Goal: Communication & Community: Answer question/provide support

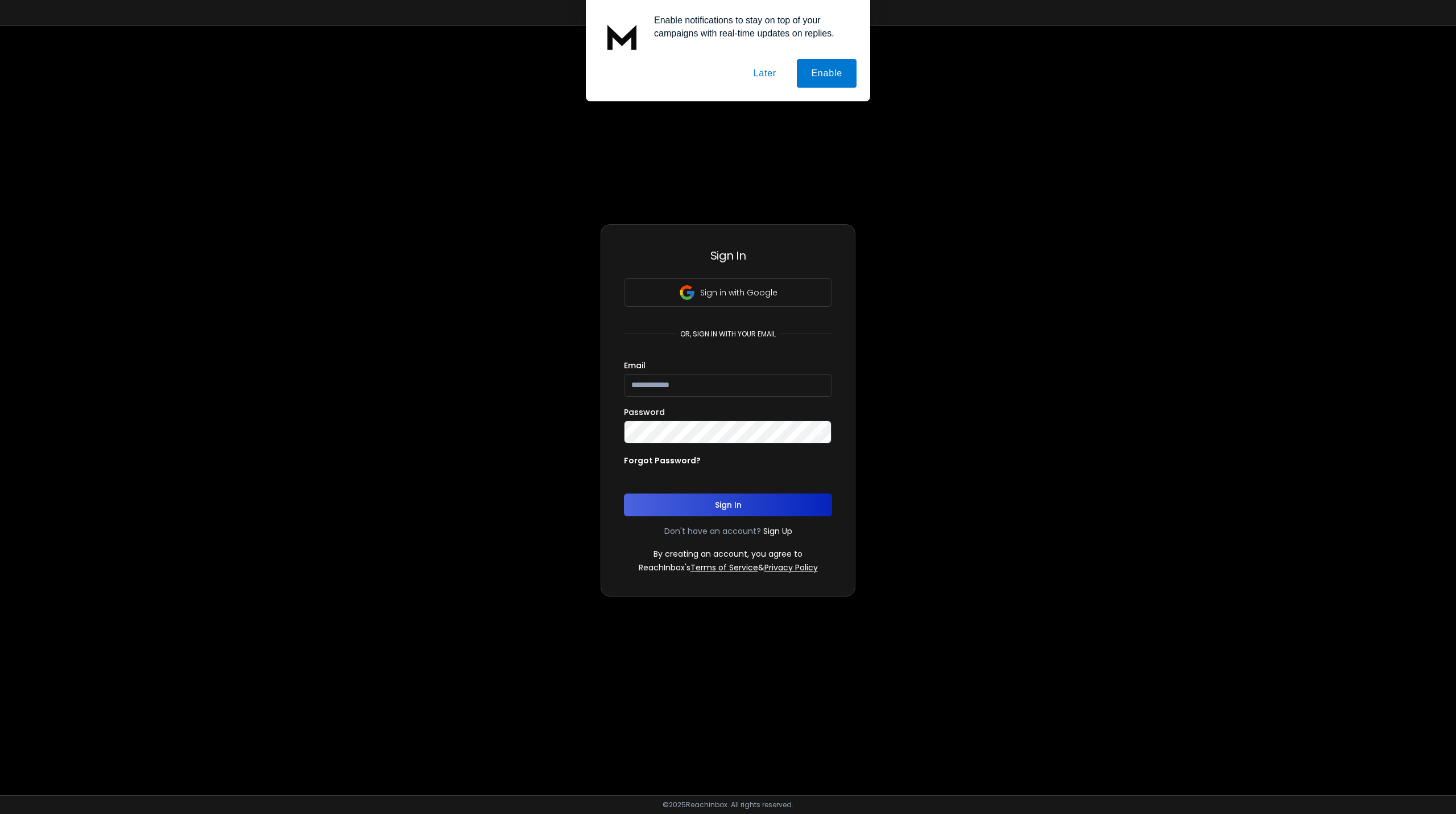
click at [696, 385] on input "email" at bounding box center [728, 385] width 209 height 23
type input "**********"
click at [624, 493] on button "Sign In" at bounding box center [728, 504] width 209 height 23
click at [747, 444] on form "**********" at bounding box center [728, 439] width 209 height 155
click at [818, 430] on icon at bounding box center [818, 432] width 10 height 7
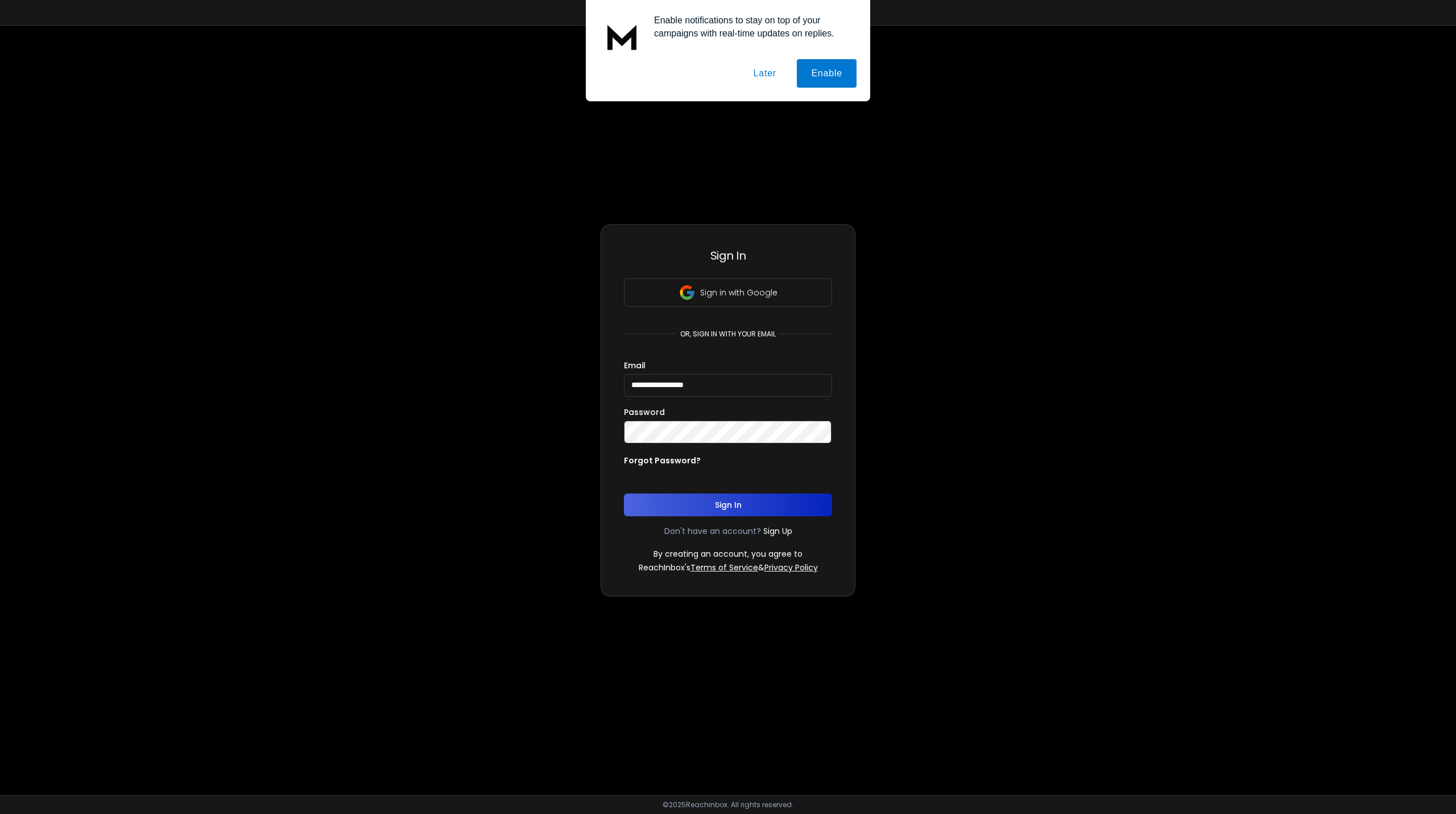
click at [624, 493] on button "Sign In" at bounding box center [728, 504] width 209 height 23
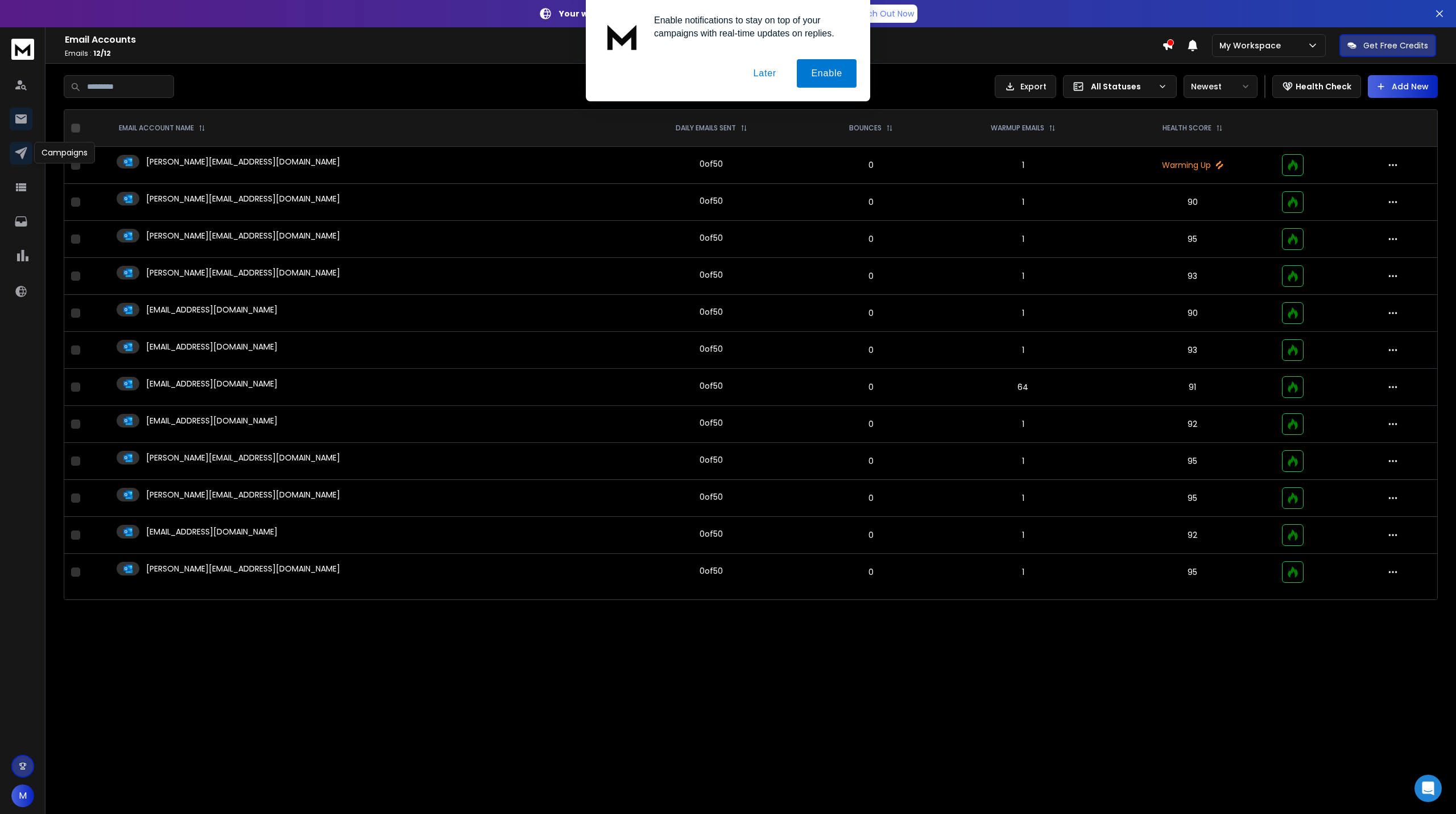
click at [16, 149] on icon at bounding box center [21, 153] width 13 height 13
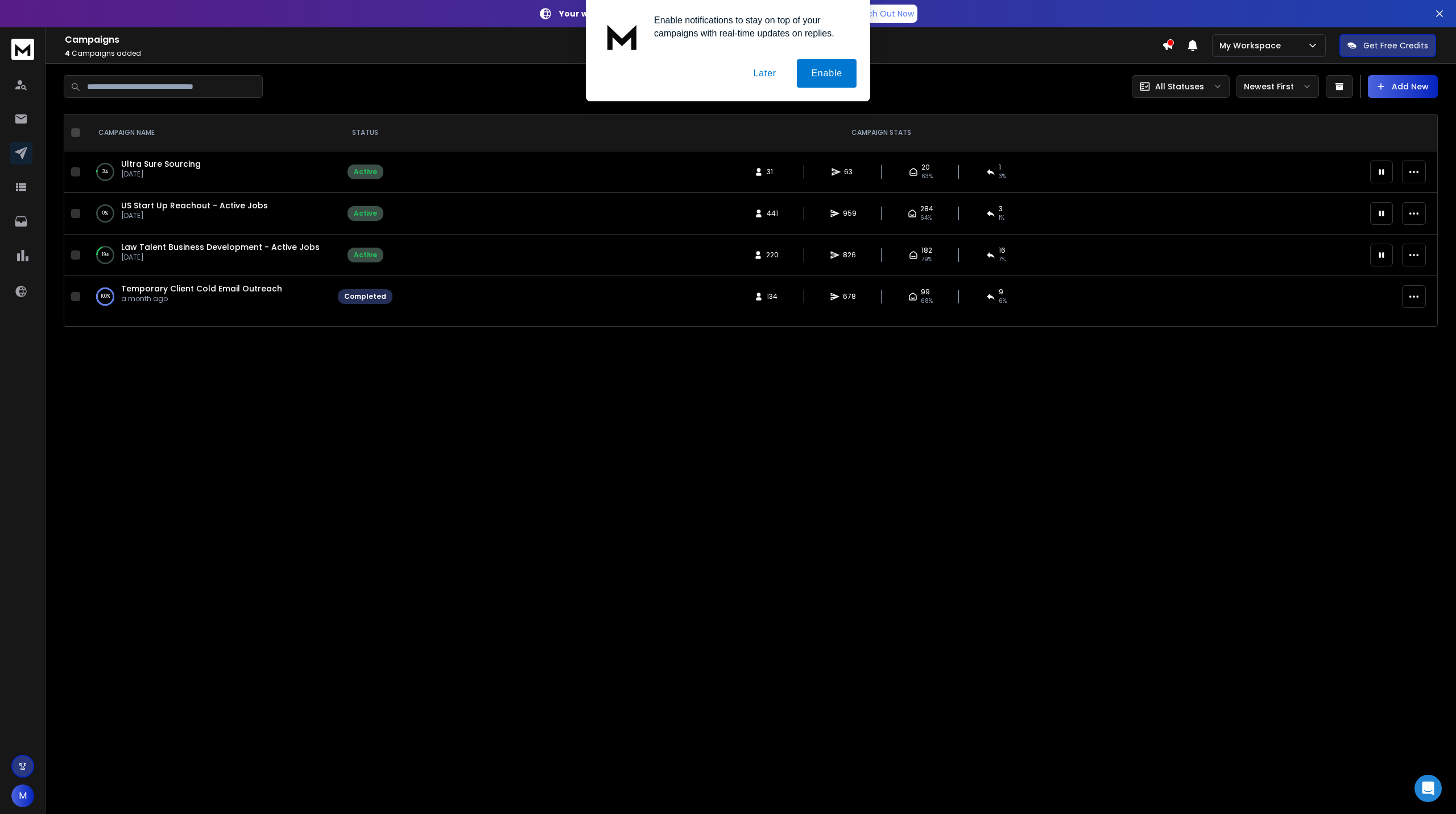
click at [759, 76] on button "Later" at bounding box center [764, 73] width 51 height 28
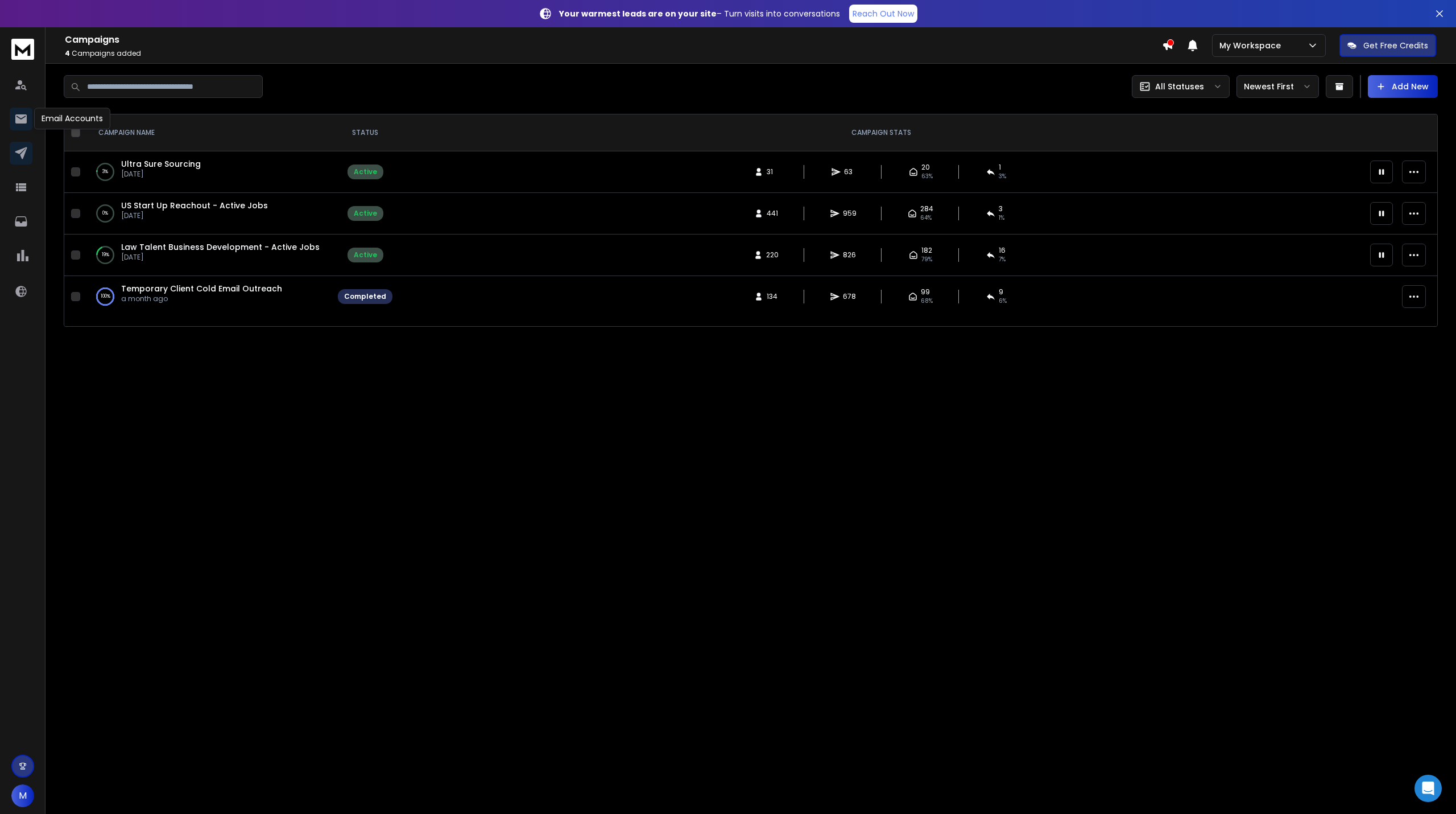
click at [14, 113] on icon at bounding box center [21, 119] width 13 height 13
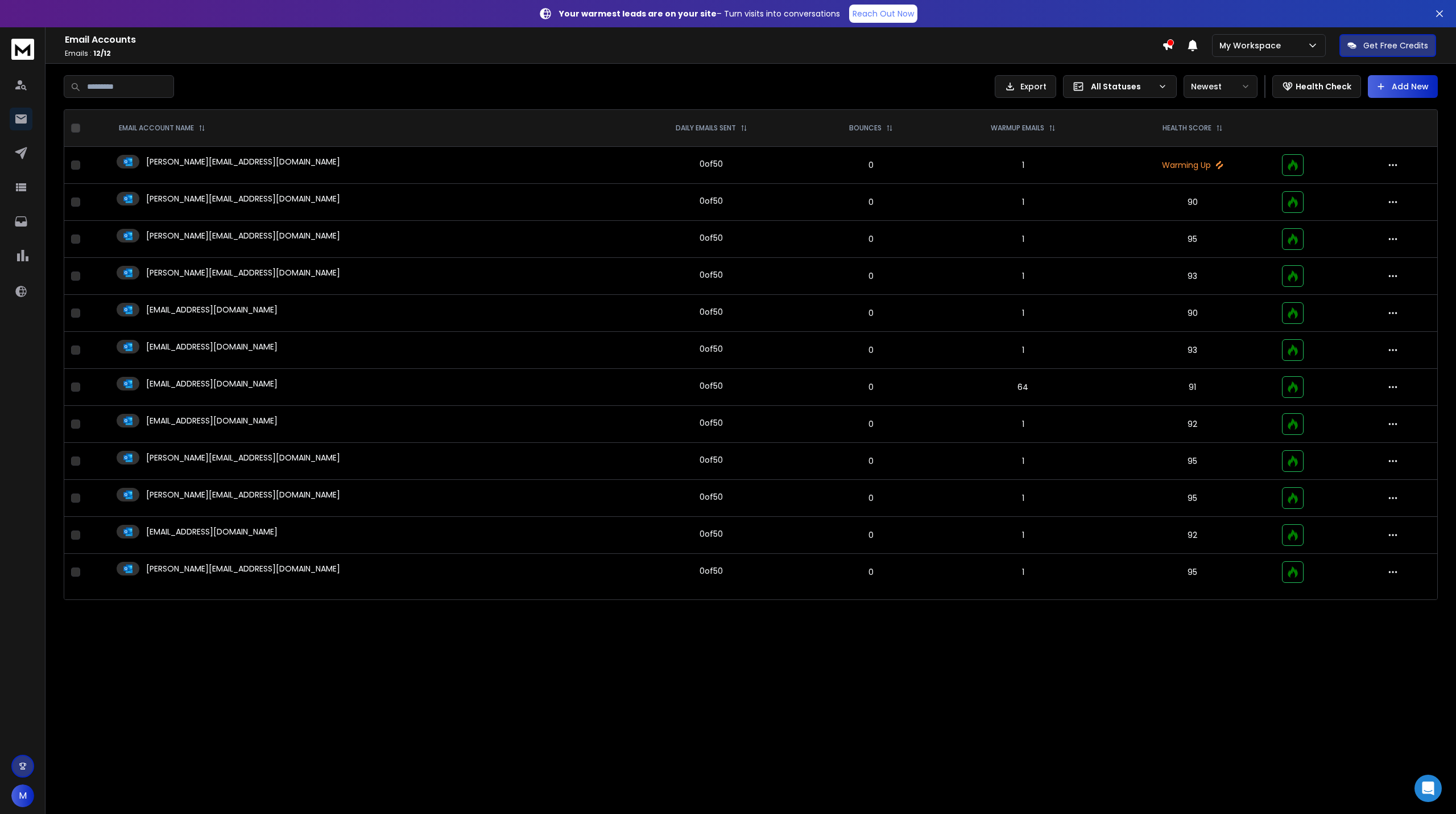
click at [1282, 171] on div at bounding box center [1292, 164] width 21 height 21
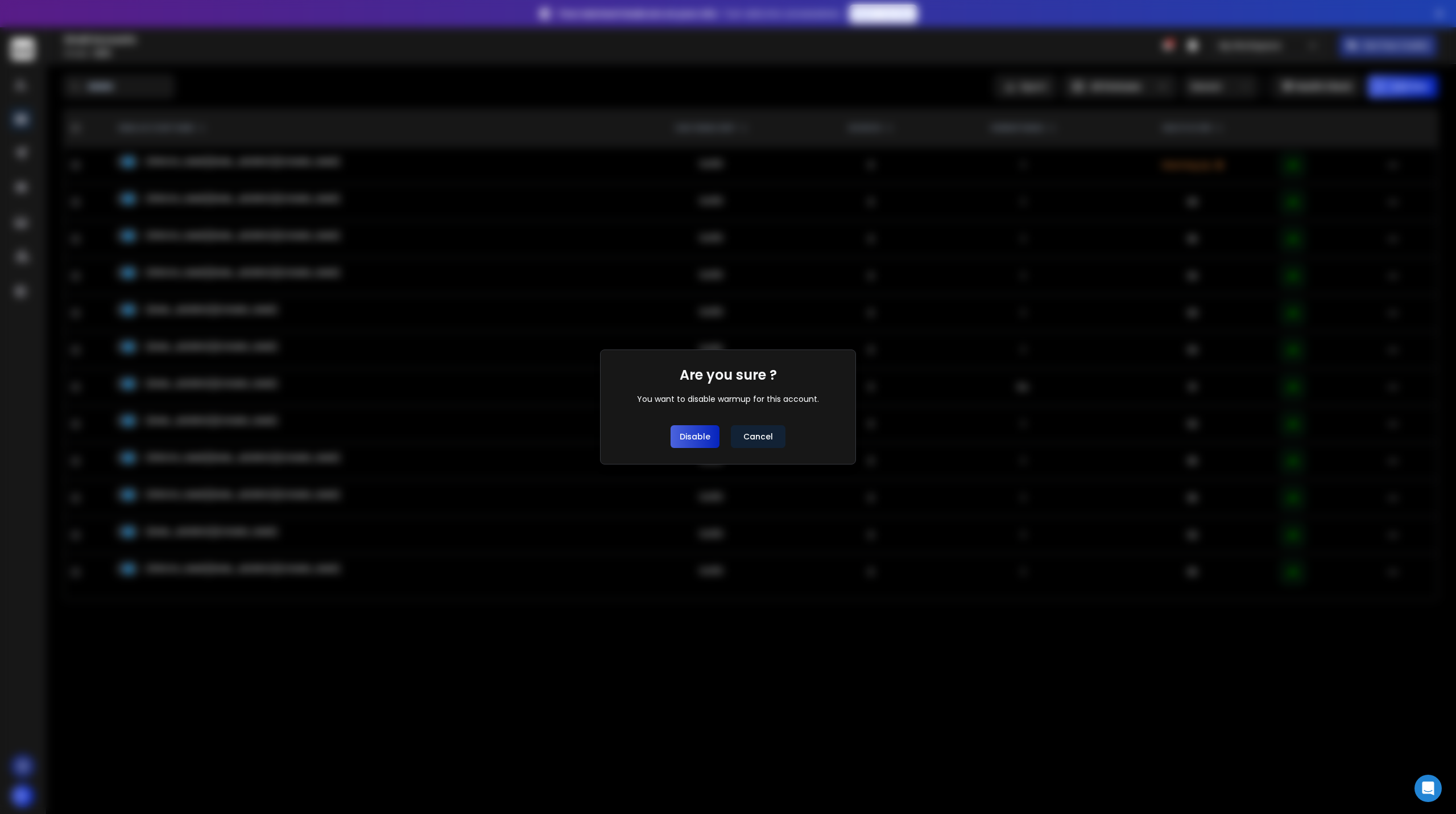
click at [697, 430] on button "Disable" at bounding box center [695, 436] width 49 height 23
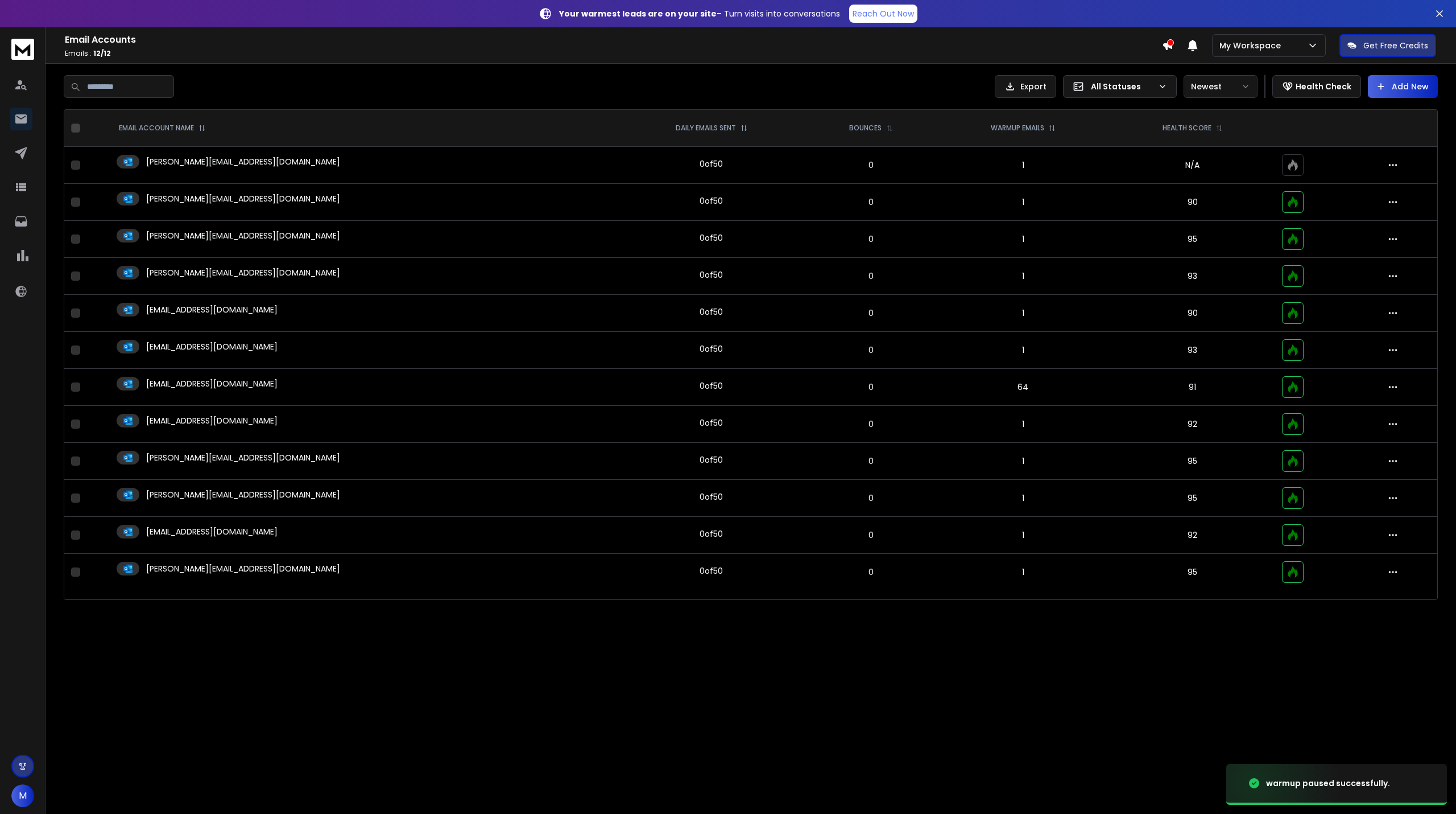
click at [1282, 210] on div at bounding box center [1292, 202] width 21 height 21
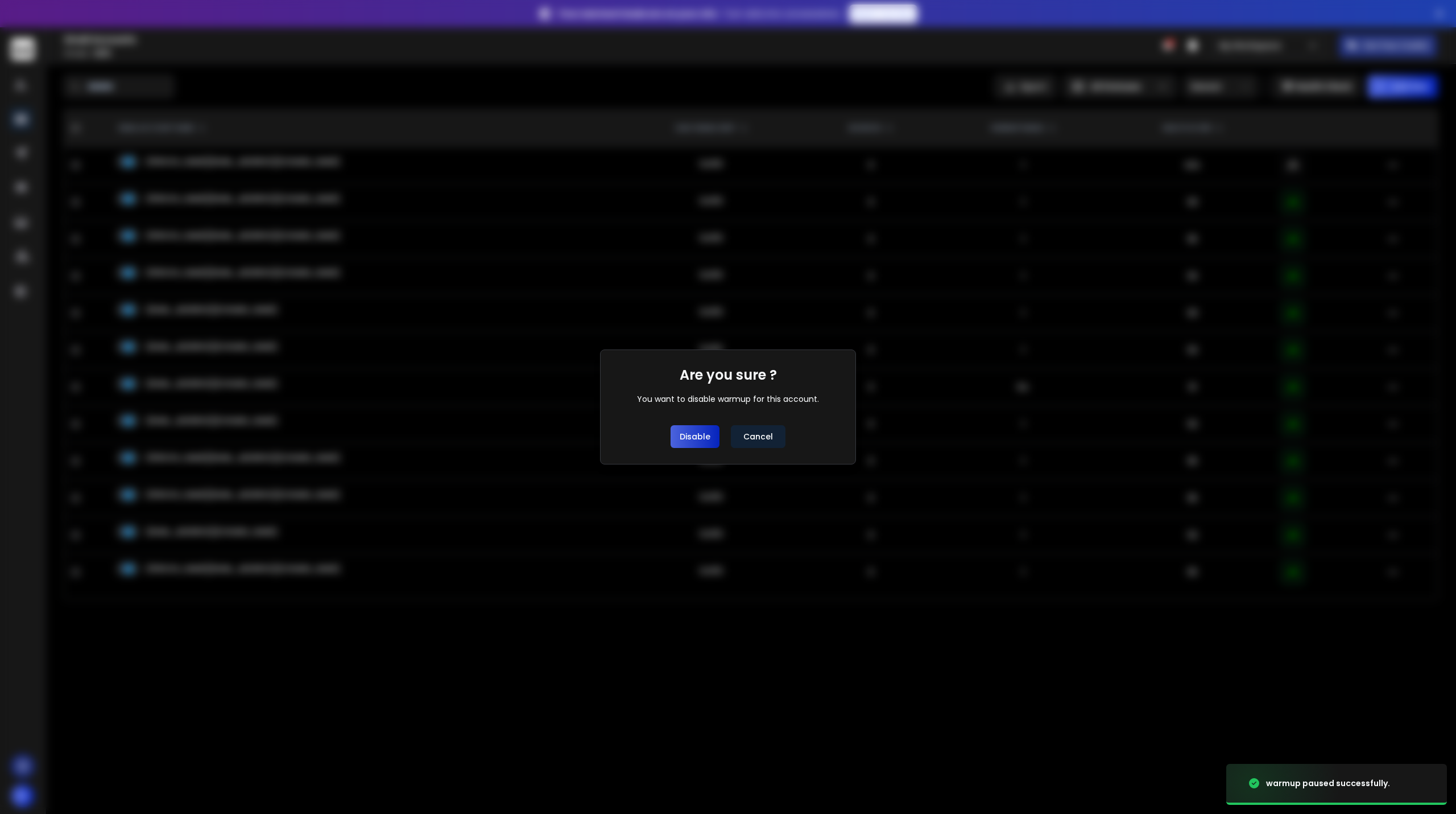
click at [692, 431] on button "Disable" at bounding box center [695, 436] width 49 height 23
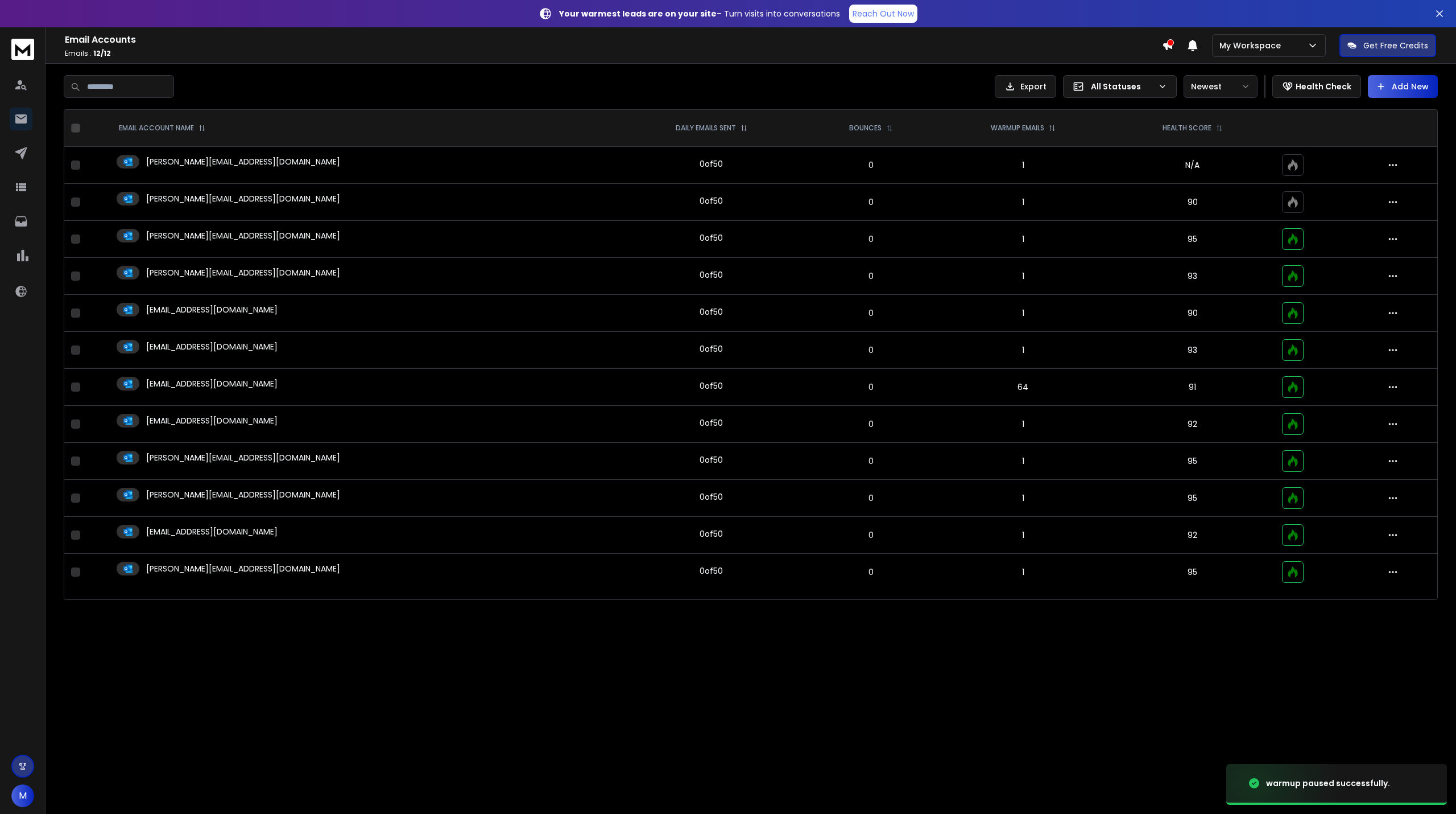
click at [1288, 241] on icon at bounding box center [1292, 239] width 9 height 11
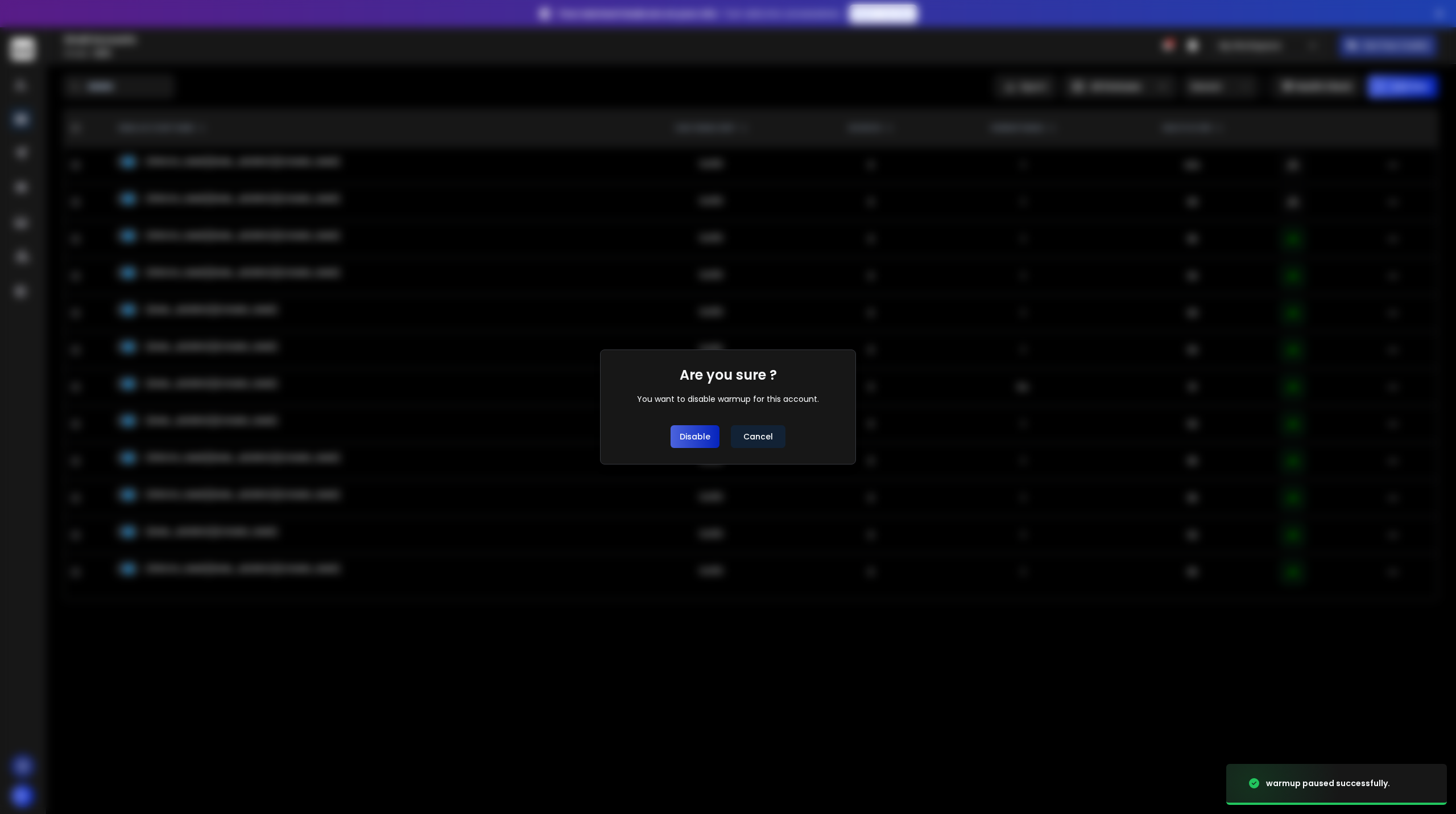
click at [690, 432] on button "Disable" at bounding box center [695, 436] width 49 height 23
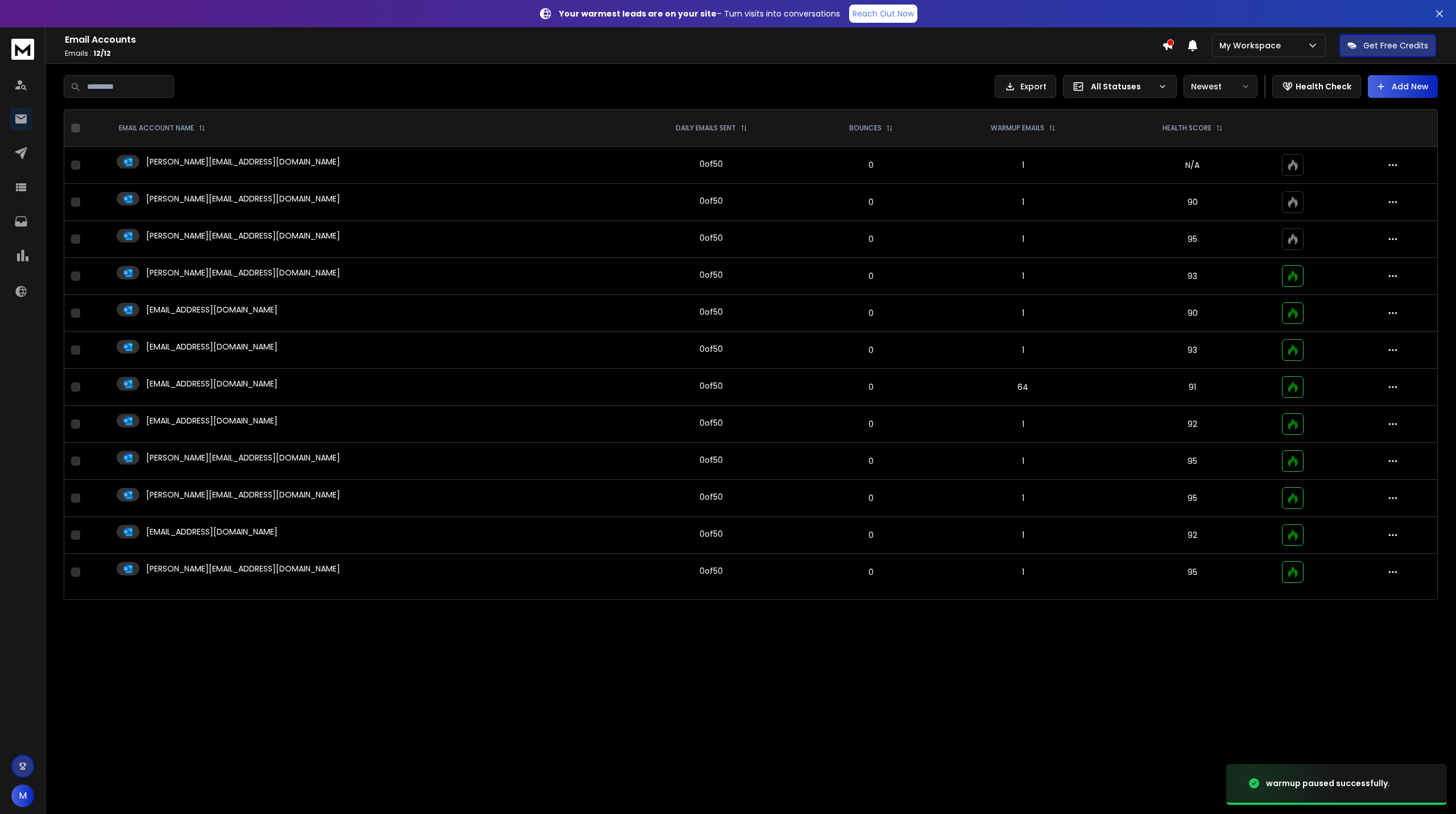
click at [1282, 282] on div at bounding box center [1292, 276] width 21 height 21
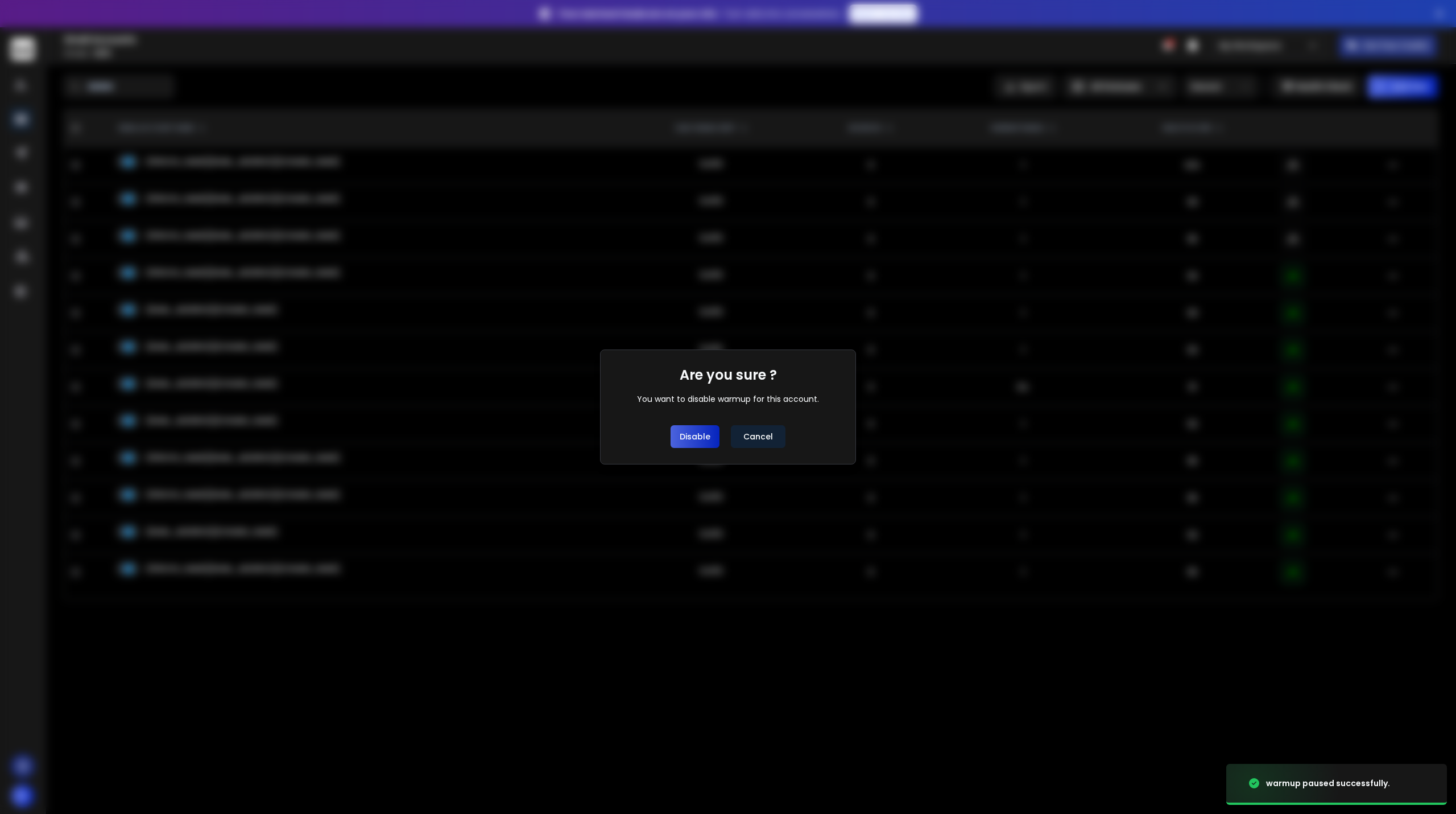
click at [706, 444] on button "Disable" at bounding box center [695, 436] width 49 height 23
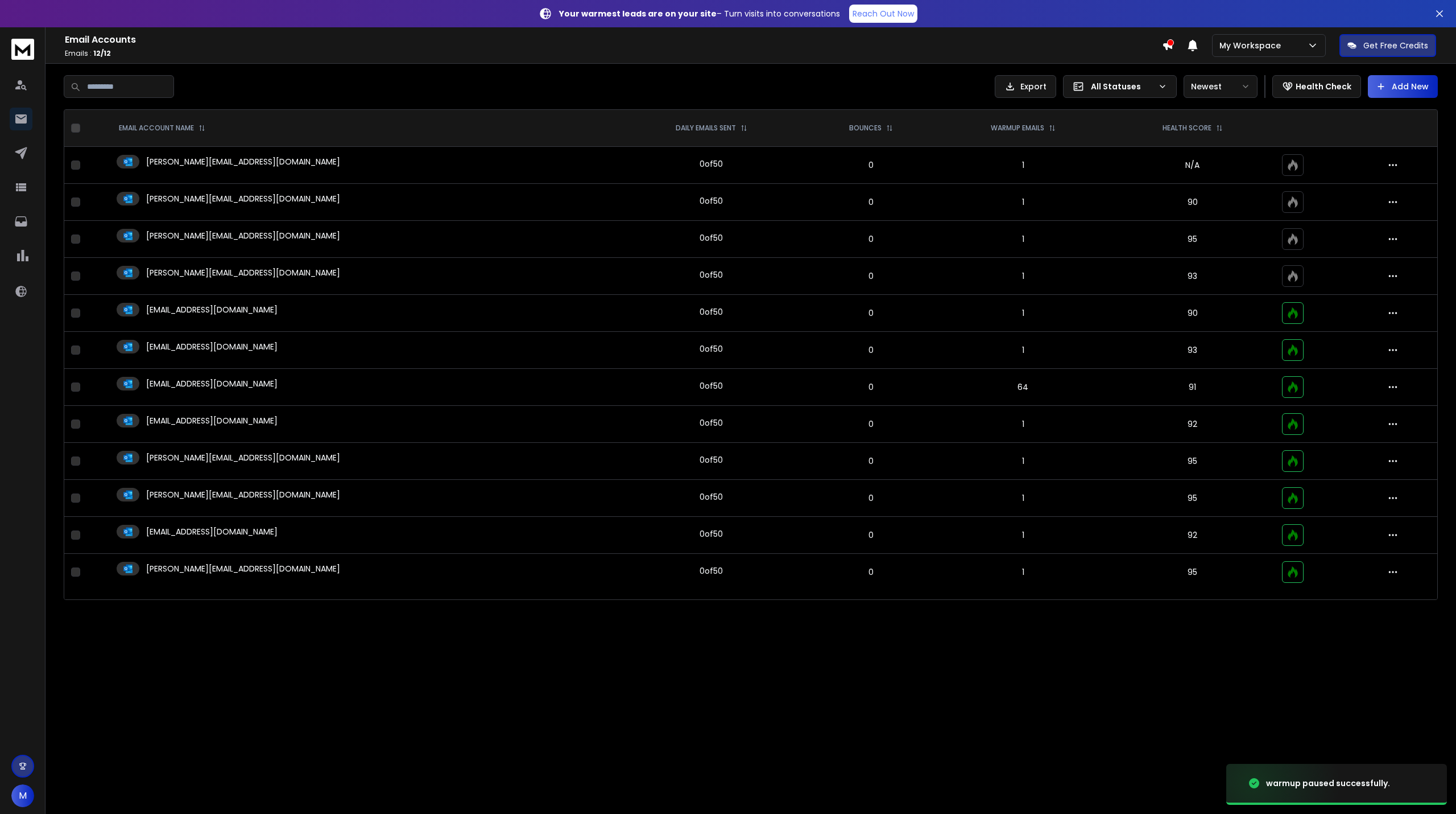
click at [1287, 311] on icon at bounding box center [1292, 313] width 11 height 11
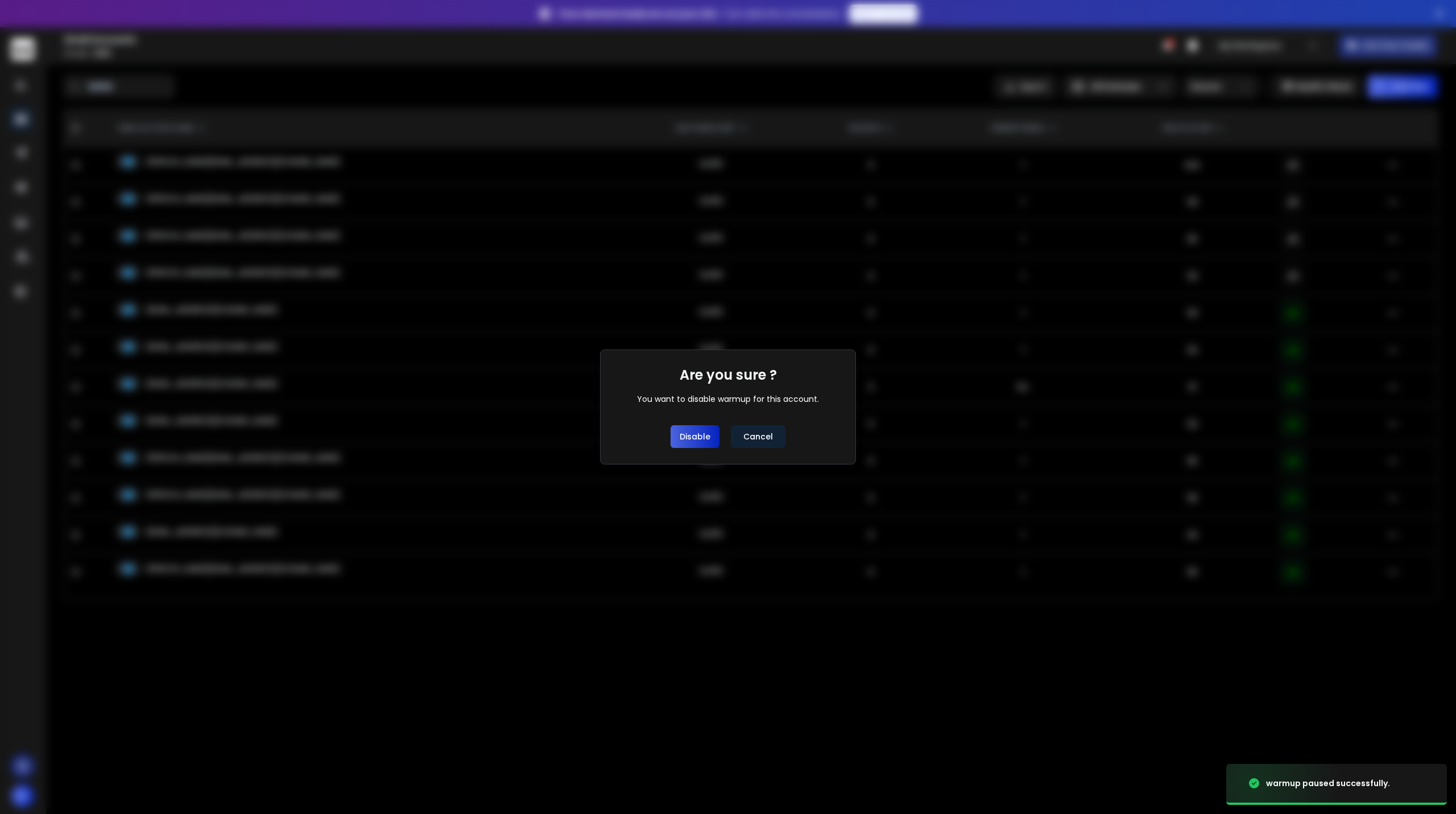
click at [679, 440] on button "Disable" at bounding box center [695, 436] width 49 height 23
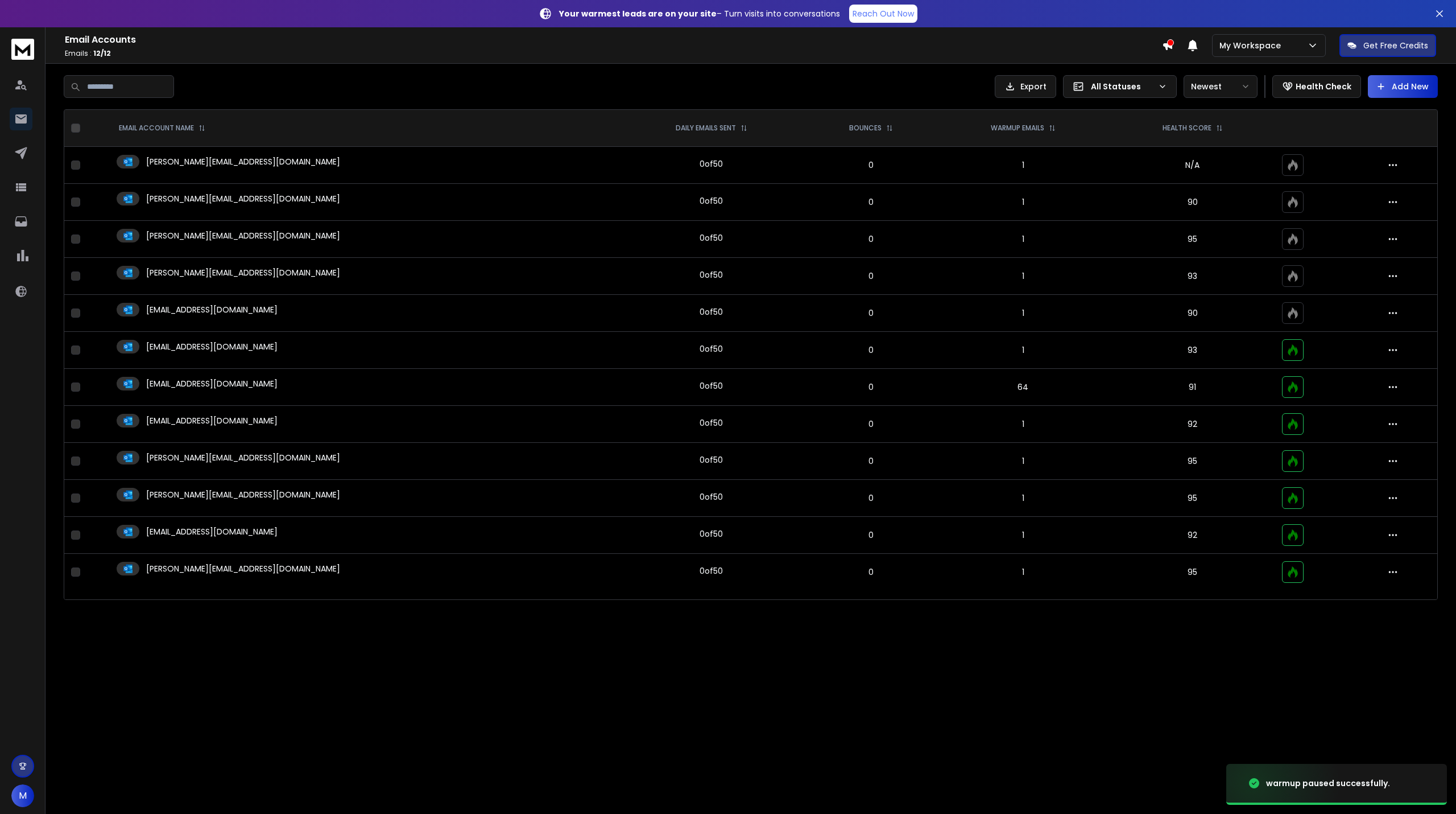
click at [1282, 357] on div at bounding box center [1292, 349] width 21 height 21
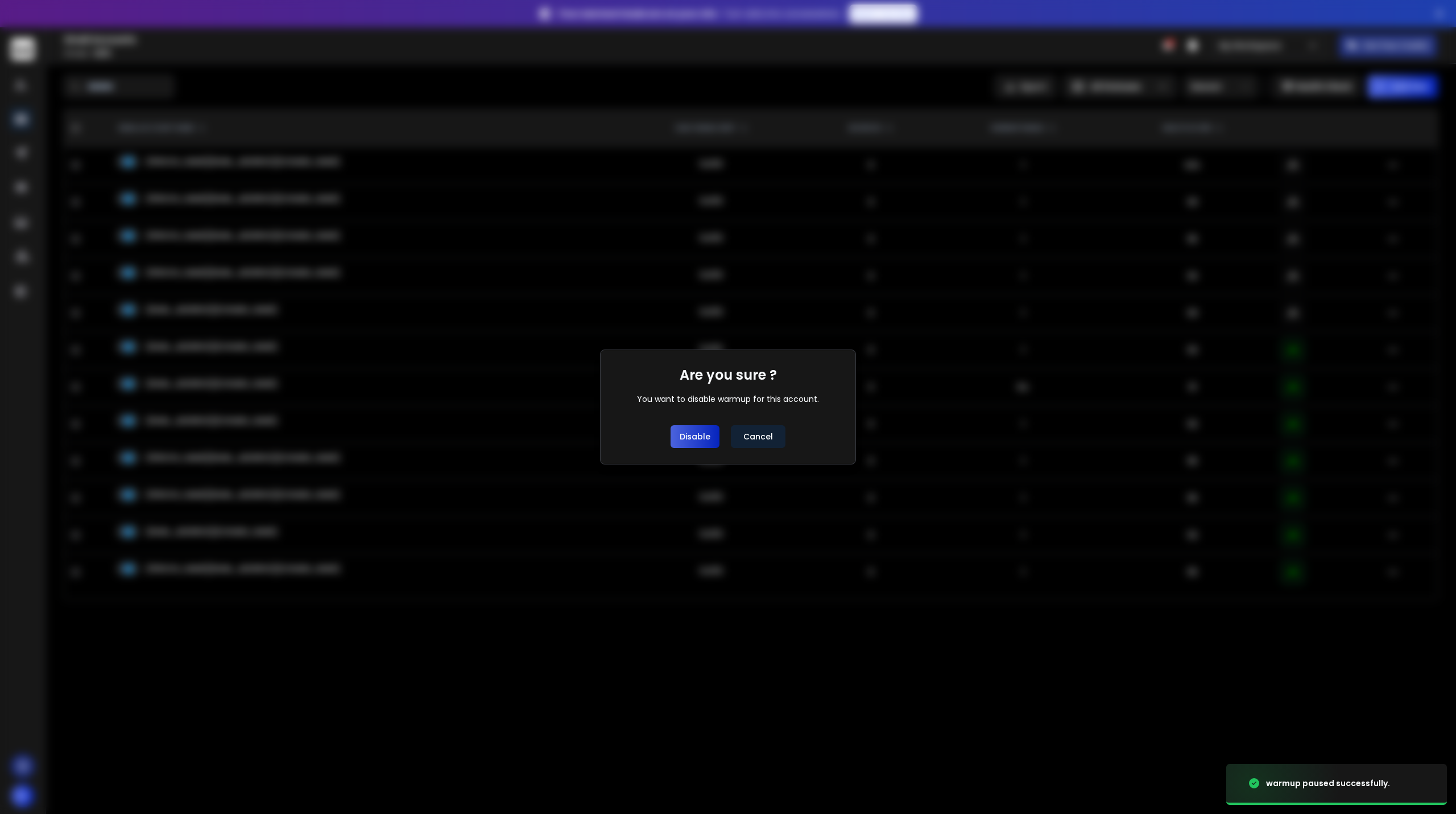
click at [705, 440] on button "Disable" at bounding box center [695, 436] width 49 height 23
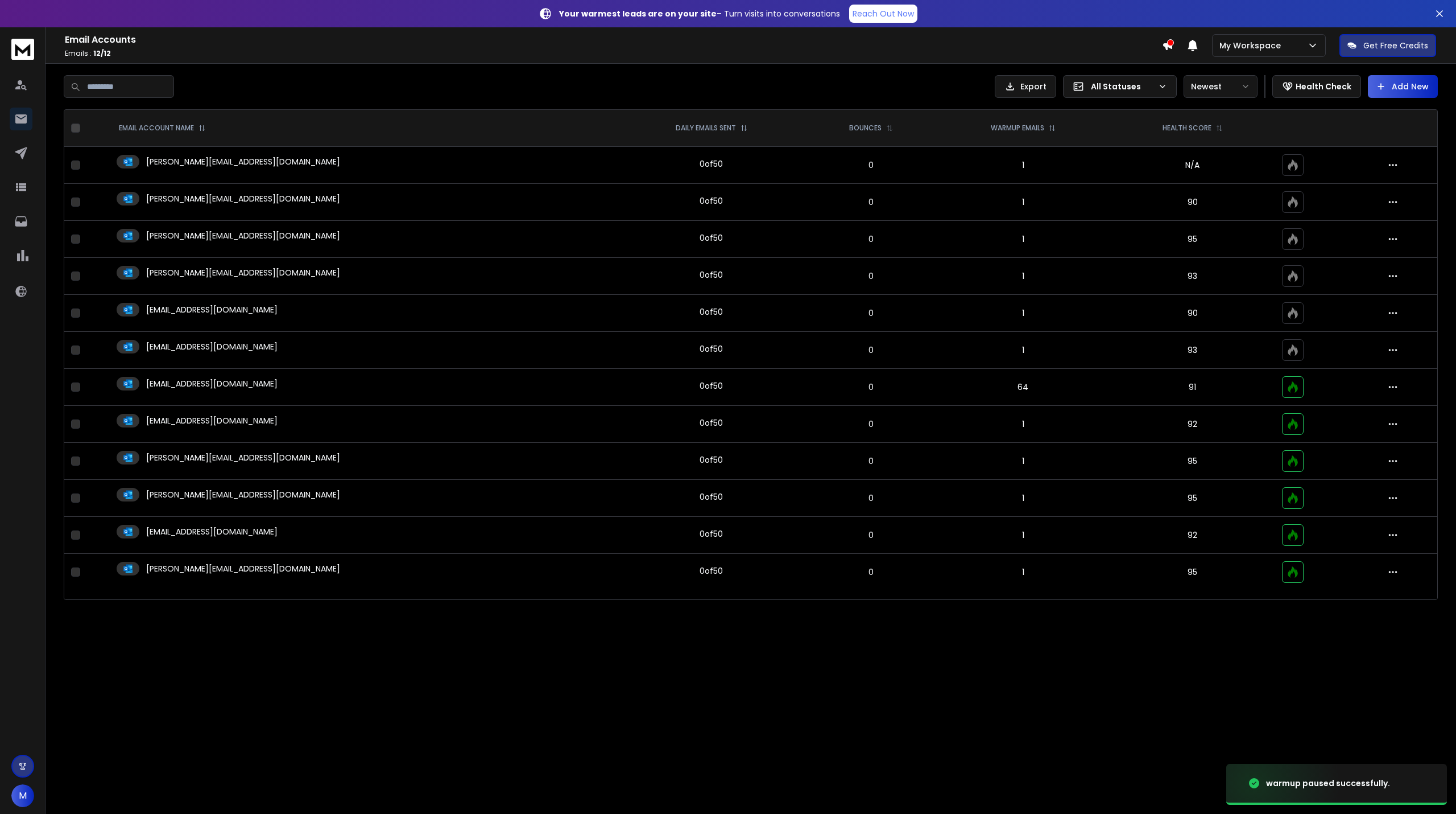
click at [1282, 395] on div at bounding box center [1292, 386] width 21 height 21
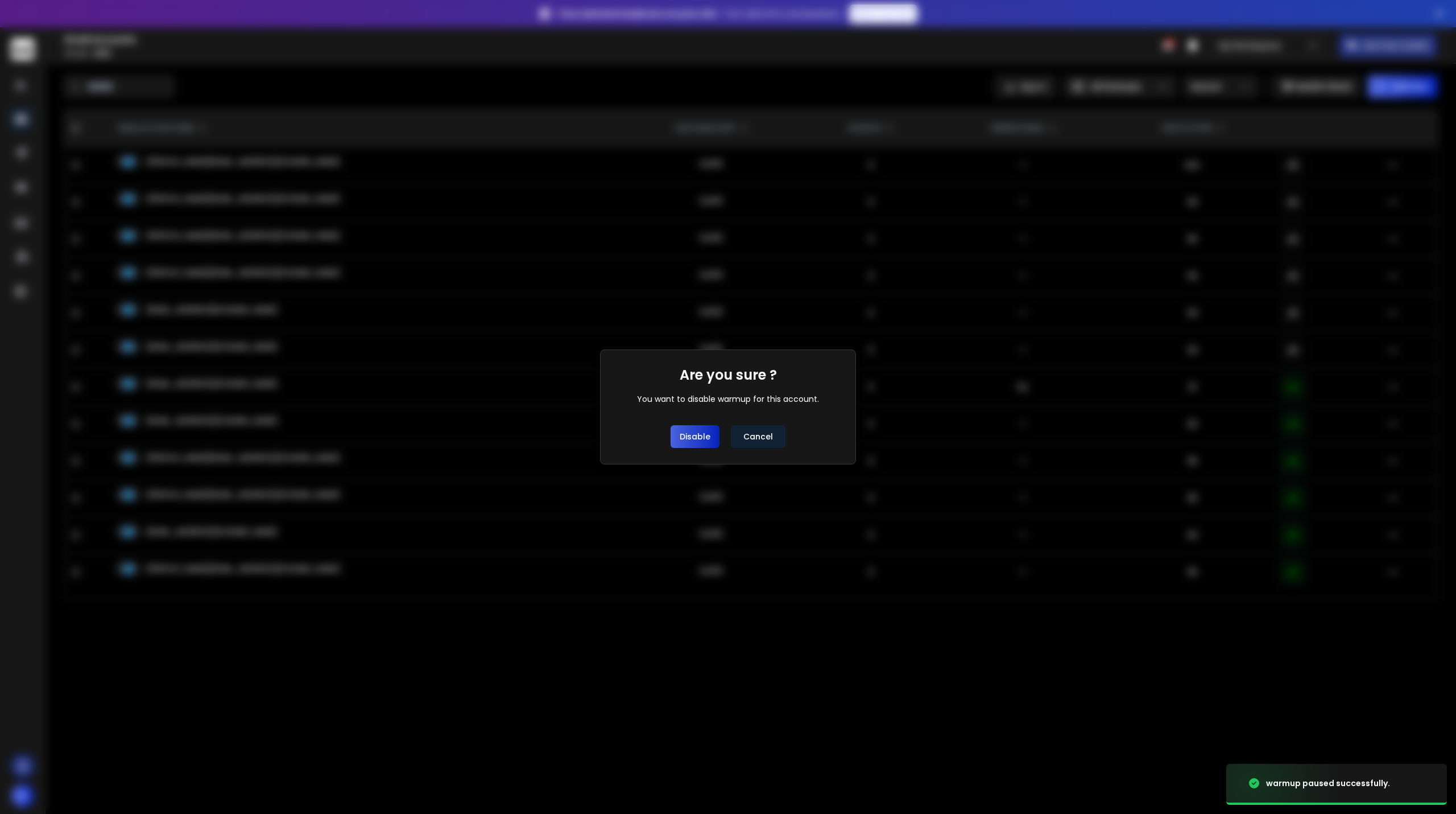
click at [704, 442] on button "Disable" at bounding box center [695, 436] width 49 height 23
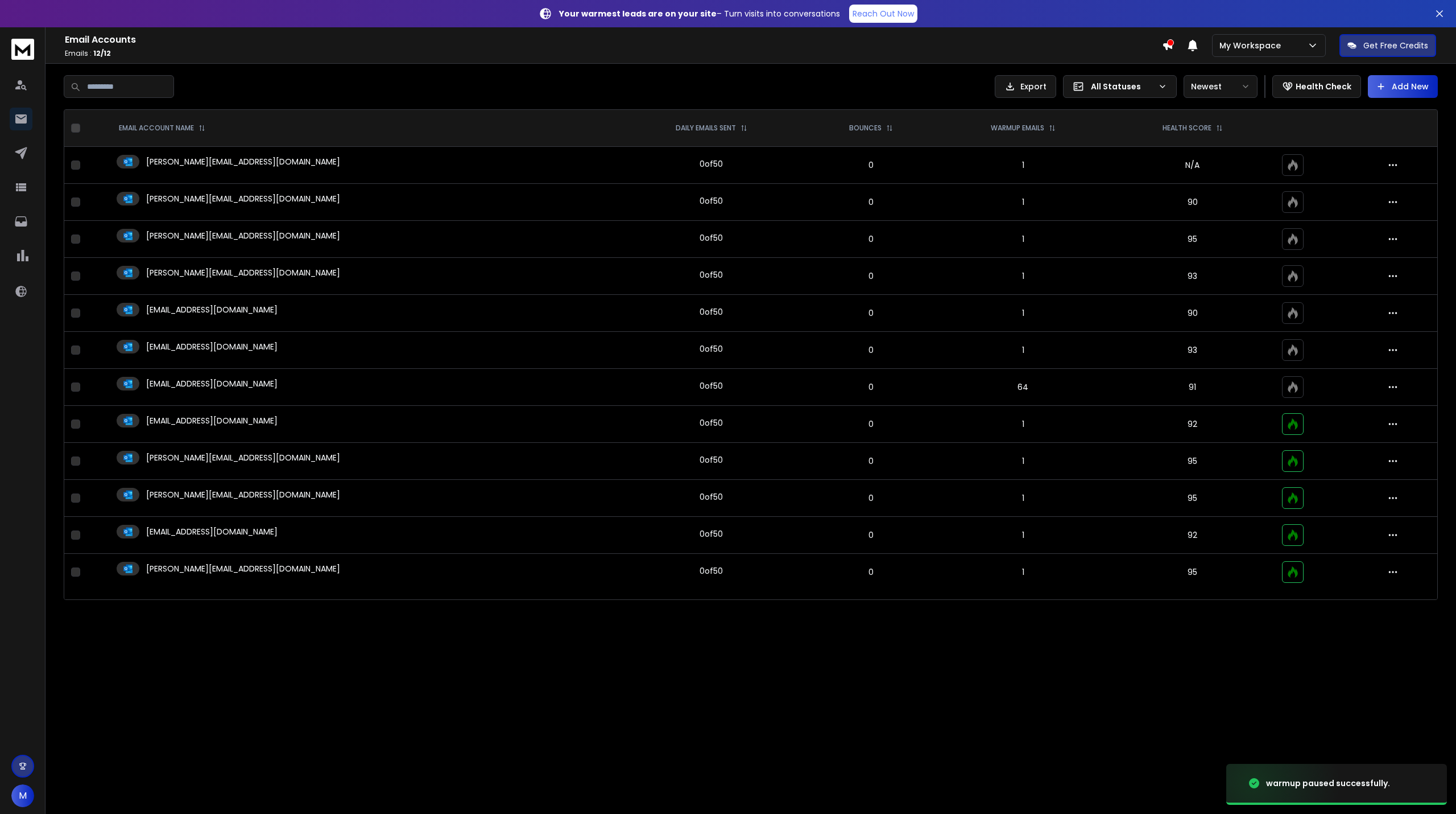
click at [1282, 394] on div at bounding box center [1292, 386] width 21 height 21
click at [1287, 428] on icon at bounding box center [1292, 424] width 11 height 11
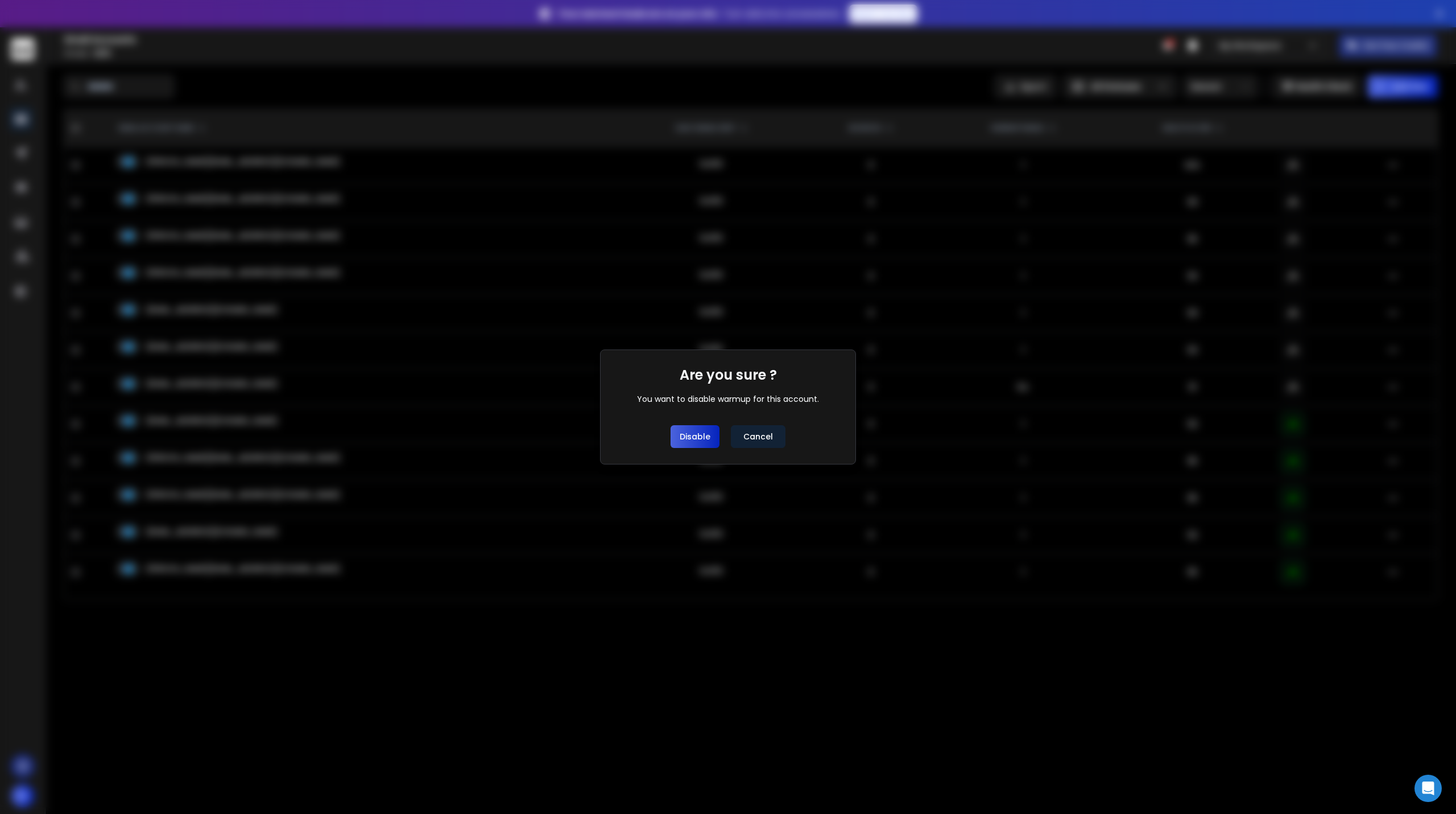
click at [701, 438] on button "Disable" at bounding box center [695, 436] width 49 height 23
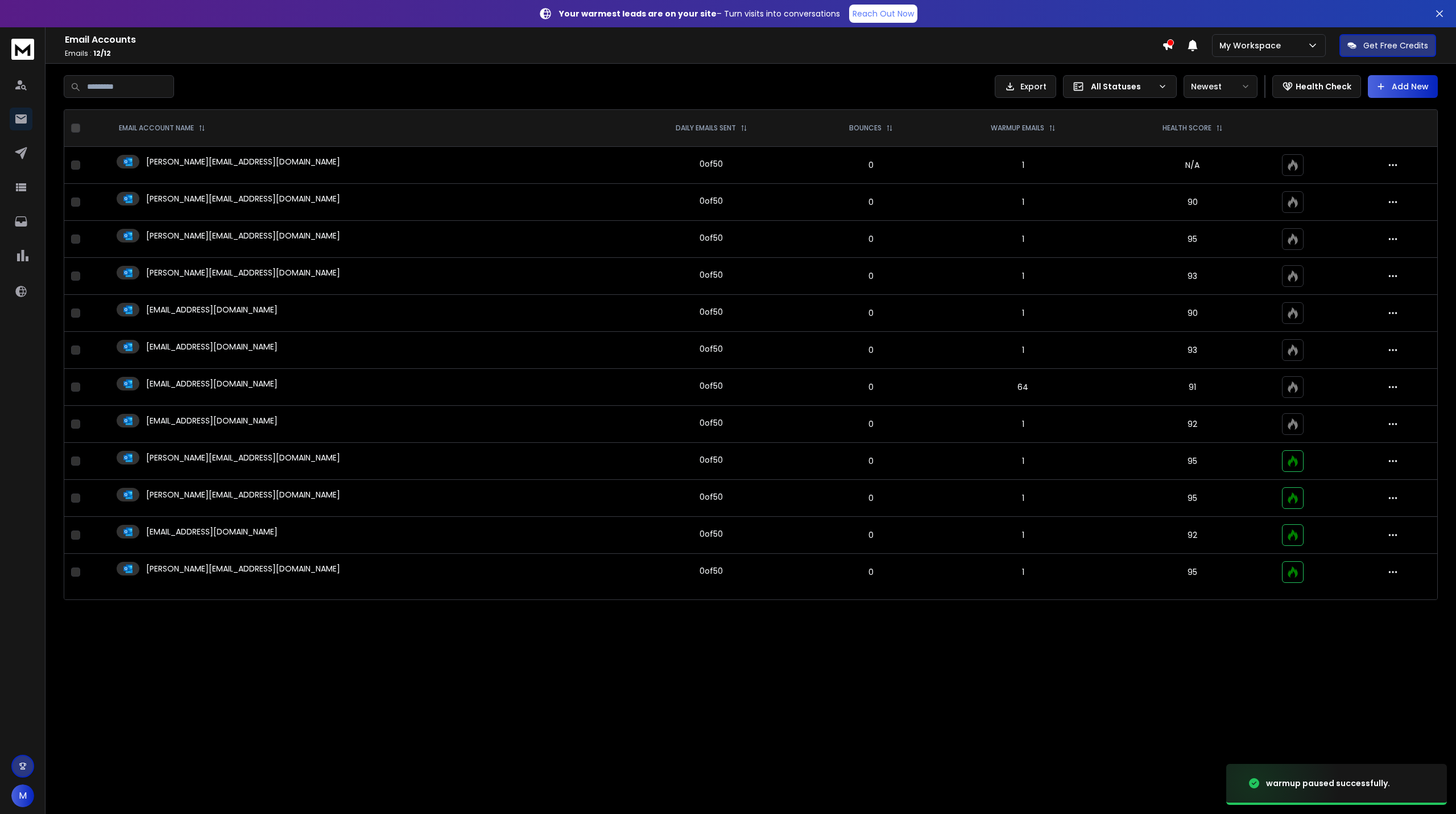
click at [1288, 465] on icon at bounding box center [1292, 461] width 9 height 11
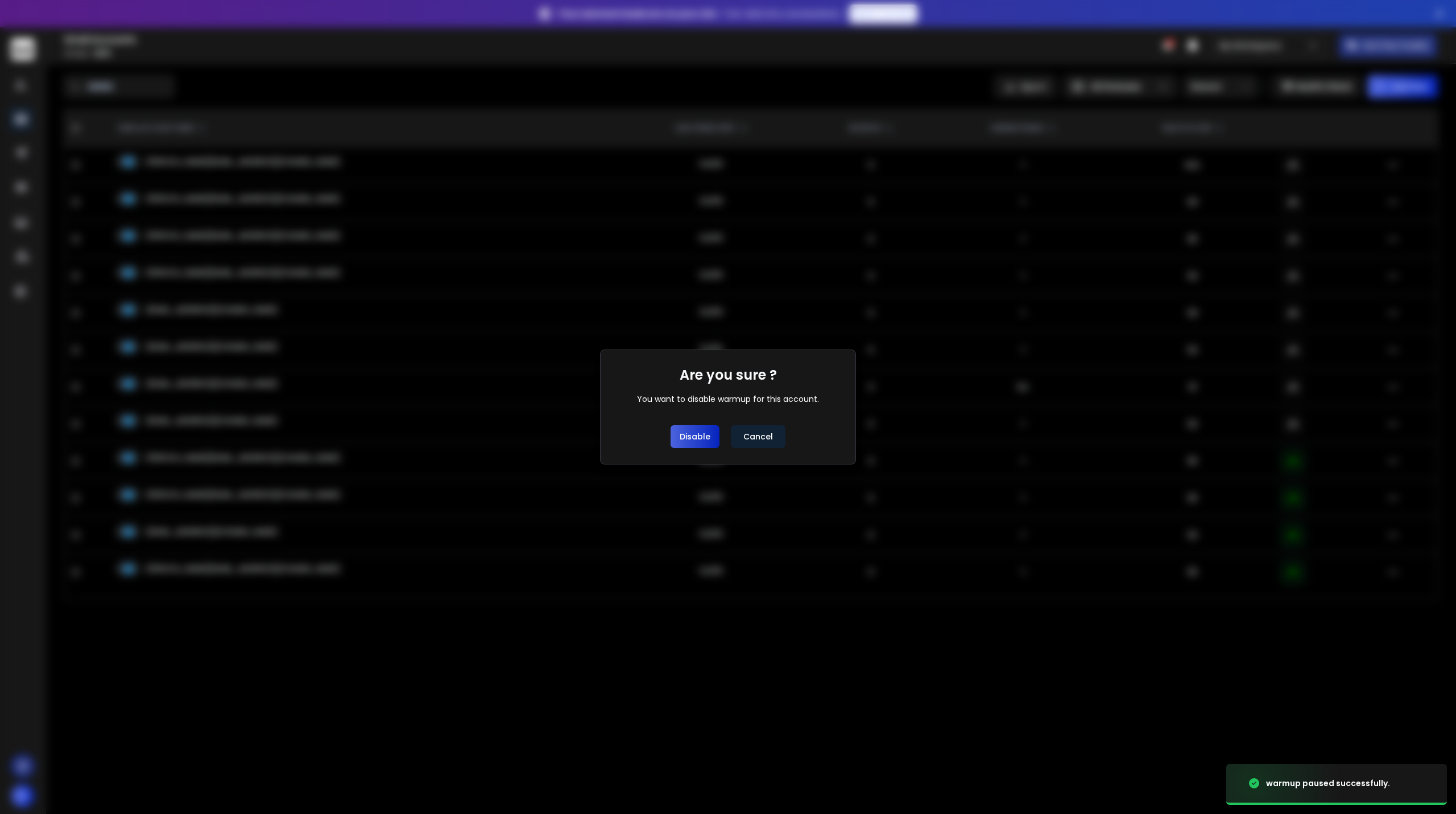
click at [704, 442] on button "Disable" at bounding box center [695, 436] width 49 height 23
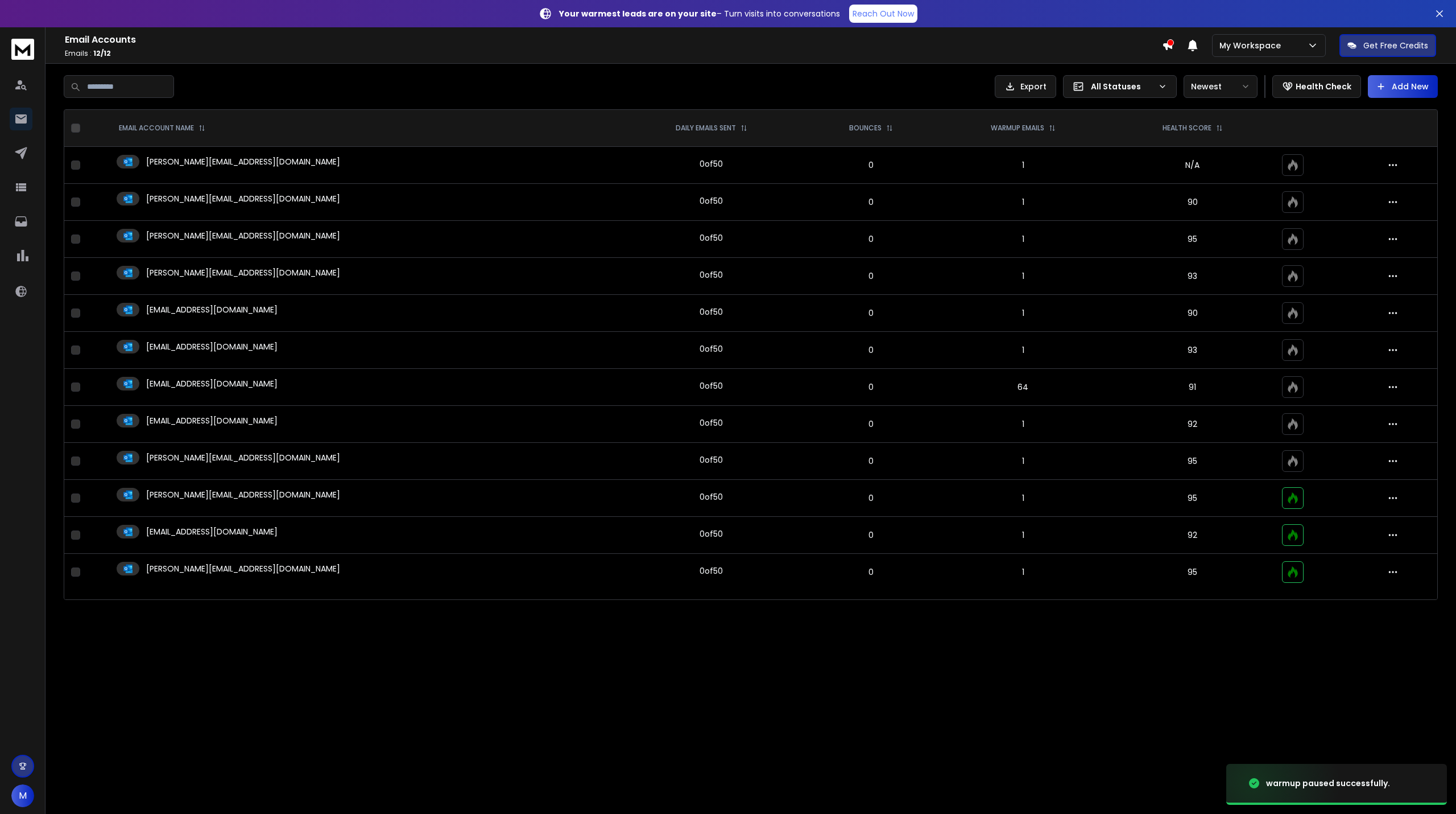
click at [1287, 495] on icon at bounding box center [1292, 498] width 11 height 11
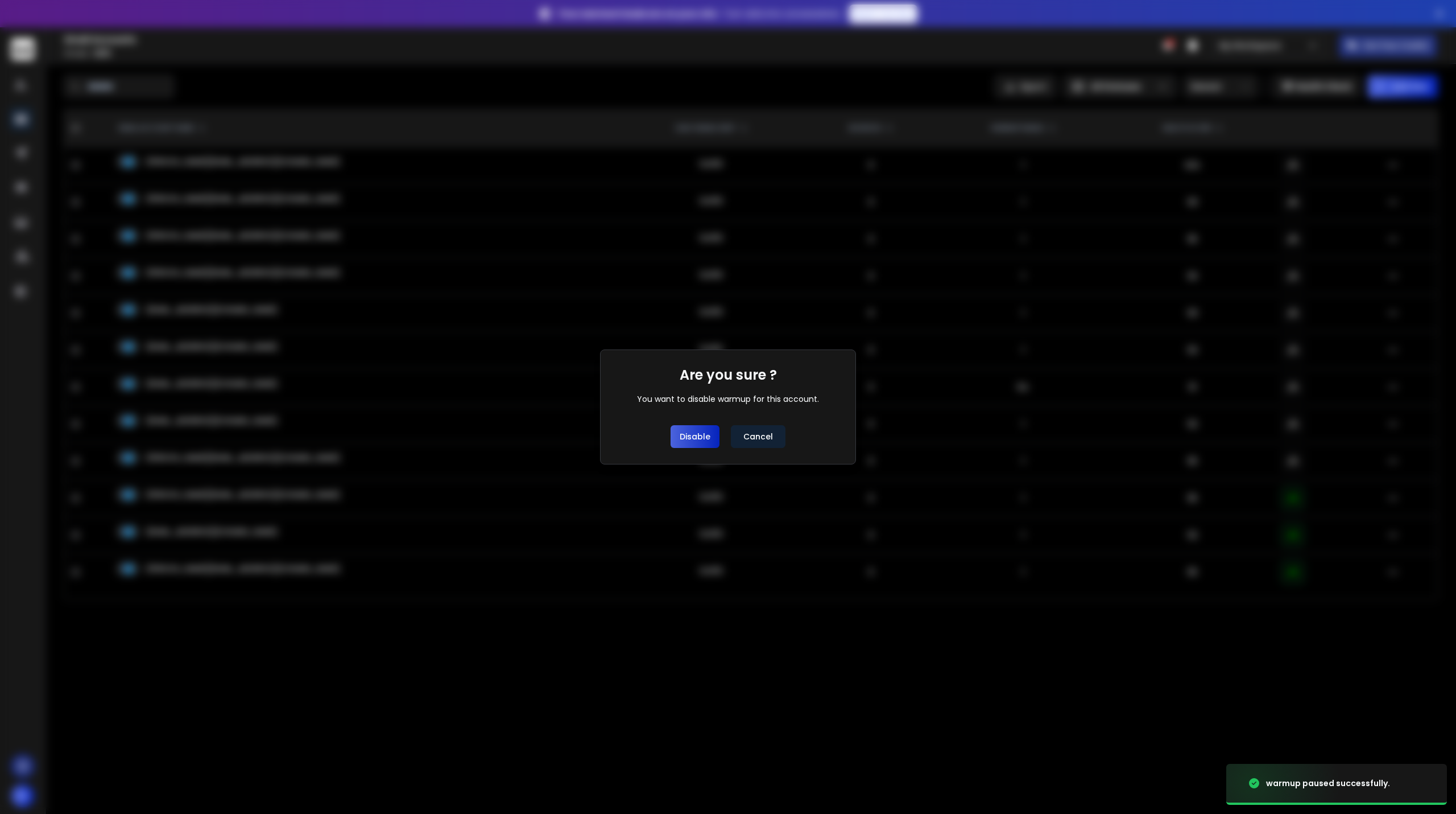
click at [688, 428] on button "Disable" at bounding box center [695, 436] width 49 height 23
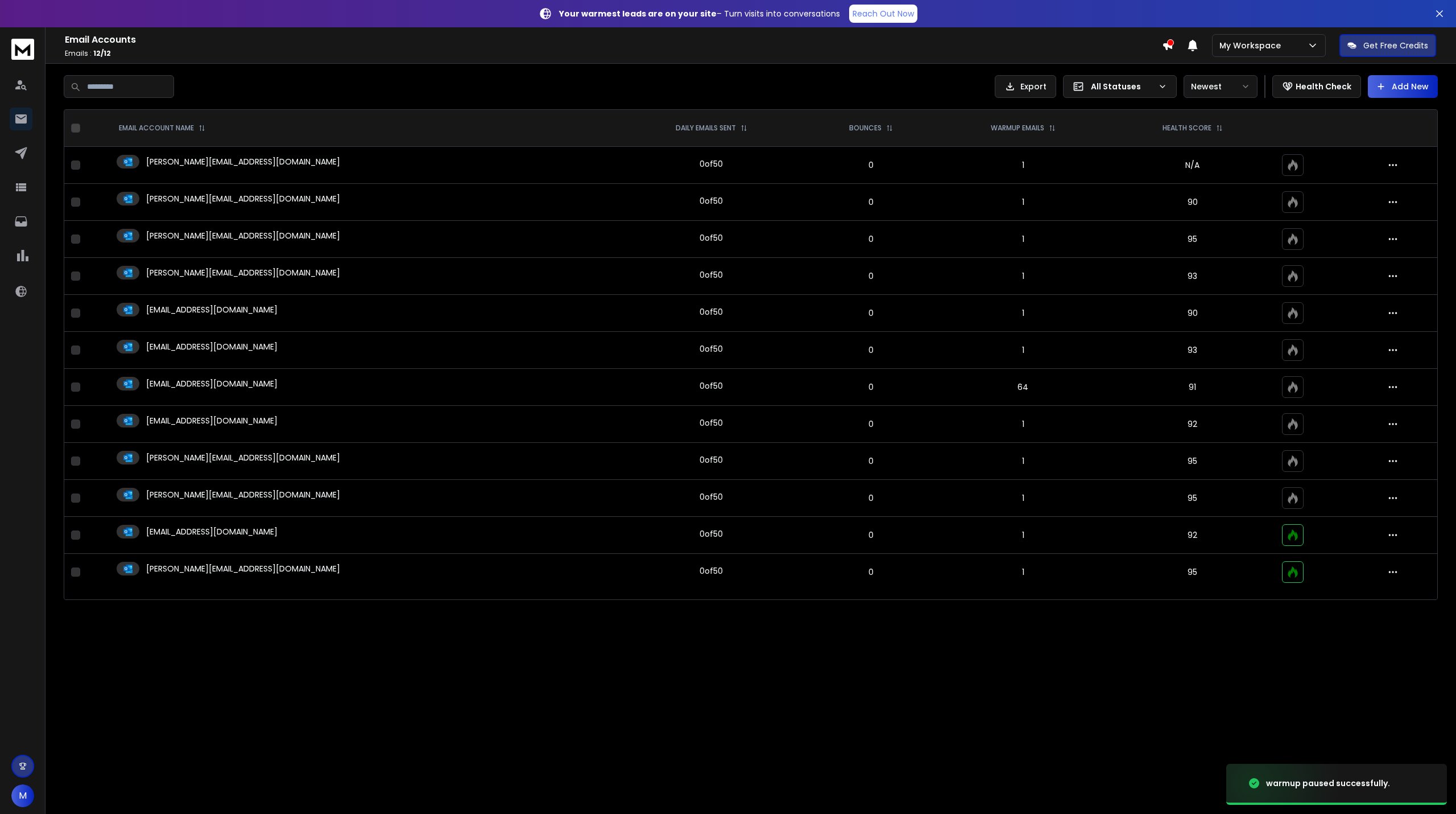
click at [1288, 537] on icon at bounding box center [1292, 535] width 9 height 11
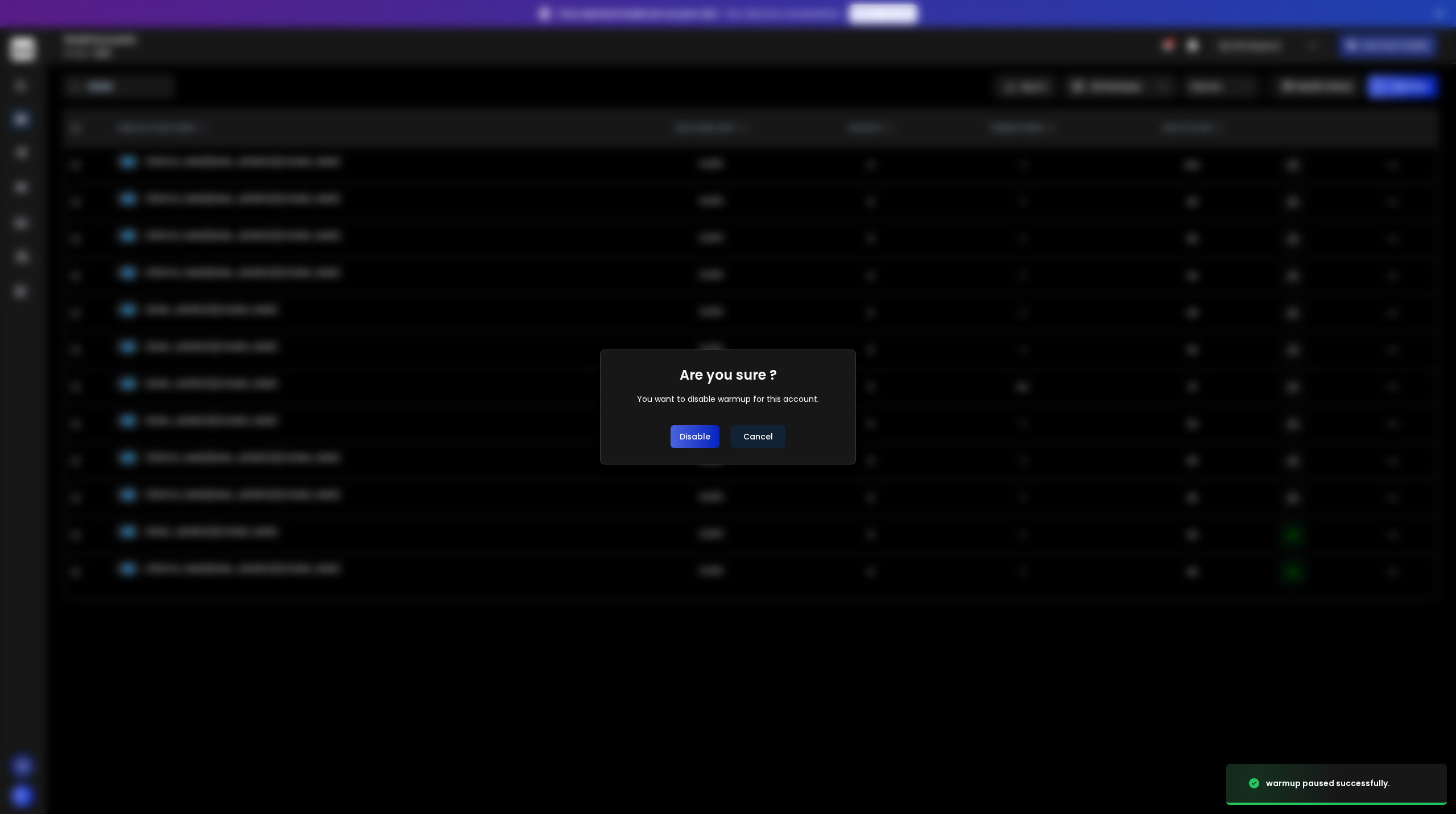
click at [690, 438] on button "Disable" at bounding box center [695, 436] width 49 height 23
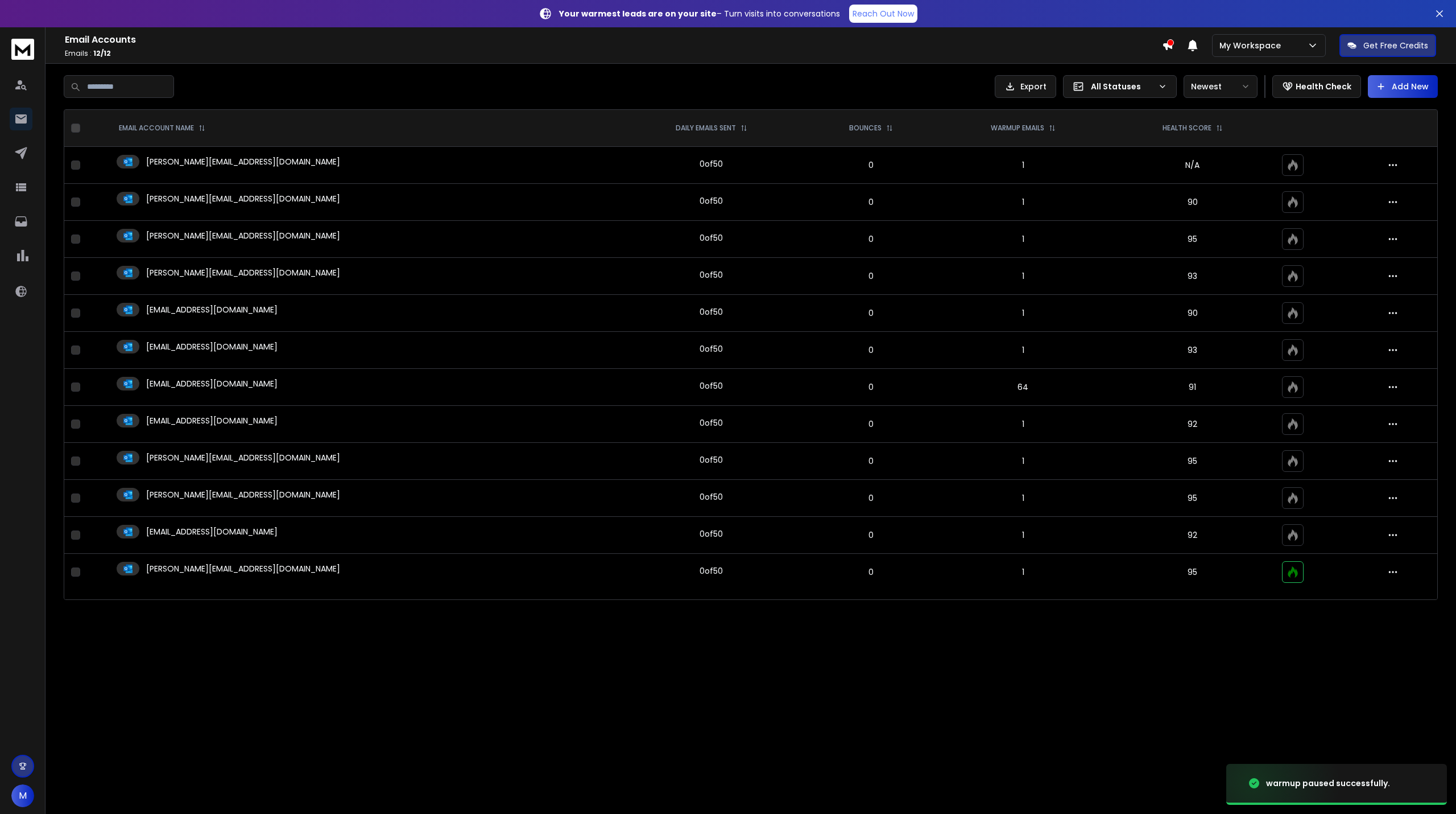
click at [1288, 578] on icon at bounding box center [1292, 571] width 9 height 11
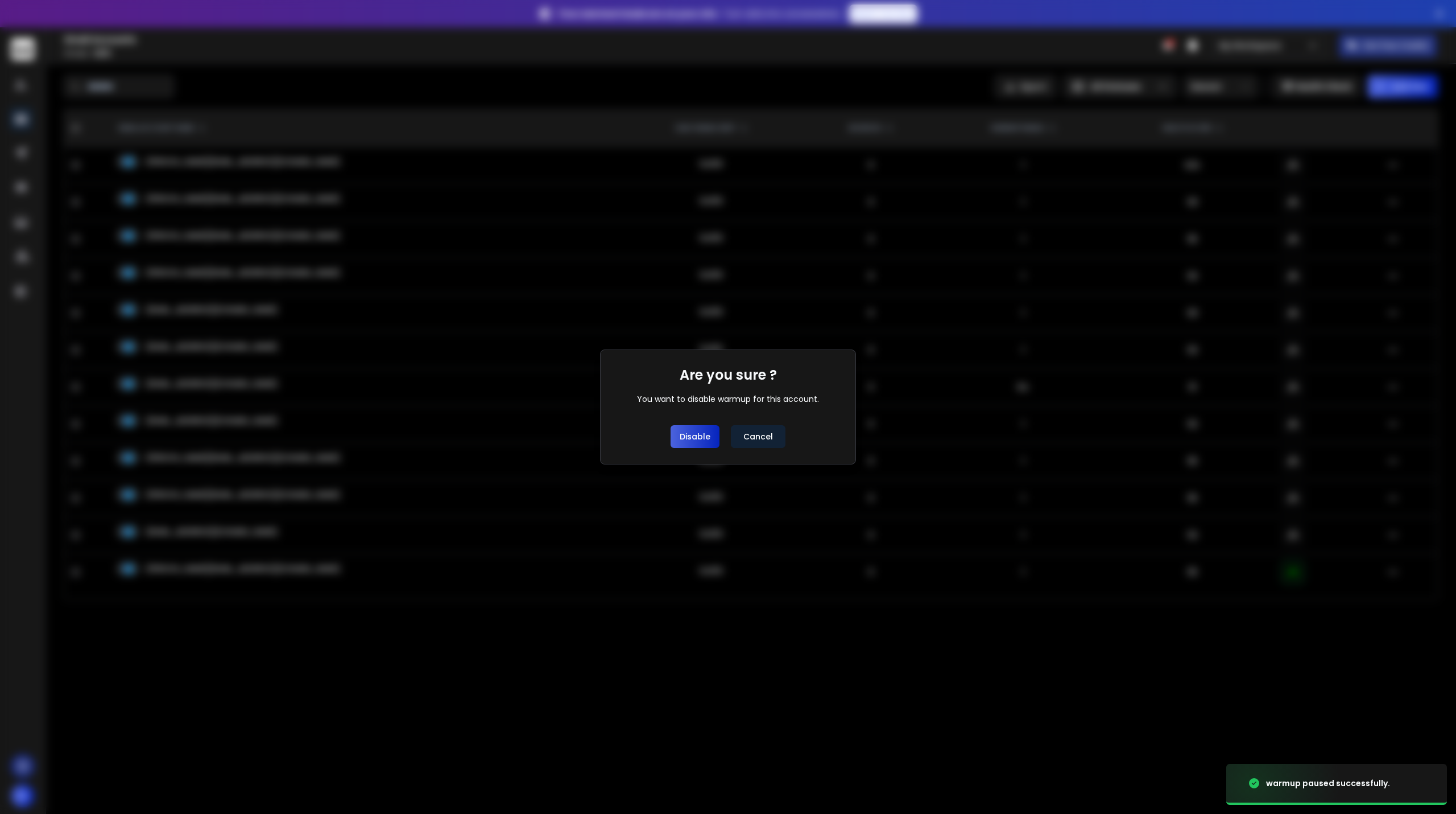
click at [695, 443] on button "Disable" at bounding box center [695, 436] width 49 height 23
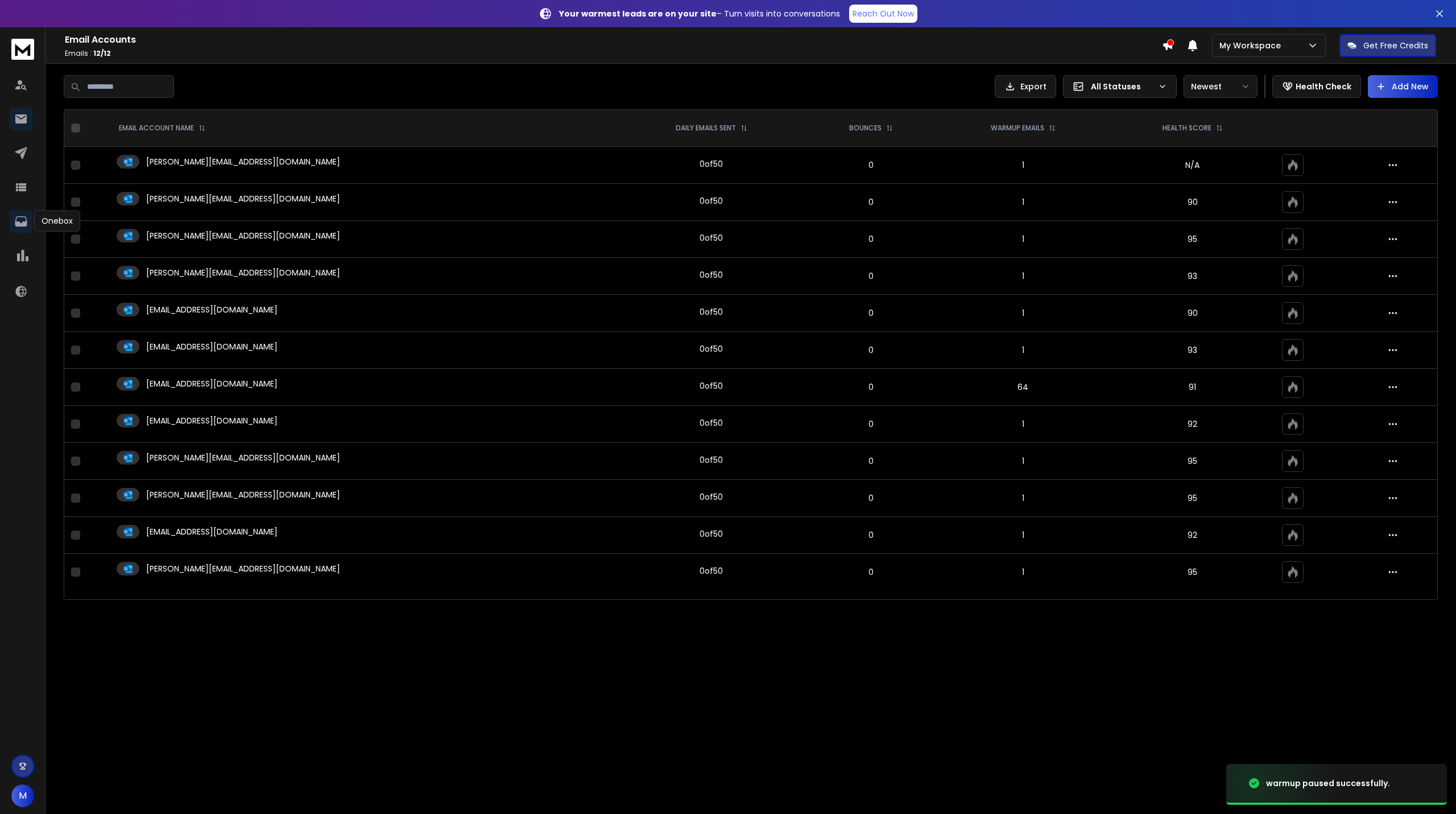
click at [29, 217] on link at bounding box center [21, 221] width 23 height 23
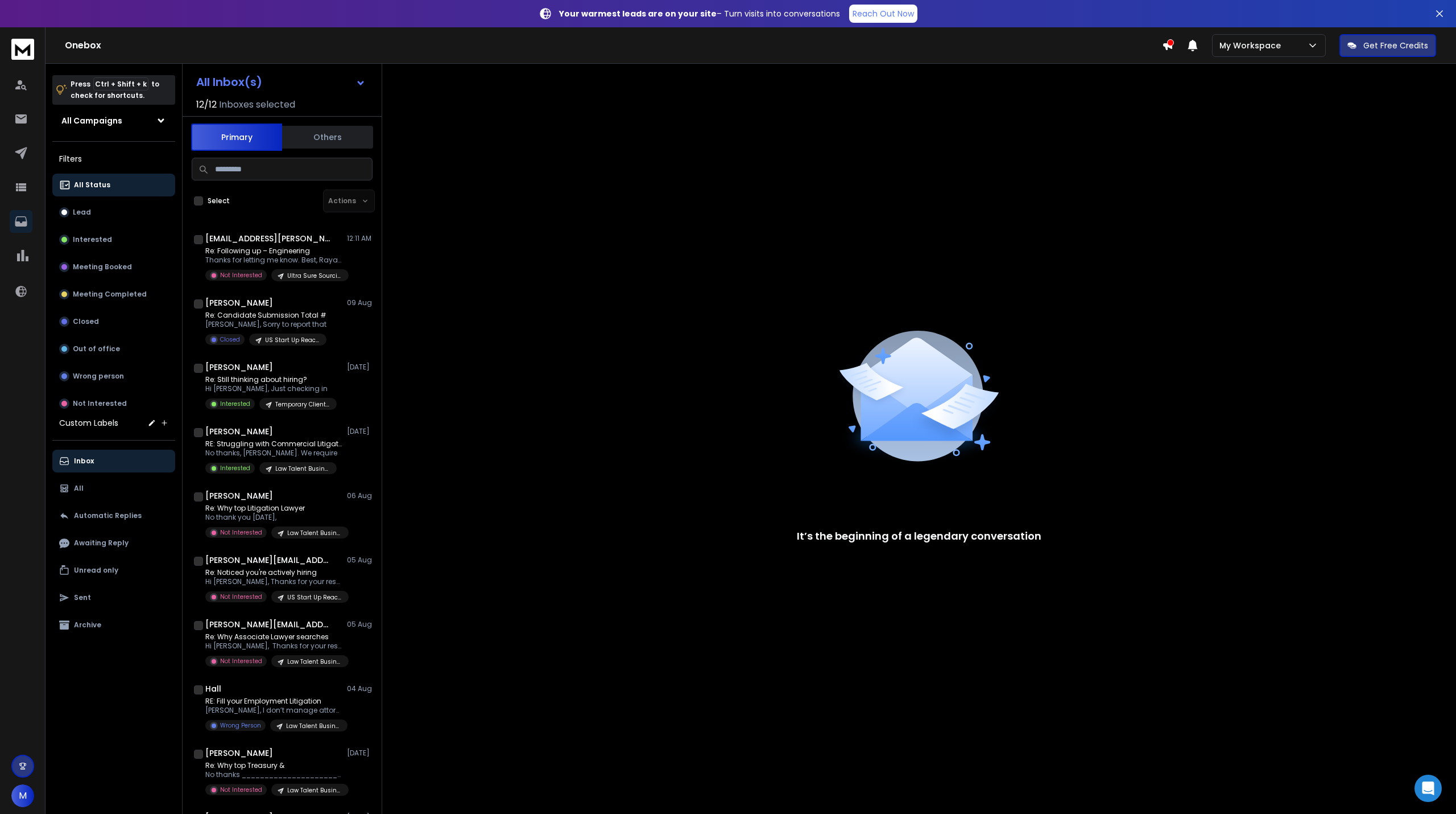
click at [342, 144] on button "Others" at bounding box center [327, 138] width 91 height 25
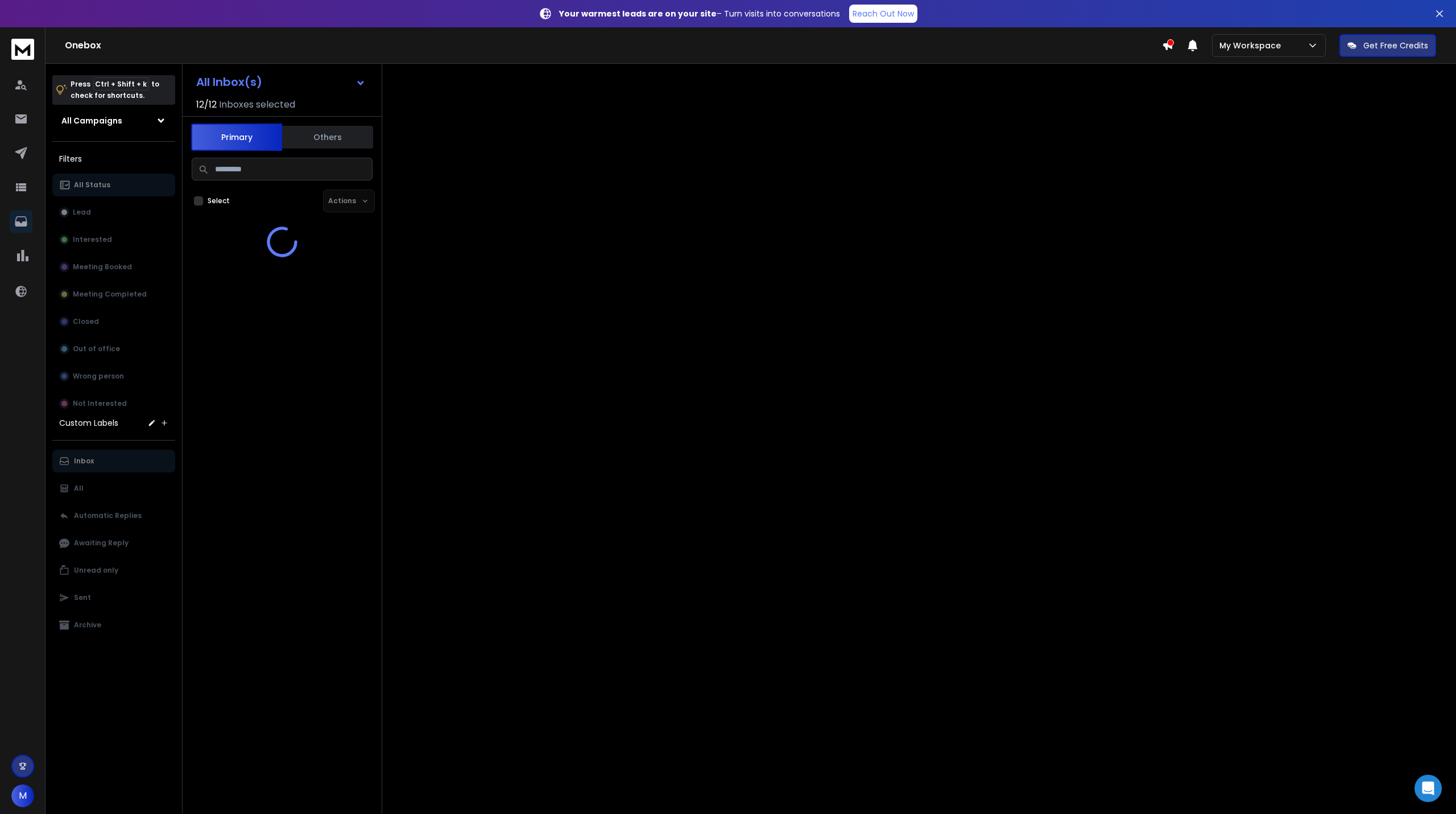
click at [221, 133] on button "Primary" at bounding box center [236, 137] width 91 height 28
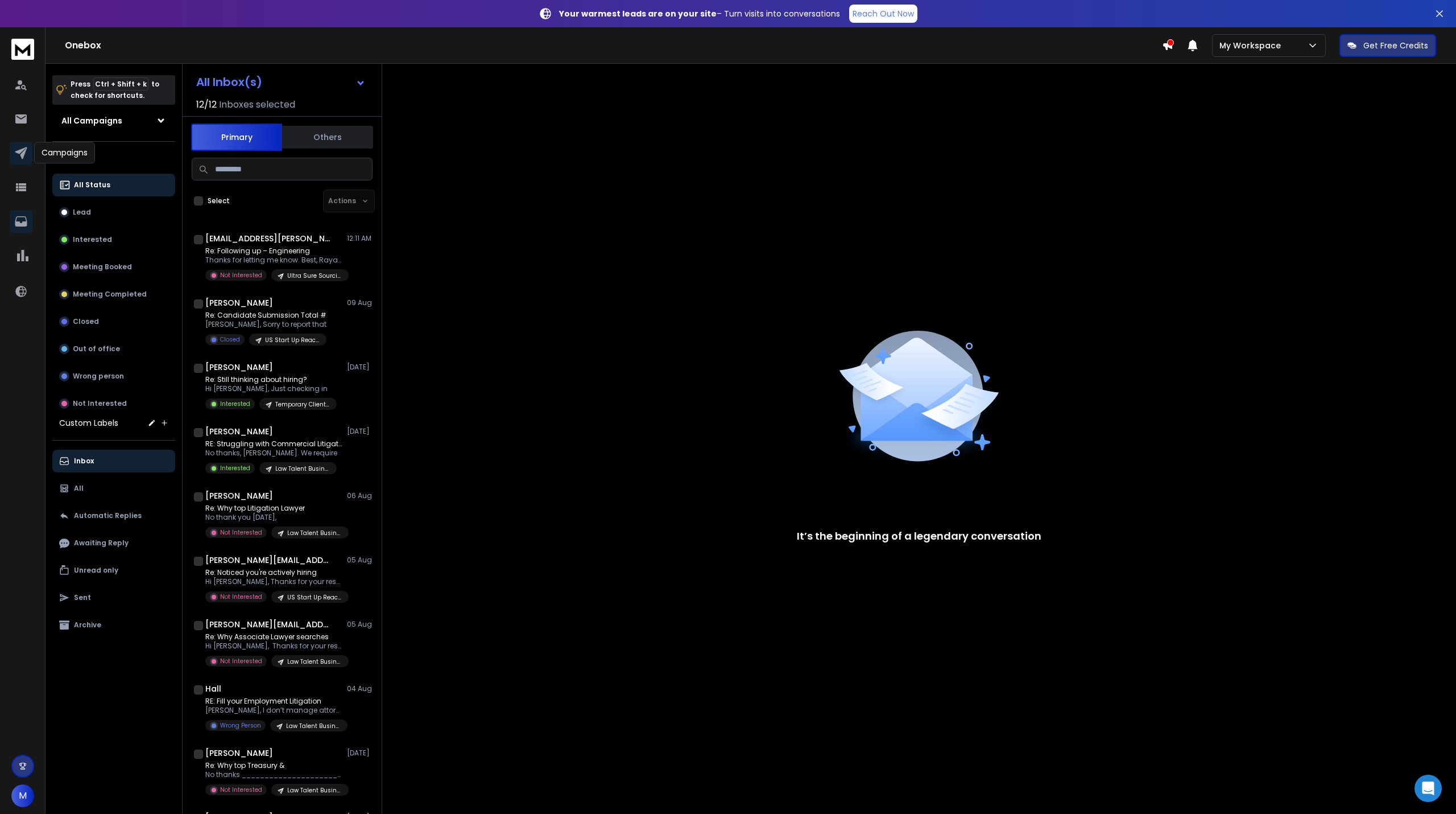
click at [30, 145] on link at bounding box center [21, 153] width 23 height 23
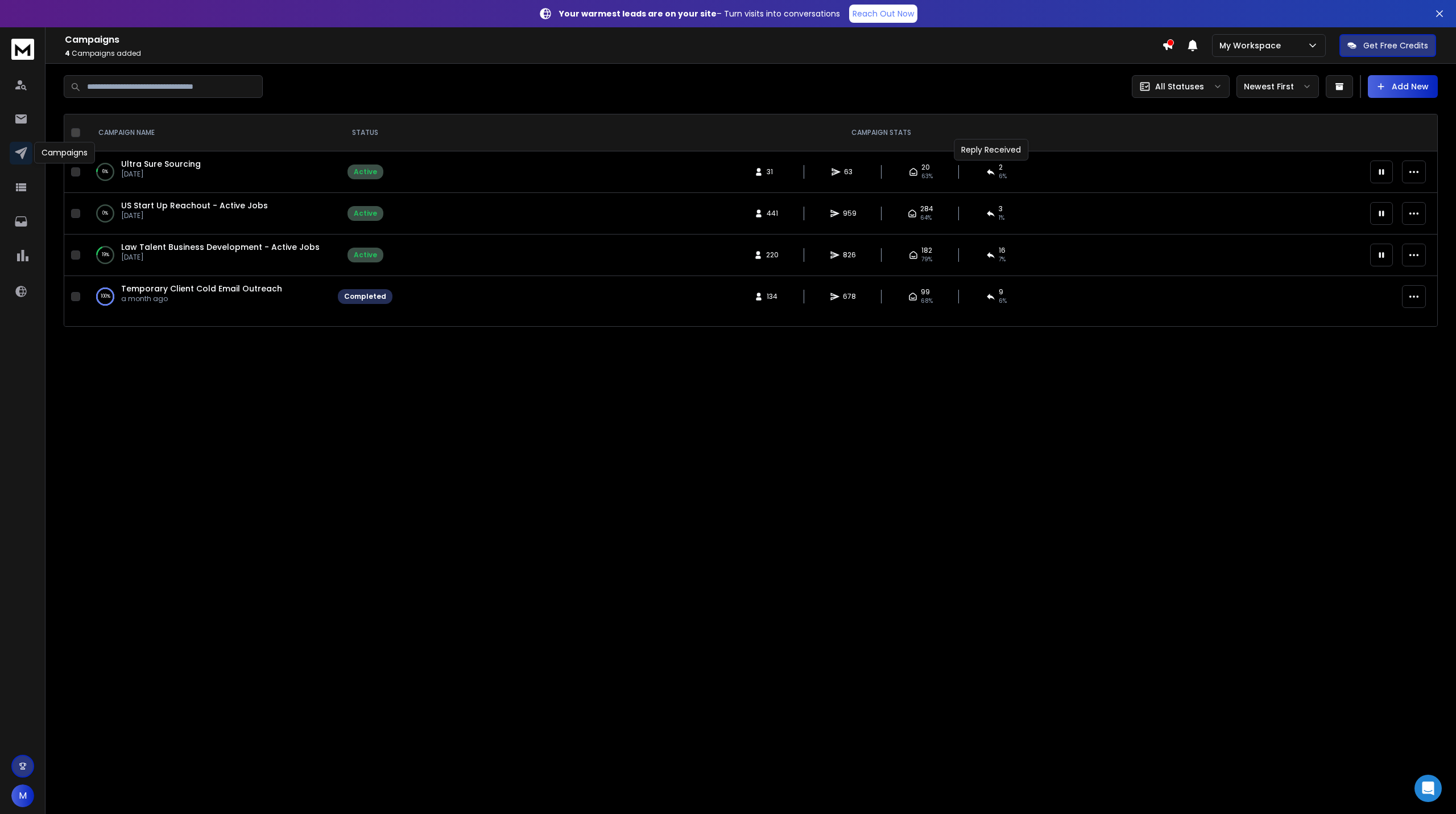
click at [986, 168] on icon at bounding box center [991, 171] width 10 height 10
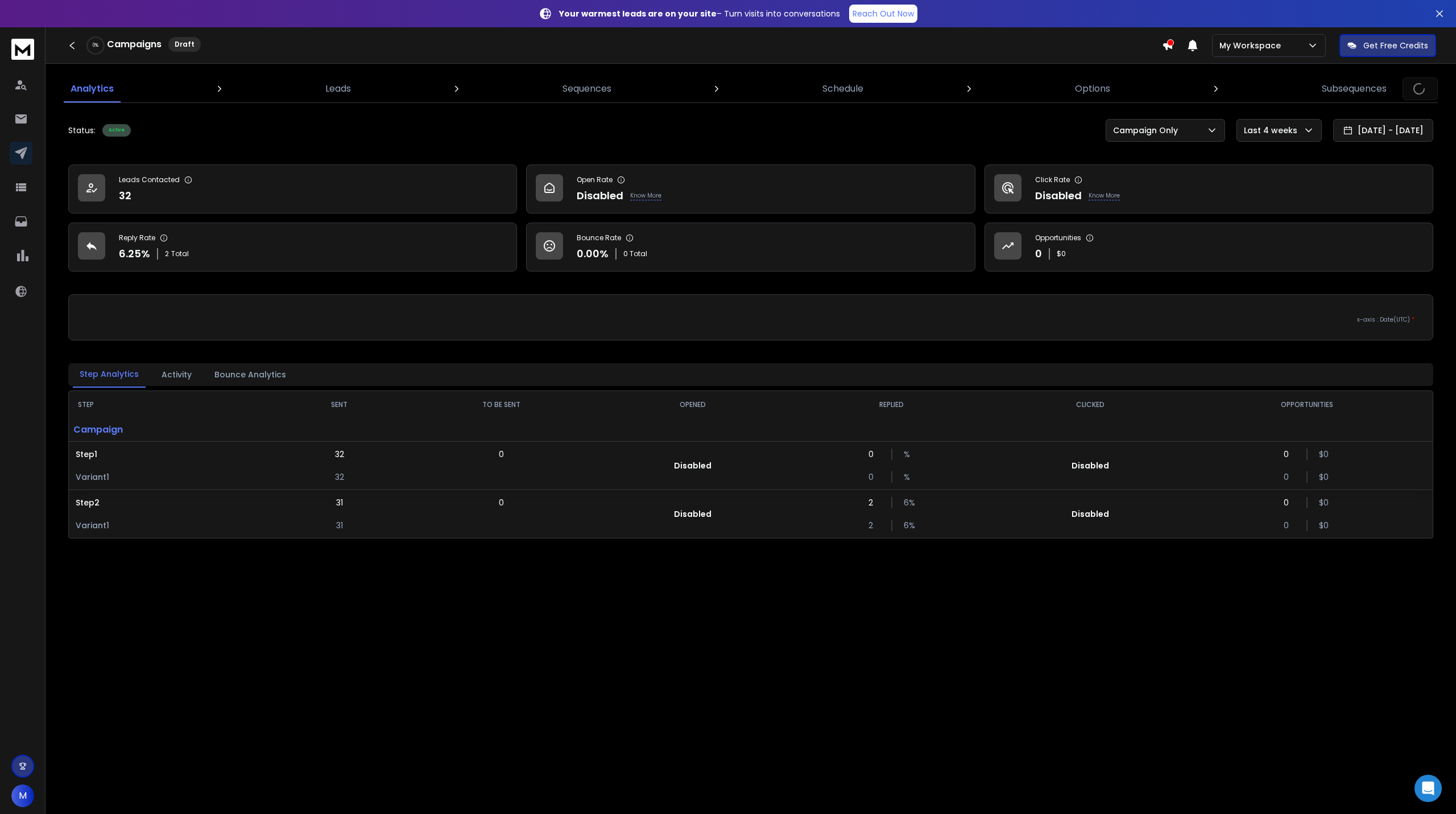
click at [190, 242] on link "Reply Rate 6.25 % 2 Total" at bounding box center [292, 247] width 449 height 49
click at [149, 242] on p "Reply Rate" at bounding box center [137, 238] width 36 height 9
click at [149, 247] on div "6.25 % 2 Total" at bounding box center [153, 254] width 70 height 16
click at [128, 256] on p "6.25 %" at bounding box center [134, 254] width 32 height 16
click at [96, 249] on link "Reply Rate 6.25 % 2 Total" at bounding box center [292, 247] width 449 height 49
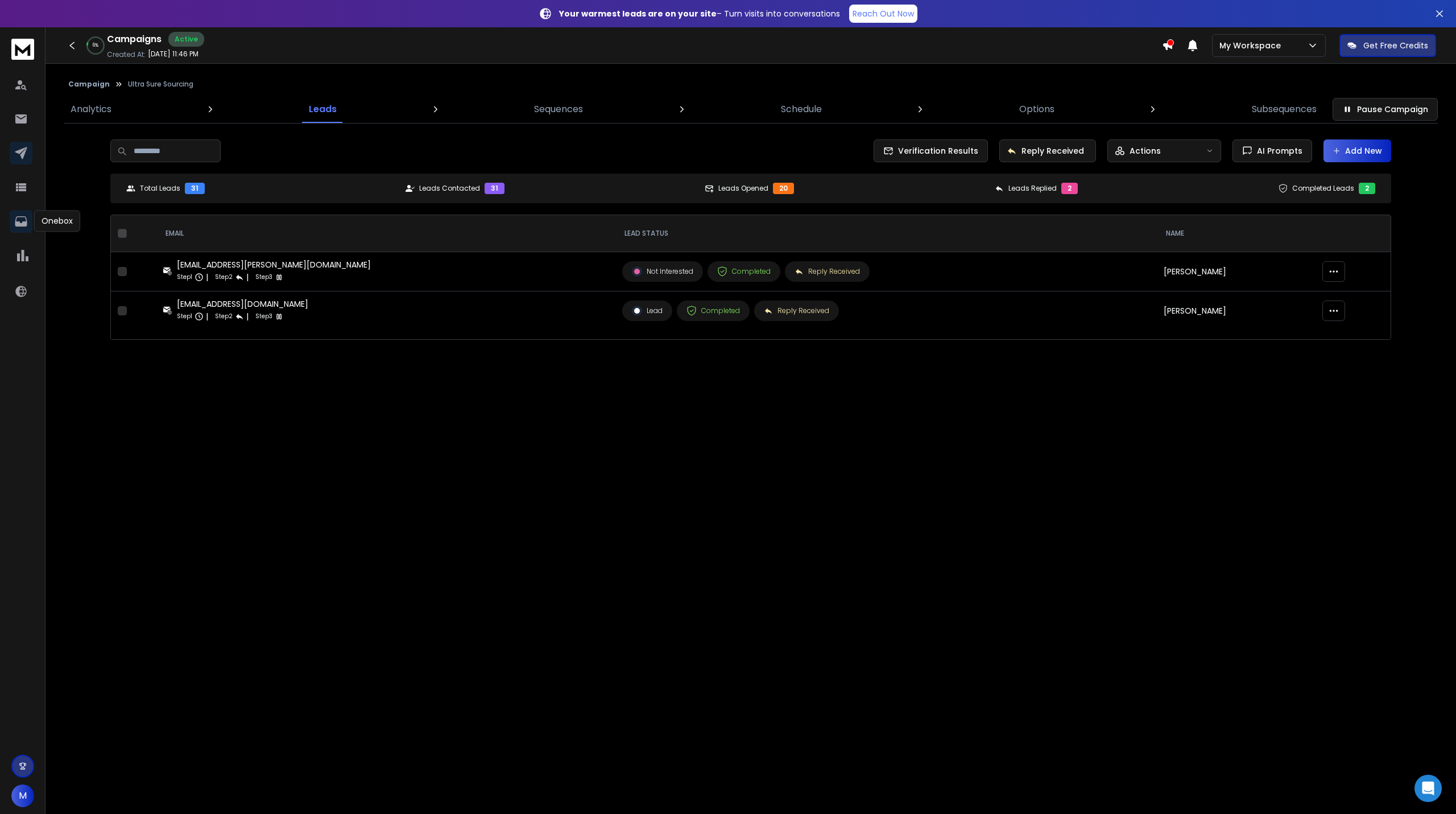
click at [16, 217] on icon at bounding box center [21, 221] width 12 height 10
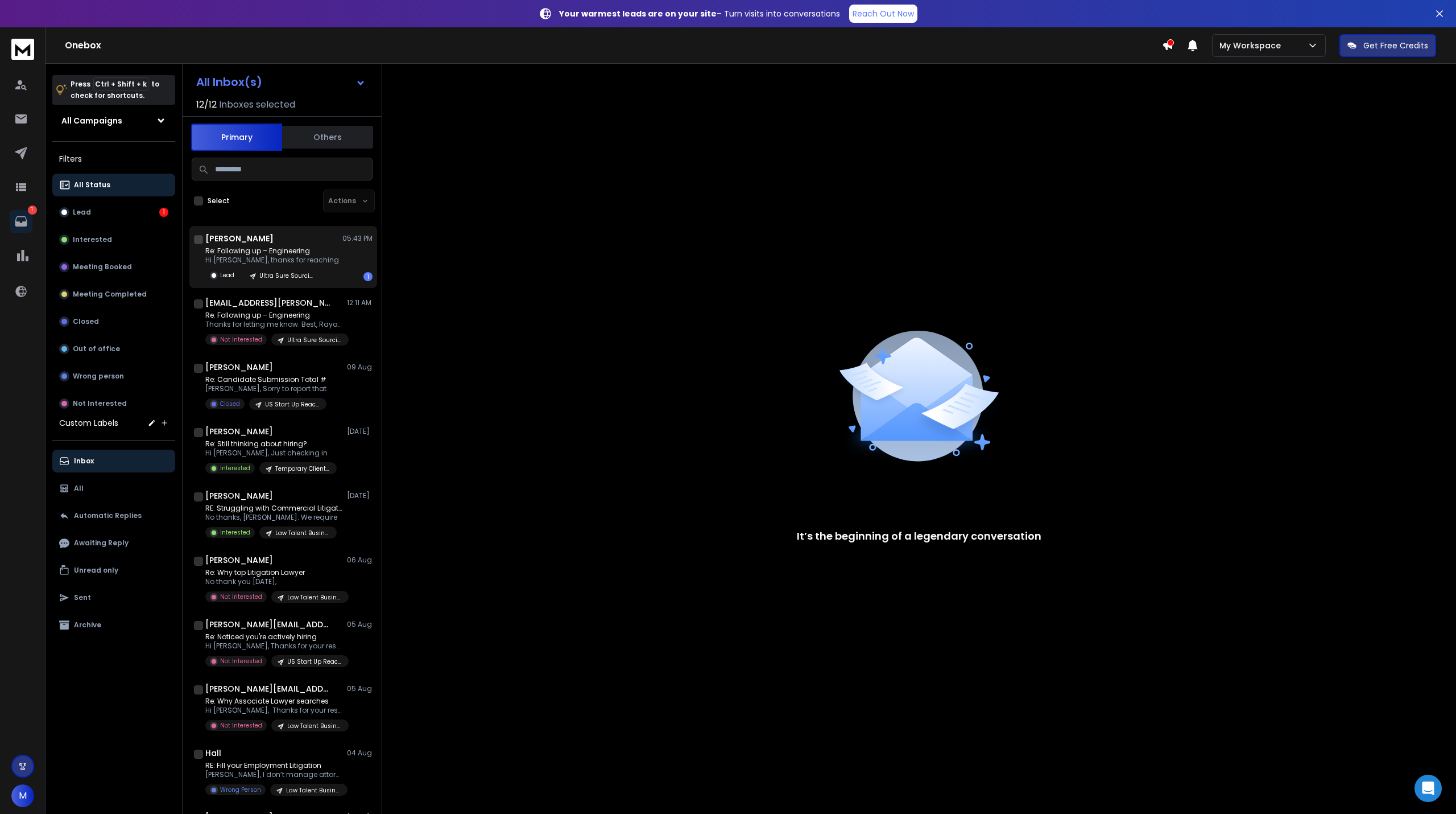
click at [273, 243] on div "Samer Almasri 05:43 PM" at bounding box center [289, 238] width 167 height 11
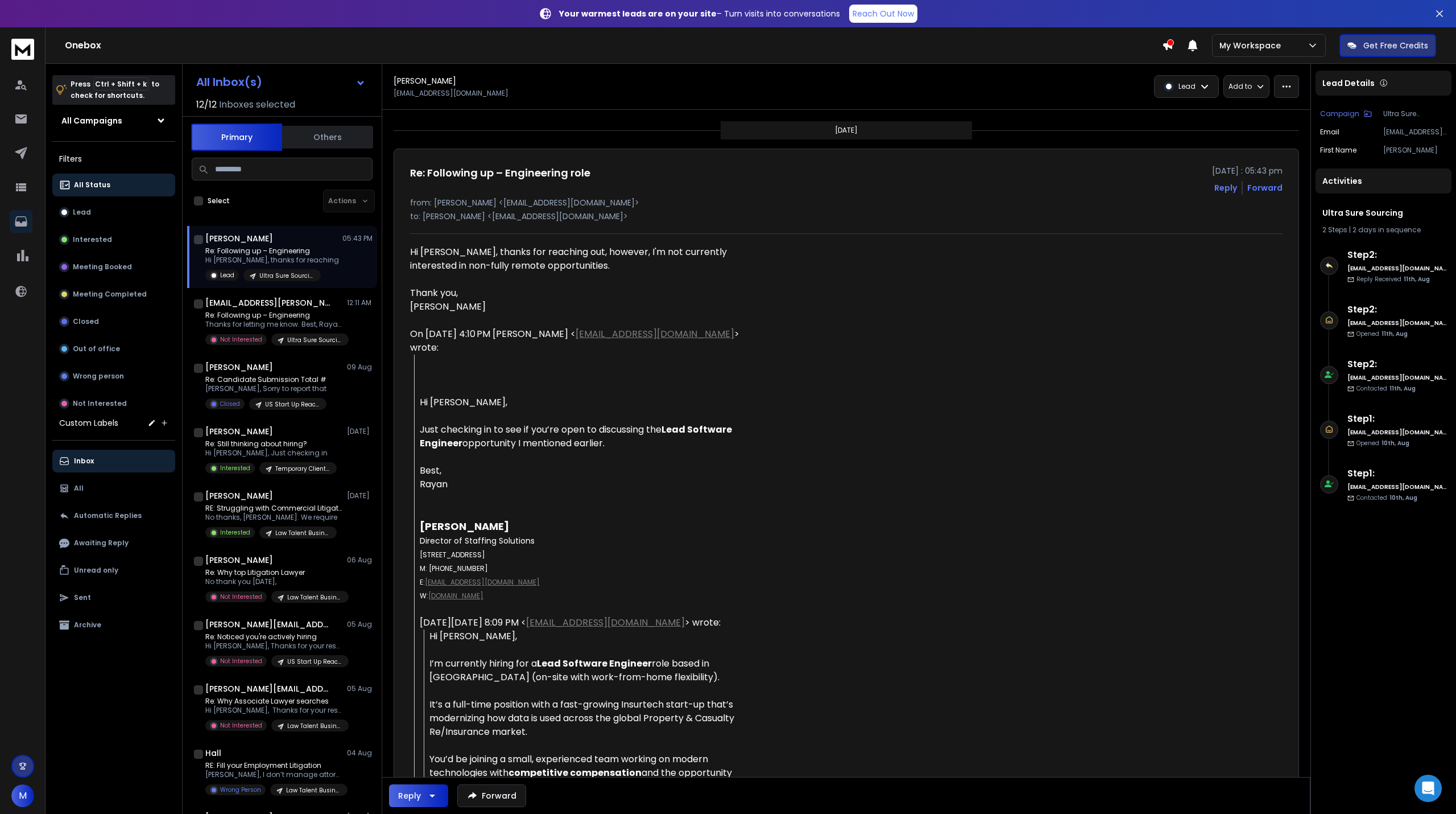
click at [417, 797] on div "Reply" at bounding box center [409, 795] width 23 height 11
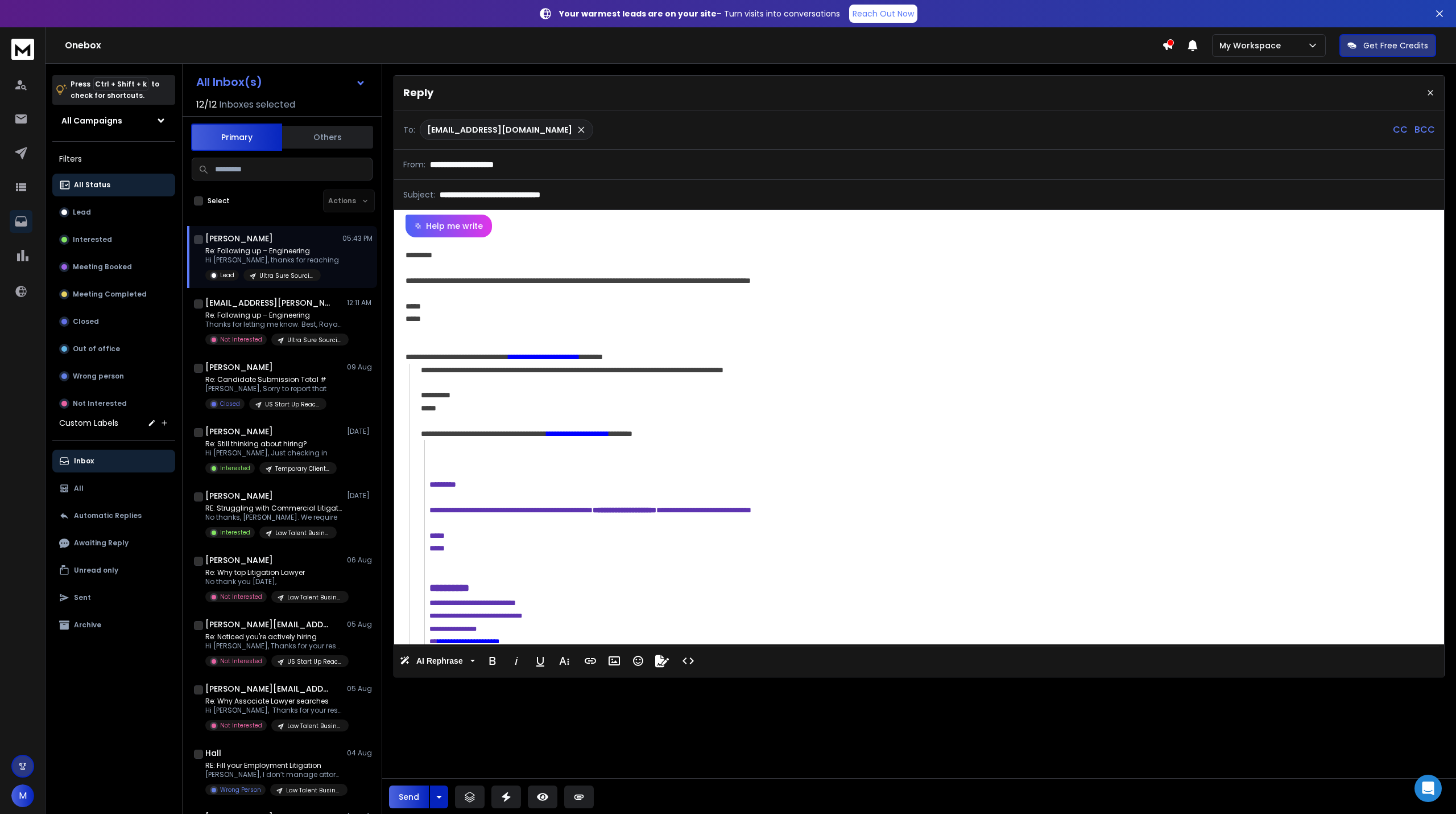
click at [403, 799] on button "Send" at bounding box center [408, 797] width 40 height 23
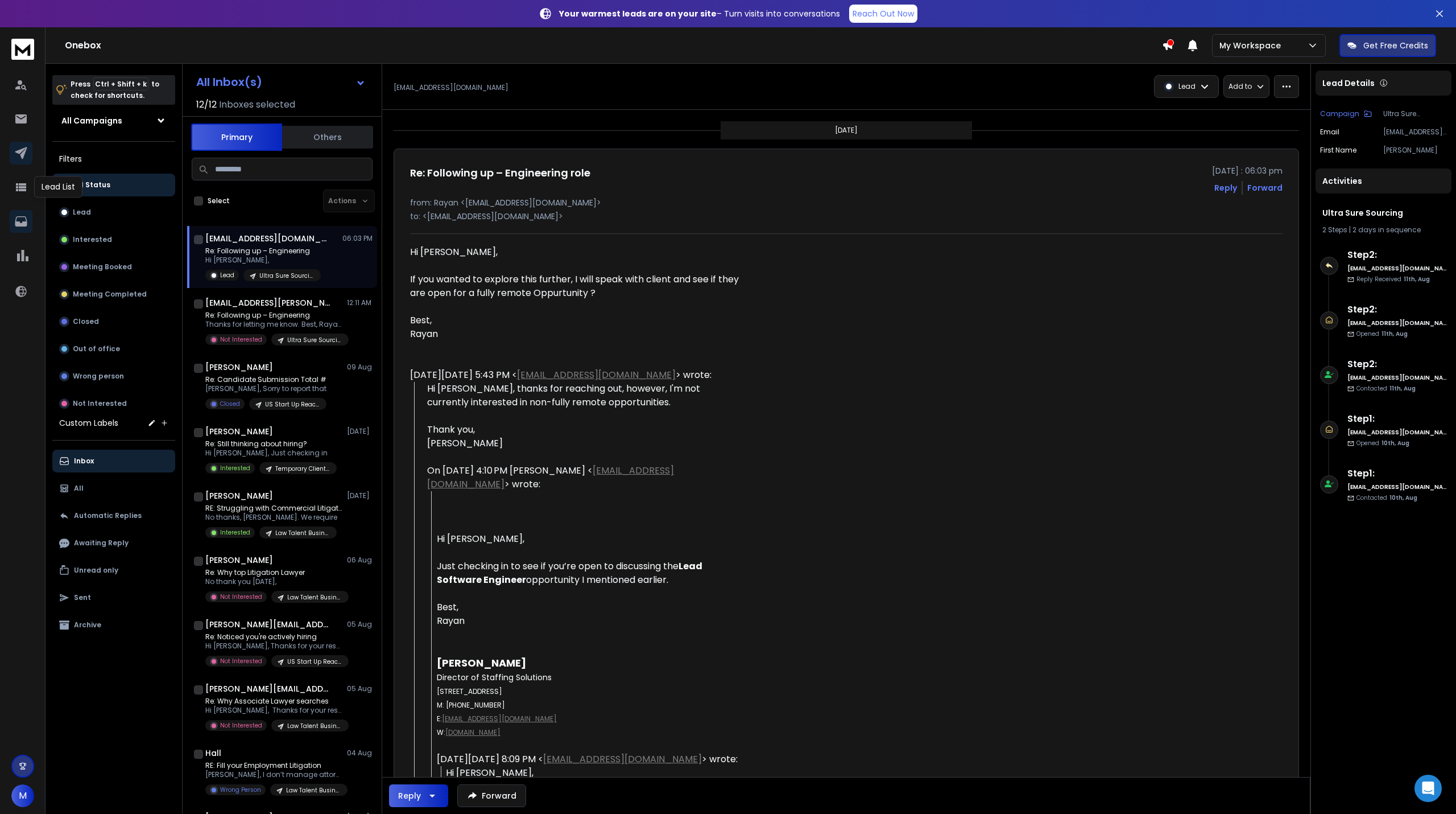
click at [14, 155] on icon at bounding box center [21, 153] width 13 height 13
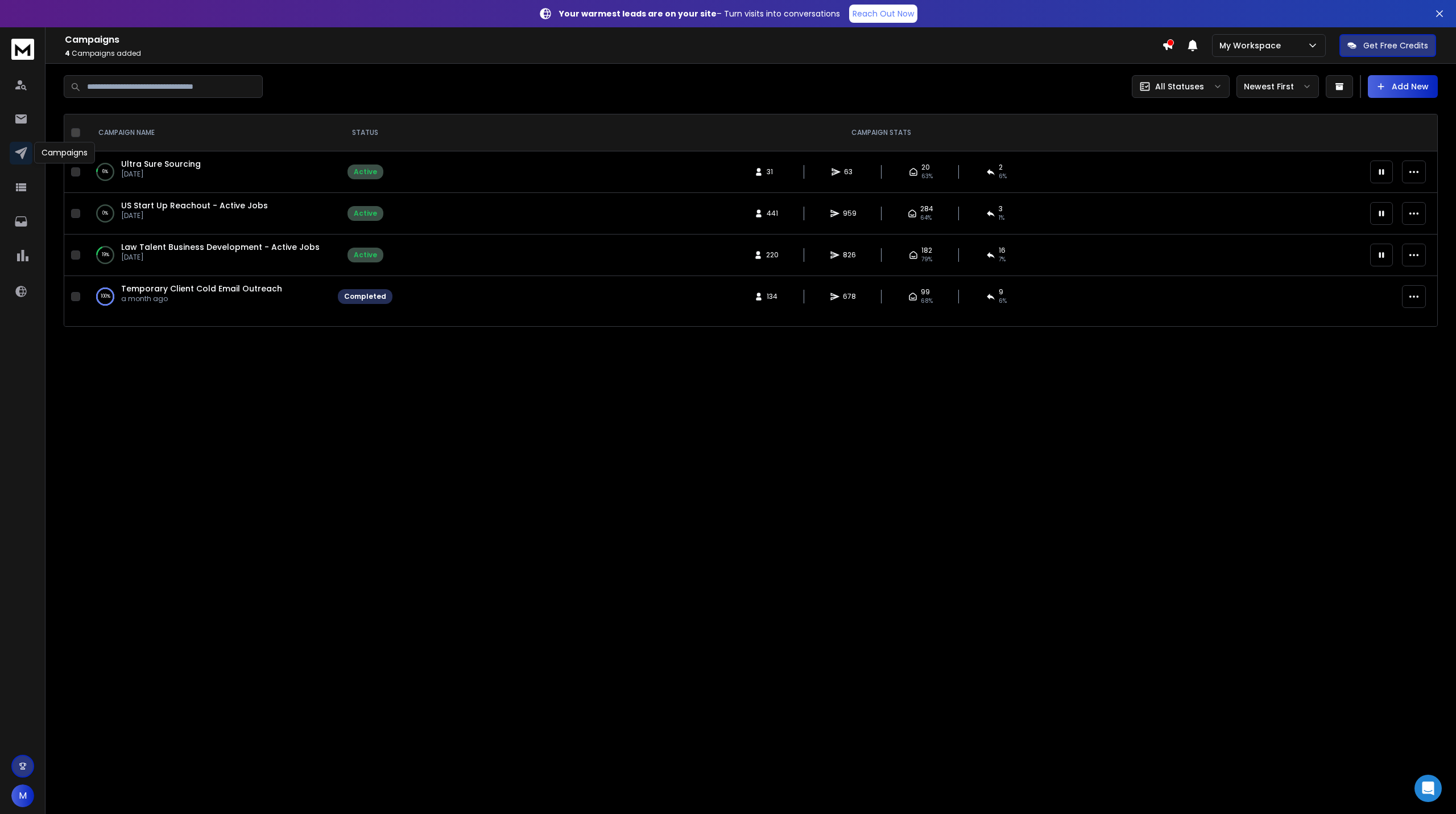
click at [162, 213] on p "[DATE]" at bounding box center [194, 216] width 147 height 9
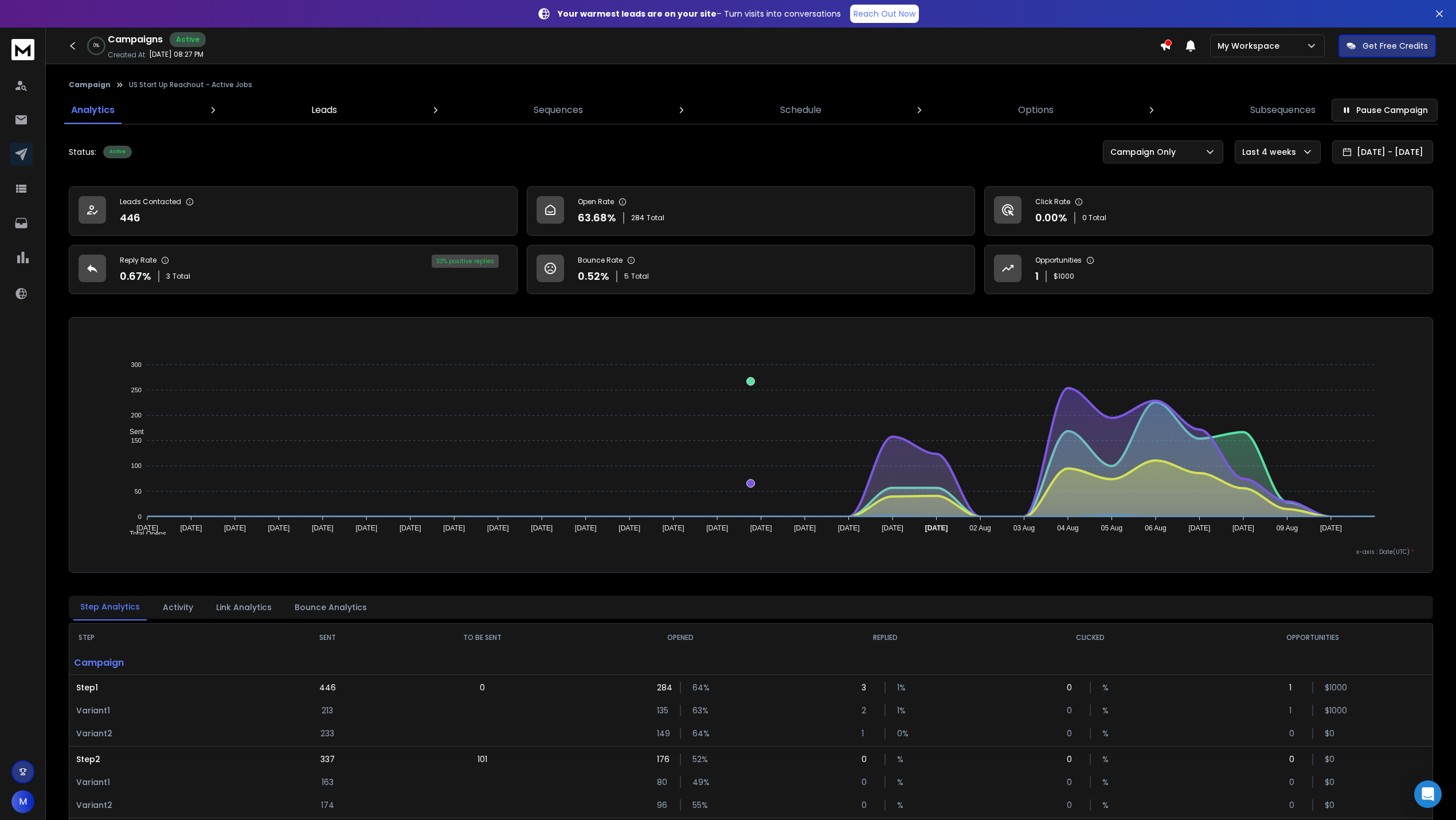
click at [317, 108] on p "Leads" at bounding box center [324, 110] width 25 height 14
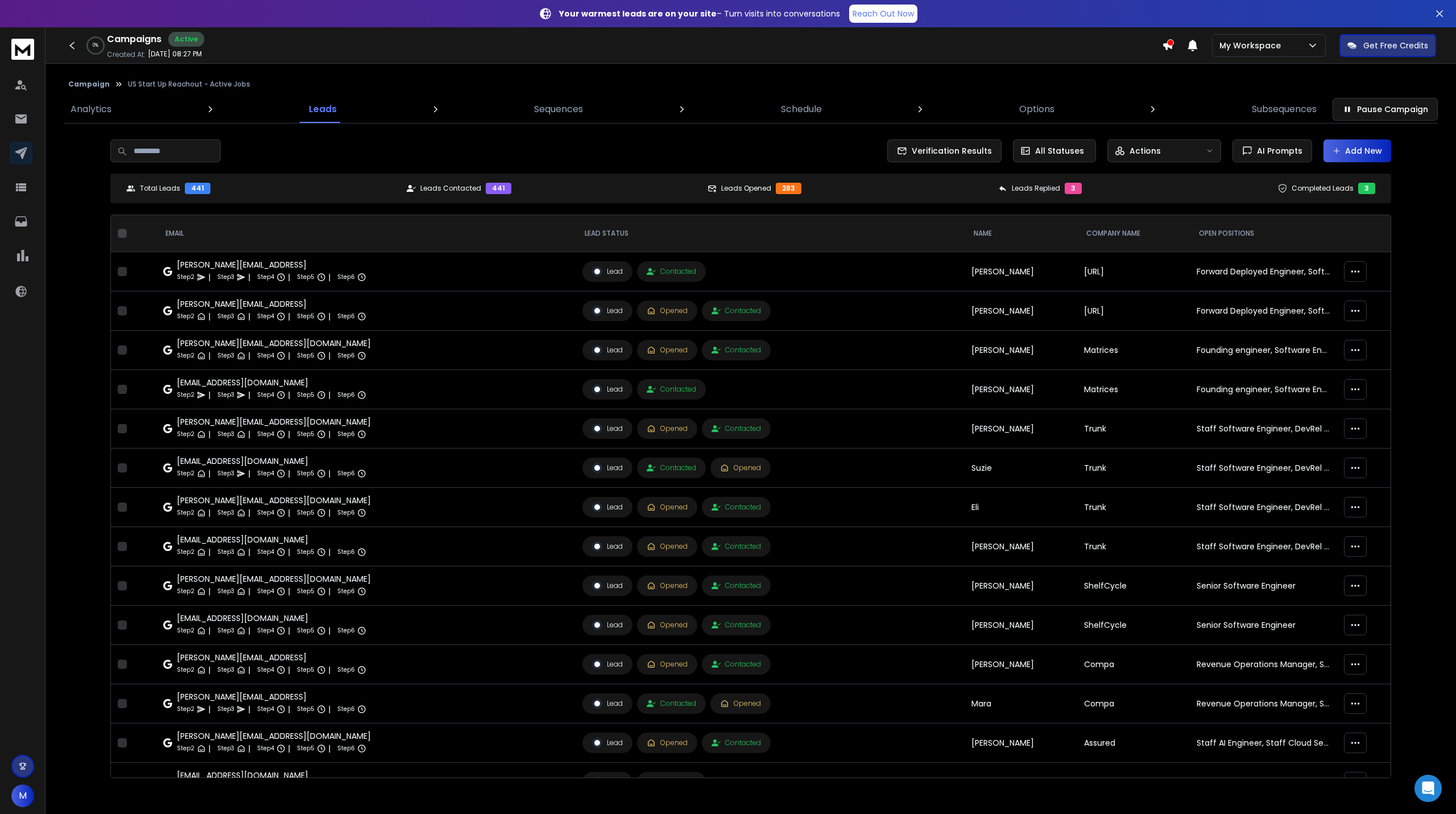
click at [1375, 143] on button "Add New" at bounding box center [1357, 150] width 68 height 23
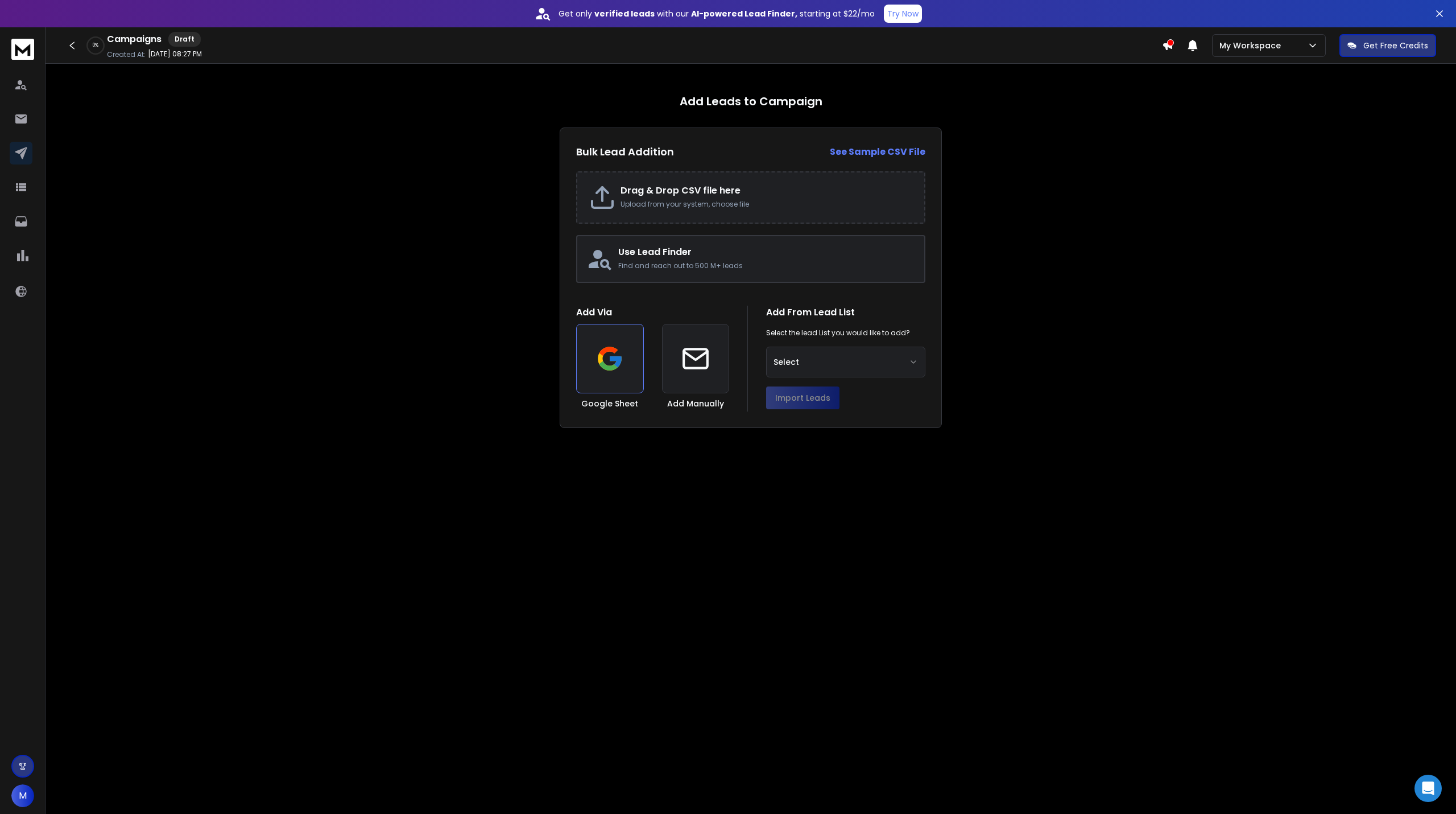
click at [588, 360] on div at bounding box center [610, 359] width 68 height 70
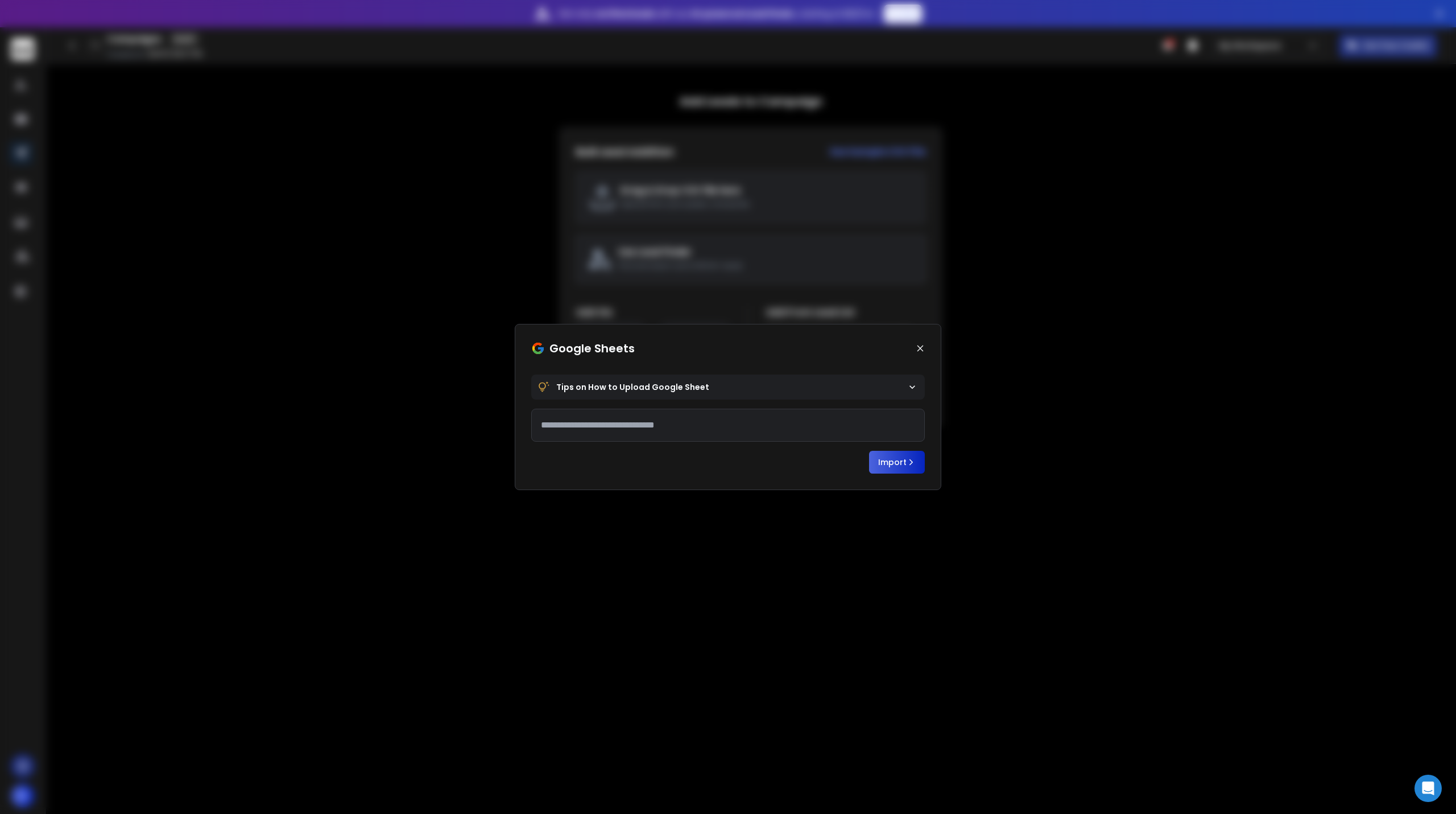
click at [636, 420] on input at bounding box center [728, 425] width 393 height 33
paste input "**********"
type input "**********"
click at [907, 465] on icon at bounding box center [912, 462] width 9 height 9
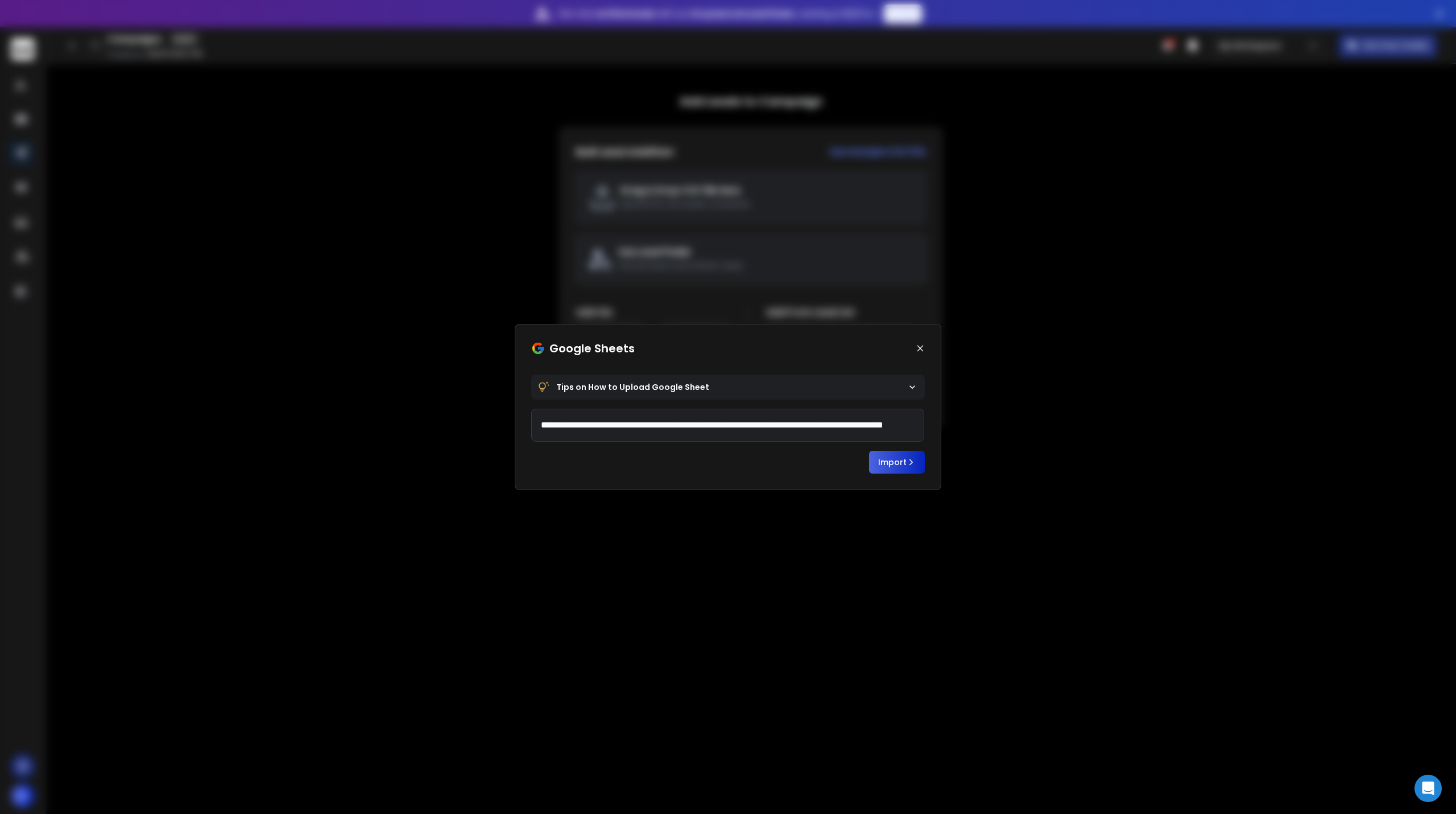
scroll to position [0, 0]
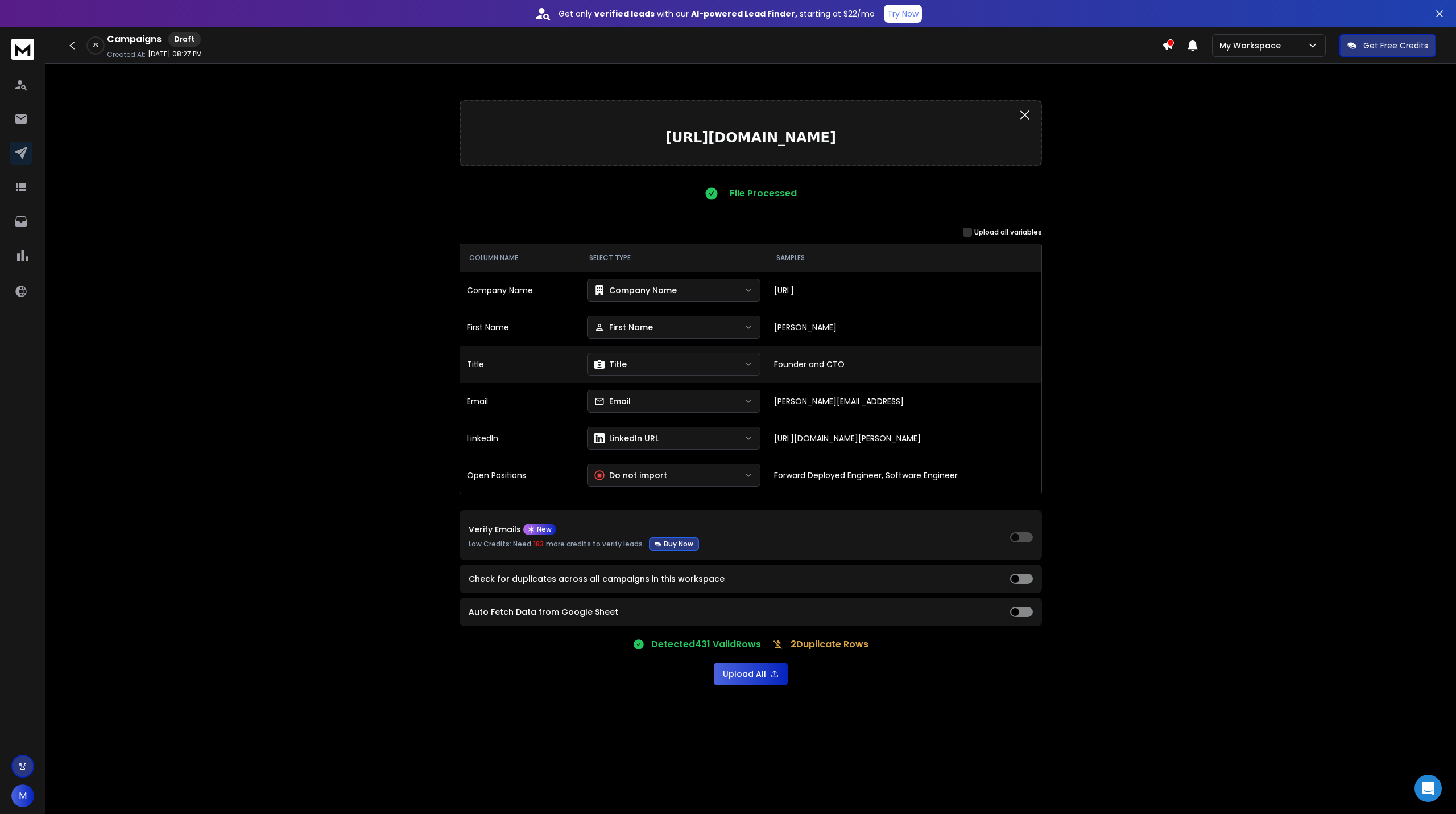
click at [639, 375] on button "Title" at bounding box center [674, 364] width 174 height 23
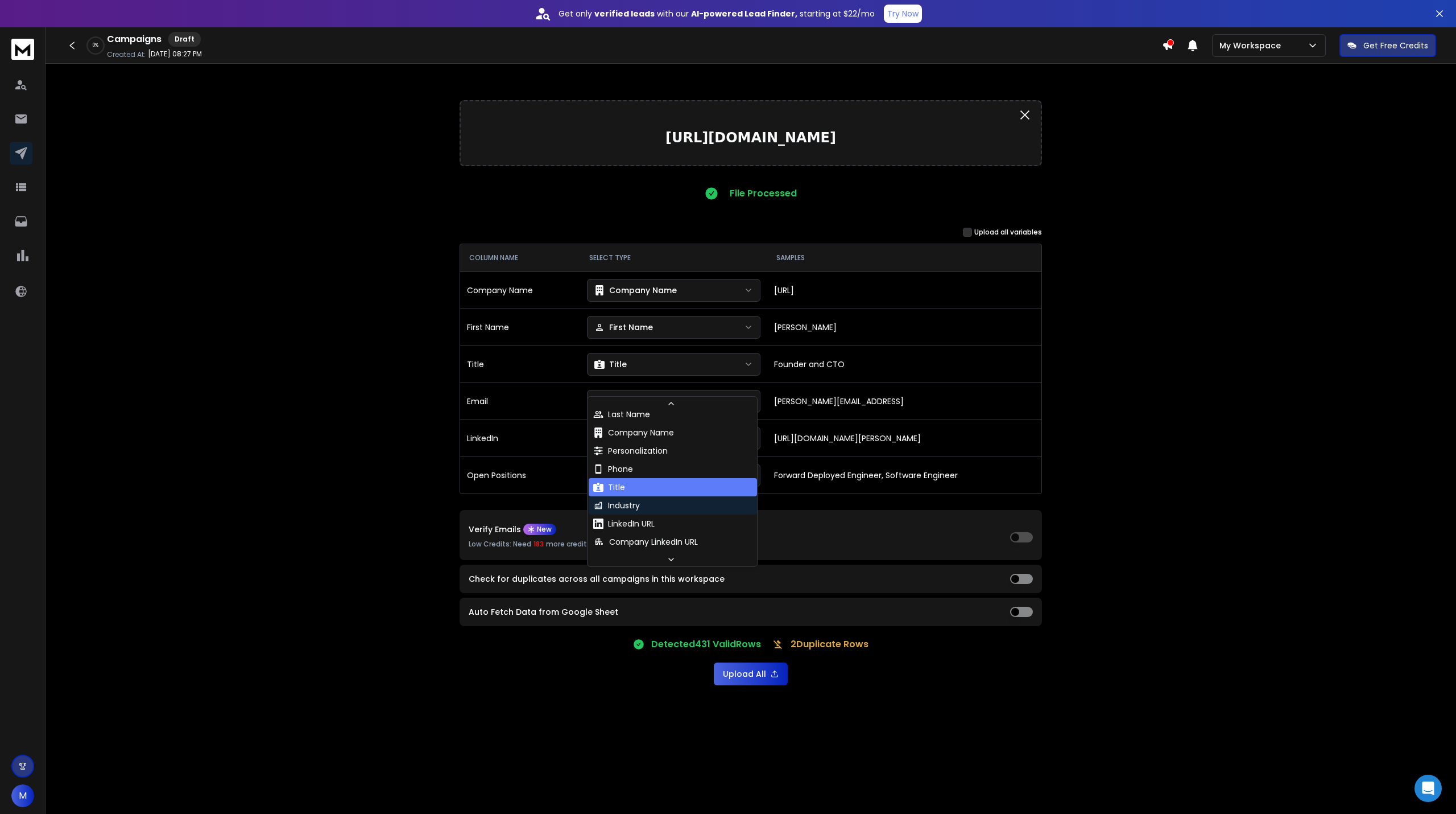
scroll to position [104, 0]
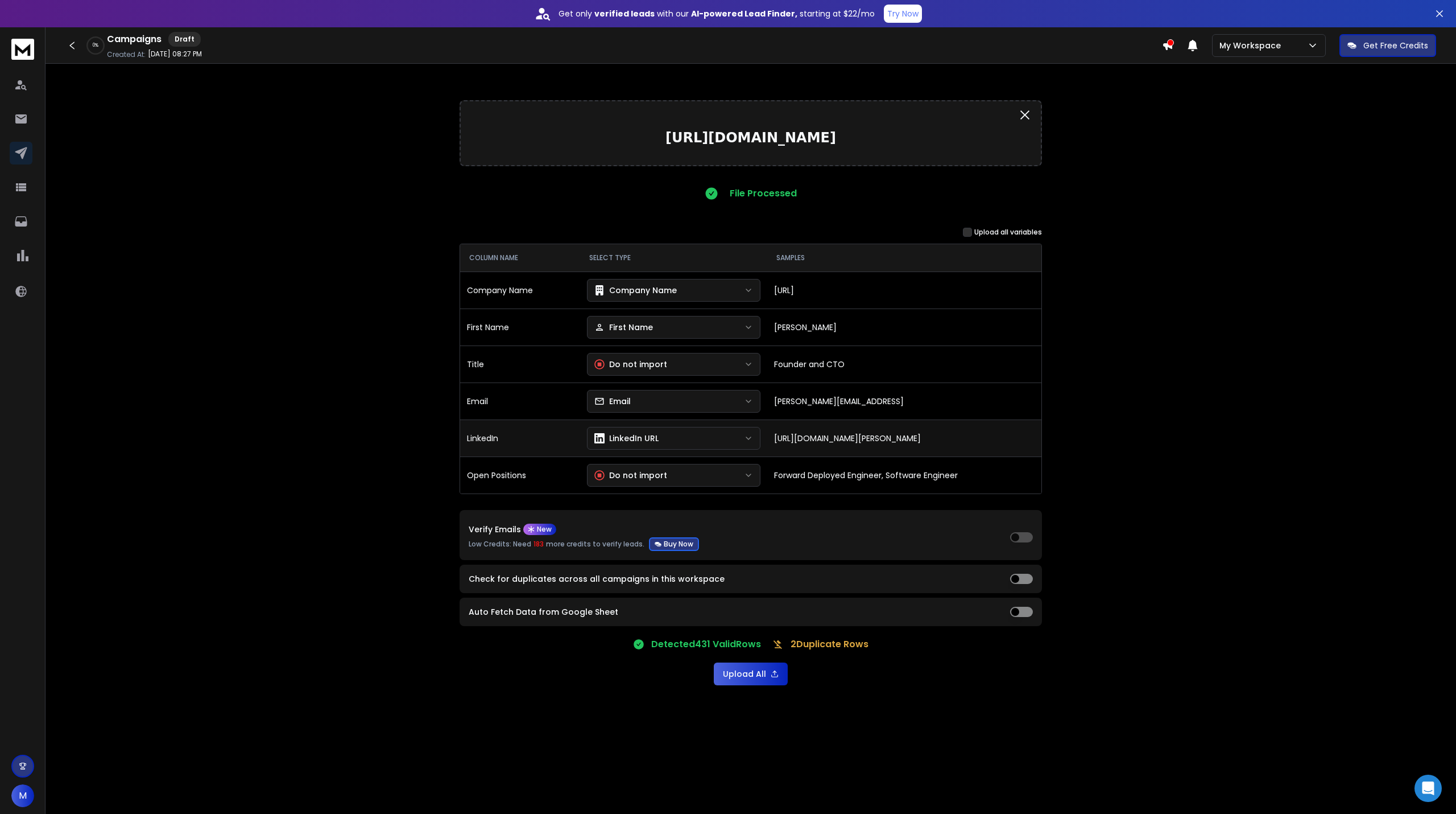
click at [681, 450] on button "LinkedIn URL" at bounding box center [674, 438] width 174 height 23
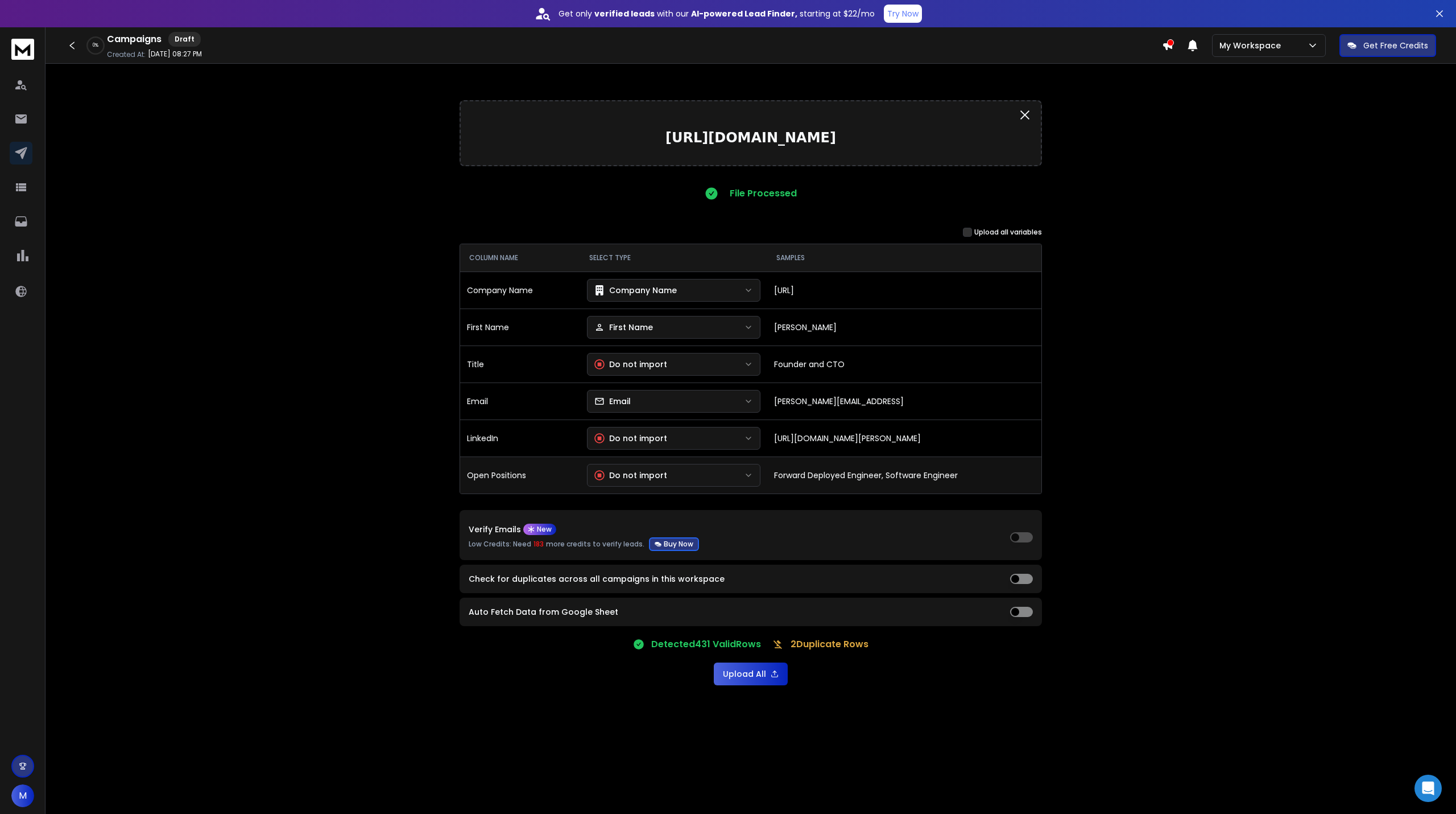
click at [659, 480] on div "Do not import" at bounding box center [630, 475] width 73 height 11
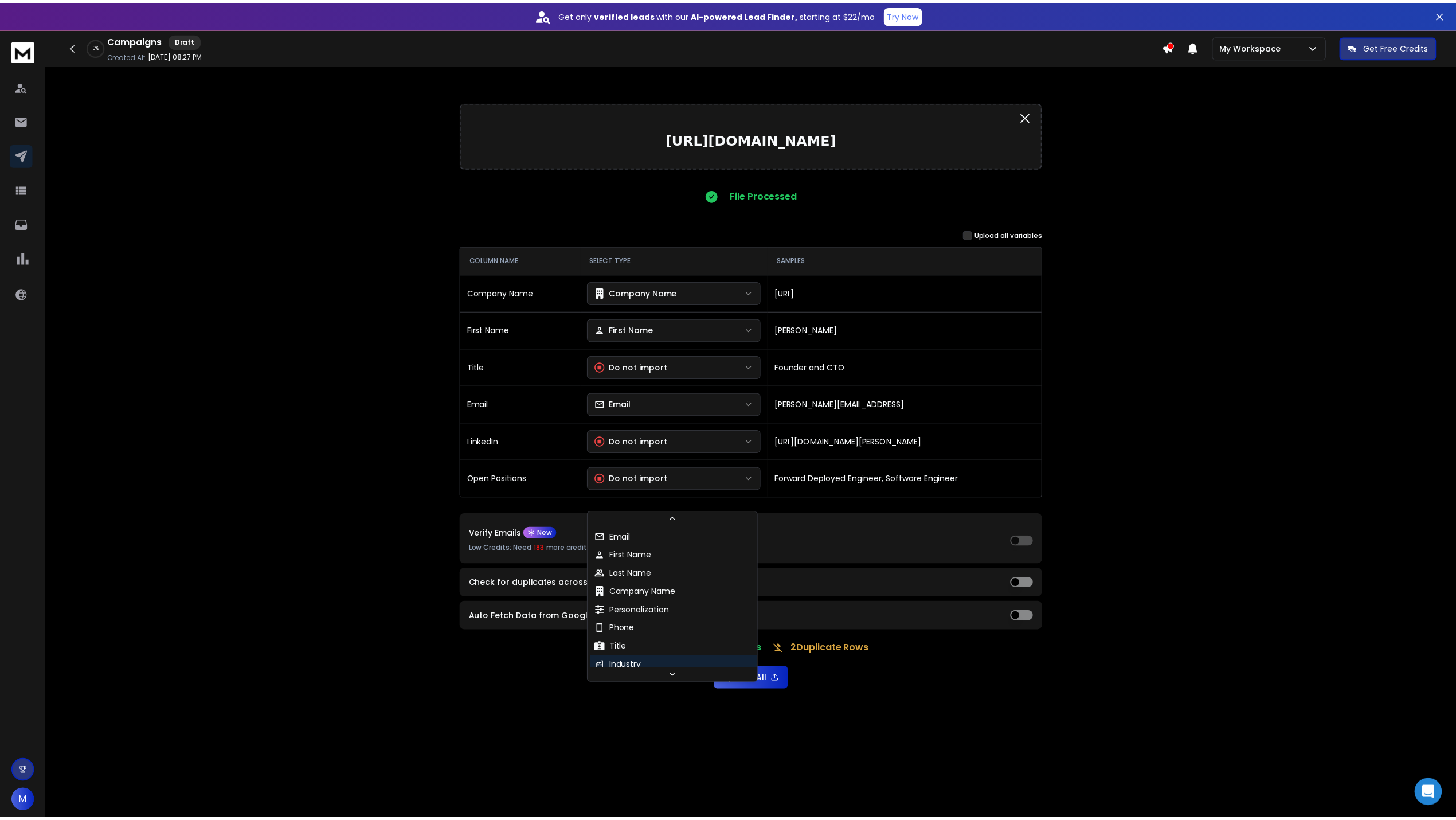
scroll to position [115, 0]
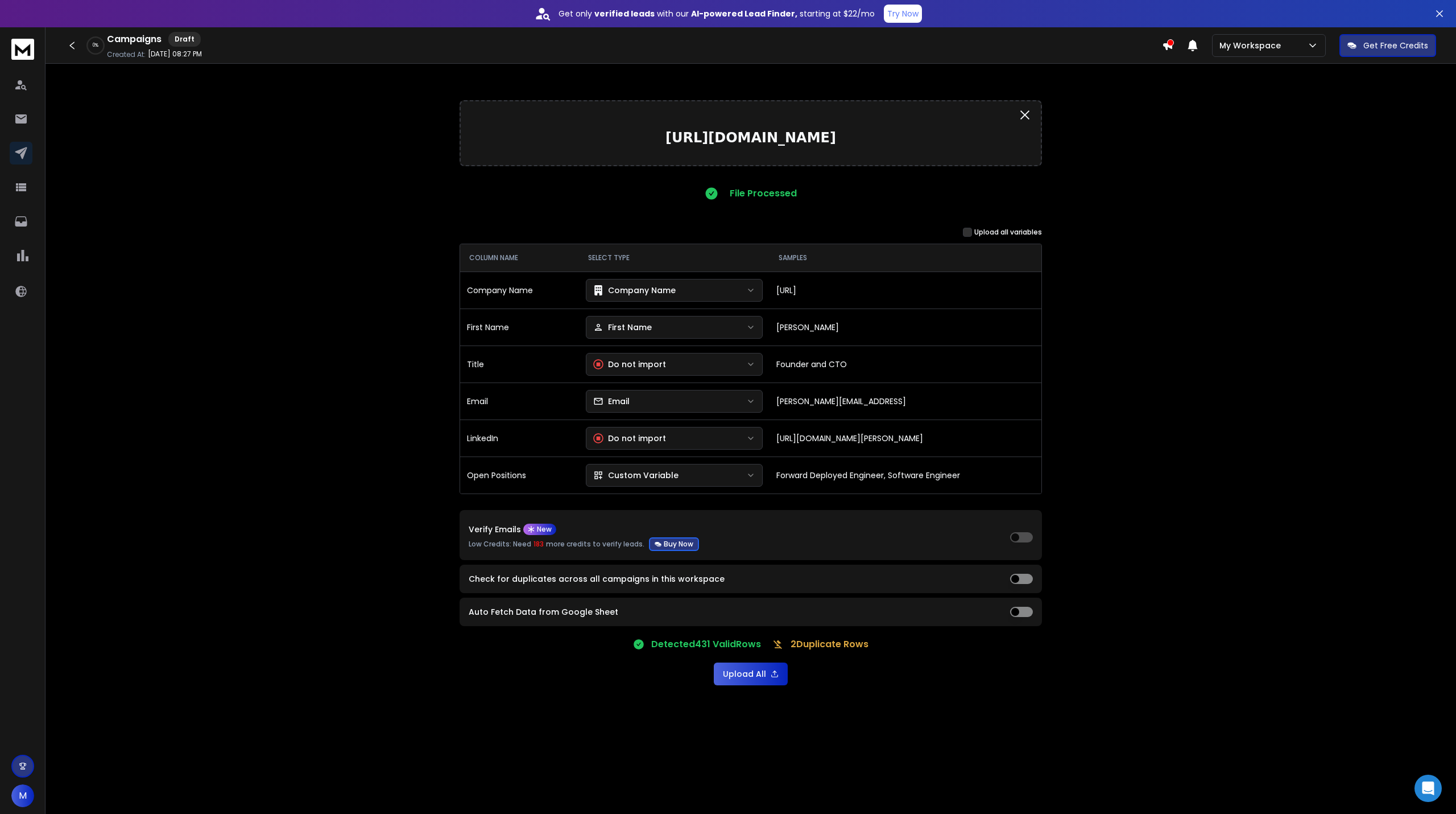
click at [1026, 584] on button "Check for duplicates across all campaigns in this workspace" at bounding box center [1021, 578] width 23 height 10
click at [742, 685] on button "Upload All" at bounding box center [751, 673] width 74 height 23
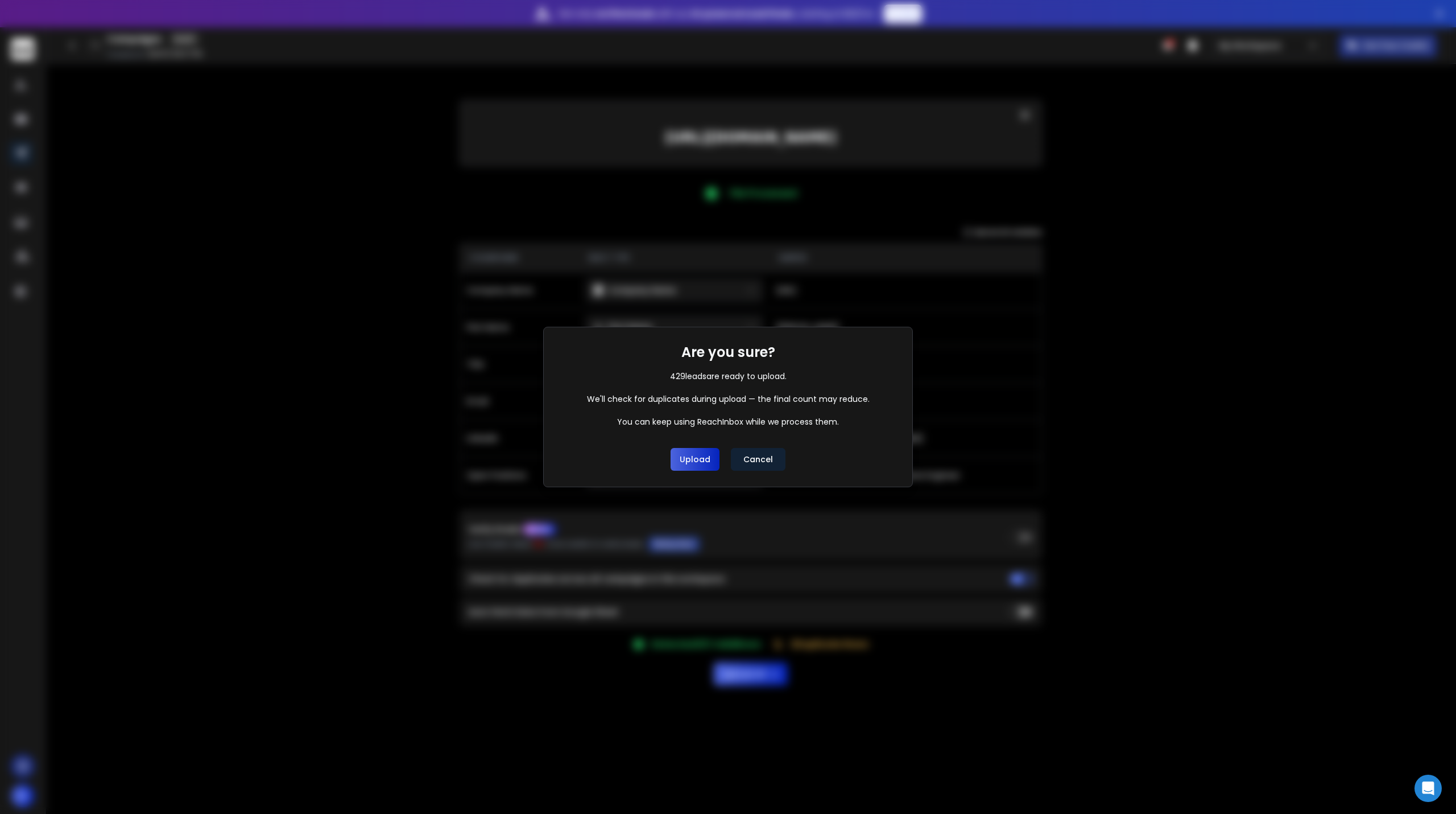
click at [696, 453] on button "Upload" at bounding box center [695, 459] width 49 height 23
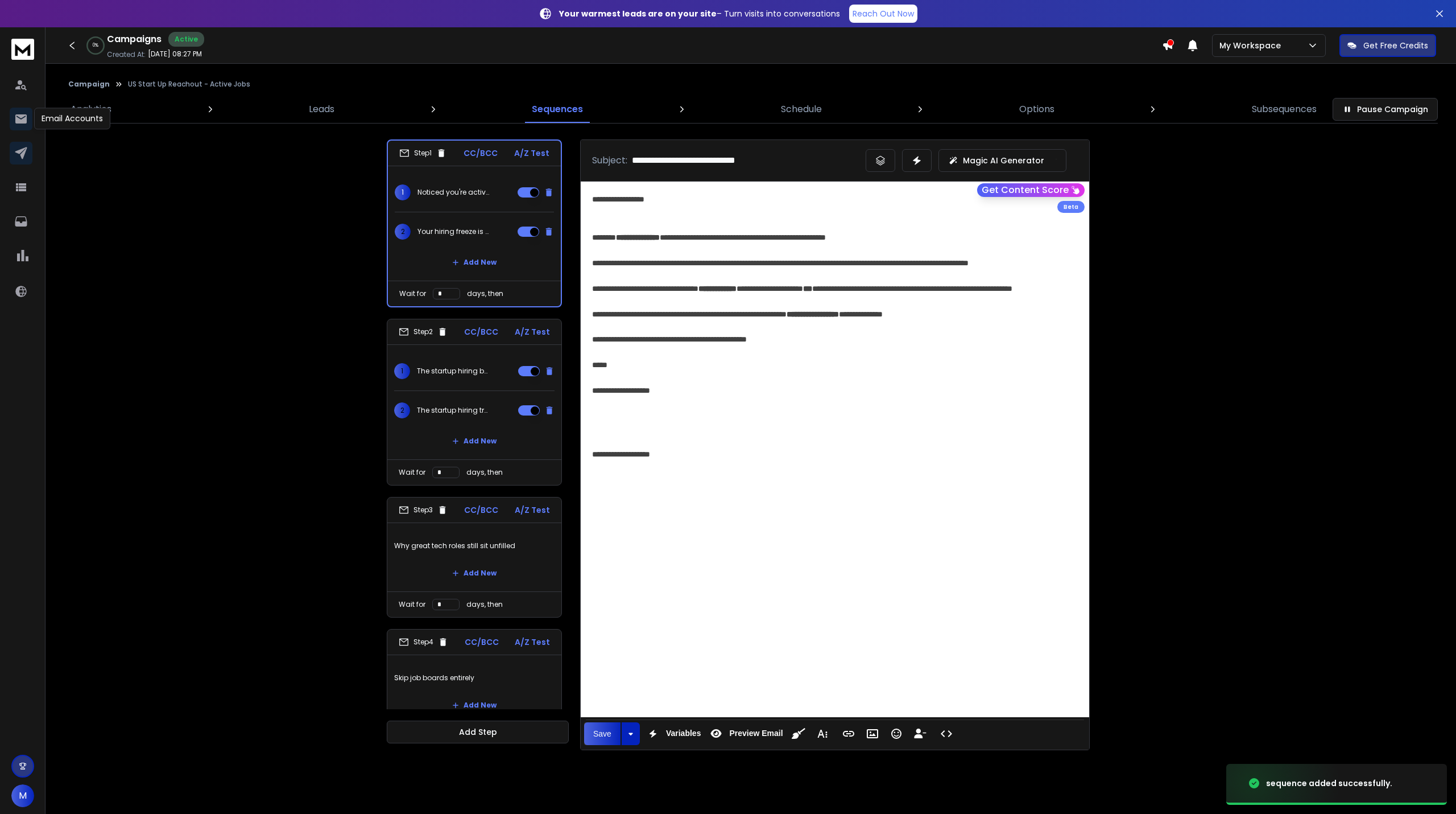
click at [19, 126] on link at bounding box center [21, 119] width 23 height 23
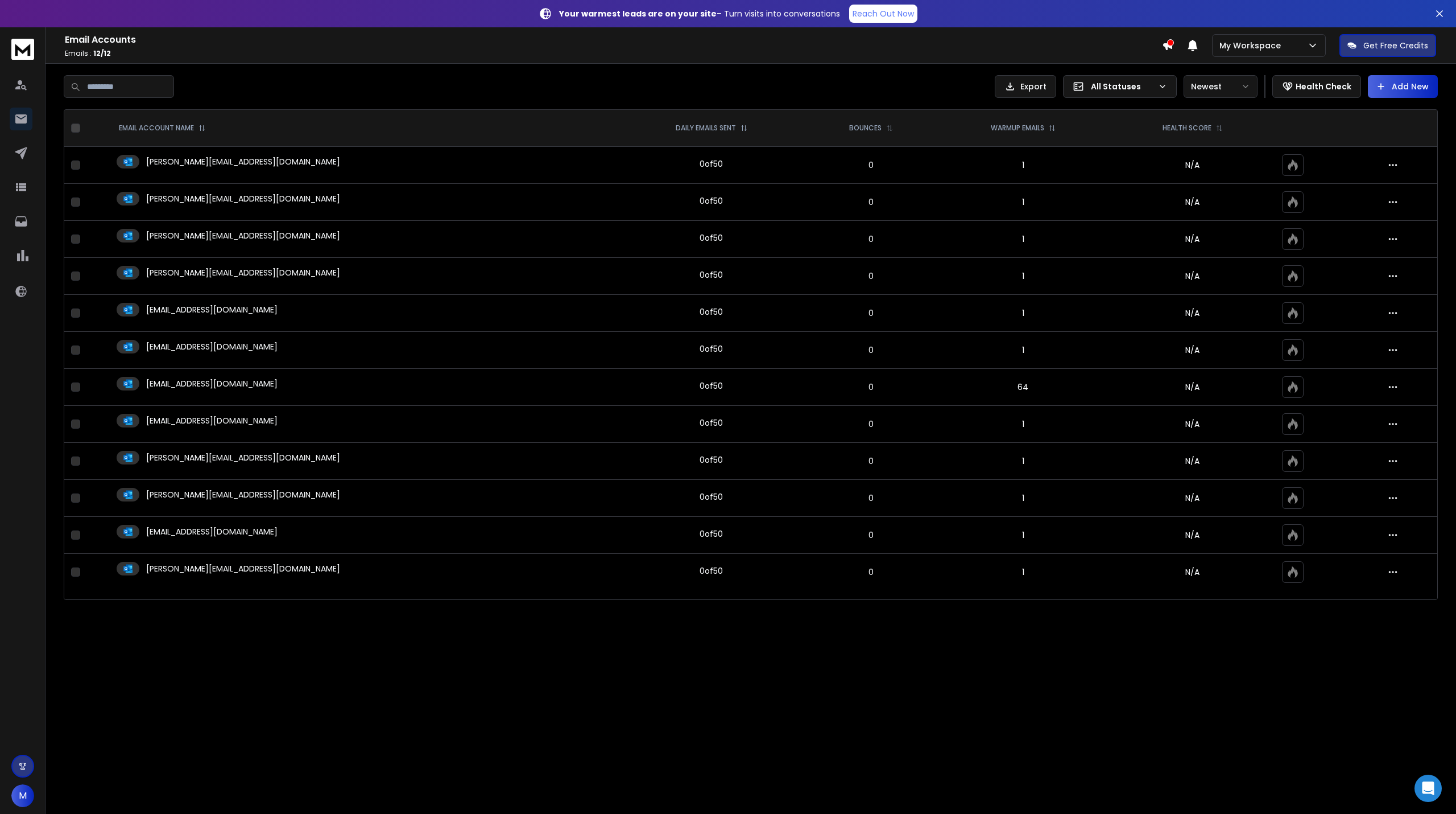
click at [7, 152] on div "M" at bounding box center [23, 423] width 46 height 791
click at [14, 152] on icon at bounding box center [21, 153] width 13 height 13
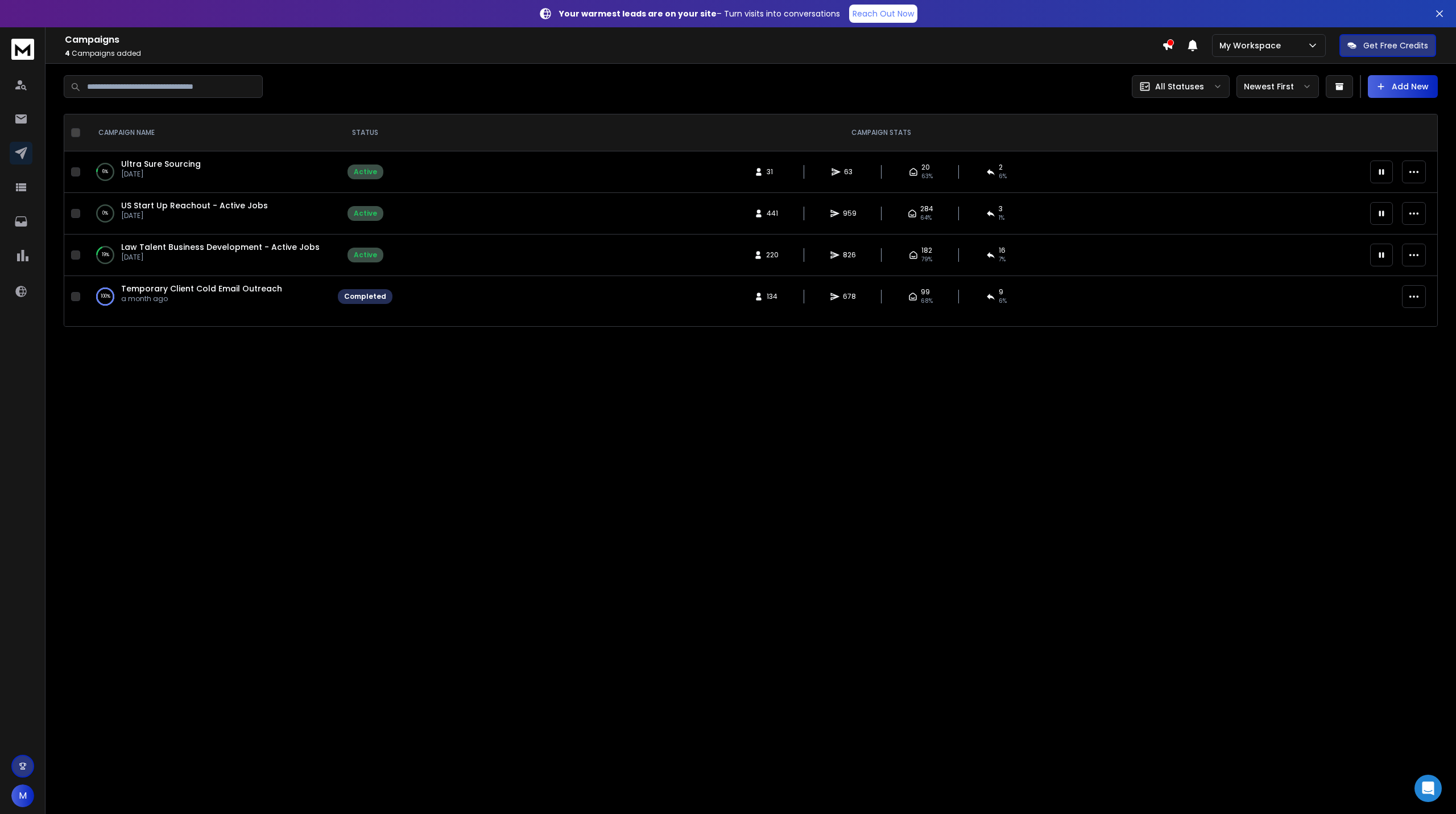
click at [660, 214] on div "441 959 284 64 % 3 1 %" at bounding box center [881, 213] width 950 height 18
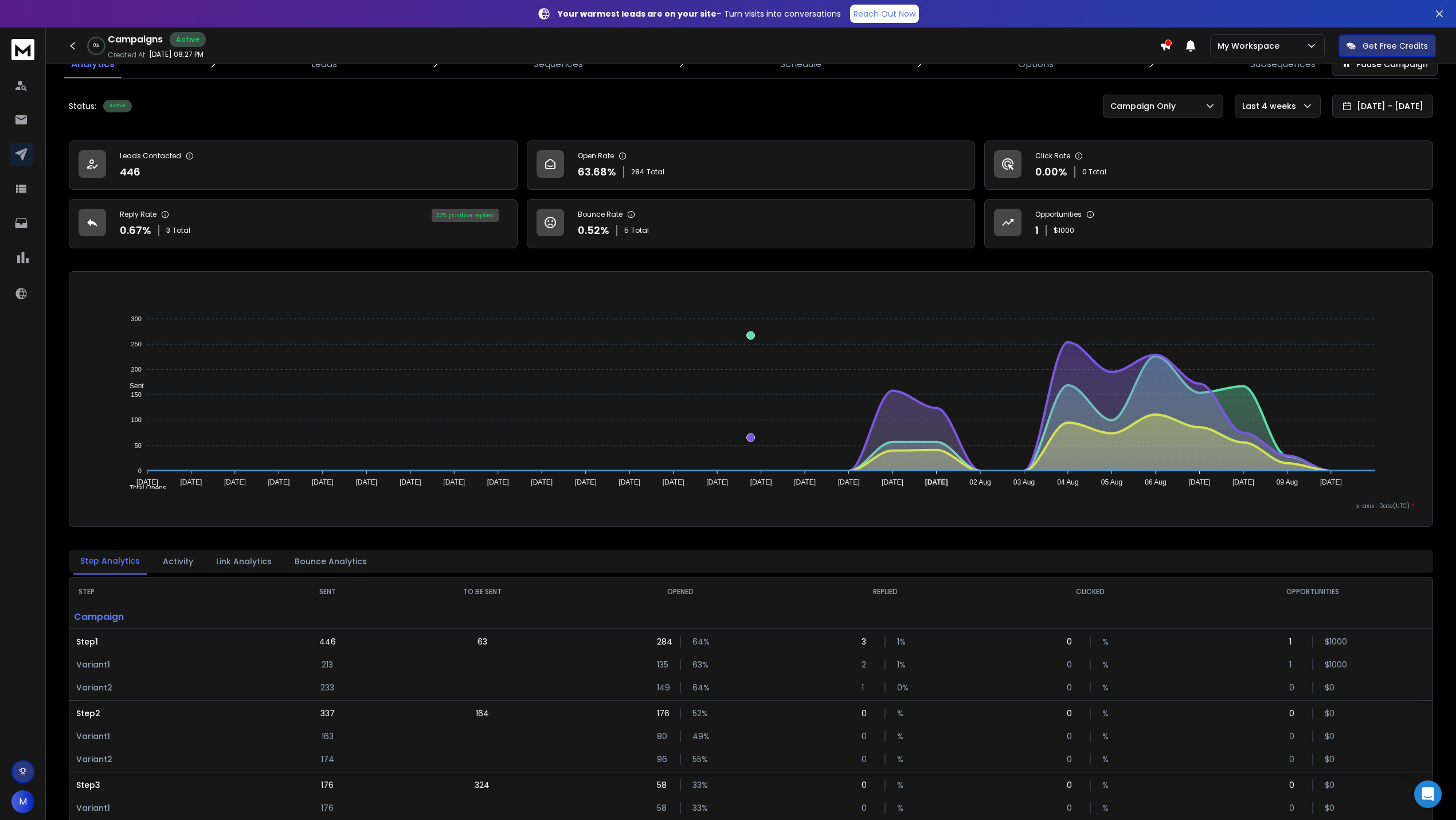
scroll to position [69, 0]
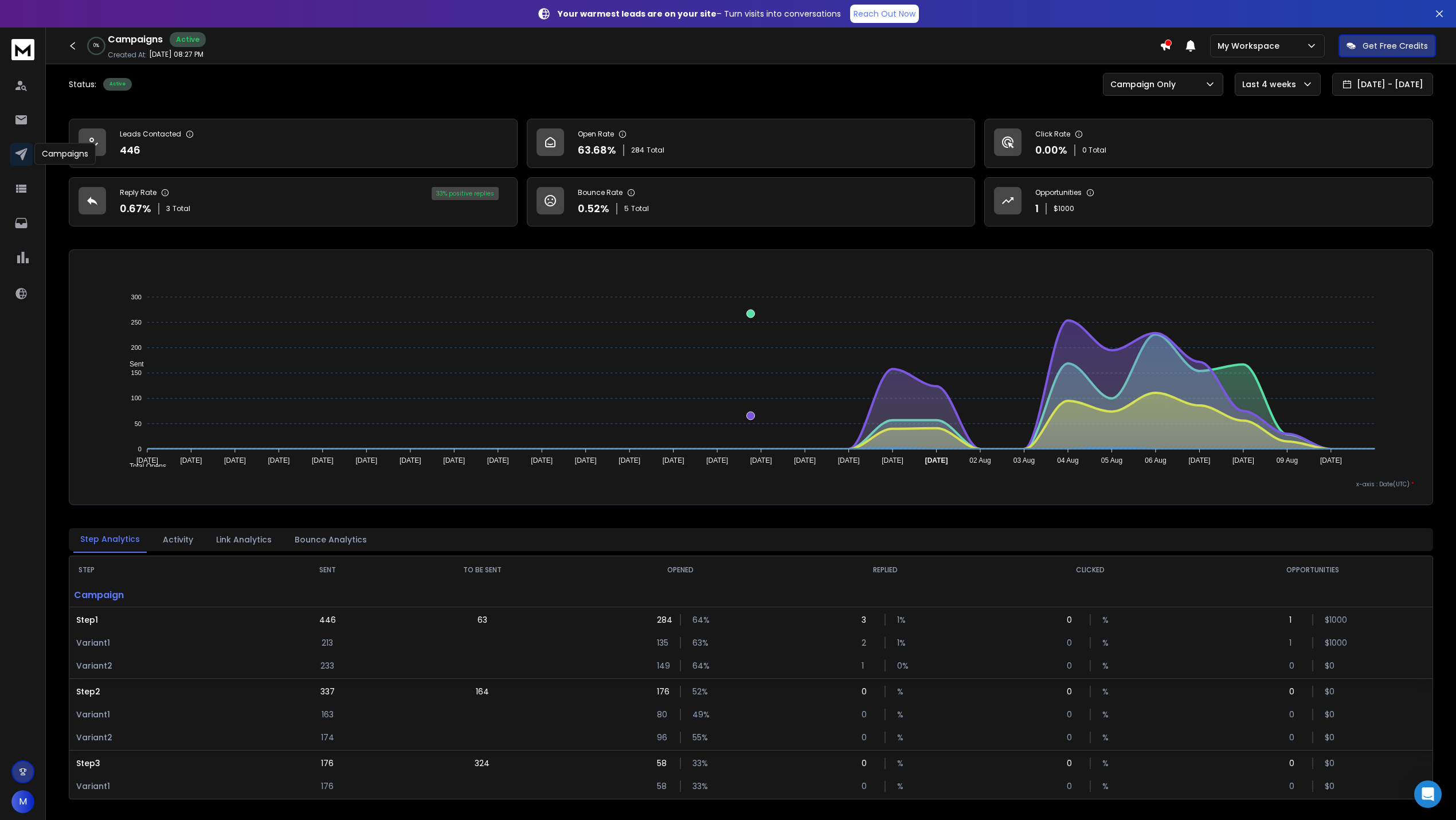
click at [21, 153] on icon at bounding box center [21, 154] width 12 height 12
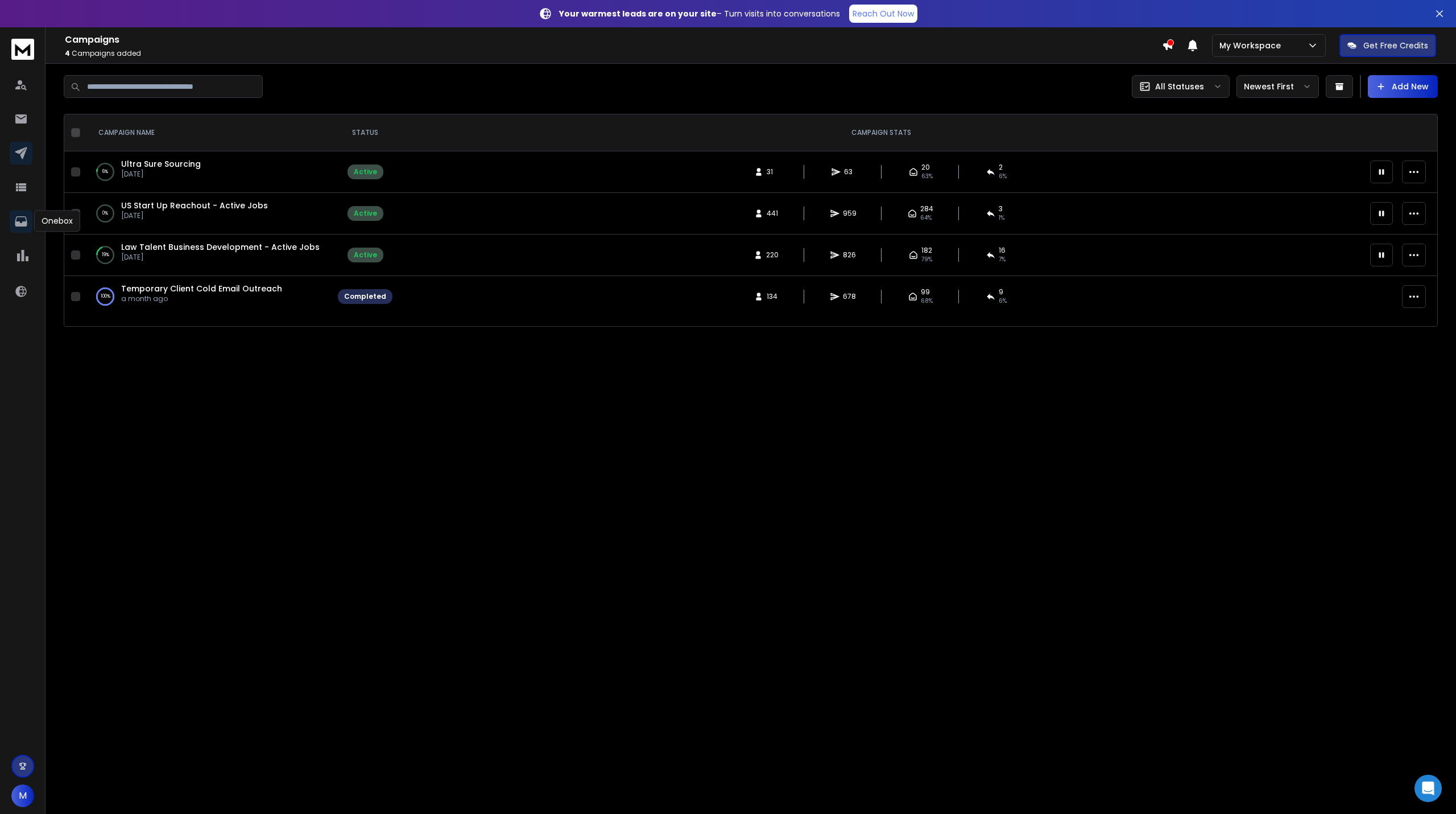
click at [19, 226] on icon at bounding box center [21, 221] width 12 height 10
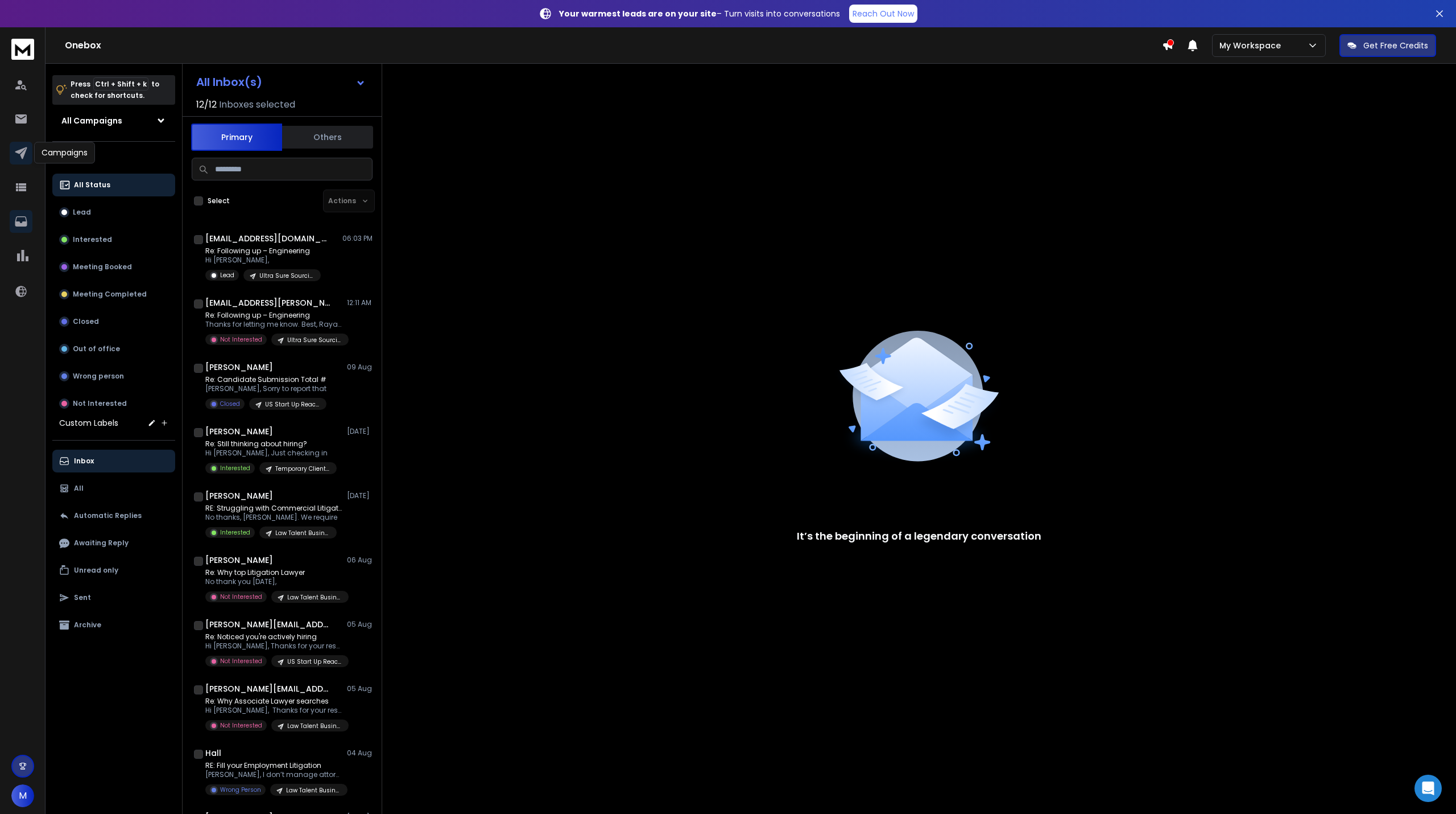
click at [11, 153] on link at bounding box center [21, 153] width 23 height 23
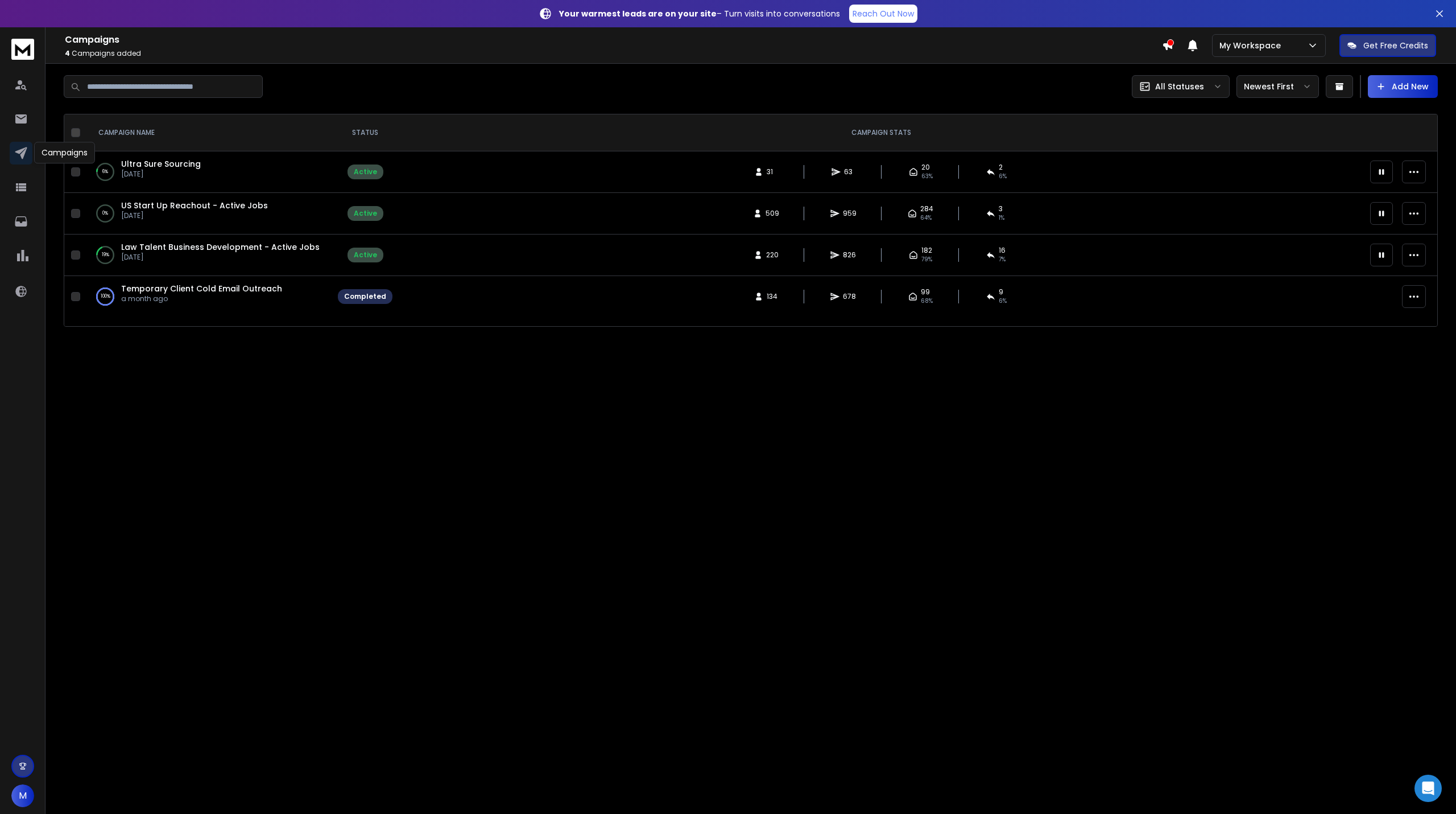
click at [220, 258] on p "[DATE]" at bounding box center [220, 258] width 198 height 9
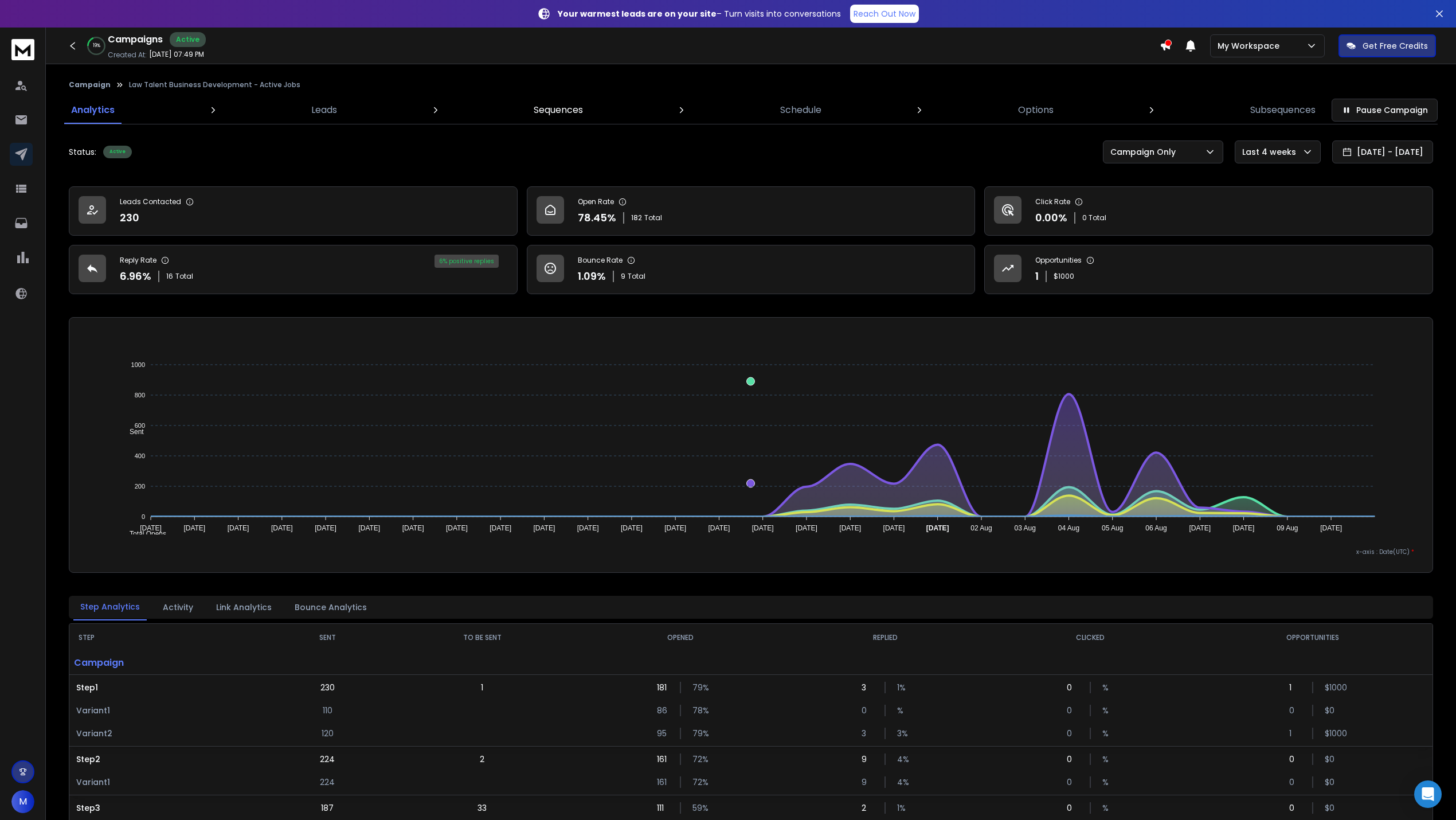
click at [540, 111] on p "Sequences" at bounding box center [558, 110] width 49 height 14
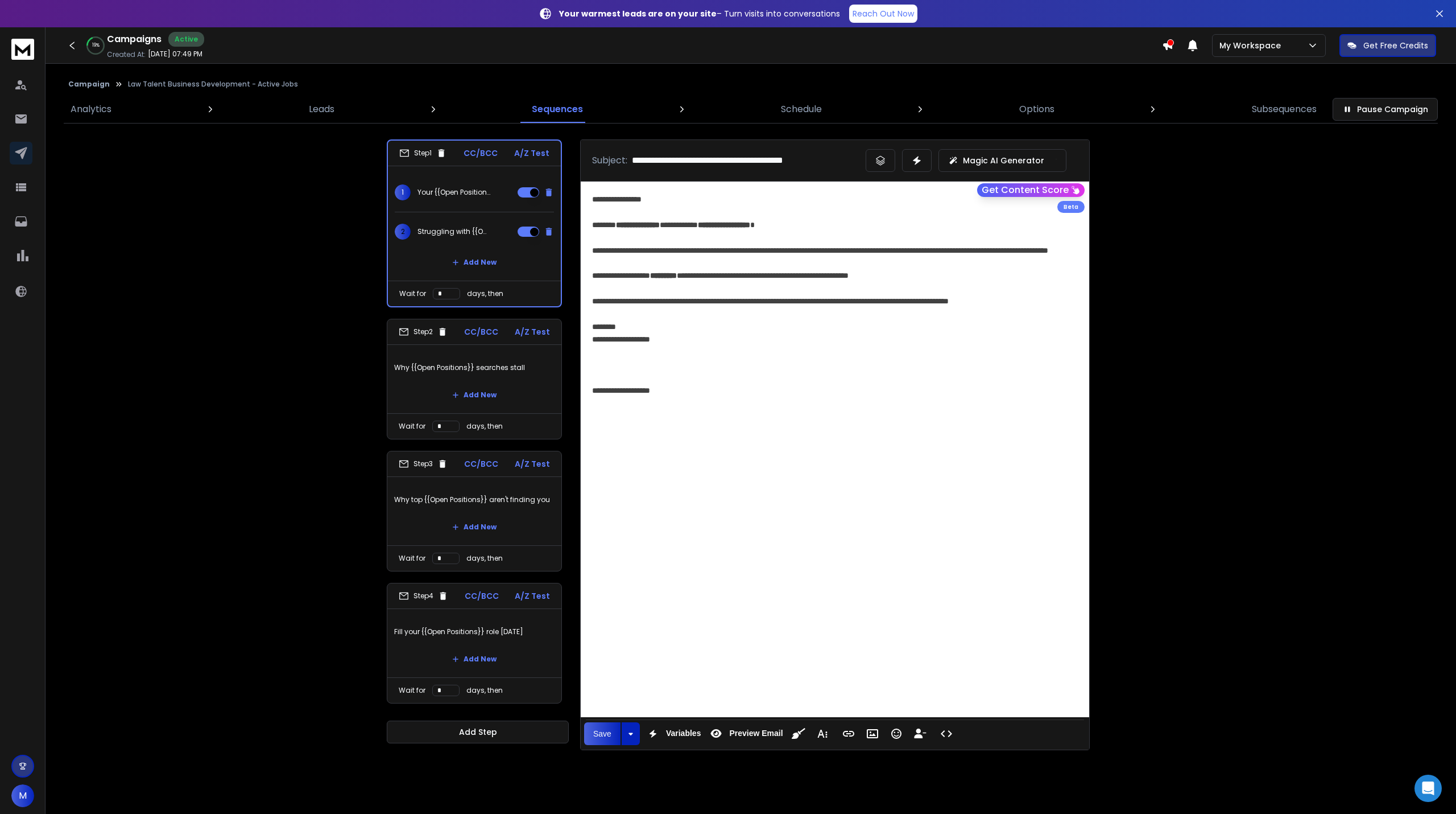
click at [449, 226] on div "2 Struggling with {{Open Positions}}?" at bounding box center [442, 232] width 96 height 16
type input "**********"
click at [745, 733] on span "Preview Email" at bounding box center [755, 733] width 58 height 9
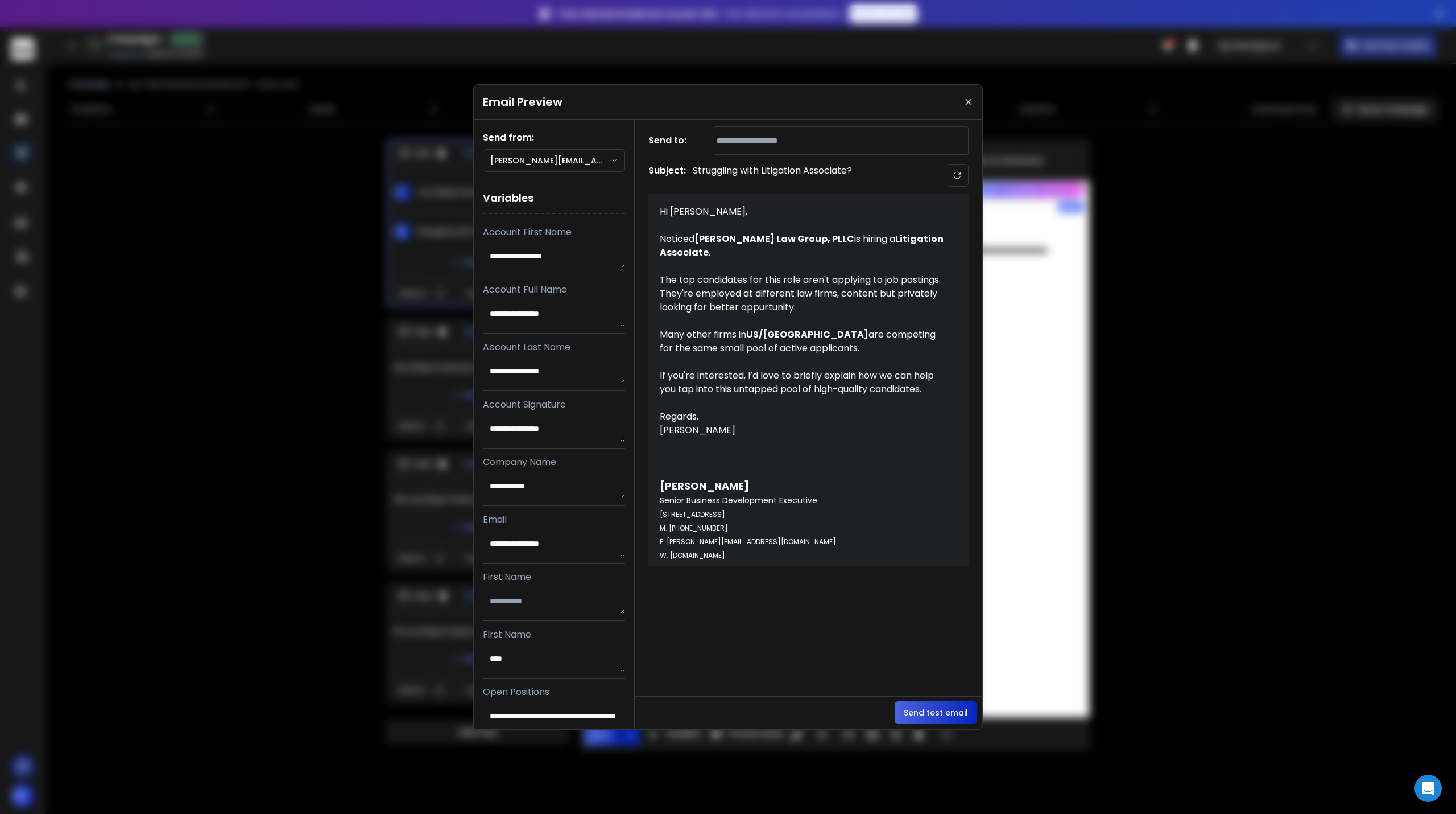
click at [750, 178] on p "Struggling with Litigation Associate?" at bounding box center [773, 175] width 160 height 23
click at [743, 178] on div at bounding box center [743, 178] width 0 height 0
click at [770, 171] on p "Struggling with Litigation Associate?" at bounding box center [773, 175] width 160 height 23
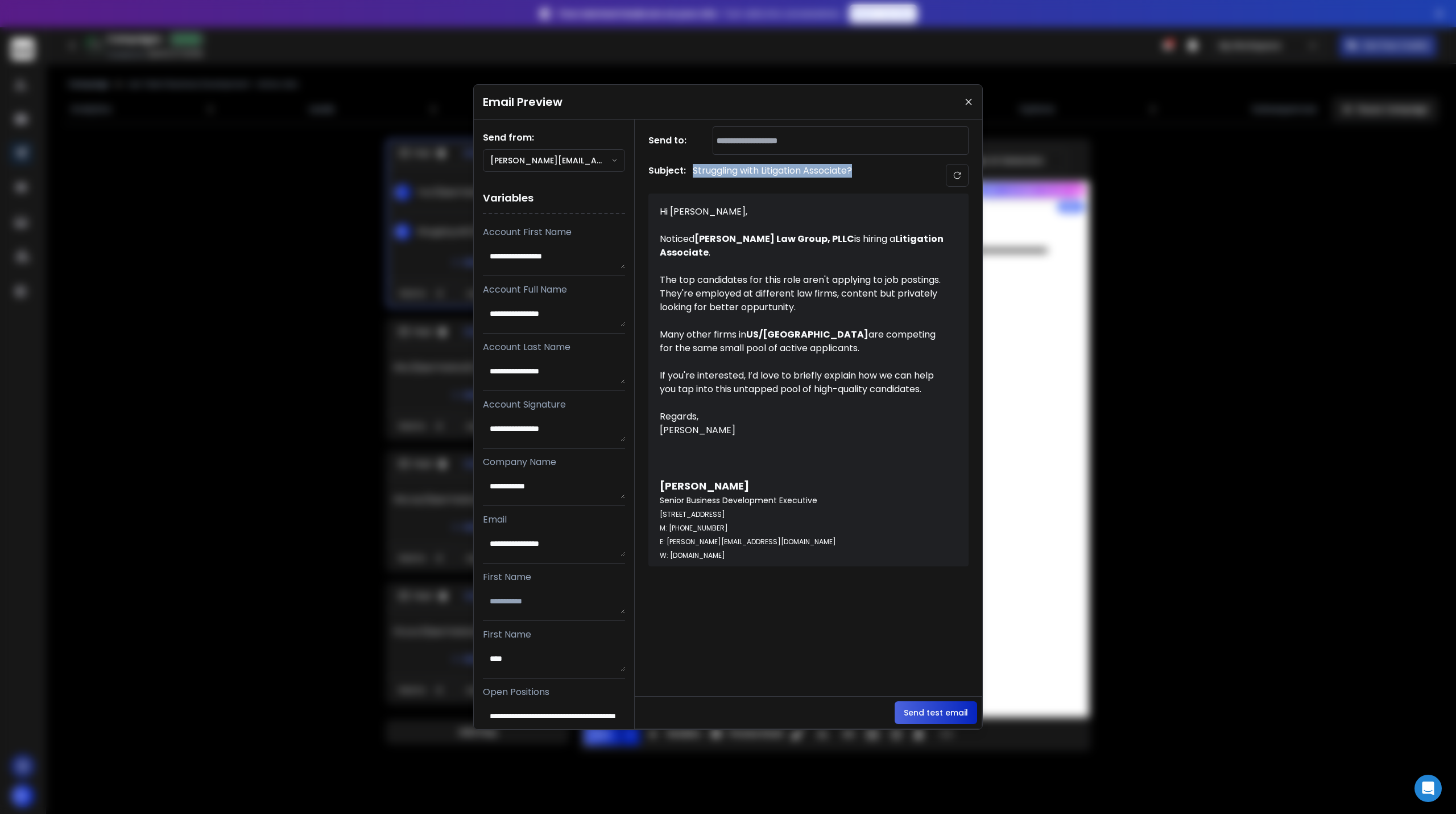
click at [770, 171] on p "Struggling with Litigation Associate?" at bounding box center [773, 175] width 160 height 23
copy div "Struggling with Litigation Associate?"
click at [779, 369] on div "Hi Estefania, Noticed Maldonado Law Group, PLLC is hiring a Litigation Associat…" at bounding box center [802, 383] width 284 height 356
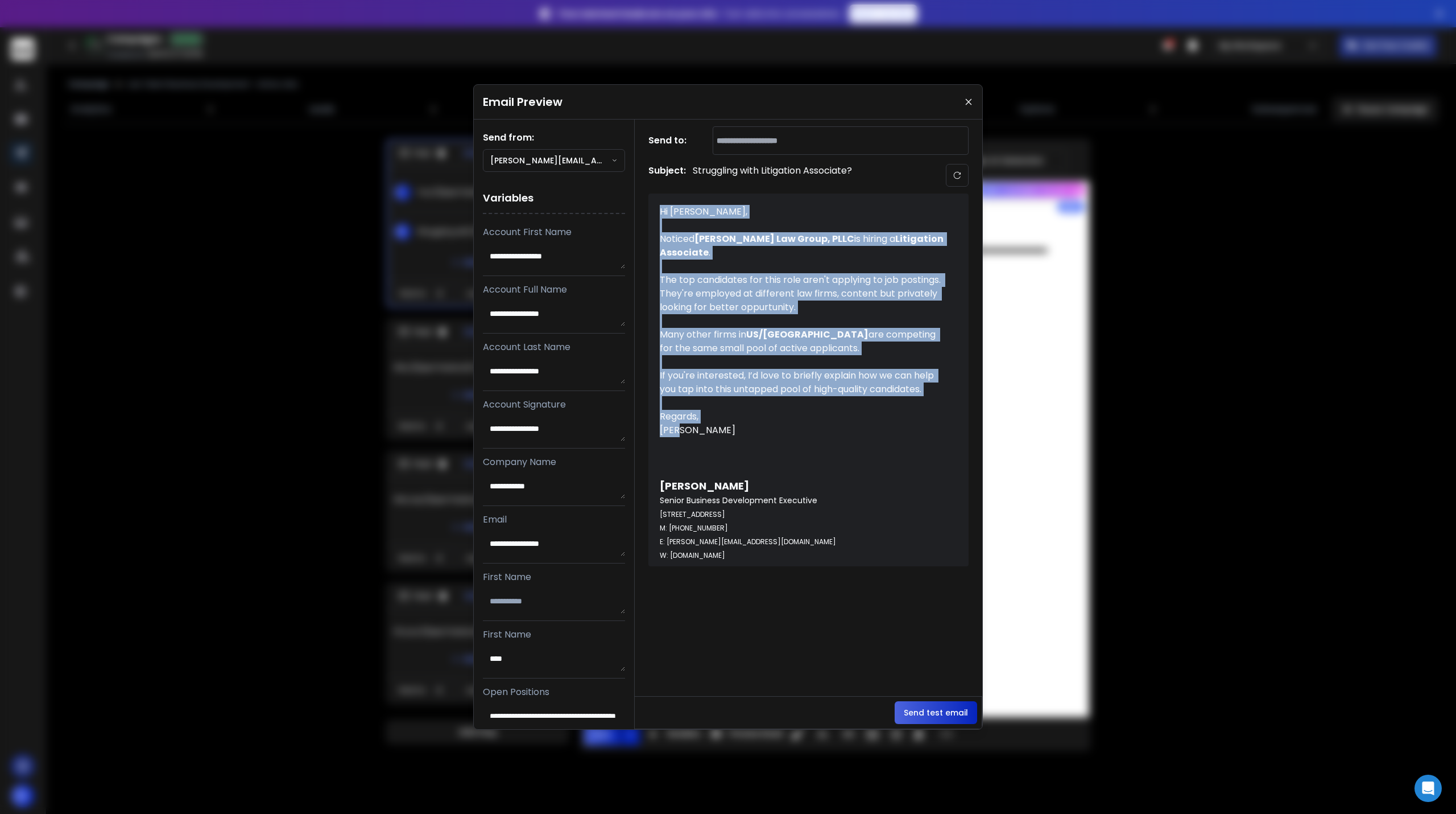
drag, startPoint x: 663, startPoint y: 212, endPoint x: 752, endPoint y: 429, distance: 234.5
click at [752, 429] on div "Hi Estefania, Noticed Maldonado Law Group, PLLC is hiring a Litigation Associat…" at bounding box center [802, 383] width 284 height 356
copy div "Hi Estefania, Noticed Maldonado Law Group, PLLC is hiring a Litigation Associat…"
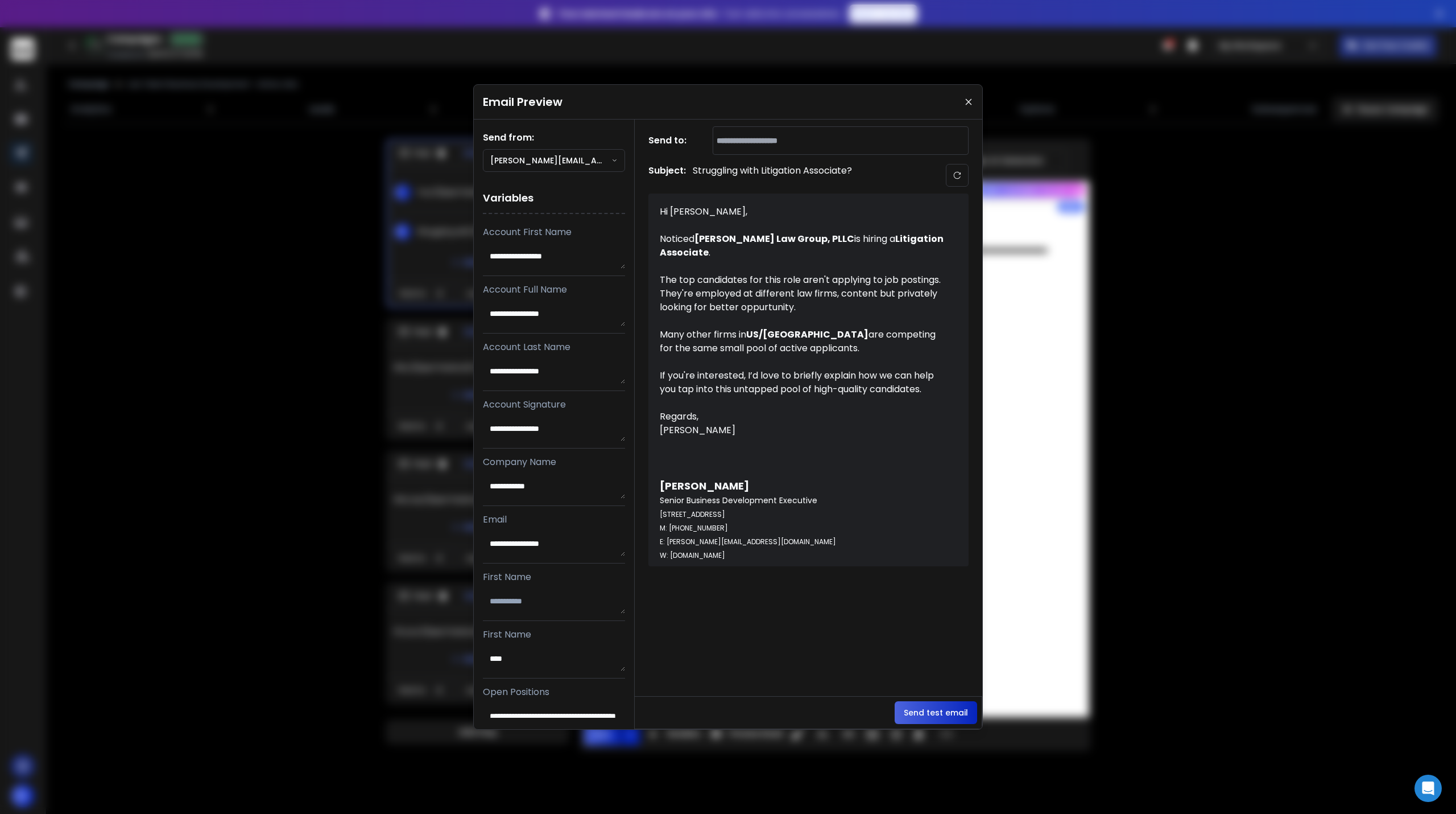
click at [360, 214] on div "**********" at bounding box center [728, 407] width 1456 height 669
click at [970, 99] on icon at bounding box center [969, 102] width 9 height 9
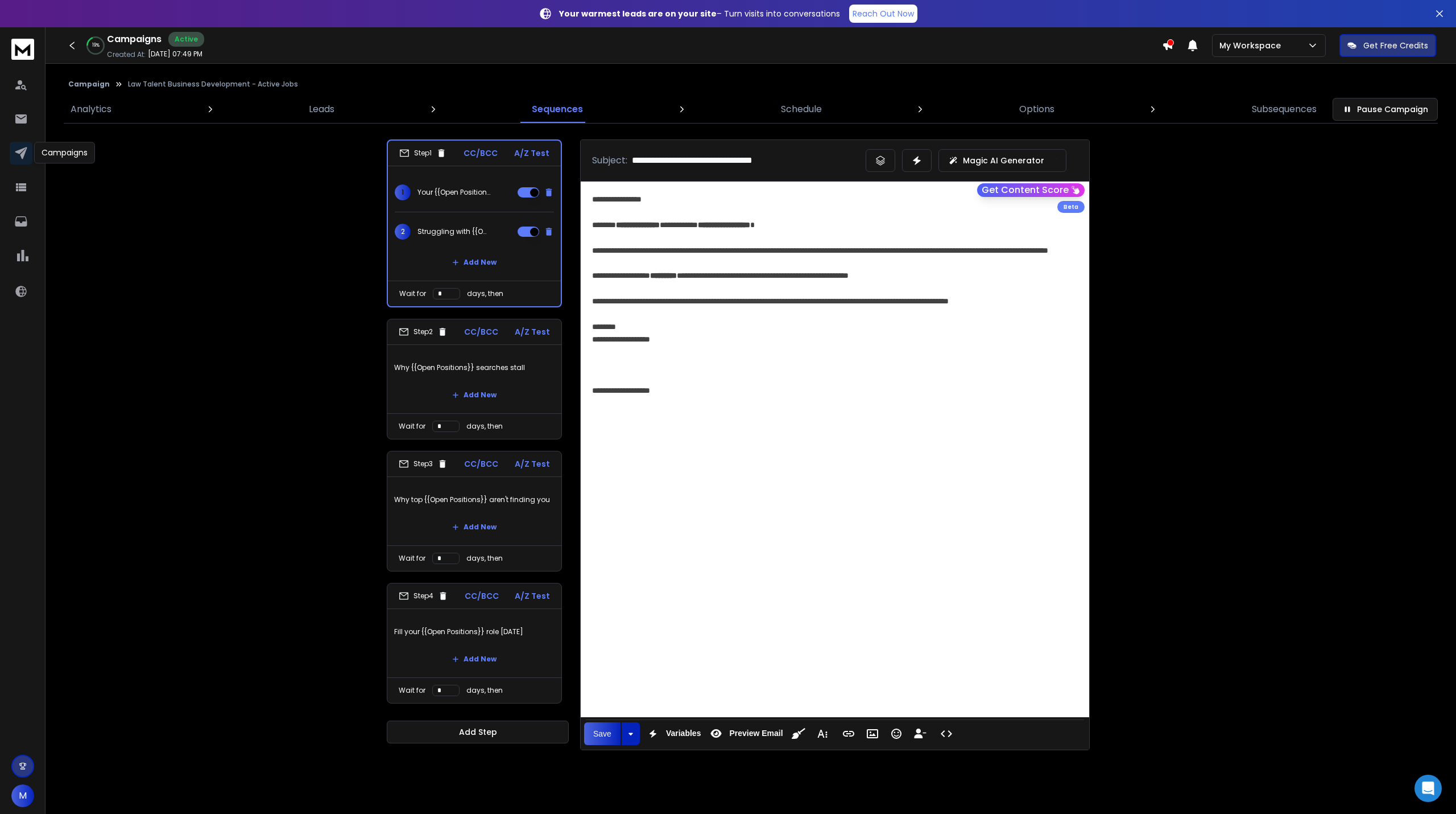
click at [15, 152] on icon at bounding box center [21, 153] width 12 height 12
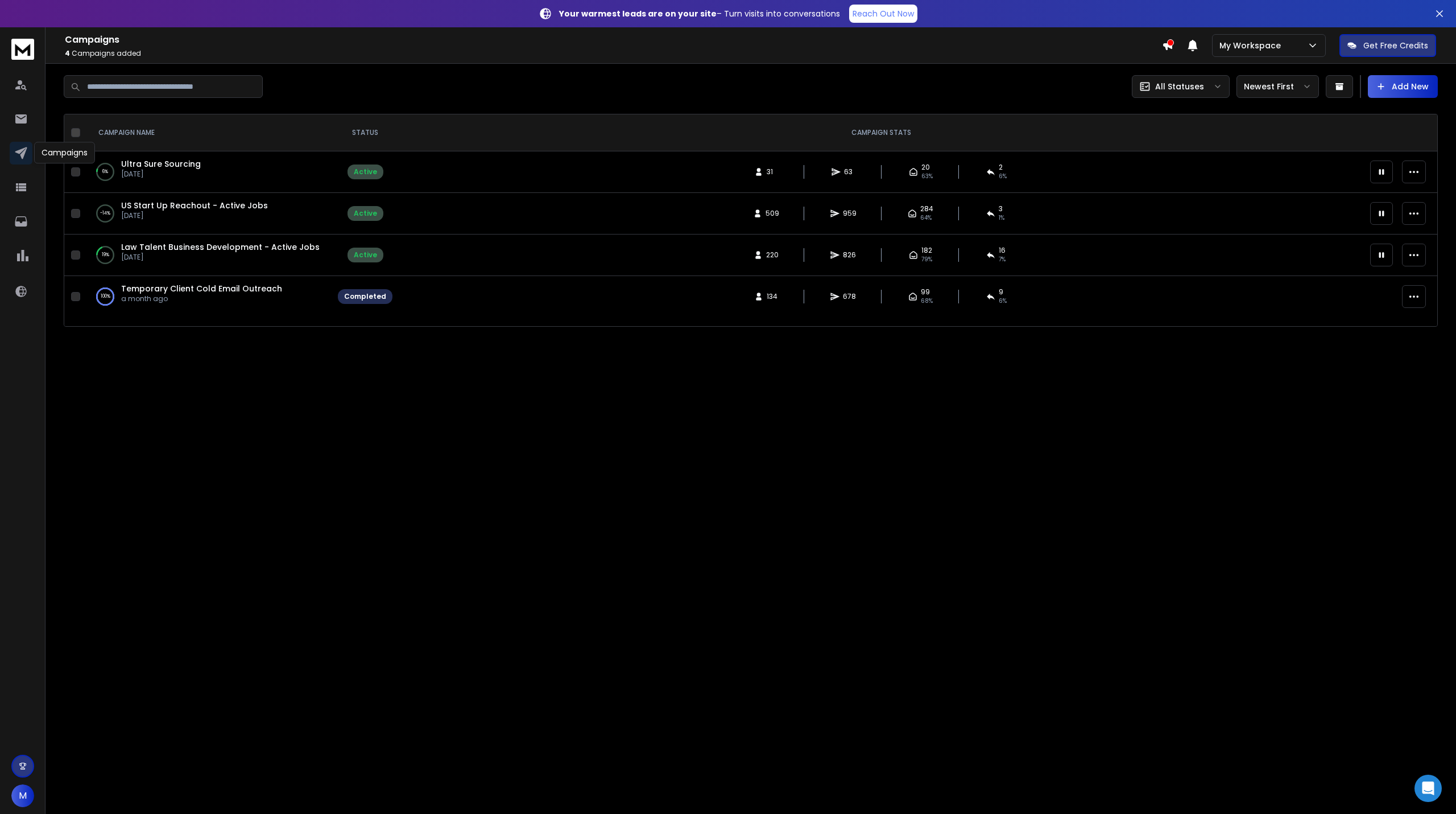
click at [448, 156] on td "31 63 20 63 % 2 6 %" at bounding box center [881, 172] width 964 height 42
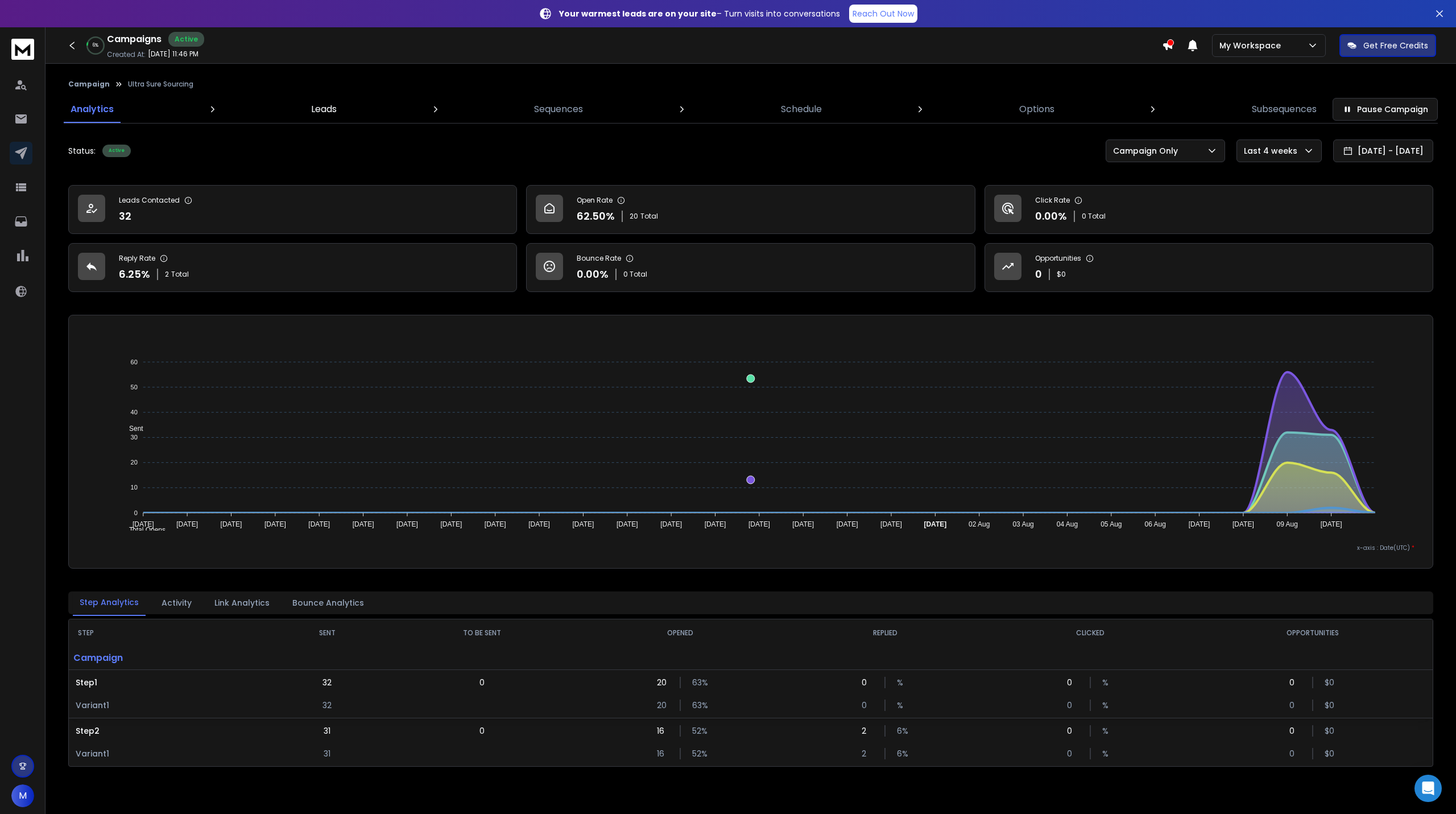
click at [322, 104] on p "Leads" at bounding box center [324, 109] width 25 height 13
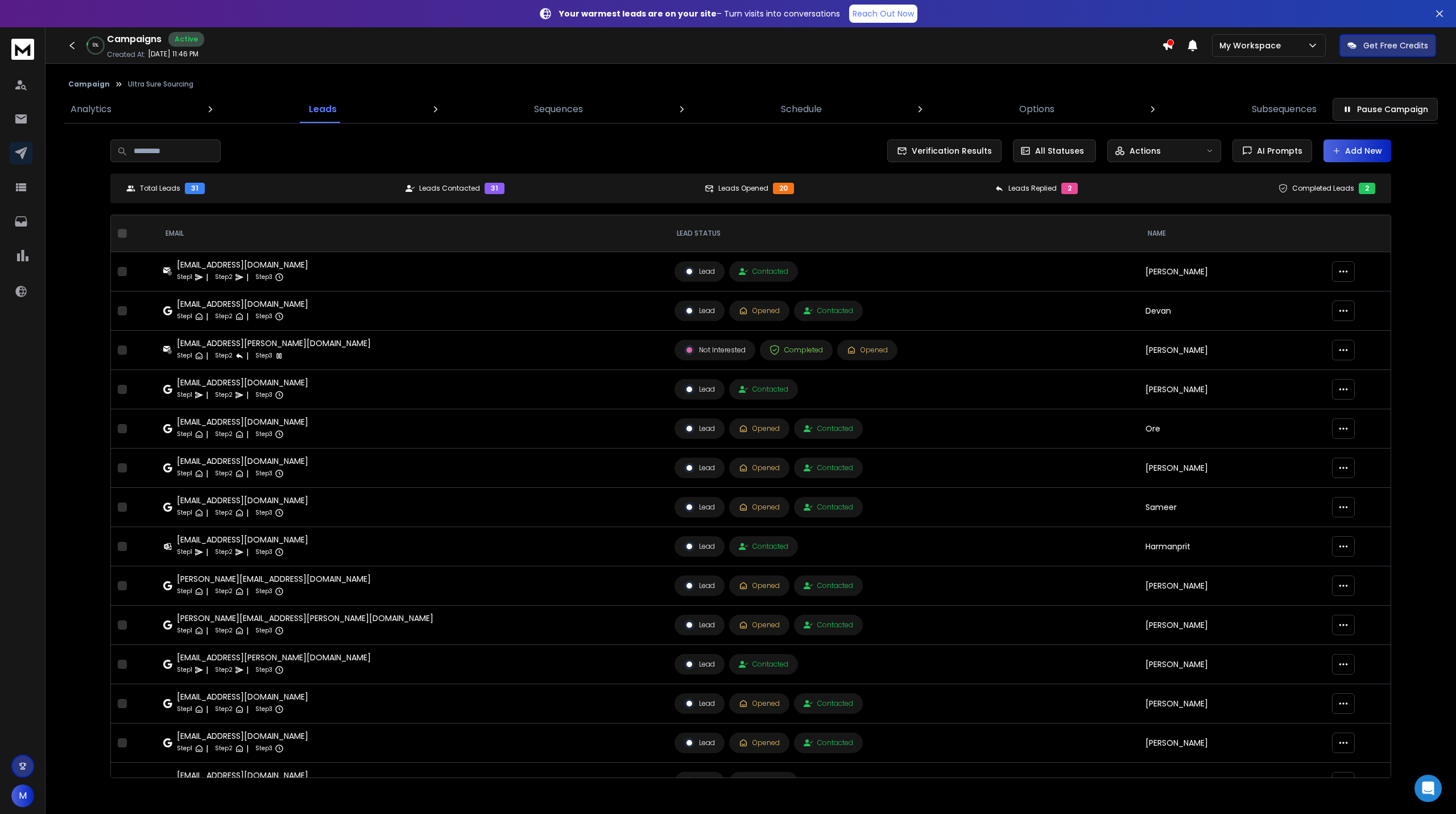
click at [1371, 157] on button "Add New" at bounding box center [1357, 150] width 68 height 23
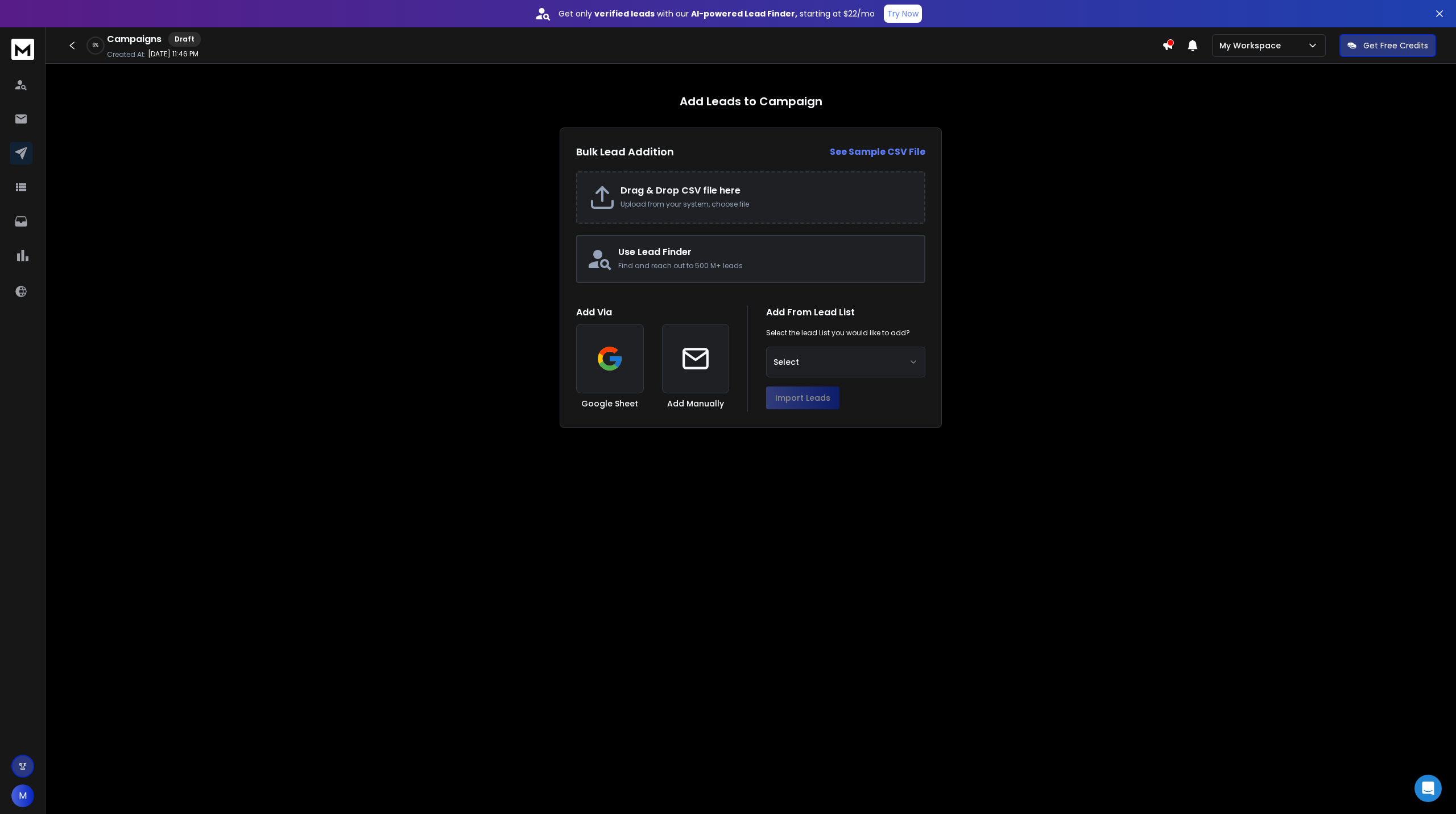
click at [586, 393] on div "Google Sheet" at bounding box center [610, 367] width 68 height 88
click at [605, 388] on div at bounding box center [610, 359] width 68 height 70
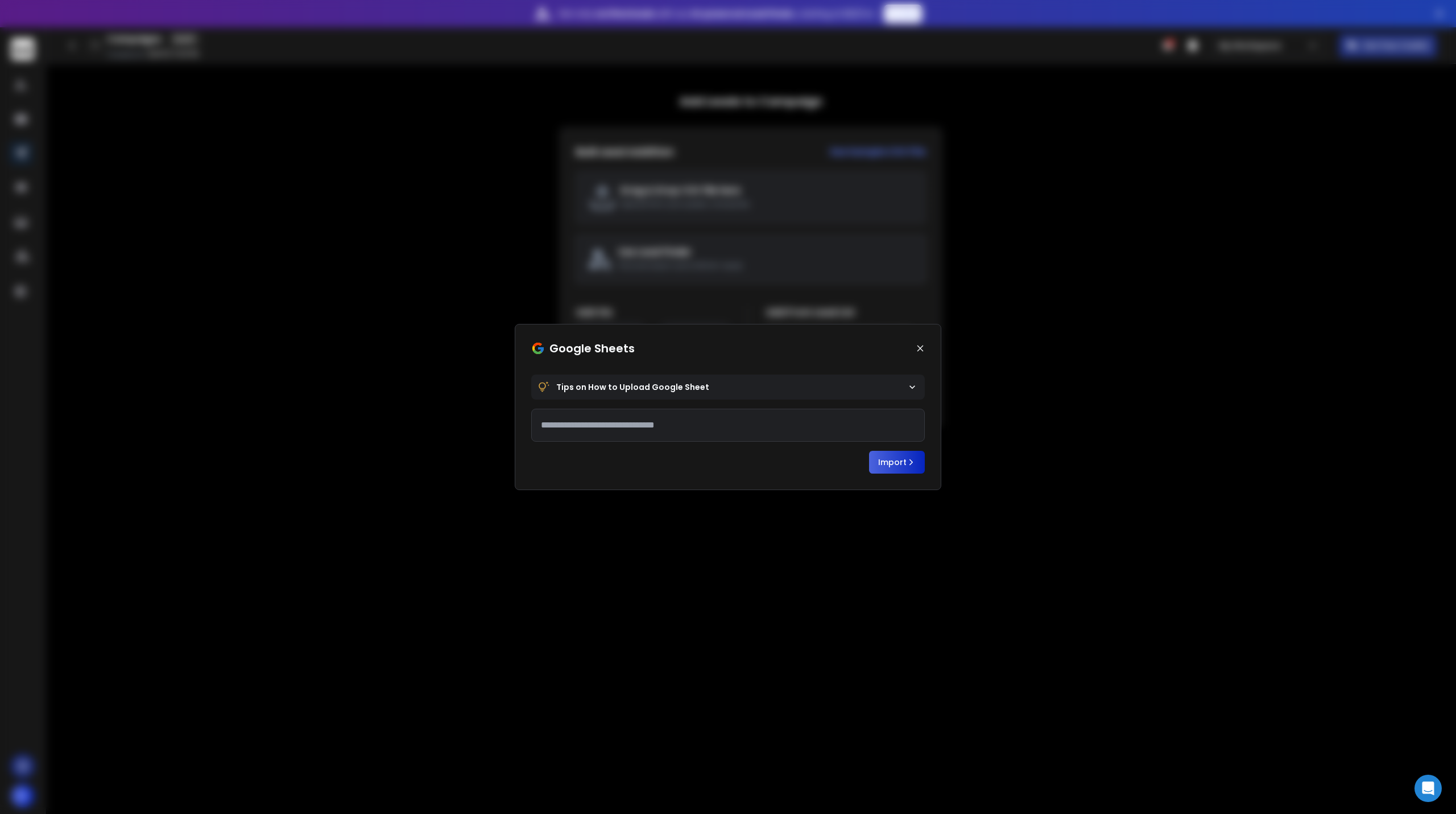
click at [626, 410] on input at bounding box center [728, 425] width 393 height 33
paste input "**********"
type input "**********"
click at [910, 460] on icon at bounding box center [911, 462] width 3 height 6
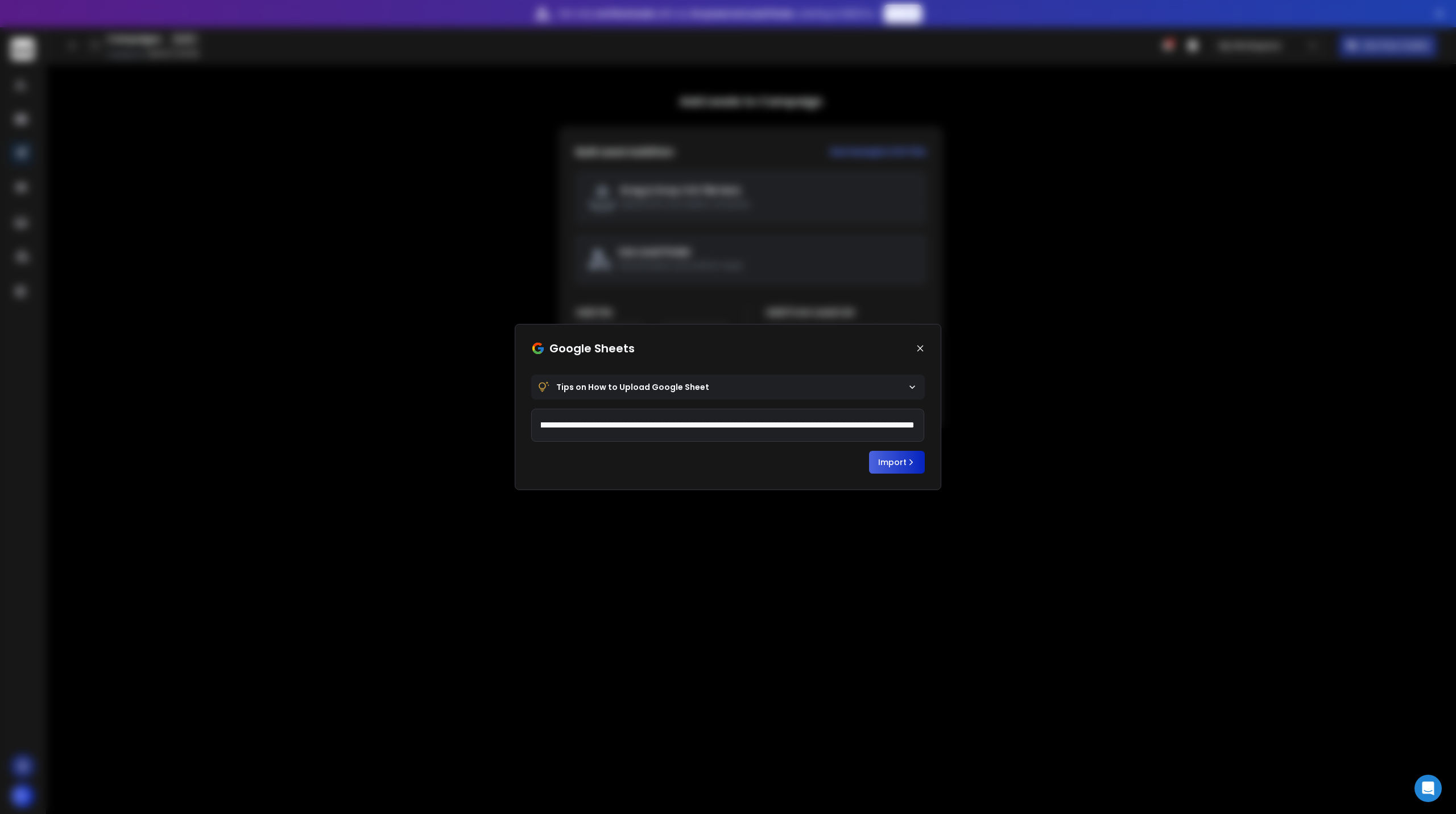
scroll to position [0, 0]
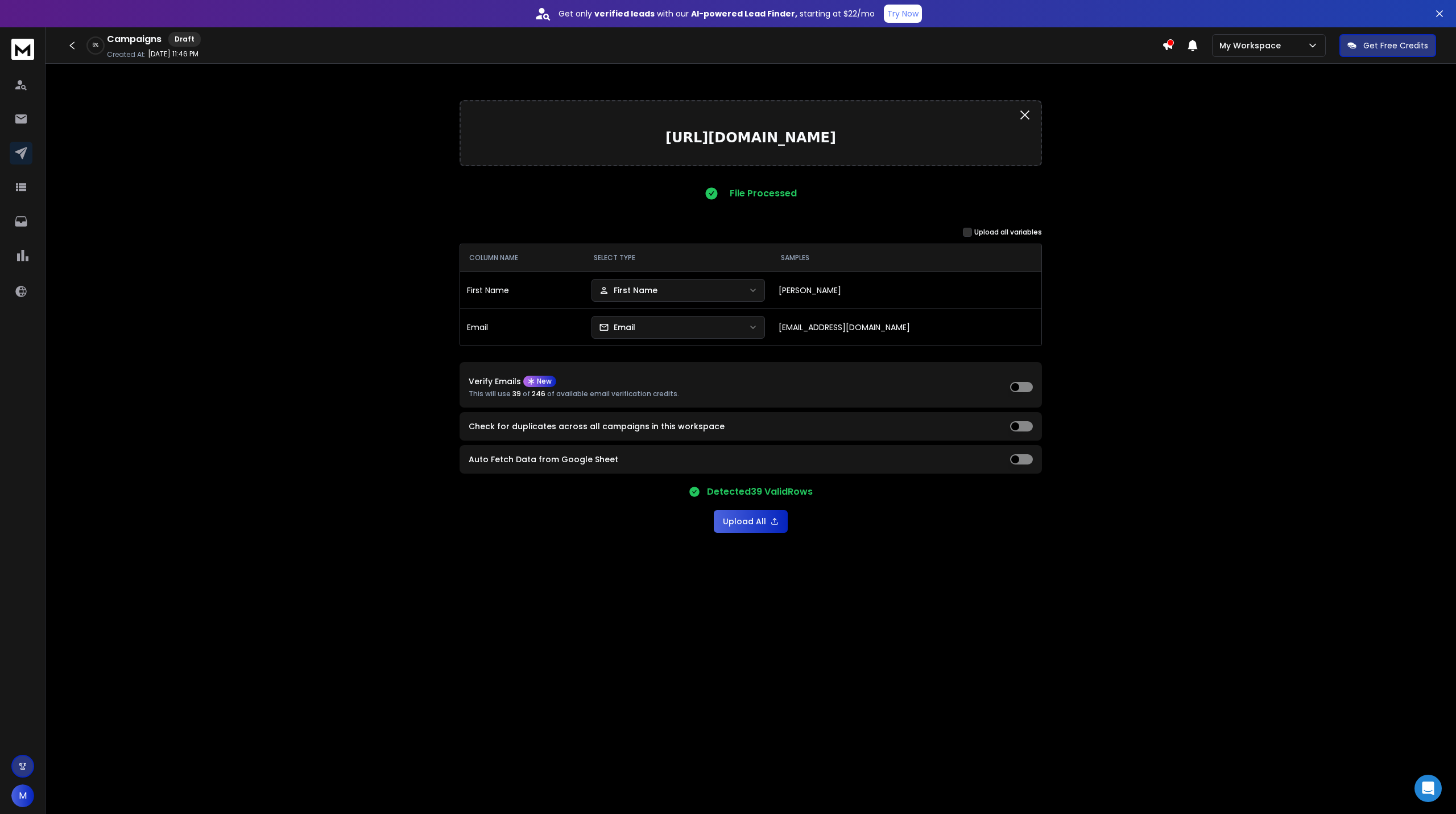
click at [1022, 431] on button "Check for duplicates across all campaigns in this workspace" at bounding box center [1021, 426] width 23 height 10
click at [749, 533] on button "Upload All" at bounding box center [751, 521] width 74 height 23
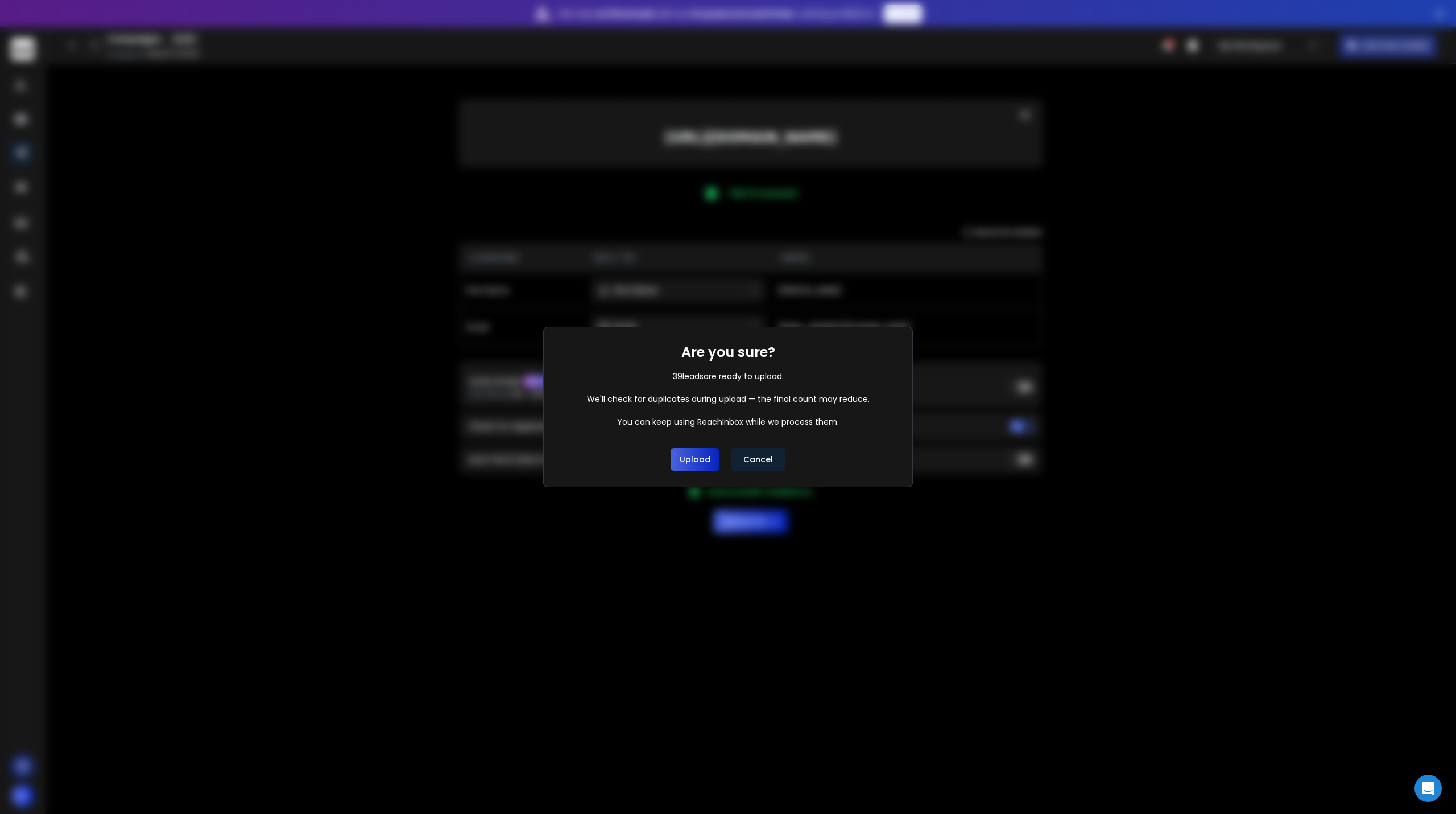
click at [706, 465] on button "Upload" at bounding box center [695, 459] width 49 height 23
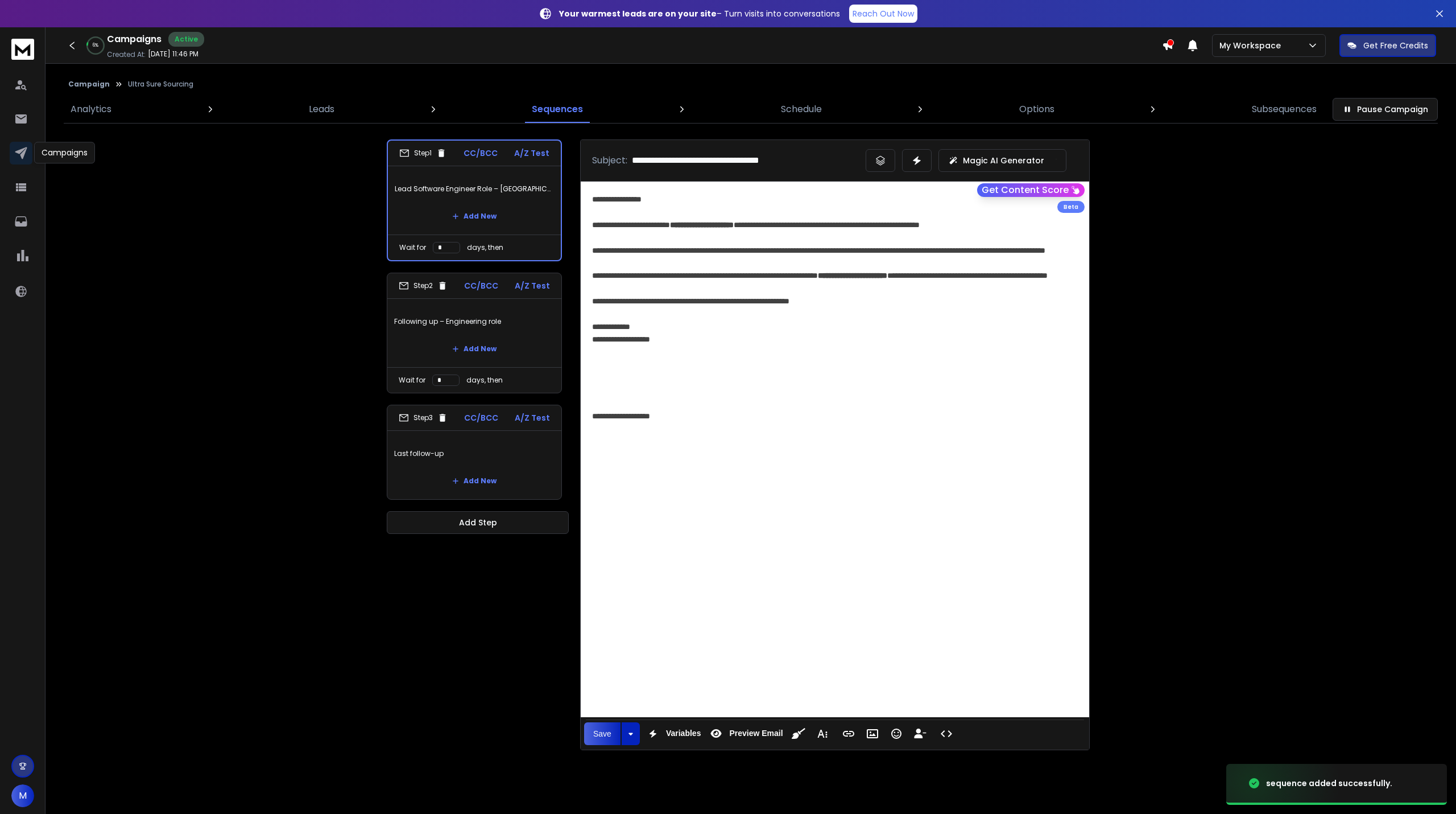
click at [19, 146] on icon at bounding box center [21, 153] width 13 height 13
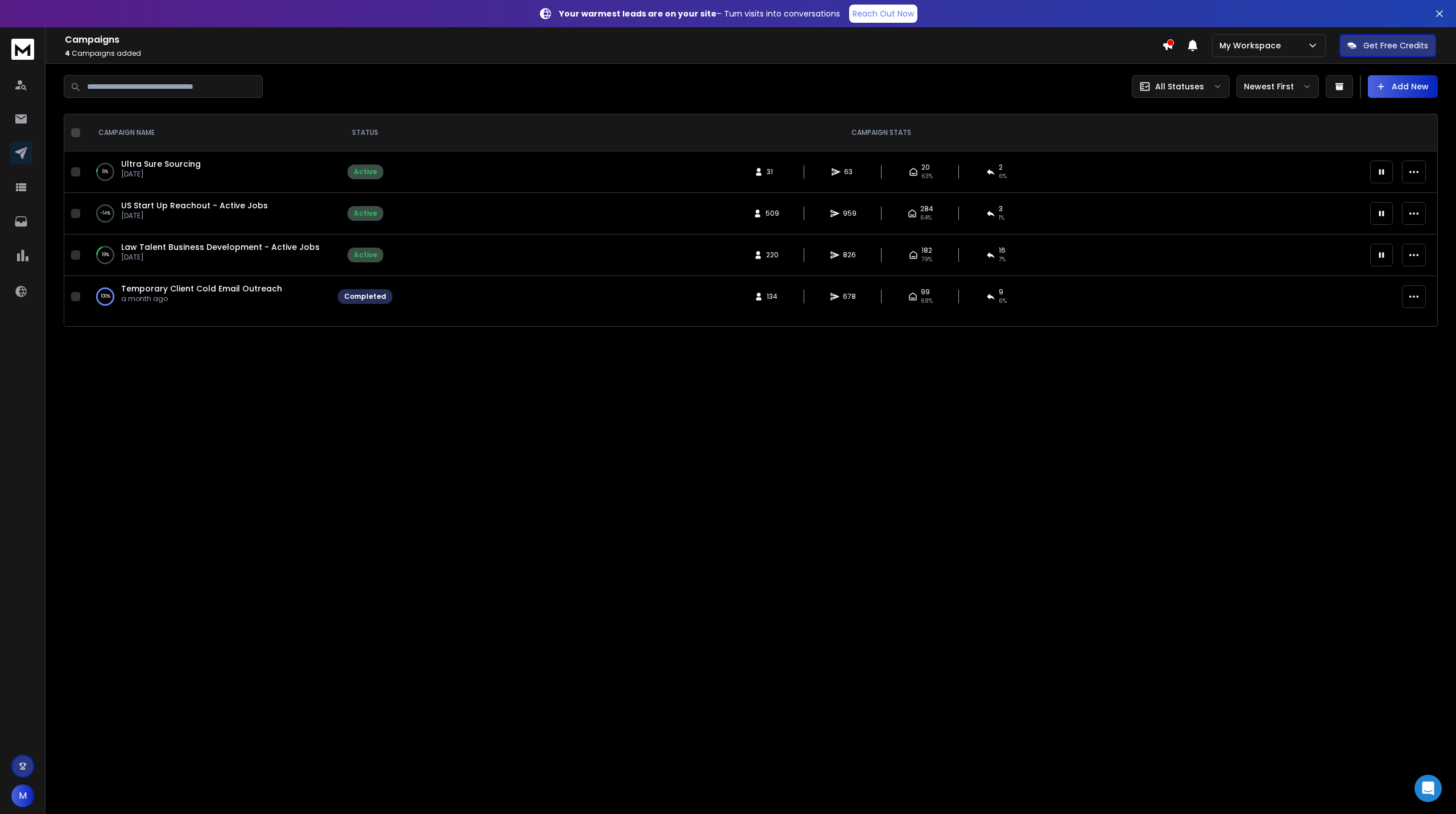
click at [661, 168] on div "31 63 20 63 % 2 6 %" at bounding box center [881, 171] width 950 height 18
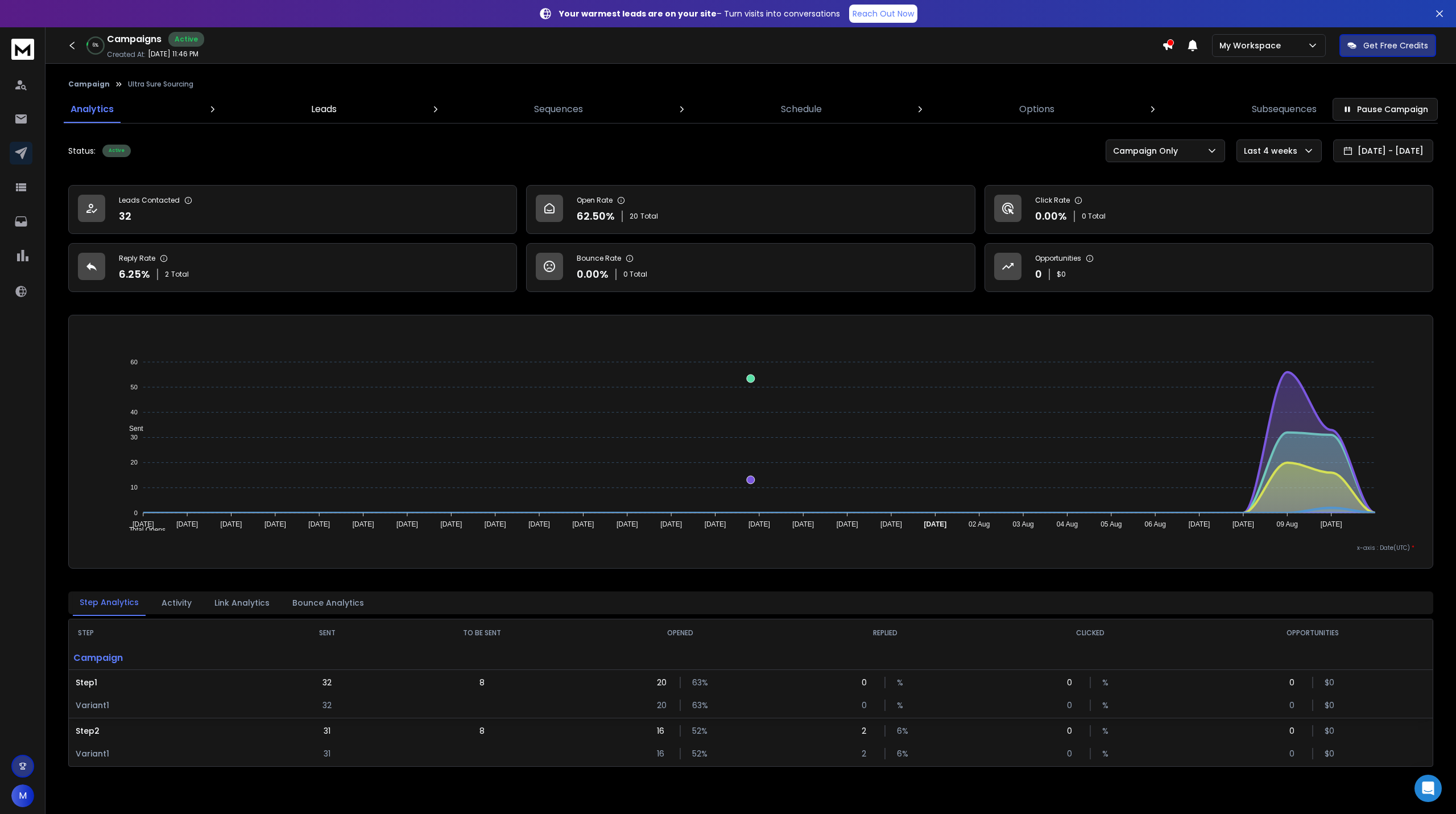
click at [334, 105] on p "Leads" at bounding box center [324, 109] width 25 height 13
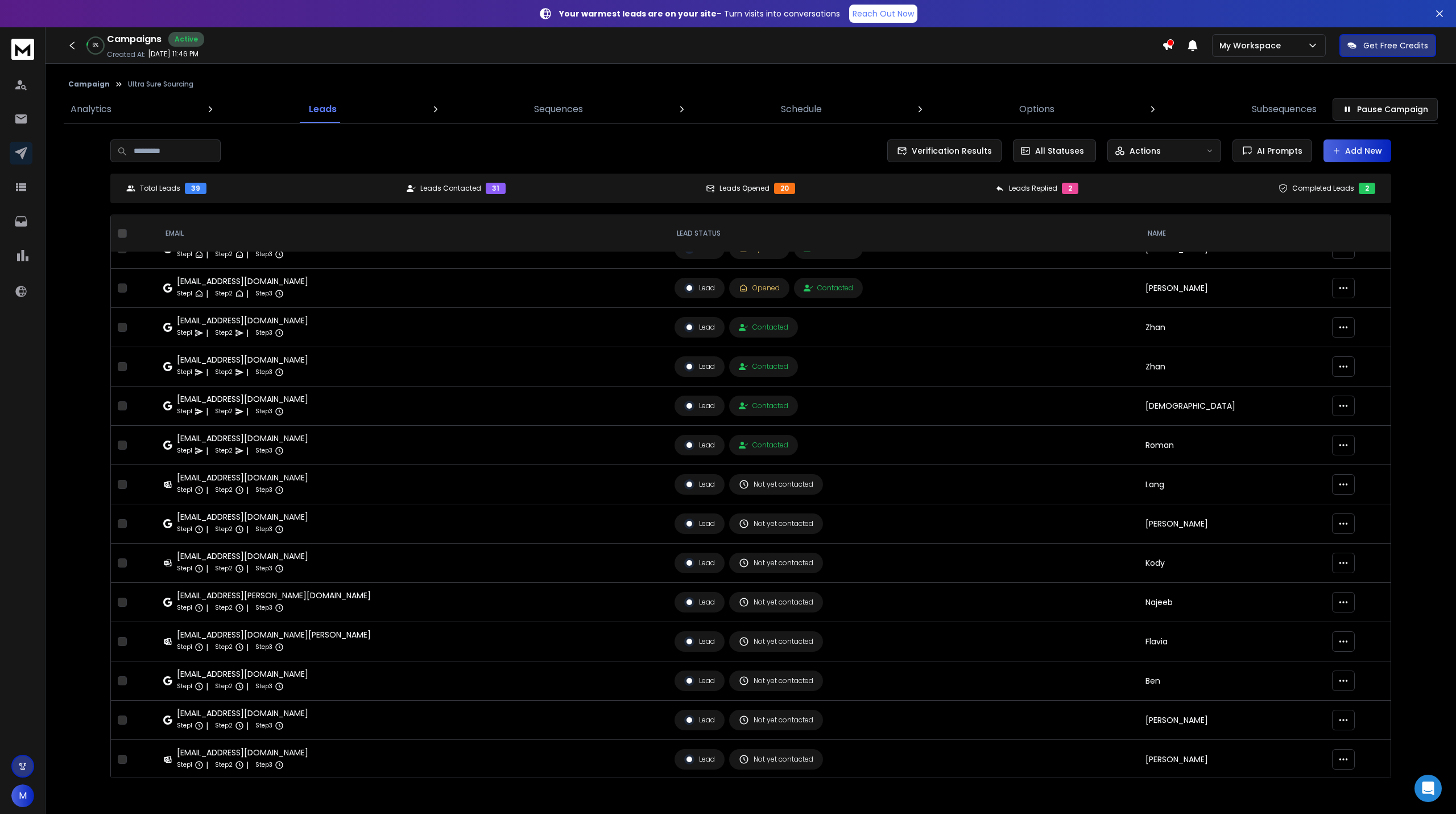
scroll to position [1022, 0]
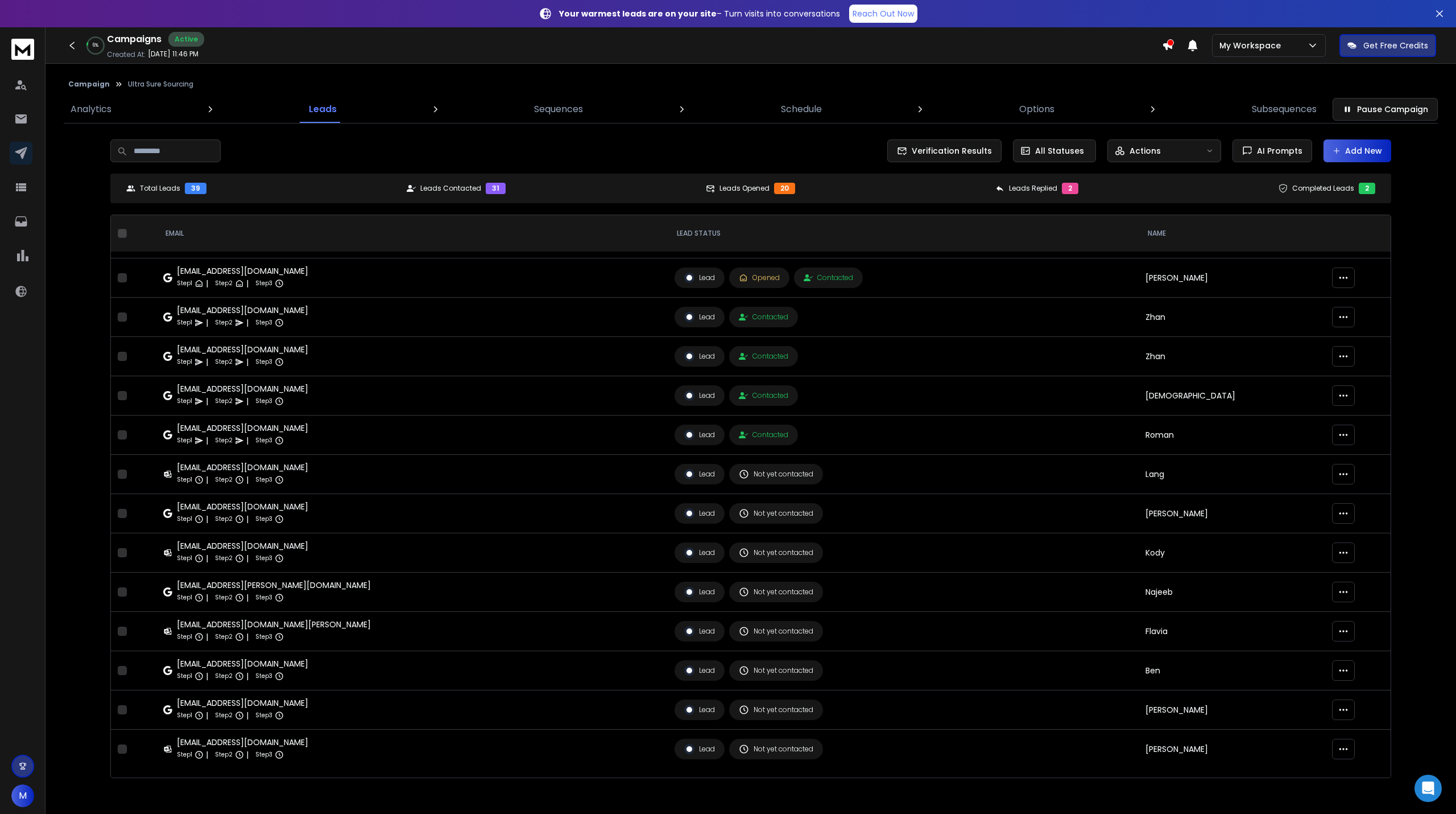
click at [1338, 474] on icon "button" at bounding box center [1343, 473] width 10 height 10
click at [1289, 495] on p "Delete Lead" at bounding box center [1292, 499] width 47 height 11
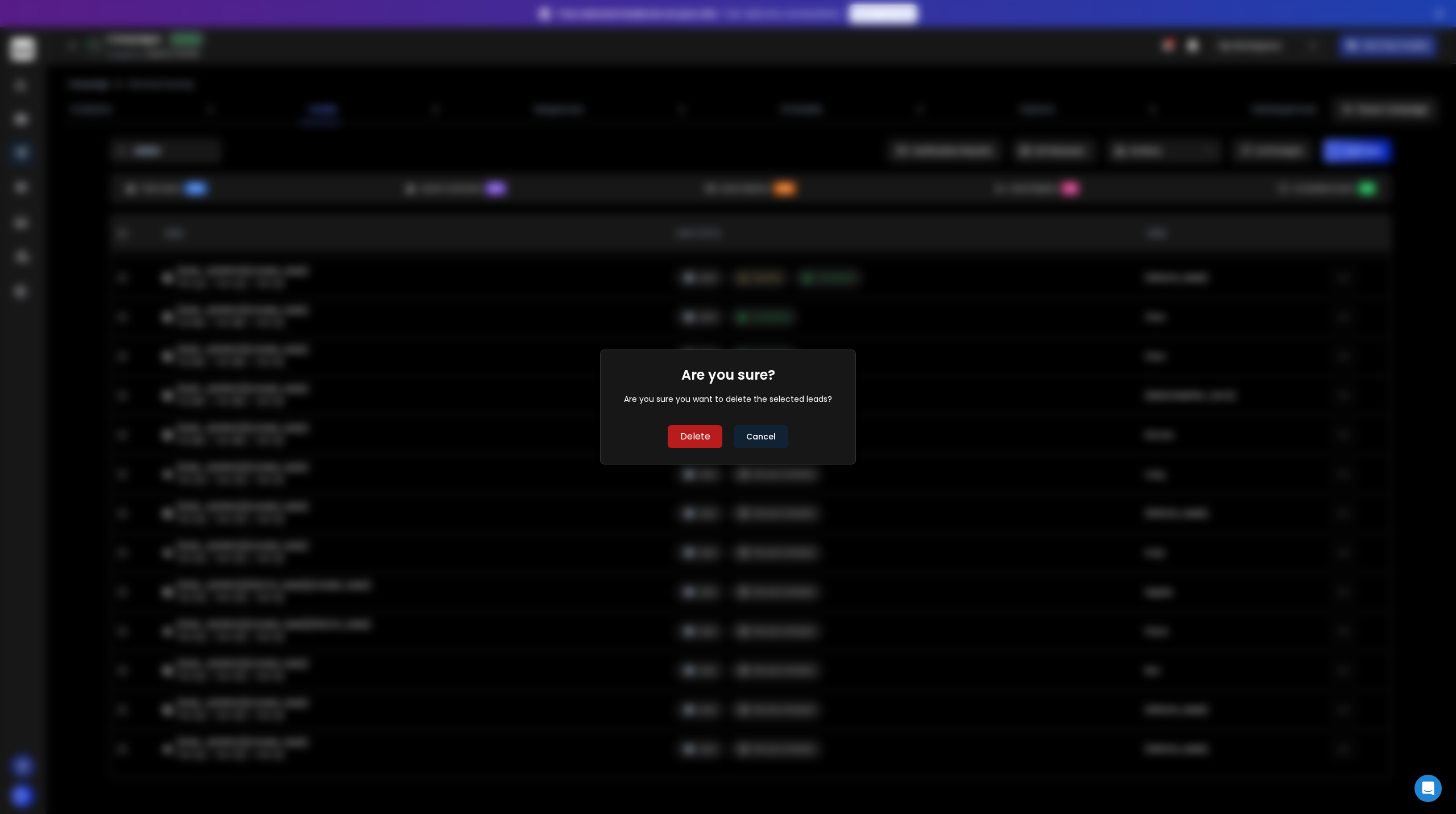
click at [694, 432] on button "Delete" at bounding box center [694, 436] width 55 height 23
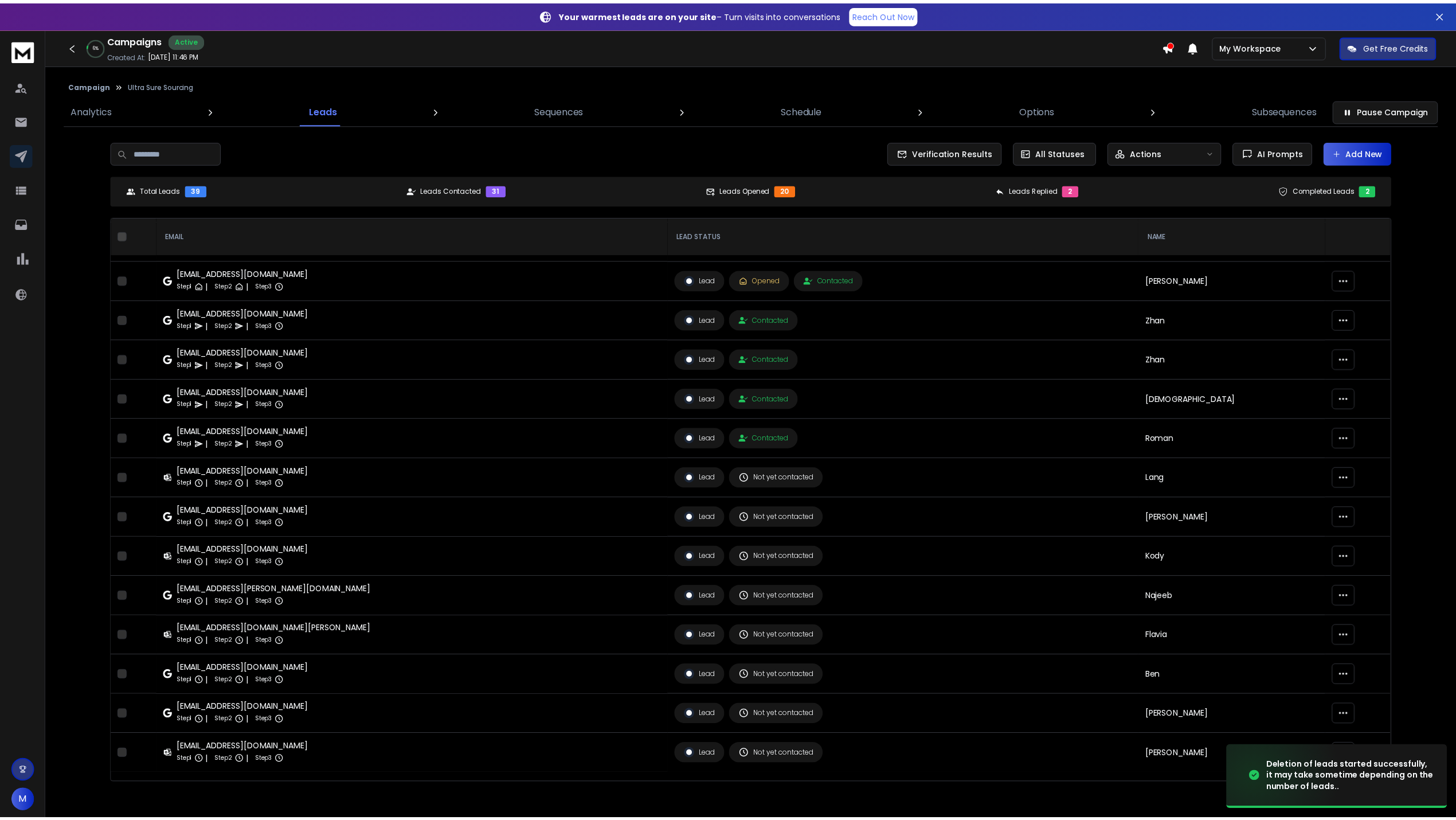
scroll to position [990, 0]
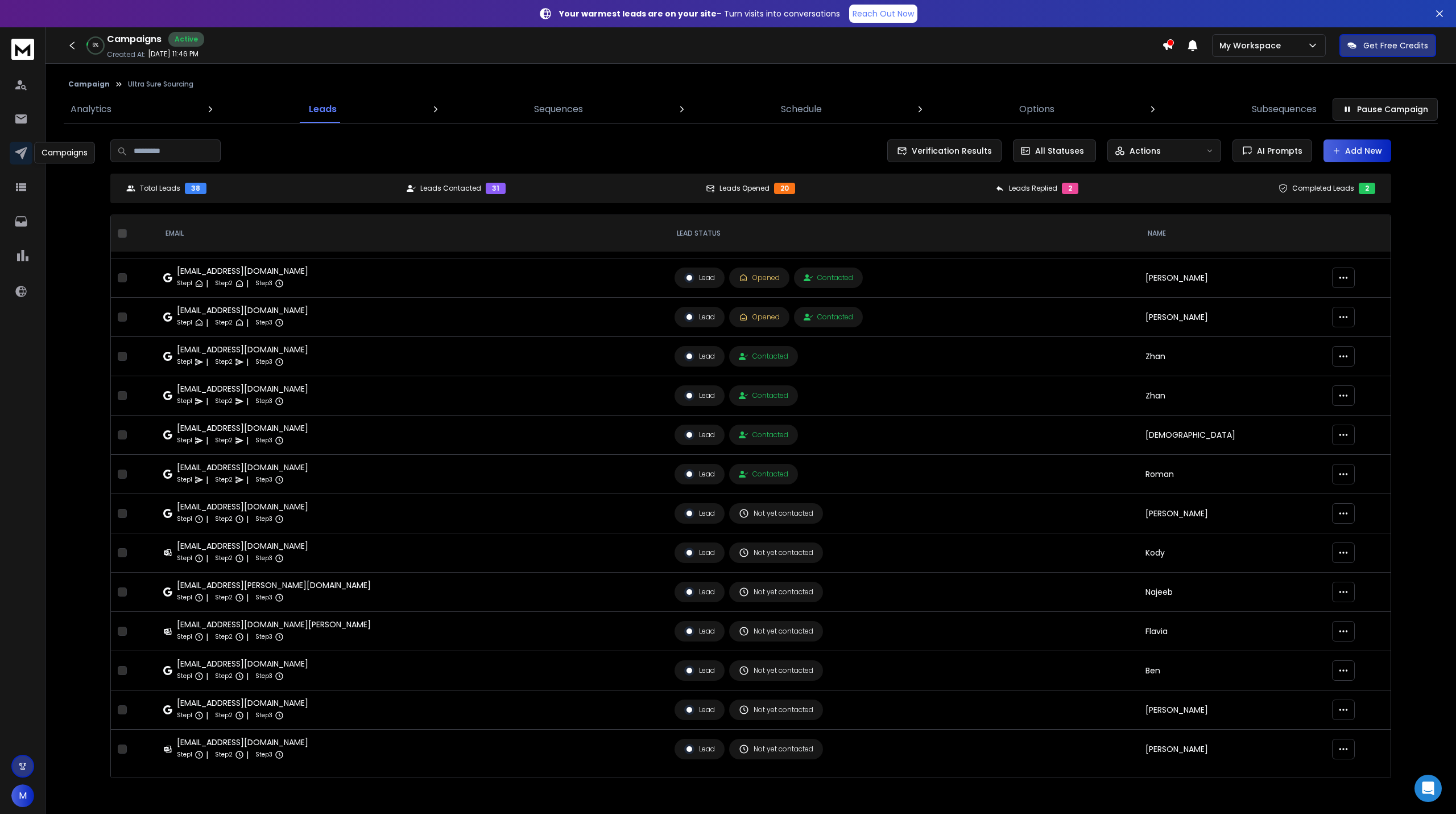
click at [15, 153] on icon at bounding box center [21, 153] width 13 height 13
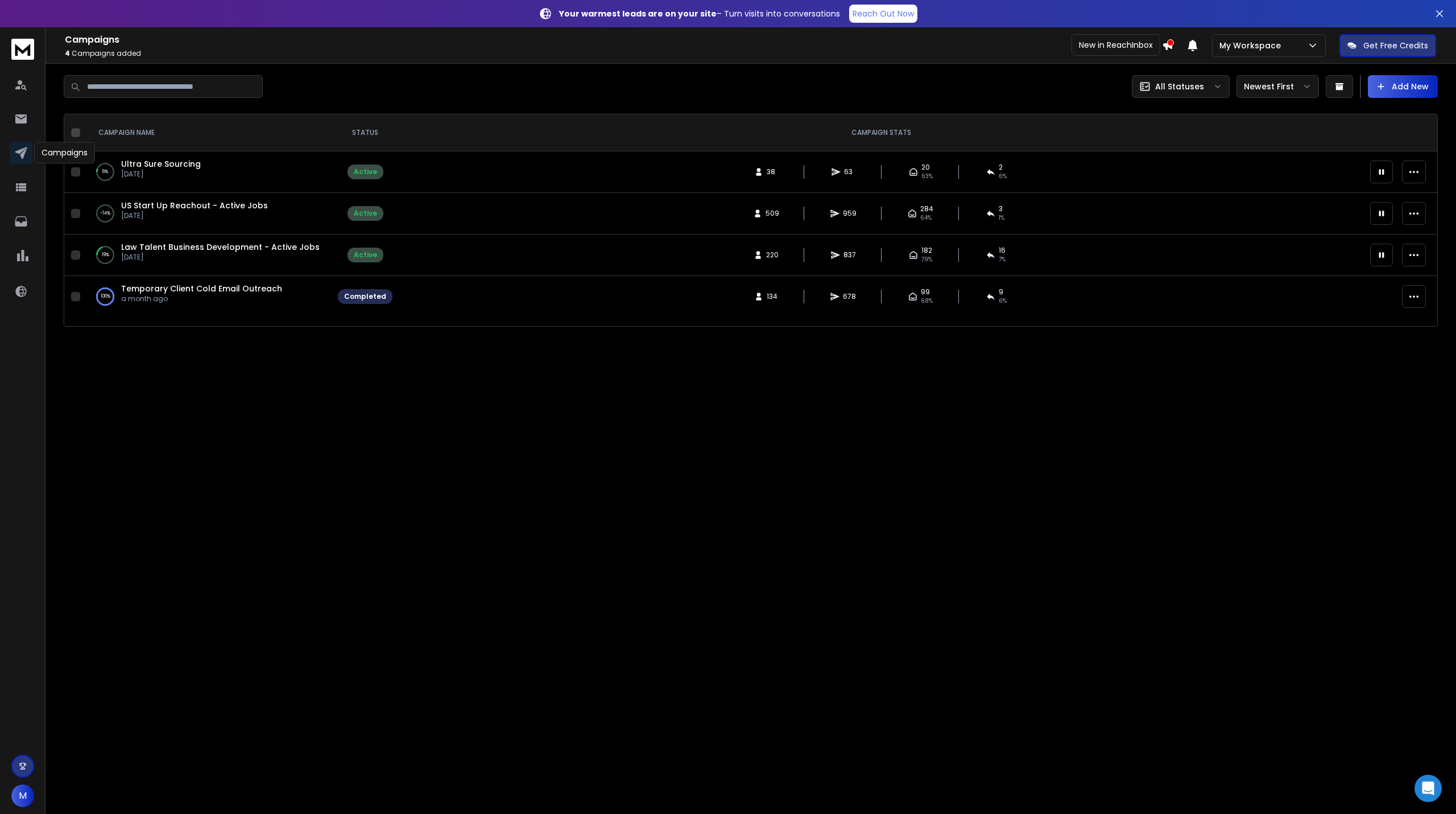
click at [1168, 49] on icon at bounding box center [1168, 45] width 11 height 11
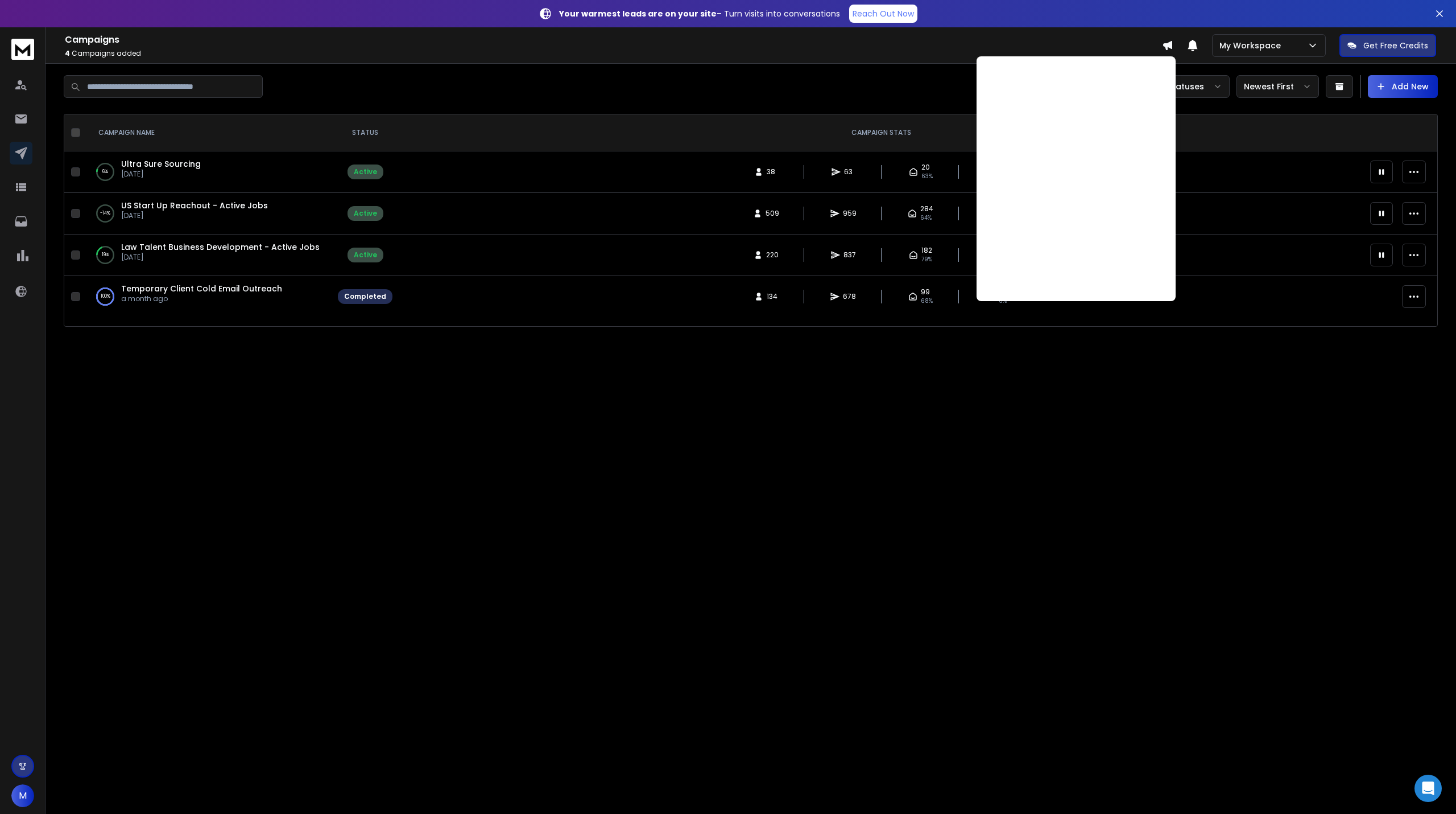
click at [1136, 484] on div "Your warmest leads are on your site – Turn visits into conversations Reach Out …" at bounding box center [728, 407] width 1456 height 814
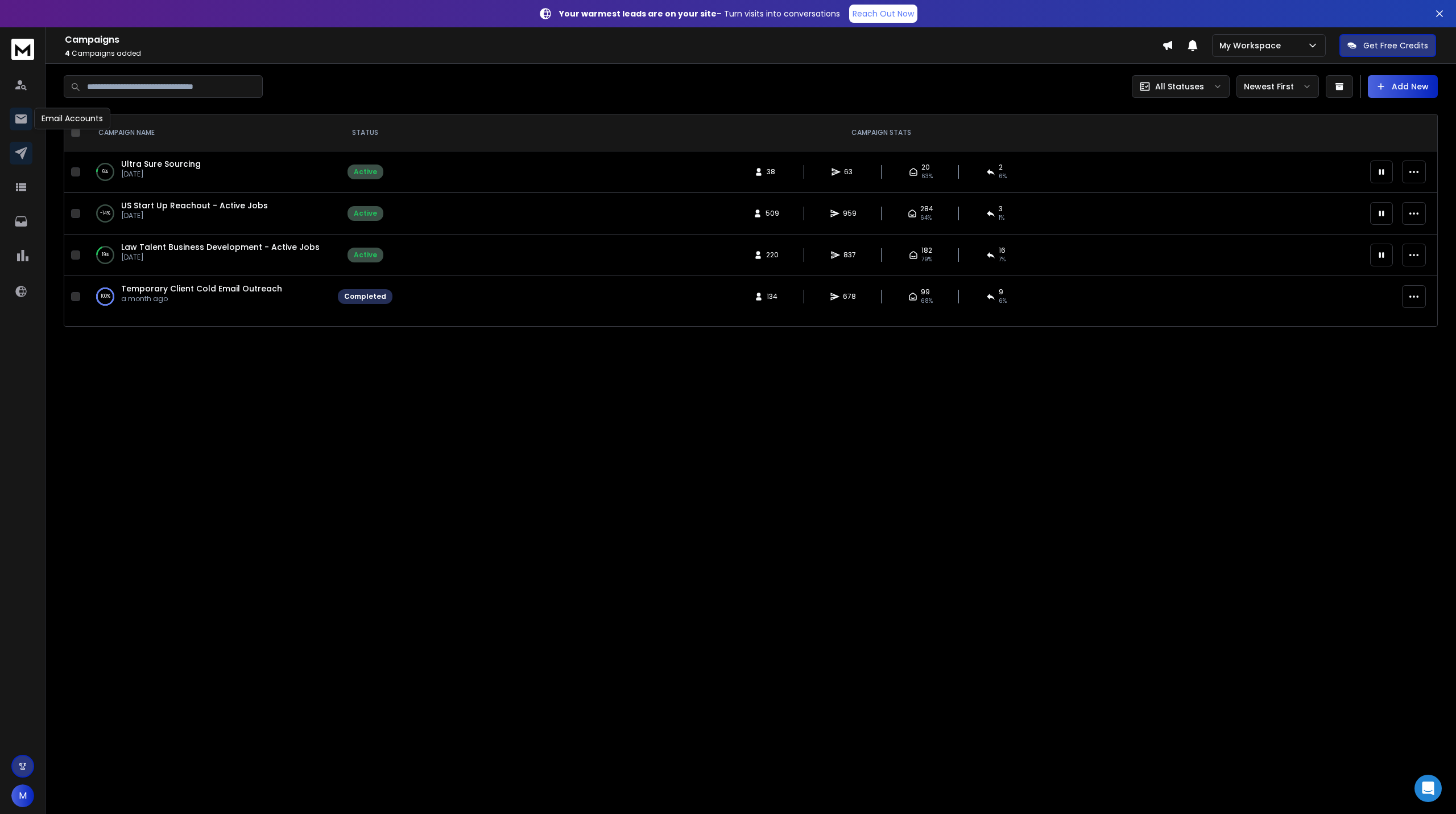
click at [14, 116] on icon at bounding box center [21, 119] width 13 height 13
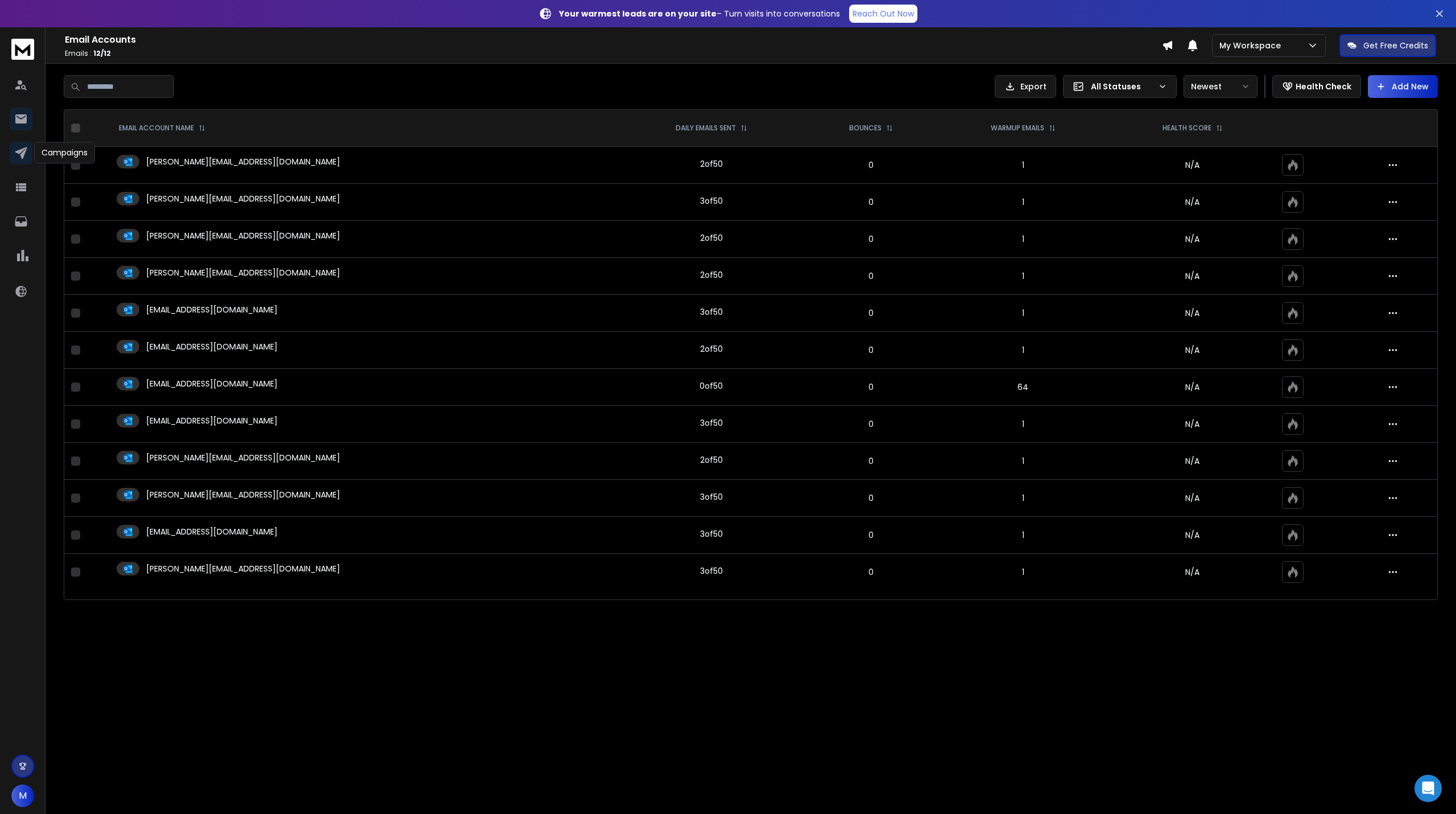
click at [17, 163] on link at bounding box center [21, 153] width 23 height 23
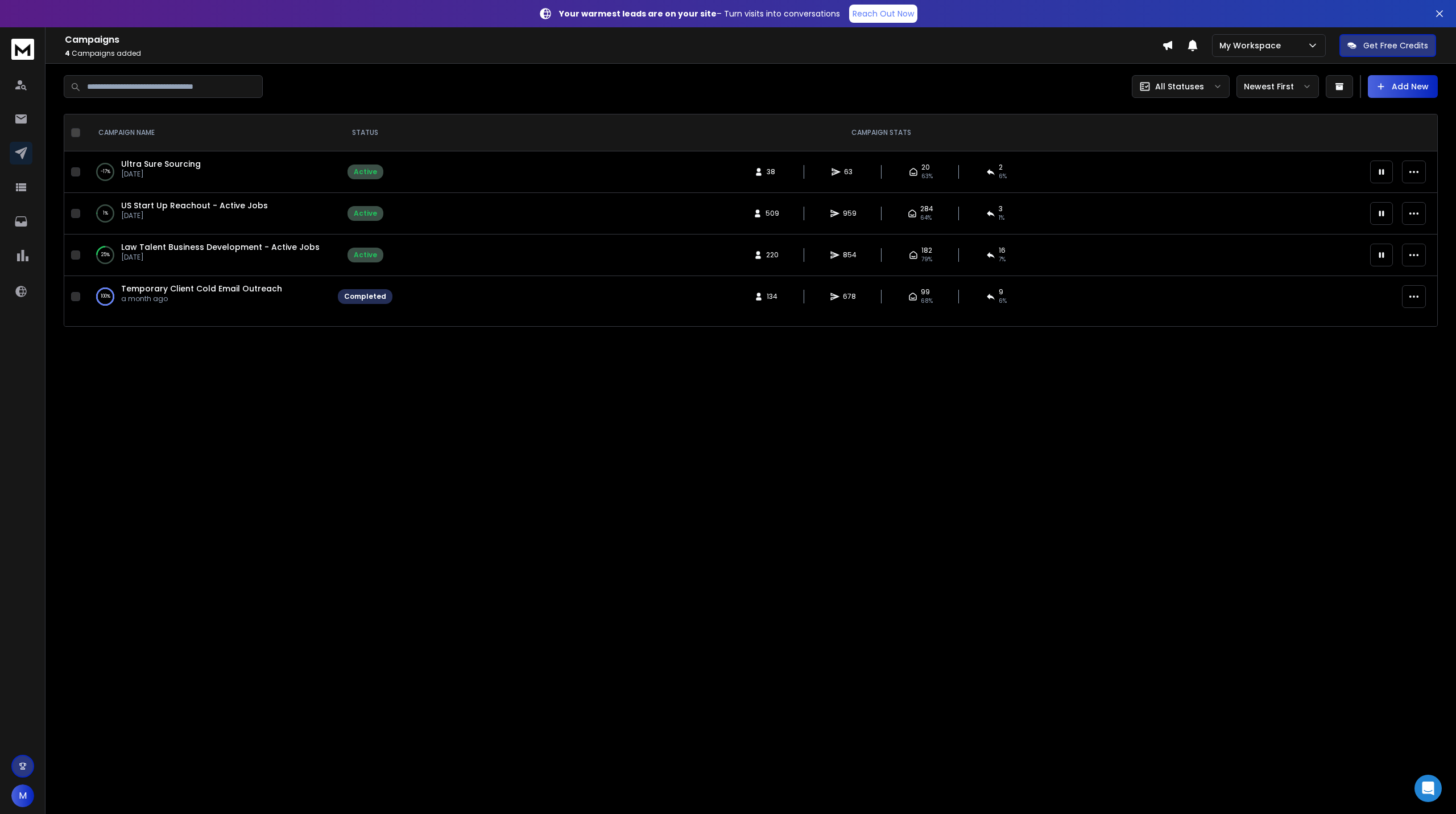
click at [426, 253] on div "220 854 182 79 % 16 7 %" at bounding box center [881, 254] width 950 height 18
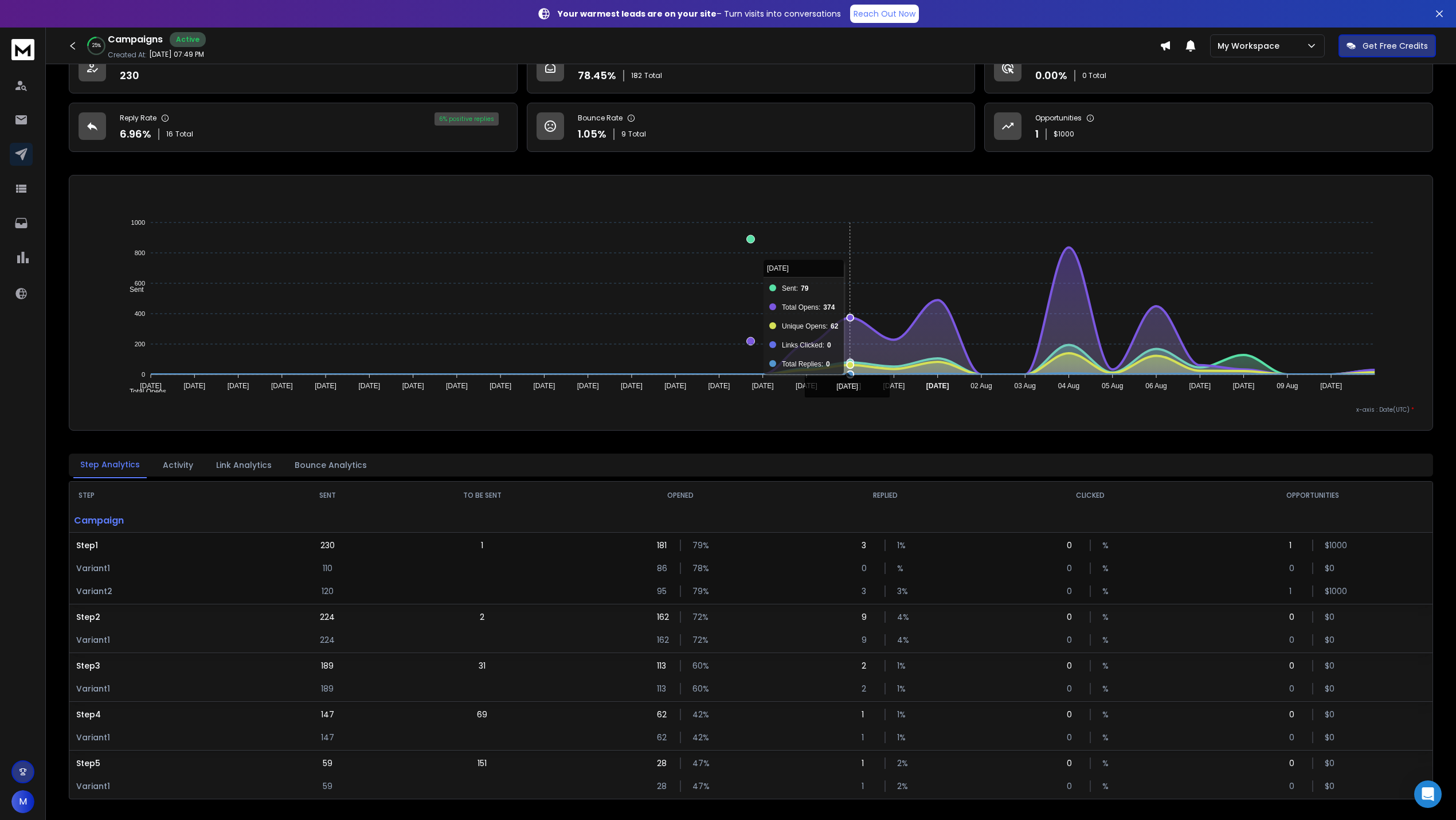
scroll to position [144, 0]
click at [17, 151] on icon at bounding box center [21, 154] width 14 height 14
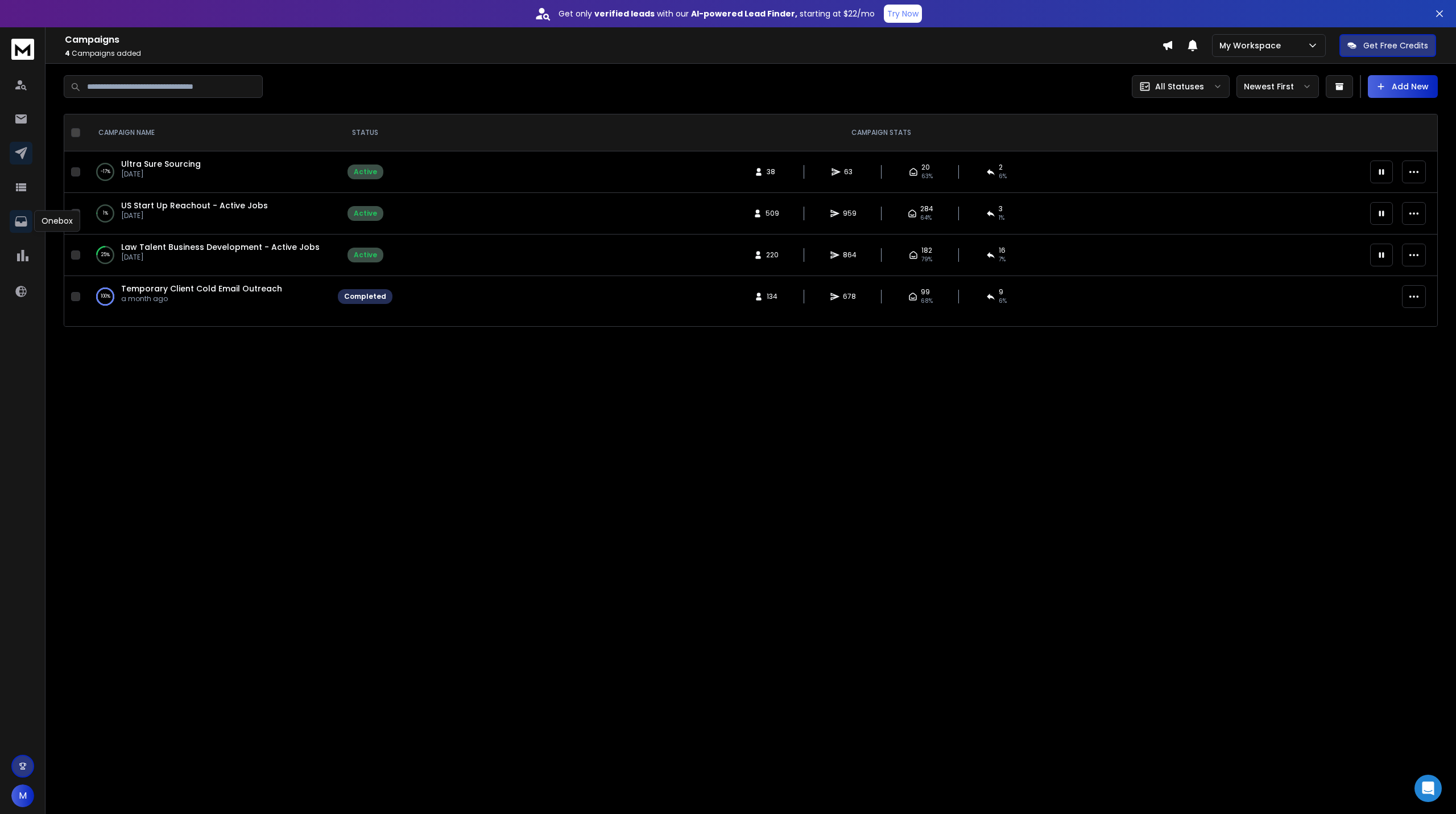
click at [25, 222] on icon at bounding box center [21, 221] width 12 height 10
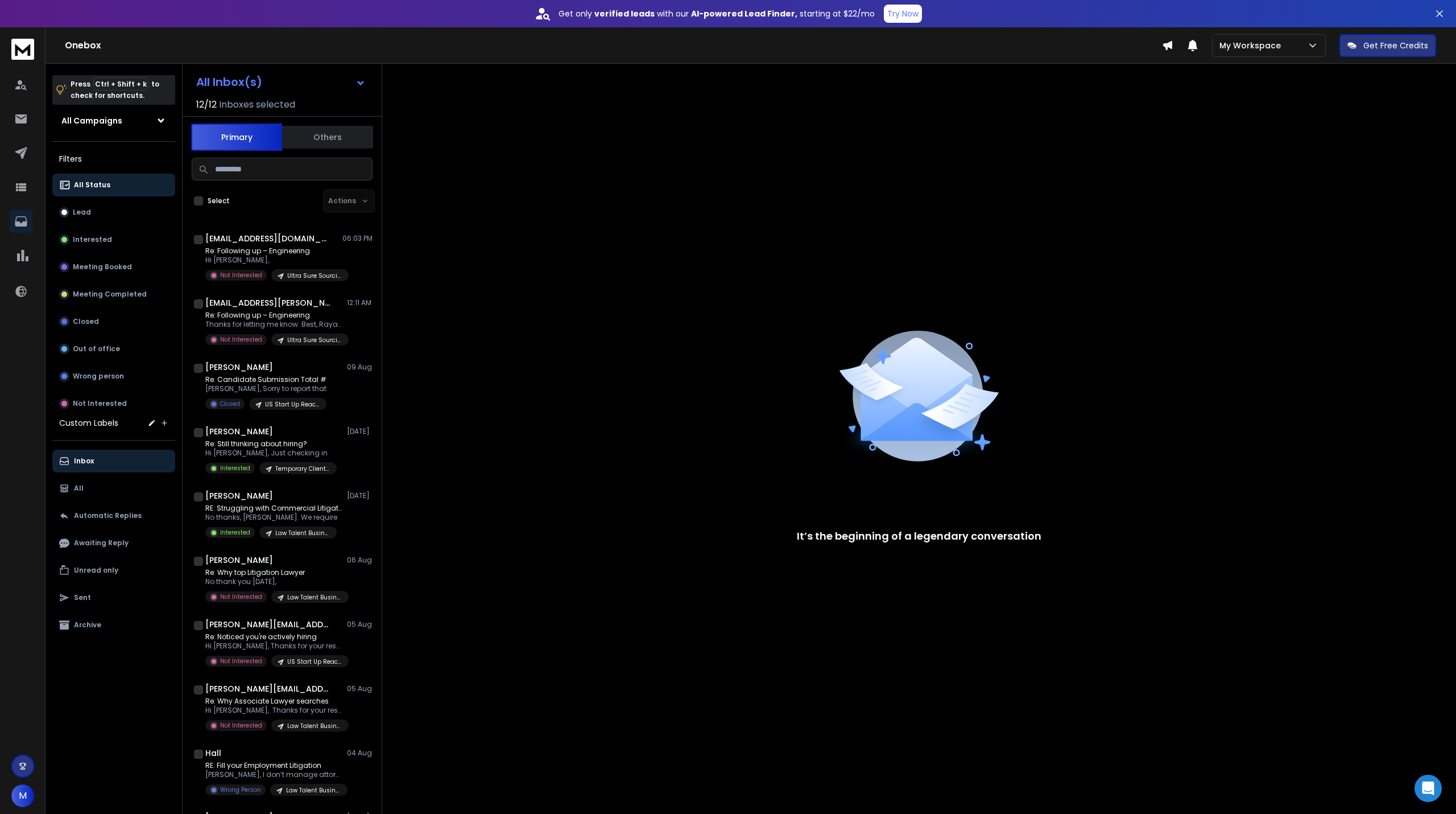
click at [337, 146] on button "Others" at bounding box center [327, 138] width 91 height 25
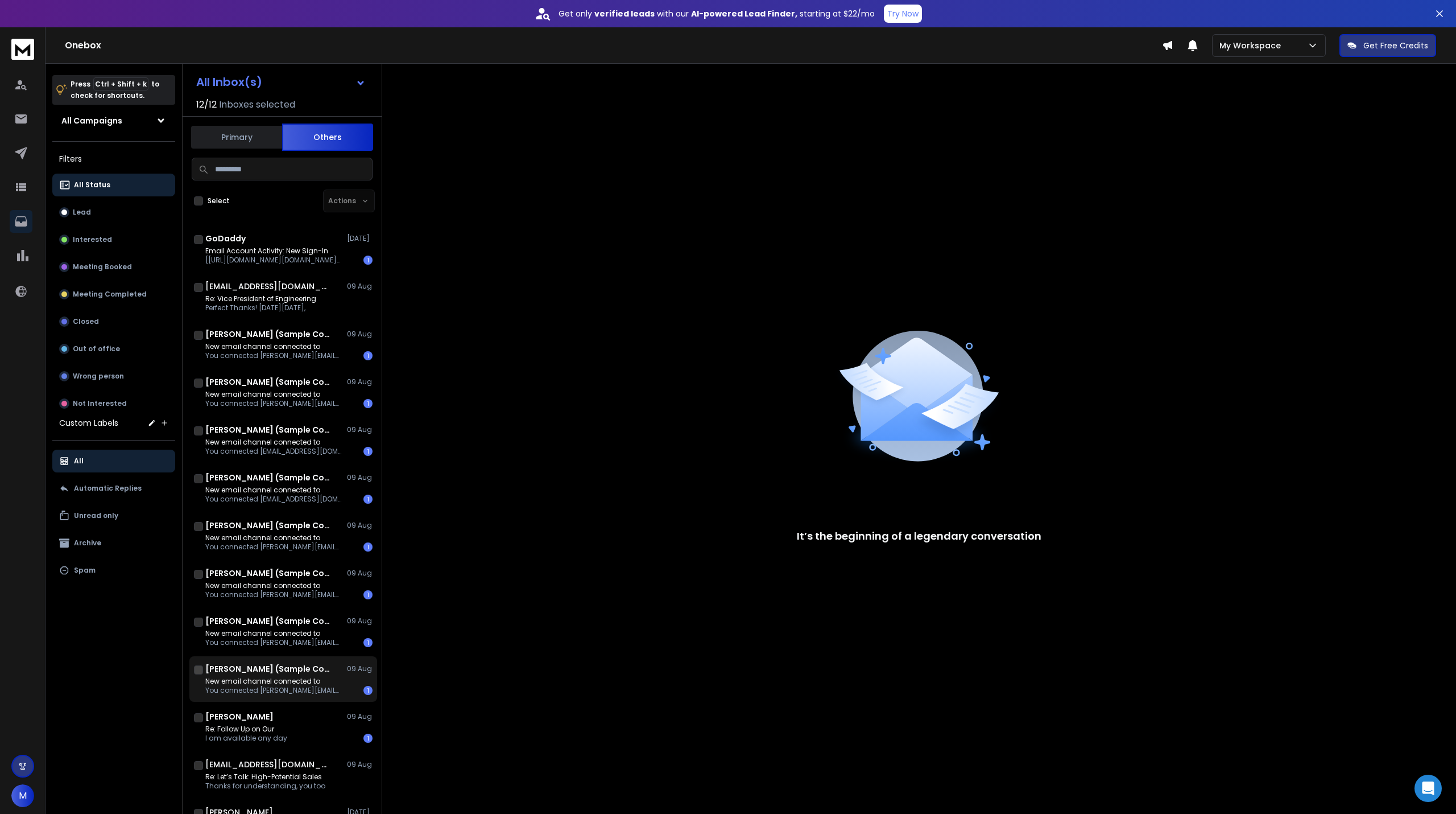
click at [201, 669] on button "button" at bounding box center [199, 670] width 9 height 9
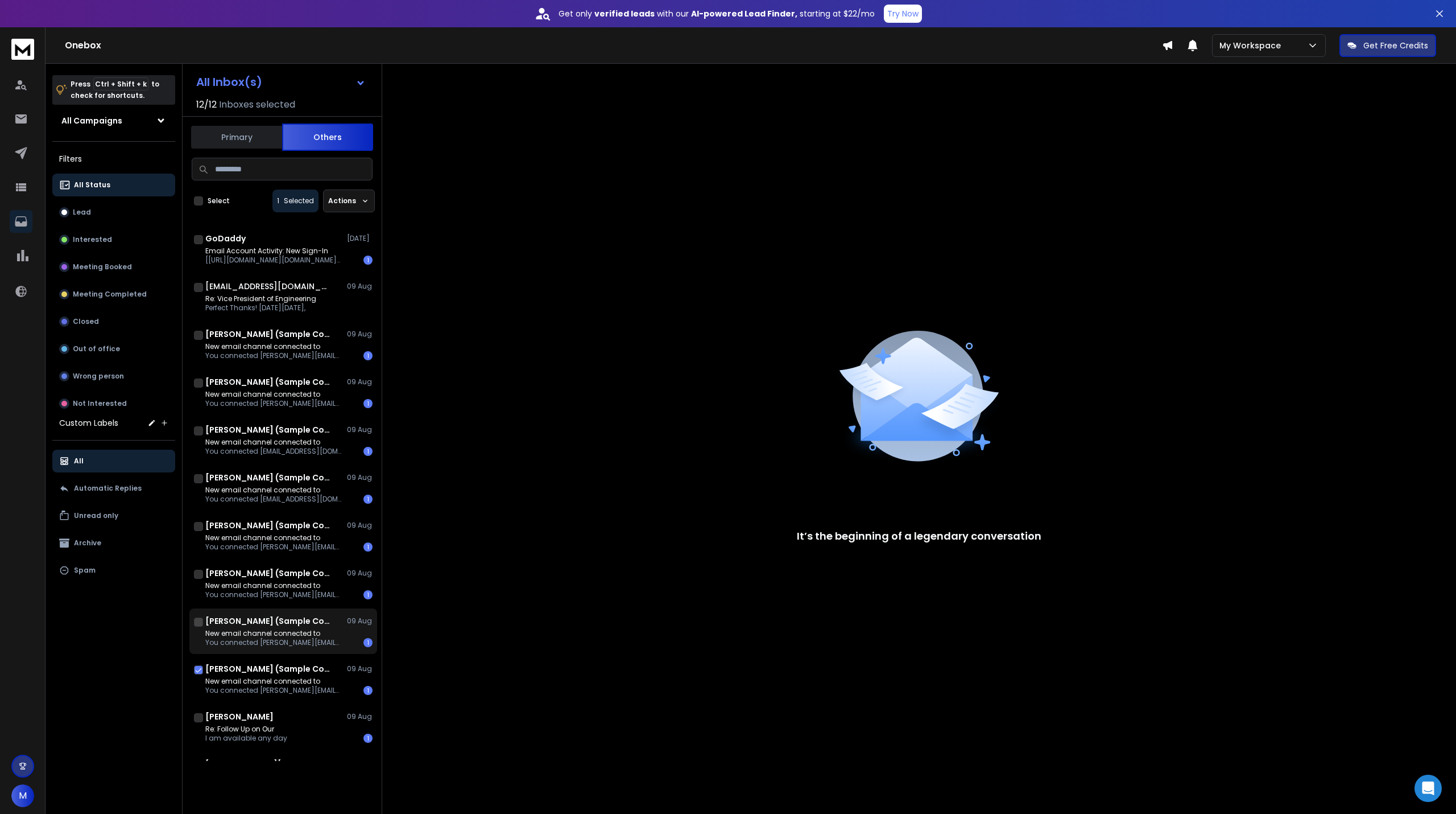
click at [198, 620] on button "button" at bounding box center [199, 622] width 9 height 9
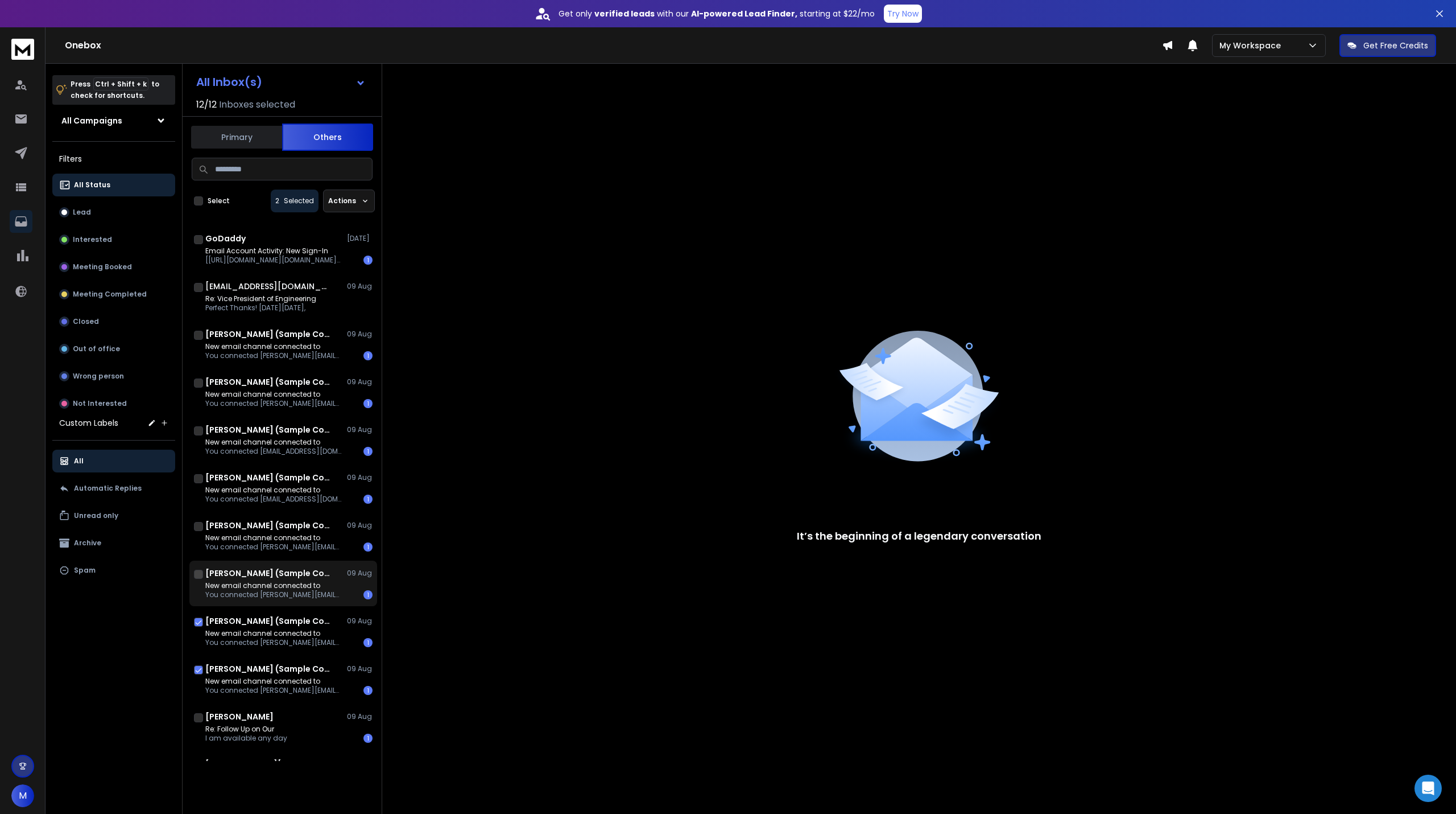
click at [194, 580] on div at bounding box center [199, 583] width 9 height 28
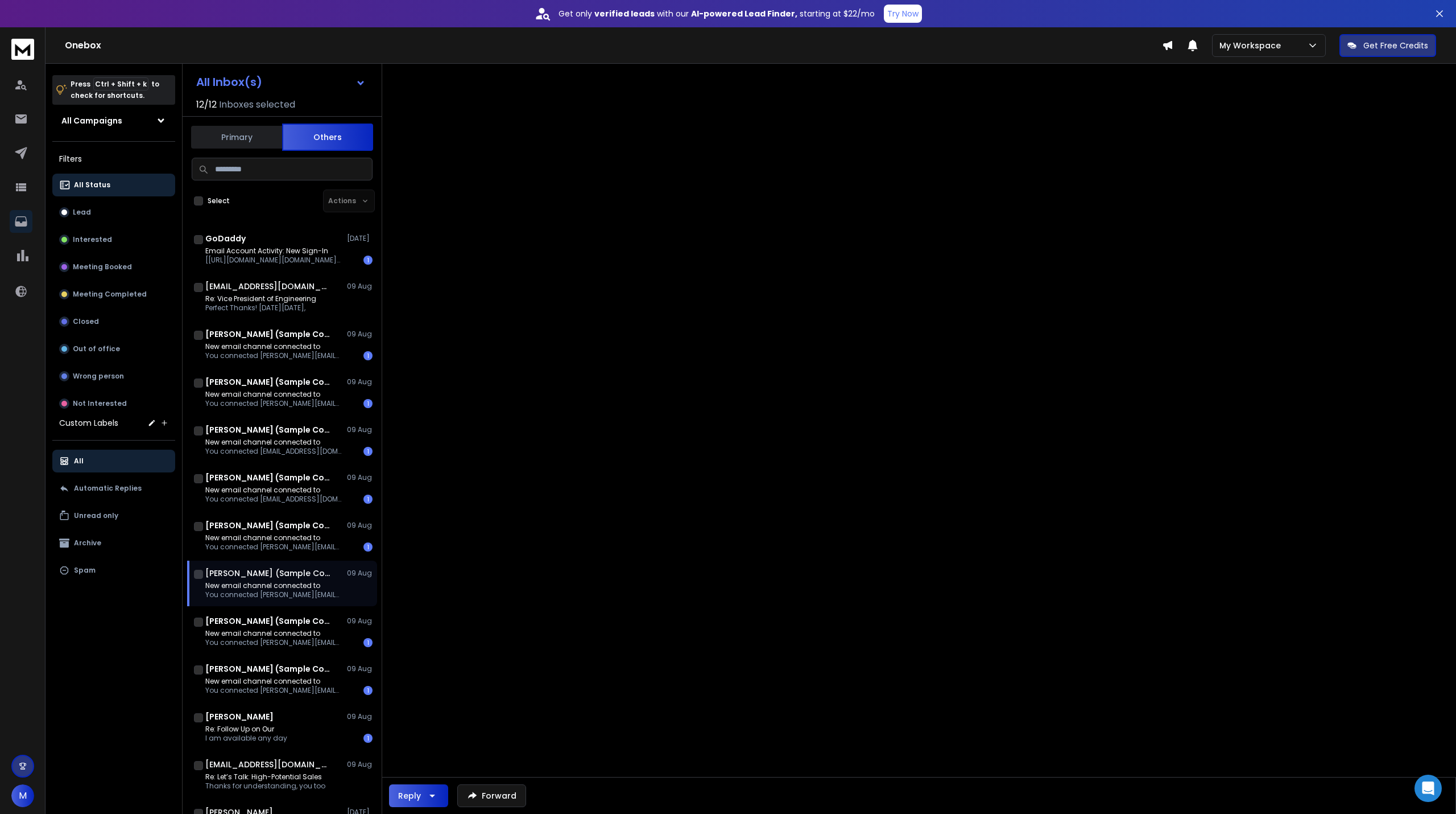
click at [200, 578] on div at bounding box center [199, 583] width 9 height 28
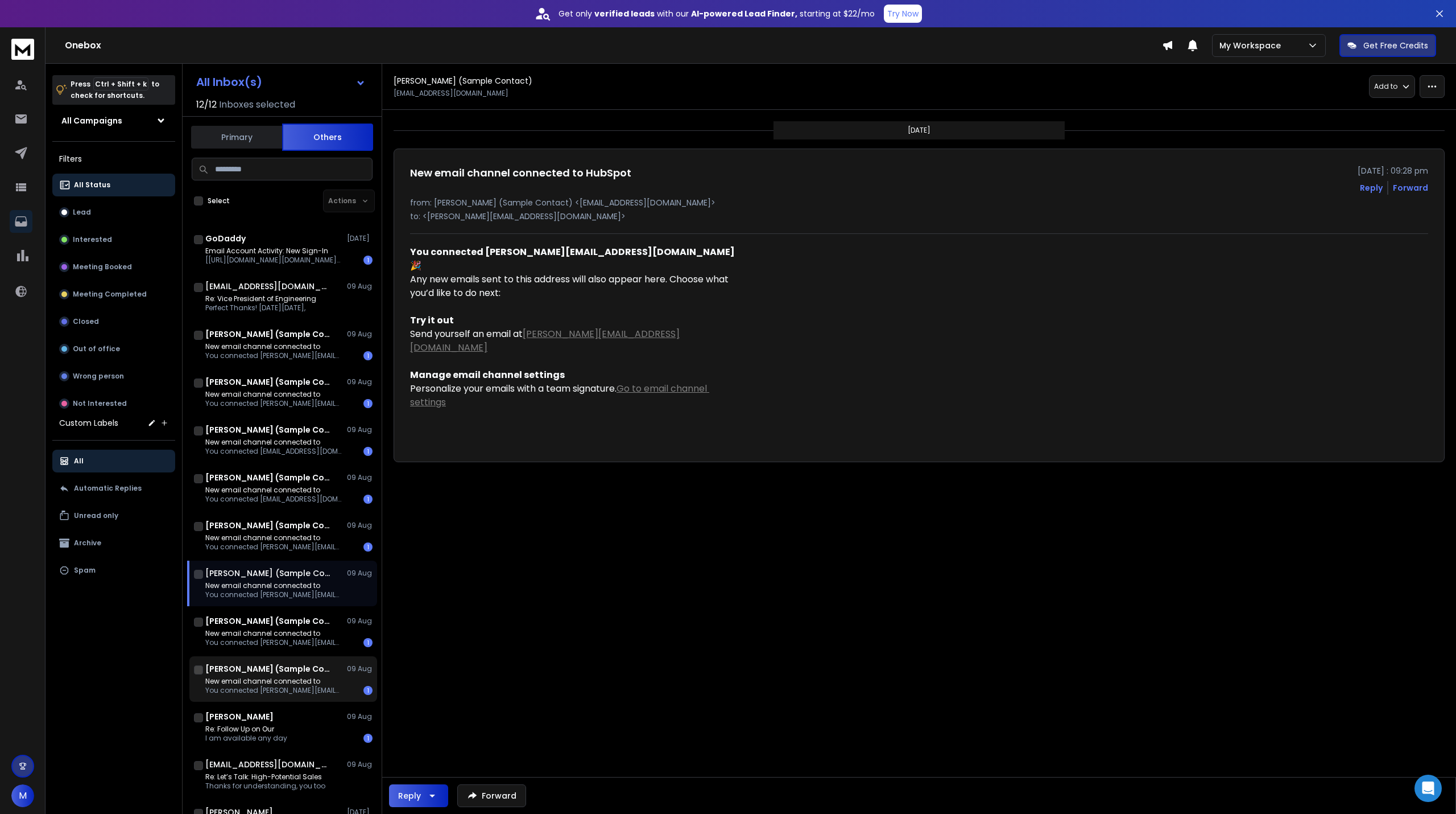
click at [199, 674] on div at bounding box center [199, 679] width 9 height 28
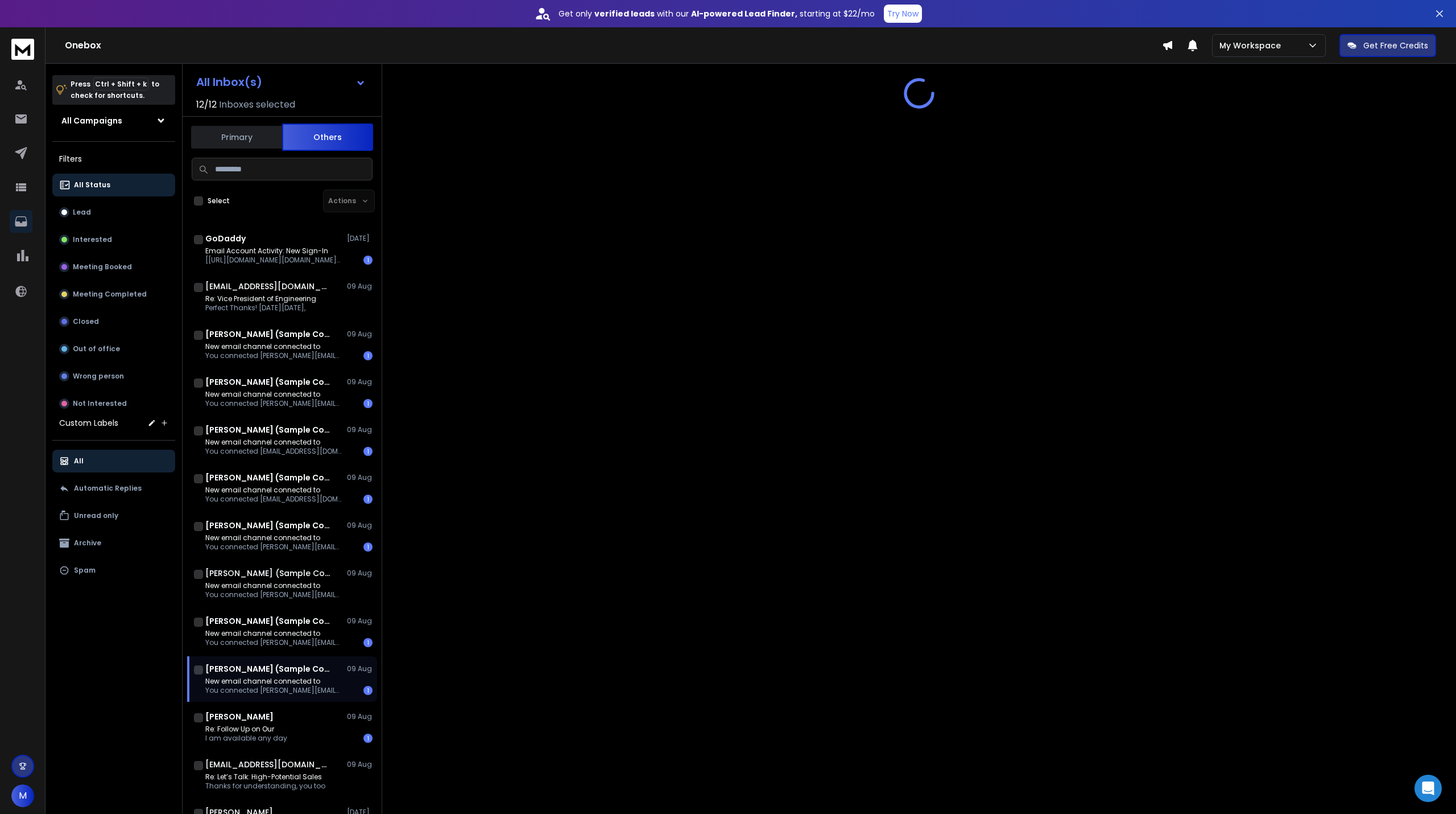
click at [198, 672] on button "button" at bounding box center [199, 670] width 9 height 9
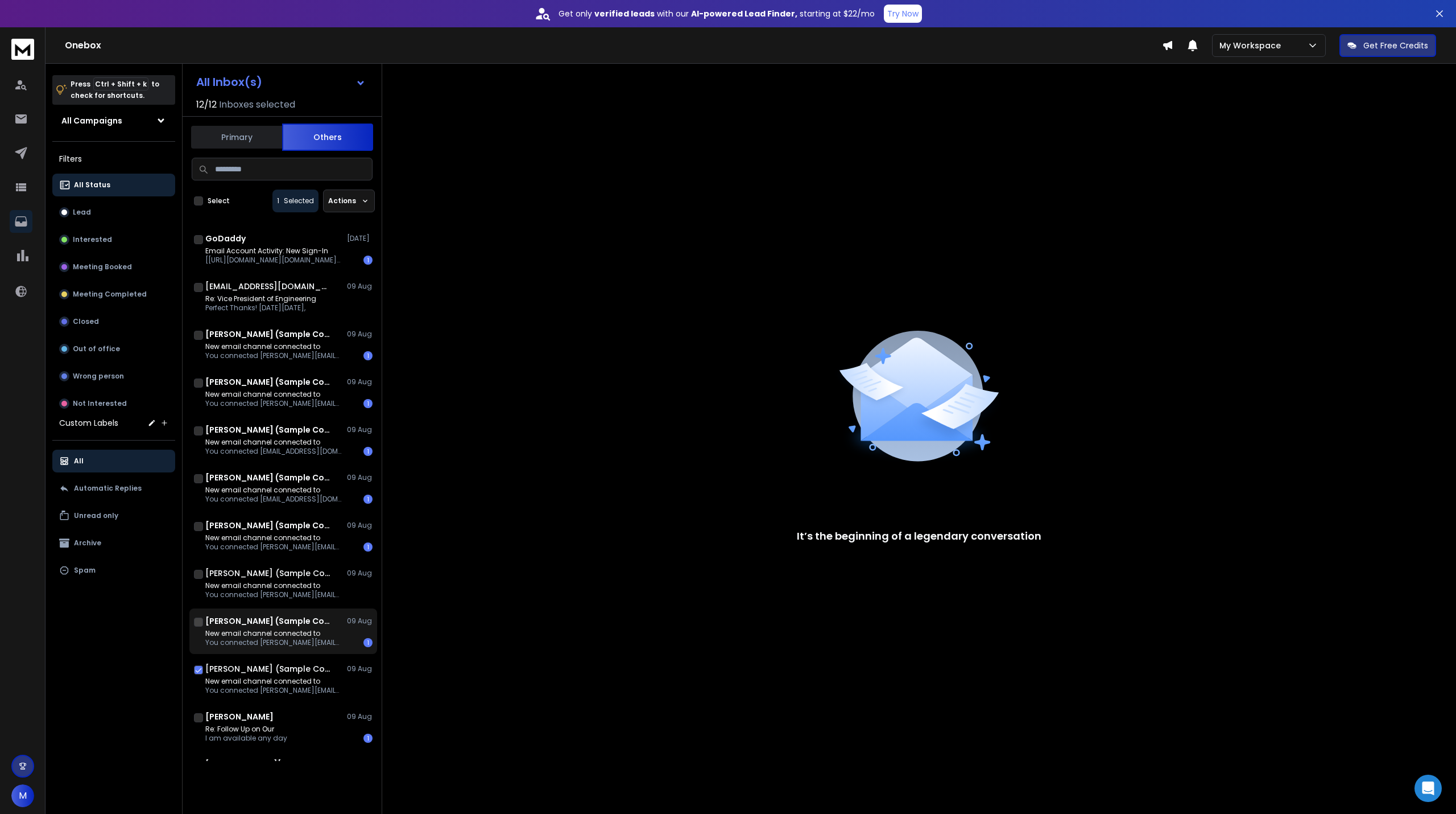
click at [196, 620] on button "button" at bounding box center [199, 622] width 9 height 9
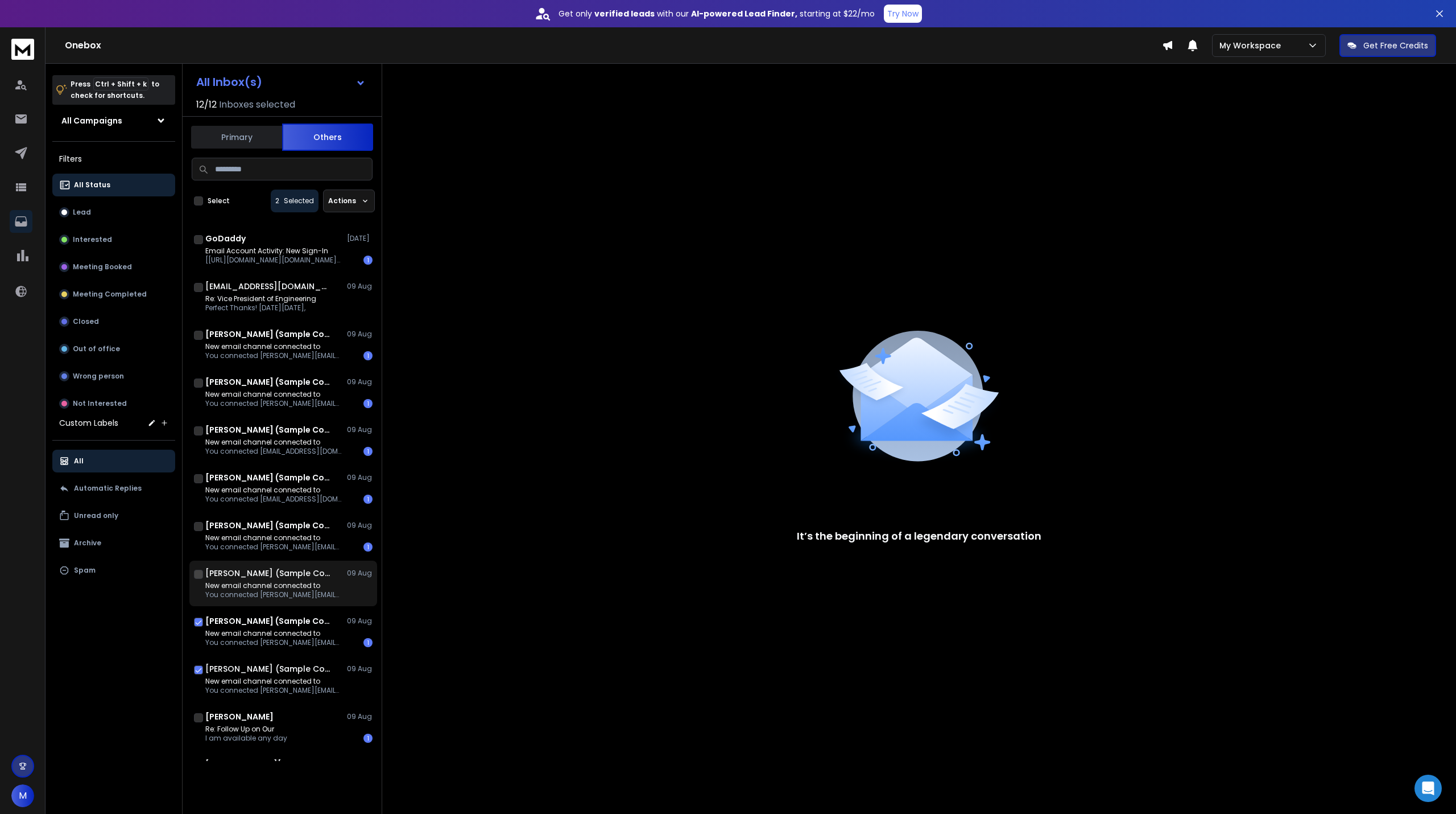
click at [200, 574] on button "button" at bounding box center [199, 575] width 9 height 9
click at [197, 528] on button "button" at bounding box center [199, 526] width 9 height 9
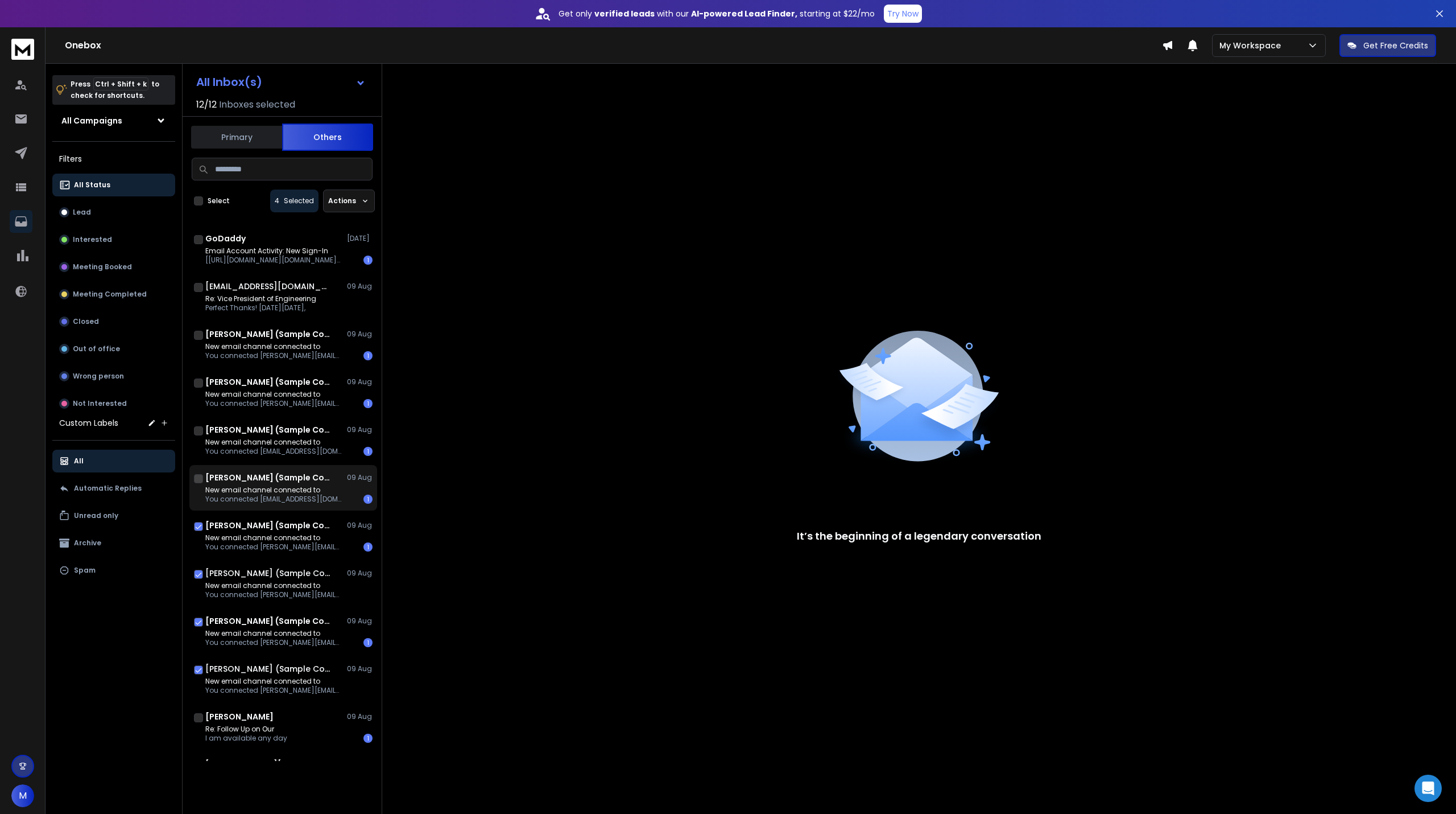
click at [199, 477] on button "button" at bounding box center [199, 479] width 9 height 9
click at [198, 431] on button "button" at bounding box center [199, 431] width 9 height 9
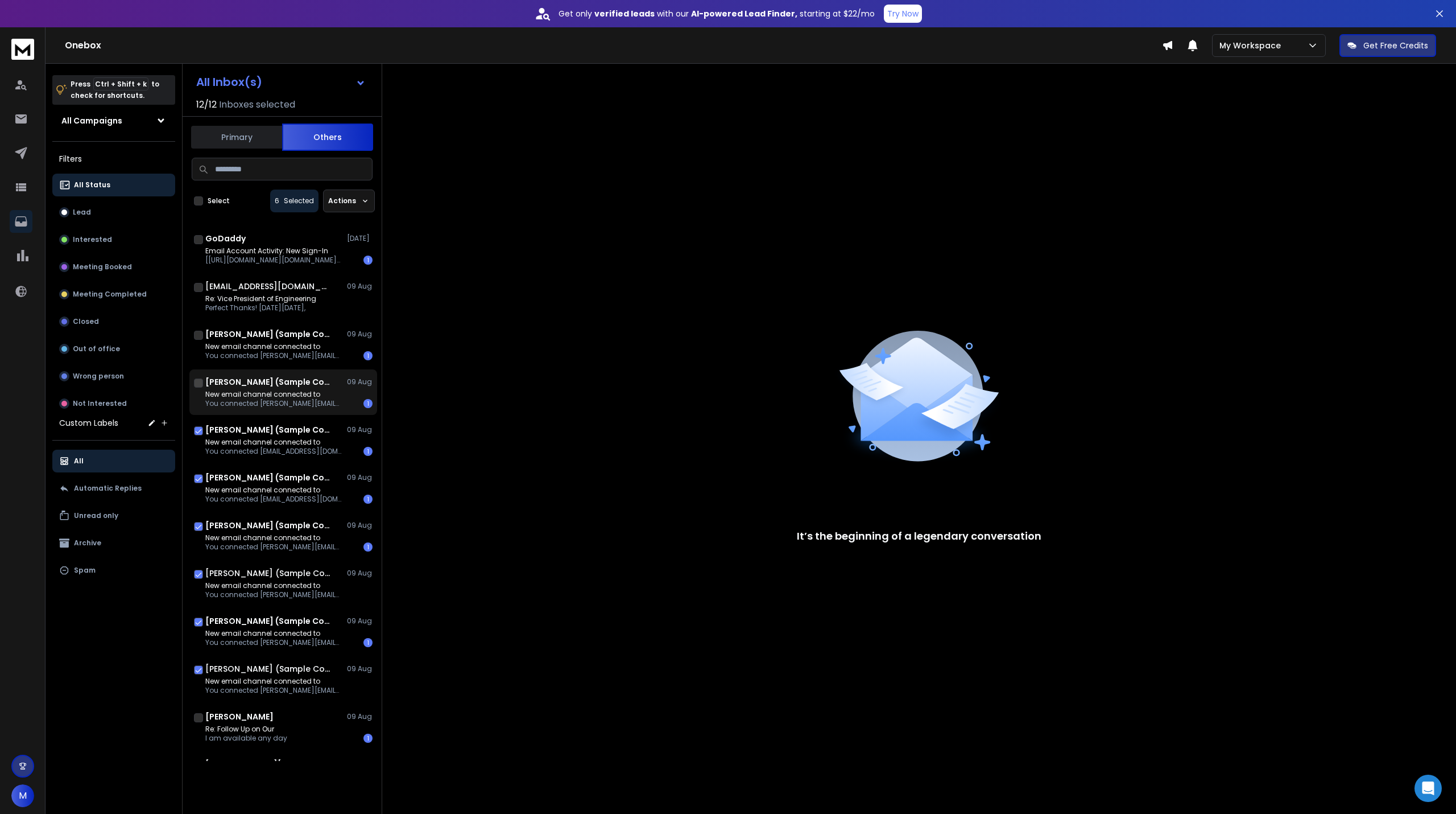
click at [198, 383] on button "button" at bounding box center [199, 383] width 9 height 9
click at [197, 338] on button "button" at bounding box center [199, 335] width 9 height 9
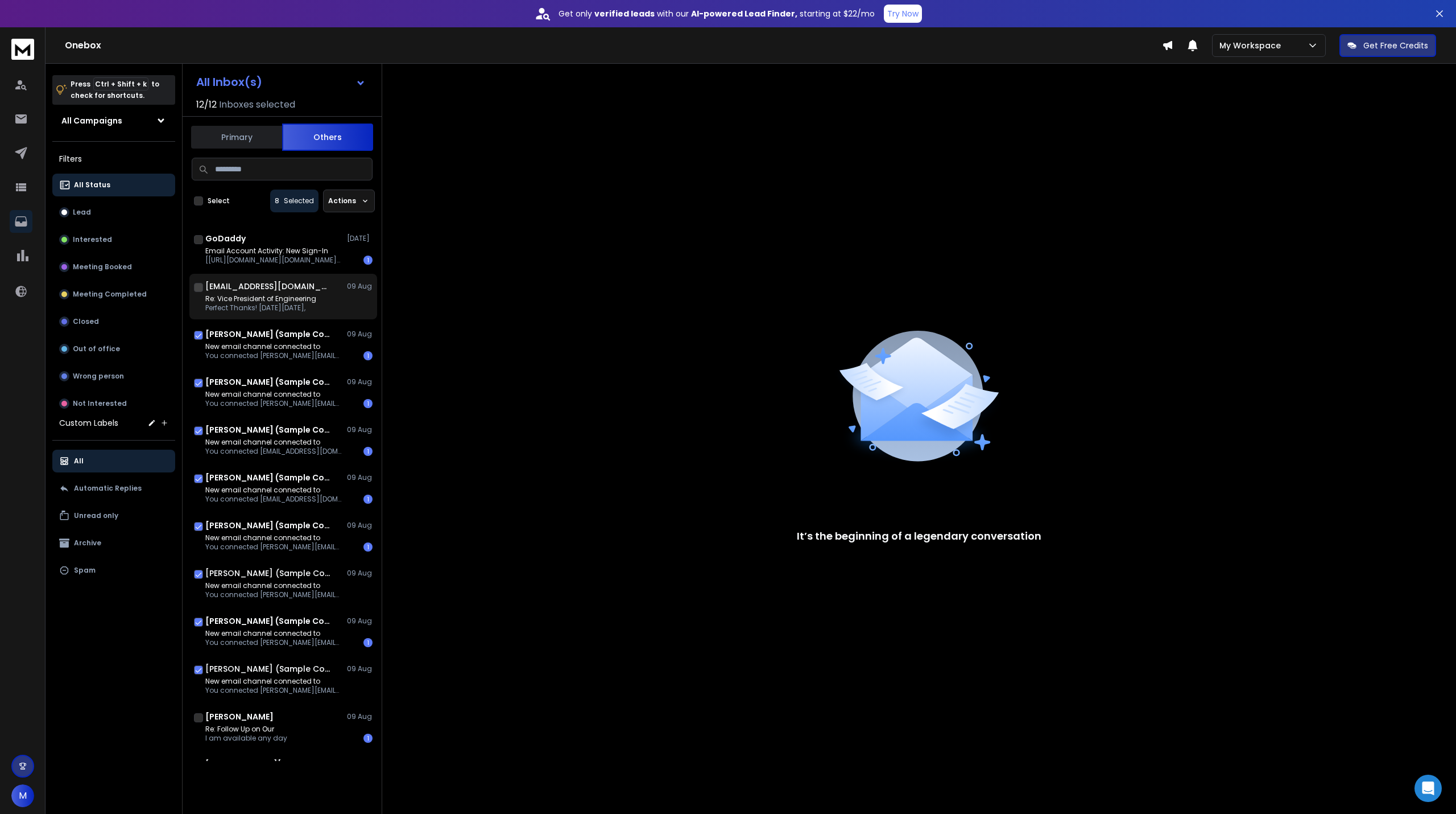
click at [196, 288] on button "button" at bounding box center [199, 288] width 9 height 9
click at [201, 239] on button "button" at bounding box center [199, 239] width 9 height 9
click at [198, 288] on button "button" at bounding box center [199, 288] width 9 height 9
click at [376, 196] on div "Select 9 Selected Actions" at bounding box center [282, 198] width 199 height 28
click at [370, 196] on button "Actions" at bounding box center [349, 201] width 52 height 23
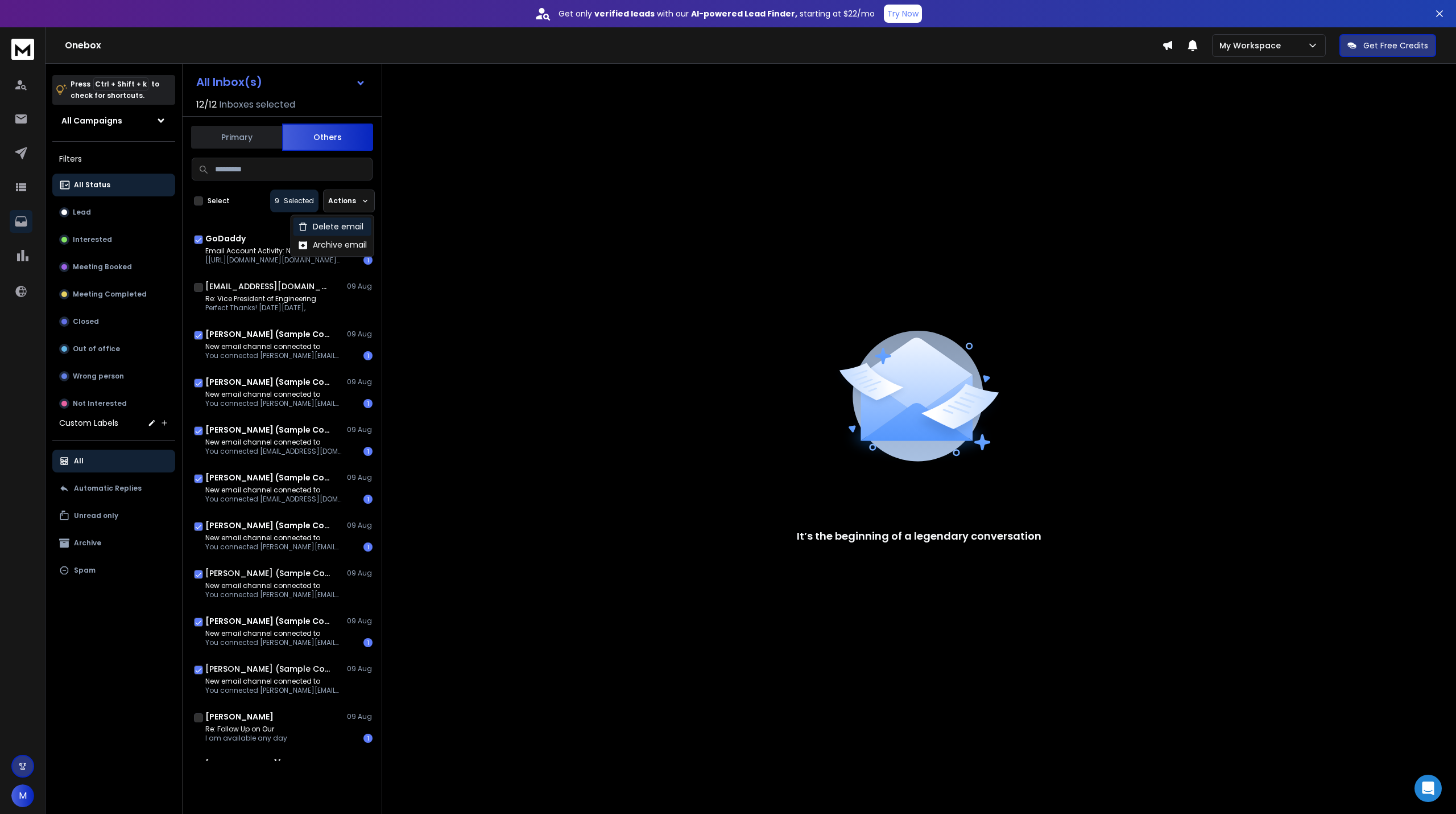
click at [336, 228] on div "Delete email" at bounding box center [330, 226] width 66 height 11
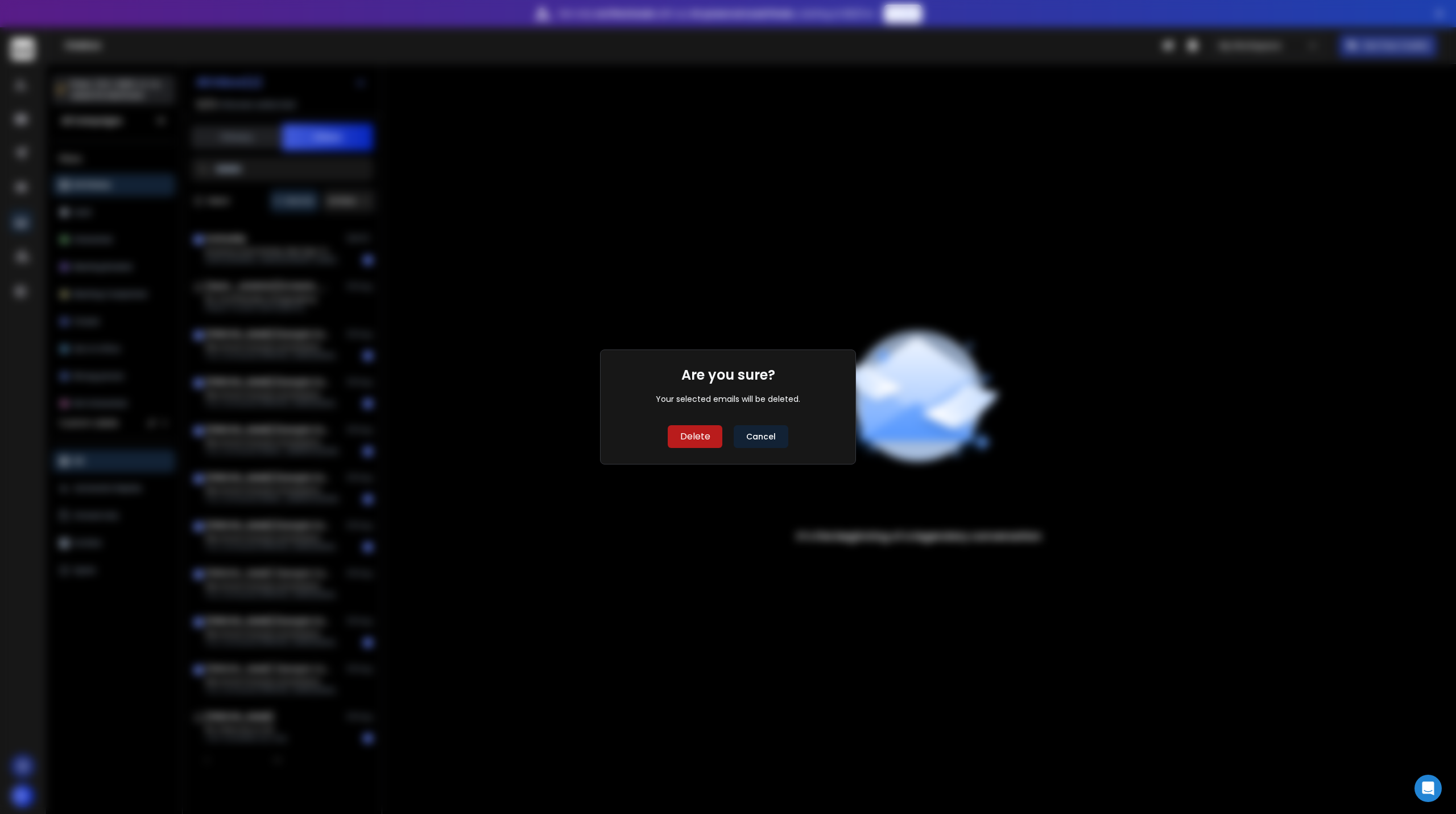
click at [701, 444] on button "Delete" at bounding box center [694, 436] width 55 height 23
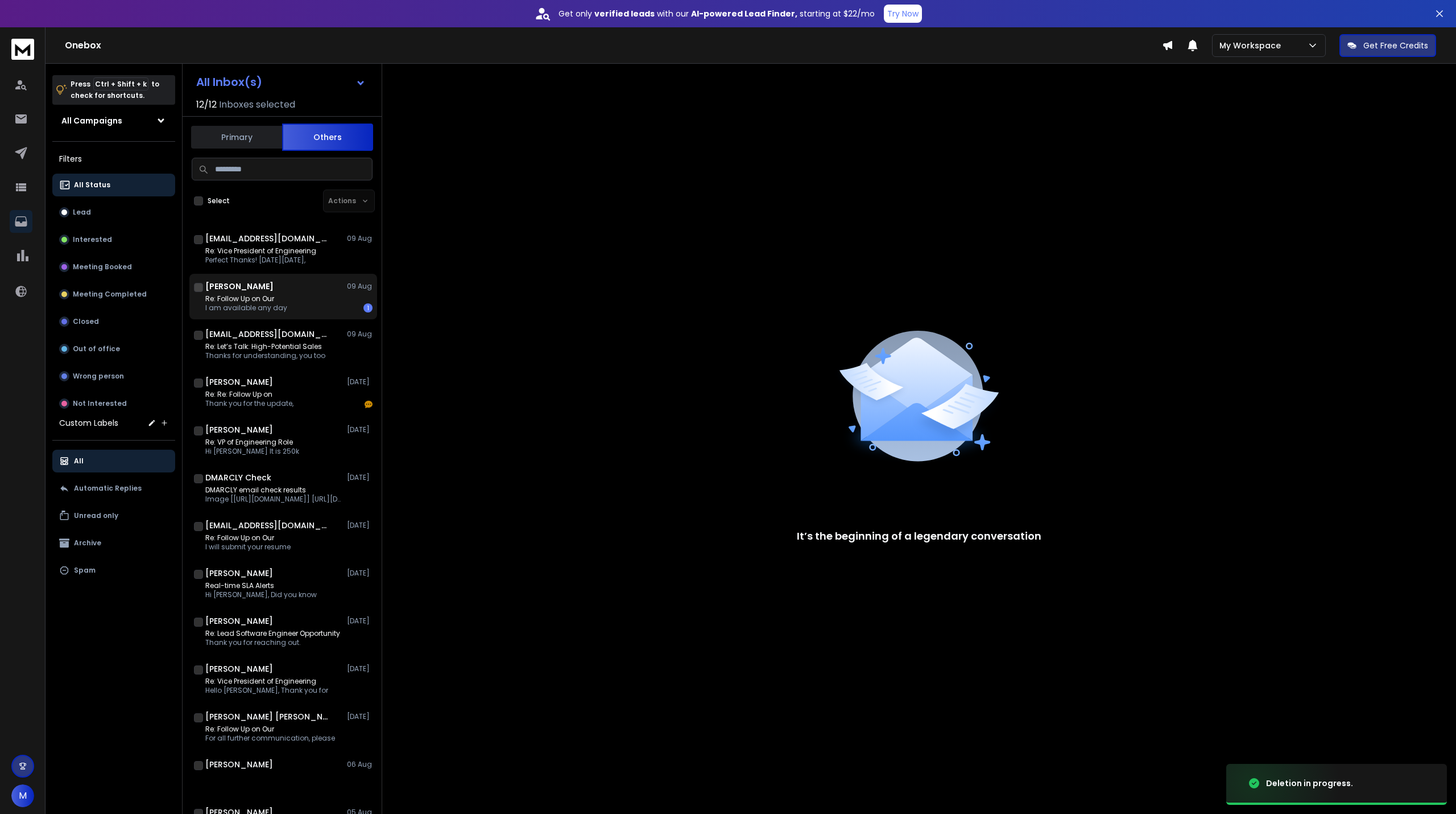
click at [259, 308] on p "I am available any day" at bounding box center [246, 308] width 82 height 9
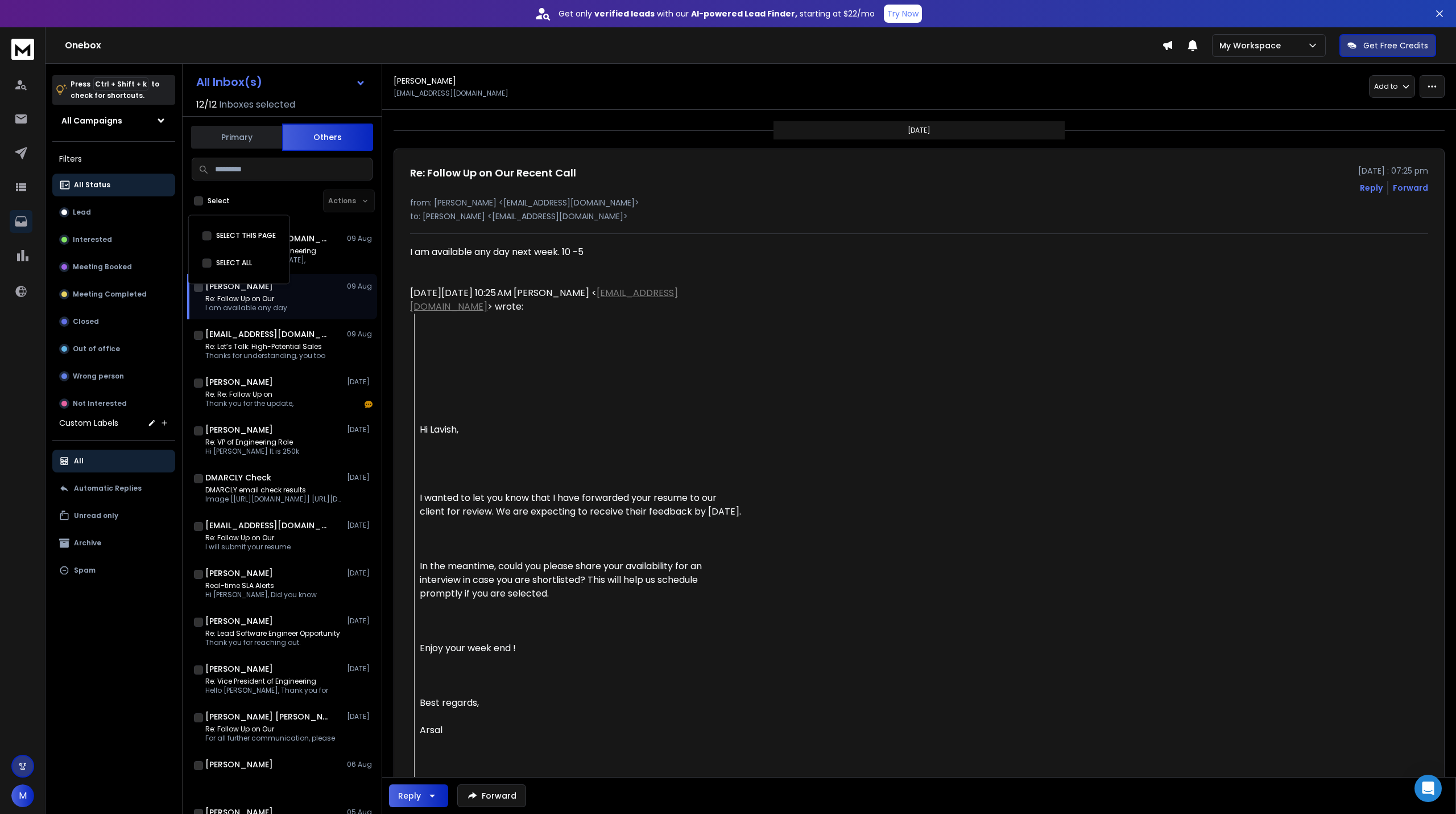
click at [228, 138] on button "Primary" at bounding box center [236, 138] width 91 height 25
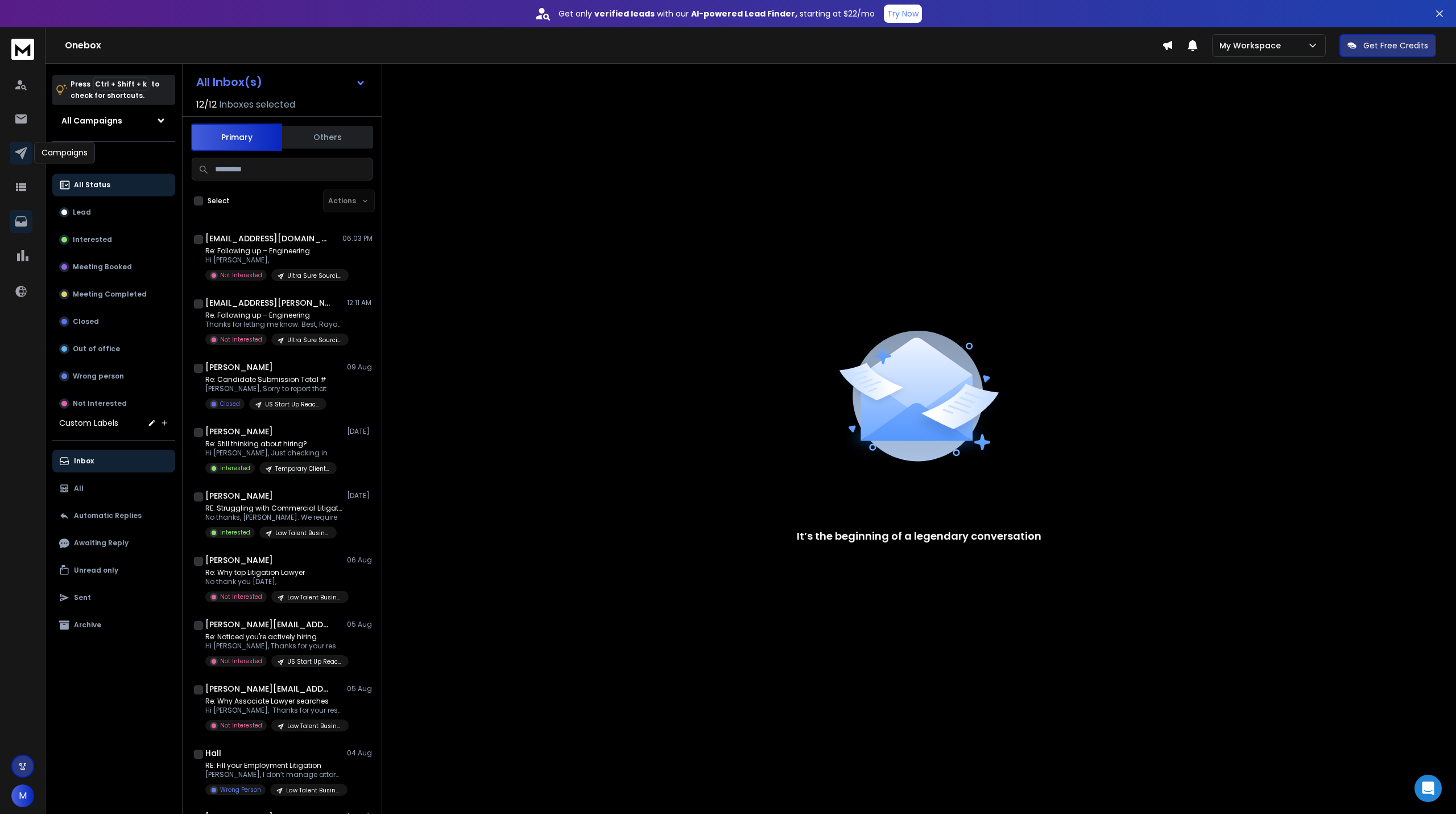
click at [15, 151] on icon at bounding box center [21, 153] width 13 height 13
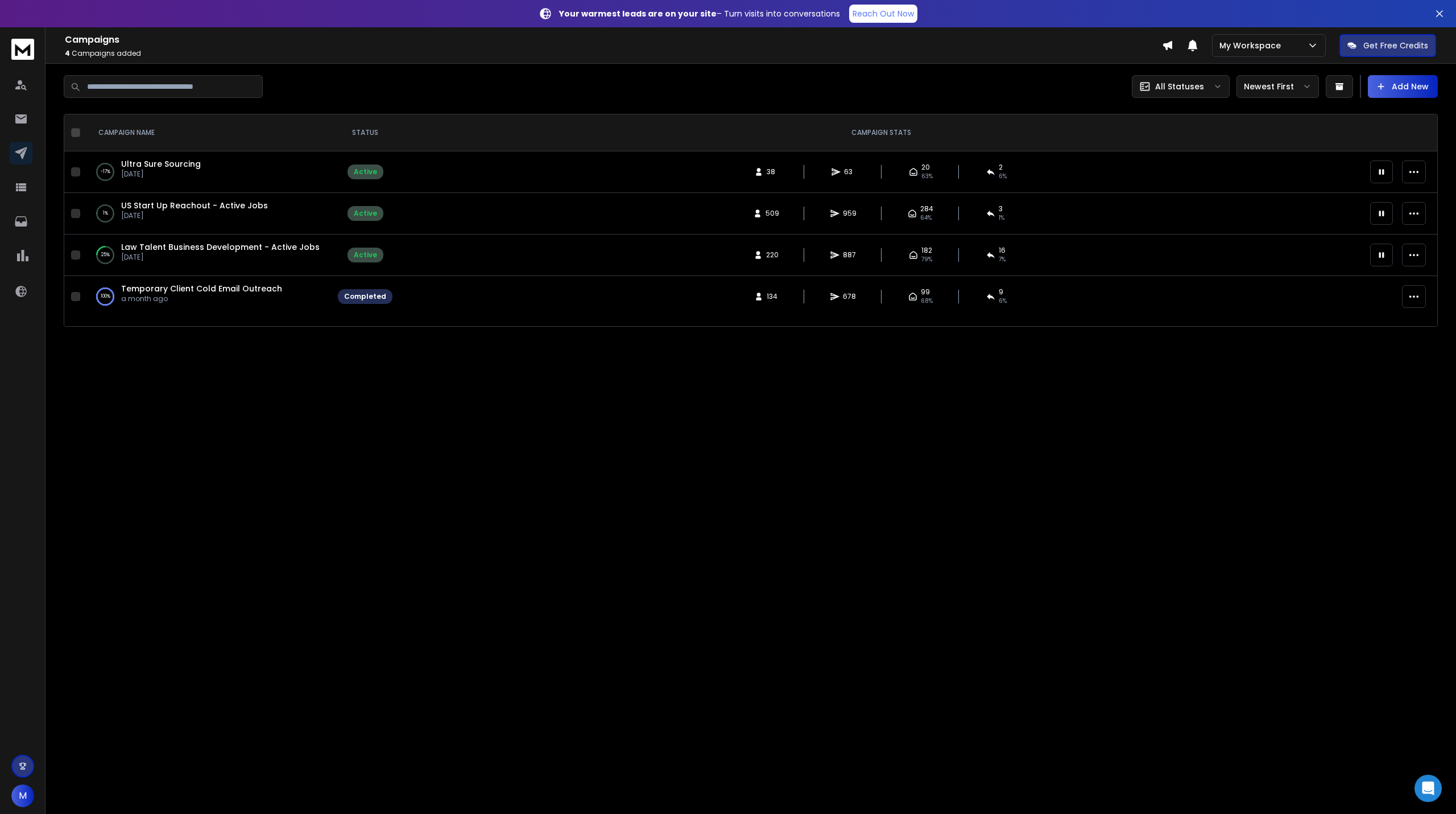
click at [669, 207] on div "509 959 284 64 % 3 1 %" at bounding box center [881, 213] width 950 height 18
click at [259, 269] on td "25 % Law Talent Business Development - Active Jobs 14 days ago" at bounding box center [208, 255] width 246 height 42
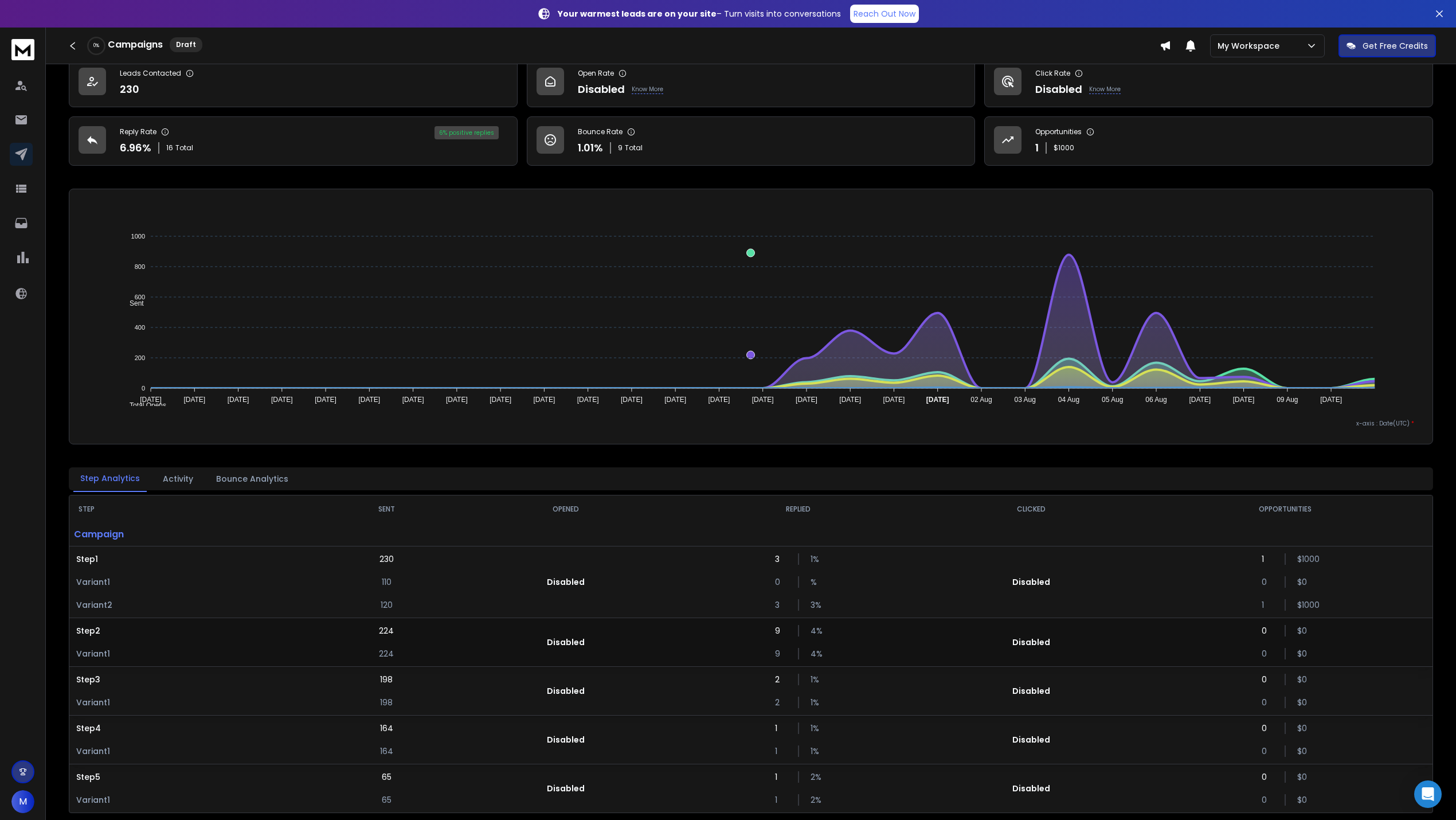
scroll to position [124, 0]
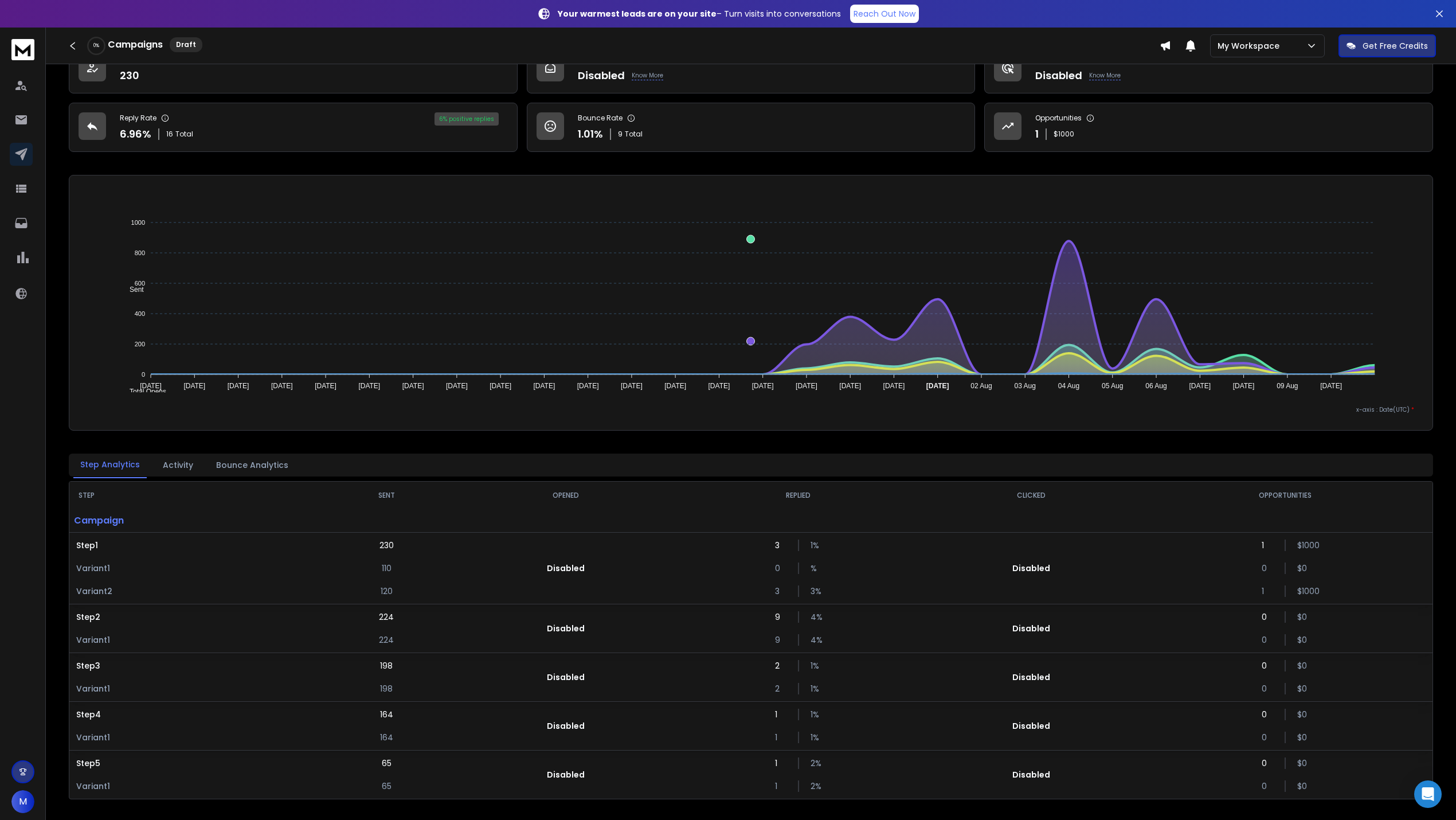
click at [693, 133] on link "Bounce Rate 1.01 % 9 Total" at bounding box center [751, 127] width 449 height 49
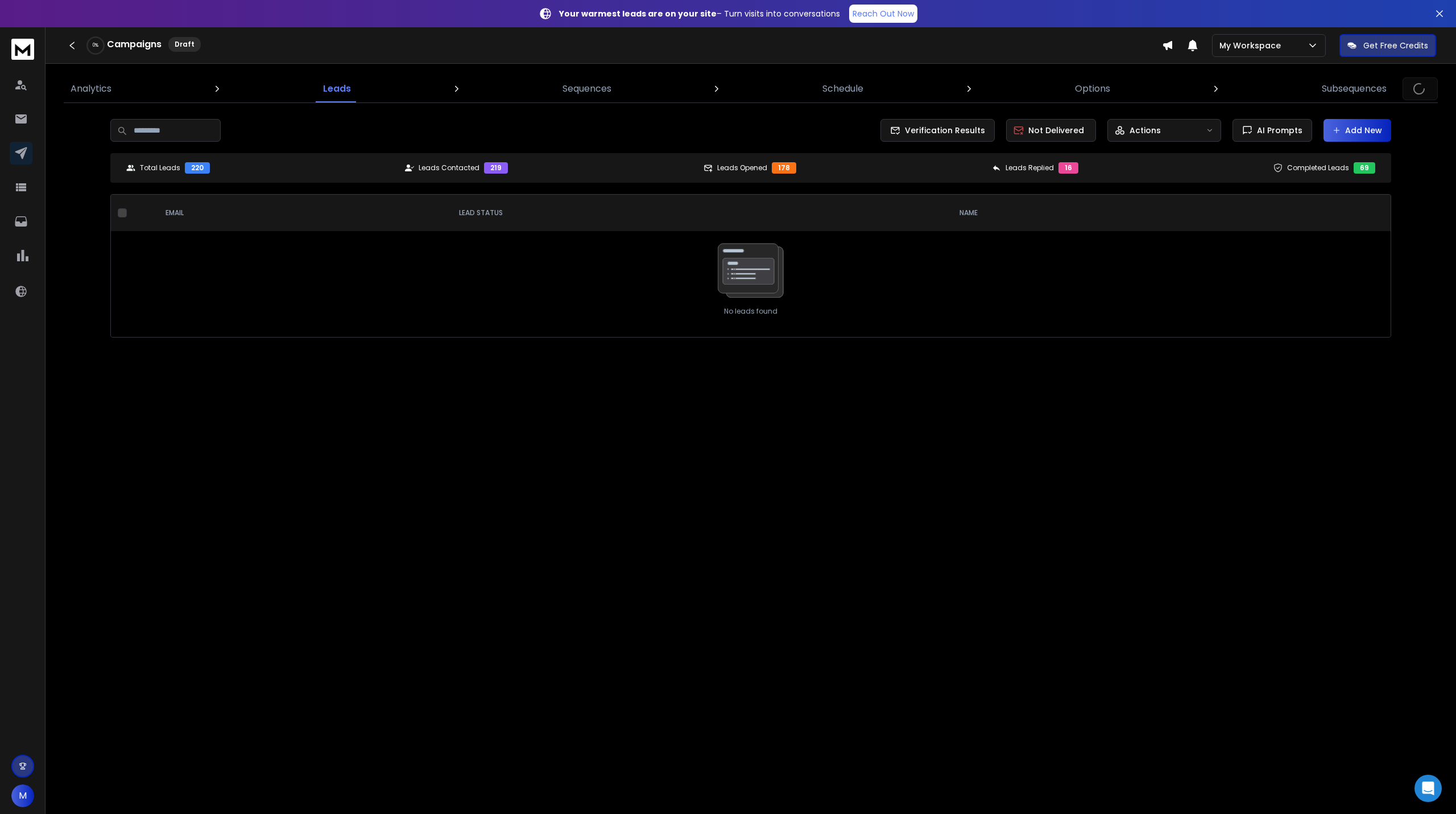
click at [119, 89] on div "Analytics Leads Sequences Schedule Options Subsequences" at bounding box center [728, 89] width 1330 height 28
click at [106, 89] on p "Analytics" at bounding box center [91, 89] width 41 height 13
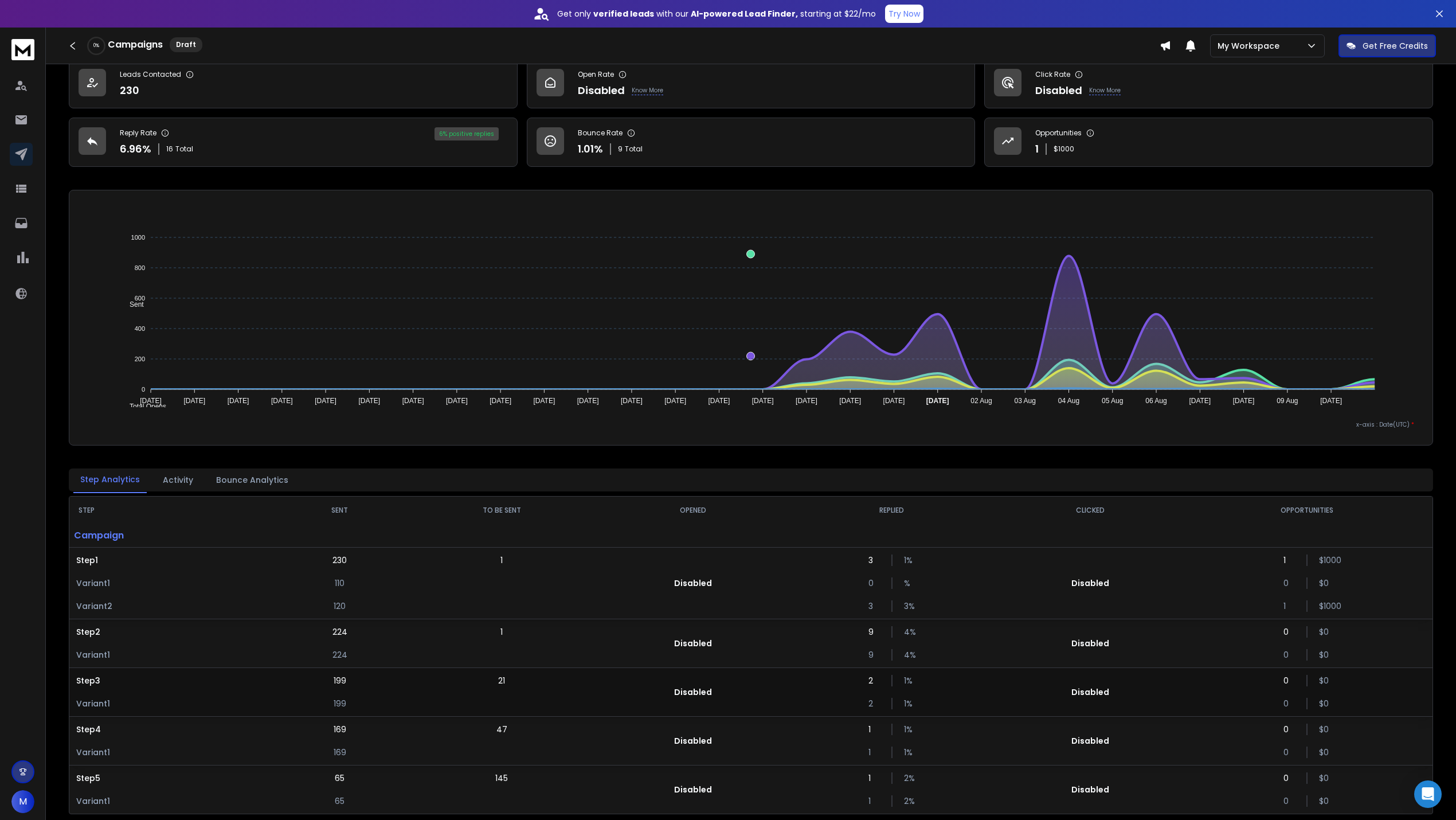
scroll to position [124, 0]
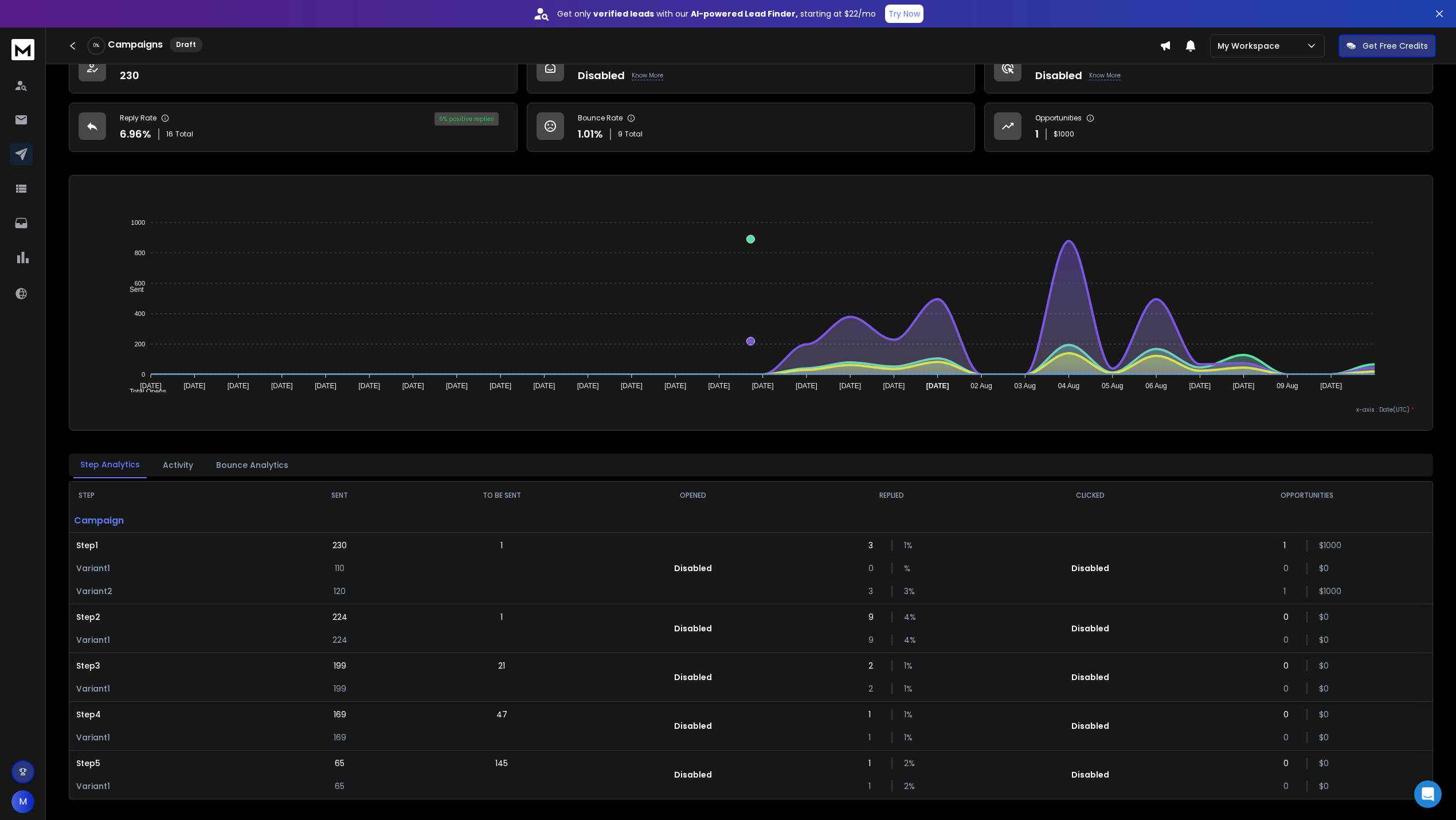
click at [182, 461] on button "Activity" at bounding box center [178, 465] width 44 height 25
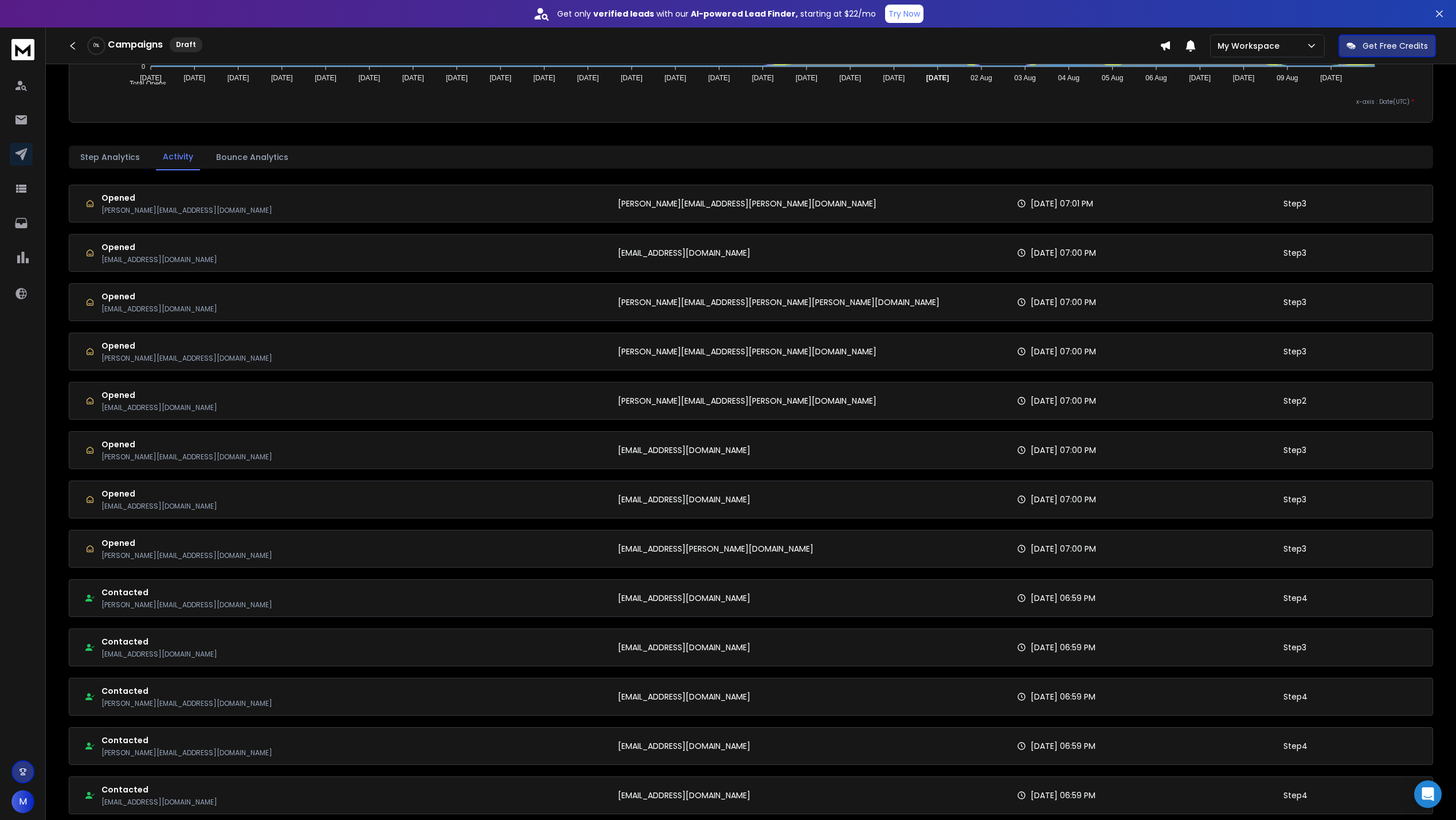
scroll to position [888, 0]
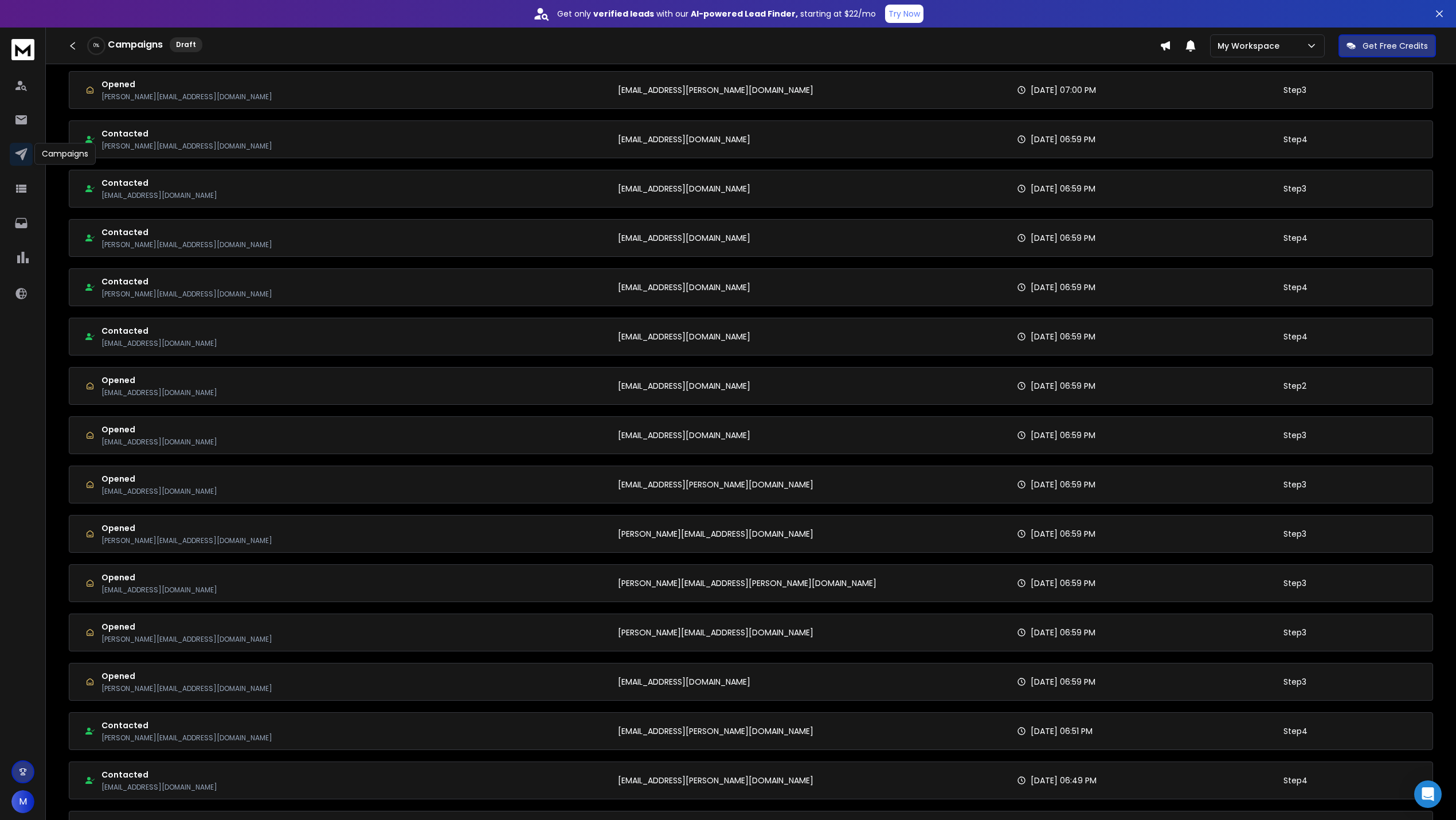
click at [18, 154] on icon at bounding box center [21, 154] width 12 height 12
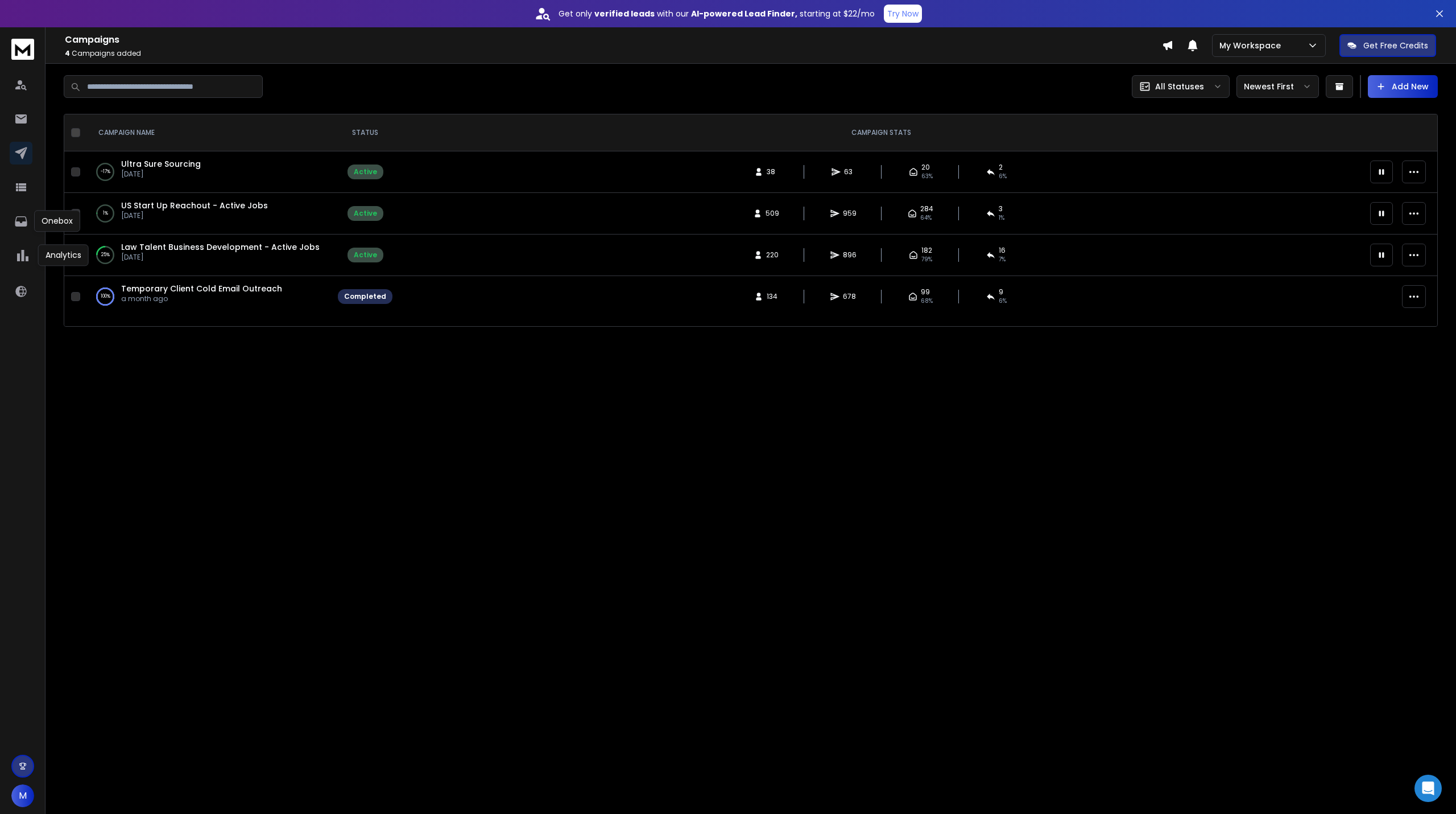
click at [7, 209] on div "M" at bounding box center [23, 423] width 46 height 791
click at [21, 220] on icon at bounding box center [21, 220] width 13 height 13
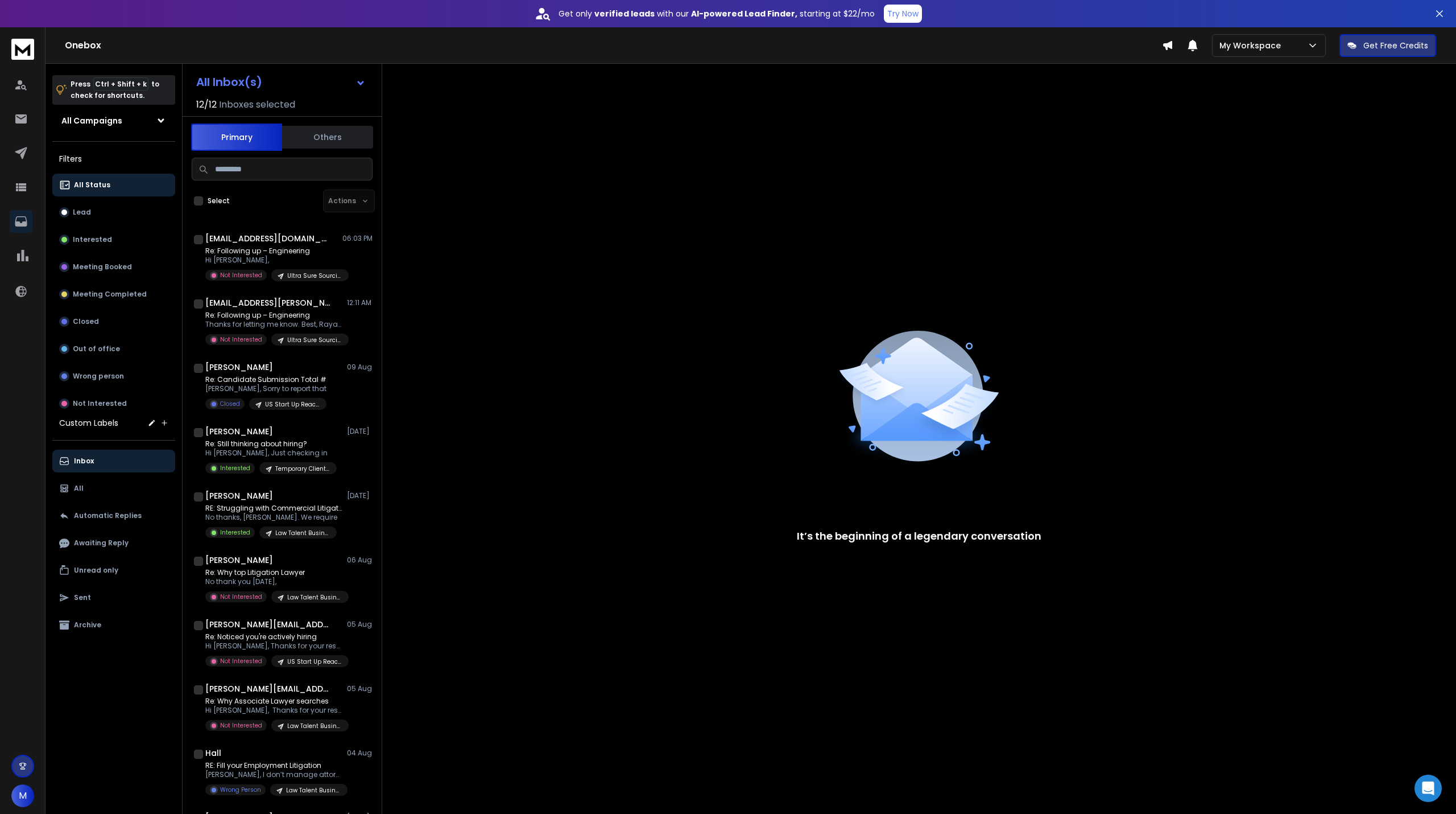
click at [335, 143] on button "Others" at bounding box center [327, 138] width 91 height 25
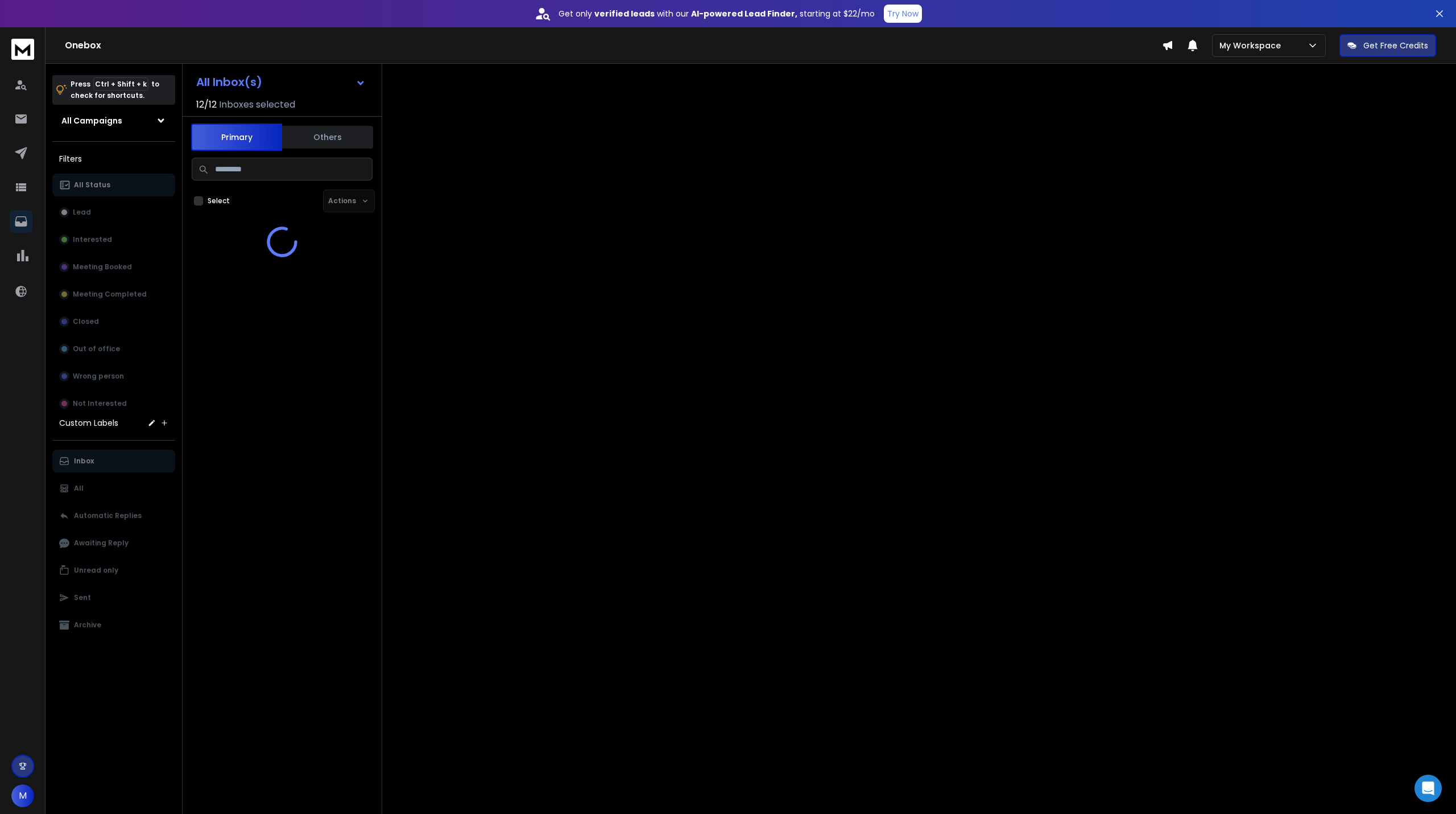
click at [246, 141] on button "Primary" at bounding box center [236, 137] width 91 height 28
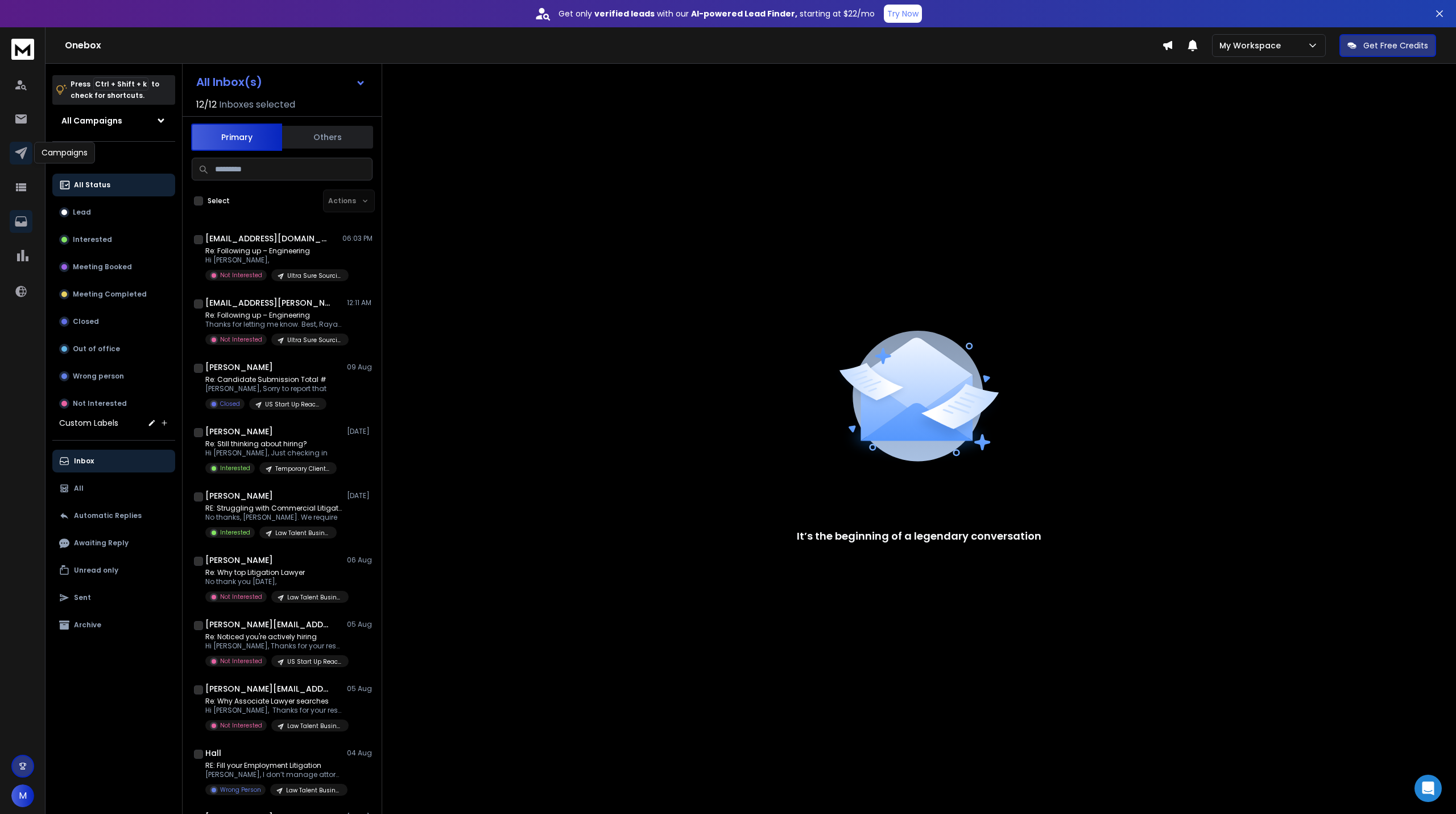
click at [19, 164] on link at bounding box center [21, 153] width 23 height 23
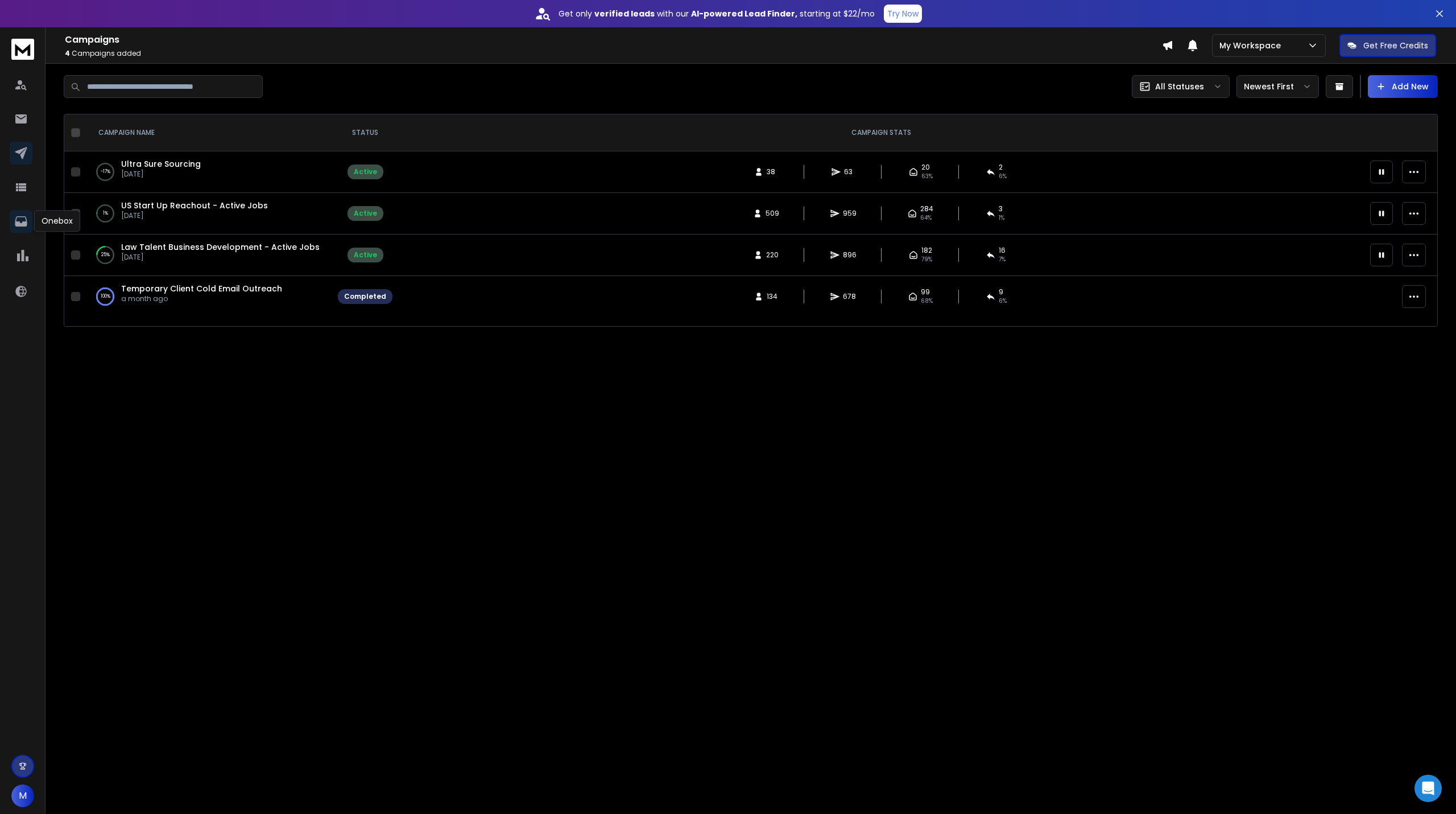
click at [12, 223] on link at bounding box center [21, 221] width 23 height 23
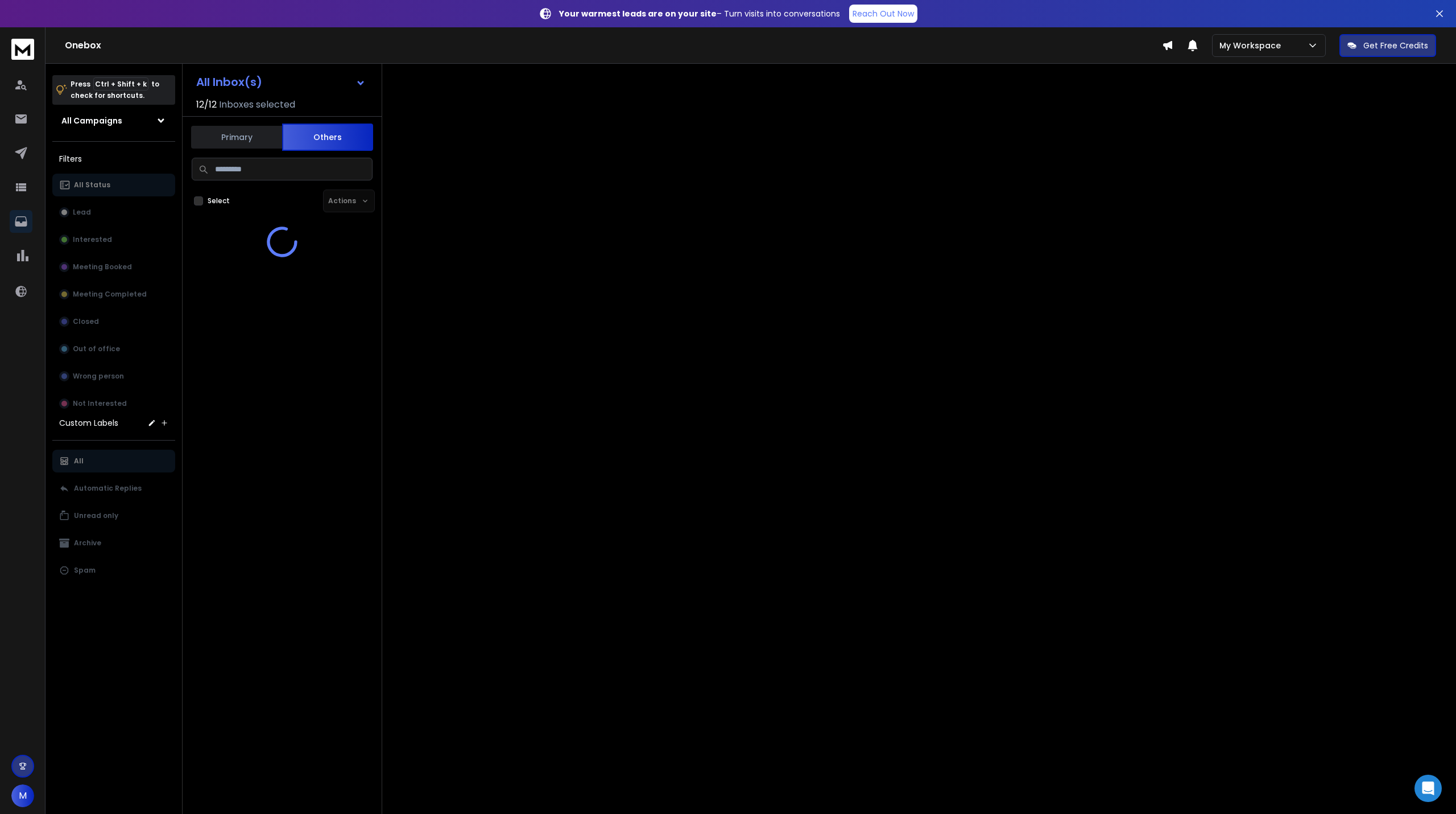
click at [348, 144] on button "Others" at bounding box center [327, 137] width 91 height 28
click at [255, 141] on button "Primary" at bounding box center [236, 137] width 91 height 28
click at [28, 155] on icon at bounding box center [21, 153] width 13 height 13
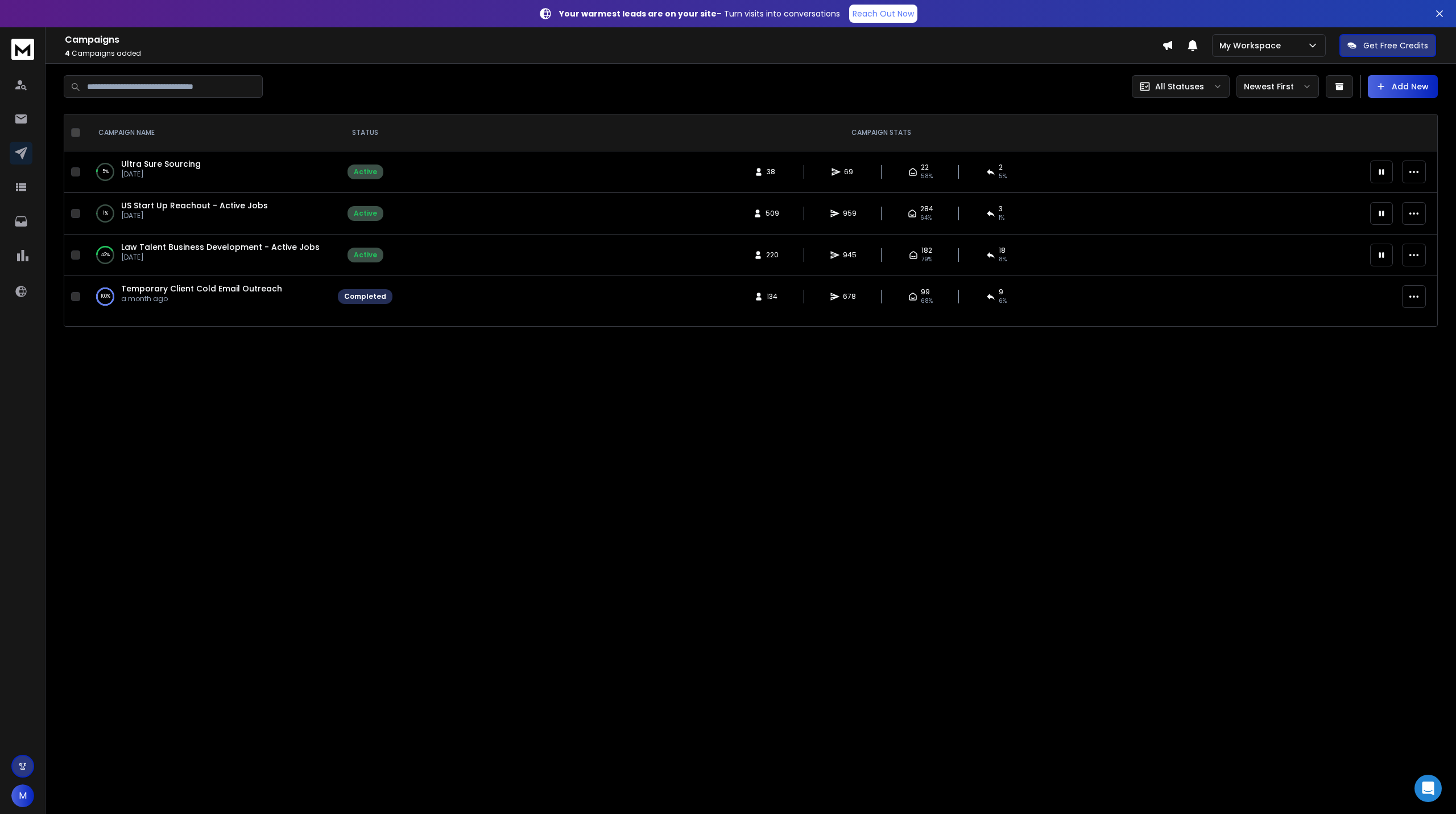
click at [638, 220] on div "509 959 284 64 % 3 1 %" at bounding box center [881, 213] width 950 height 18
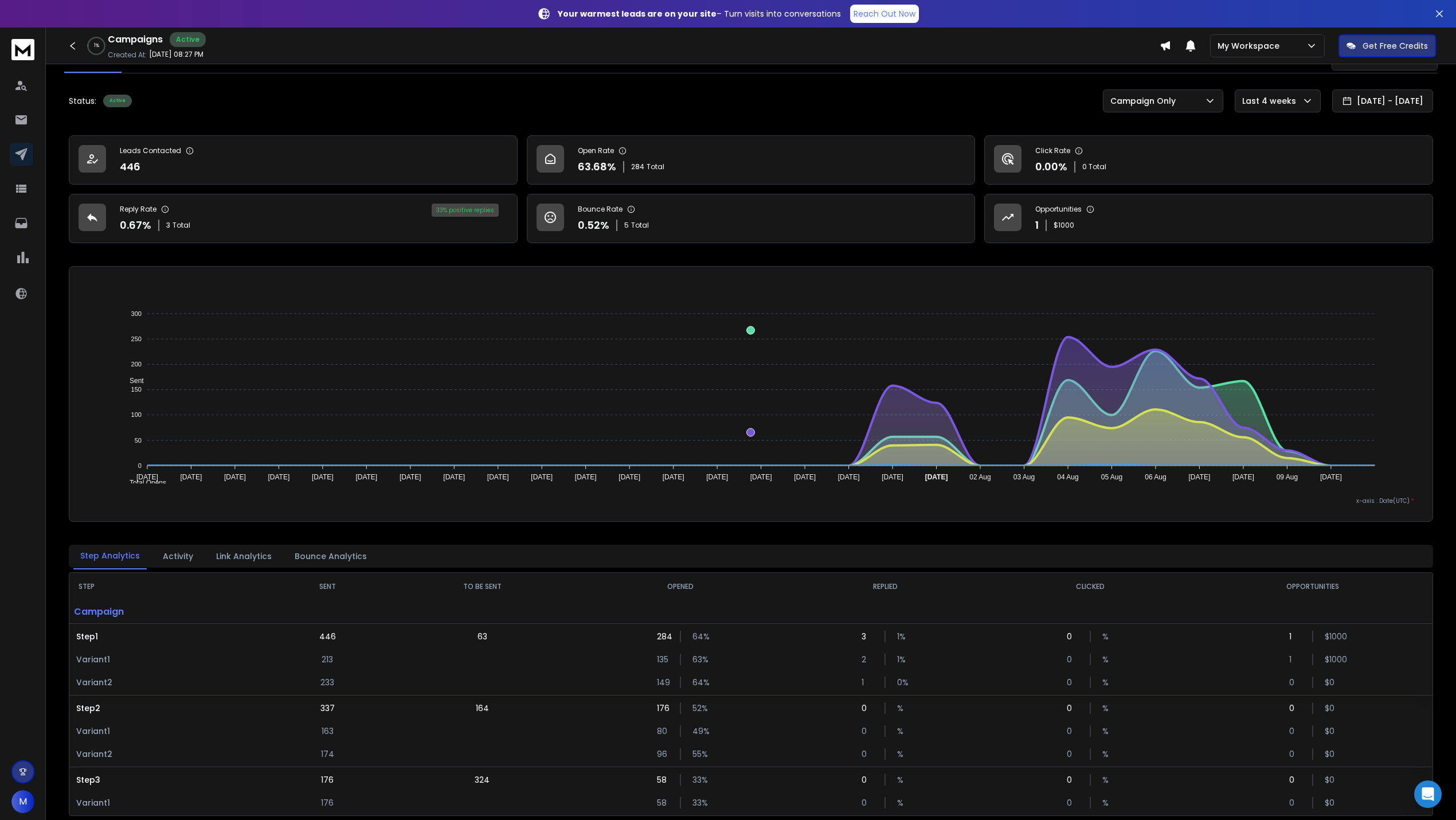
scroll to position [69, 0]
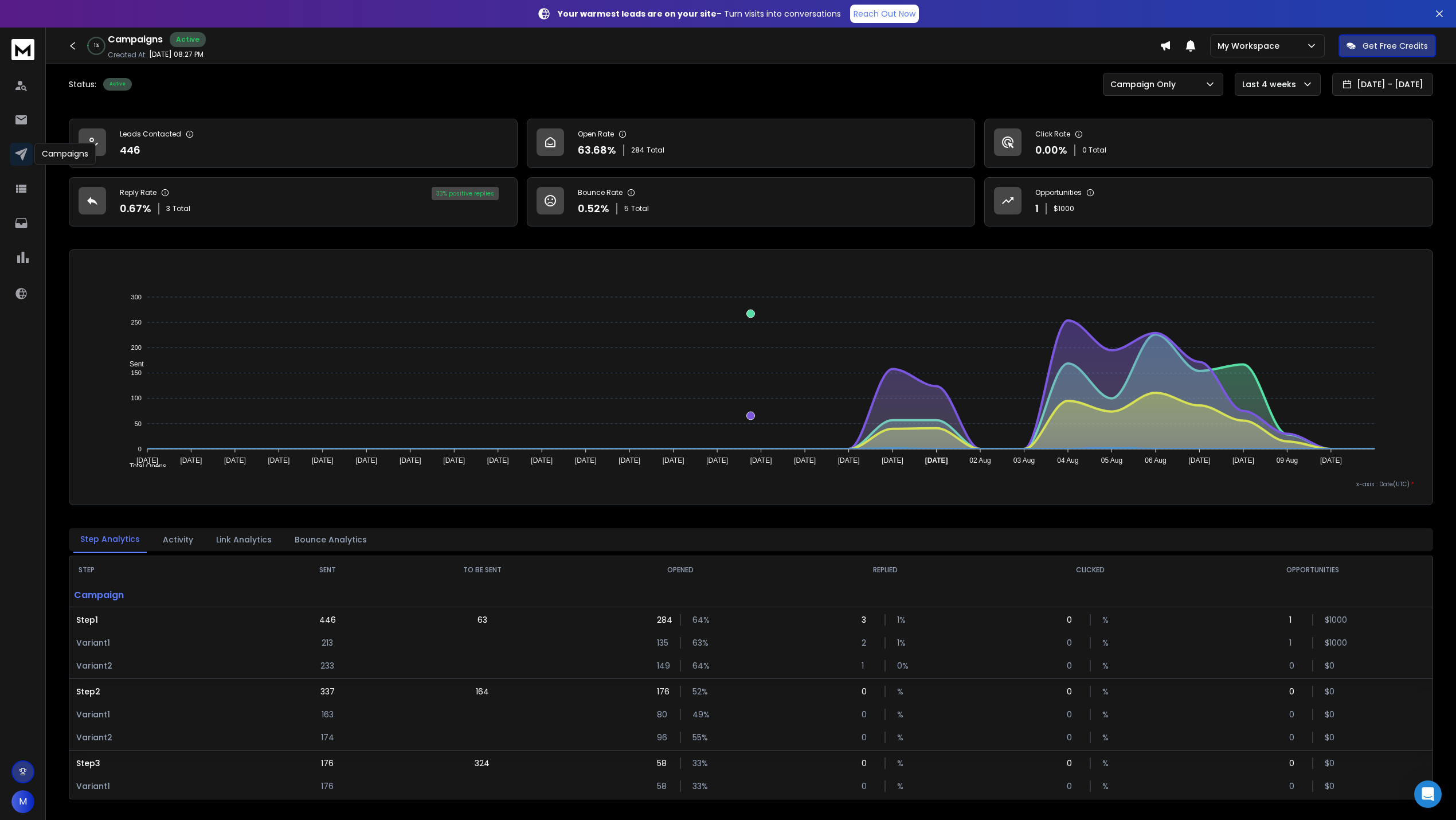
click at [21, 157] on icon at bounding box center [21, 154] width 12 height 12
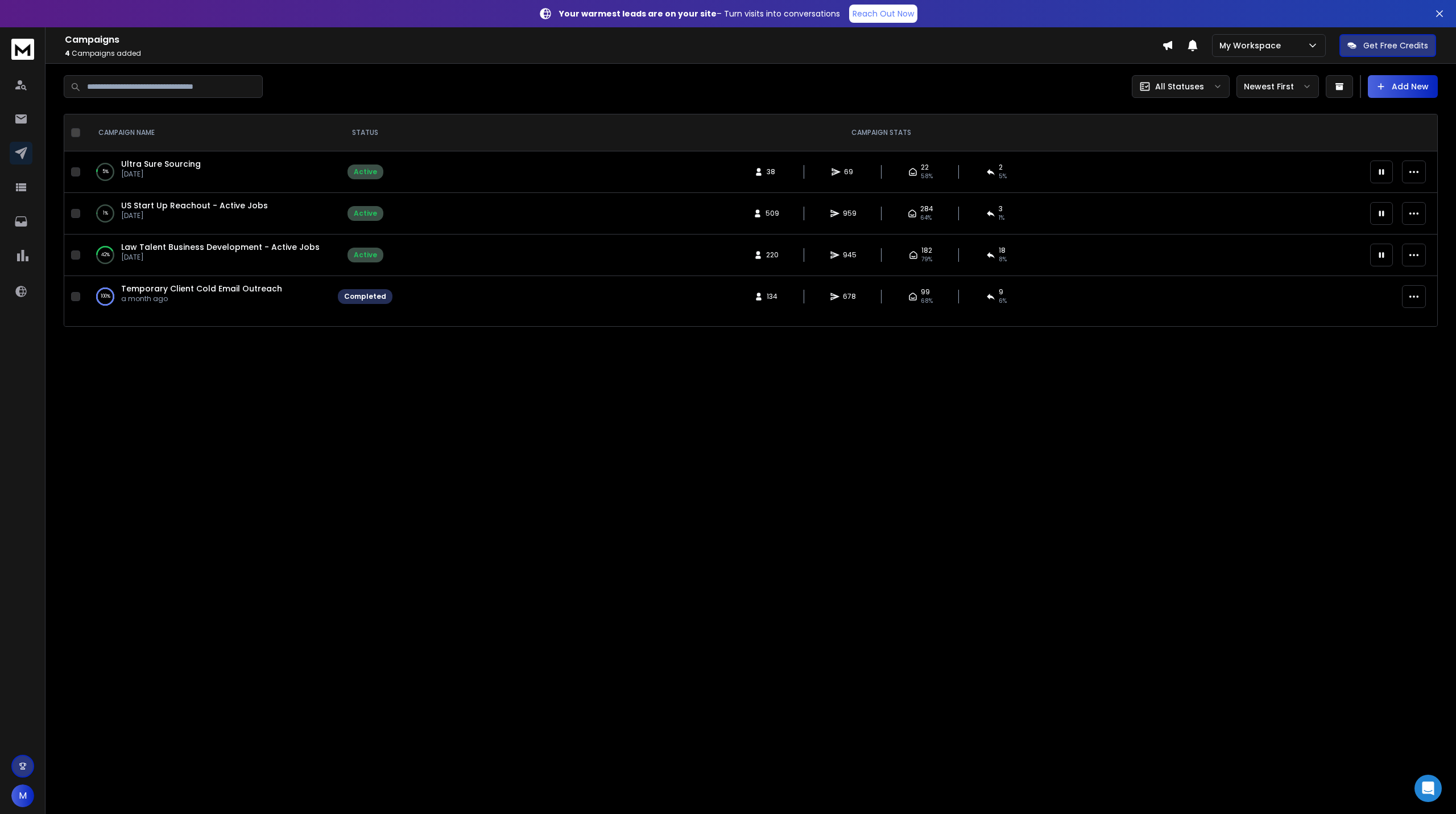
click at [463, 260] on div "220 945 182 79 % 18 8 %" at bounding box center [881, 254] width 950 height 18
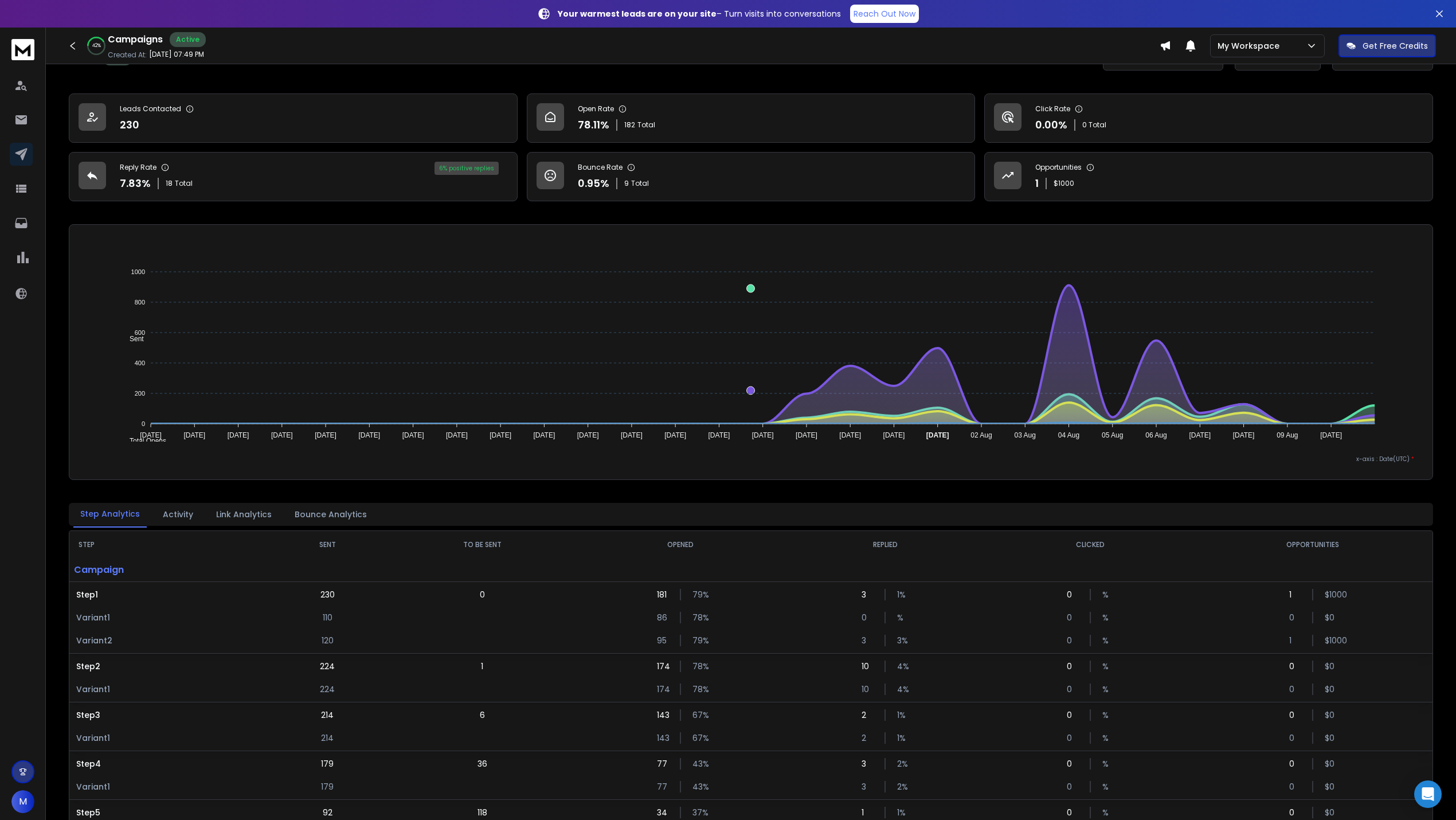
scroll to position [144, 0]
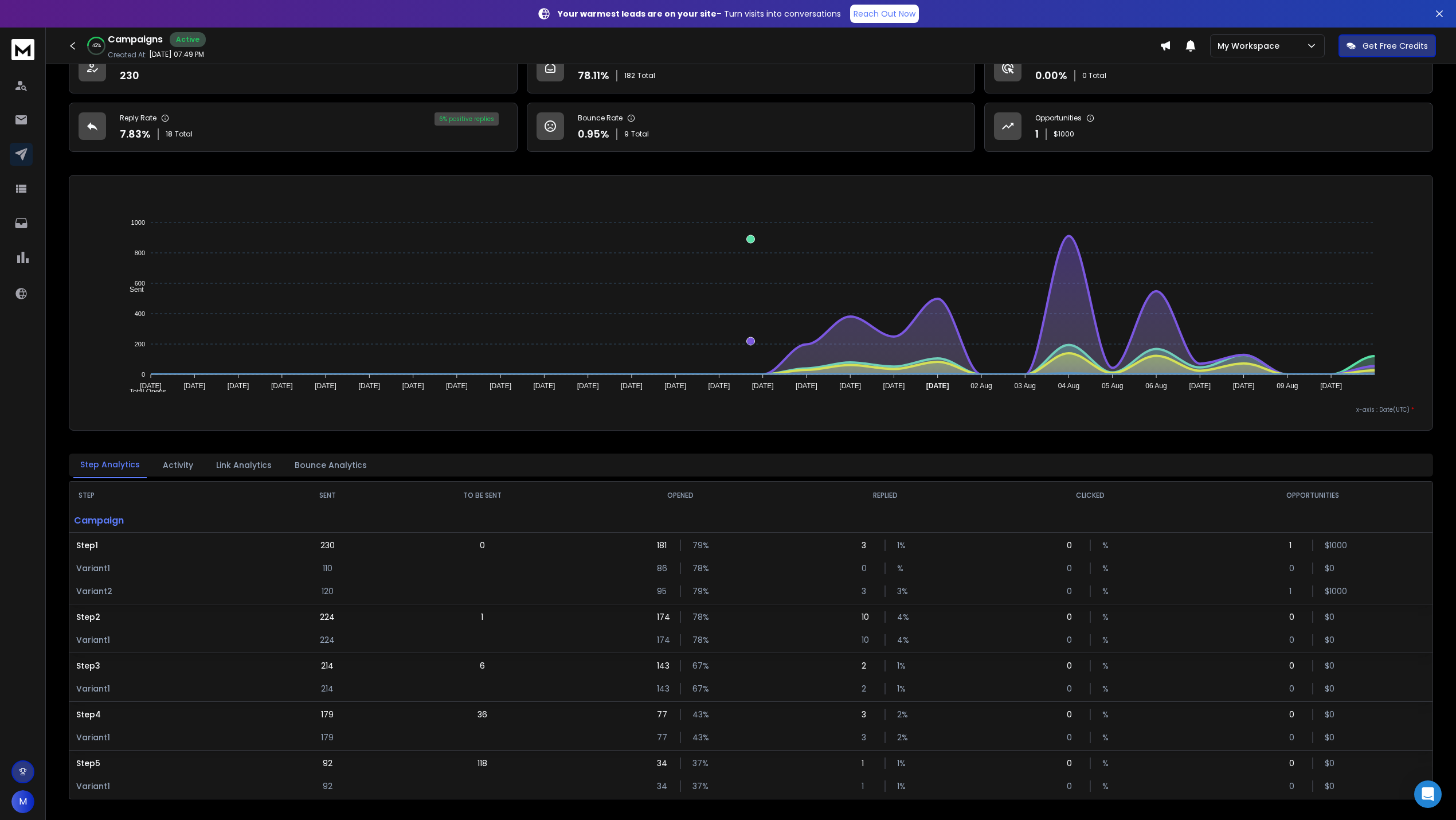
click at [279, 130] on link "Reply Rate 7.83 % 18 Total 6 % positive replies" at bounding box center [293, 127] width 449 height 49
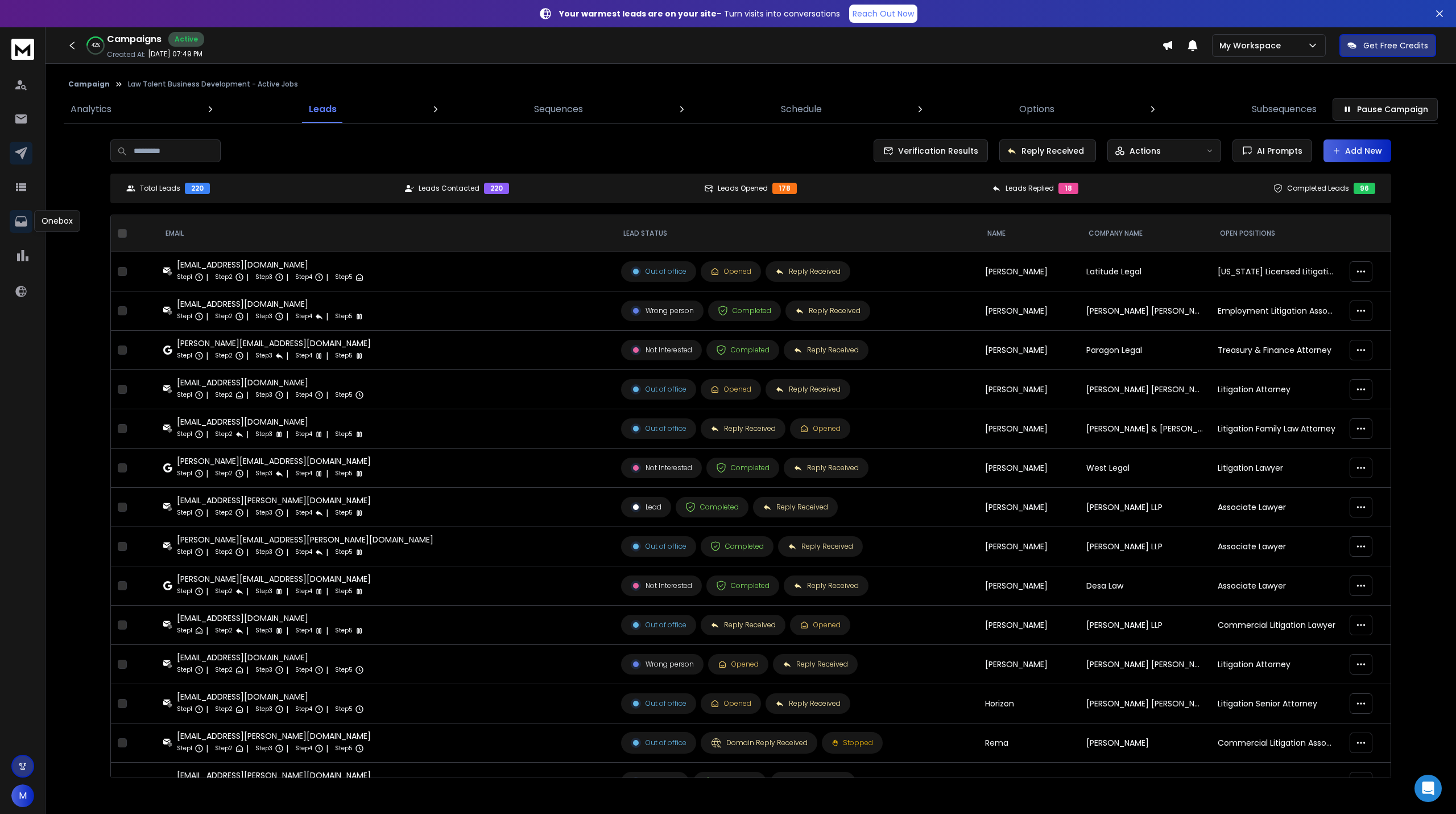
click at [14, 221] on icon at bounding box center [21, 220] width 13 height 13
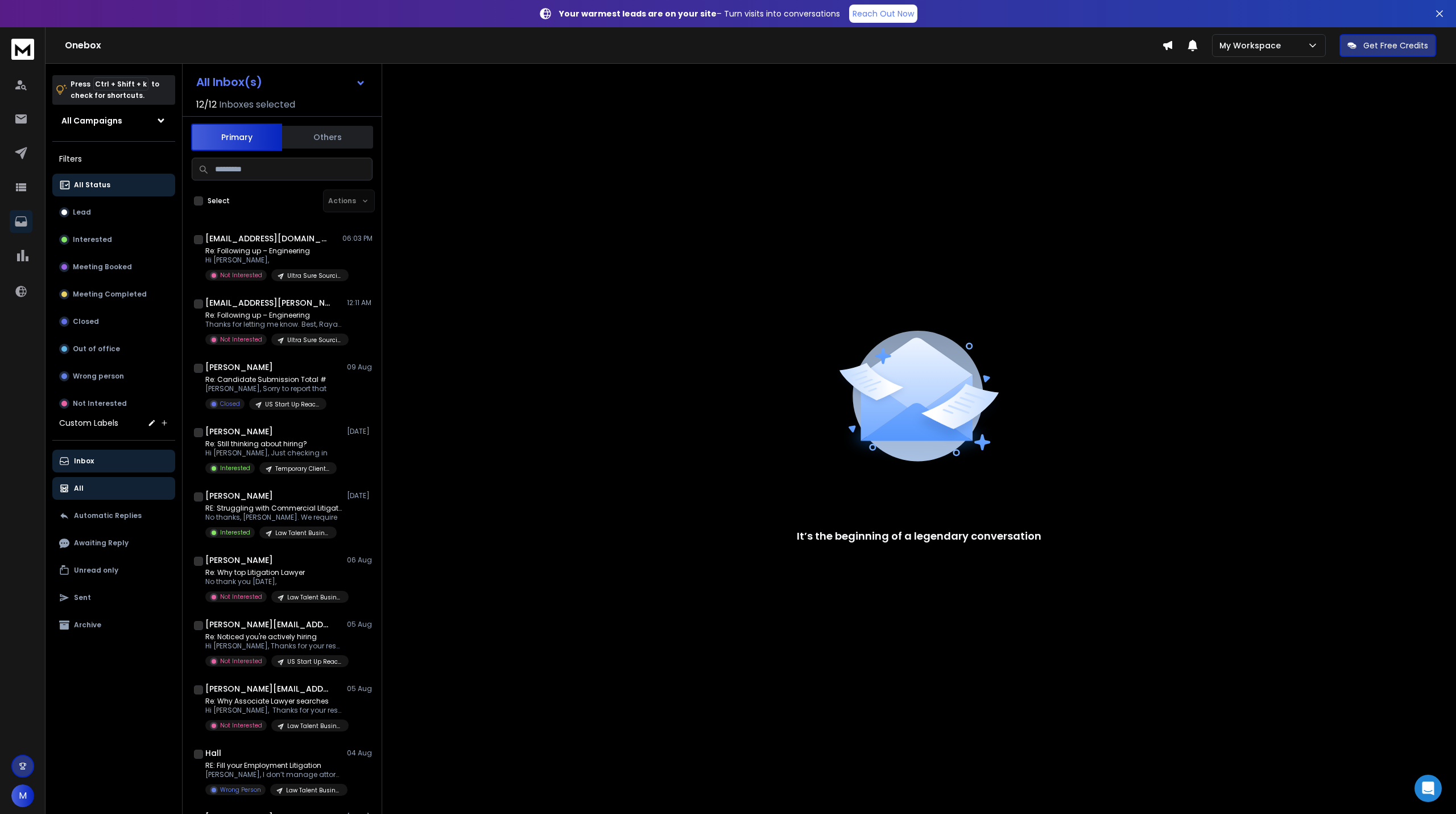
click at [86, 492] on button "All" at bounding box center [114, 488] width 123 height 23
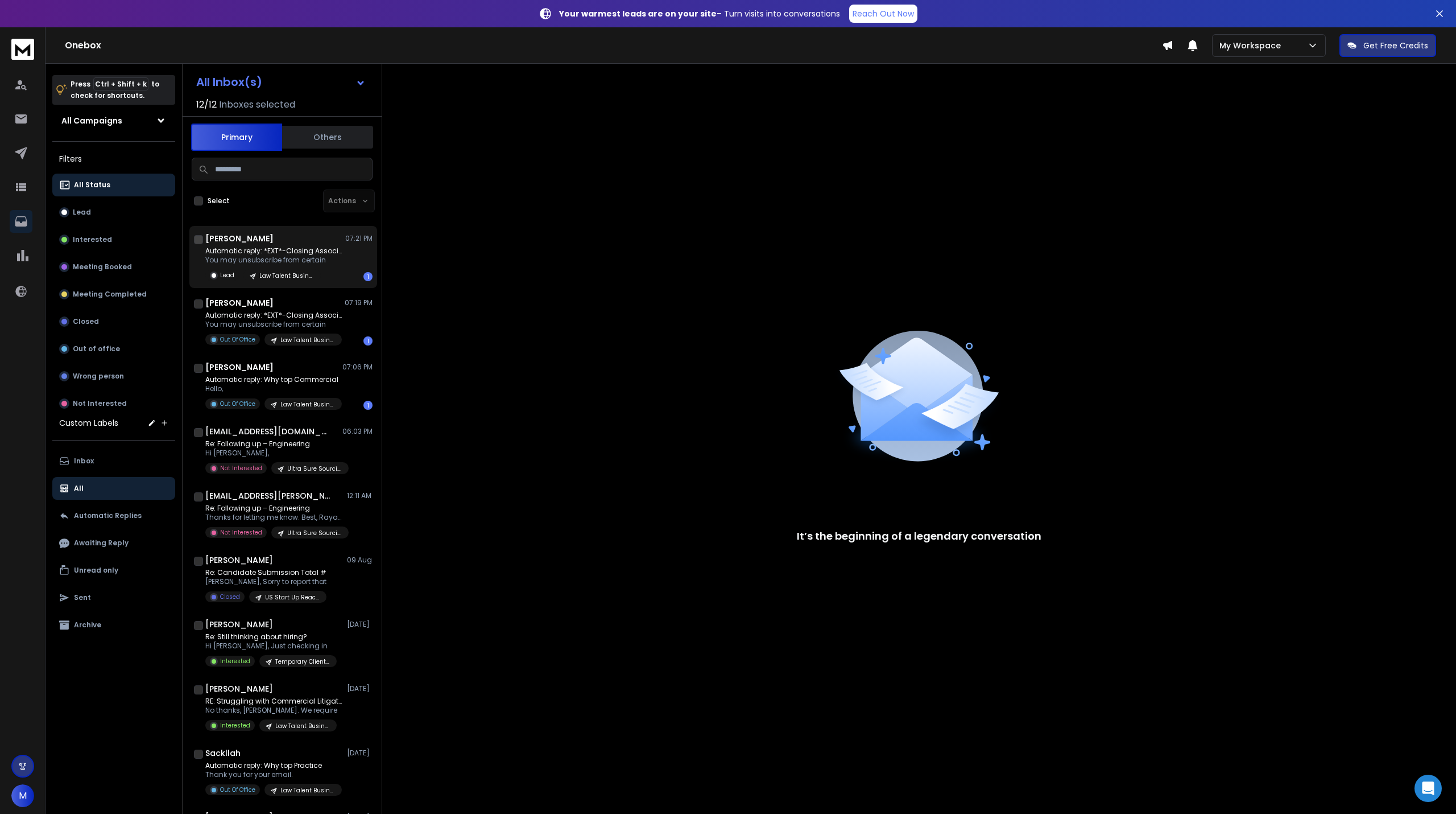
click at [269, 251] on p "Automatic reply: *EXT*-Closing Associate Lawyer" at bounding box center [273, 251] width 137 height 9
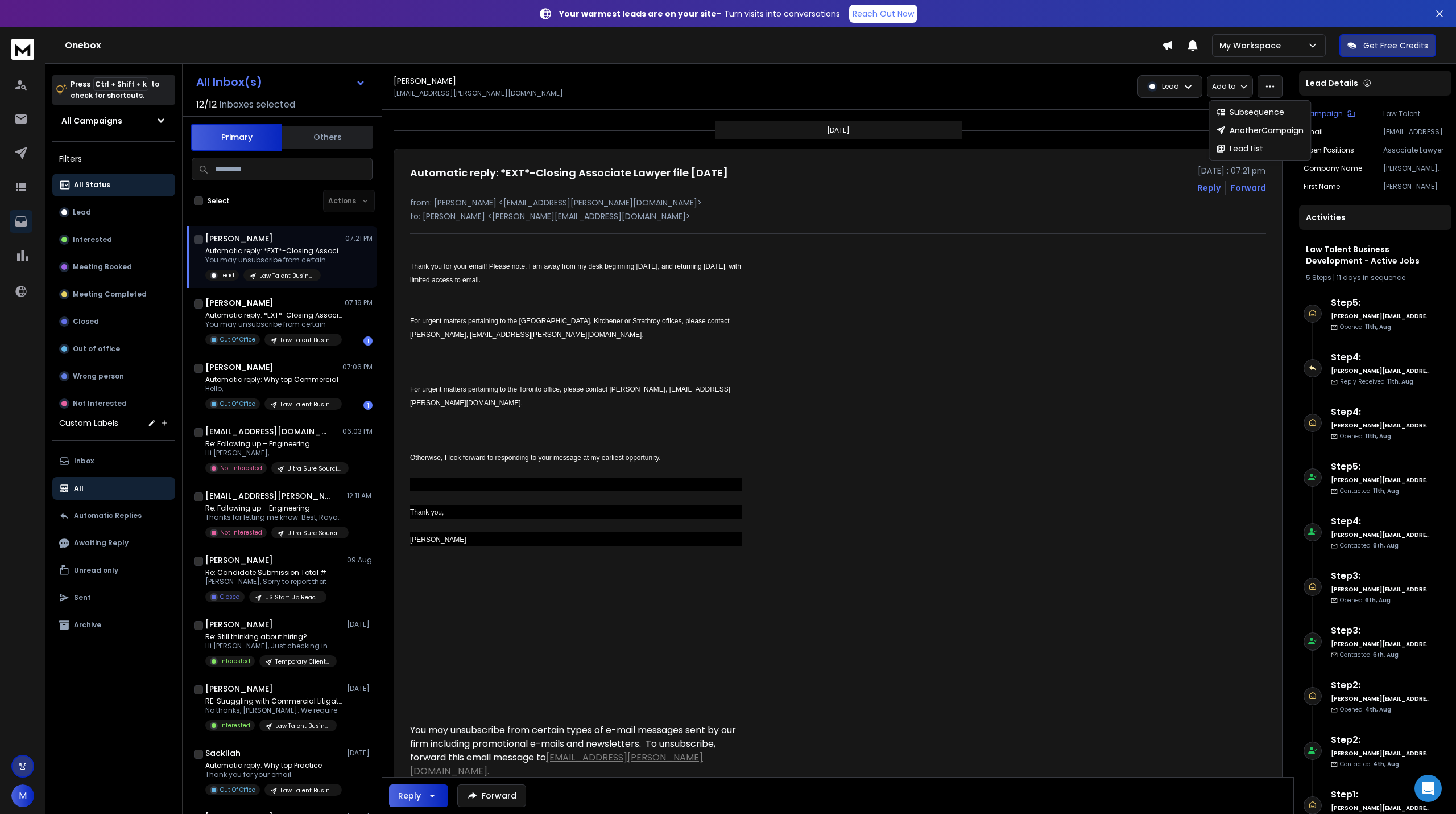
click at [1232, 89] on p "Add to" at bounding box center [1224, 87] width 24 height 9
click at [1238, 85] on div "Add to" at bounding box center [1230, 86] width 45 height 21
click at [1195, 85] on div "Lead" at bounding box center [1170, 86] width 64 height 21
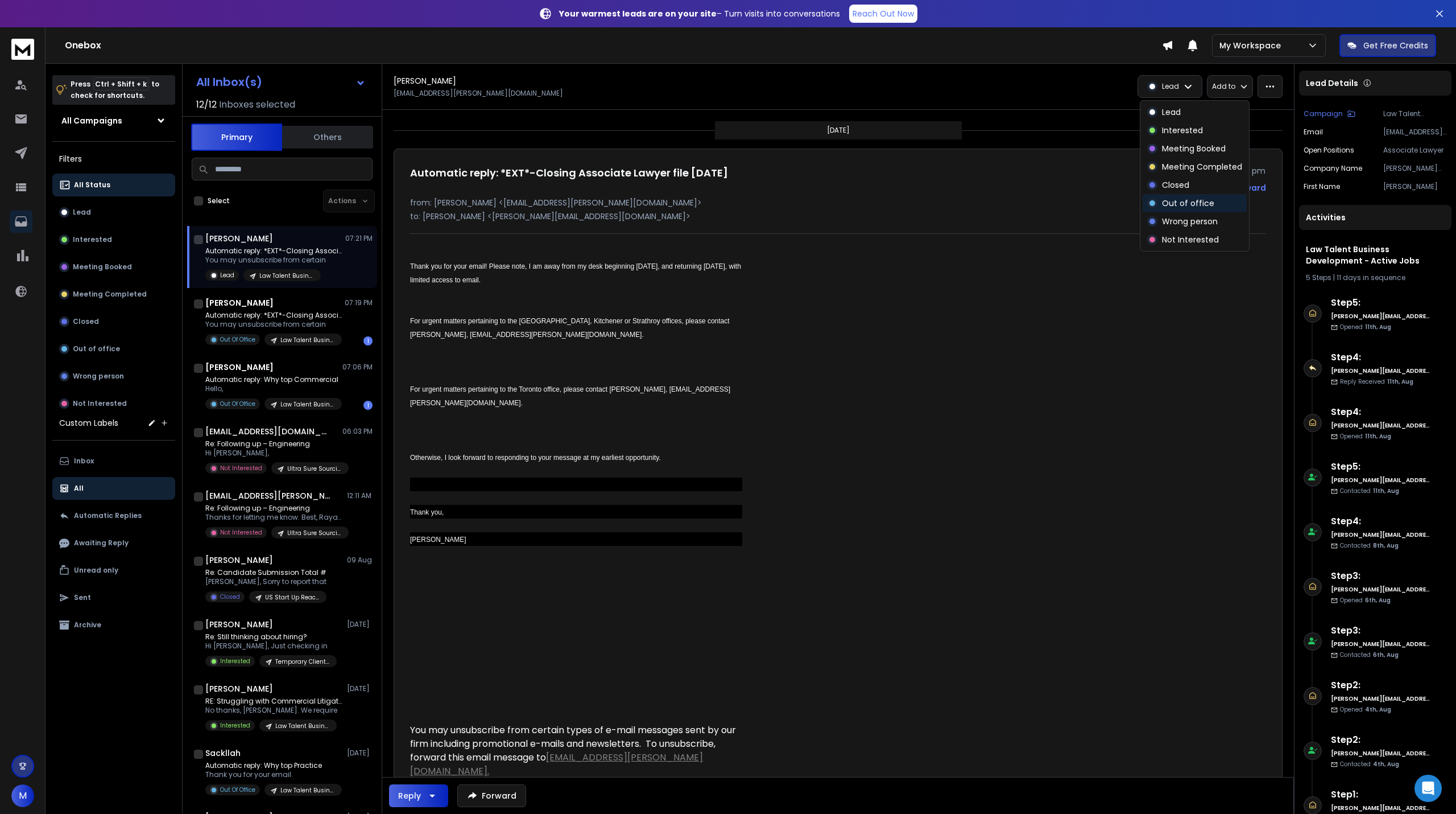
click at [1194, 203] on p "Out of office" at bounding box center [1188, 203] width 52 height 11
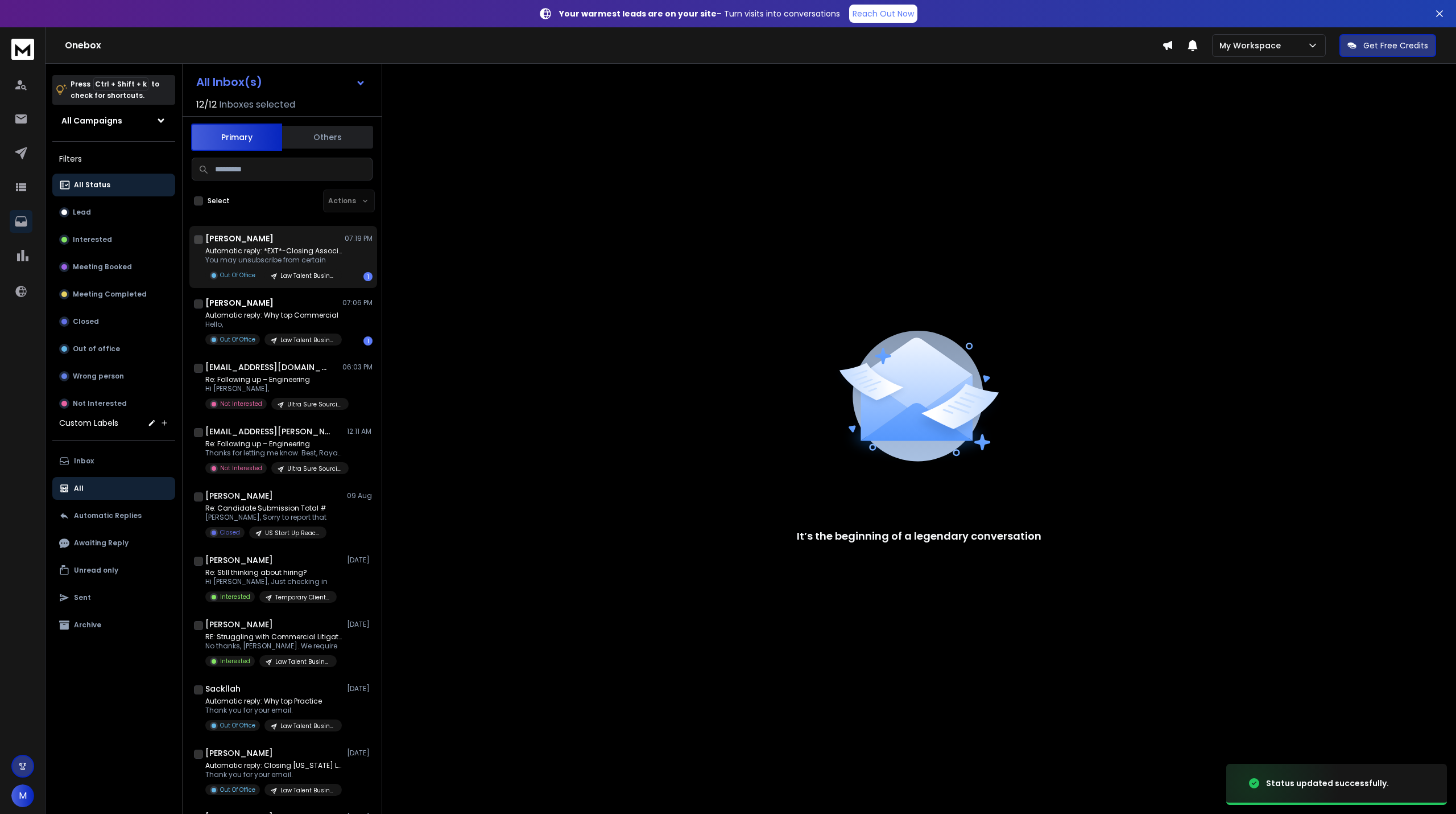
click at [282, 232] on div "Chloe Erickson 07:19 PM" at bounding box center [289, 238] width 167 height 11
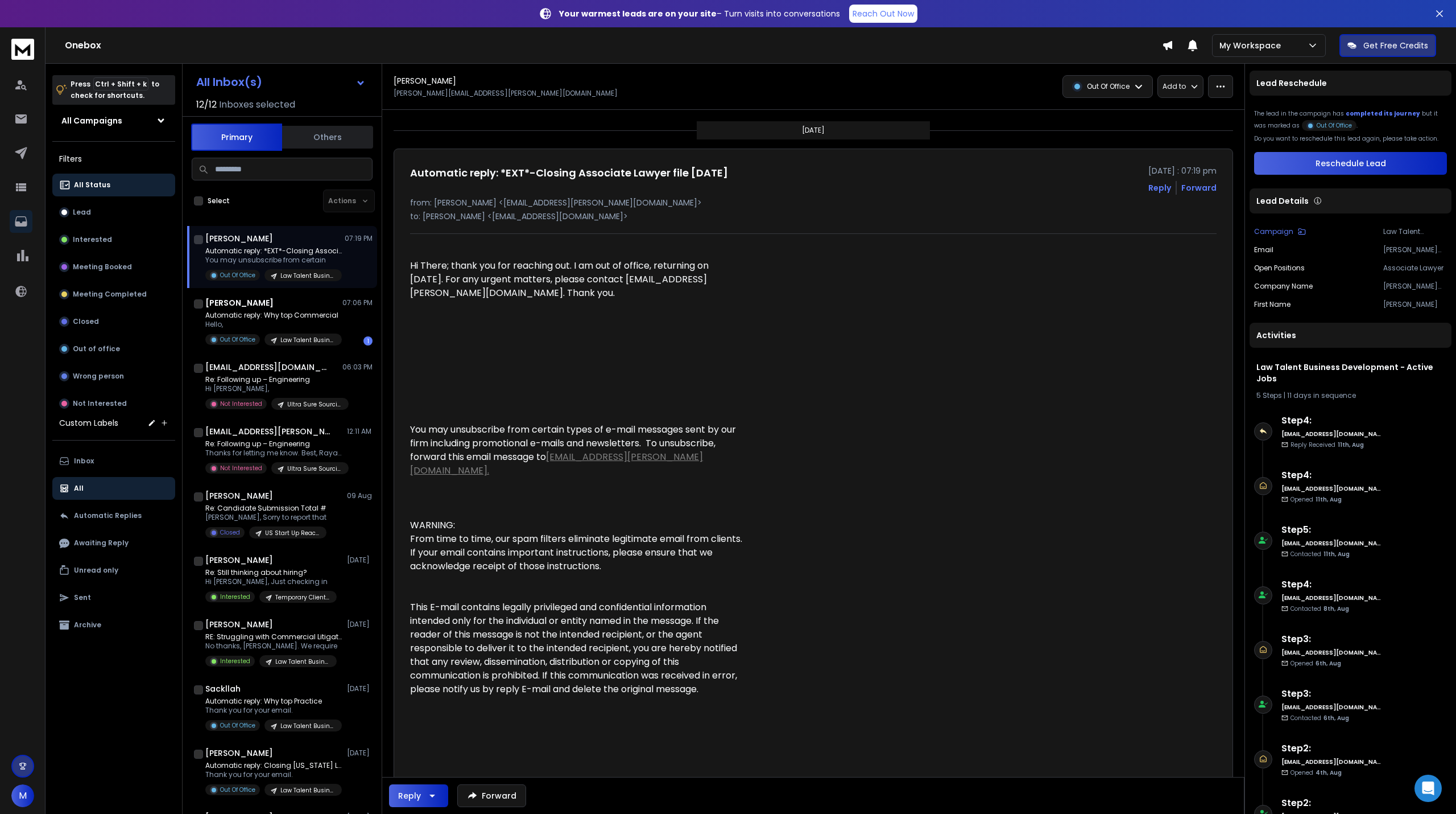
click at [1298, 155] on button "Reschedule Lead" at bounding box center [1351, 163] width 193 height 23
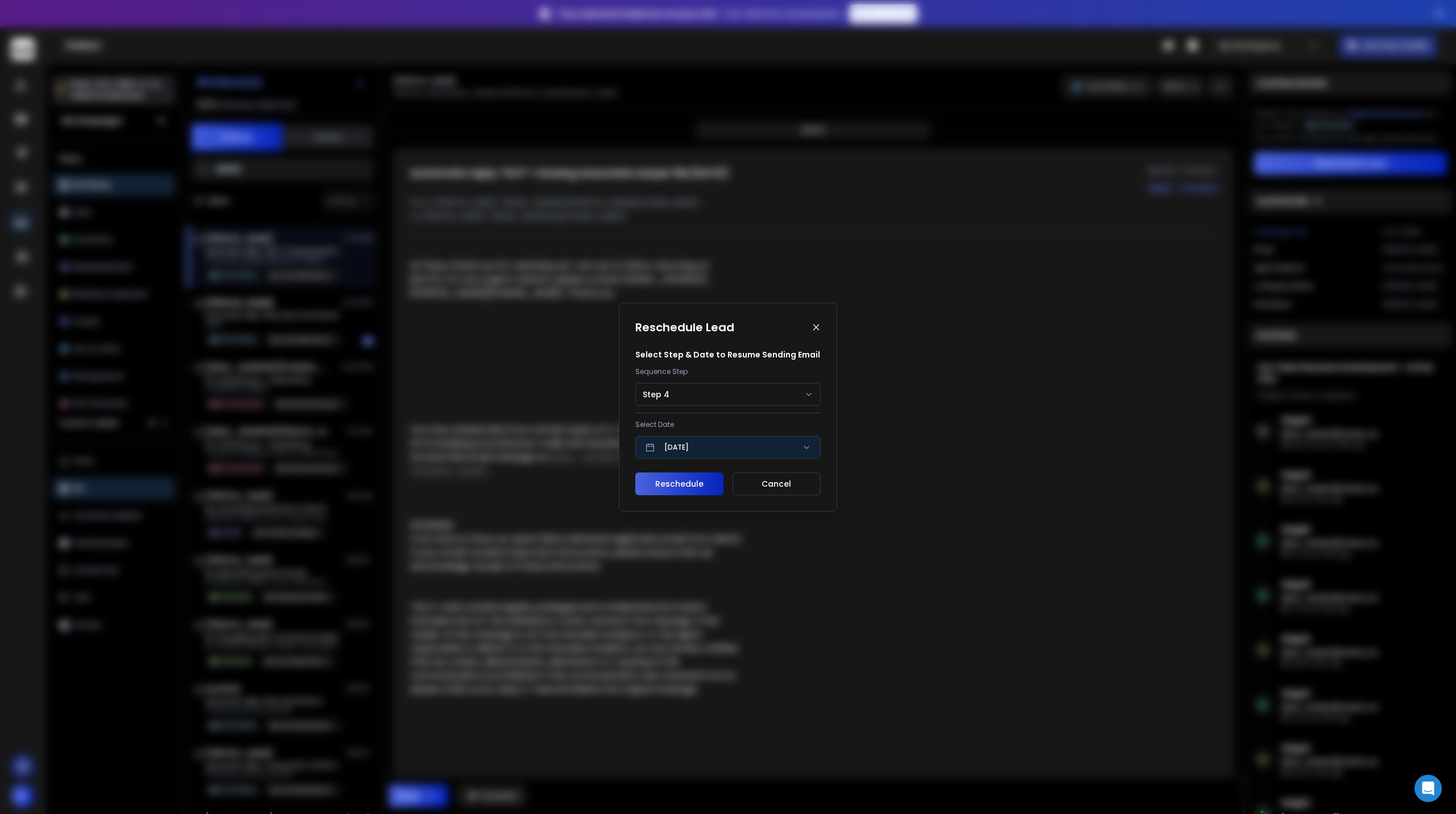
click at [689, 447] on p "Mon Aug 11 2025" at bounding box center [676, 447] width 24 height 9
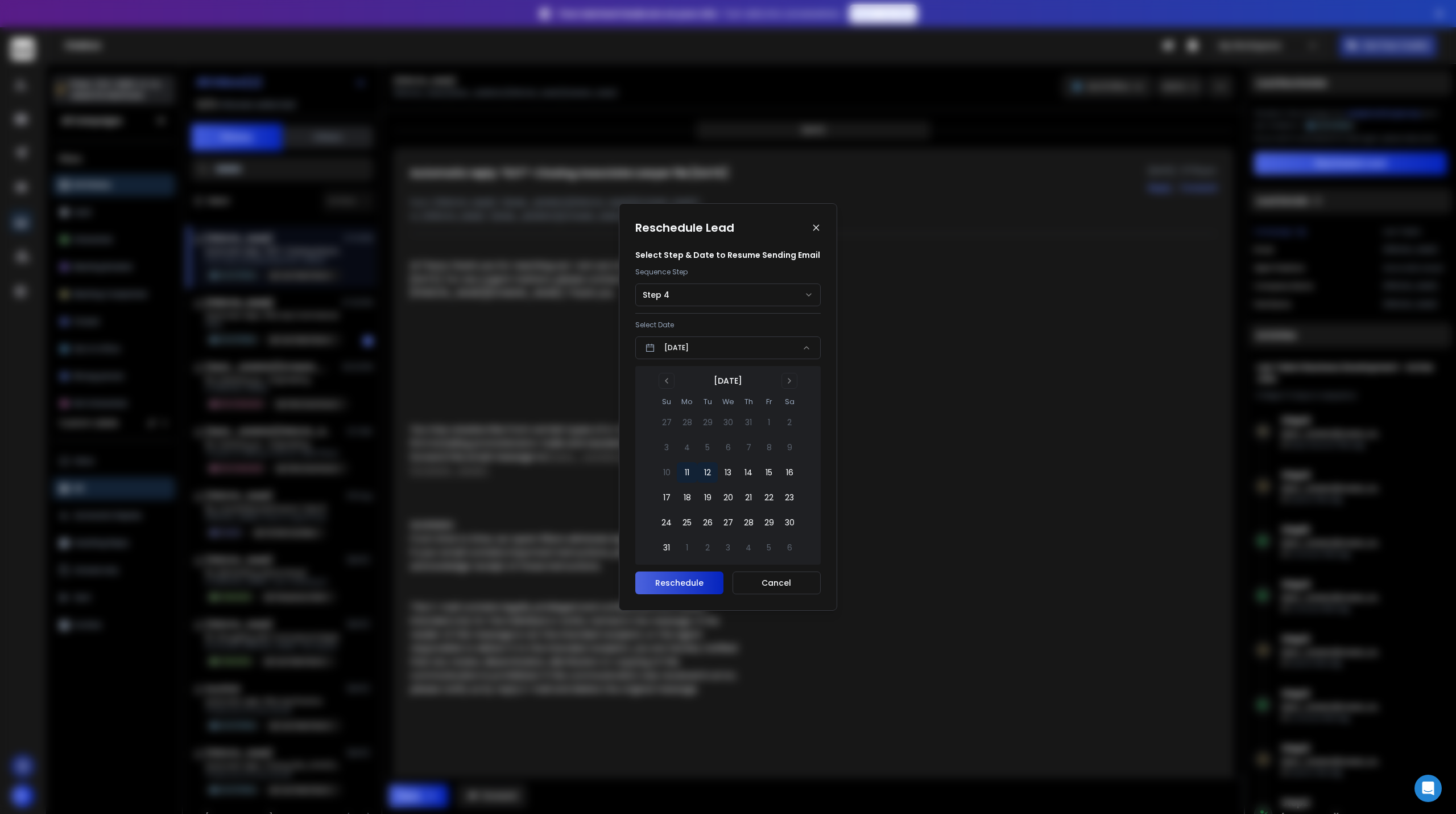
click at [706, 474] on button "12" at bounding box center [708, 473] width 21 height 21
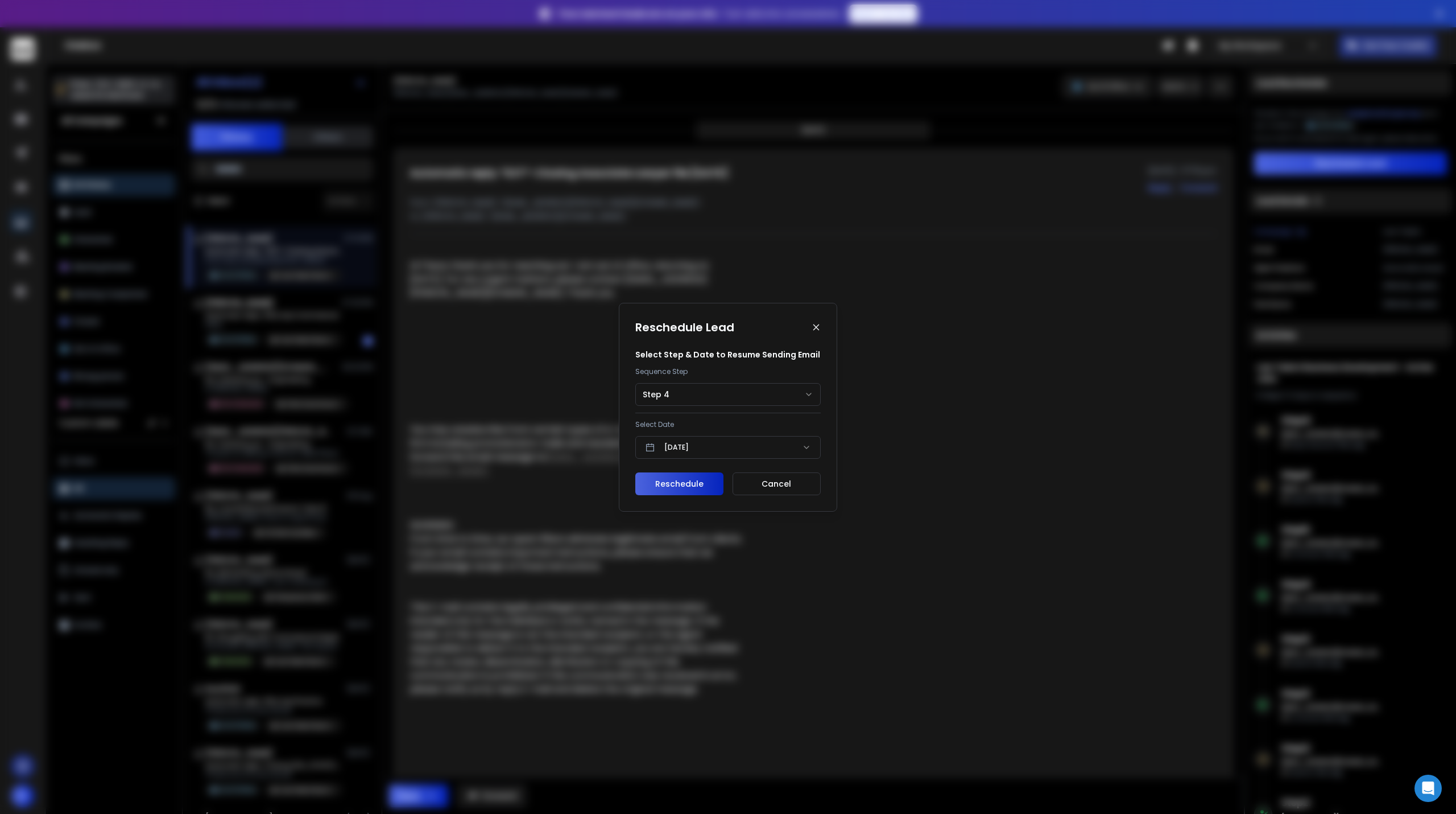
click at [698, 486] on button "Reschedule" at bounding box center [679, 484] width 88 height 23
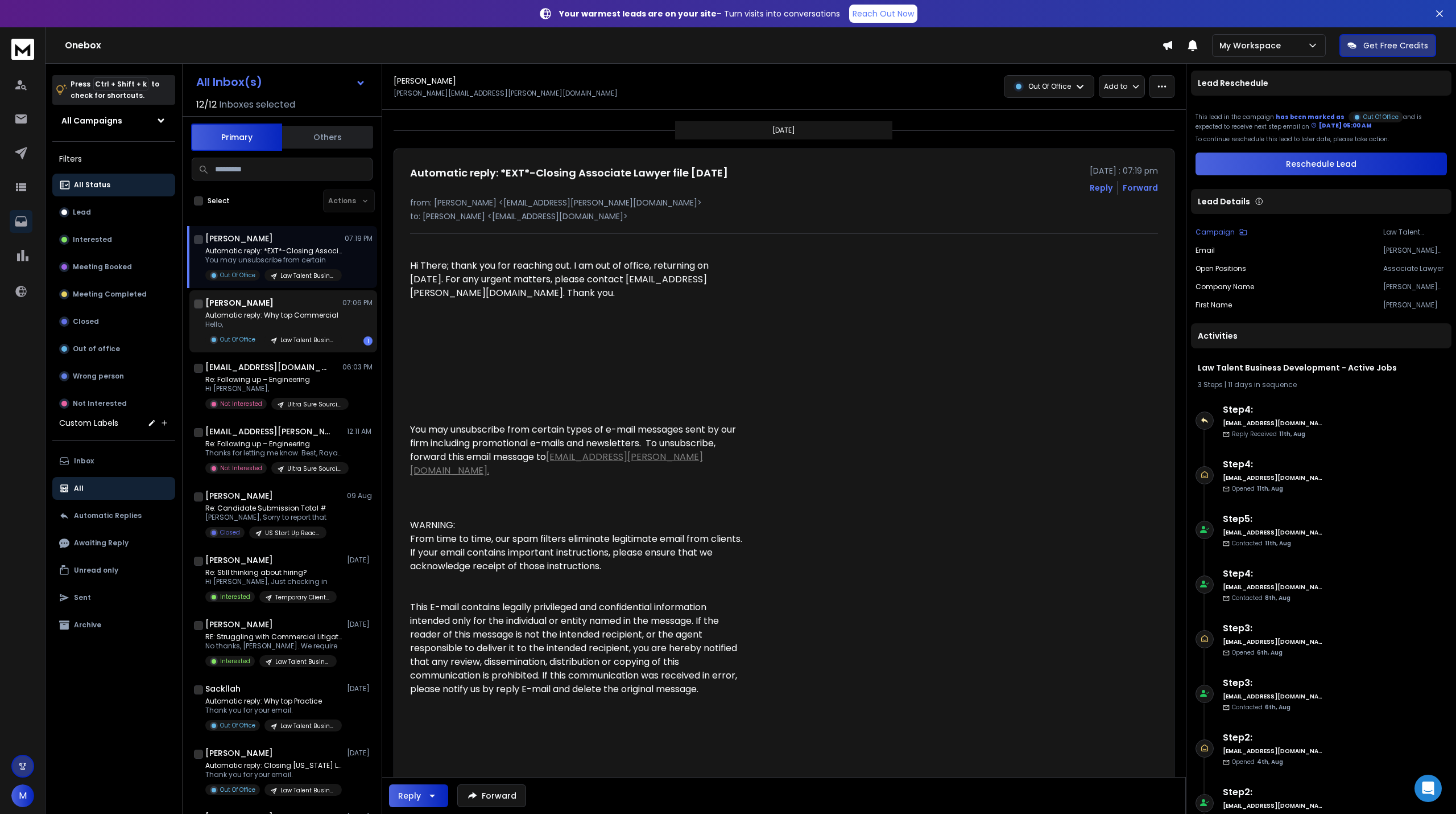
click at [263, 315] on p "Automatic reply: Why top Commercial" at bounding box center [273, 315] width 137 height 9
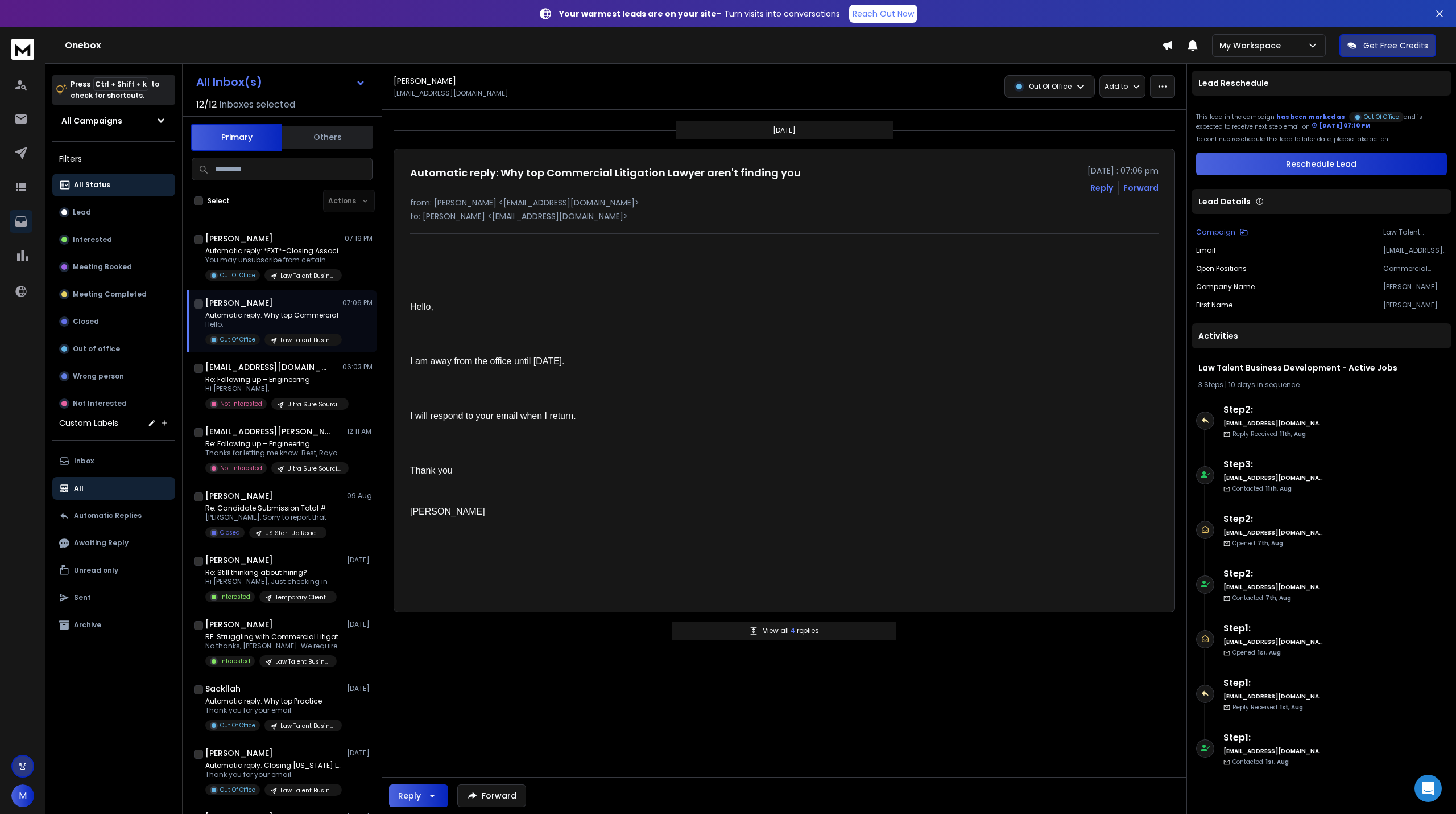
click at [1269, 164] on button "Reschedule Lead" at bounding box center [1322, 164] width 251 height 23
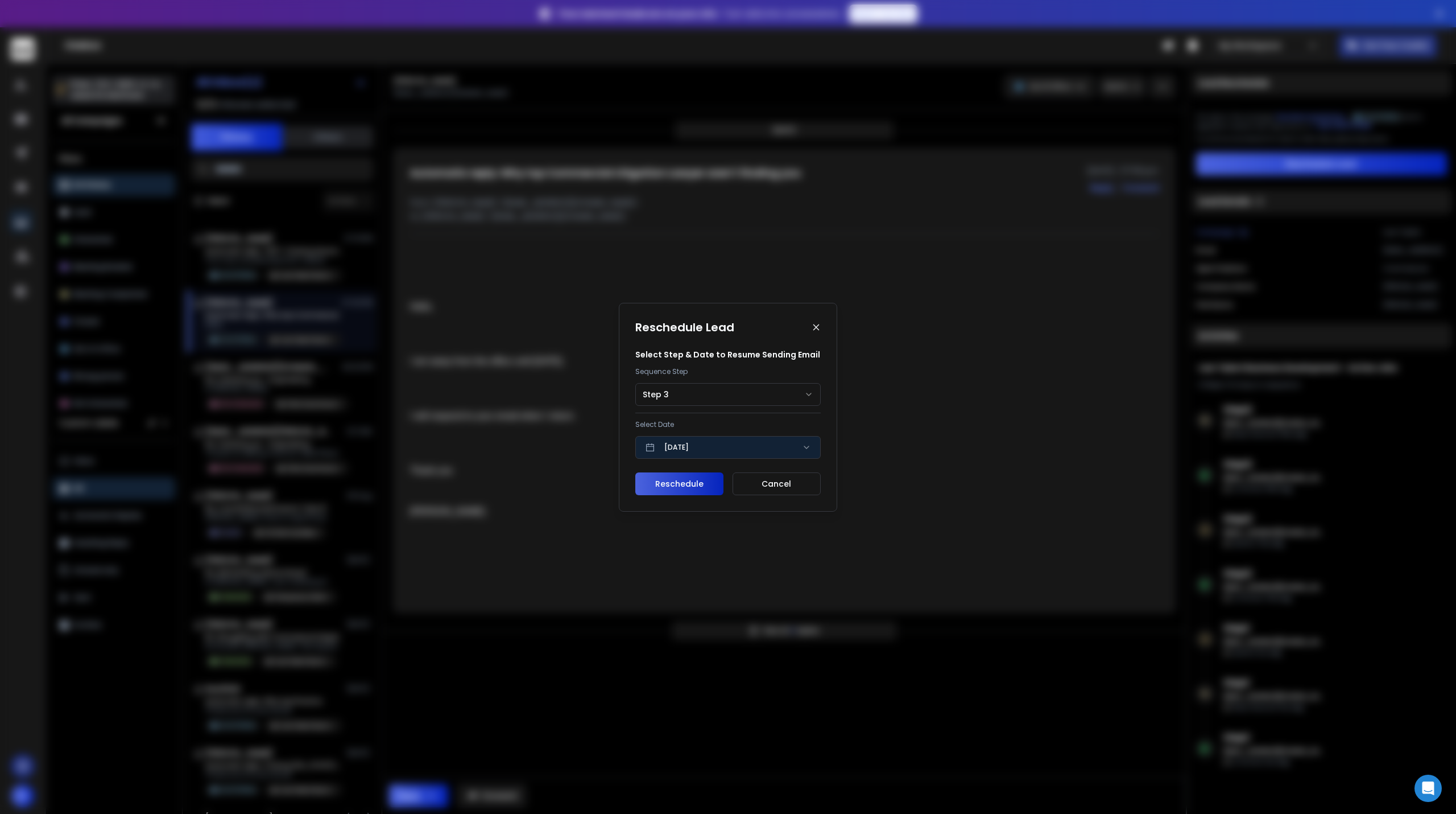
click at [705, 440] on button "Mon Aug 11 2025" at bounding box center [728, 447] width 186 height 23
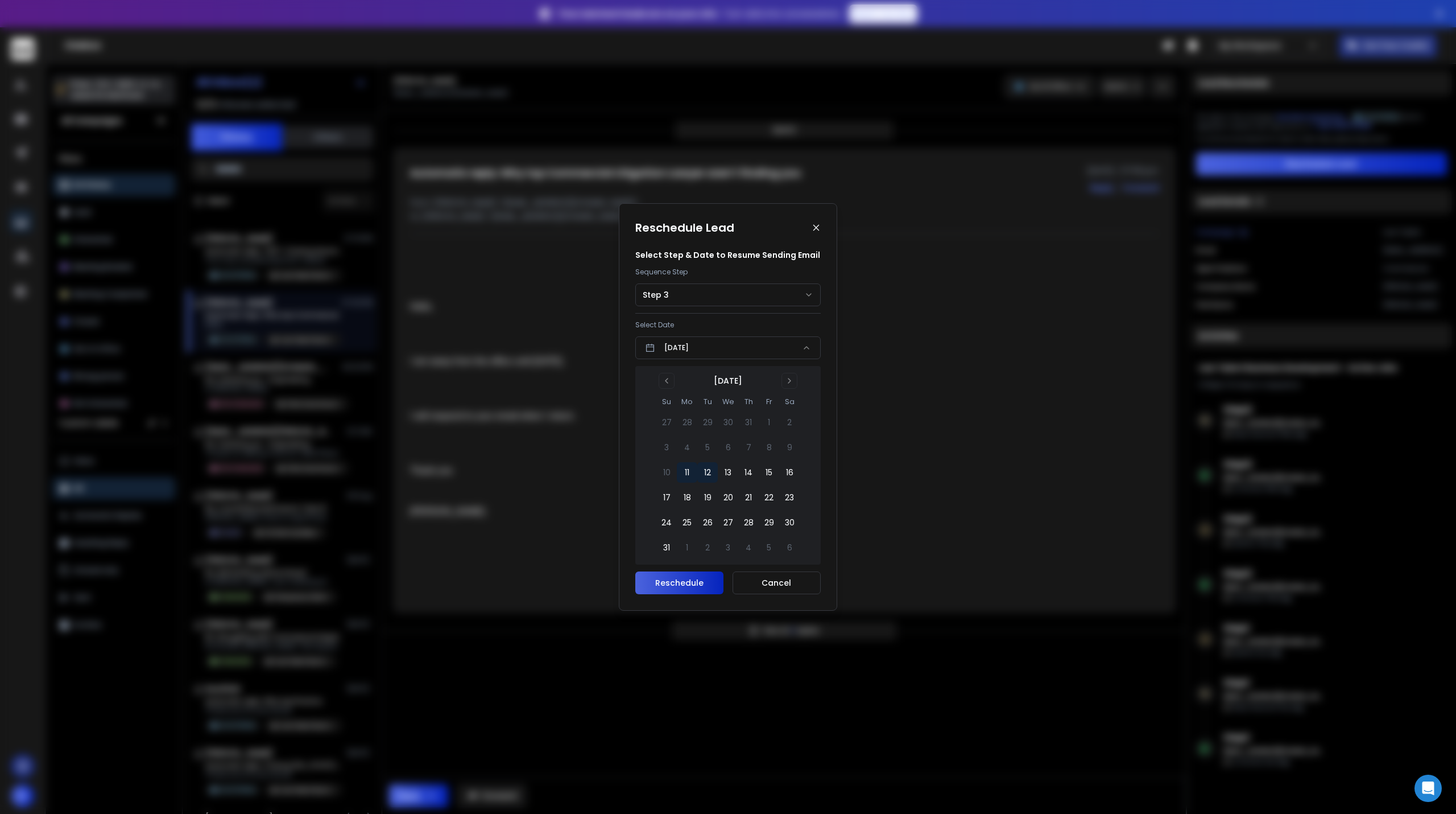
click at [709, 473] on button "12" at bounding box center [708, 473] width 21 height 21
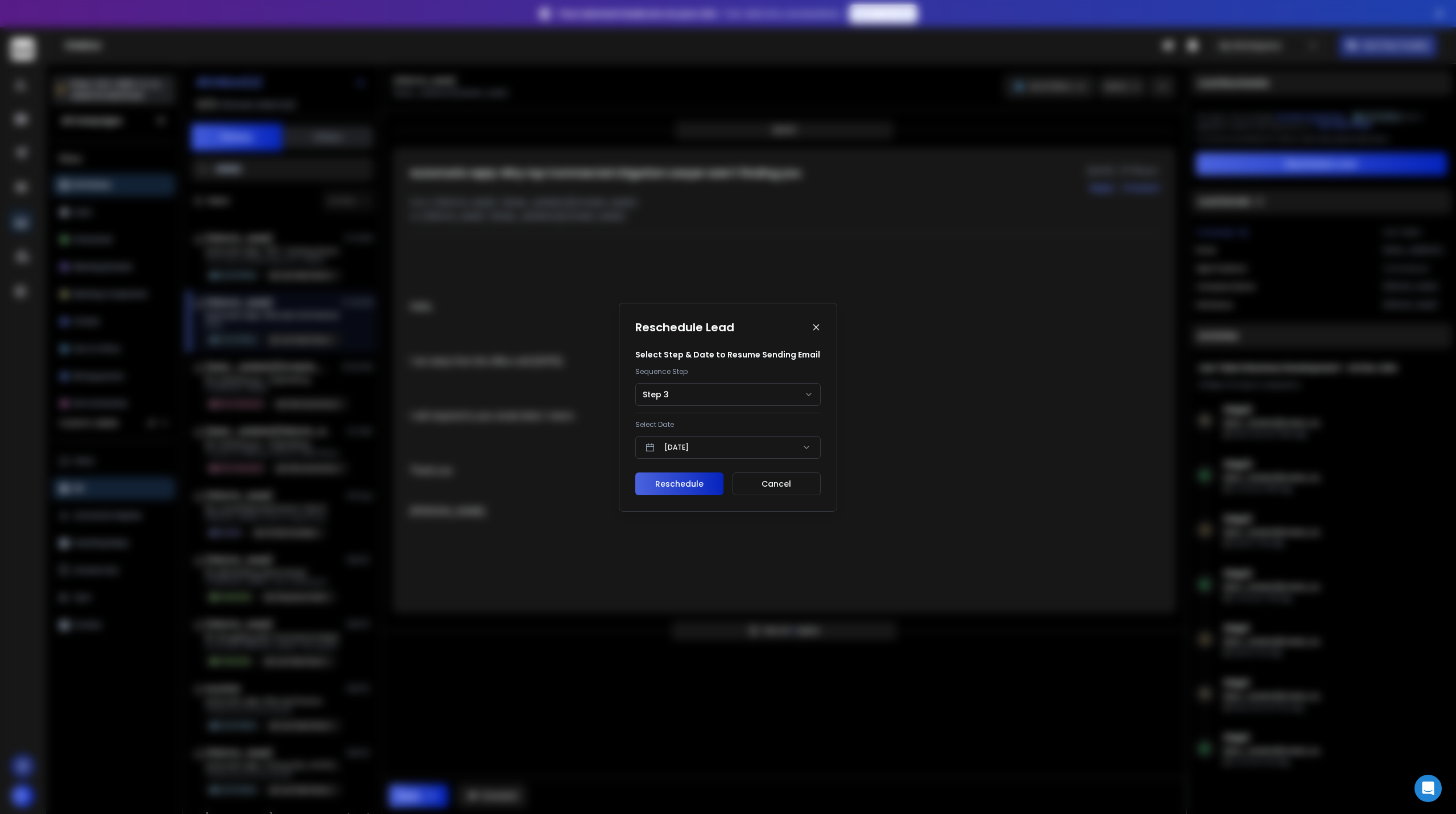
click at [698, 485] on button "Reschedule" at bounding box center [679, 484] width 88 height 23
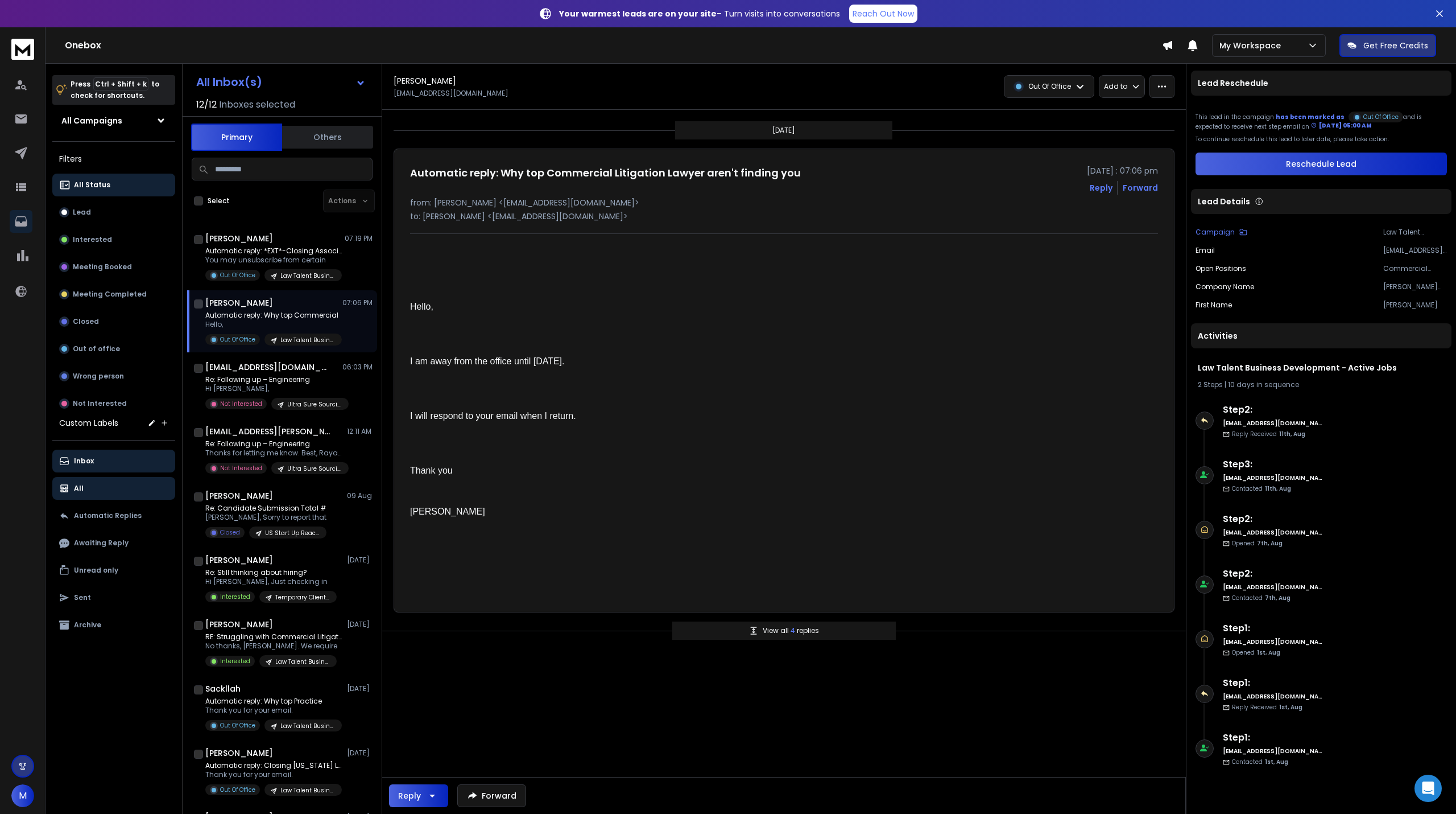
click at [81, 466] on div "Inbox" at bounding box center [77, 461] width 35 height 13
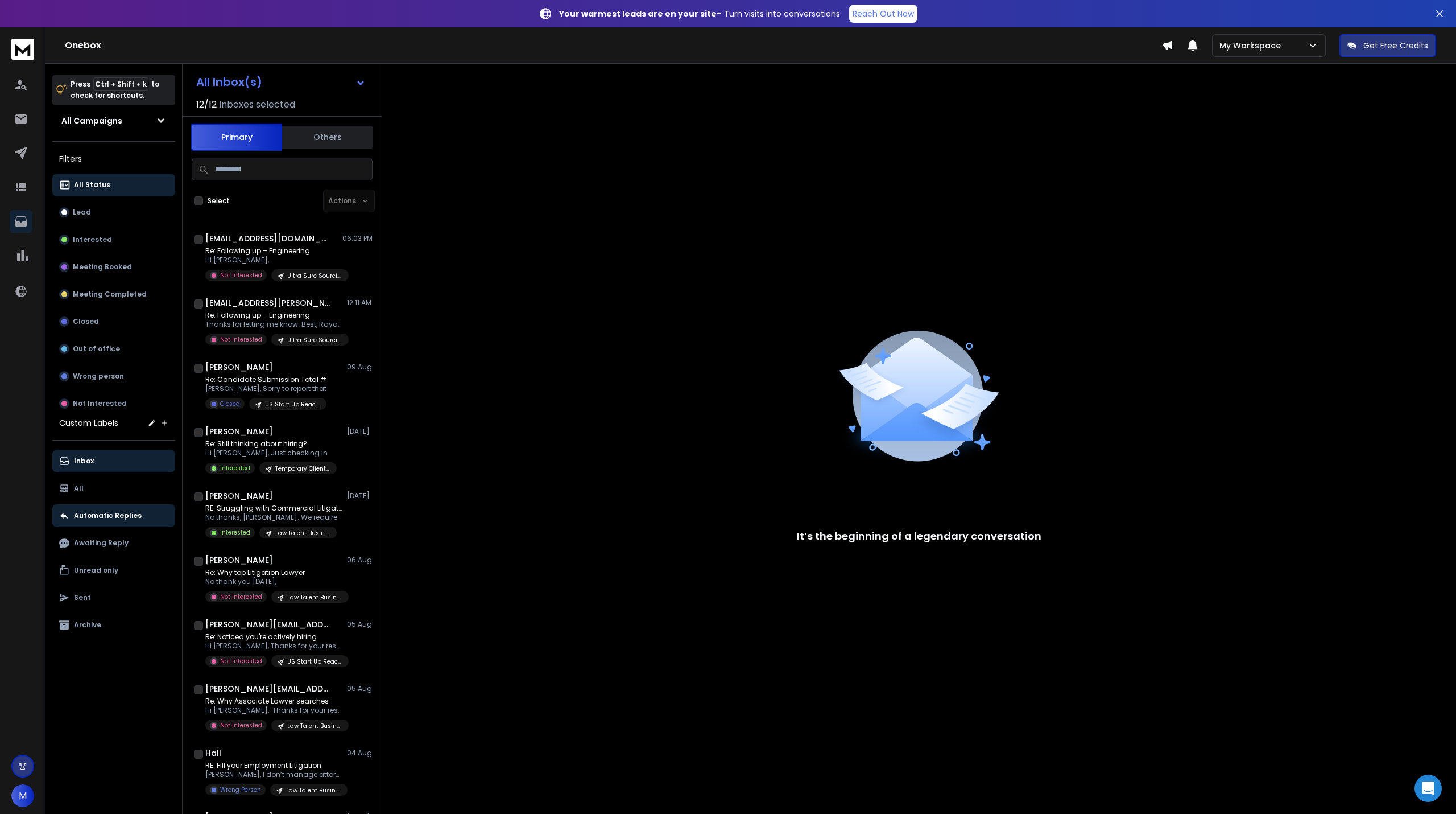
click at [99, 522] on button "Automatic Replies" at bounding box center [114, 515] width 123 height 23
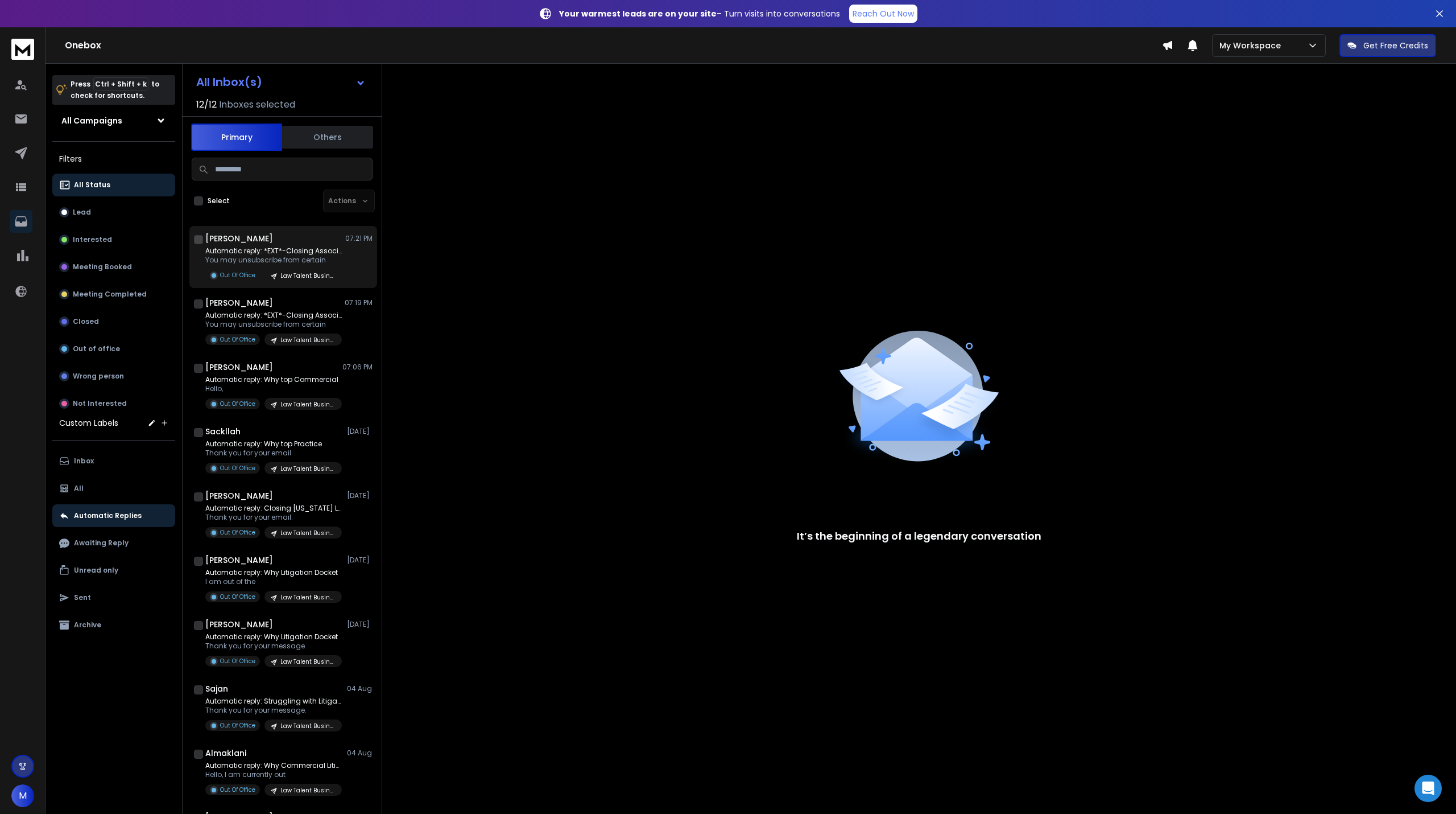
click at [288, 256] on p "You may unsubscribe from certain" at bounding box center [273, 260] width 137 height 9
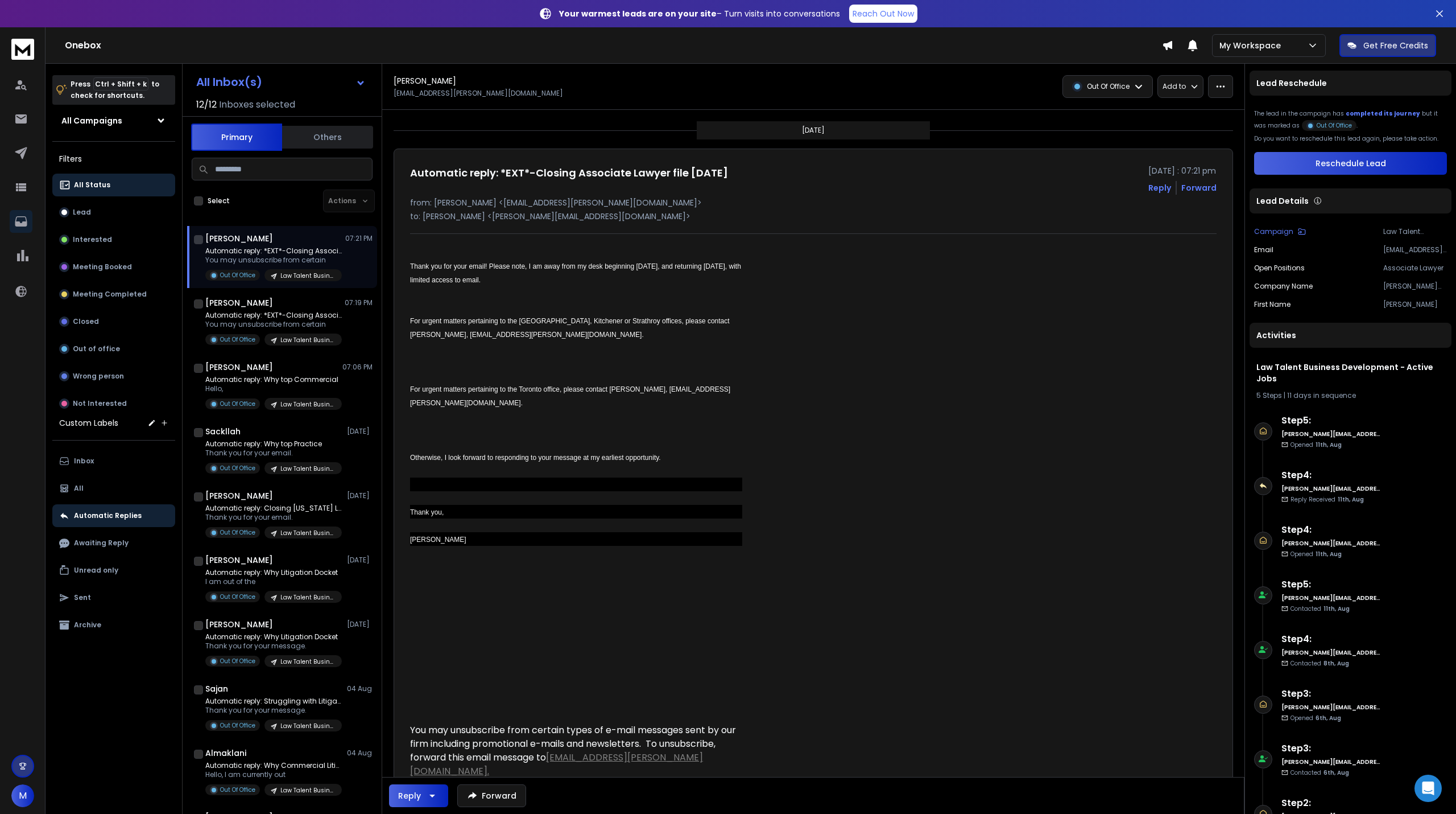
click at [1354, 164] on button "Reschedule Lead" at bounding box center [1351, 163] width 193 height 23
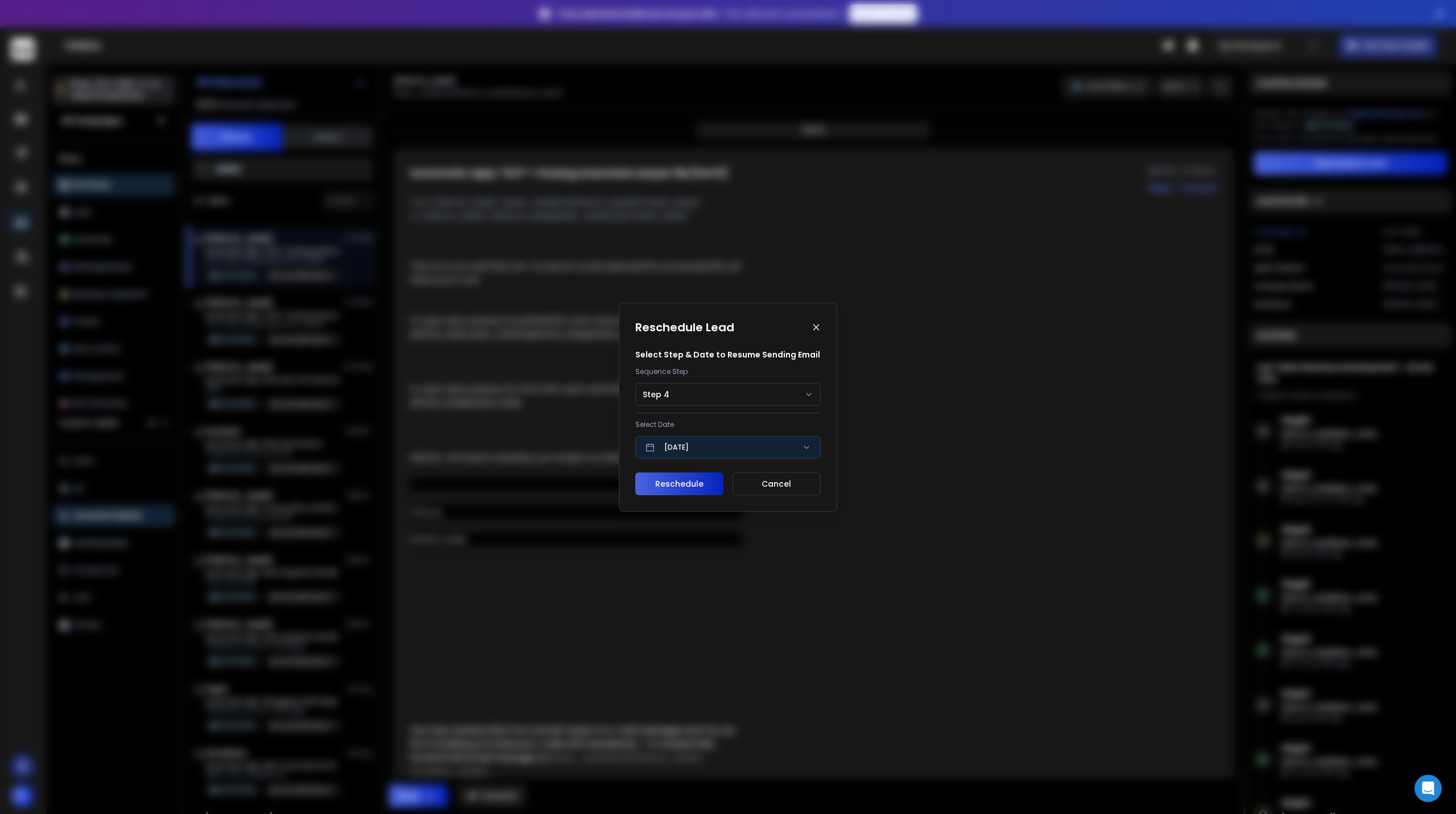
click at [721, 444] on button "Mon Aug 11 2025" at bounding box center [728, 447] width 186 height 23
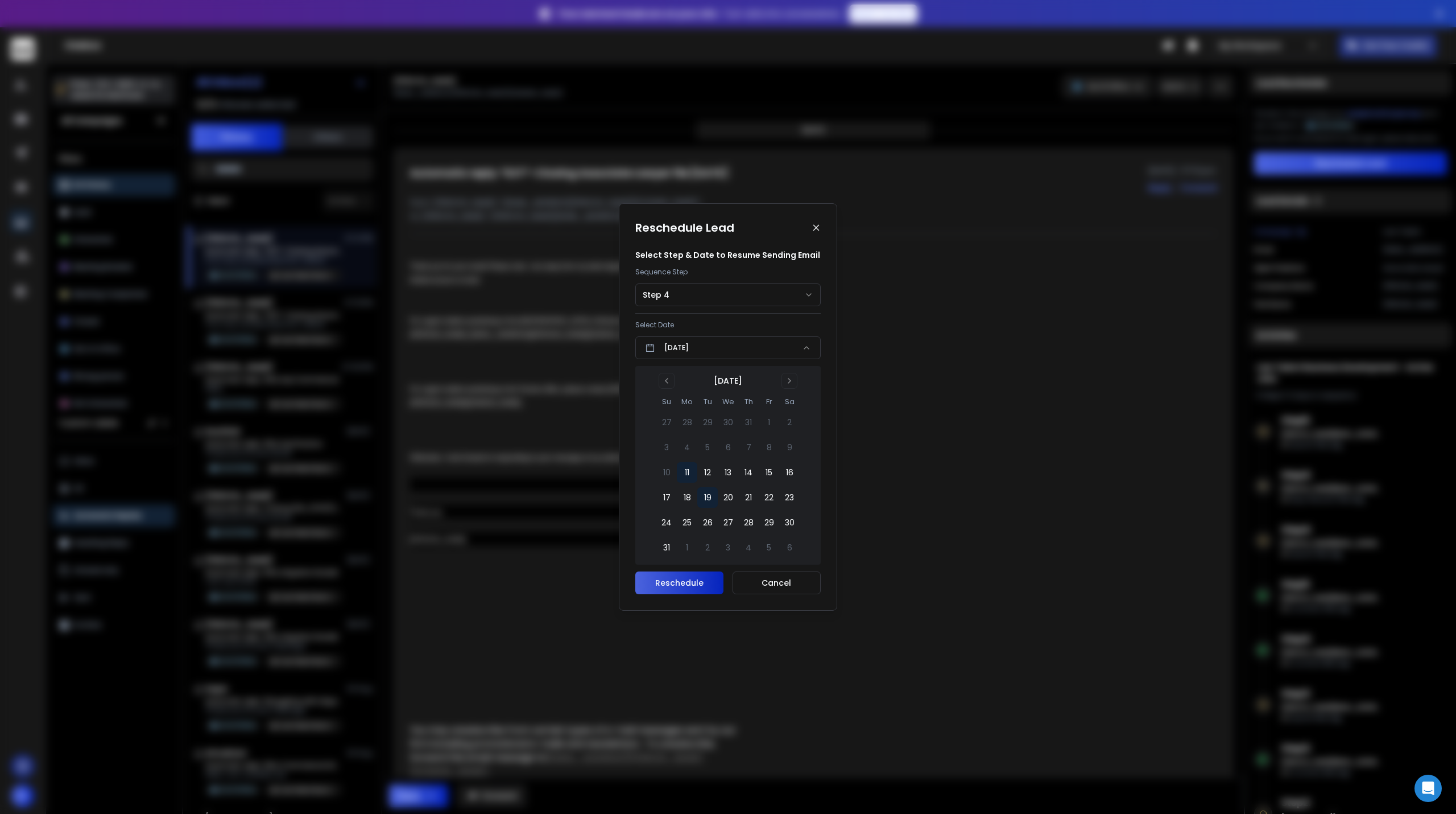
click at [702, 496] on button "19" at bounding box center [708, 497] width 21 height 21
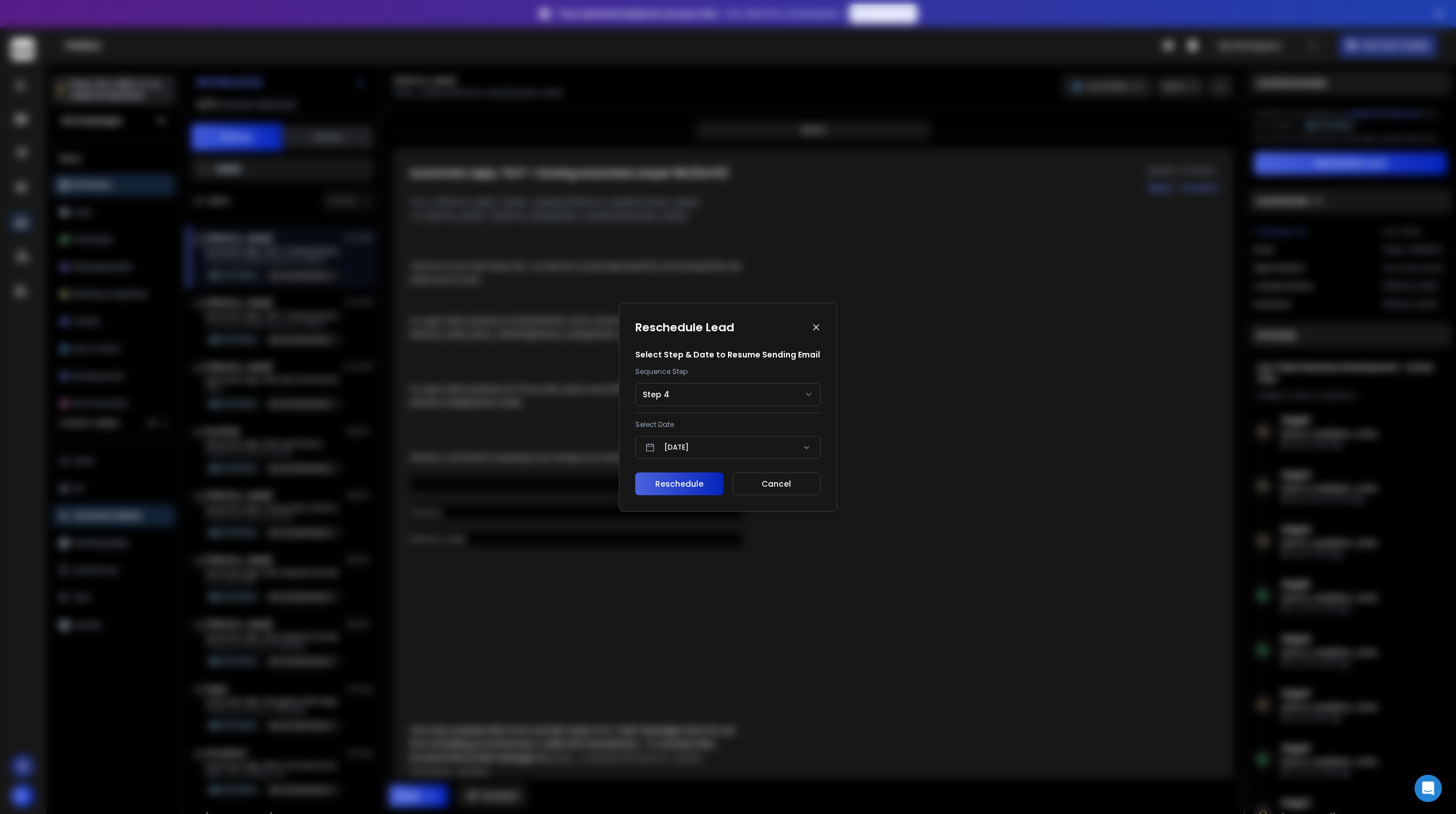
click at [692, 484] on button "Reschedule" at bounding box center [679, 484] width 88 height 23
click at [675, 487] on button "Reschedule" at bounding box center [679, 484] width 88 height 23
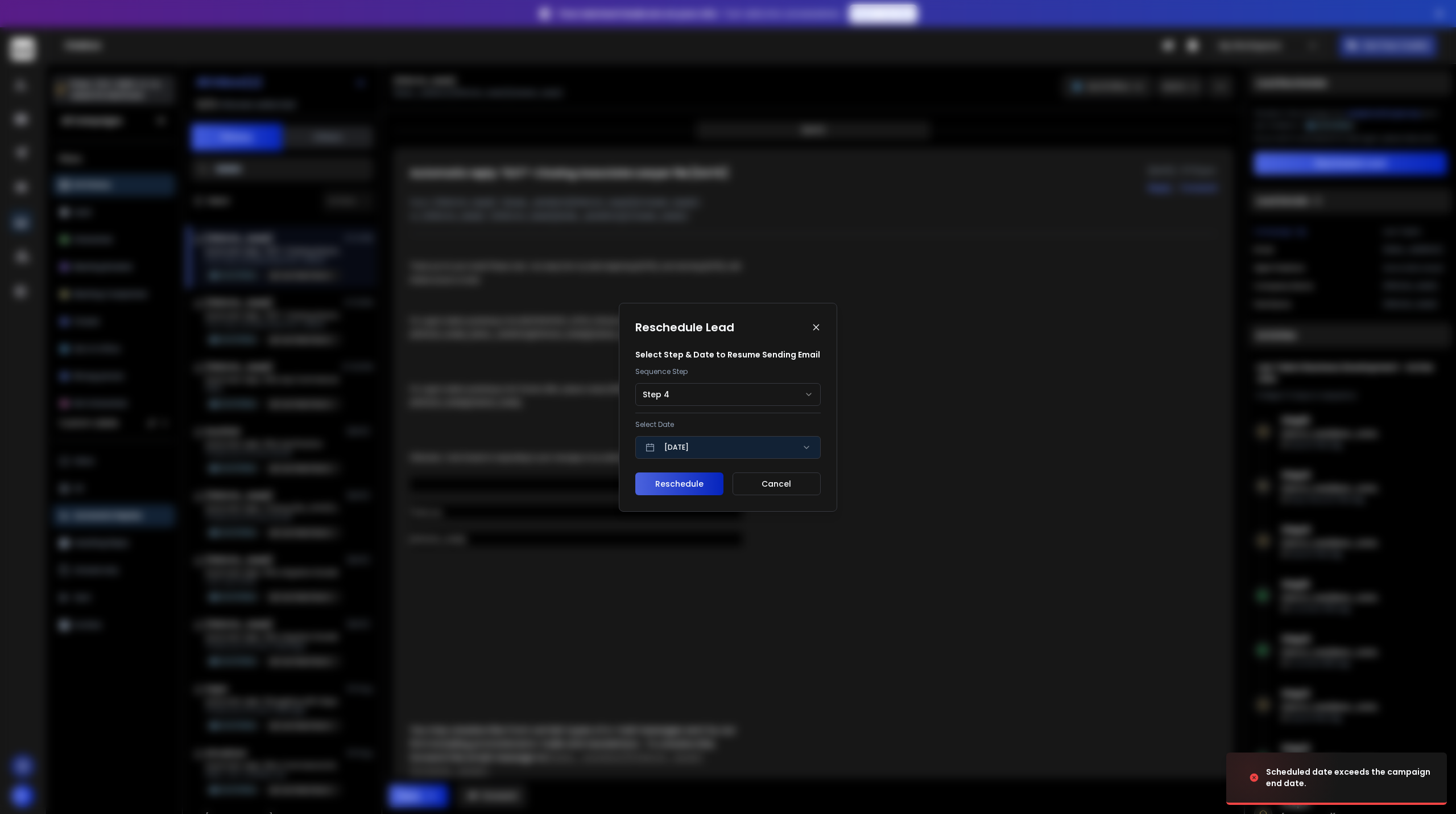
click at [765, 445] on button "Tue Aug 19 2025" at bounding box center [728, 447] width 186 height 23
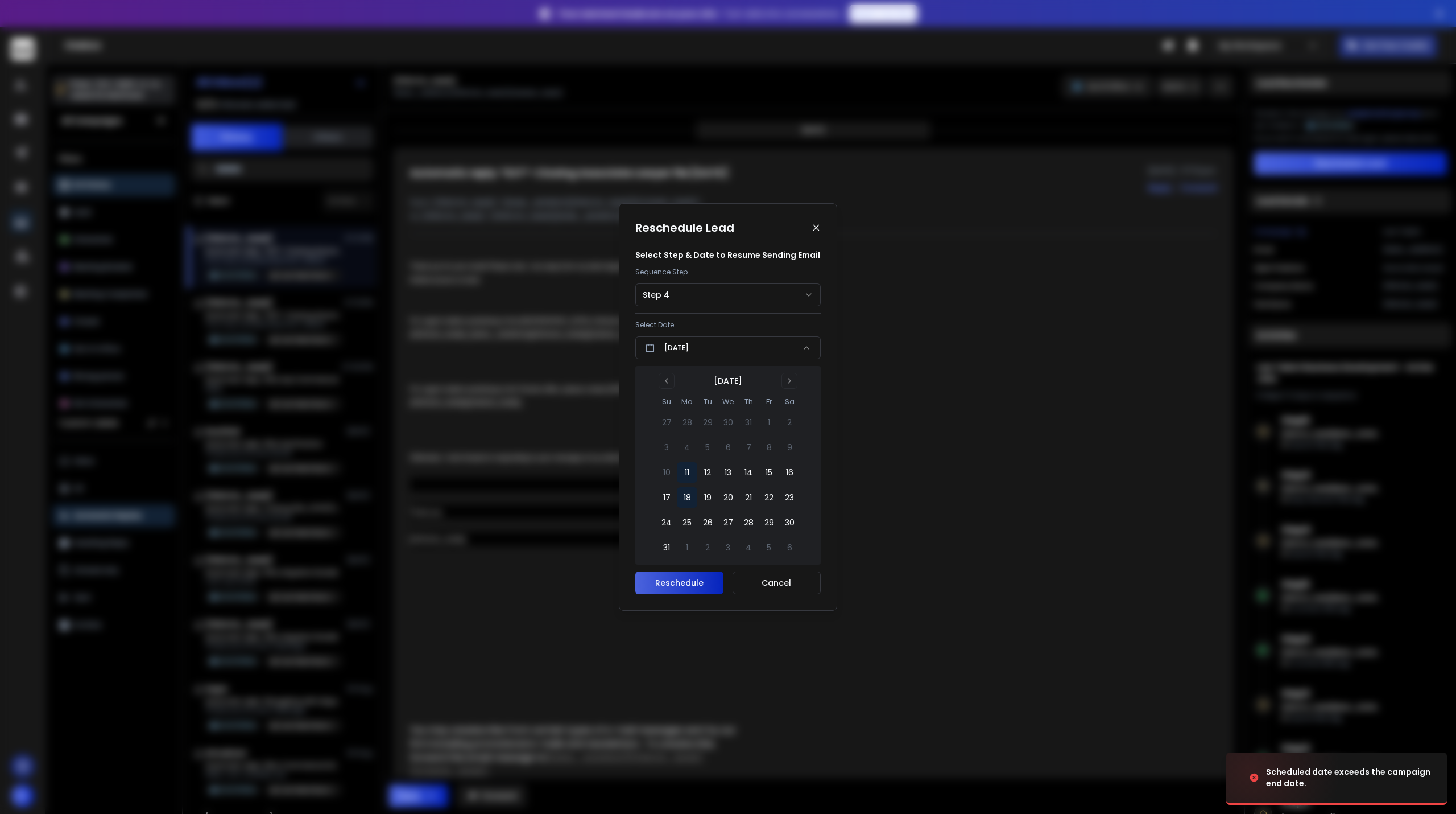
click at [688, 495] on button "18" at bounding box center [687, 497] width 21 height 21
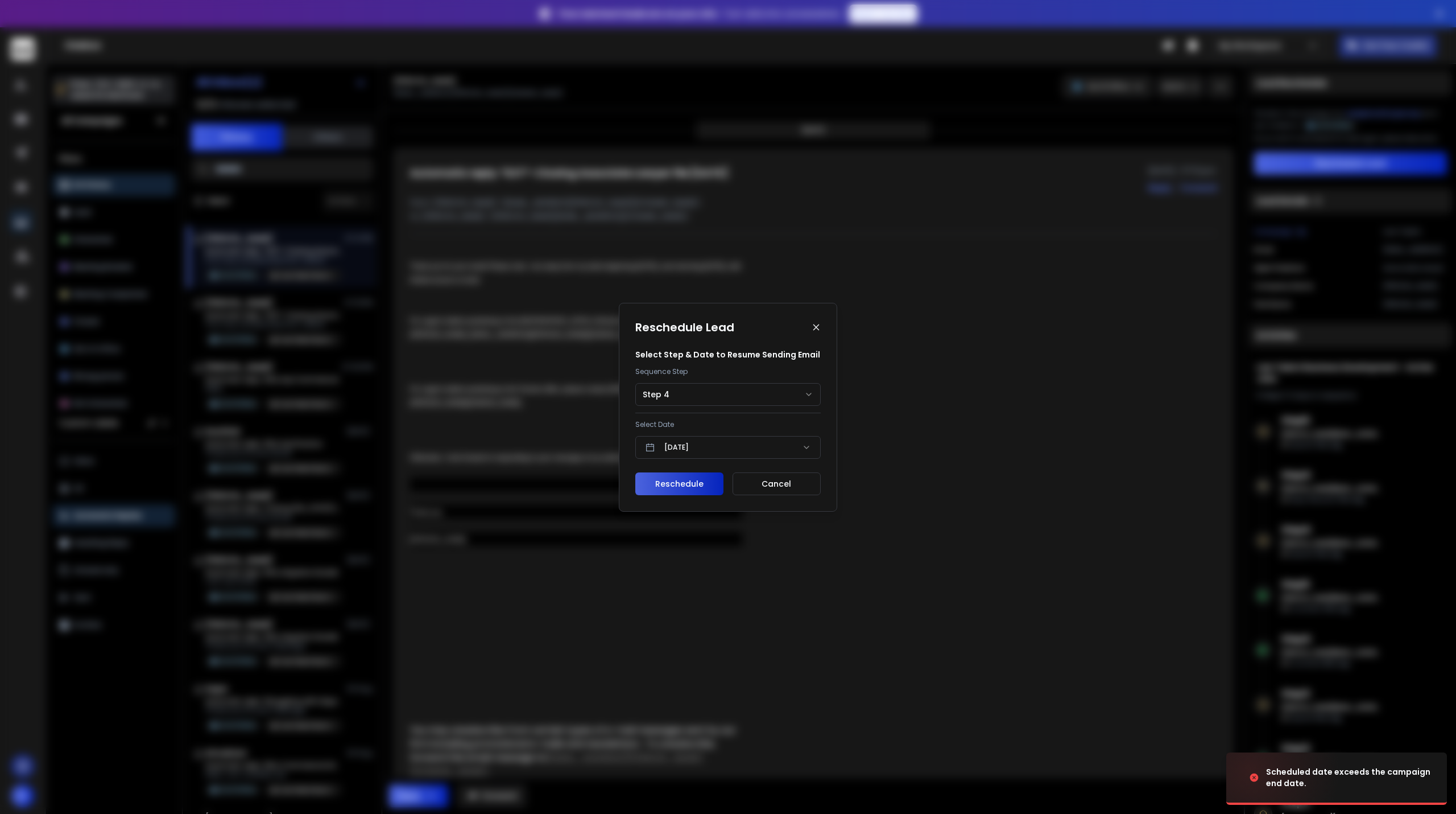
click at [690, 489] on button "Reschedule" at bounding box center [679, 484] width 88 height 23
click at [752, 479] on button "Cancel" at bounding box center [777, 484] width 88 height 23
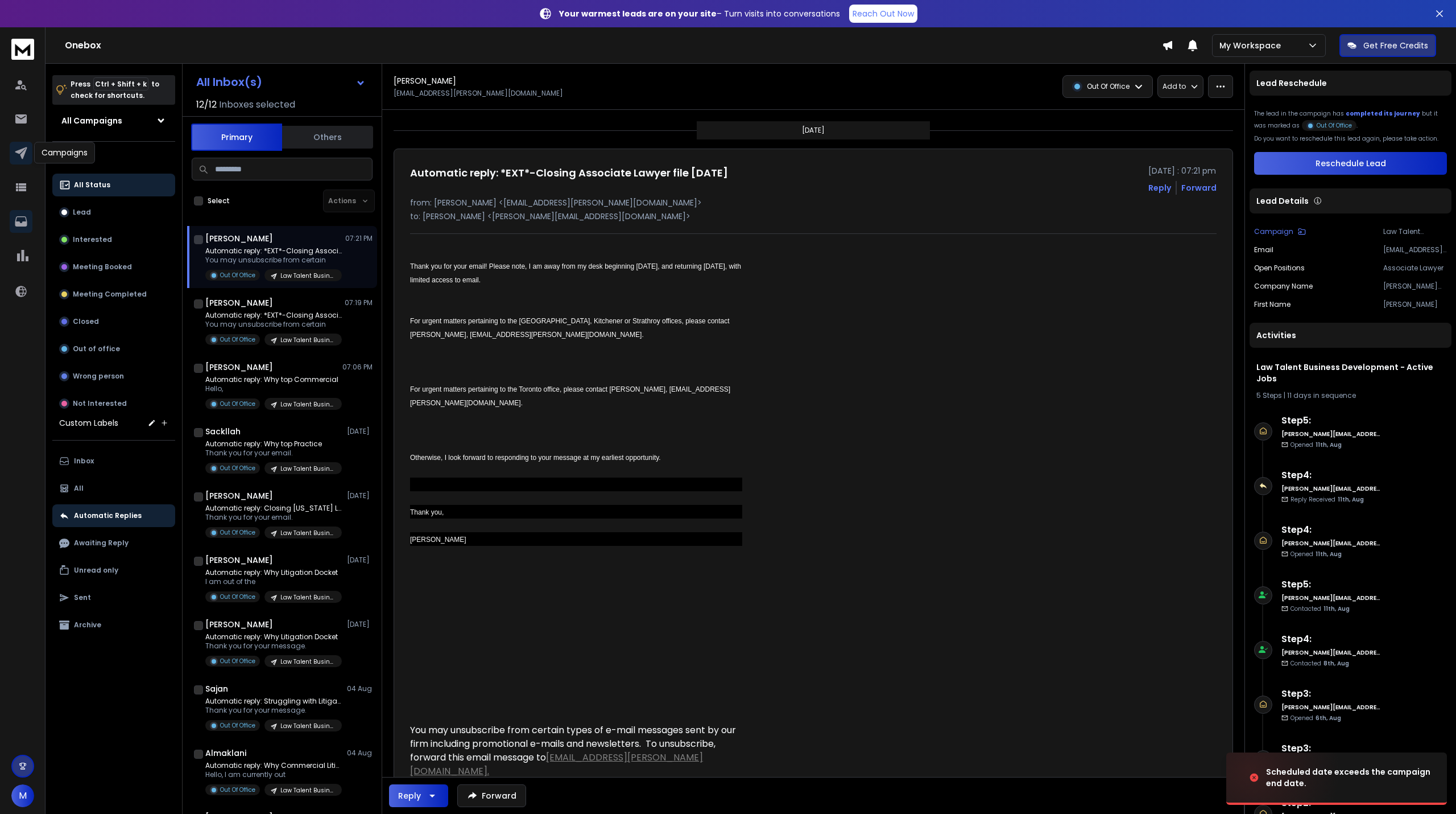
click at [21, 156] on icon at bounding box center [21, 153] width 12 height 12
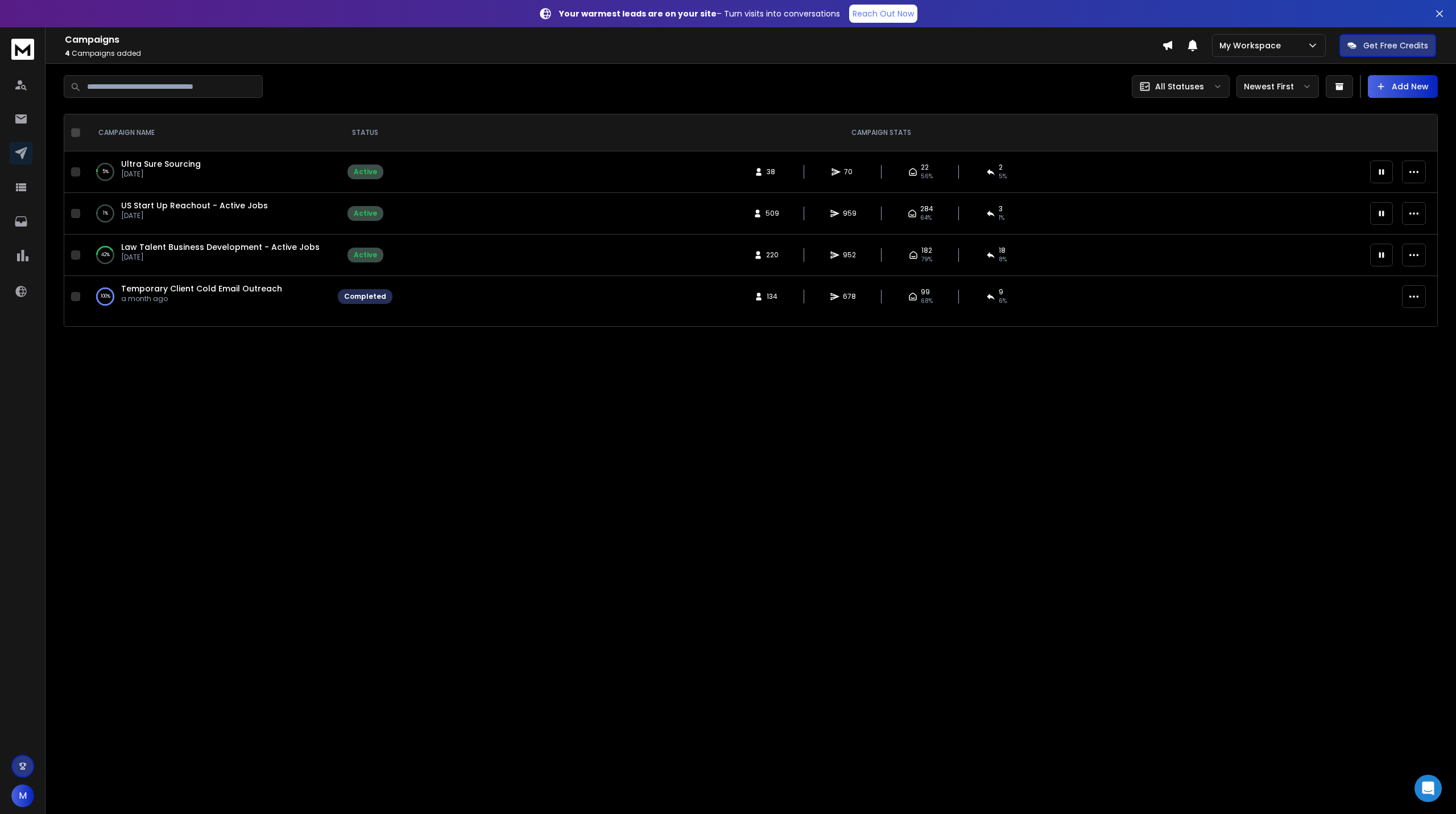
click at [446, 254] on div "220 952 182 79 % 18 8 %" at bounding box center [881, 254] width 950 height 18
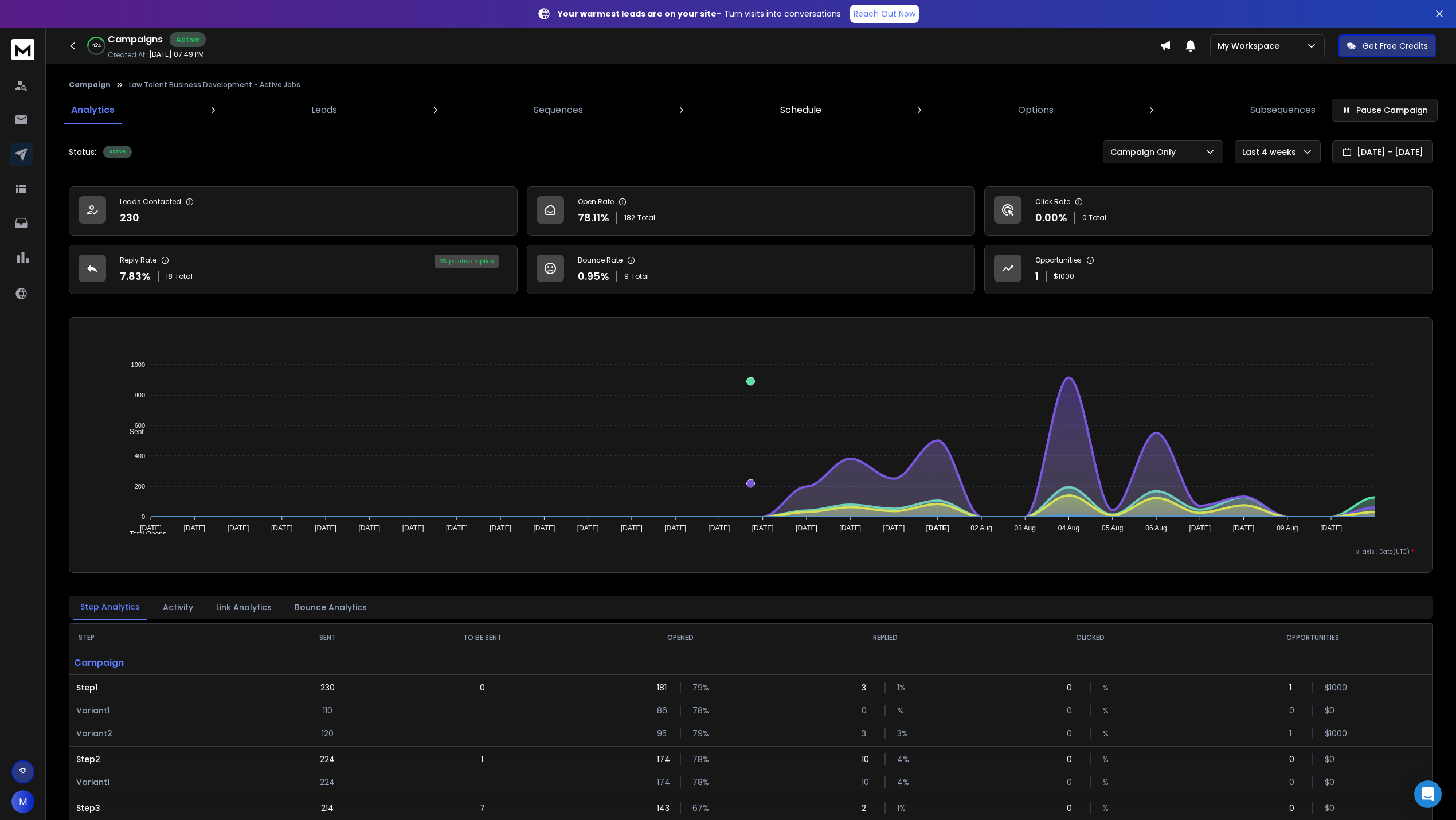
click at [814, 115] on p "Schedule" at bounding box center [801, 110] width 41 height 14
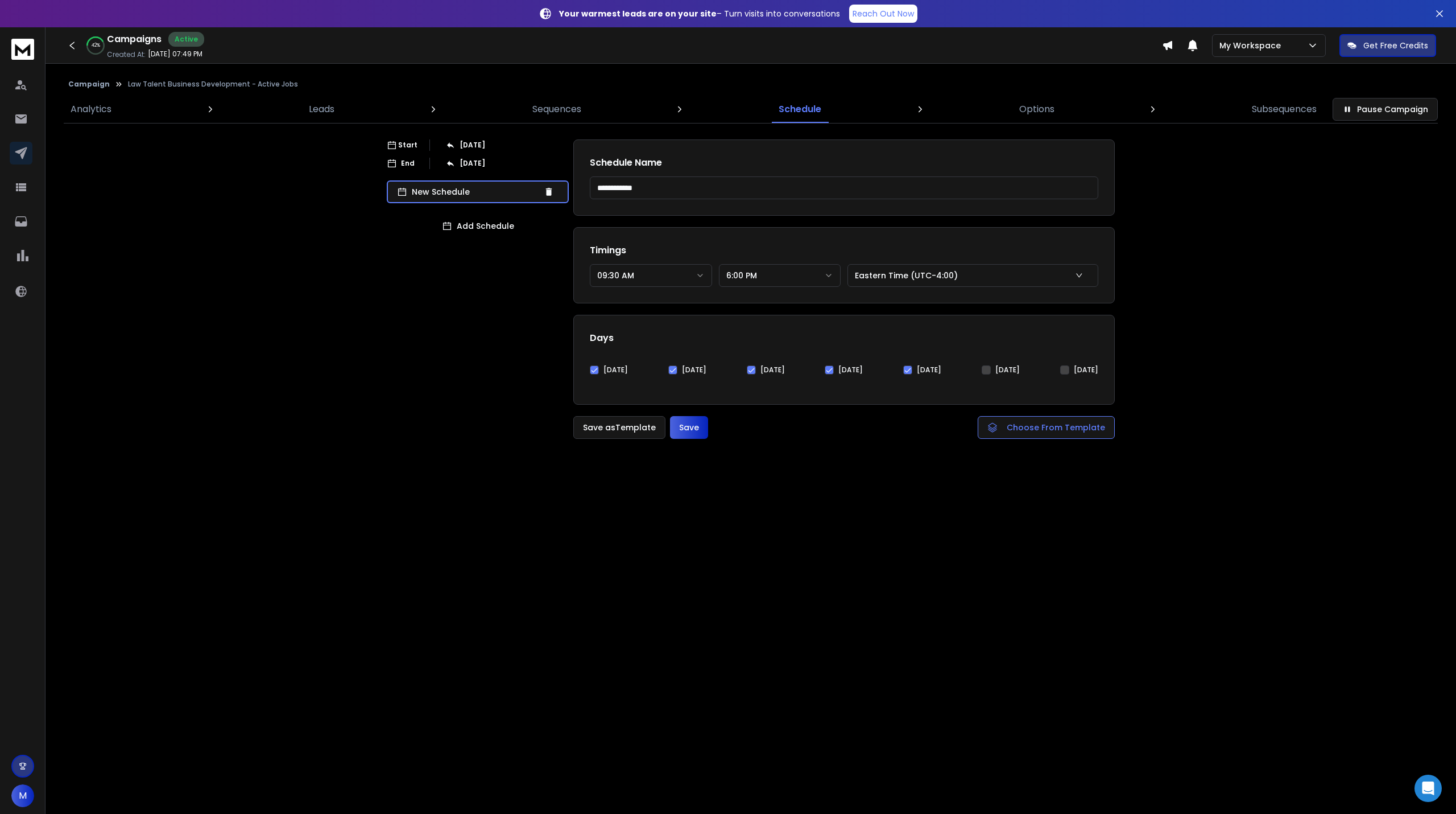
click at [483, 164] on p "Sat Aug 16 2025" at bounding box center [472, 164] width 25 height 9
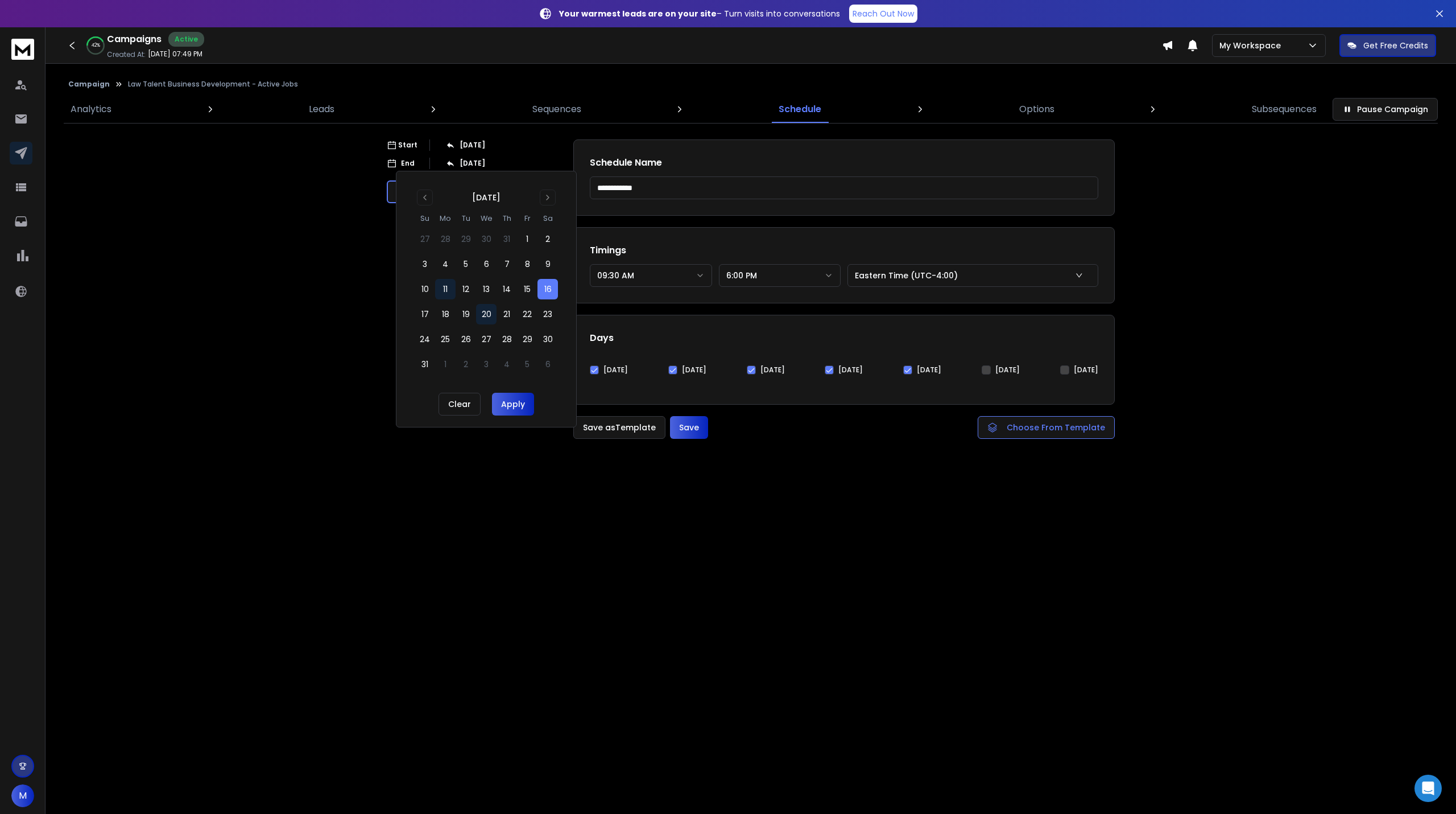
click at [493, 313] on button "20" at bounding box center [487, 314] width 21 height 21
click at [506, 408] on button "Apply" at bounding box center [513, 404] width 42 height 23
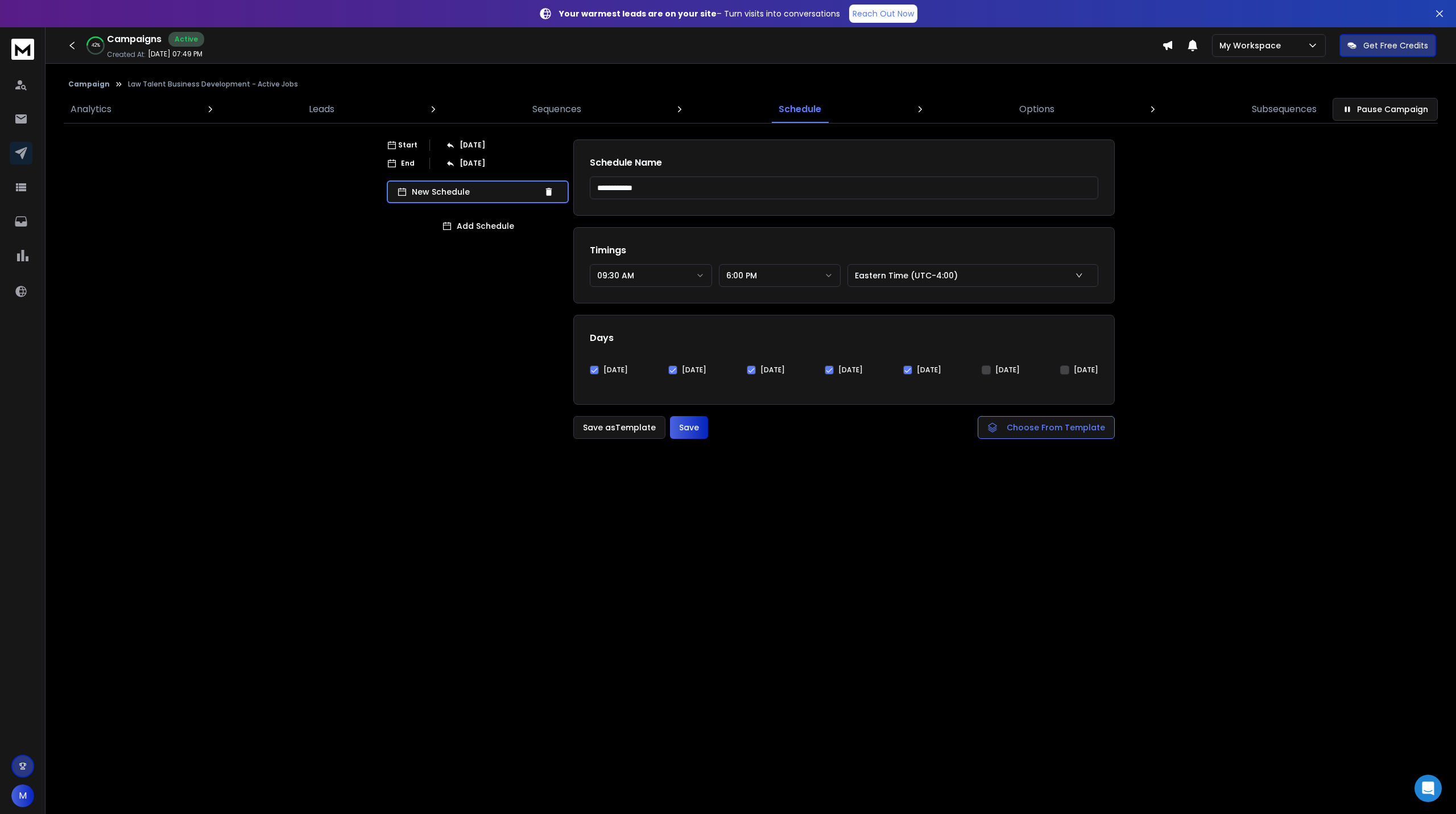
click at [699, 435] on button "Save" at bounding box center [689, 427] width 38 height 23
click at [17, 150] on icon at bounding box center [21, 153] width 13 height 13
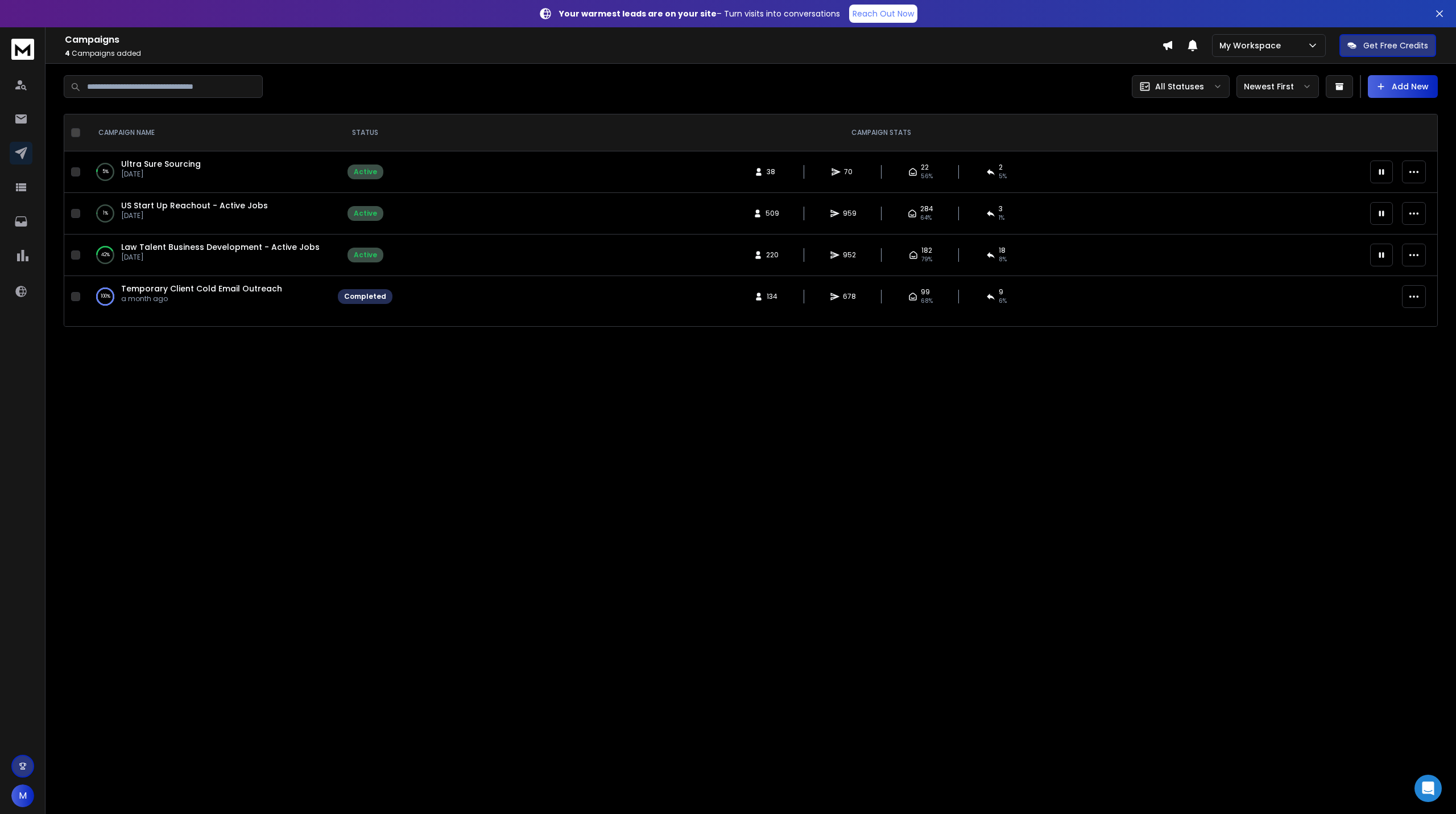
click at [686, 258] on div "220 952 182 79 % 18 8 %" at bounding box center [881, 254] width 950 height 18
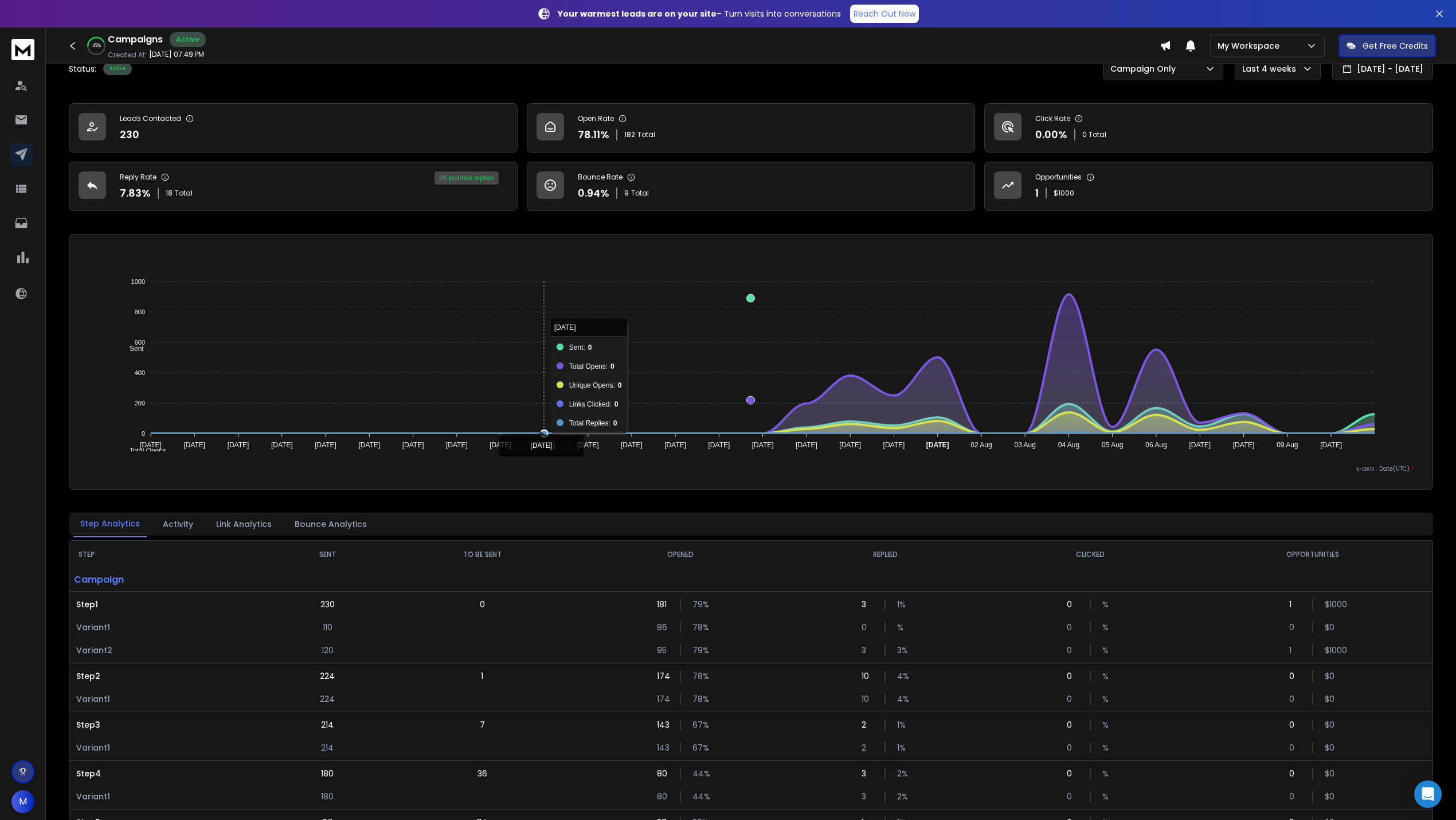
scroll to position [144, 0]
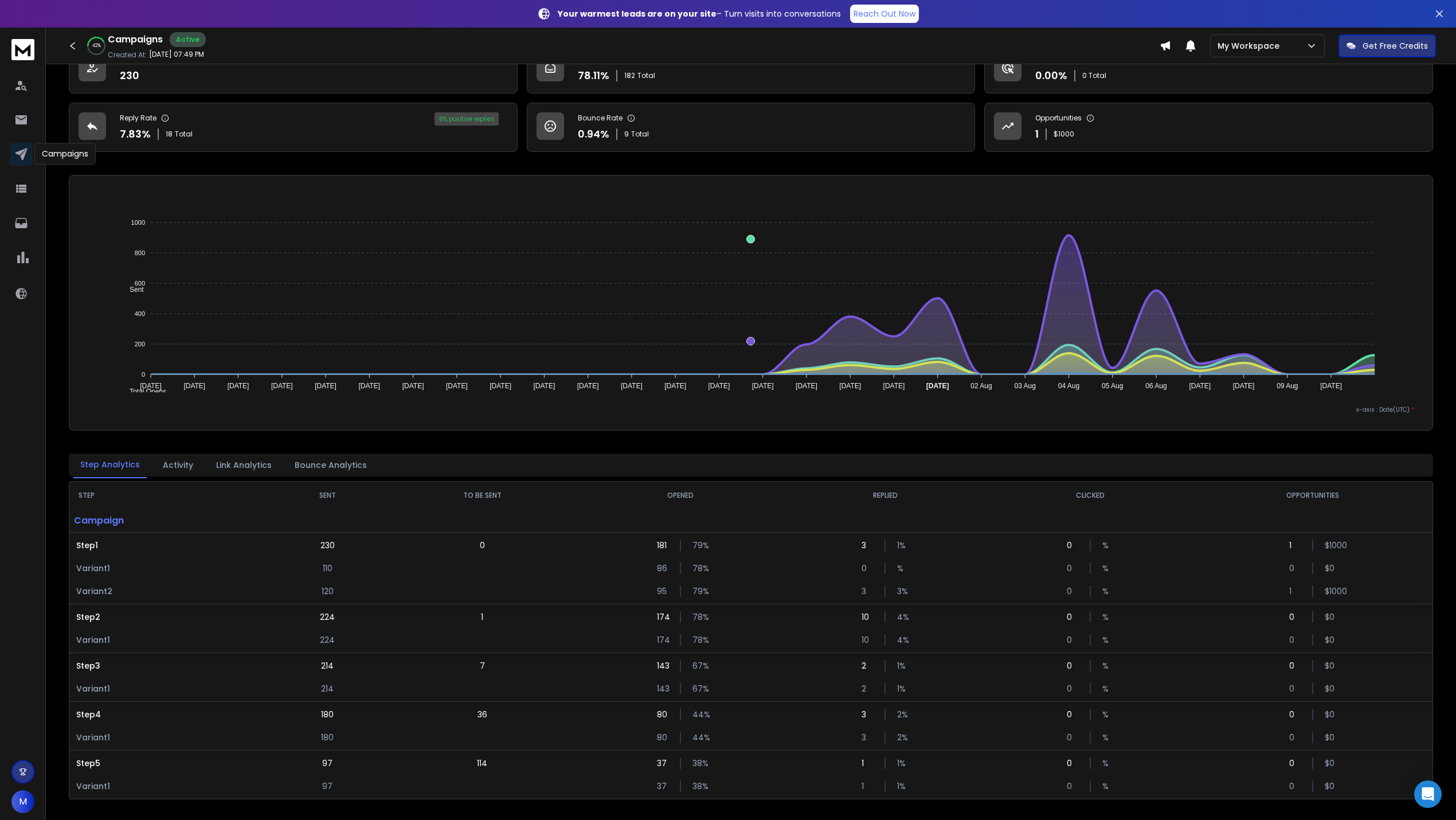
click at [24, 147] on icon at bounding box center [21, 154] width 14 height 14
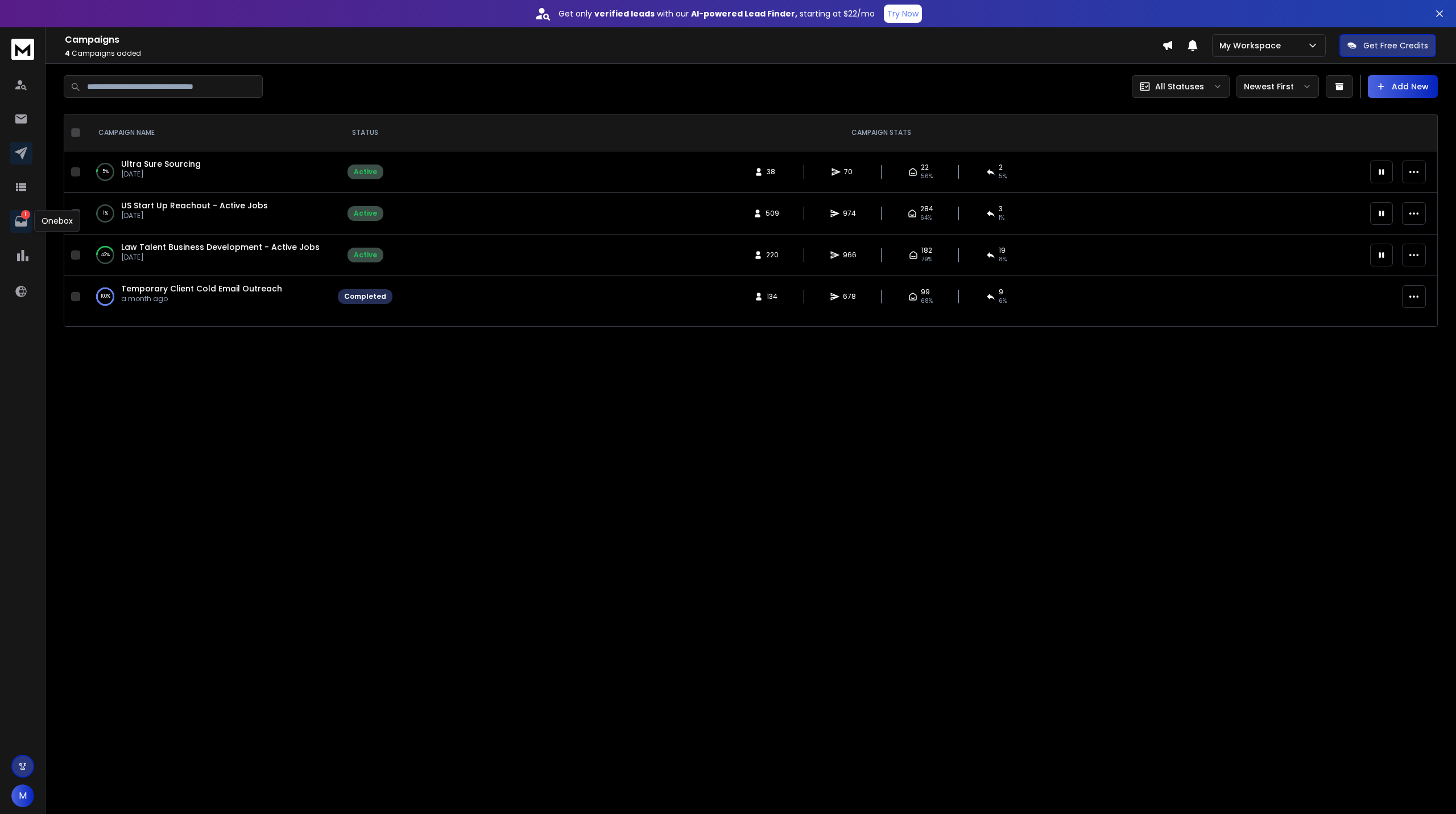
click at [19, 224] on icon at bounding box center [21, 221] width 12 height 10
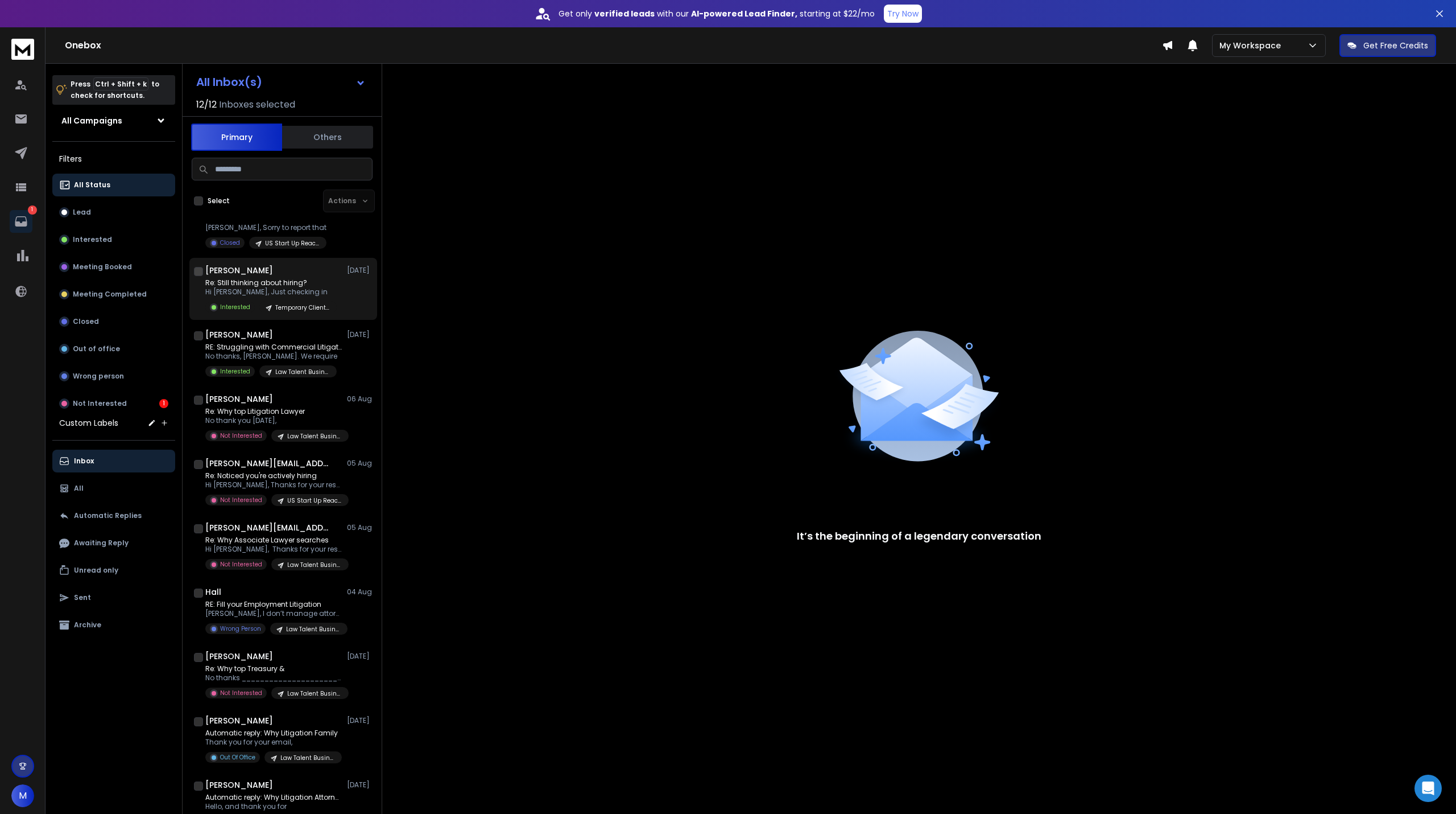
scroll to position [228, 0]
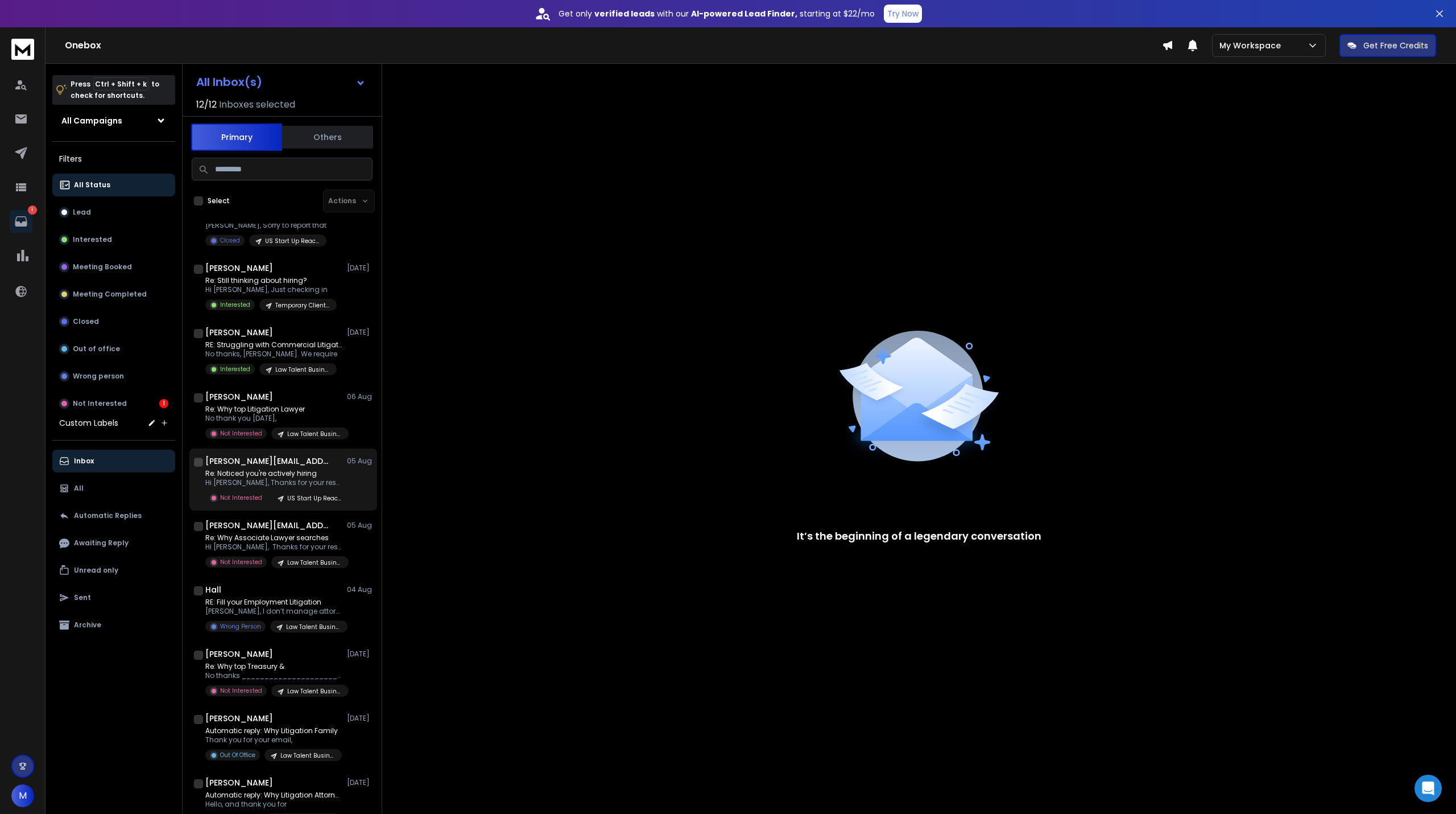
click at [271, 480] on p "Hi [PERSON_NAME], Thanks for your response!" at bounding box center [273, 483] width 137 height 9
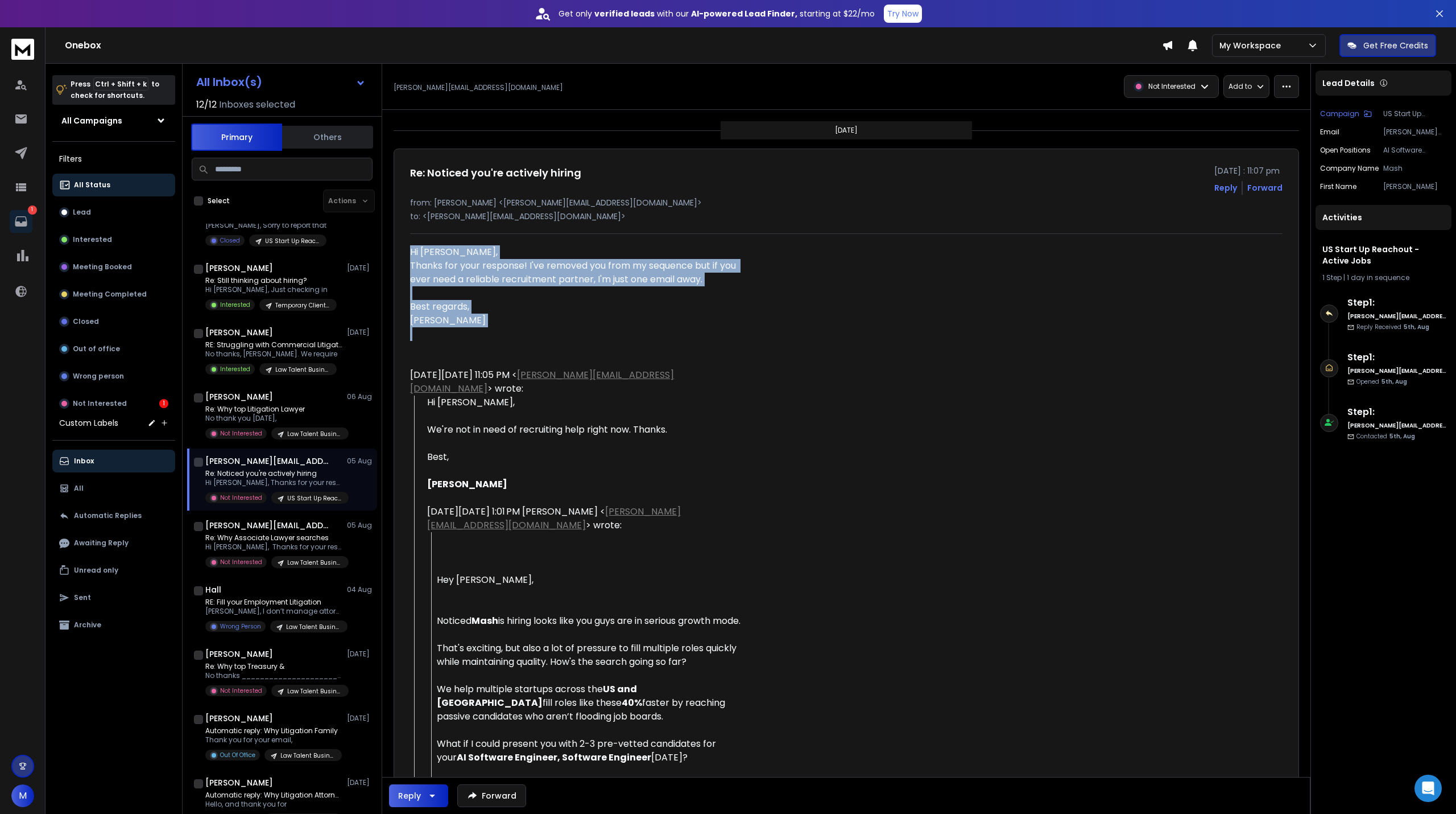
drag, startPoint x: 411, startPoint y: 254, endPoint x: 472, endPoint y: 338, distance: 103.8
click at [472, 338] on div "Hi [PERSON_NAME], Thanks for your response! I've removed you from my sequence b…" at bounding box center [581, 639] width 341 height 790
copy div "Hi [PERSON_NAME], Thanks for your response! I've removed you from my sequence b…"
click at [480, 308] on div "Hi [PERSON_NAME], Thanks for your response! I've removed you from my sequence b…" at bounding box center [576, 286] width 332 height 82
drag, startPoint x: 440, startPoint y: 326, endPoint x: 401, endPoint y: 256, distance: 80.1
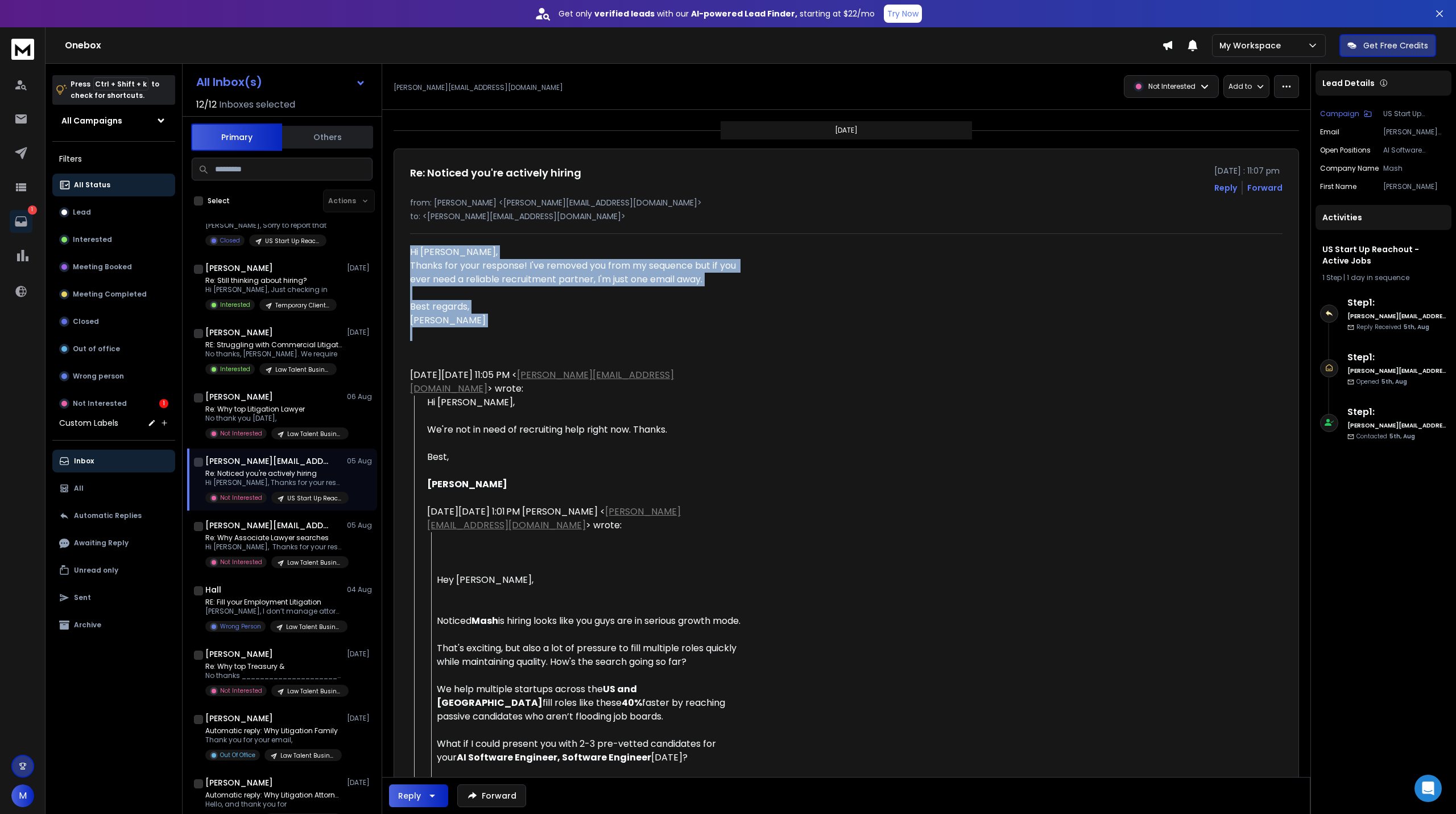
click at [401, 256] on div "Re: Noticed you're actively hiring [DATE] : 11:07 pm Reply Forward from: [PERSO…" at bounding box center [846, 600] width 905 height 903
copy div "Hi [PERSON_NAME], Thanks for your response! I've removed you from my sequence b…"
click at [126, 403] on button "Not Interested 1" at bounding box center [114, 403] width 123 height 23
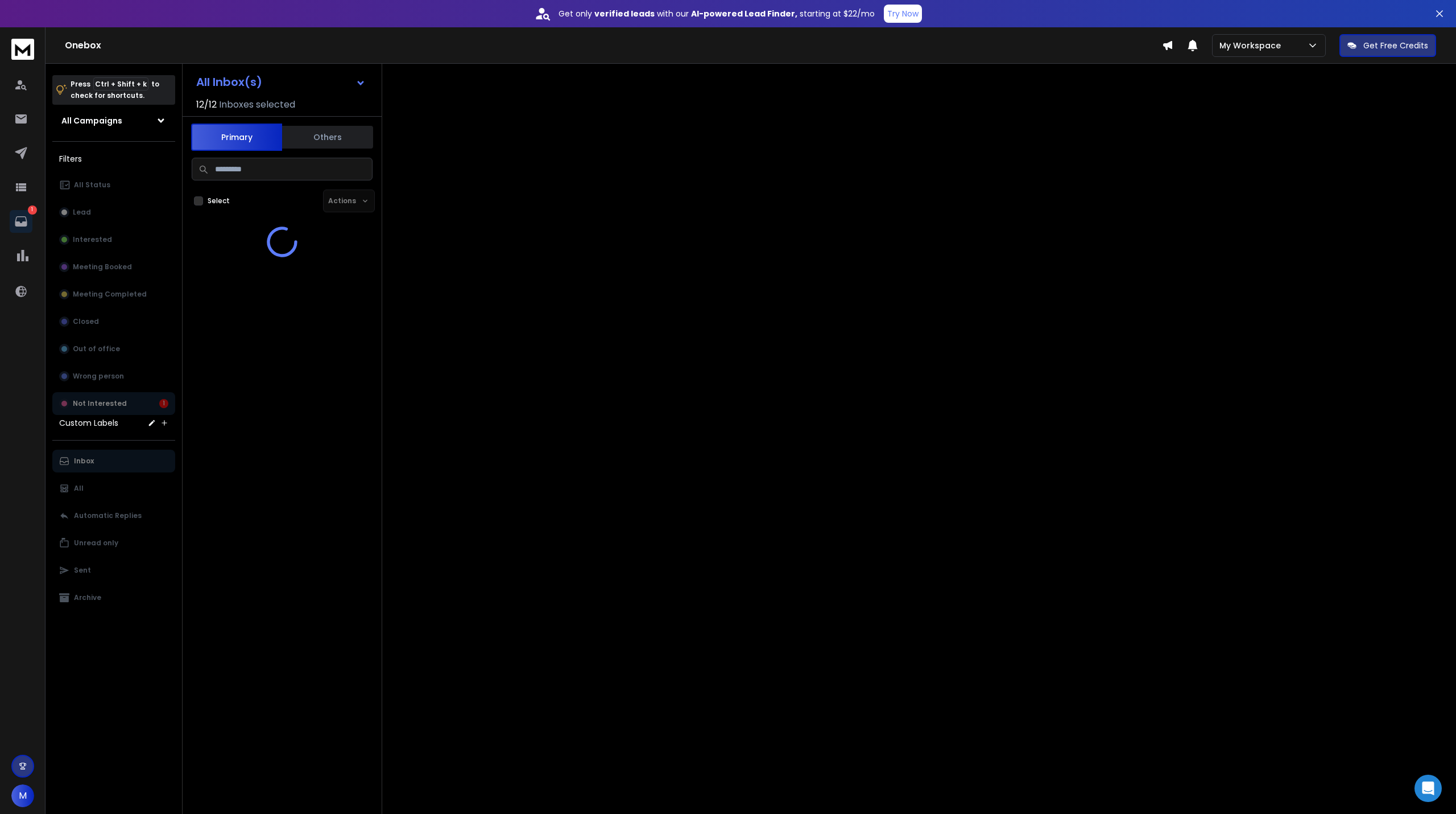
scroll to position [0, 0]
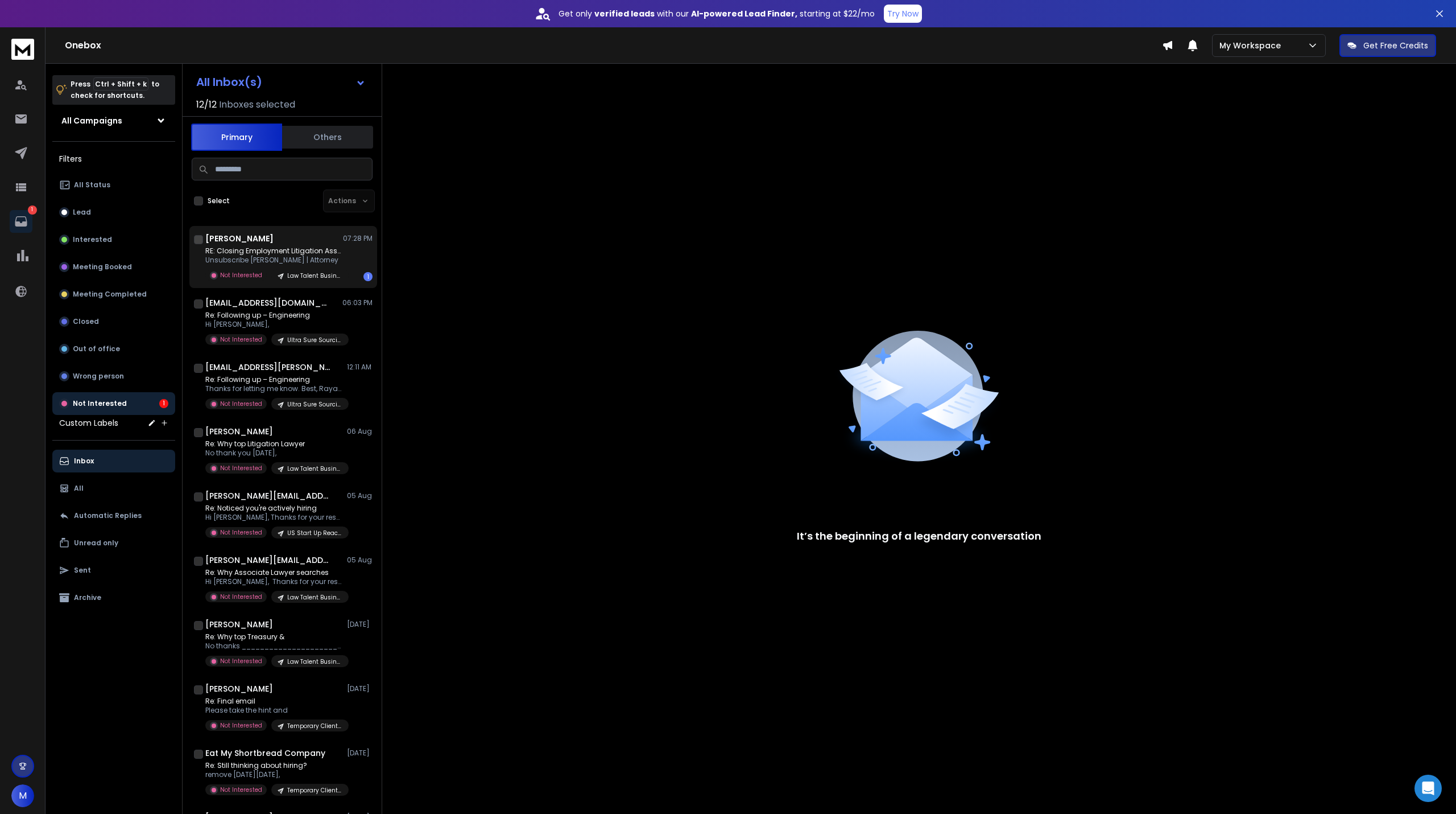
click at [267, 245] on div "Gardiner 07:28 PM RE: Closing Employment Litigation Associate Unsubscribe Ali G…" at bounding box center [289, 256] width 167 height 48
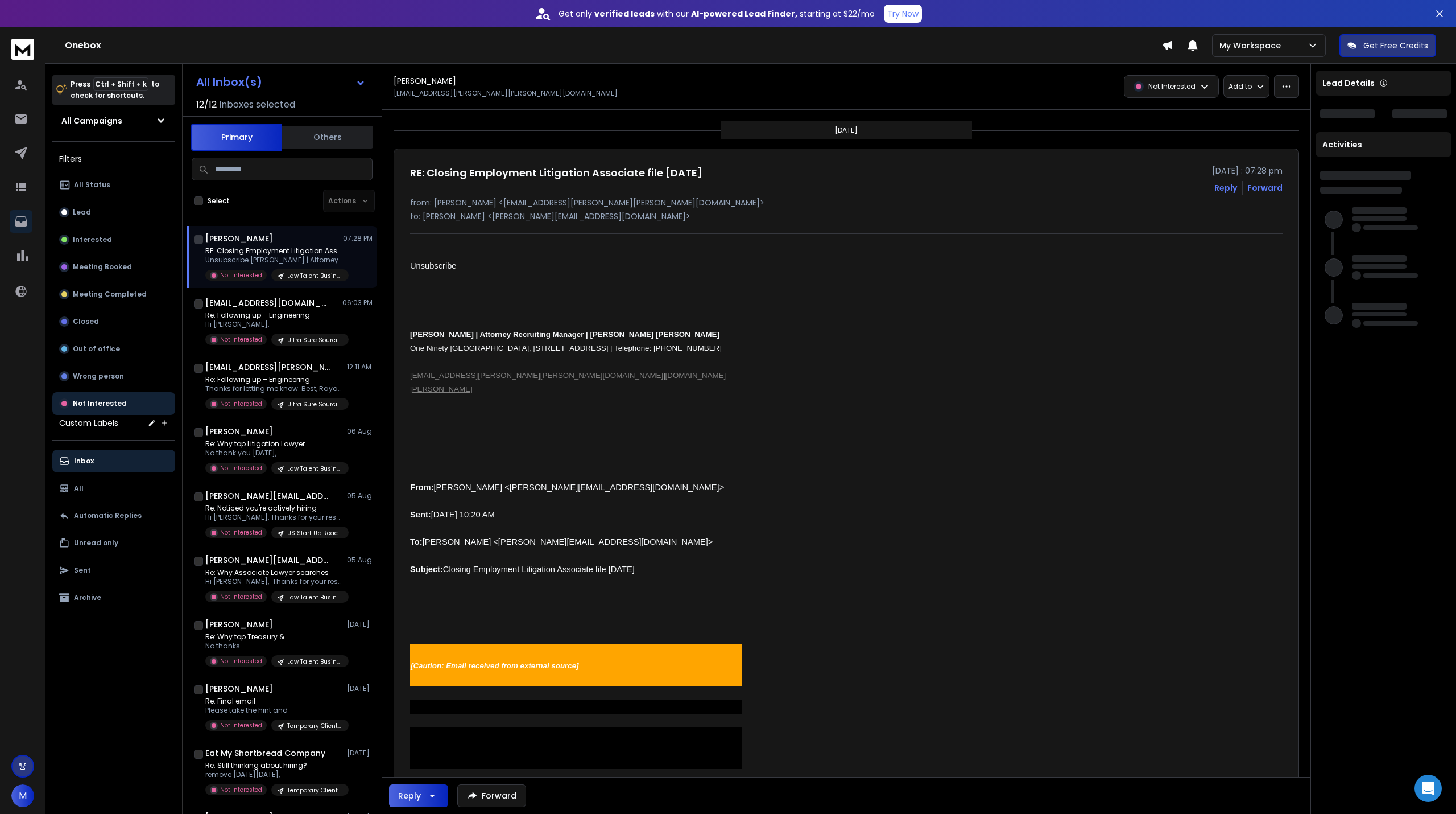
click at [405, 800] on div "Reply" at bounding box center [409, 795] width 23 height 11
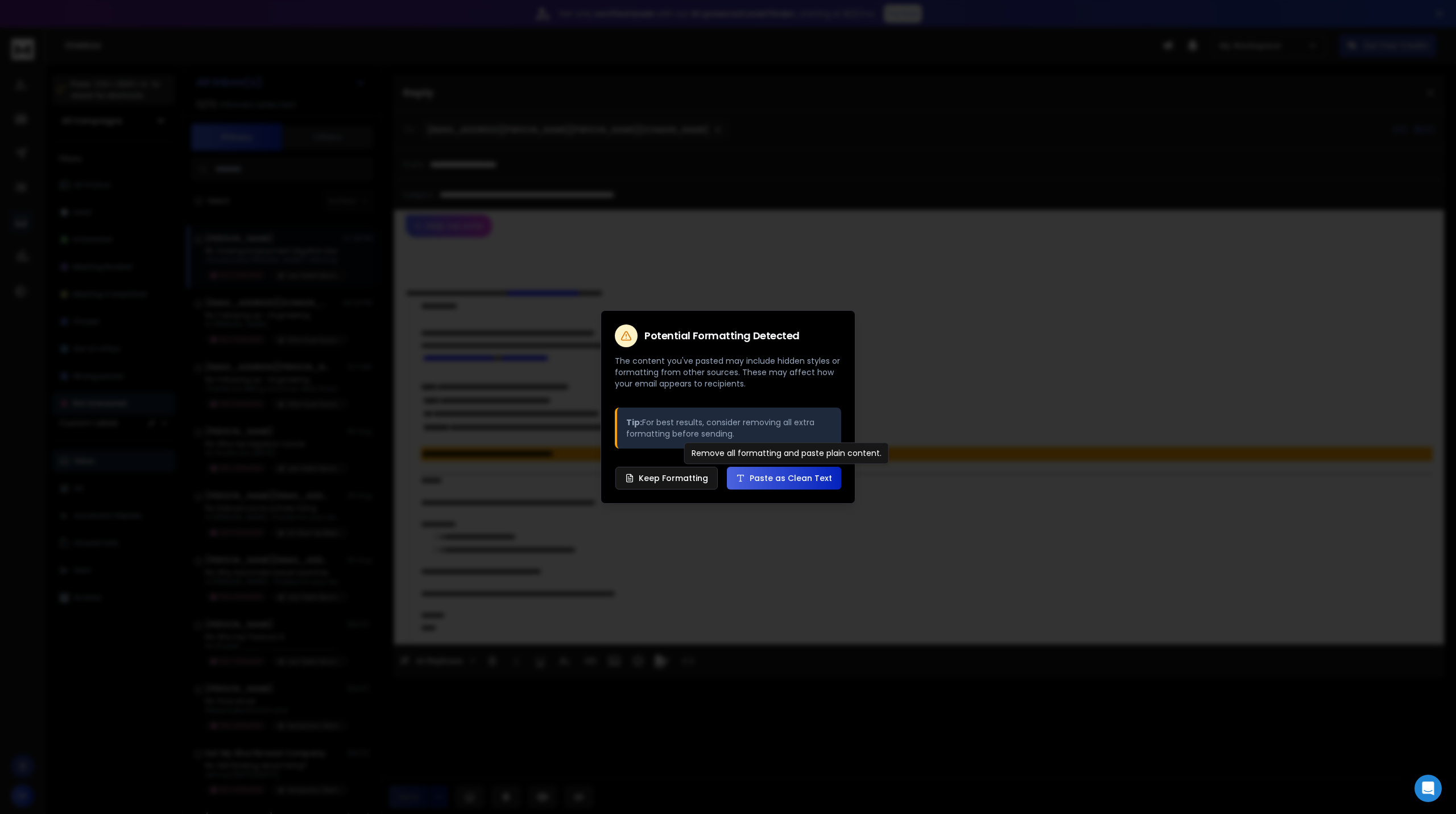
click at [768, 477] on button "Paste as Clean Text" at bounding box center [784, 477] width 115 height 23
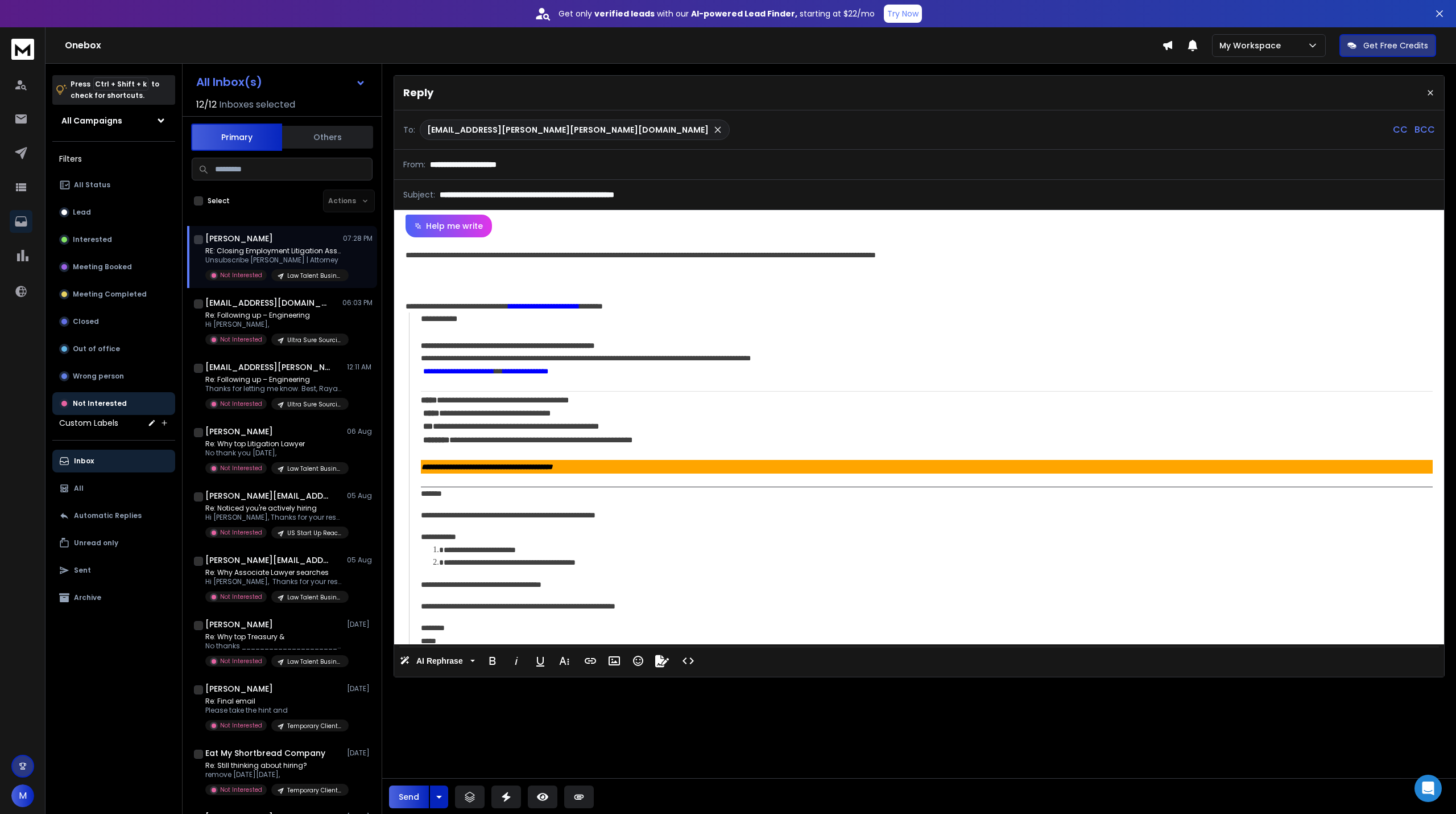
click at [435, 254] on div "**********" at bounding box center [912, 255] width 1013 height 13
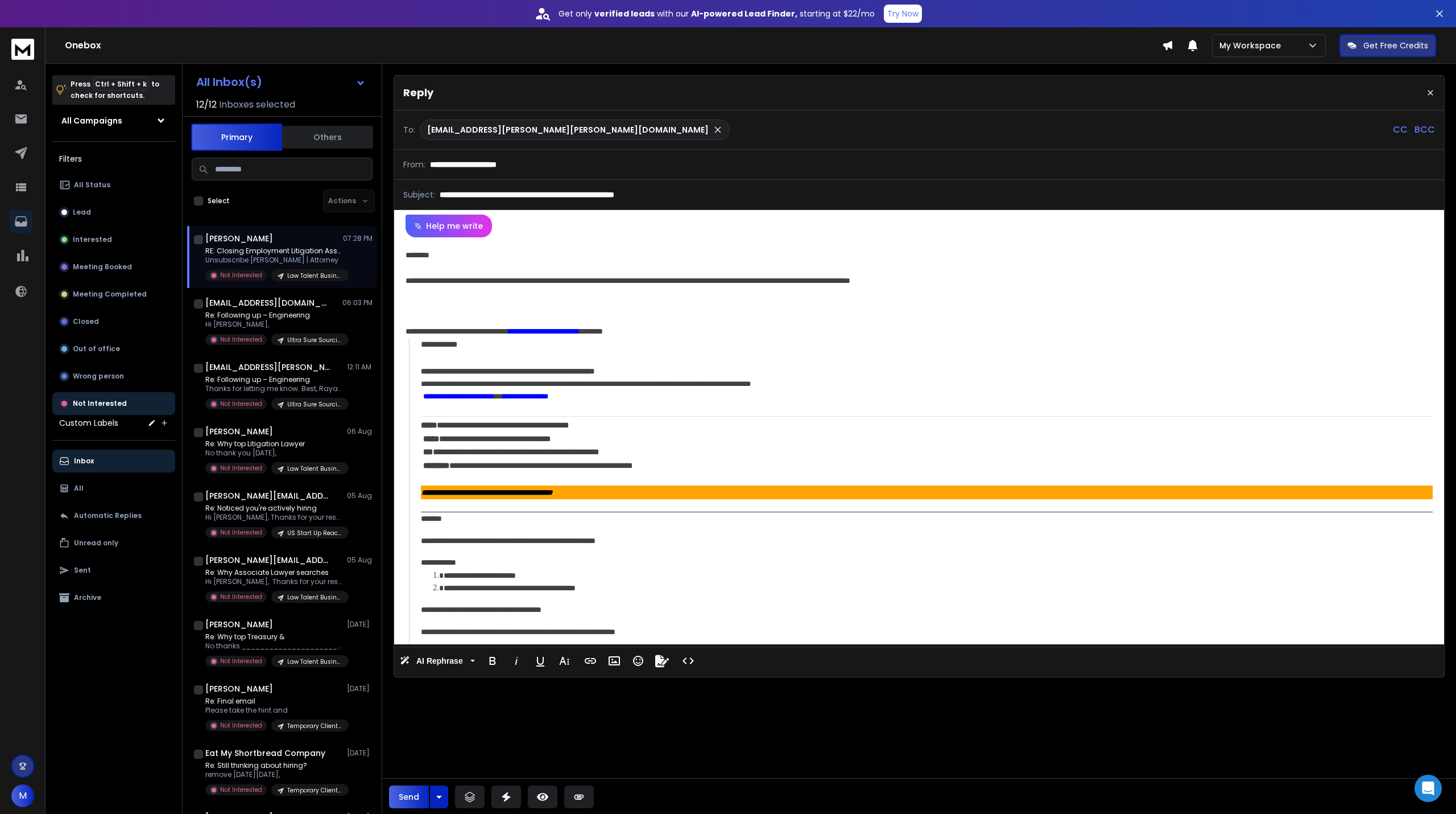
click at [893, 282] on div "**********" at bounding box center [912, 268] width 1013 height 38
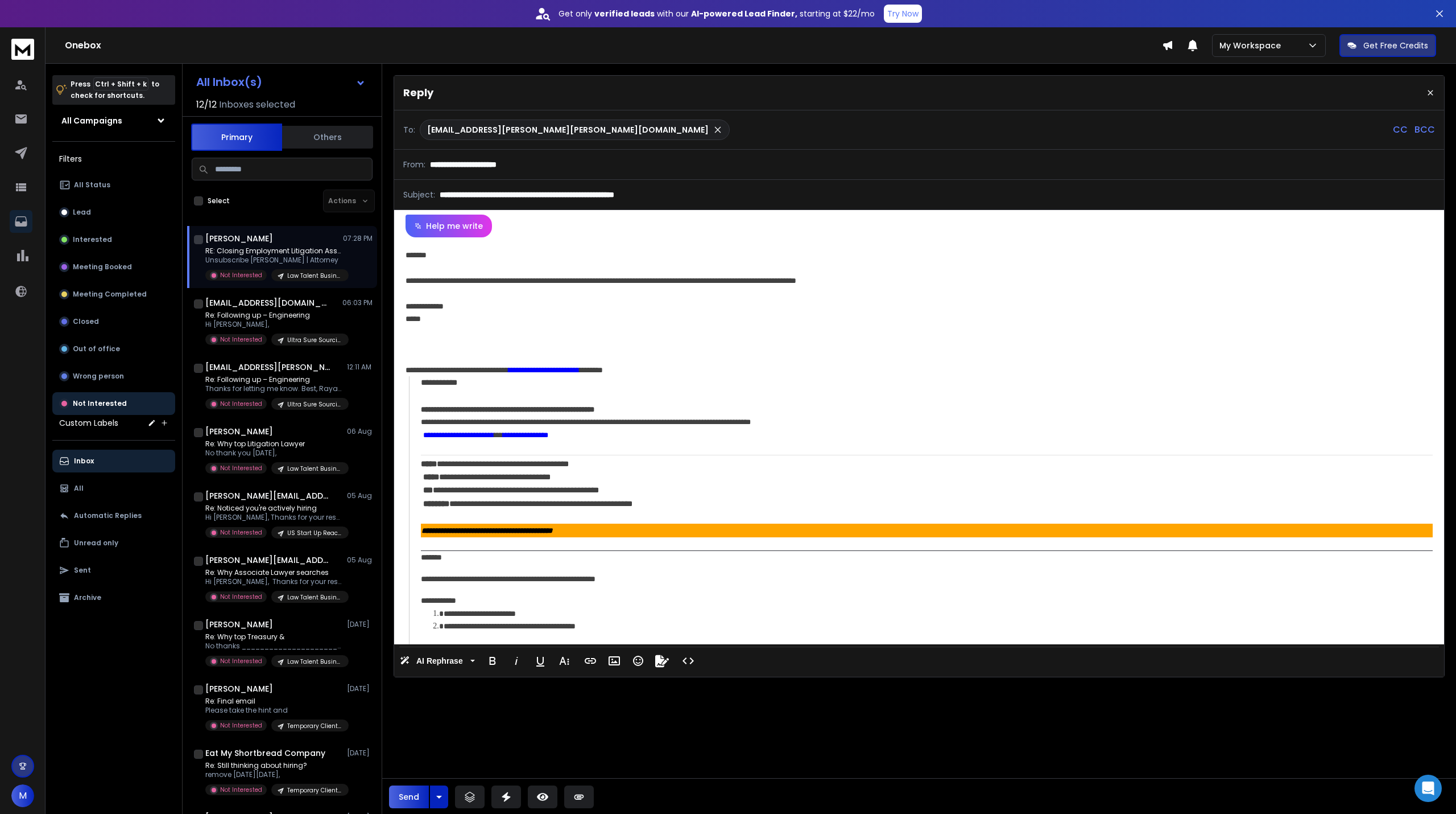
click at [446, 194] on input "**********" at bounding box center [938, 194] width 995 height 11
type input "**********"
click at [406, 793] on button "Send" at bounding box center [408, 797] width 40 height 23
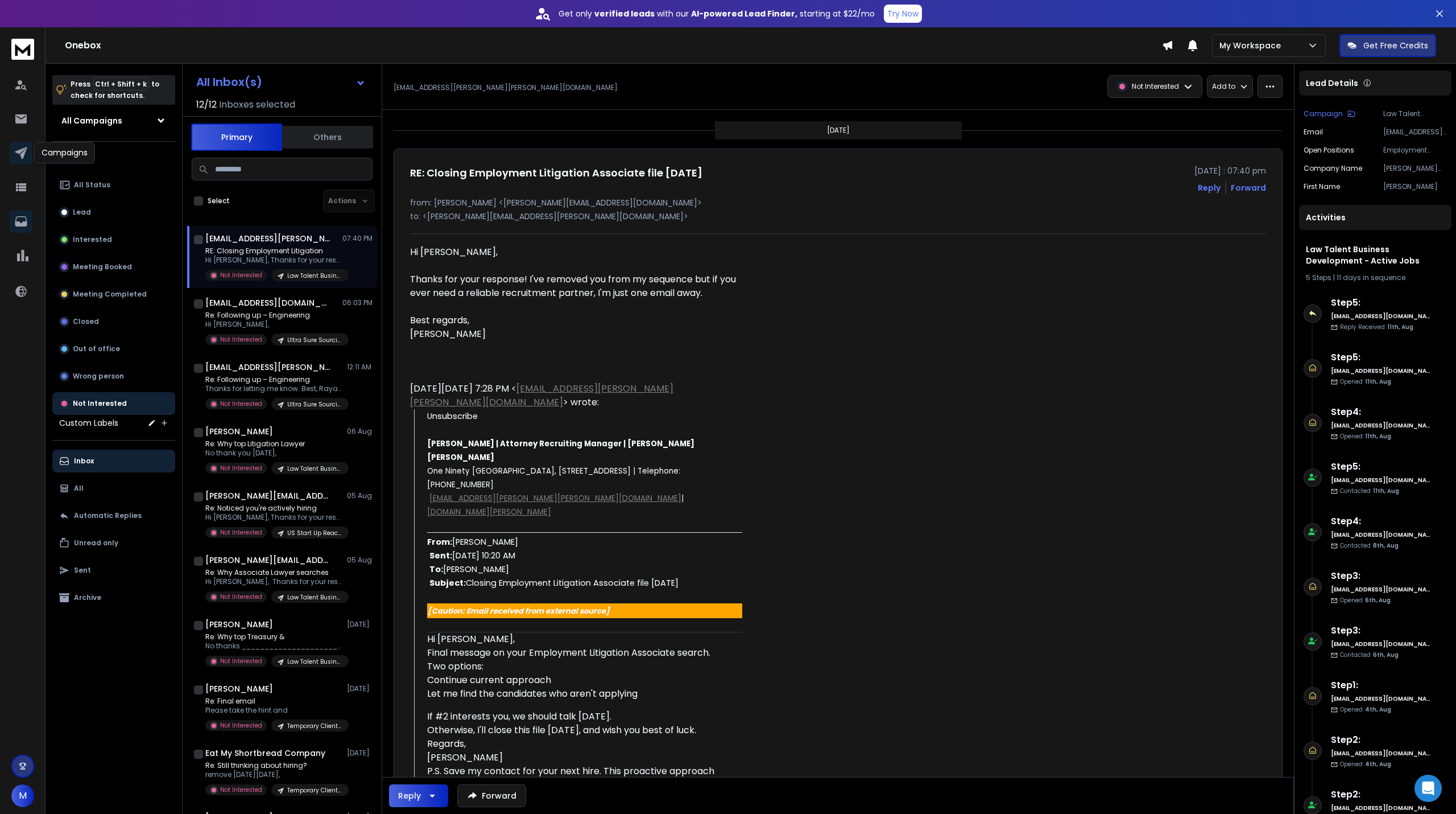
click at [13, 152] on link at bounding box center [21, 153] width 23 height 23
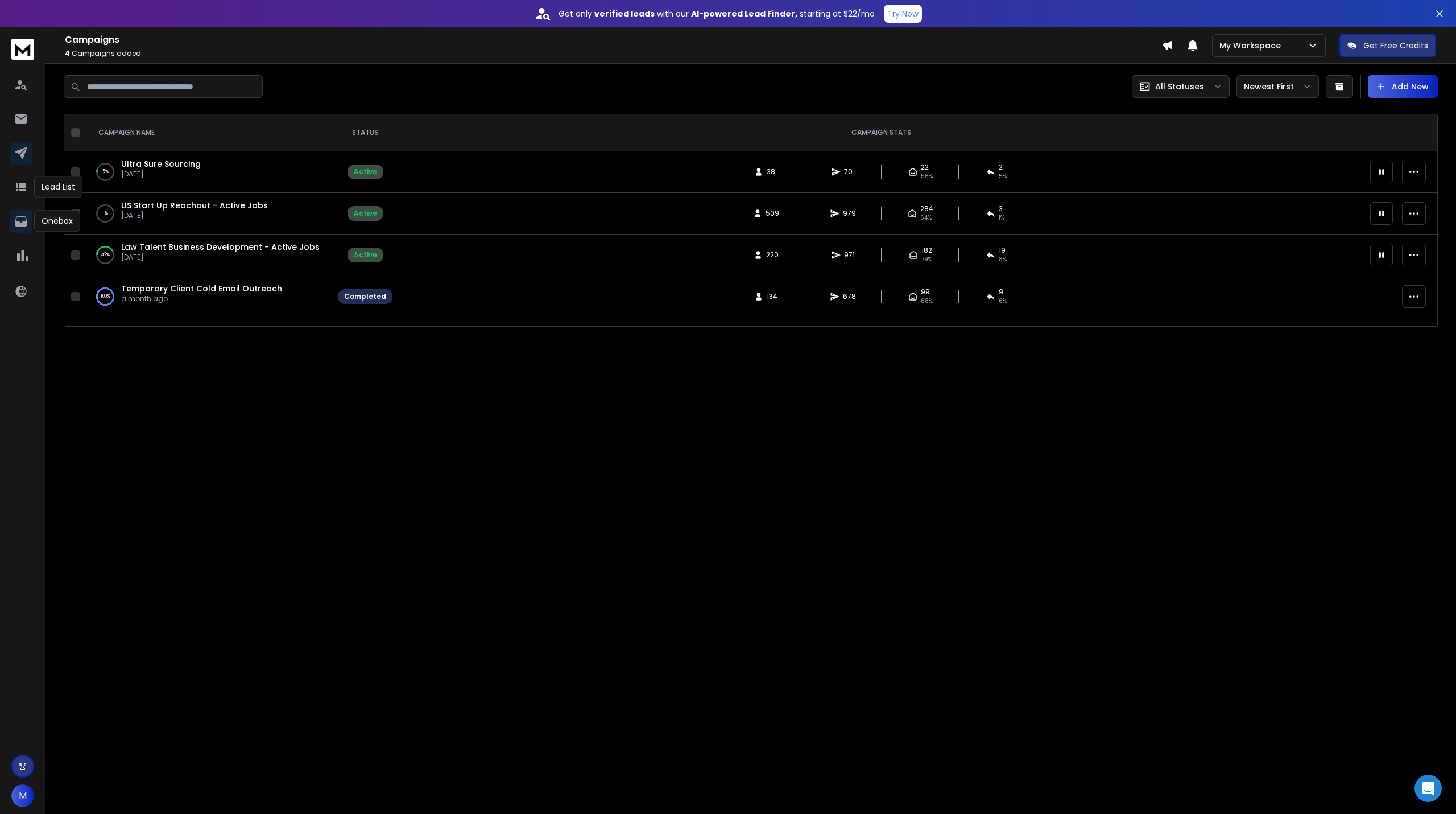
click at [17, 217] on icon at bounding box center [21, 221] width 12 height 10
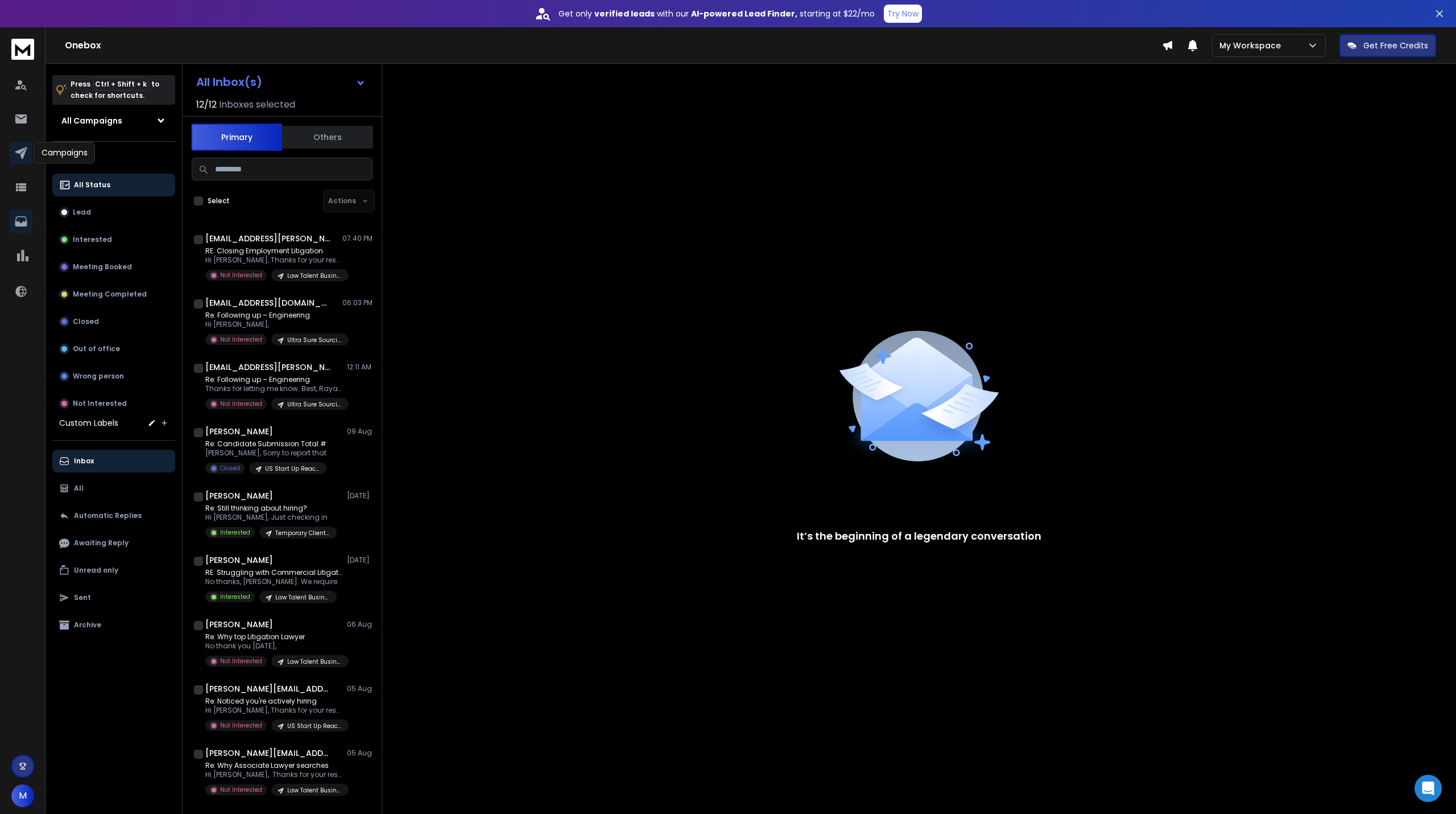
click at [24, 152] on icon at bounding box center [21, 153] width 12 height 12
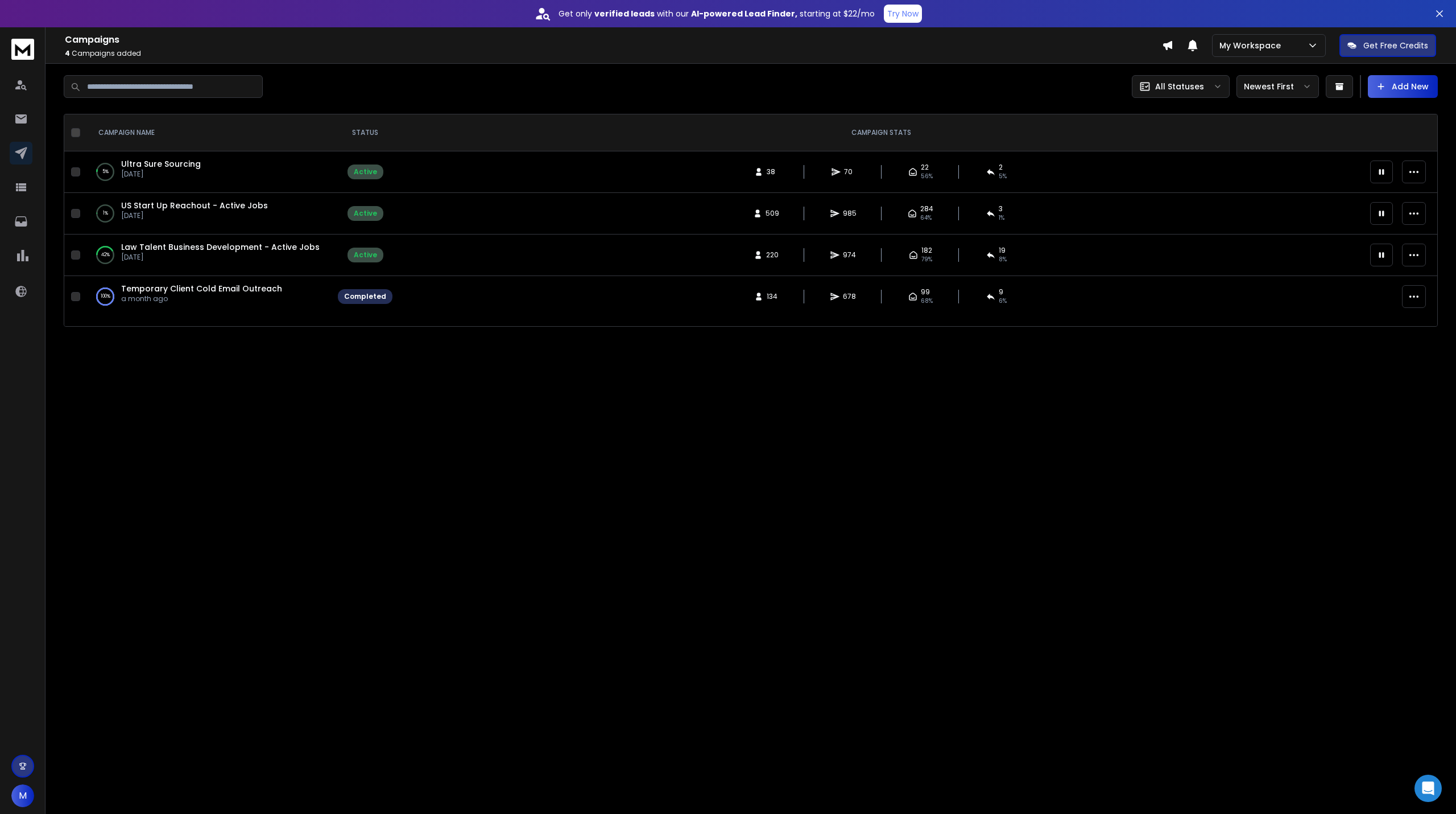
click at [679, 251] on div "220 974 182 79 % 19 8 %" at bounding box center [881, 254] width 950 height 18
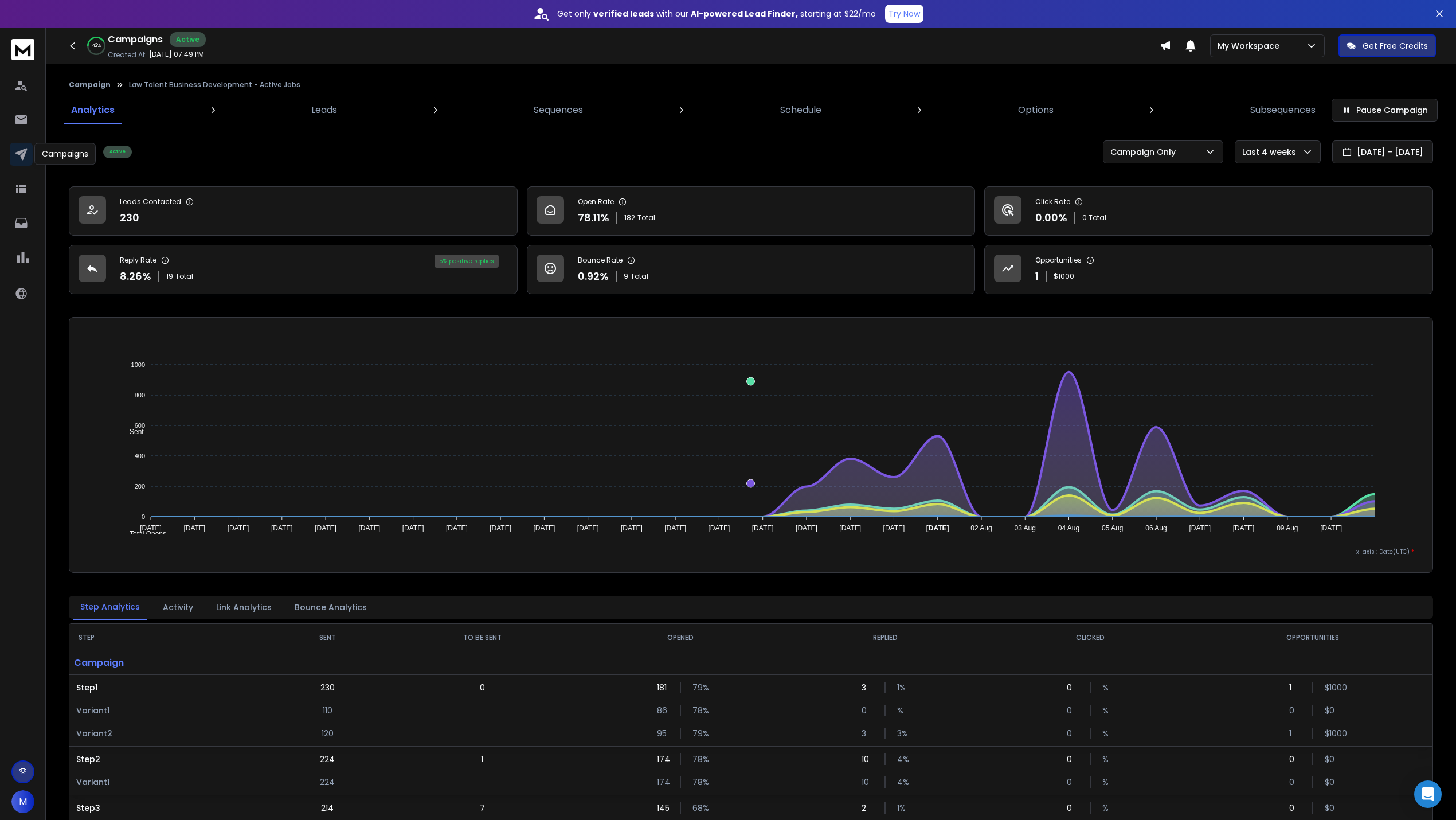
click at [24, 157] on icon at bounding box center [21, 154] width 14 height 14
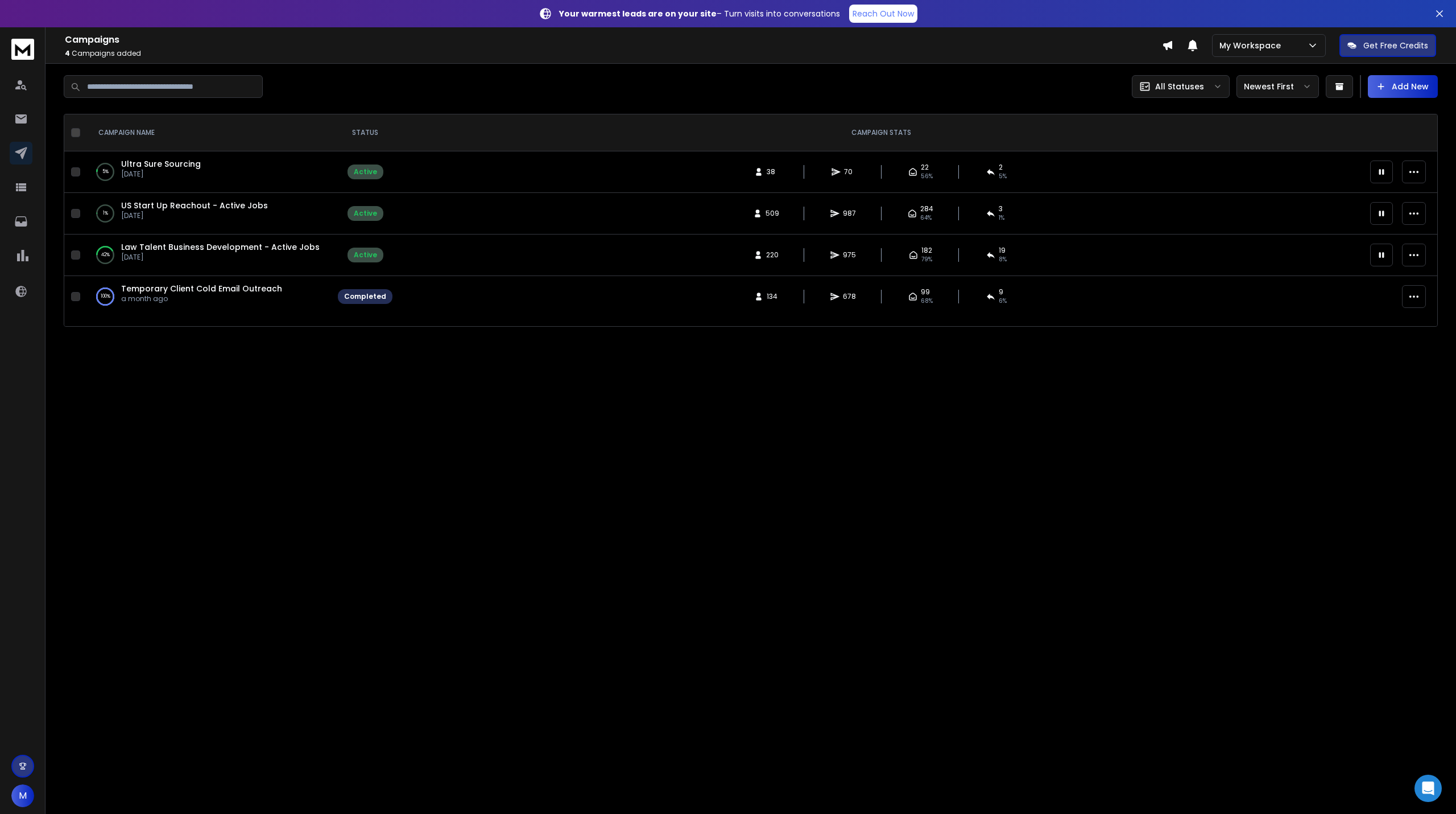
click at [509, 174] on div "38 70 22 56 % 2 5 %" at bounding box center [881, 171] width 950 height 18
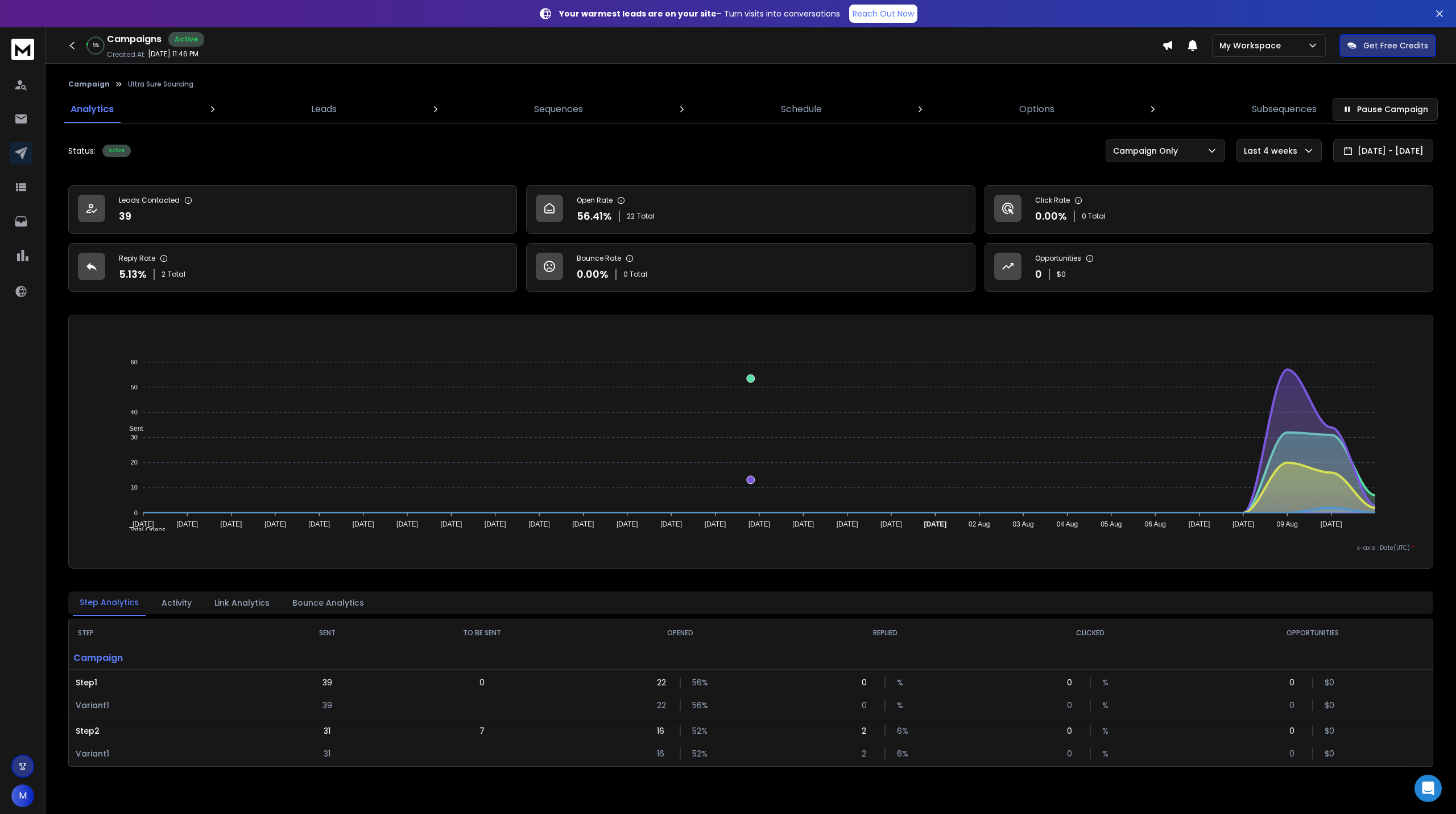
click at [173, 603] on button "Activity" at bounding box center [176, 603] width 43 height 25
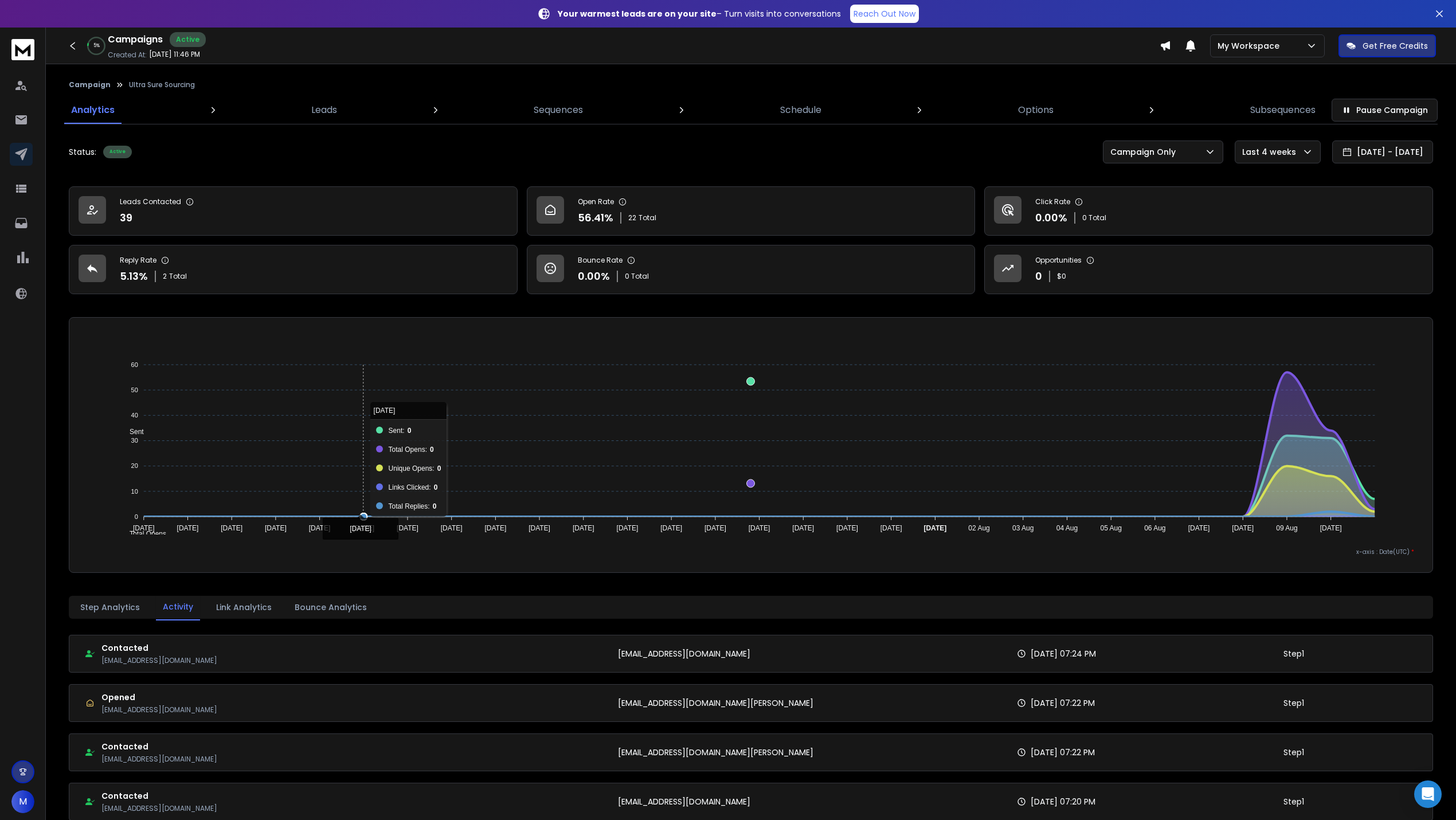
scroll to position [306, 0]
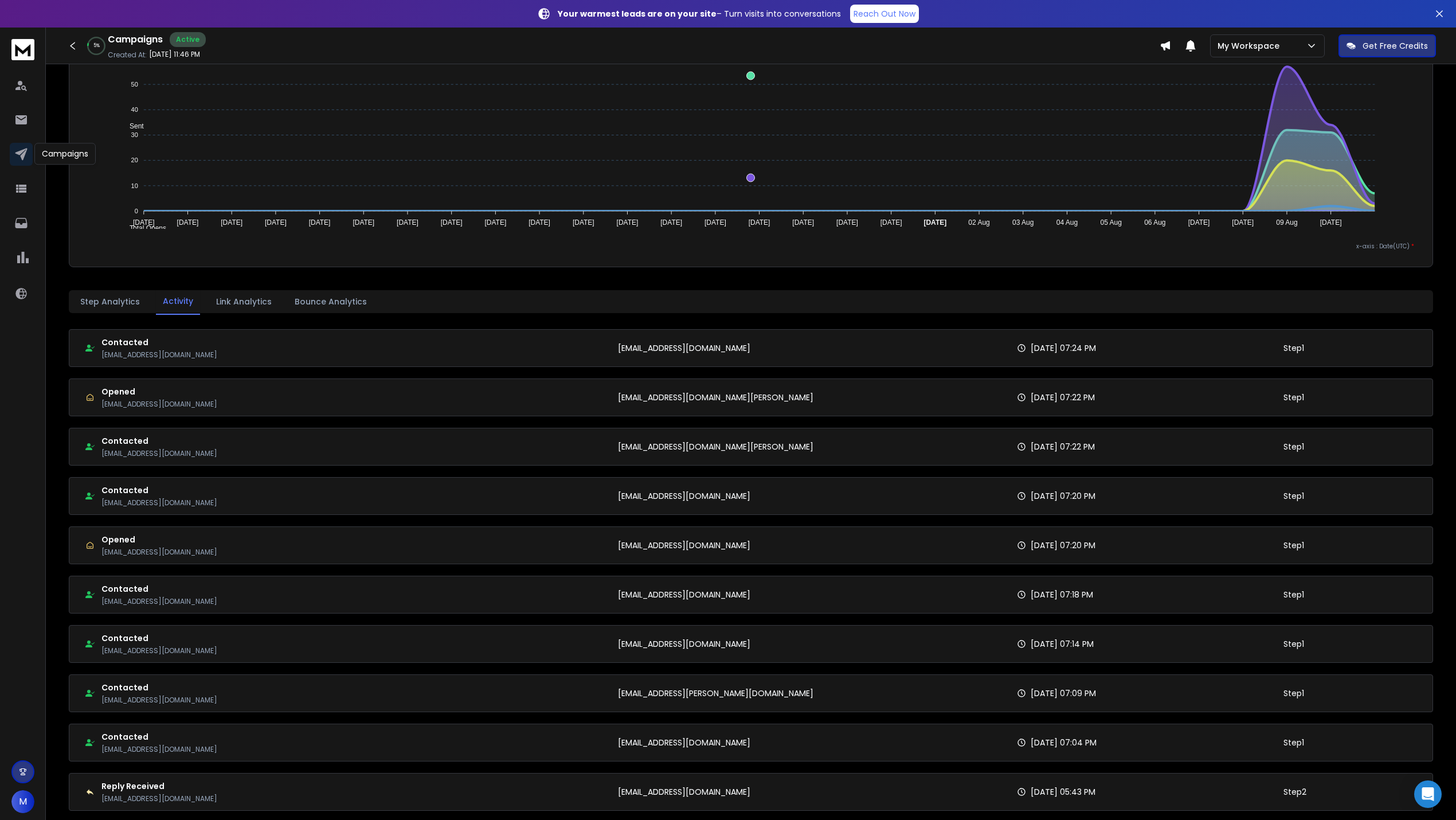
click at [21, 152] on icon at bounding box center [21, 154] width 12 height 12
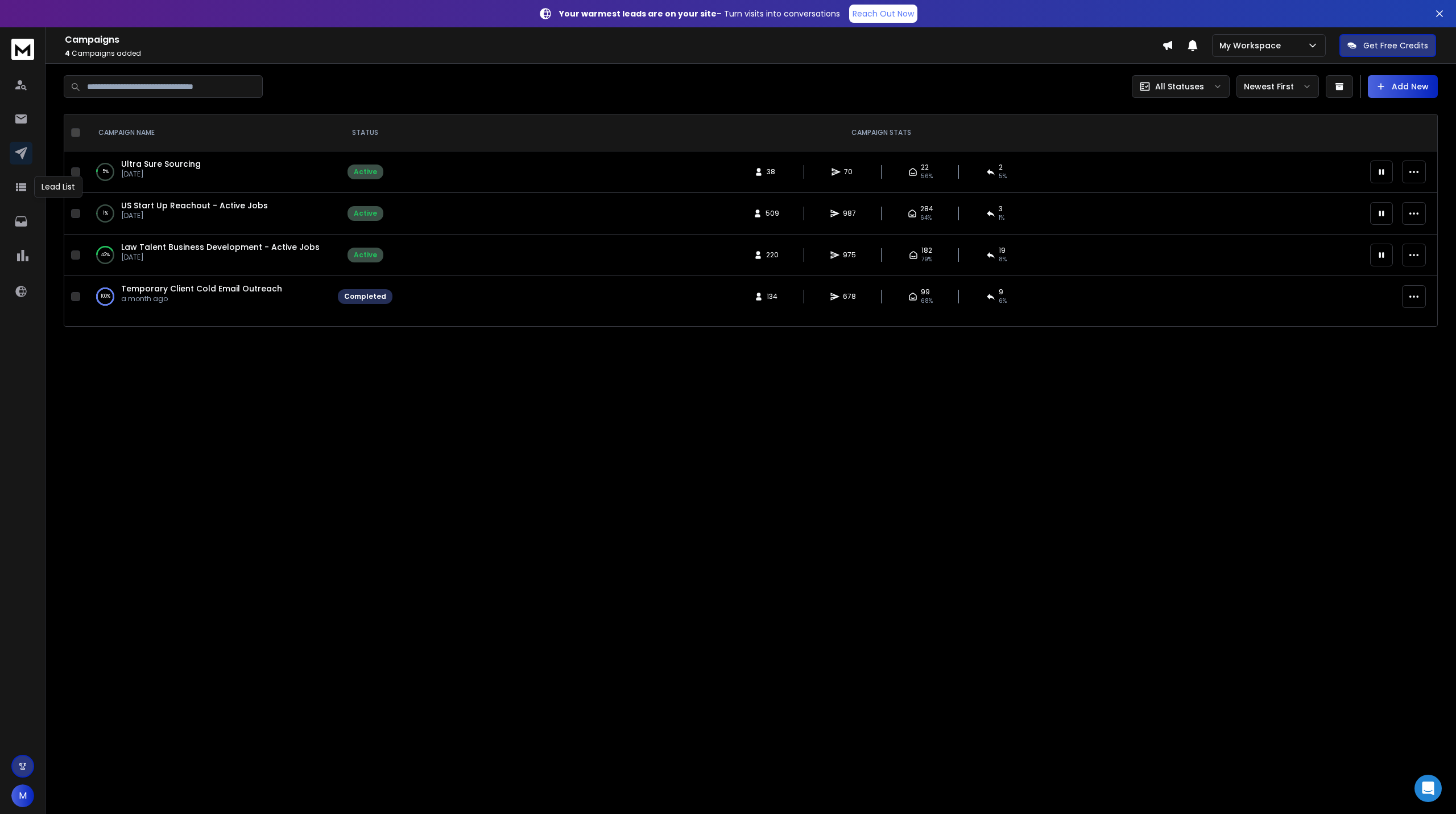
click at [25, 204] on div at bounding box center [22, 190] width 26 height 234
click at [21, 219] on icon at bounding box center [21, 220] width 13 height 13
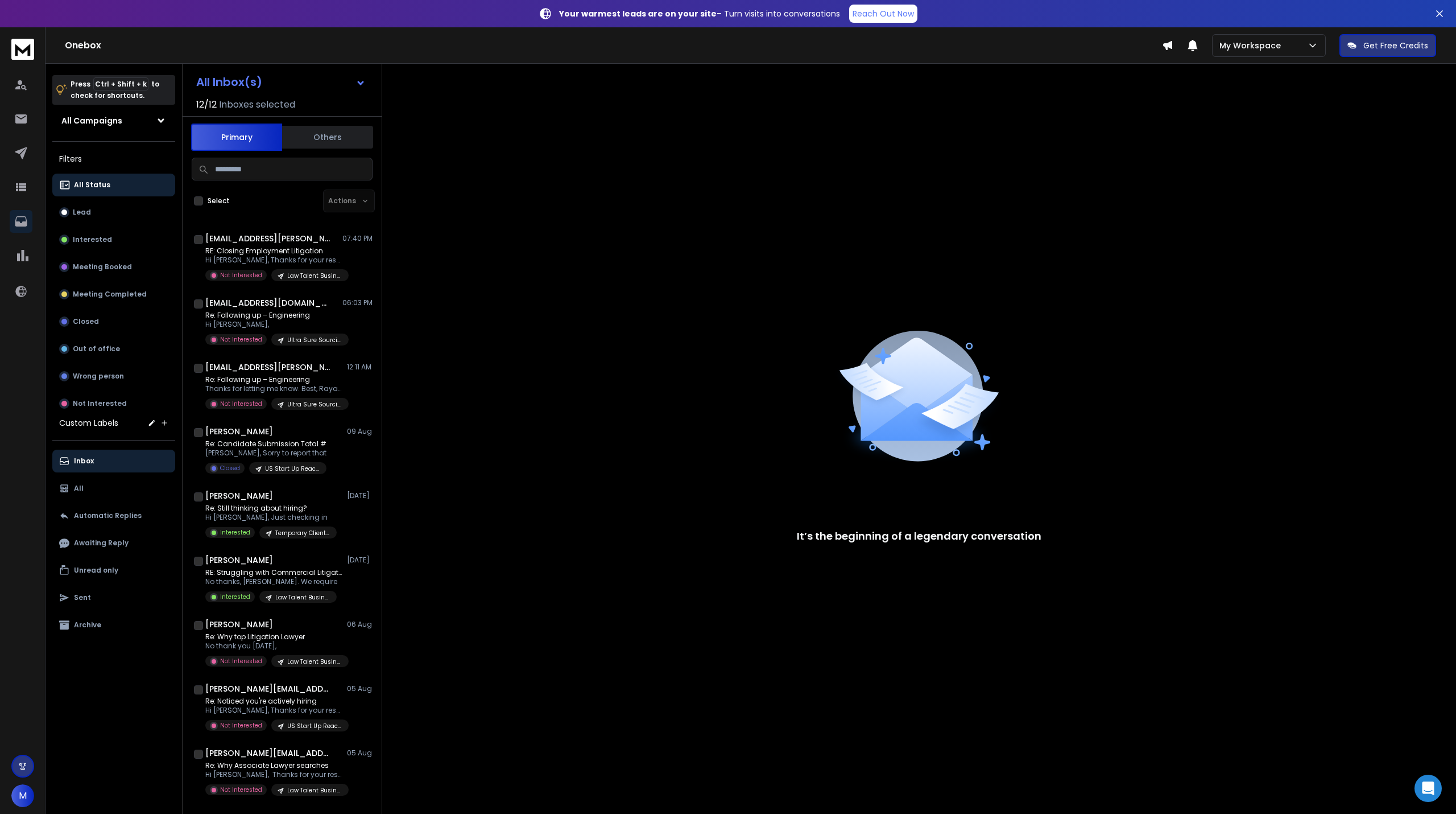
click at [330, 141] on button "Others" at bounding box center [327, 138] width 91 height 25
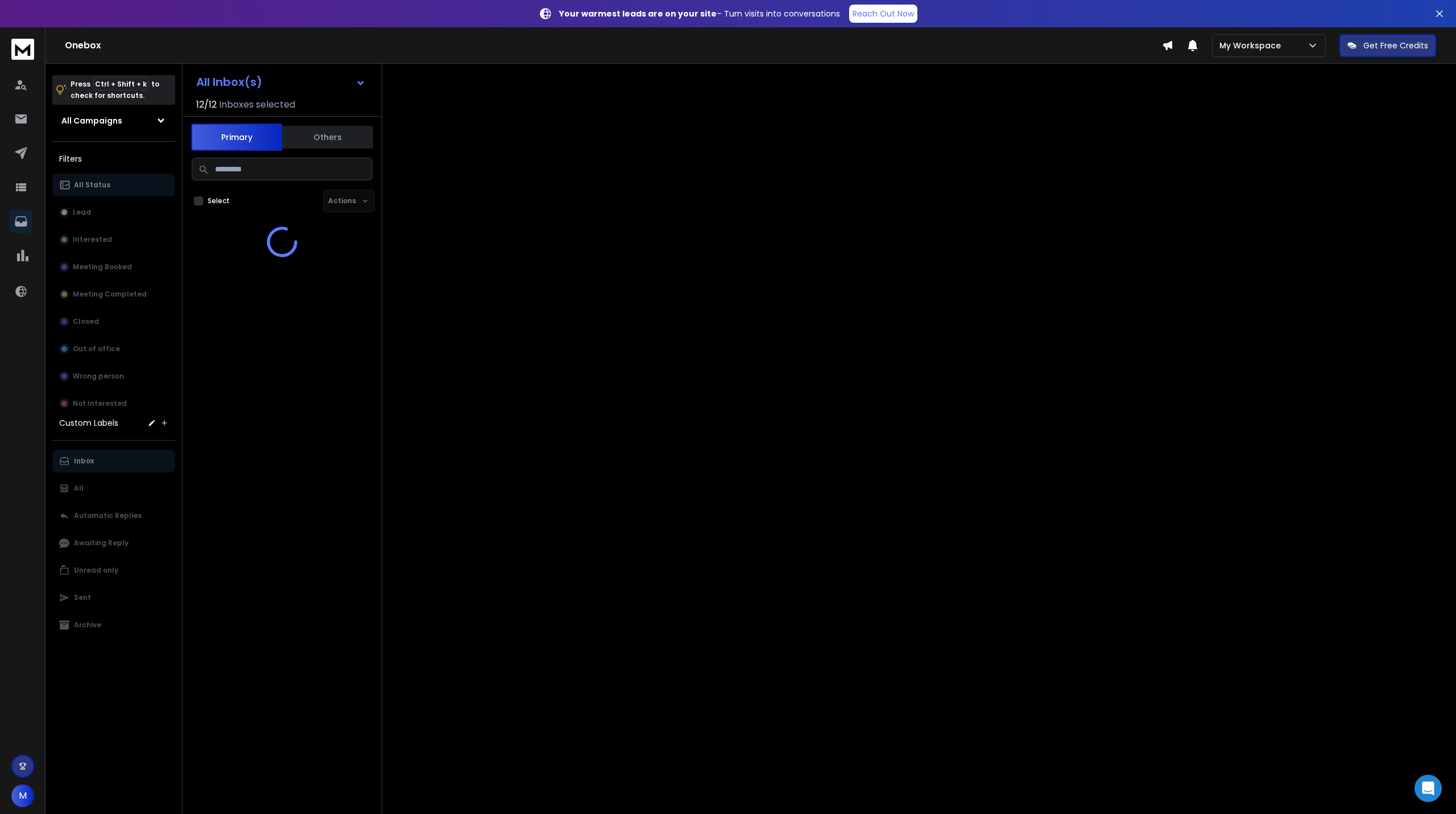
click at [225, 138] on button "Primary" at bounding box center [236, 137] width 91 height 28
click at [17, 145] on link at bounding box center [21, 153] width 23 height 23
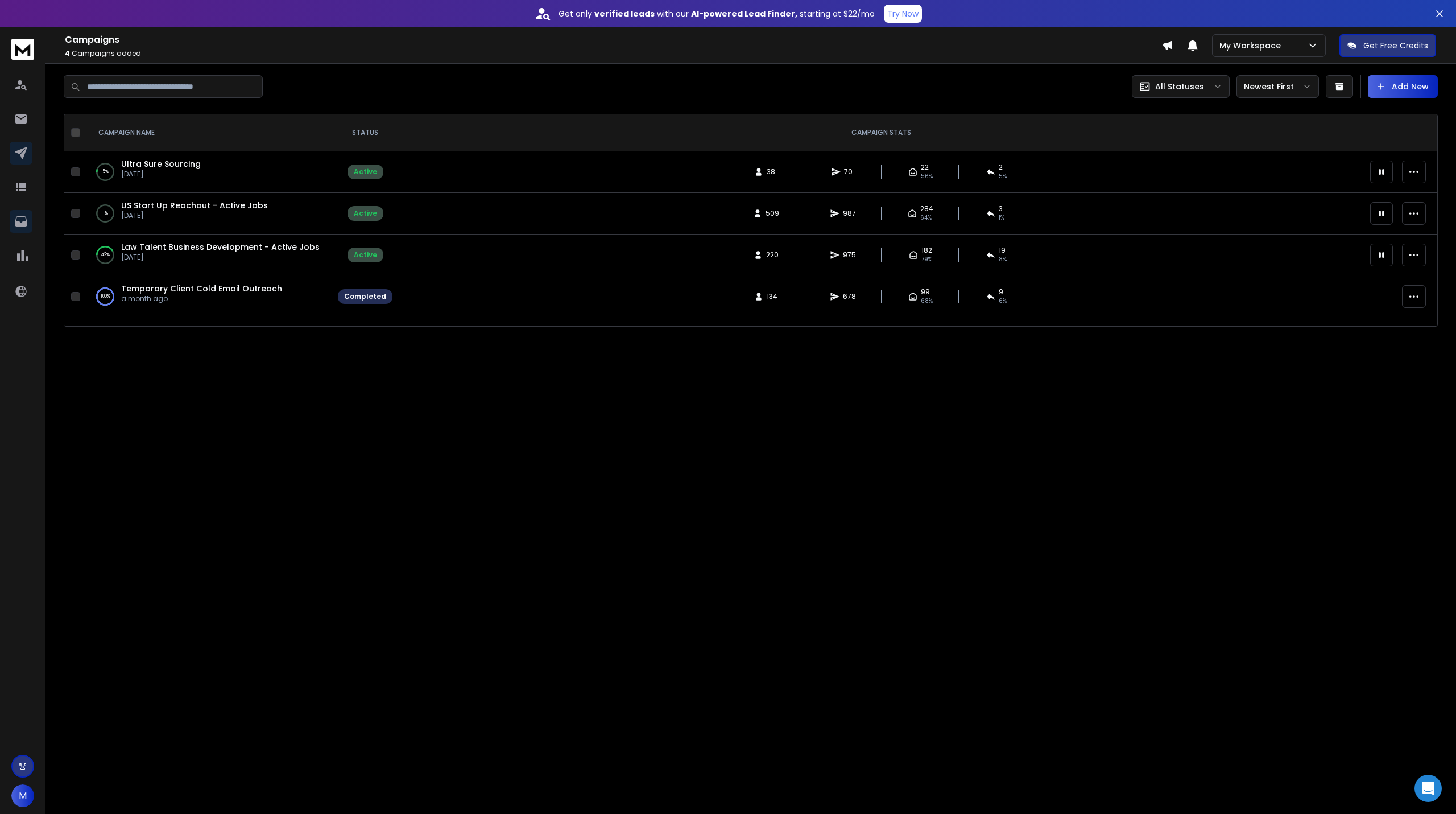
click at [18, 223] on icon at bounding box center [21, 221] width 12 height 10
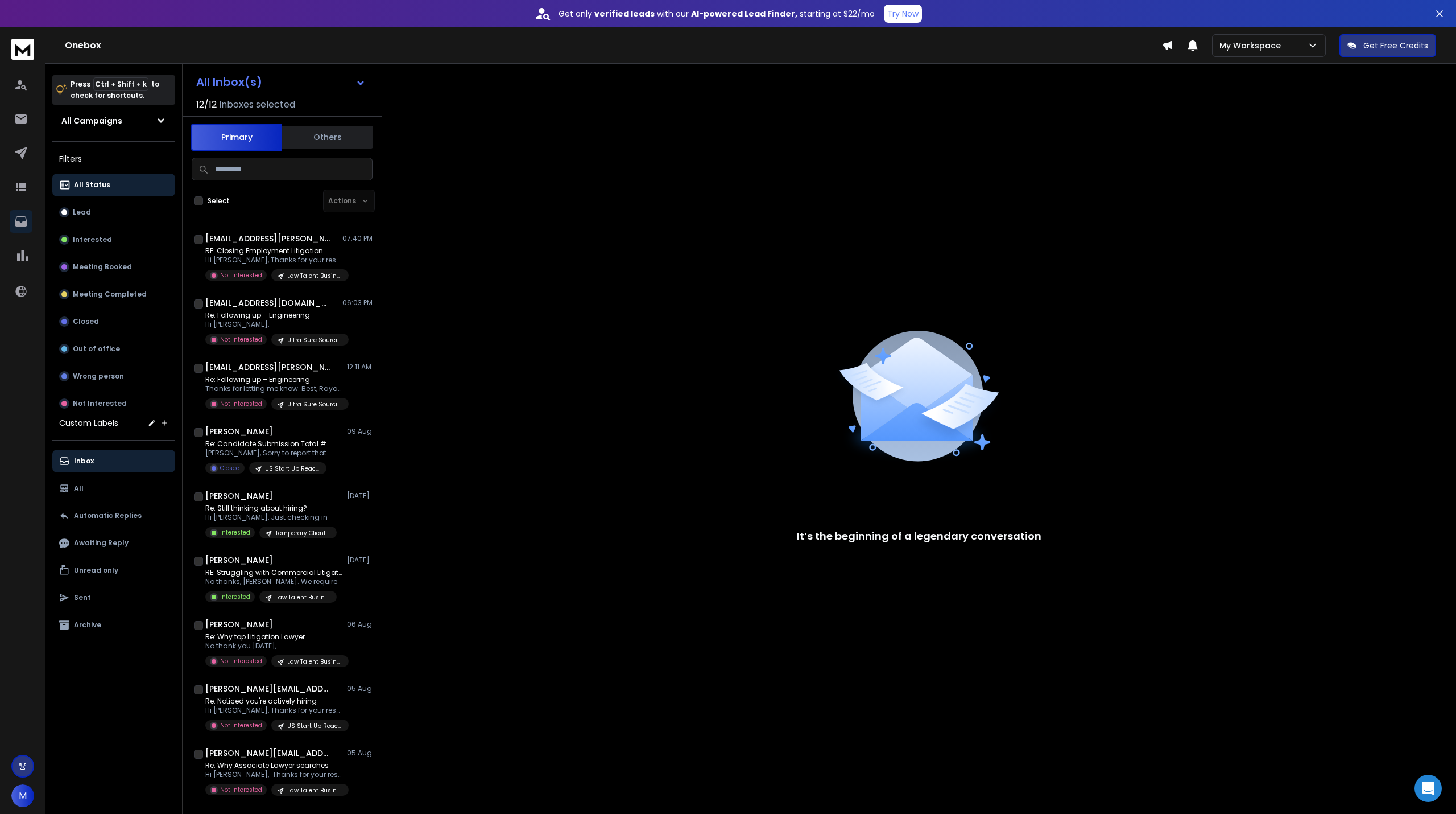
click at [338, 126] on button "Others" at bounding box center [327, 138] width 91 height 25
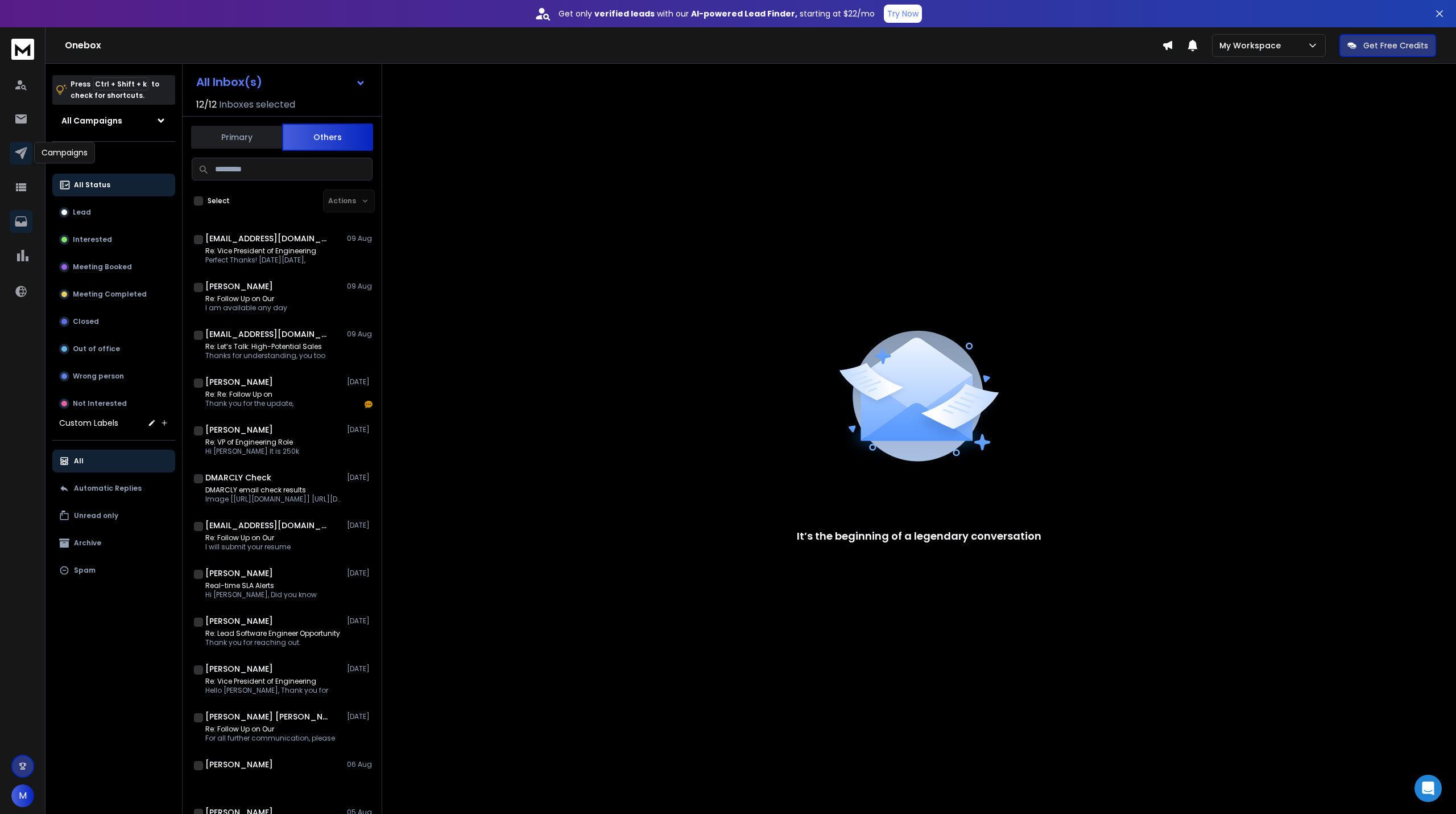
click at [13, 146] on link at bounding box center [21, 153] width 23 height 23
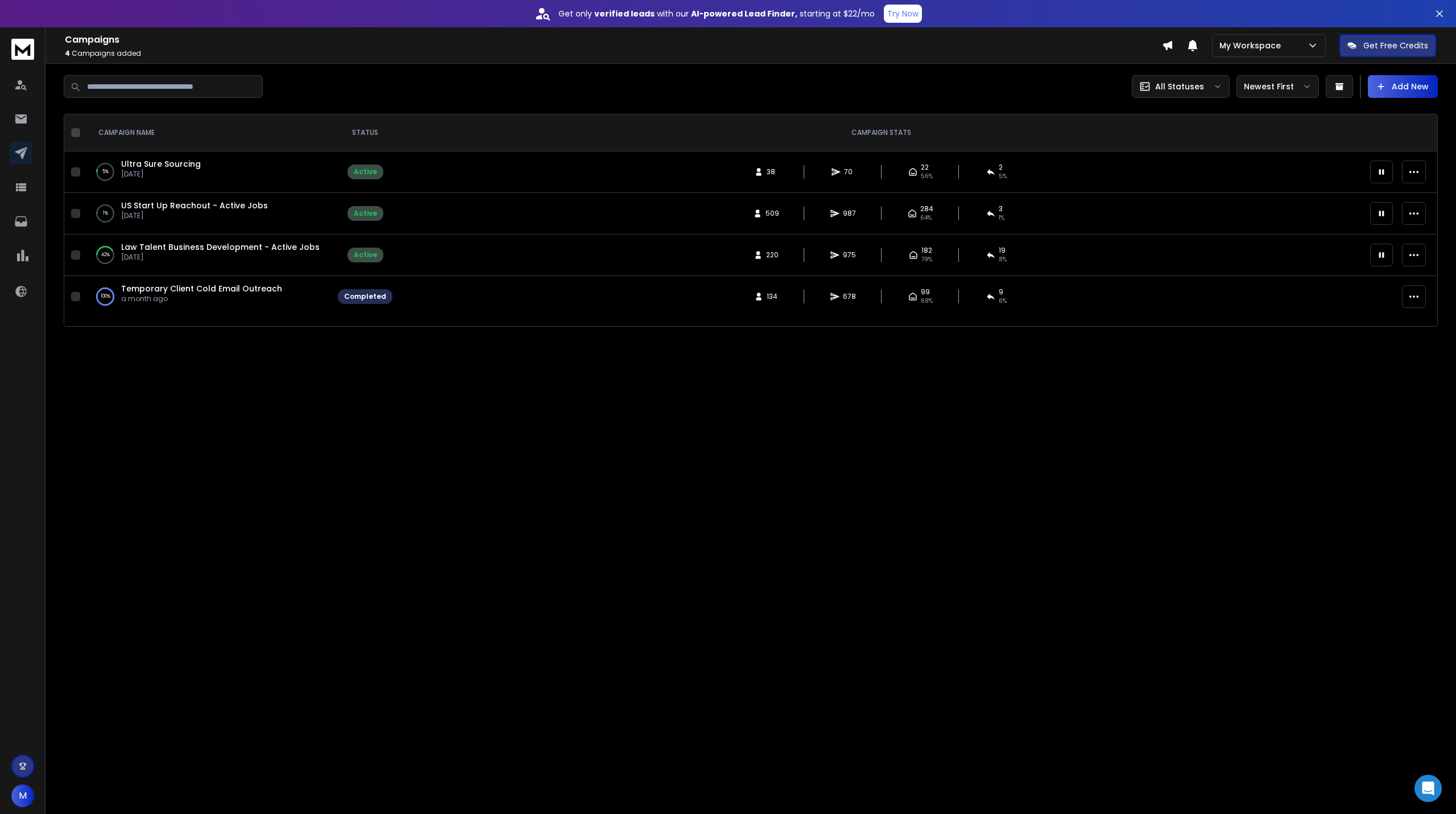
click at [483, 256] on div "220 975 182 79 % 19 8 %" at bounding box center [881, 254] width 950 height 18
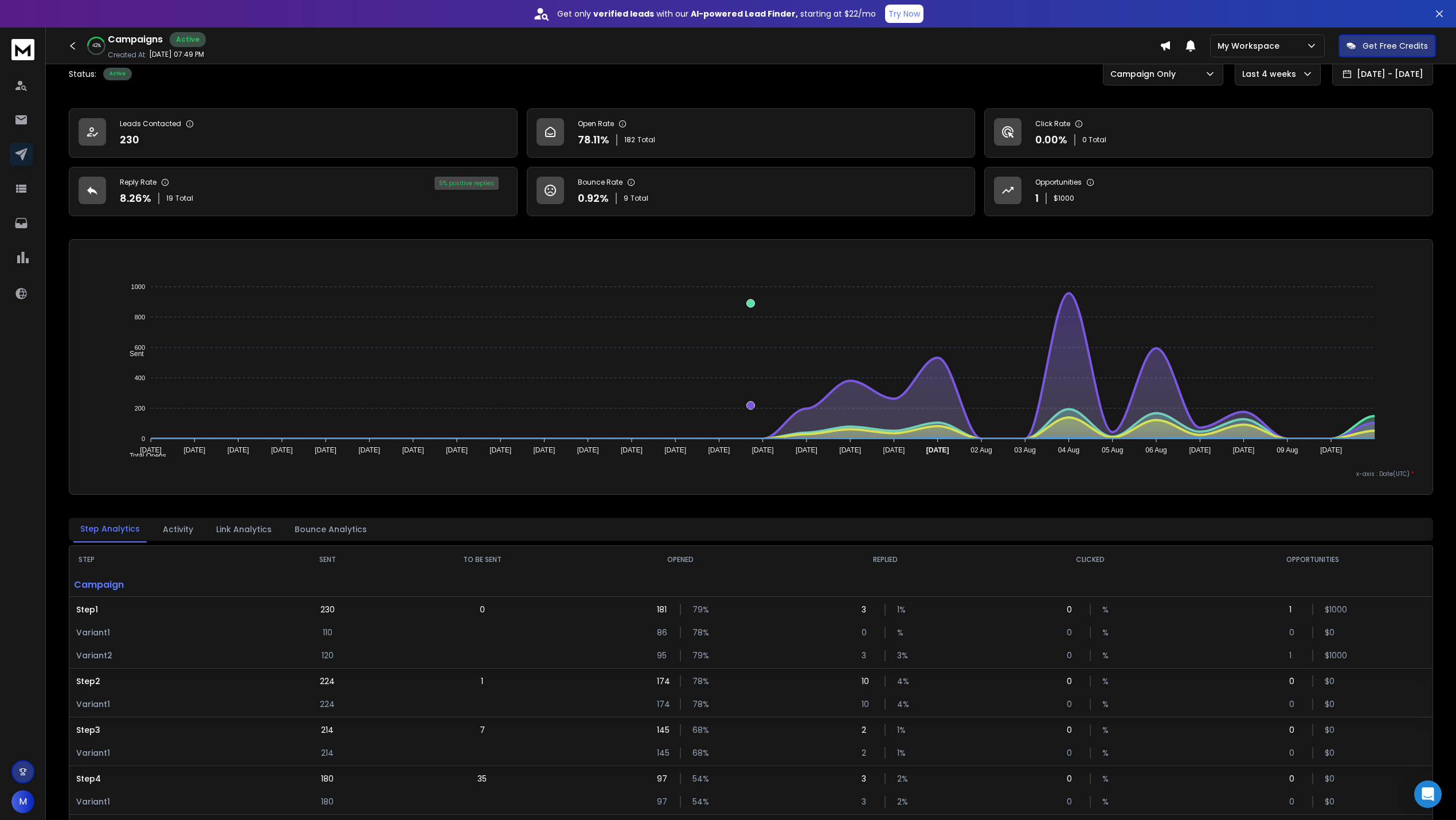
scroll to position [144, 0]
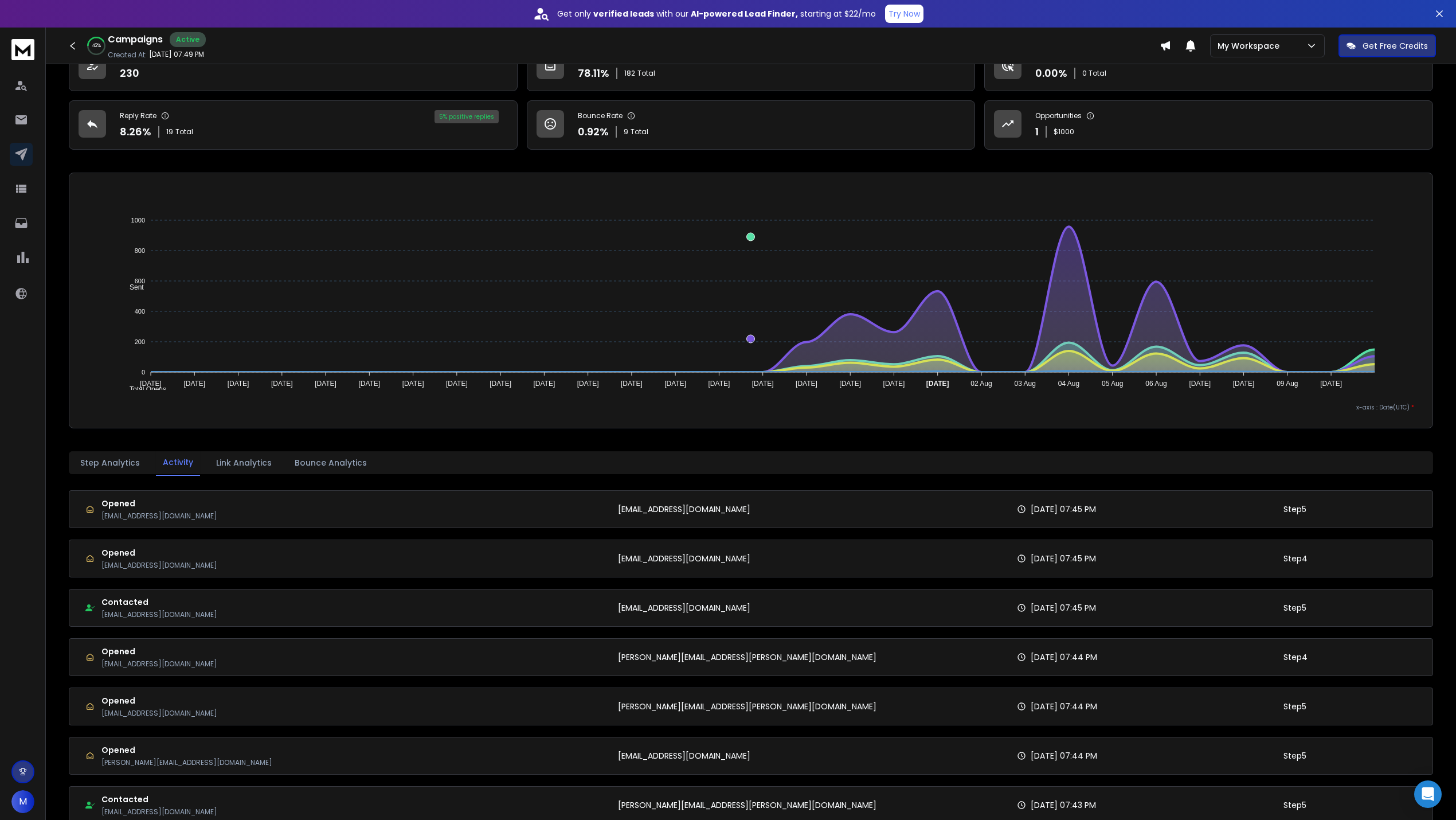
click at [167, 455] on button "Activity" at bounding box center [178, 462] width 44 height 26
click at [26, 216] on icon at bounding box center [21, 222] width 14 height 14
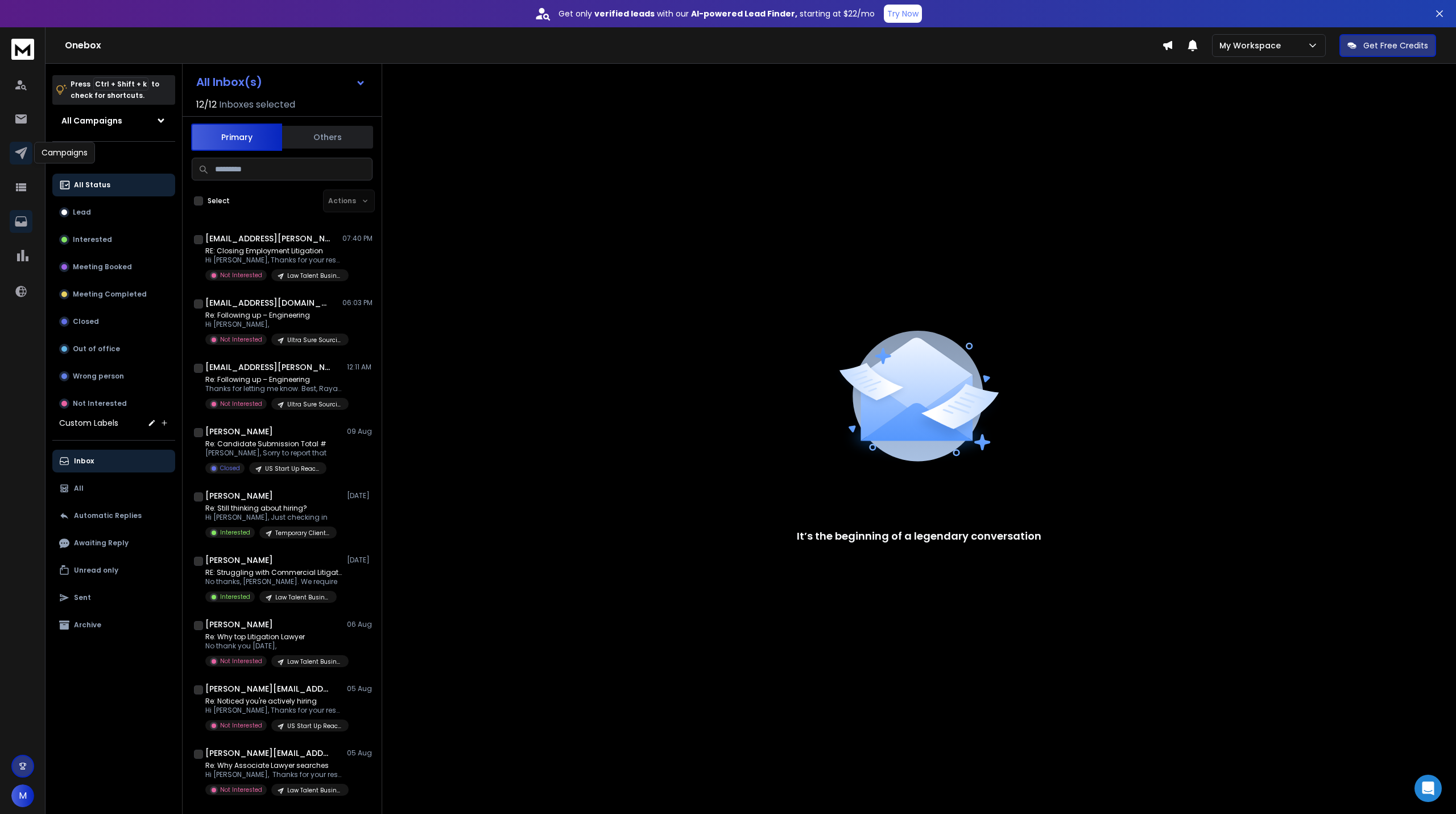
click at [17, 156] on icon at bounding box center [21, 153] width 13 height 13
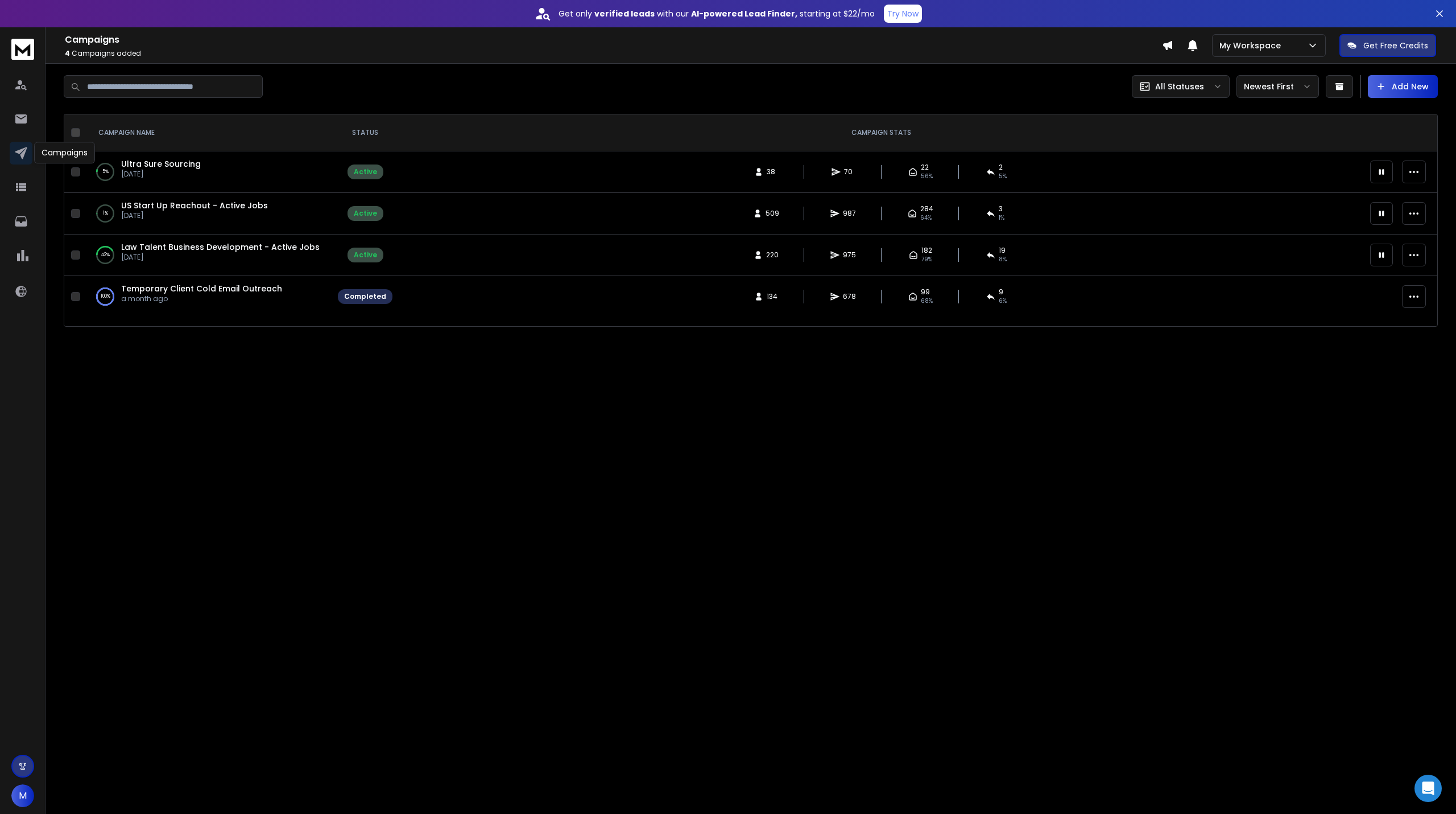
click at [6, 221] on div "M" at bounding box center [23, 423] width 46 height 791
click at [9, 221] on link at bounding box center [21, 221] width 23 height 23
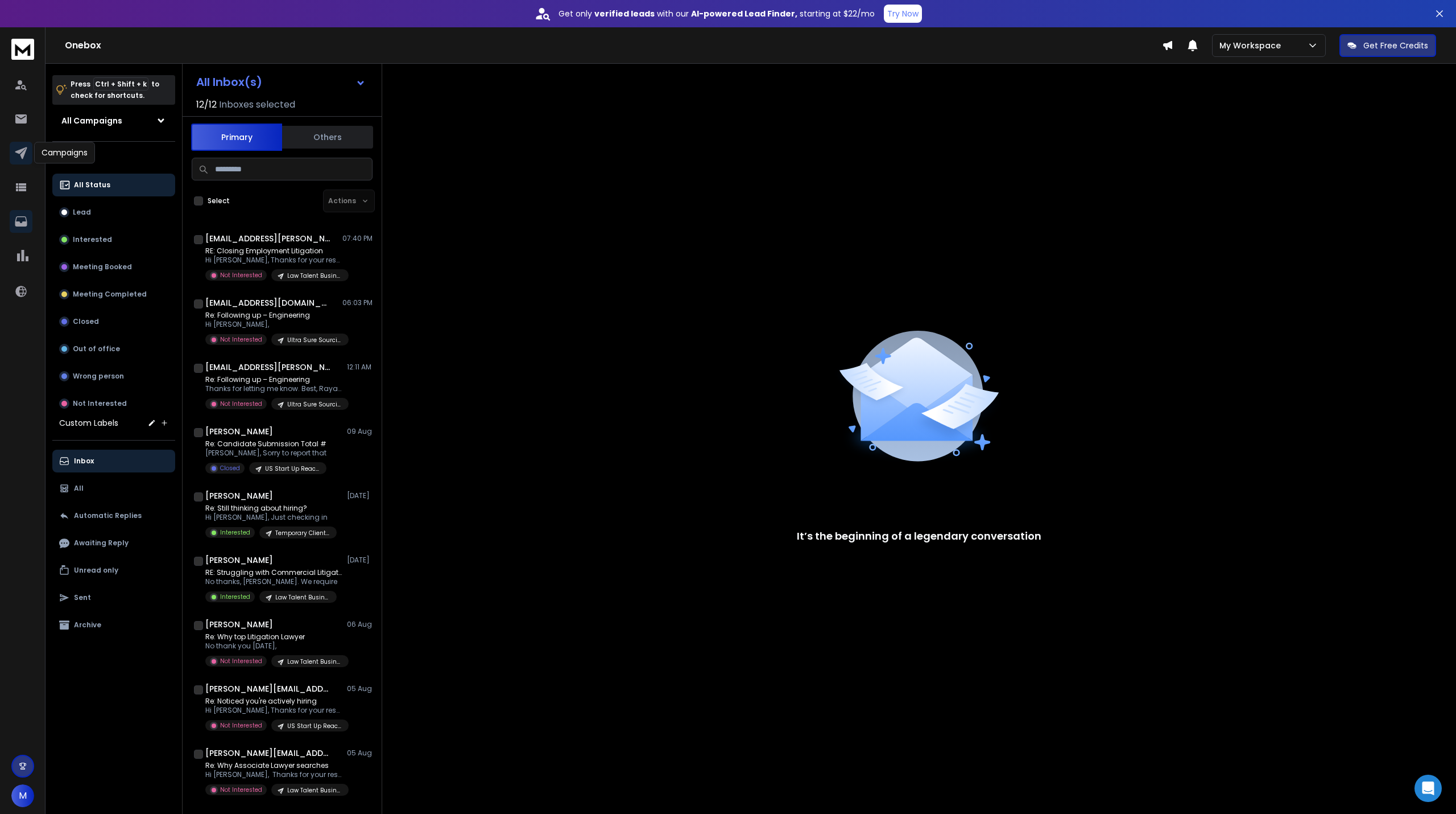
click at [21, 153] on icon at bounding box center [21, 153] width 12 height 12
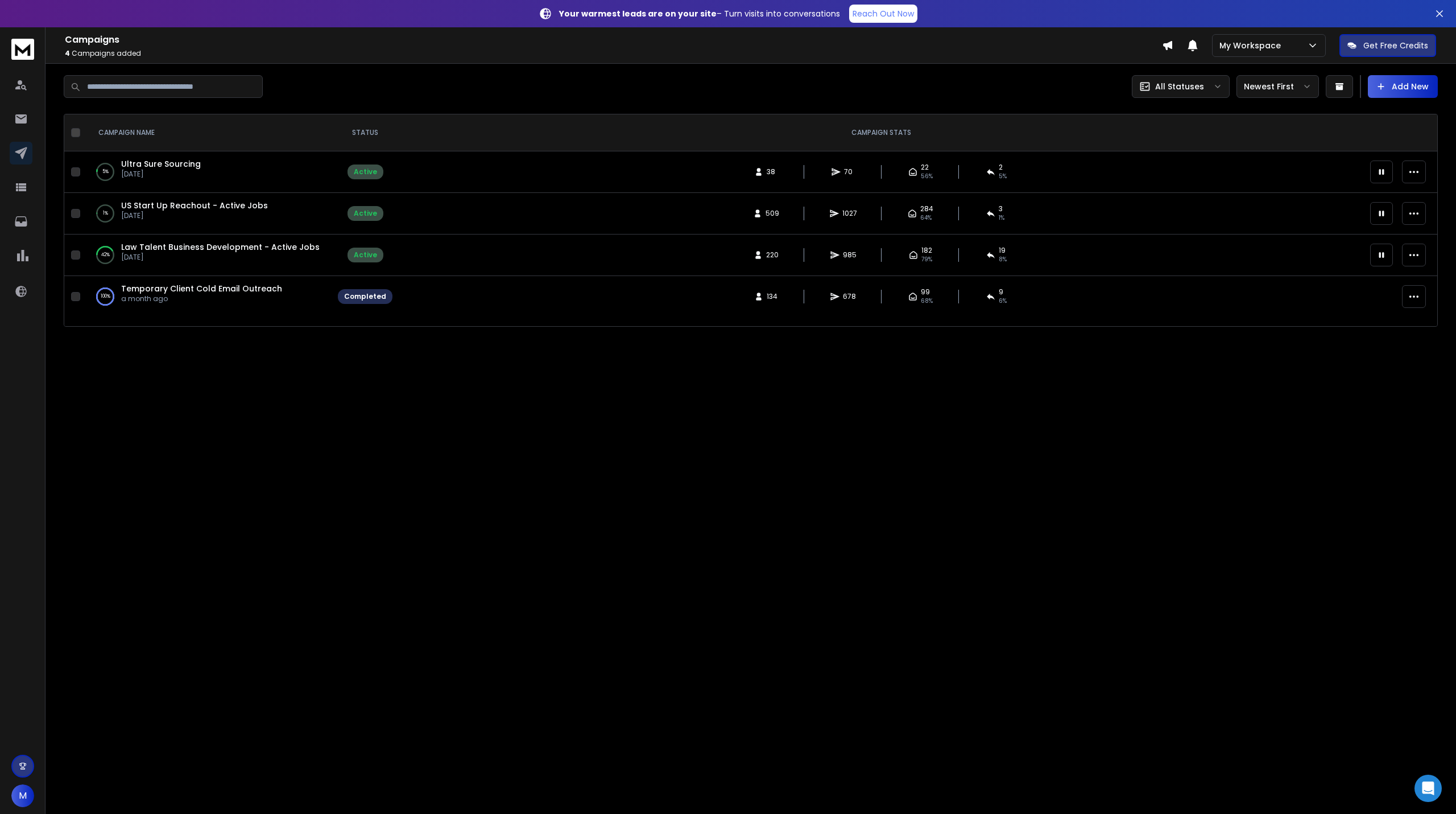
click at [710, 205] on div "509 1027 284 64 % 3 1 %" at bounding box center [881, 213] width 950 height 18
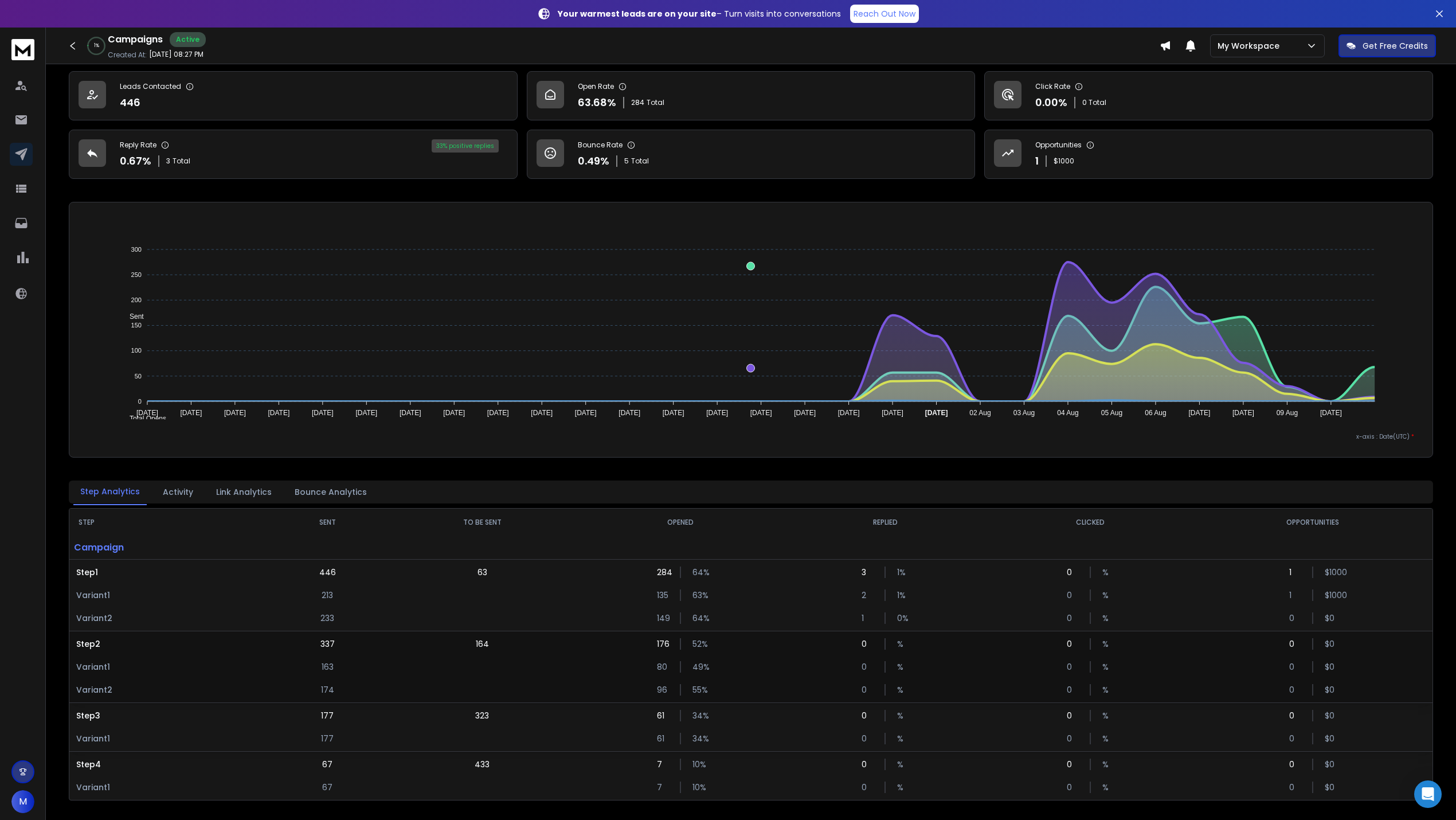
scroll to position [118, 0]
click at [173, 494] on button "Activity" at bounding box center [178, 490] width 44 height 25
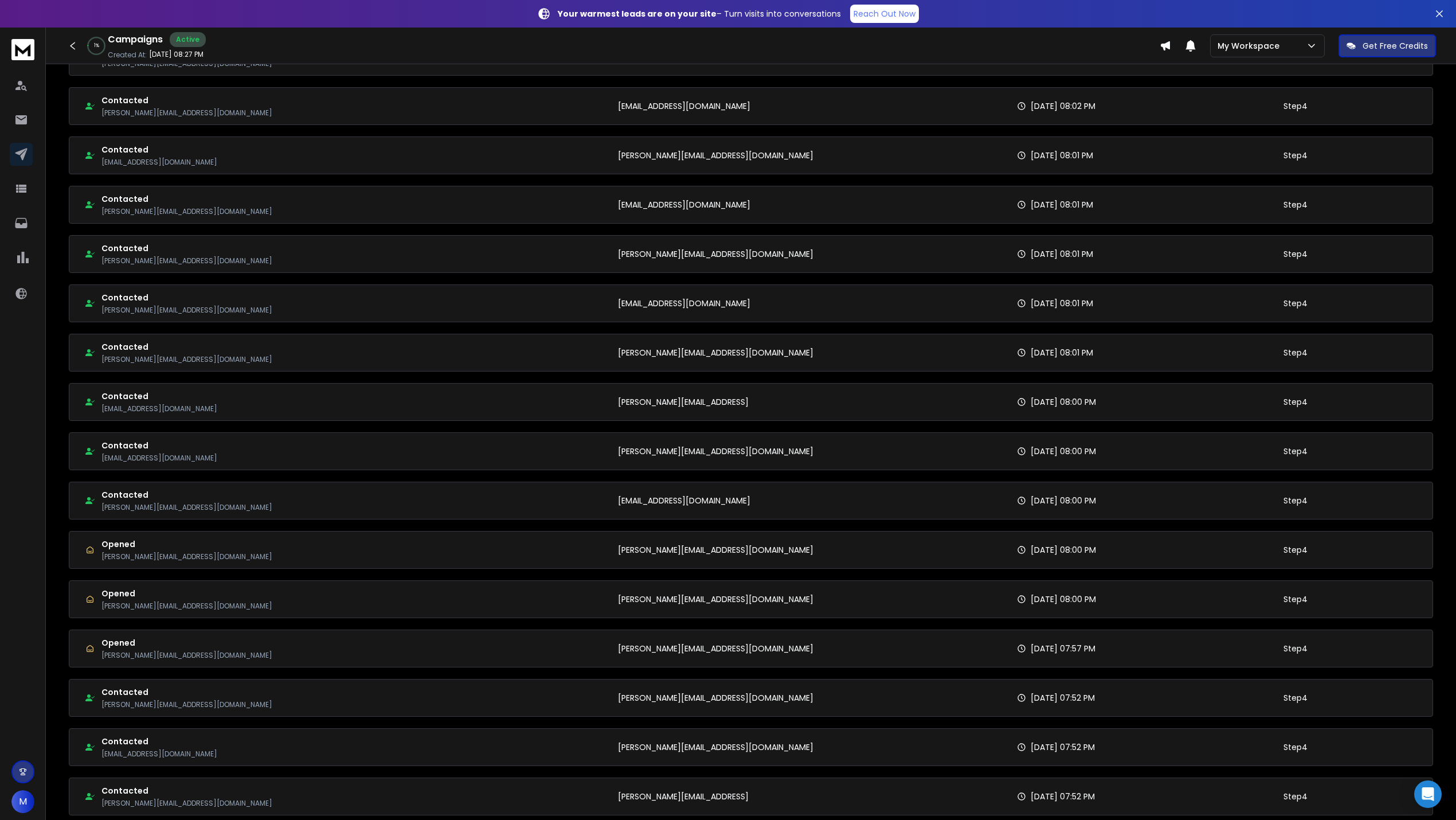
scroll to position [1264, 0]
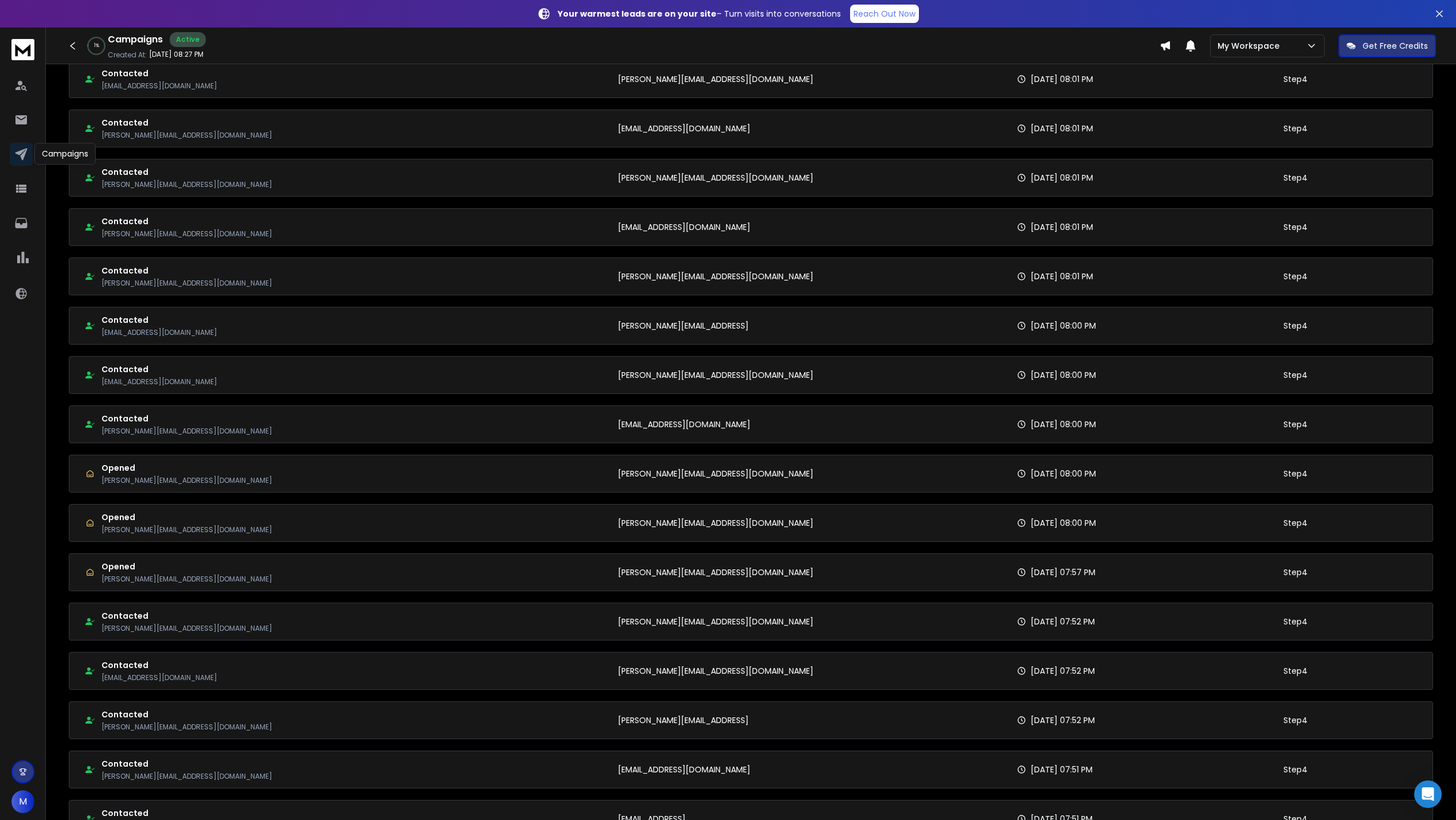
click at [3, 161] on div "M" at bounding box center [23, 426] width 46 height 797
click at [15, 158] on icon at bounding box center [21, 154] width 14 height 14
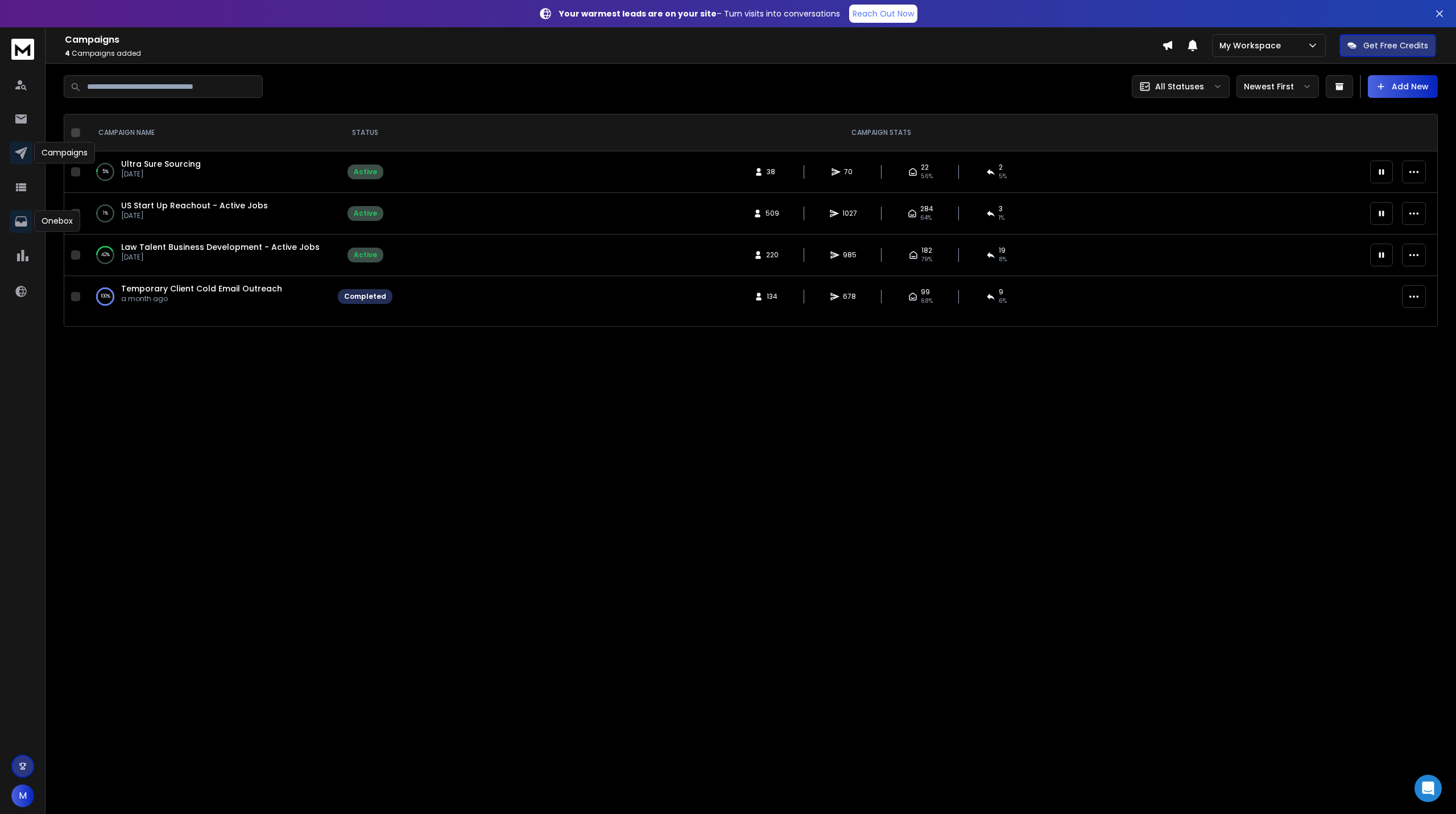
click at [21, 220] on icon at bounding box center [21, 220] width 13 height 13
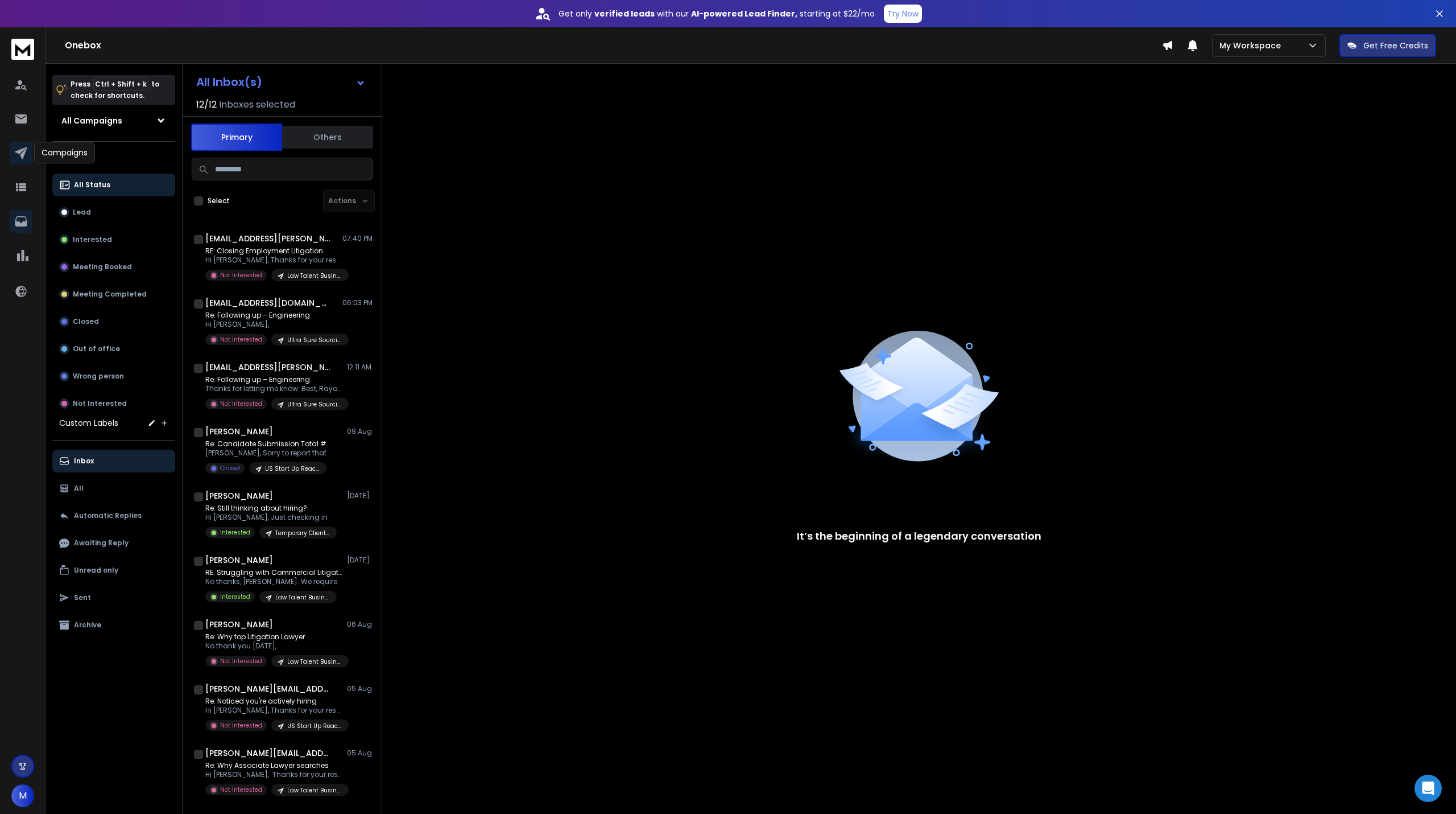
click at [23, 153] on icon at bounding box center [21, 153] width 12 height 12
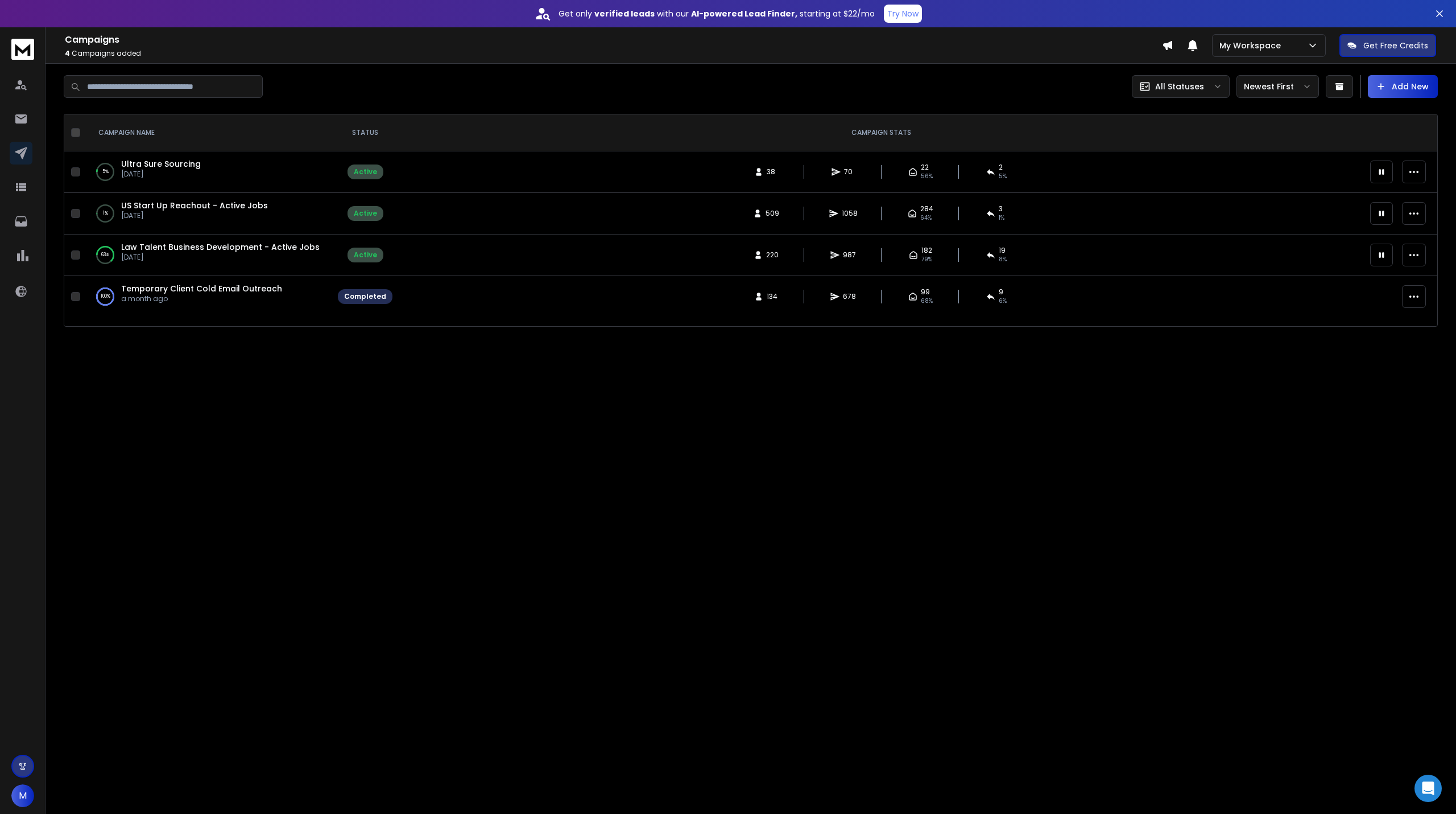
click at [28, 130] on div at bounding box center [22, 121] width 26 height 28
click at [24, 123] on icon at bounding box center [21, 119] width 11 height 9
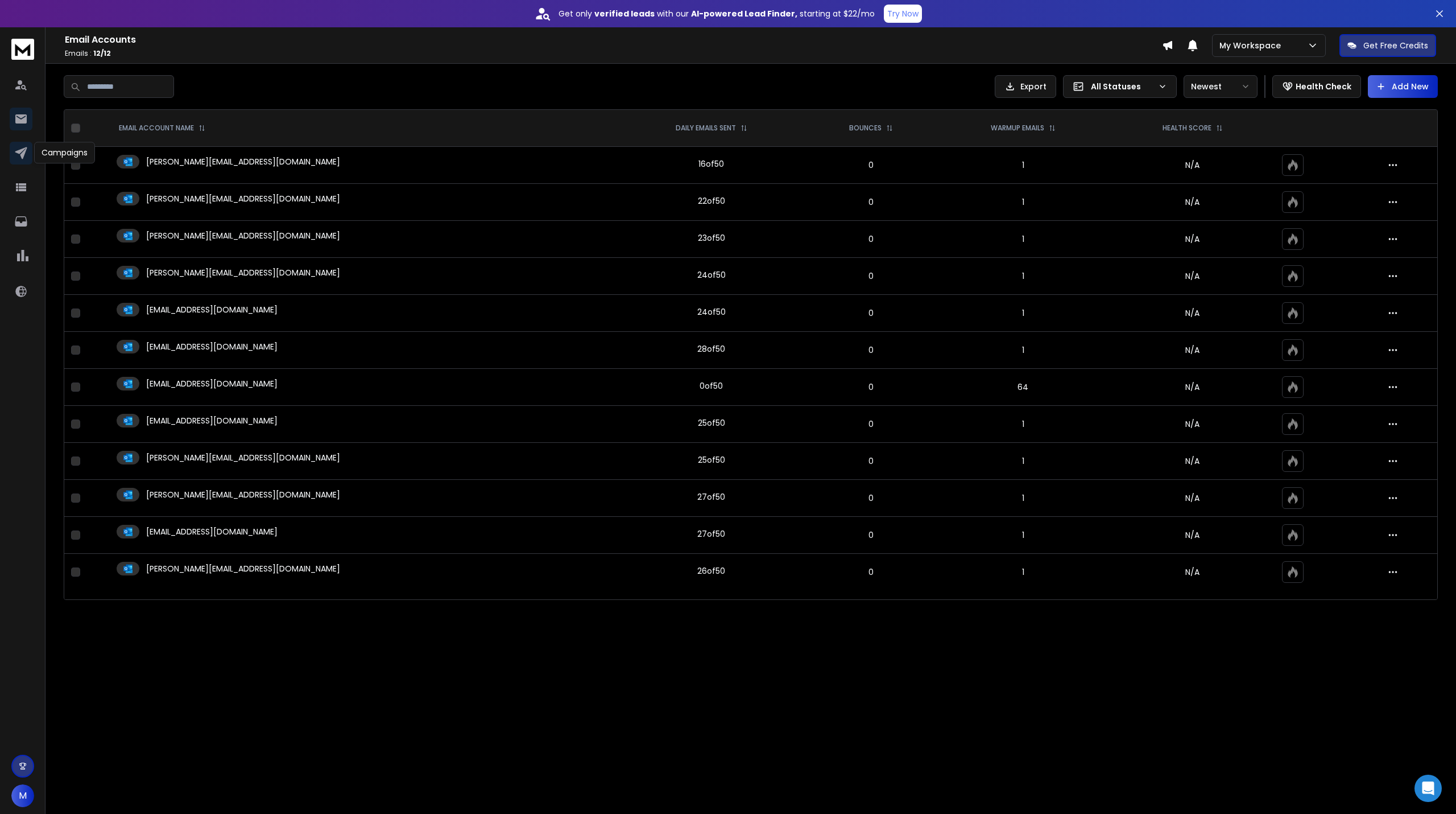
click at [9, 160] on link at bounding box center [21, 153] width 23 height 23
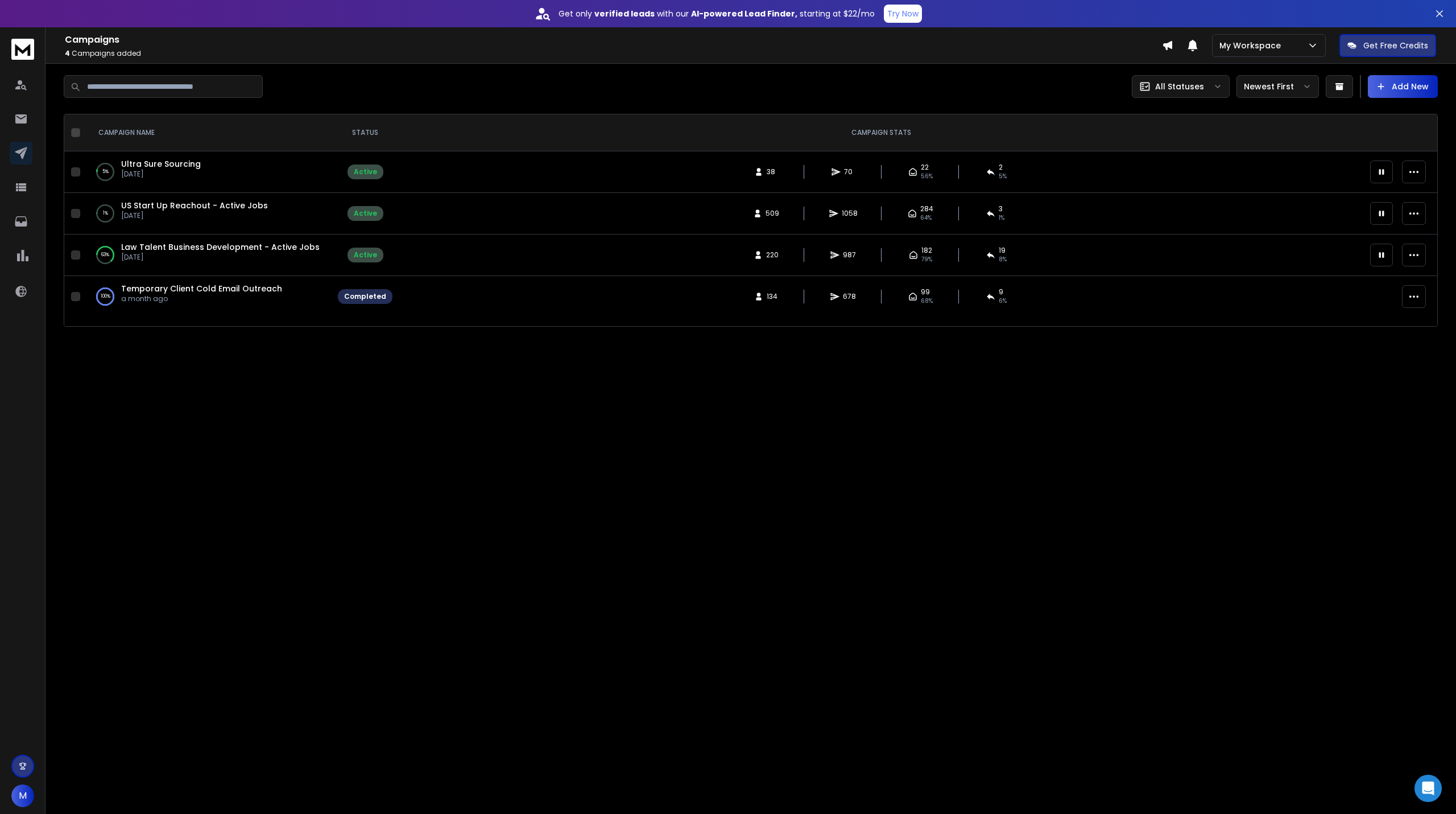
click at [444, 218] on div "509 1058 284 64 % 3 1 %" at bounding box center [881, 213] width 950 height 18
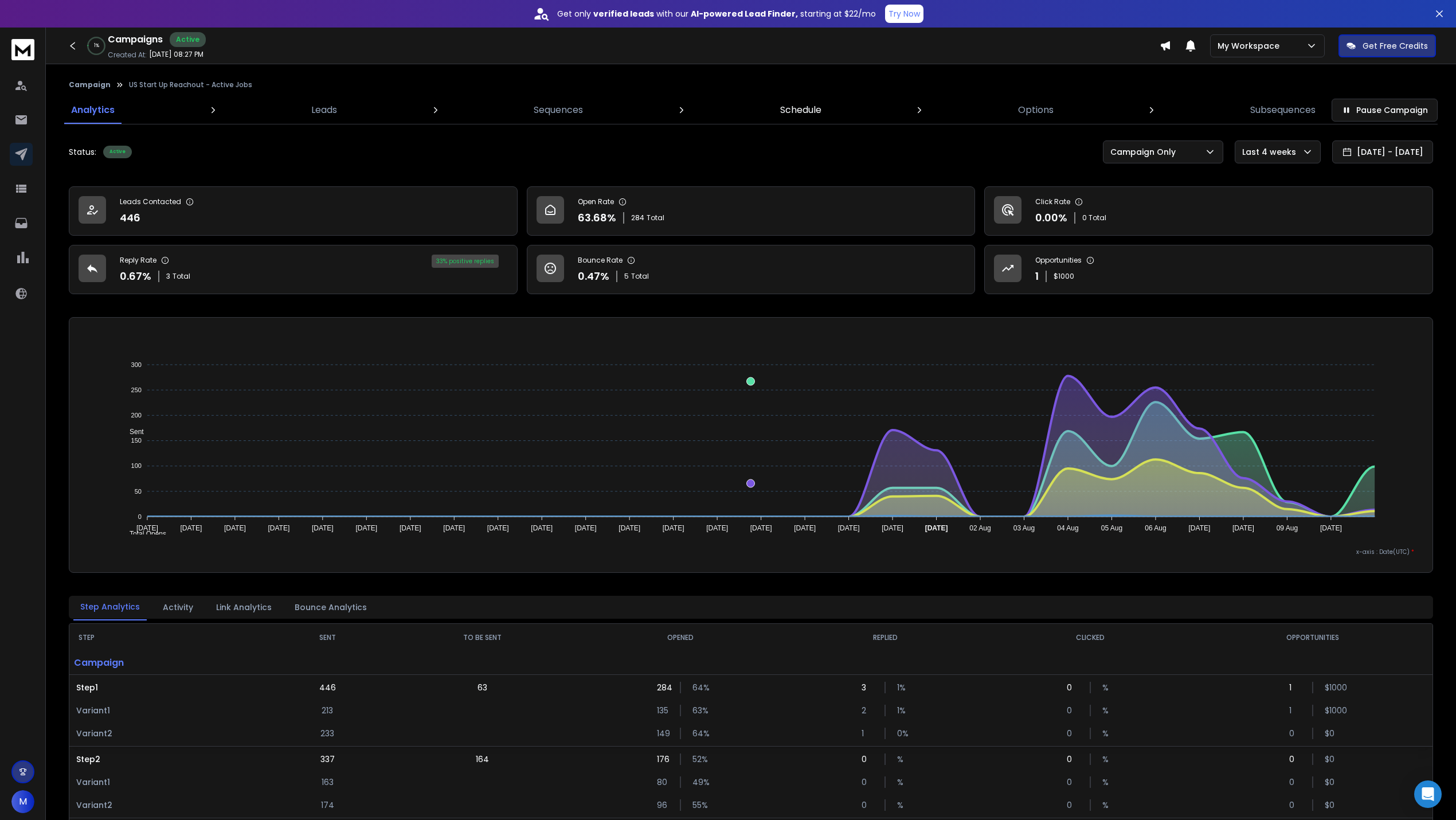
click at [803, 106] on p "Schedule" at bounding box center [801, 110] width 41 height 14
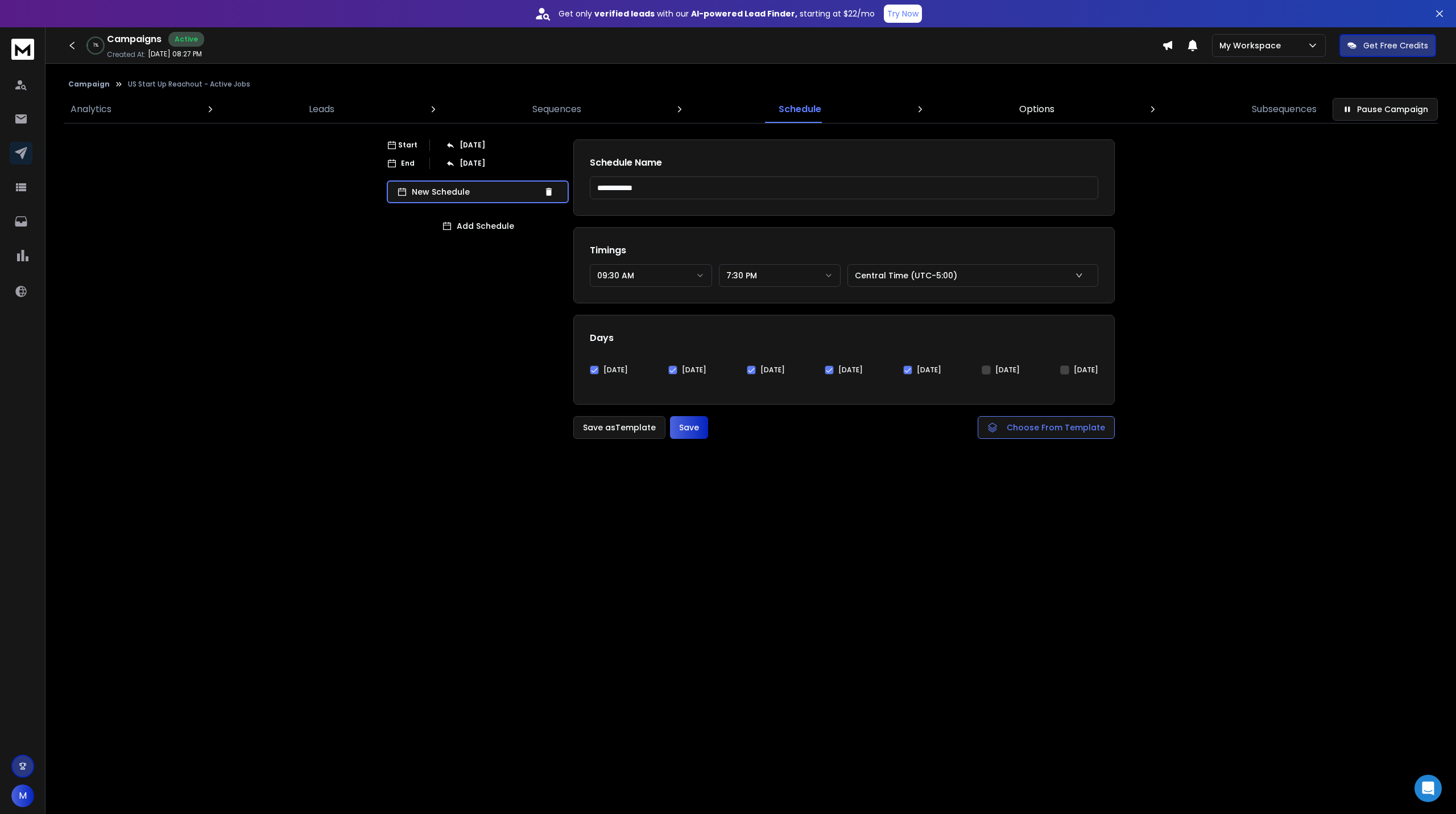
click at [1034, 99] on link "Options" at bounding box center [1037, 109] width 49 height 28
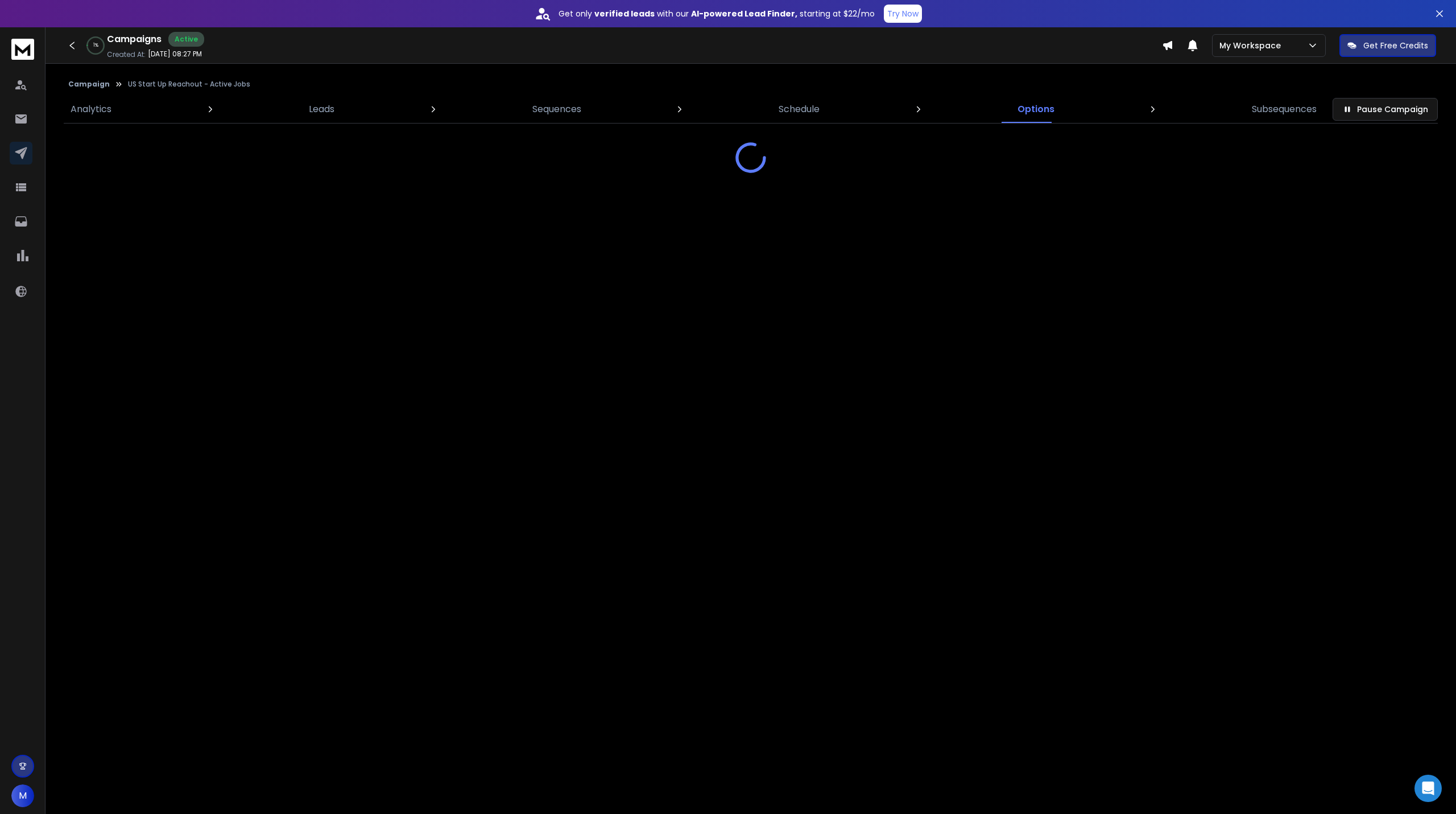
select select "*********"
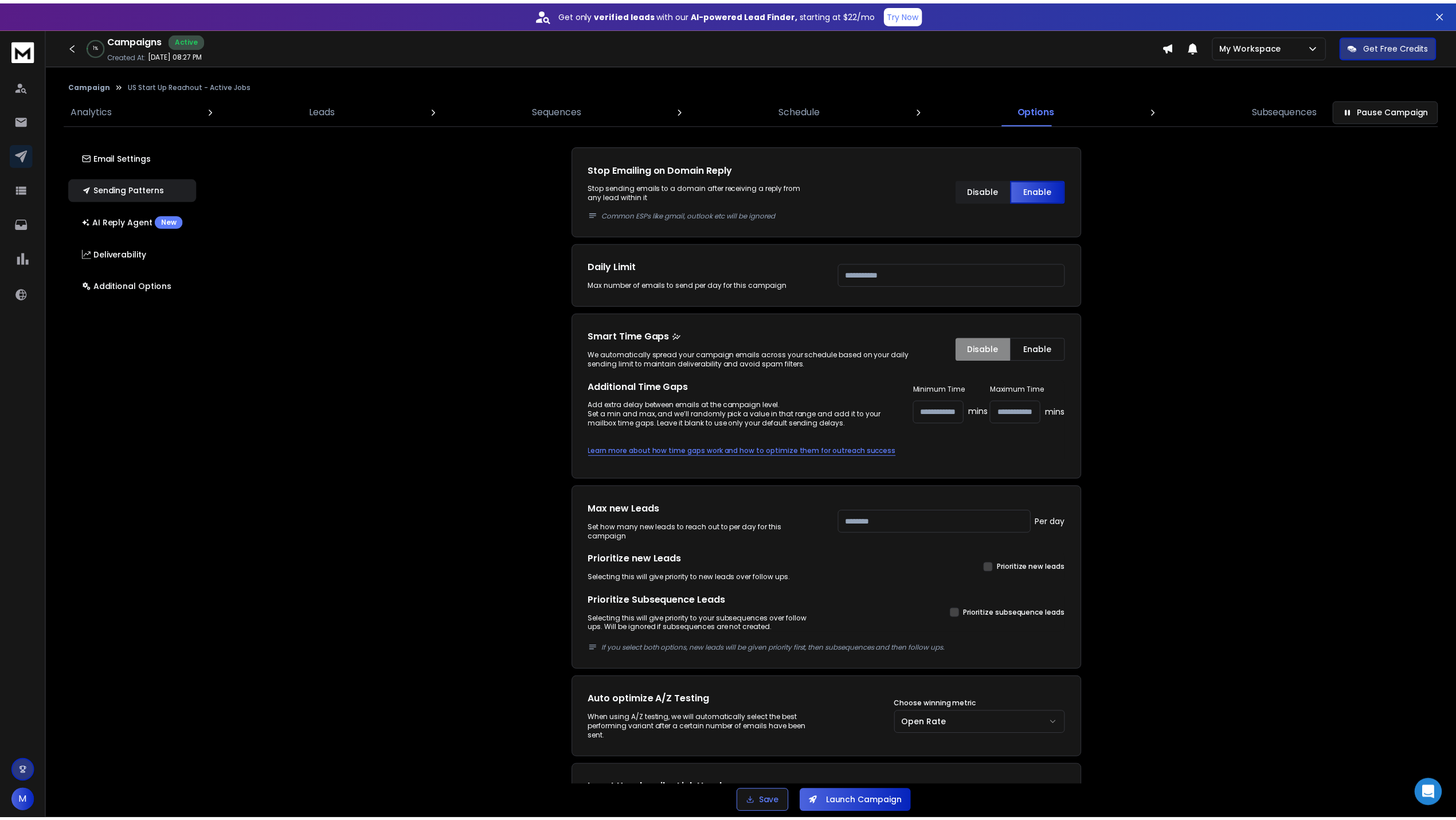
scroll to position [638, 0]
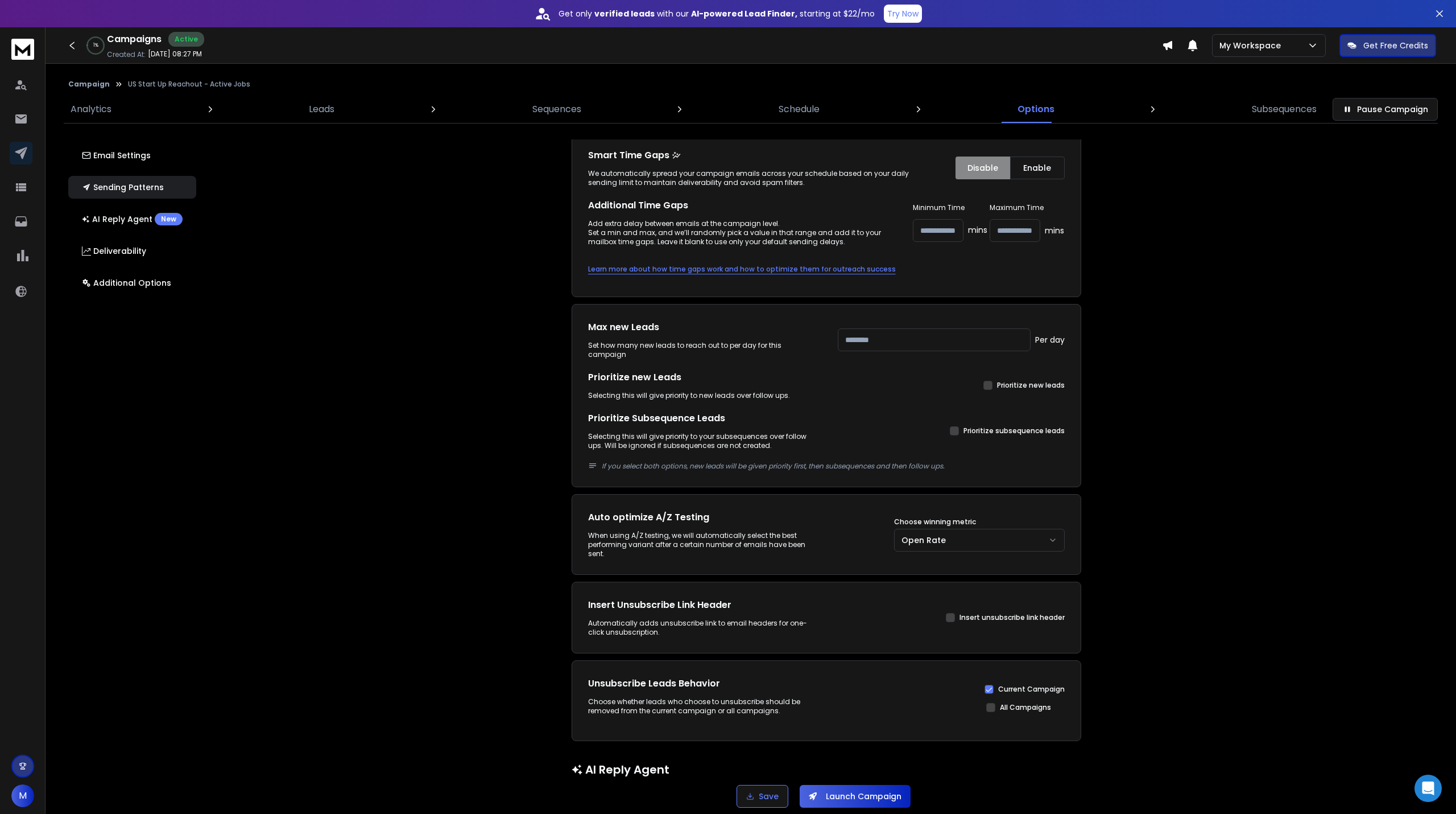
click at [984, 387] on button "Prioritize new leads" at bounding box center [988, 386] width 9 height 9
click at [761, 797] on button "Save" at bounding box center [762, 796] width 52 height 23
click at [19, 156] on icon at bounding box center [21, 153] width 13 height 13
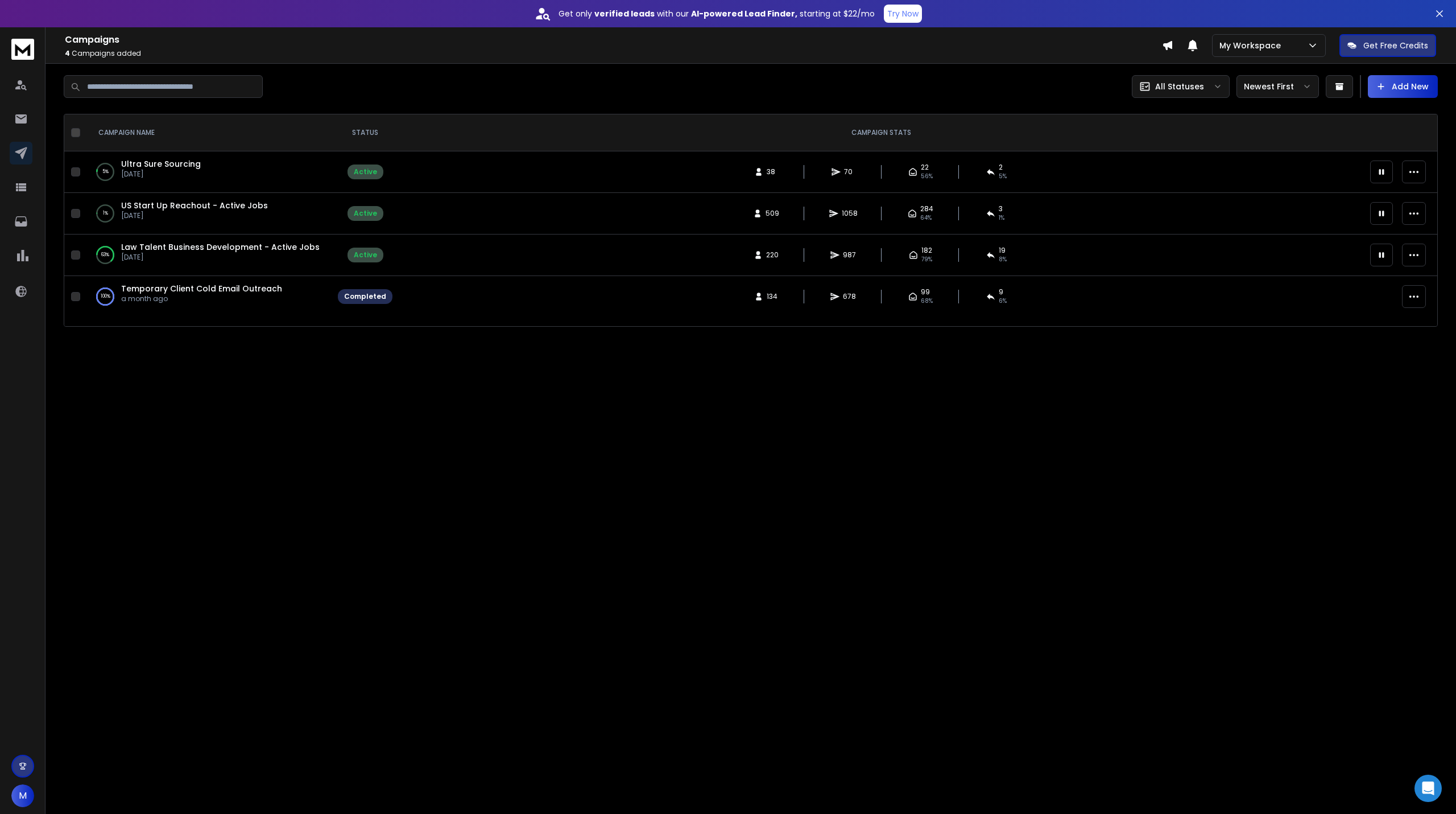
click at [647, 221] on div "509 1058 284 64 % 3 1 %" at bounding box center [881, 213] width 950 height 18
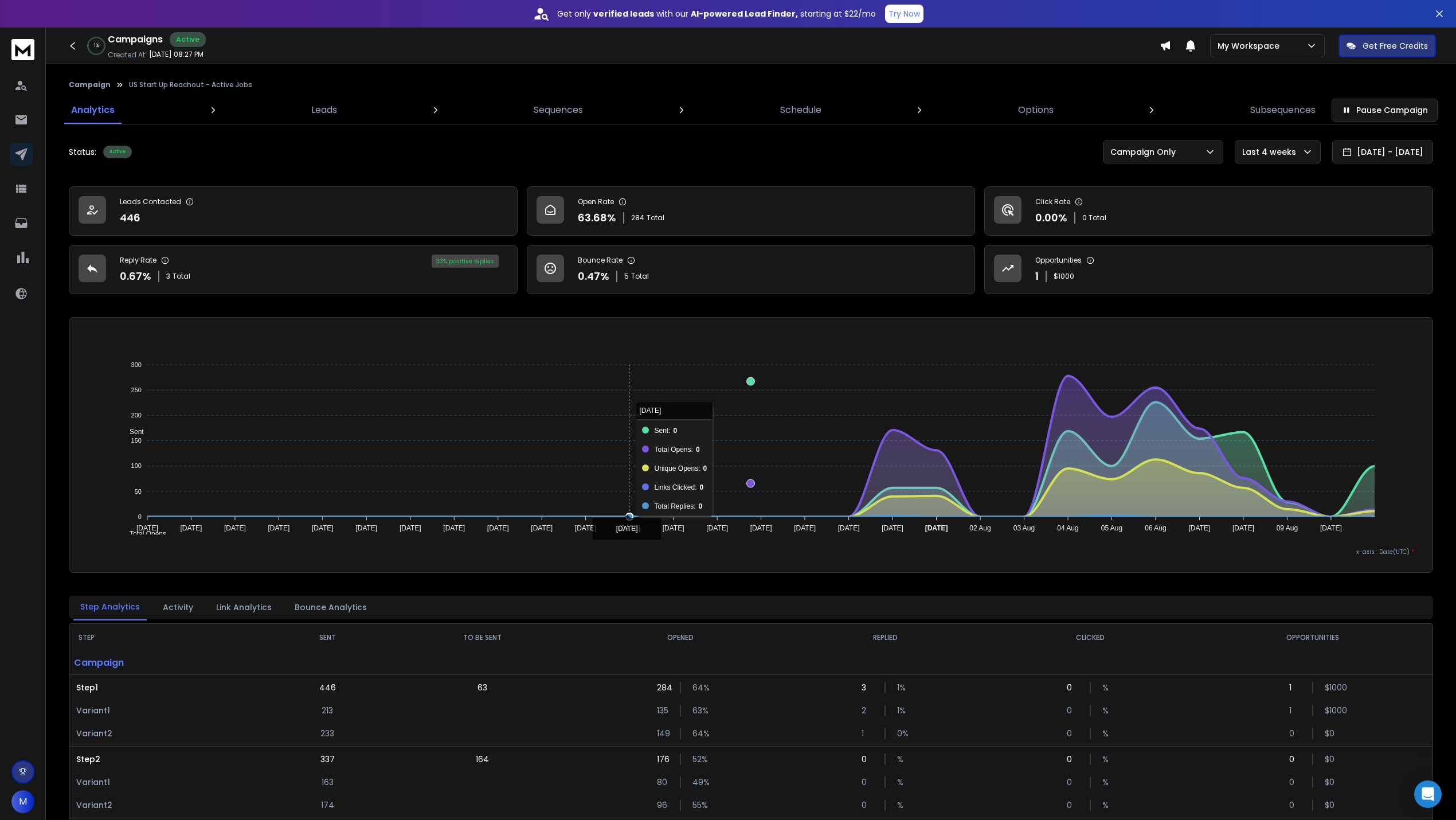
scroll to position [118, 0]
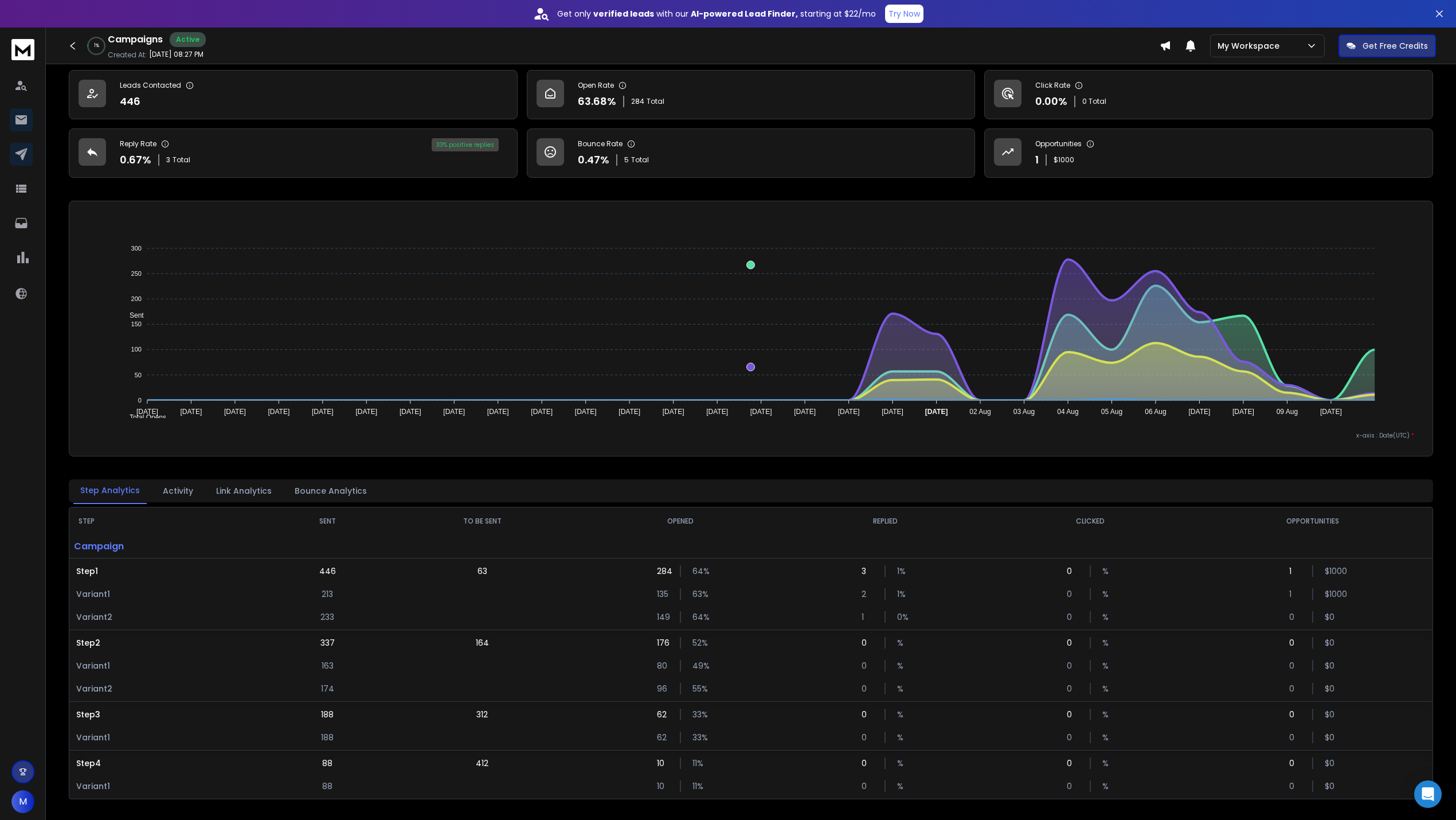
click at [24, 123] on icon at bounding box center [21, 120] width 11 height 10
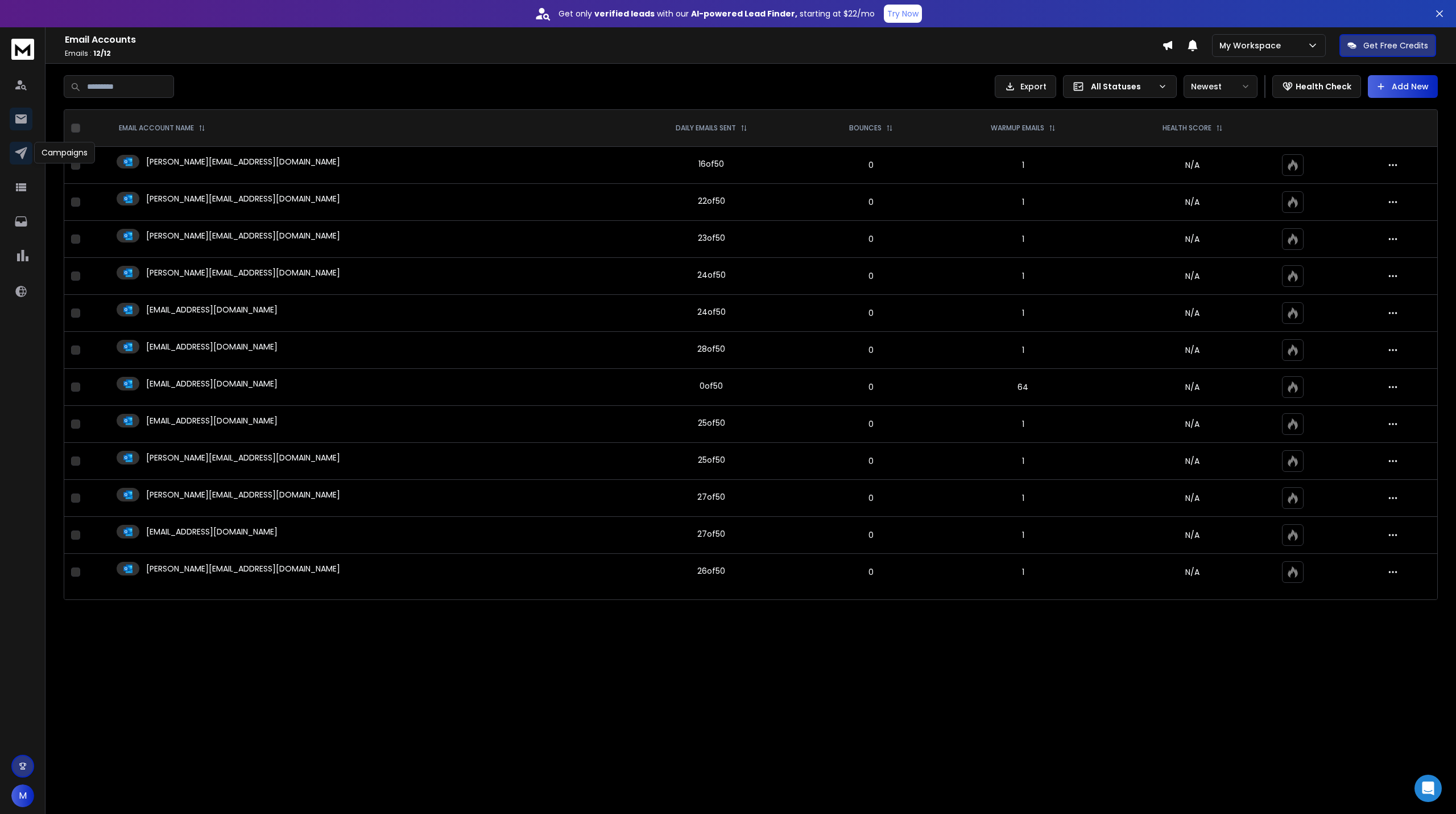
click at [12, 156] on link at bounding box center [21, 153] width 23 height 23
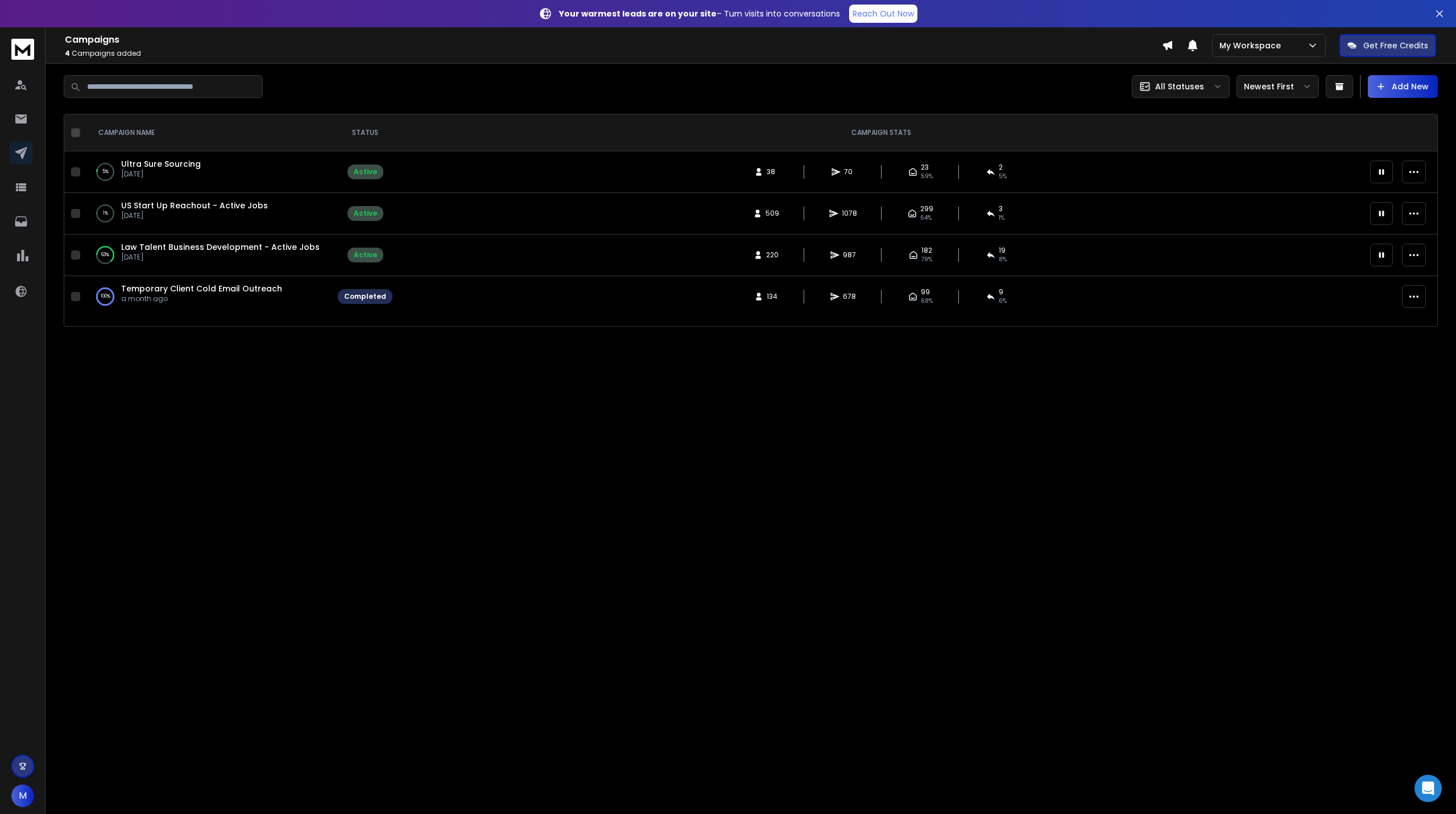
click at [572, 228] on td "509 1078 299 64 % 3 1 %" at bounding box center [881, 213] width 964 height 42
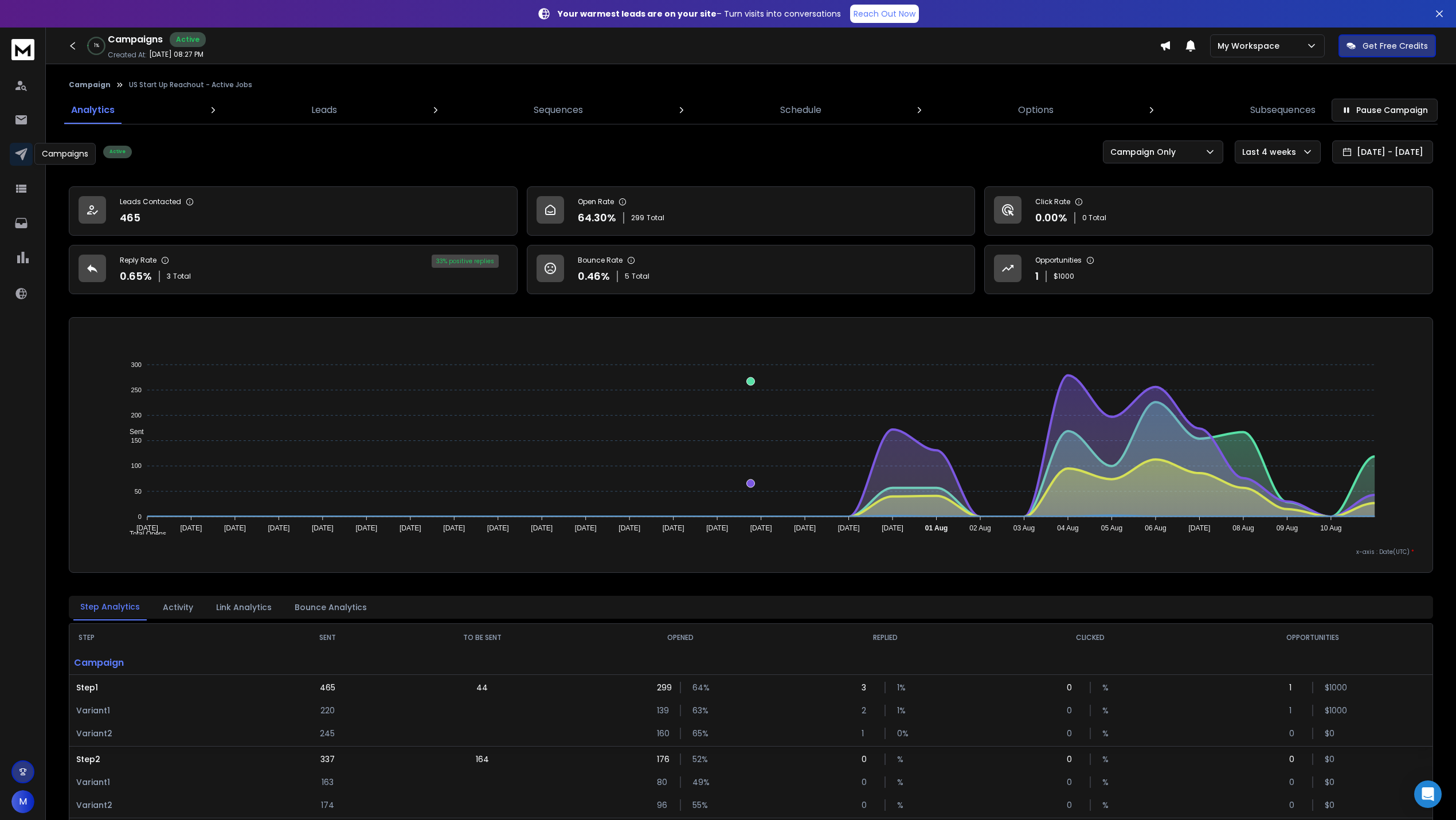
click at [6, 153] on div "M" at bounding box center [23, 426] width 46 height 797
click at [23, 154] on icon at bounding box center [21, 154] width 12 height 12
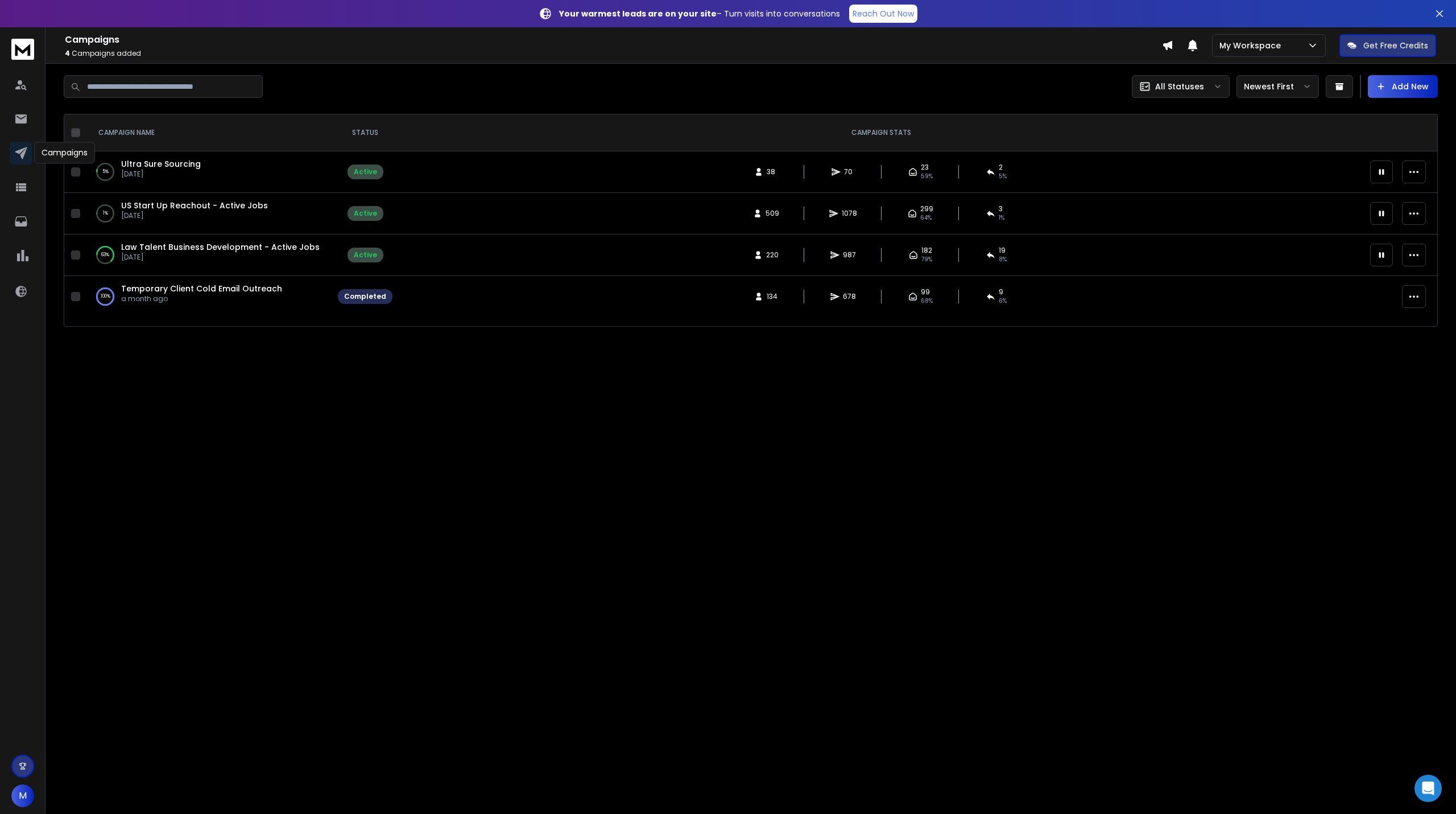
click at [476, 204] on td "509 1078 299 64 % 3 1 %" at bounding box center [881, 213] width 964 height 42
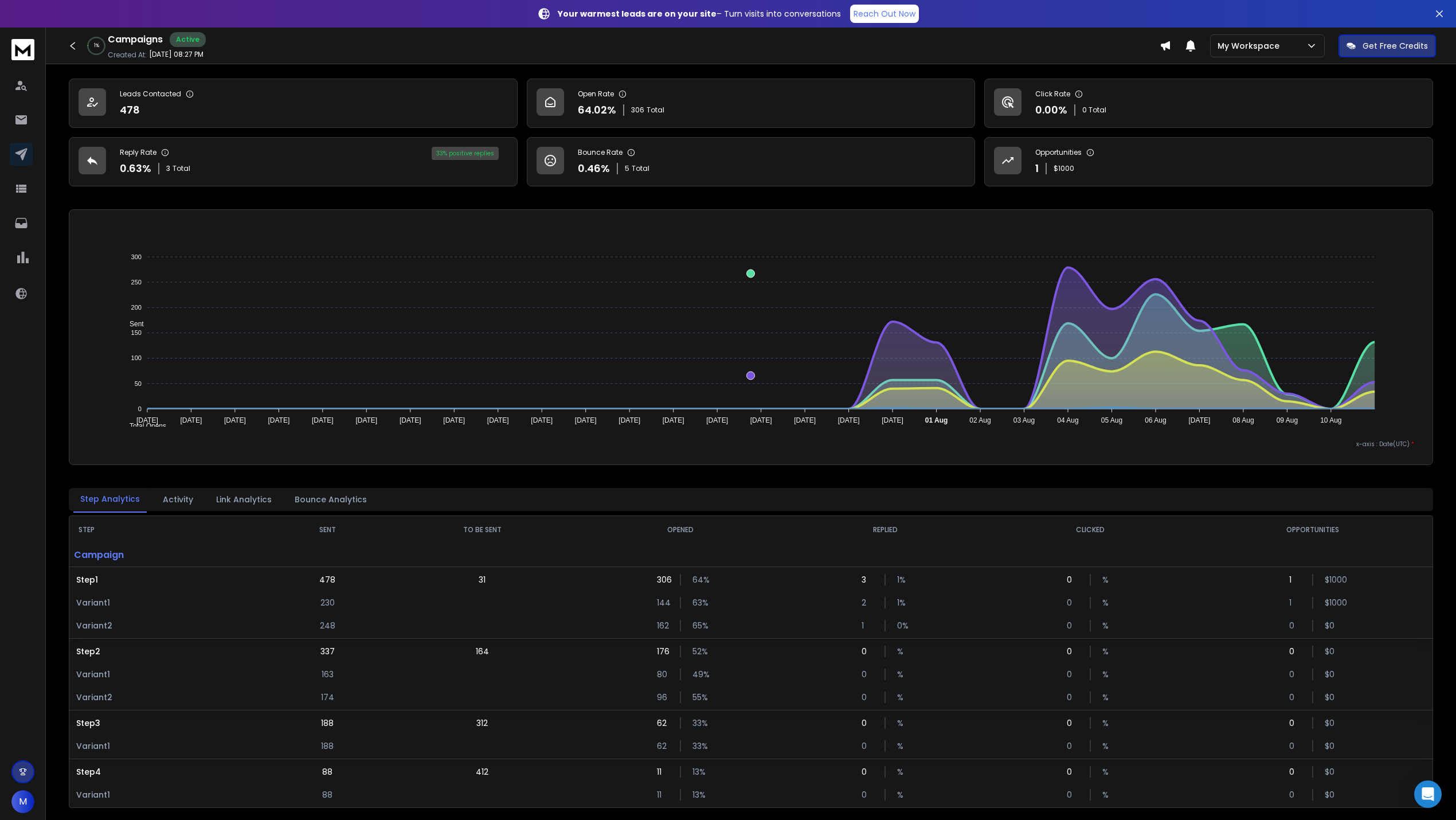
scroll to position [118, 0]
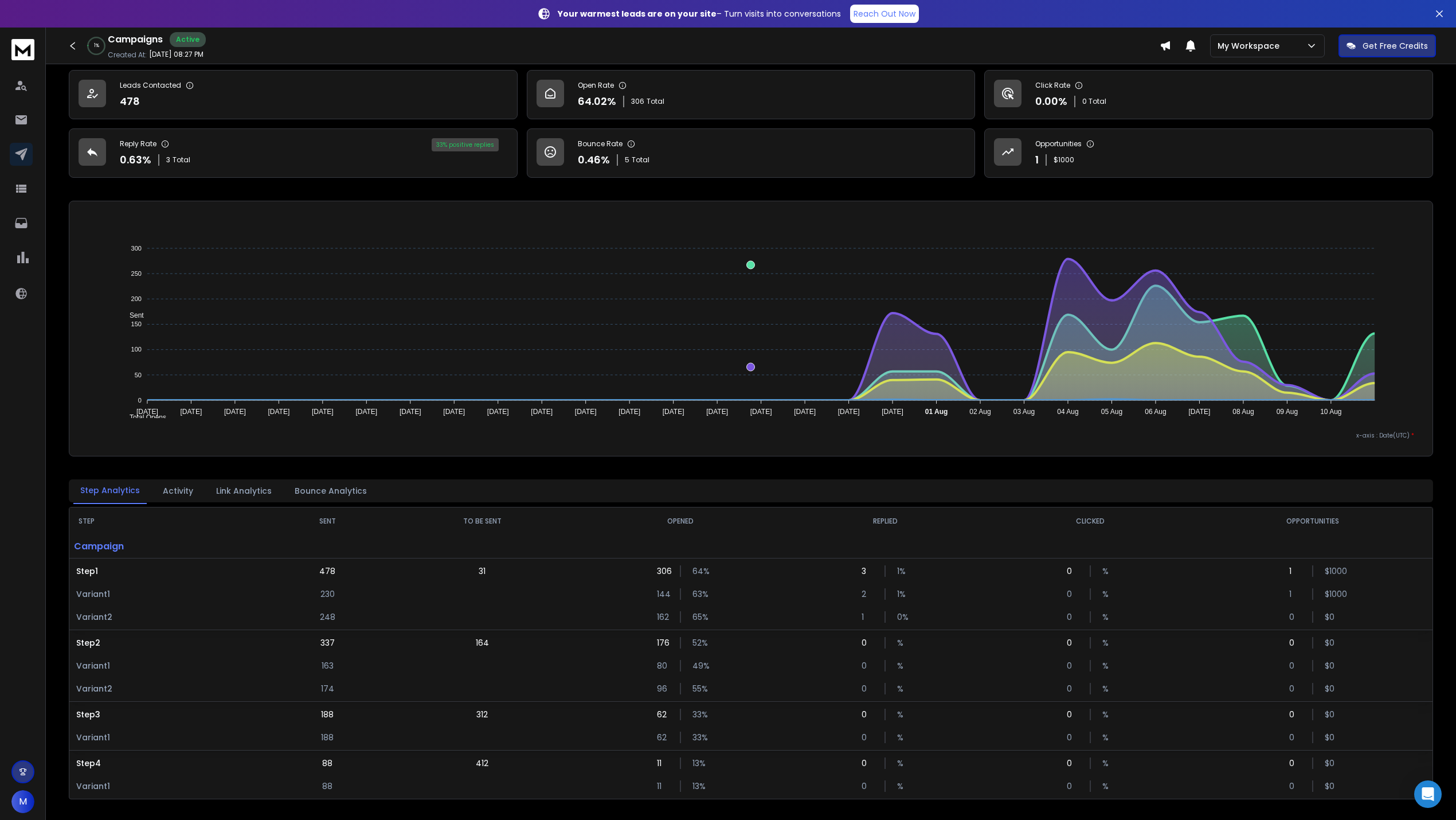
click at [169, 484] on button "Activity" at bounding box center [178, 490] width 44 height 25
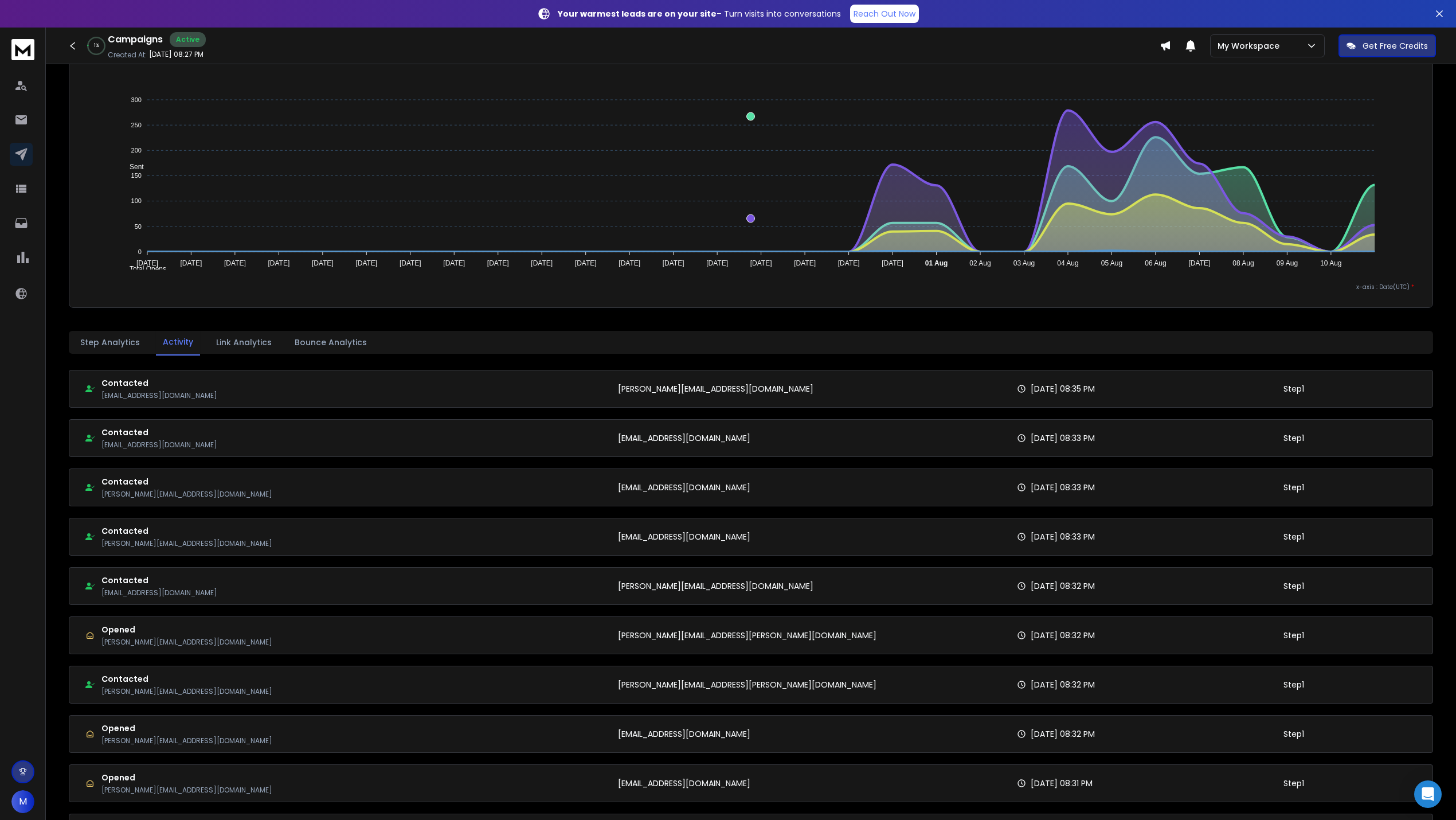
scroll to position [271, 0]
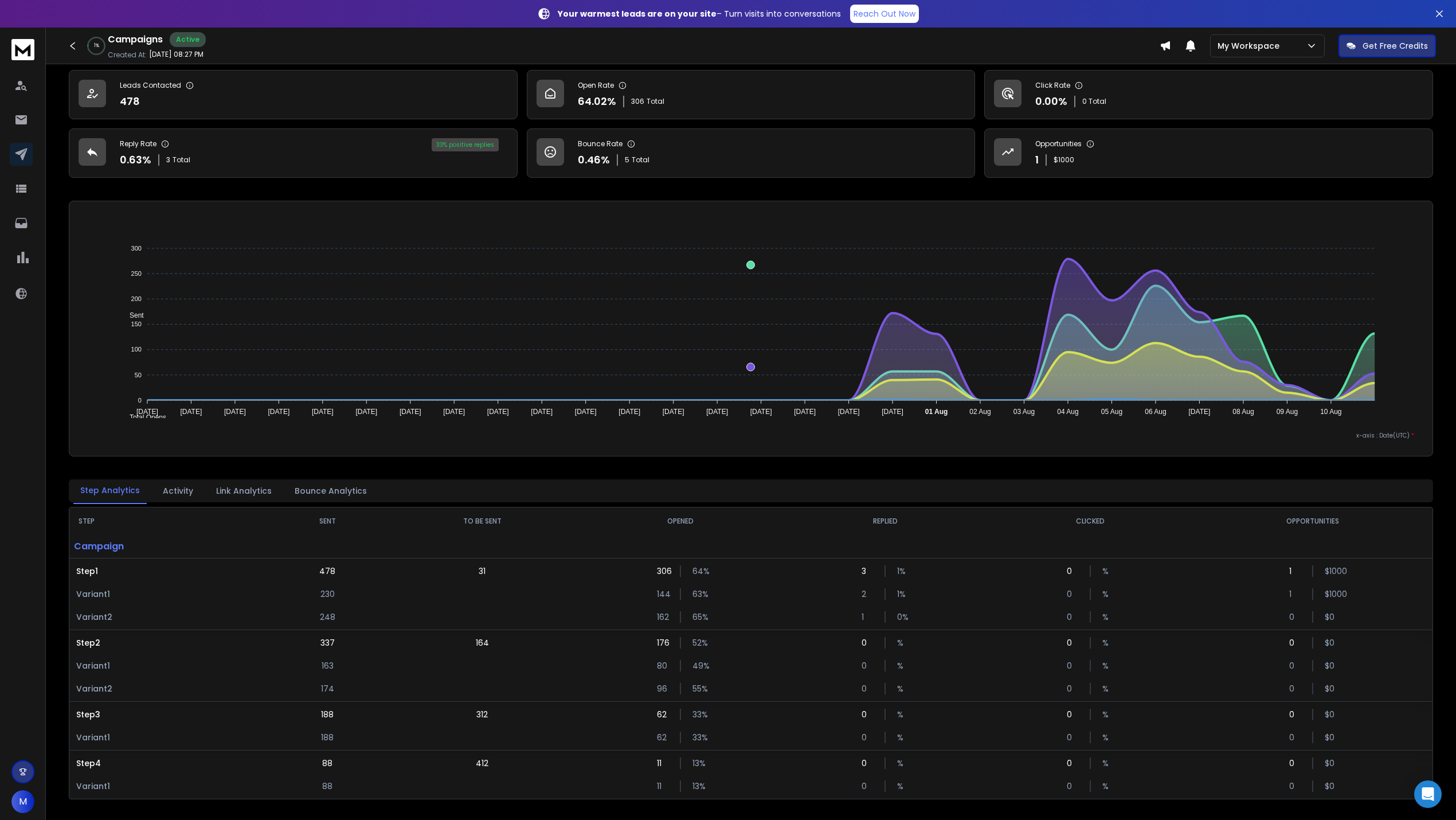
scroll to position [118, 0]
click at [14, 154] on icon at bounding box center [21, 154] width 14 height 14
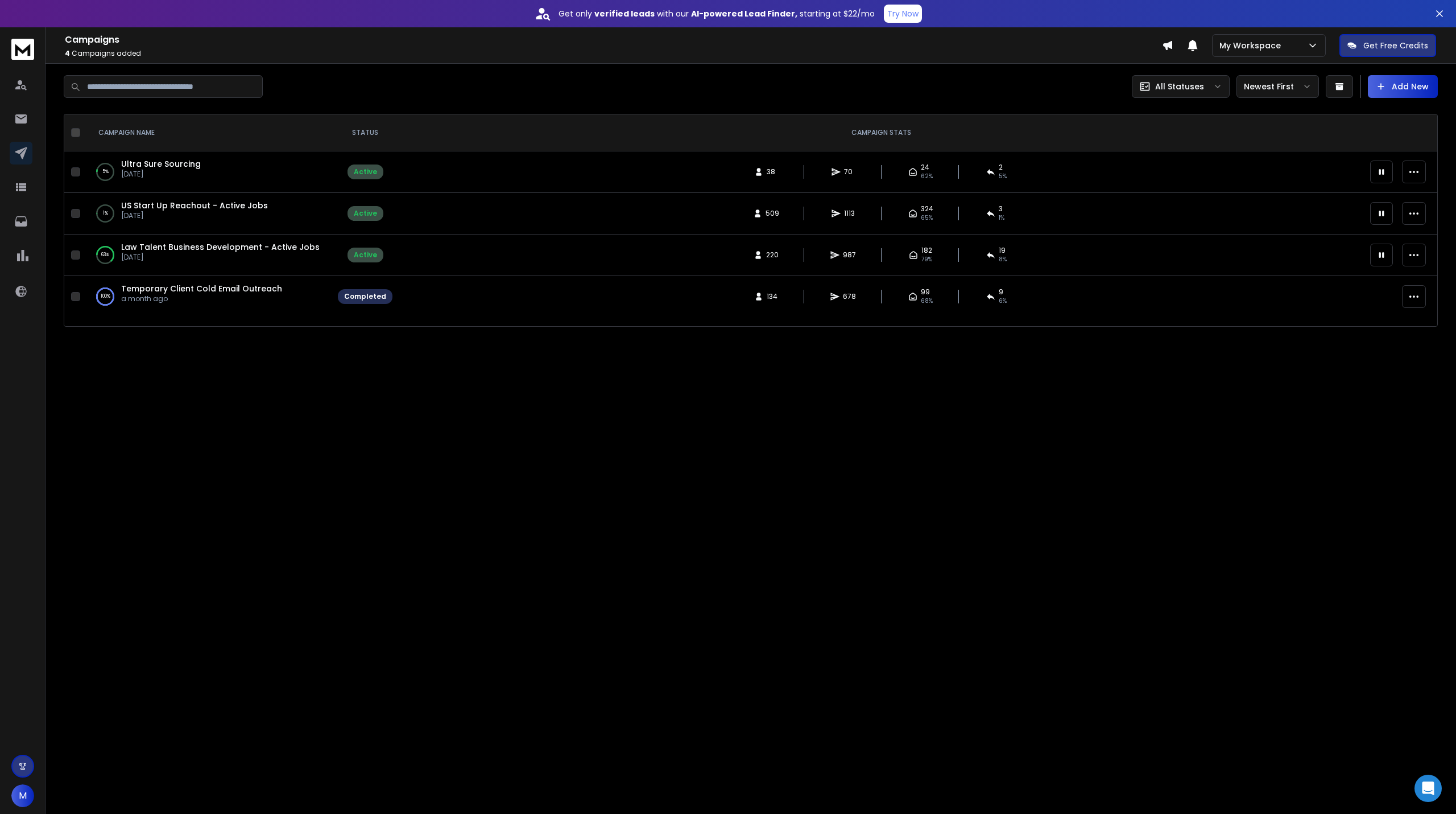
click at [688, 210] on div "509 1113 324 65 % 3 1 %" at bounding box center [881, 213] width 950 height 18
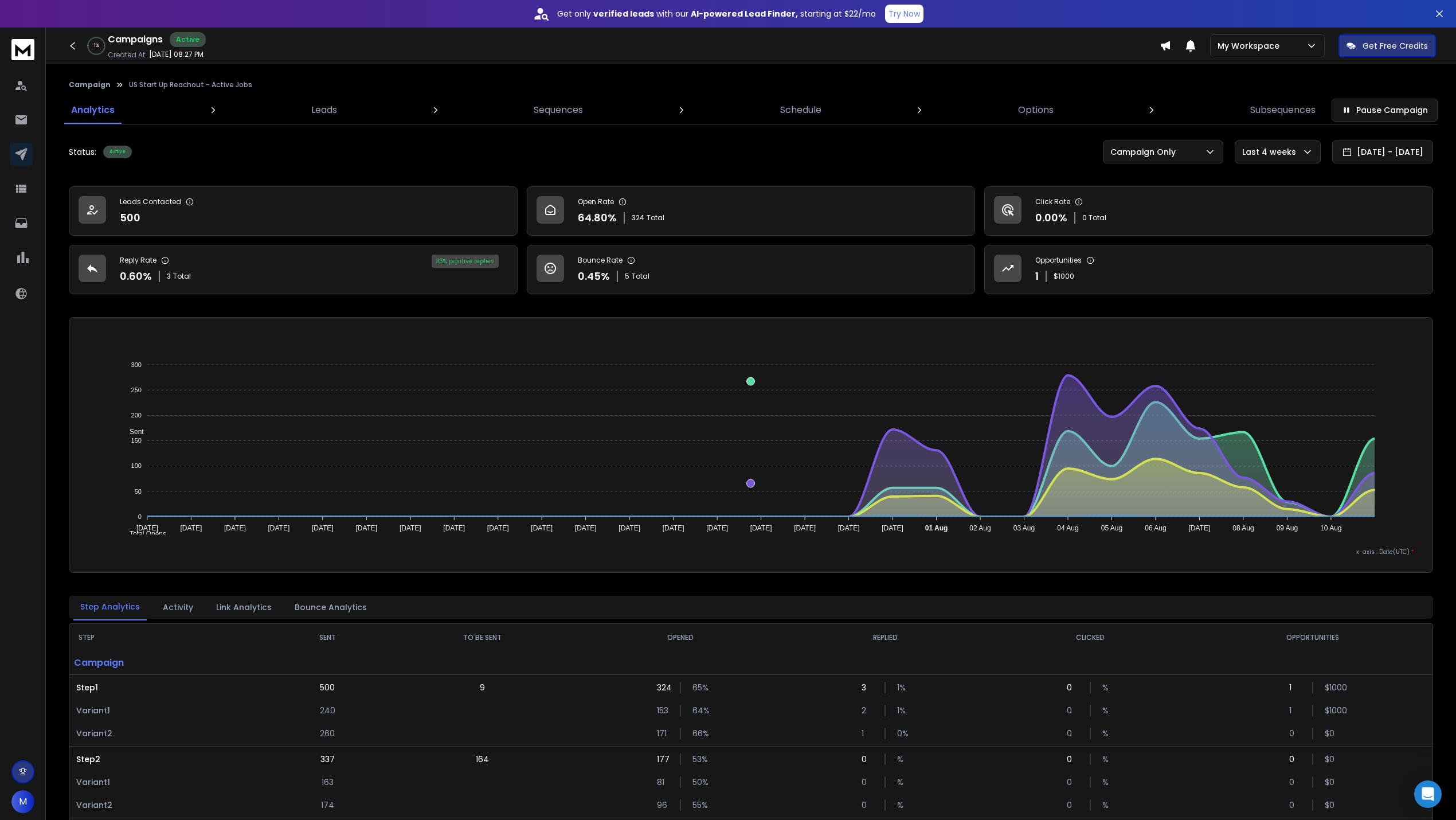
click at [161, 603] on button "Activity" at bounding box center [178, 607] width 44 height 25
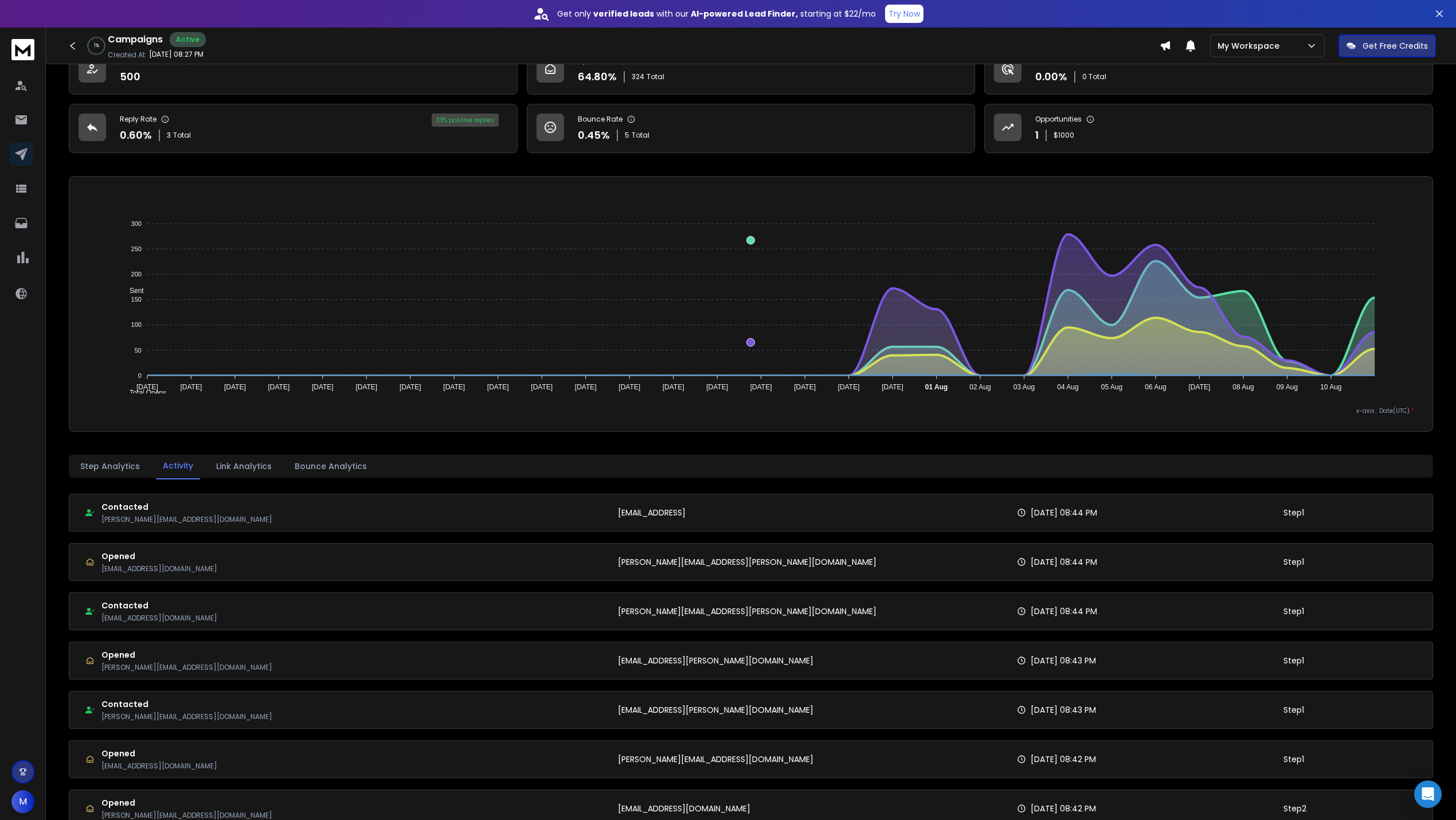
scroll to position [153, 0]
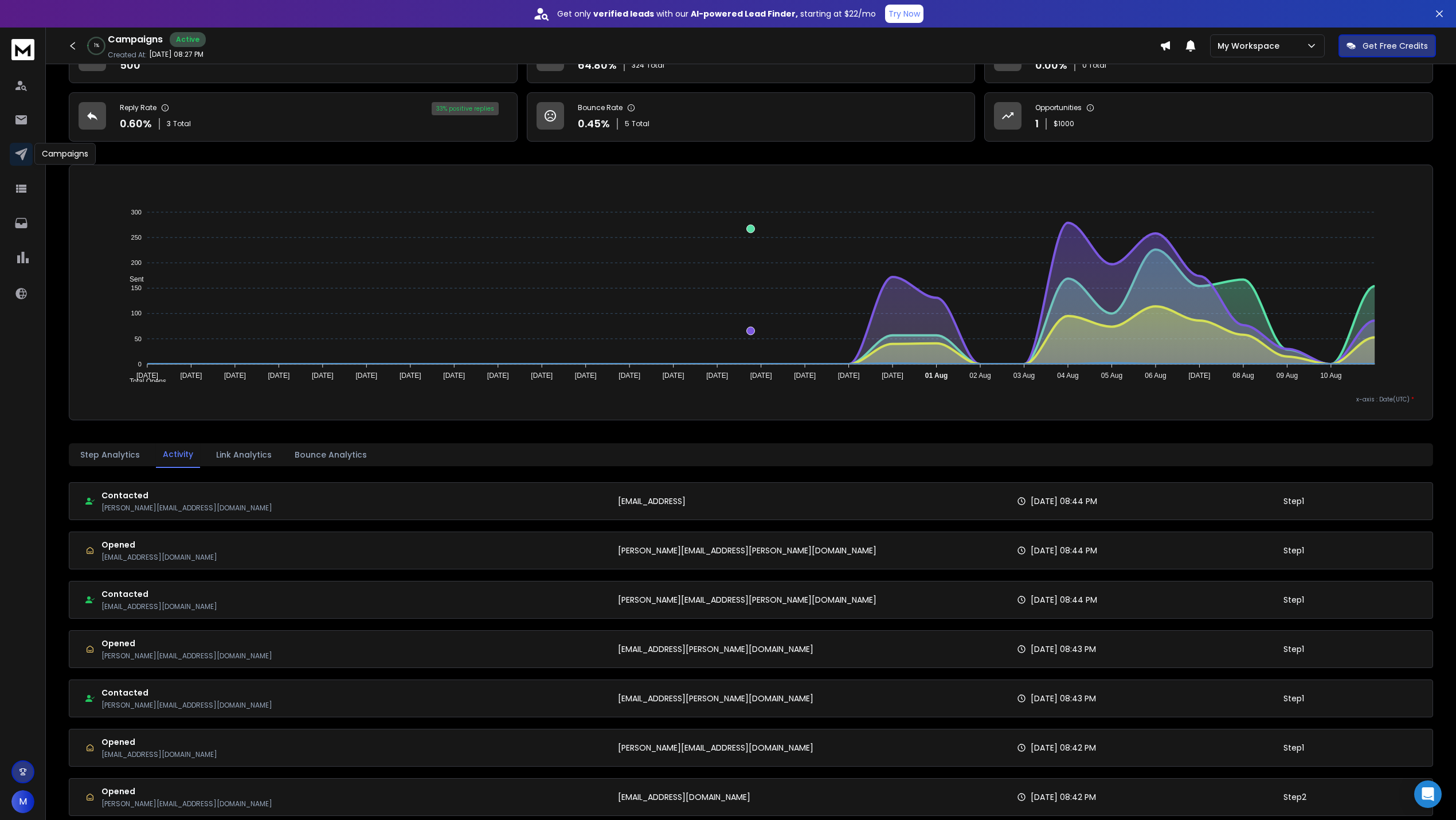
click at [10, 154] on link at bounding box center [21, 154] width 23 height 23
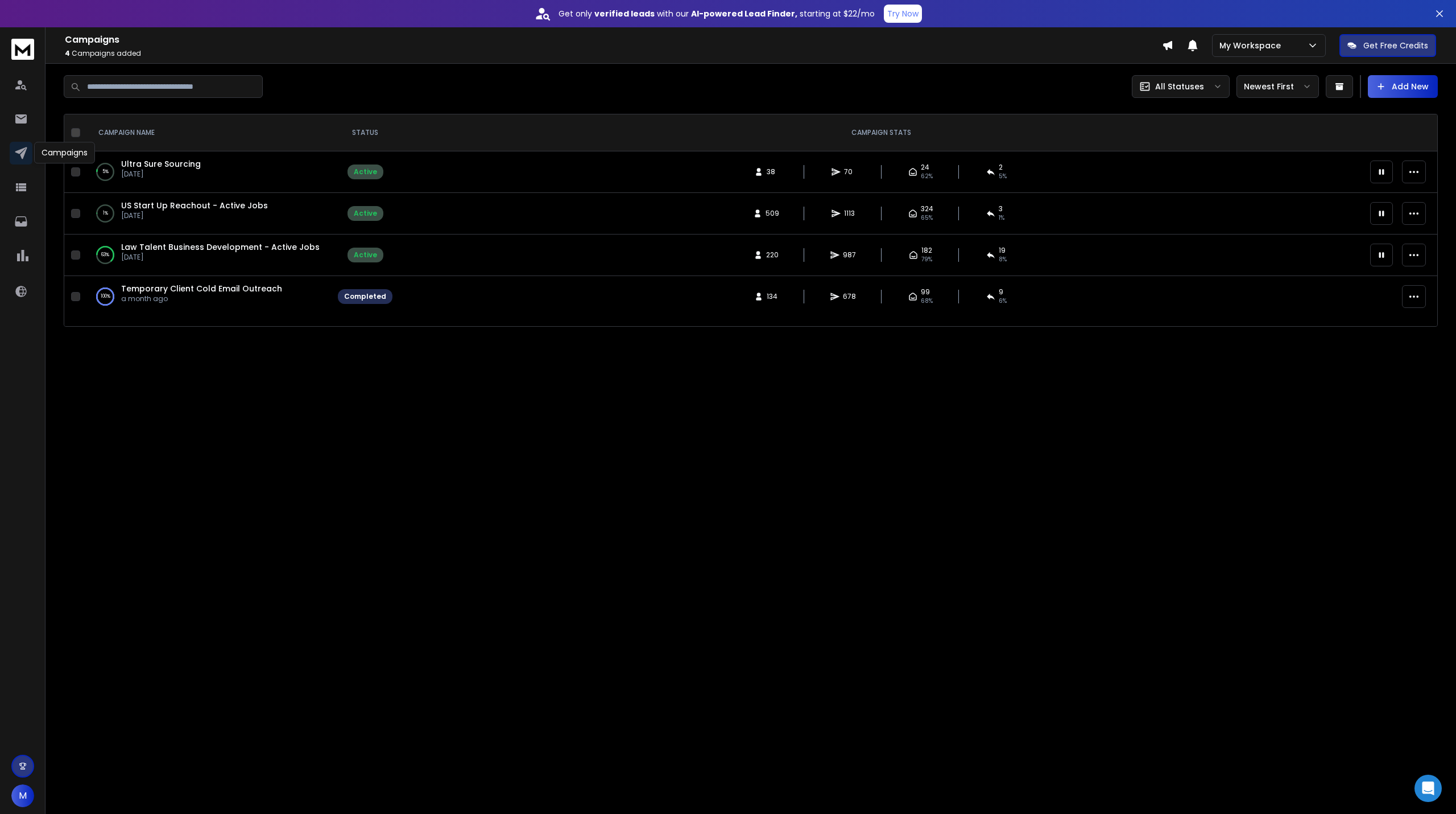
click at [9, 148] on link at bounding box center [21, 153] width 23 height 23
click at [17, 231] on link at bounding box center [21, 221] width 23 height 23
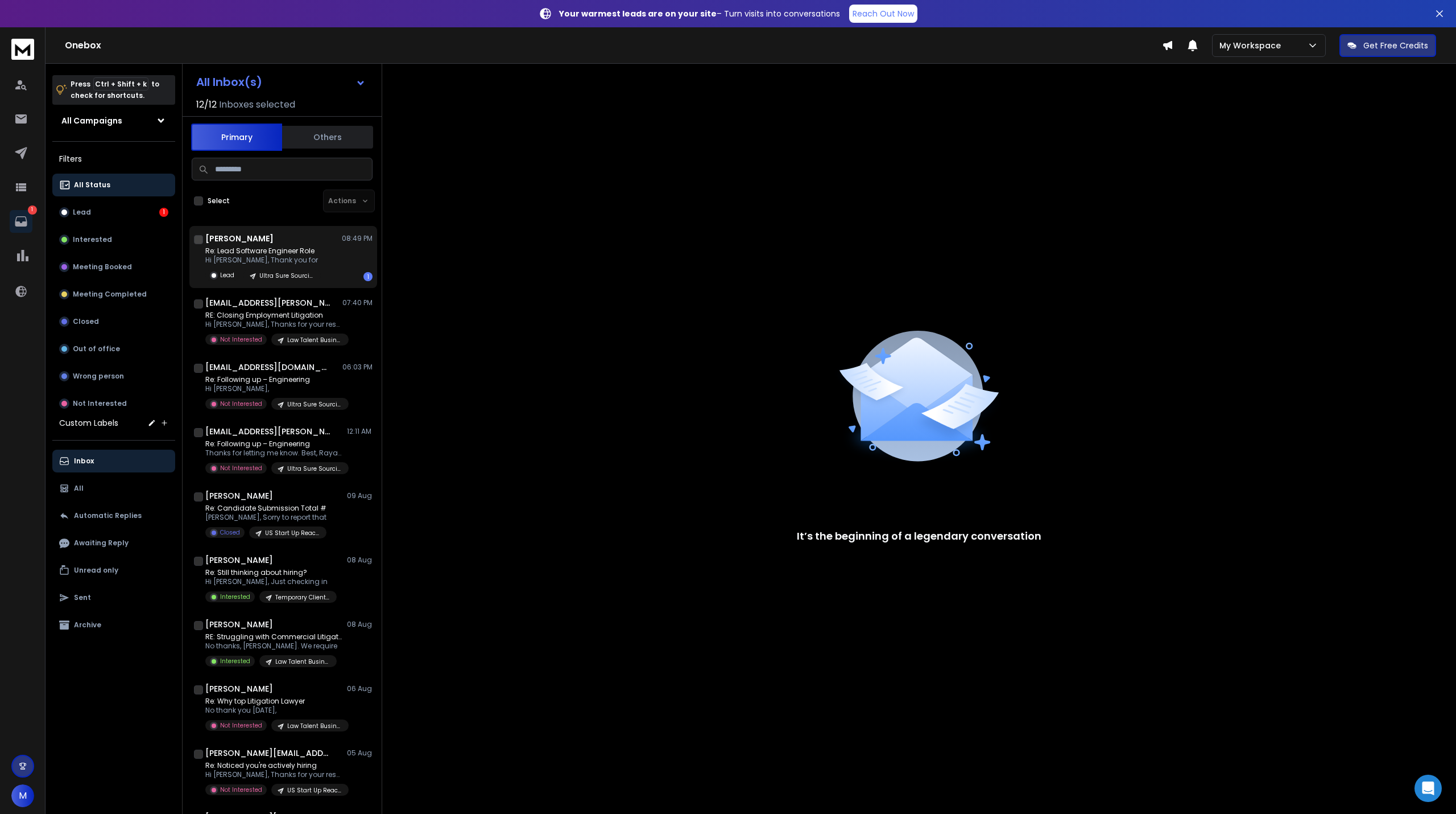
click at [297, 238] on div "jaspreet bala 08:49 PM" at bounding box center [289, 238] width 167 height 11
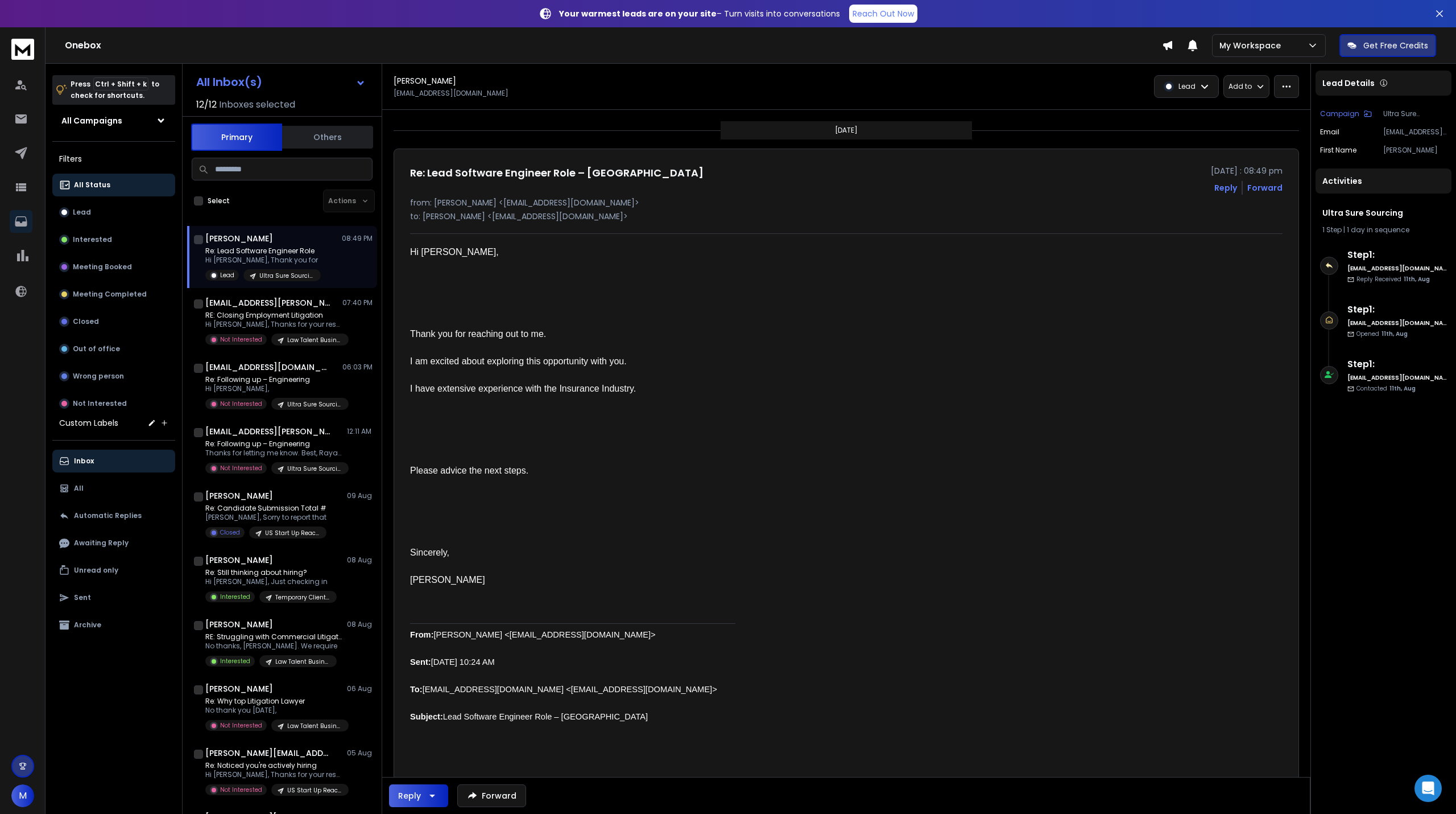
click at [401, 792] on div "Reply" at bounding box center [409, 795] width 23 height 11
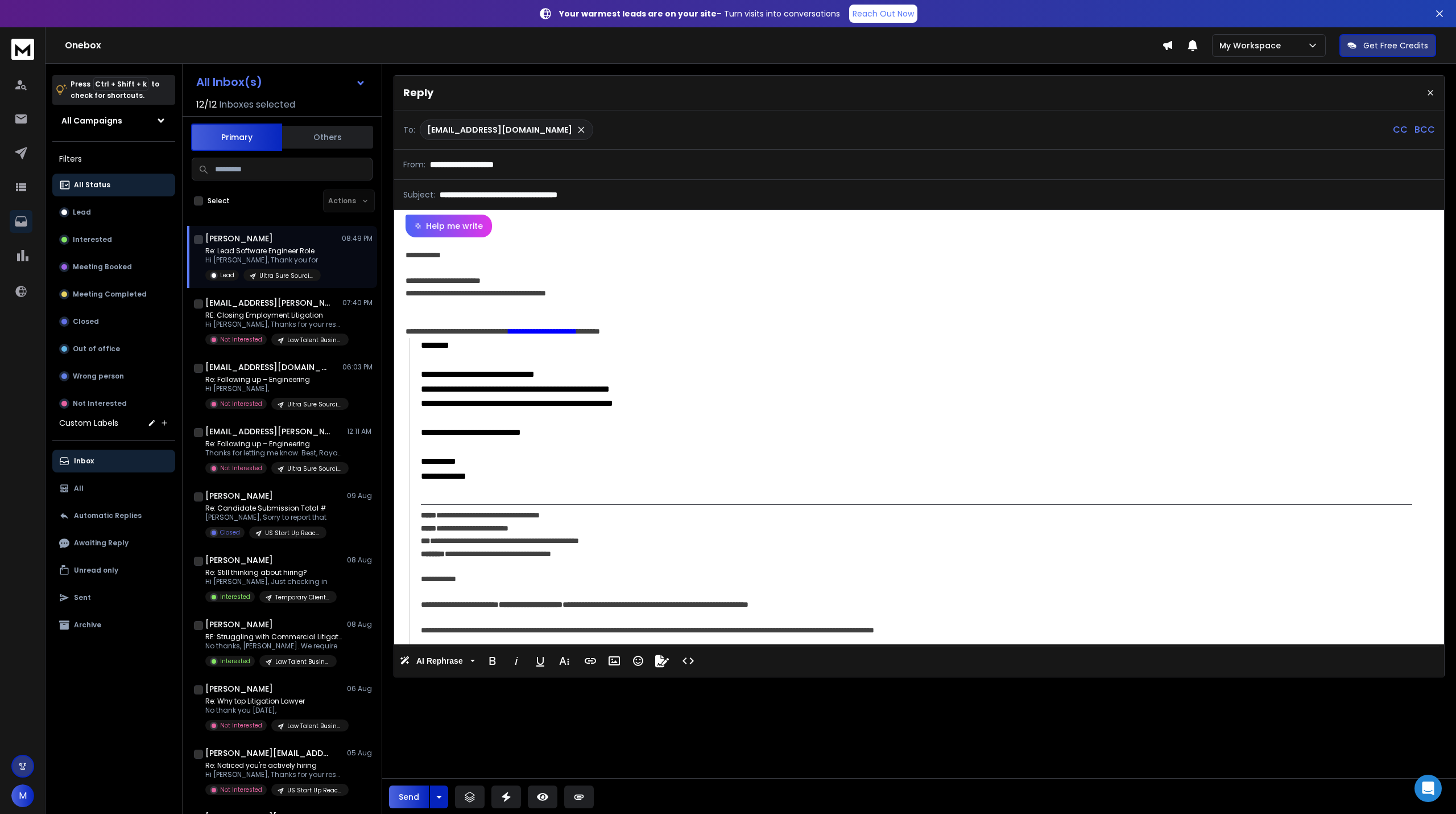
click at [435, 294] on div "**********" at bounding box center [912, 274] width 1013 height 51
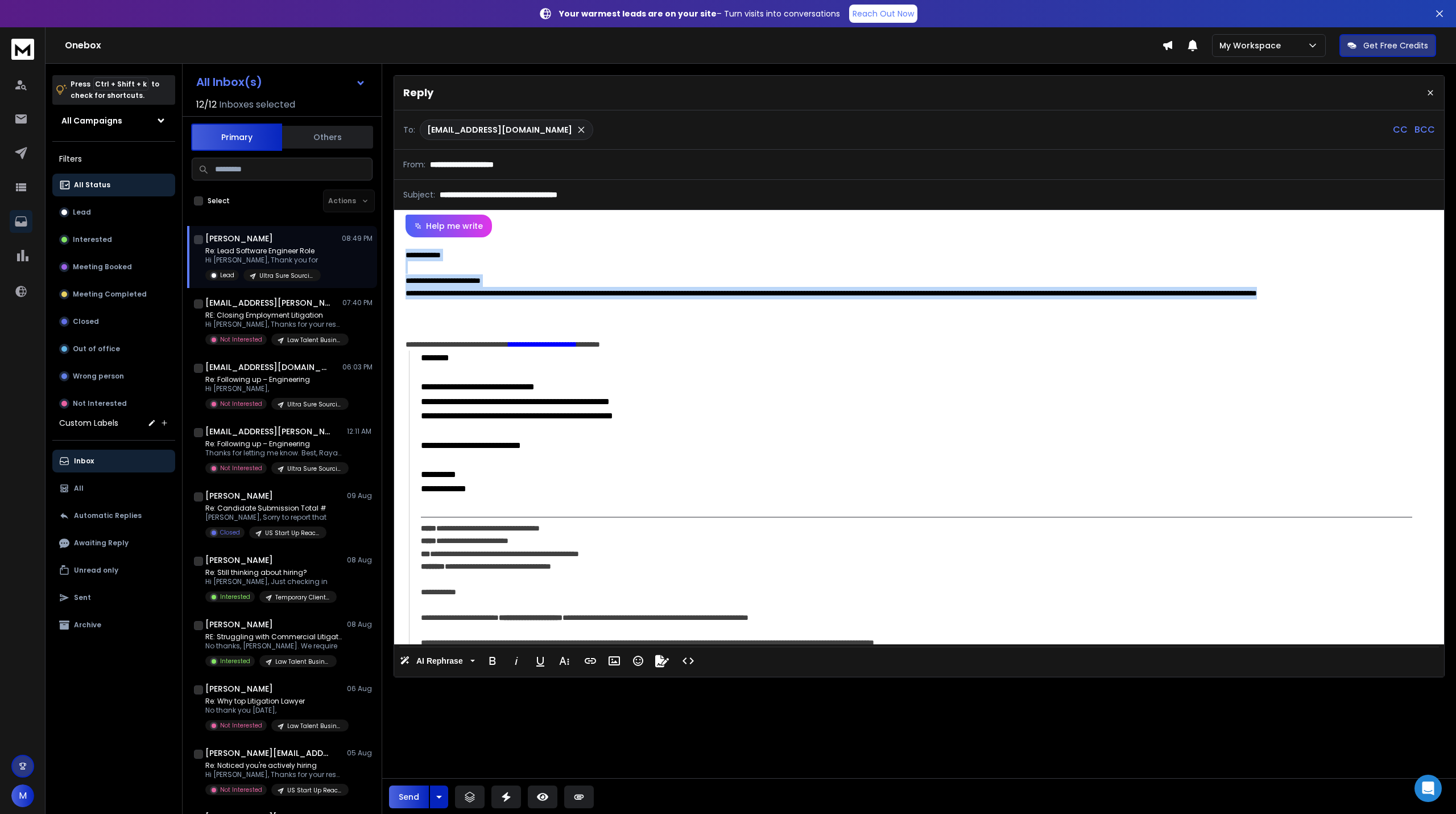
drag, startPoint x: 455, startPoint y: 310, endPoint x: 404, endPoint y: 257, distance: 73.6
click at [404, 257] on div "**********" at bounding box center [919, 440] width 1050 height 407
copy div "**********"
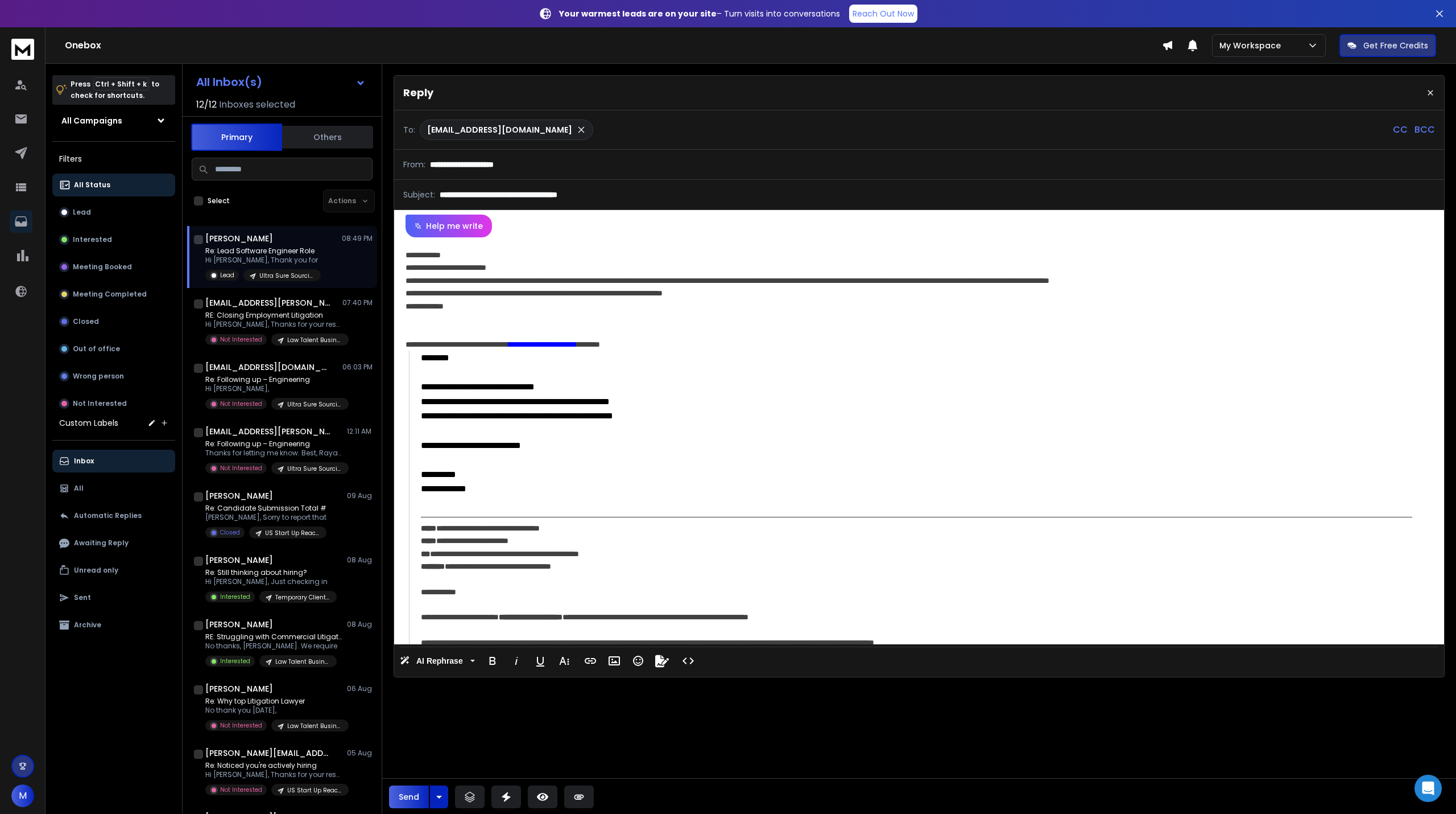
click at [465, 258] on p "**********" at bounding box center [912, 255] width 1013 height 13
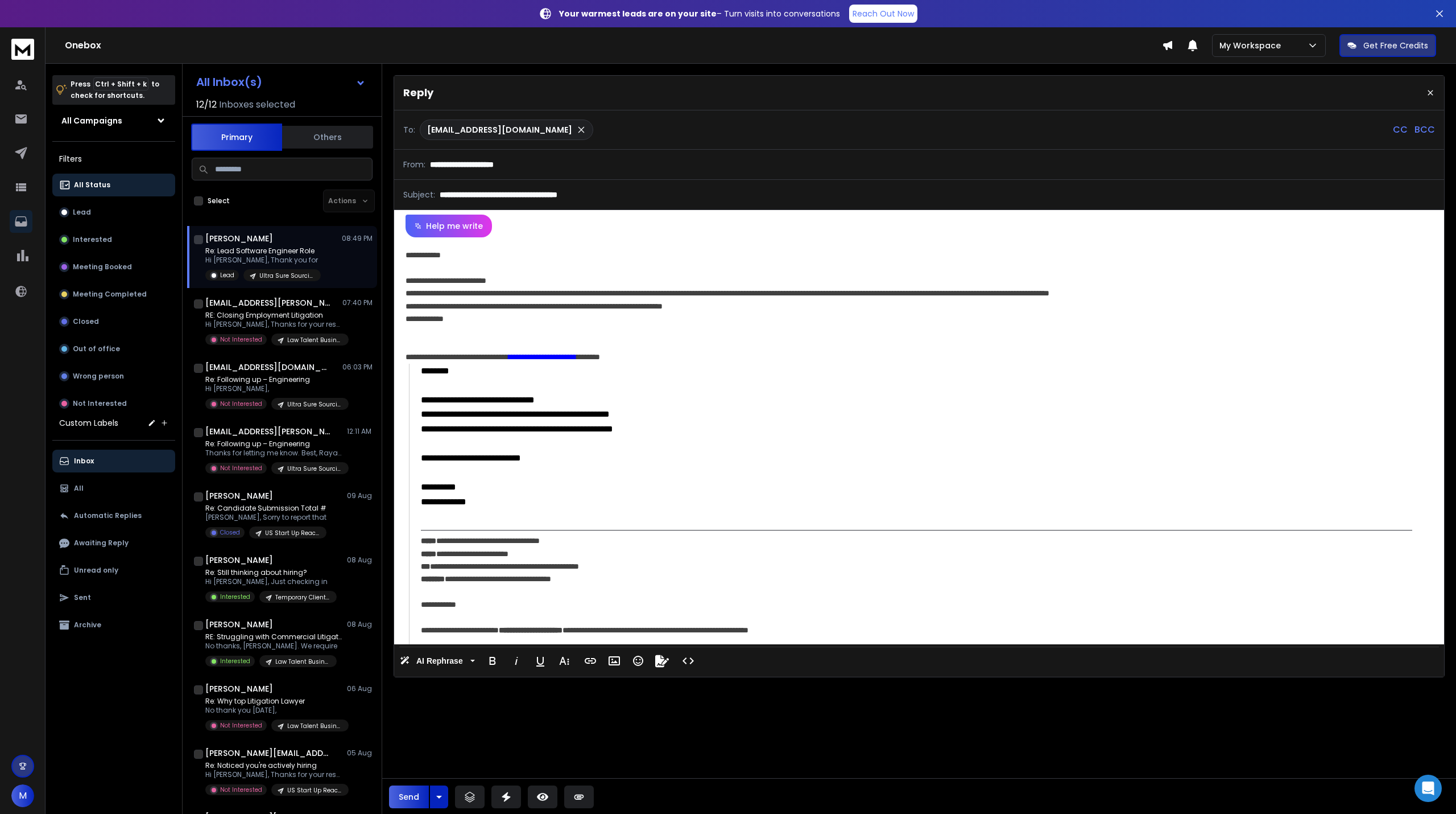
click at [521, 274] on p "**********" at bounding box center [912, 281] width 1013 height 13
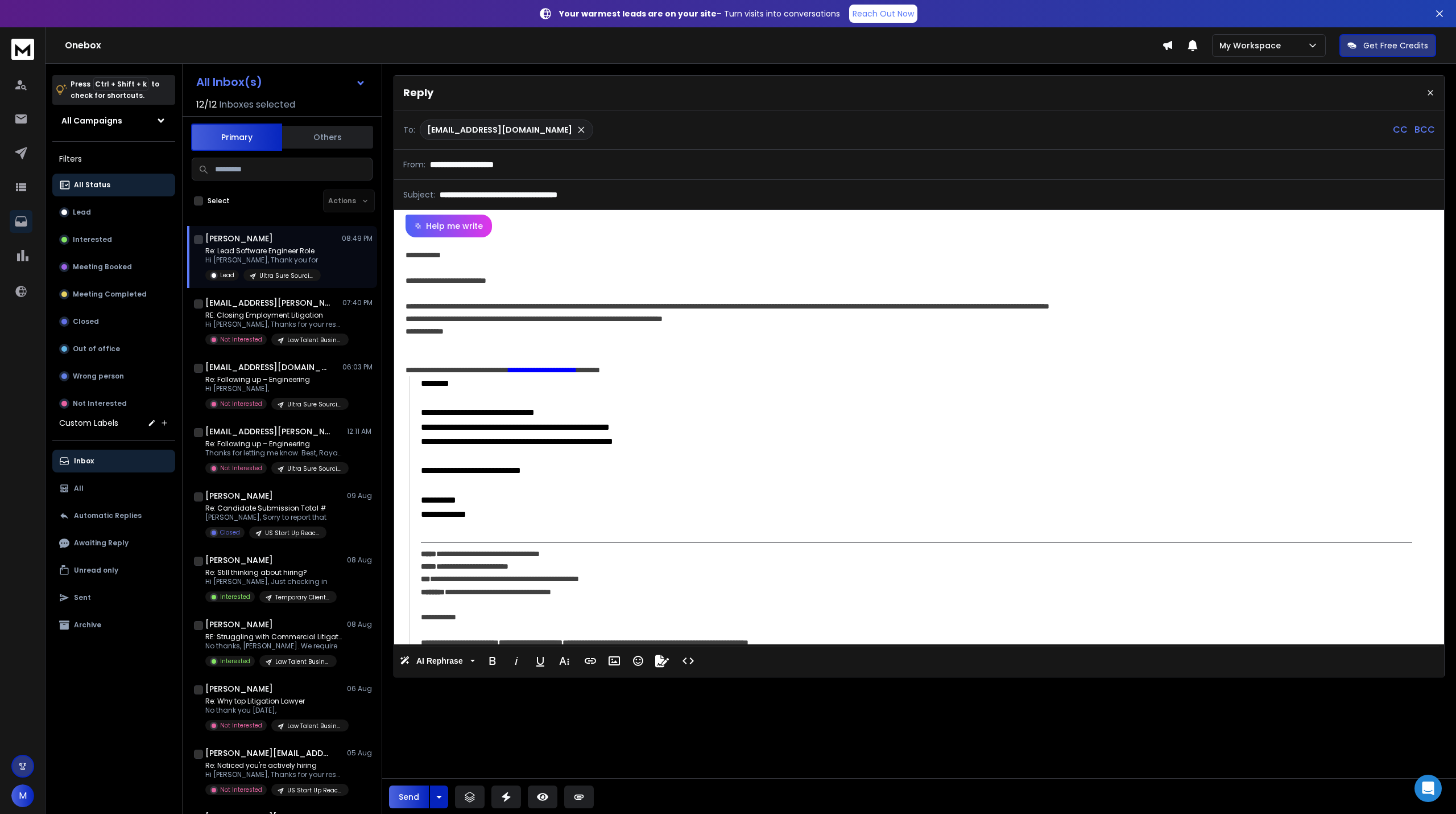
click at [594, 303] on p "**********" at bounding box center [912, 306] width 1013 height 13
click at [1189, 305] on p "**********" at bounding box center [912, 306] width 1013 height 13
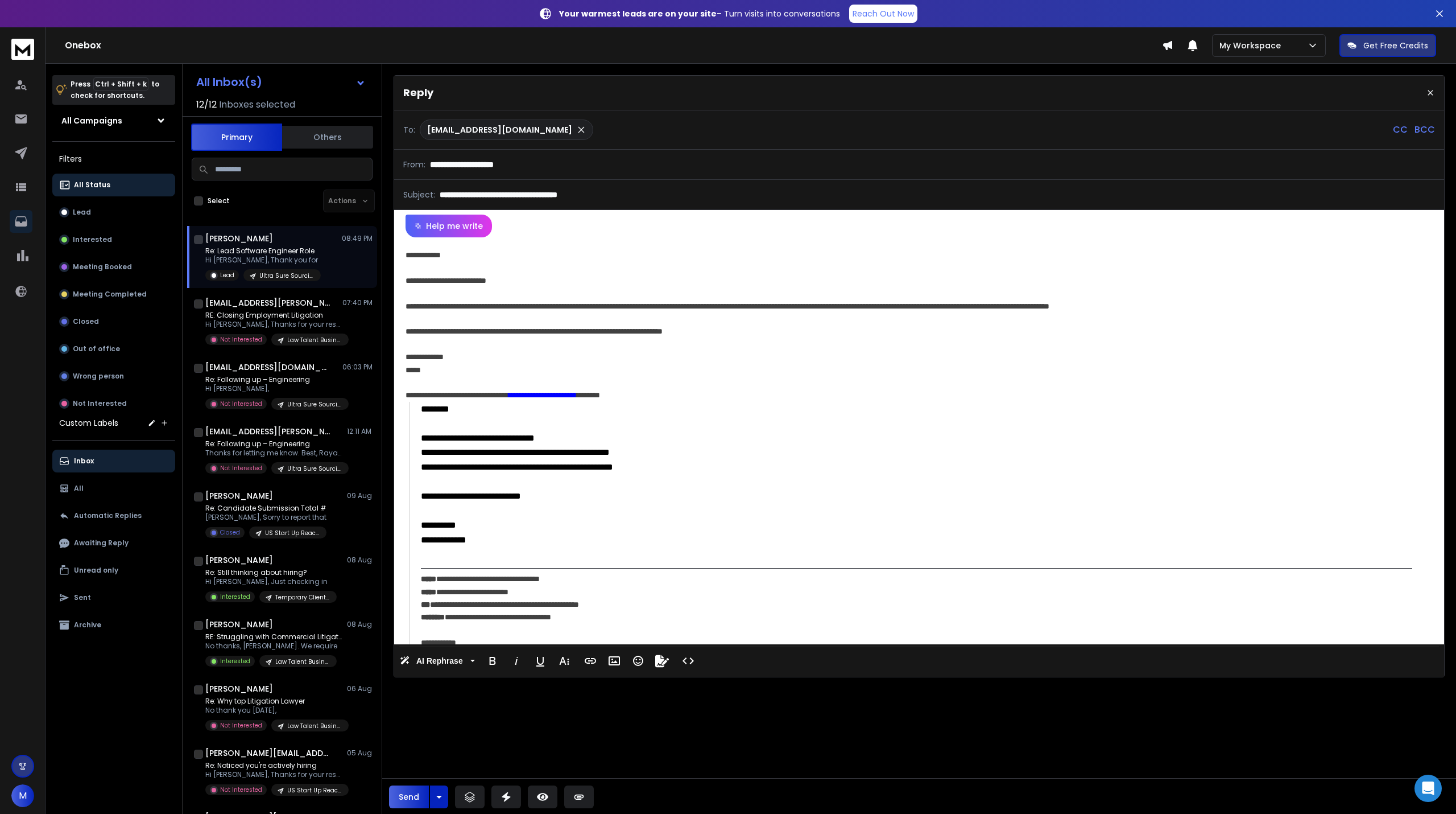
click at [739, 334] on p "**********" at bounding box center [912, 331] width 1013 height 13
click at [1244, 307] on p "**********" at bounding box center [912, 312] width 1013 height 25
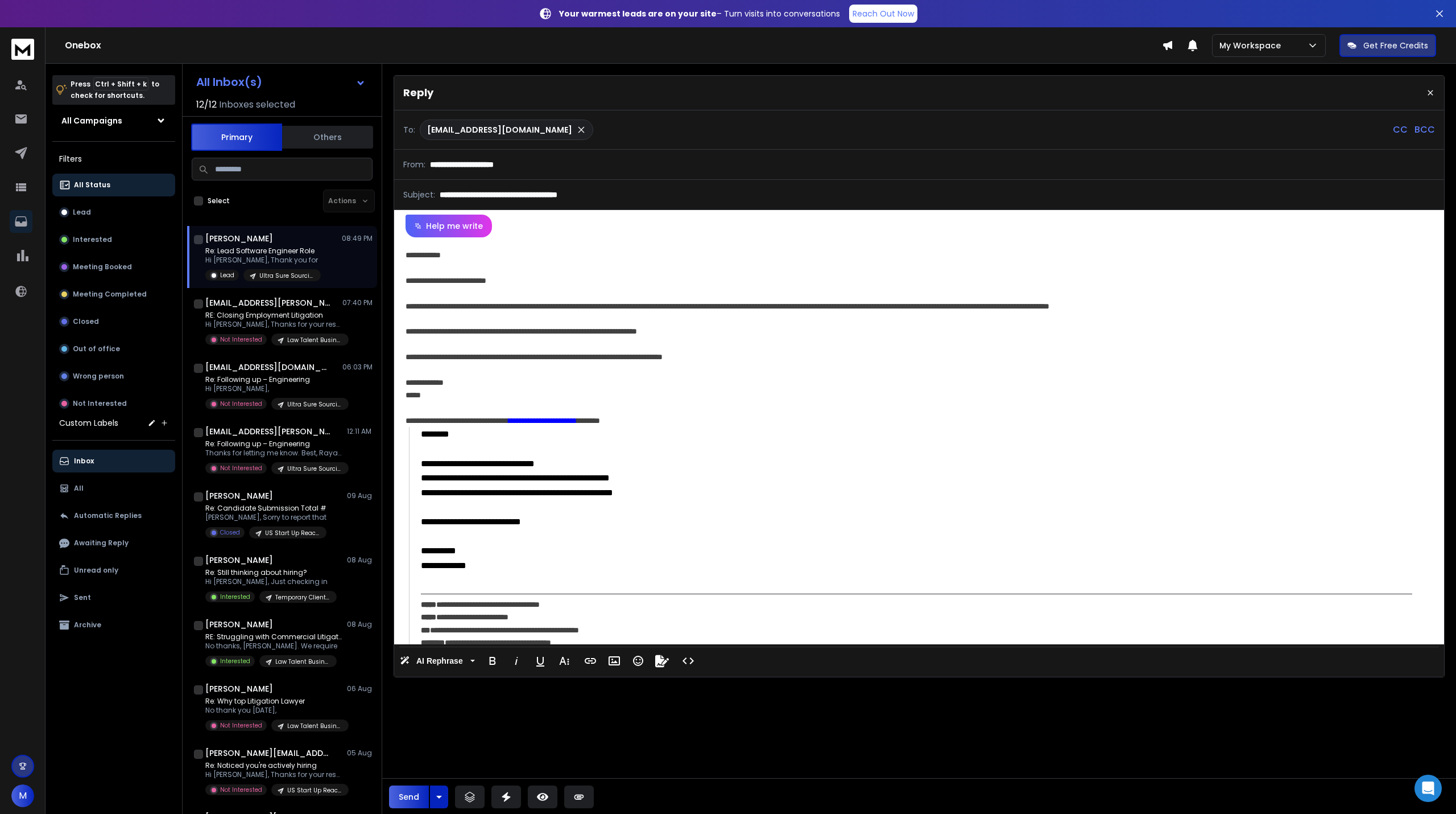
click at [412, 797] on button "Send" at bounding box center [408, 797] width 40 height 23
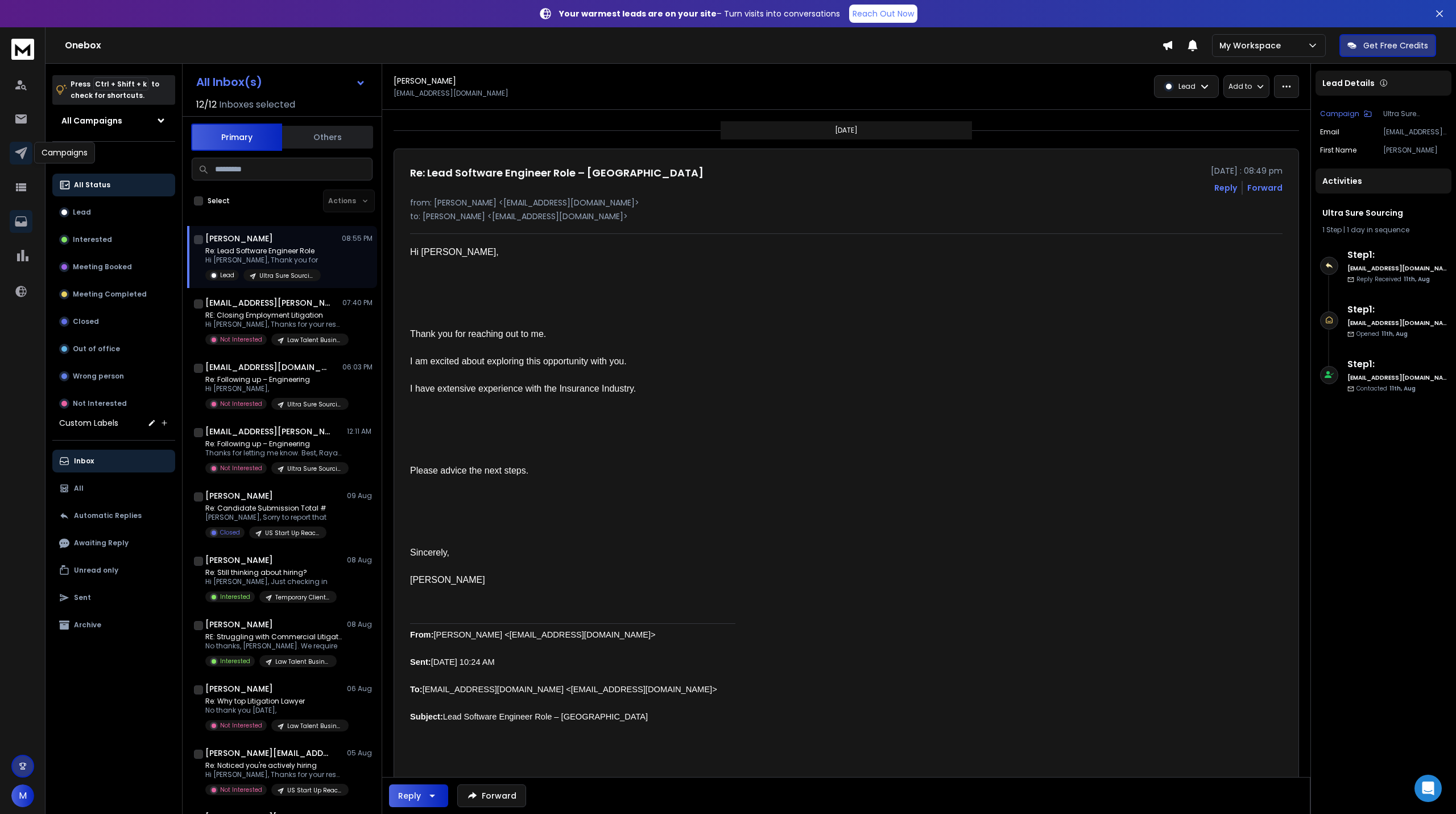
click at [11, 150] on link at bounding box center [21, 153] width 23 height 23
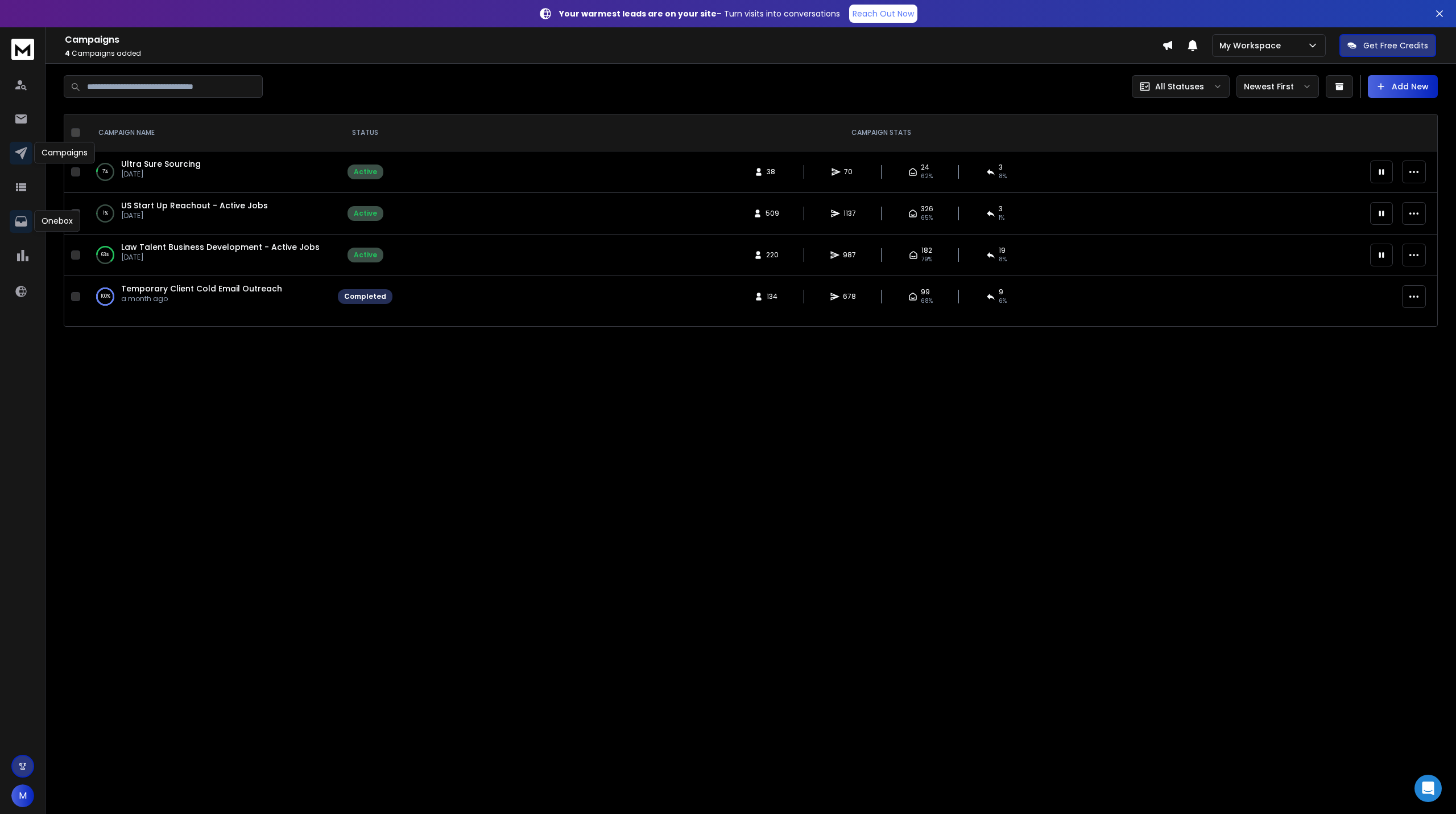
click at [17, 220] on icon at bounding box center [21, 220] width 13 height 13
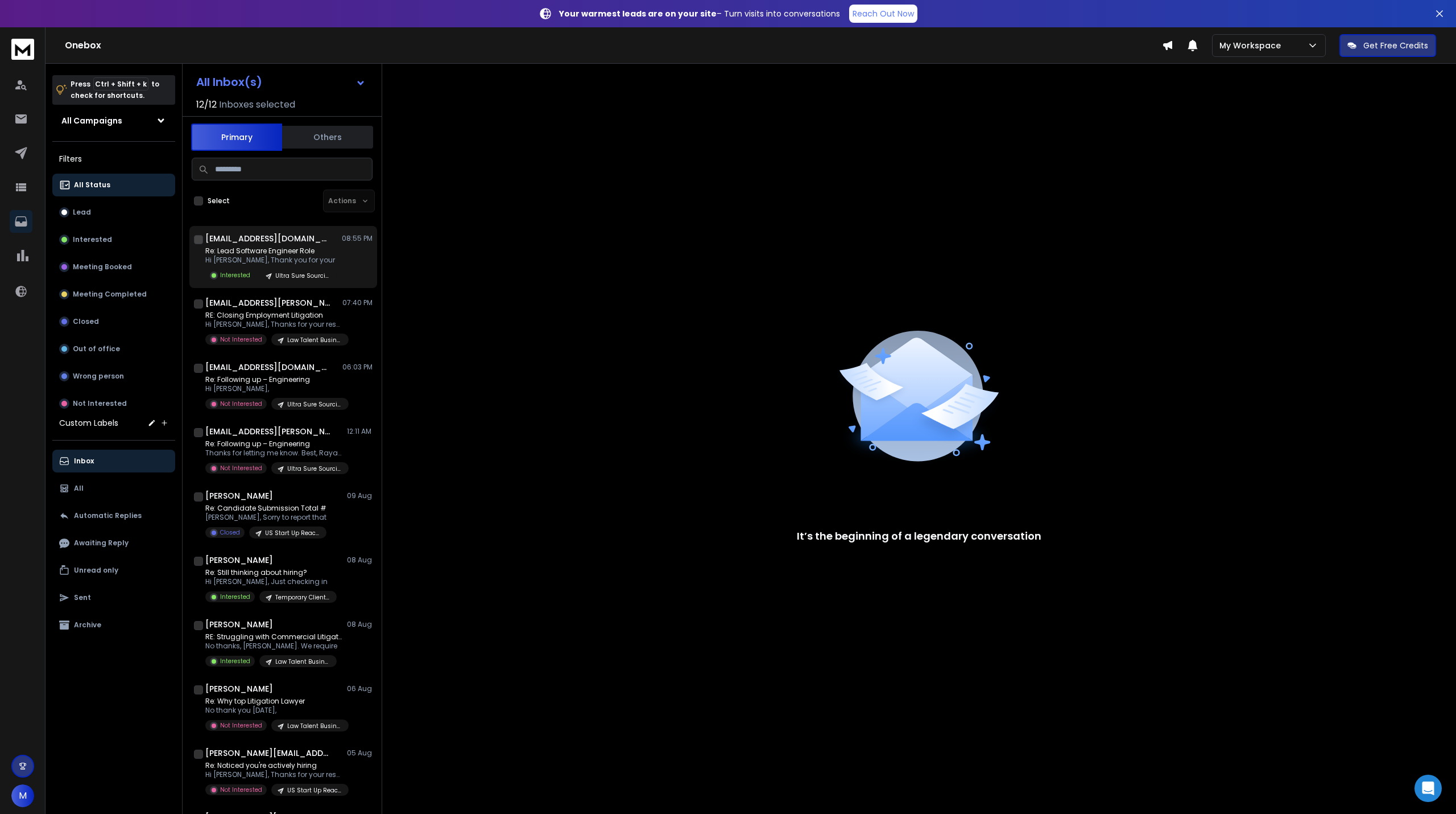
click at [244, 242] on h1 "[EMAIL_ADDRESS][DOMAIN_NAME]" at bounding box center [268, 238] width 125 height 11
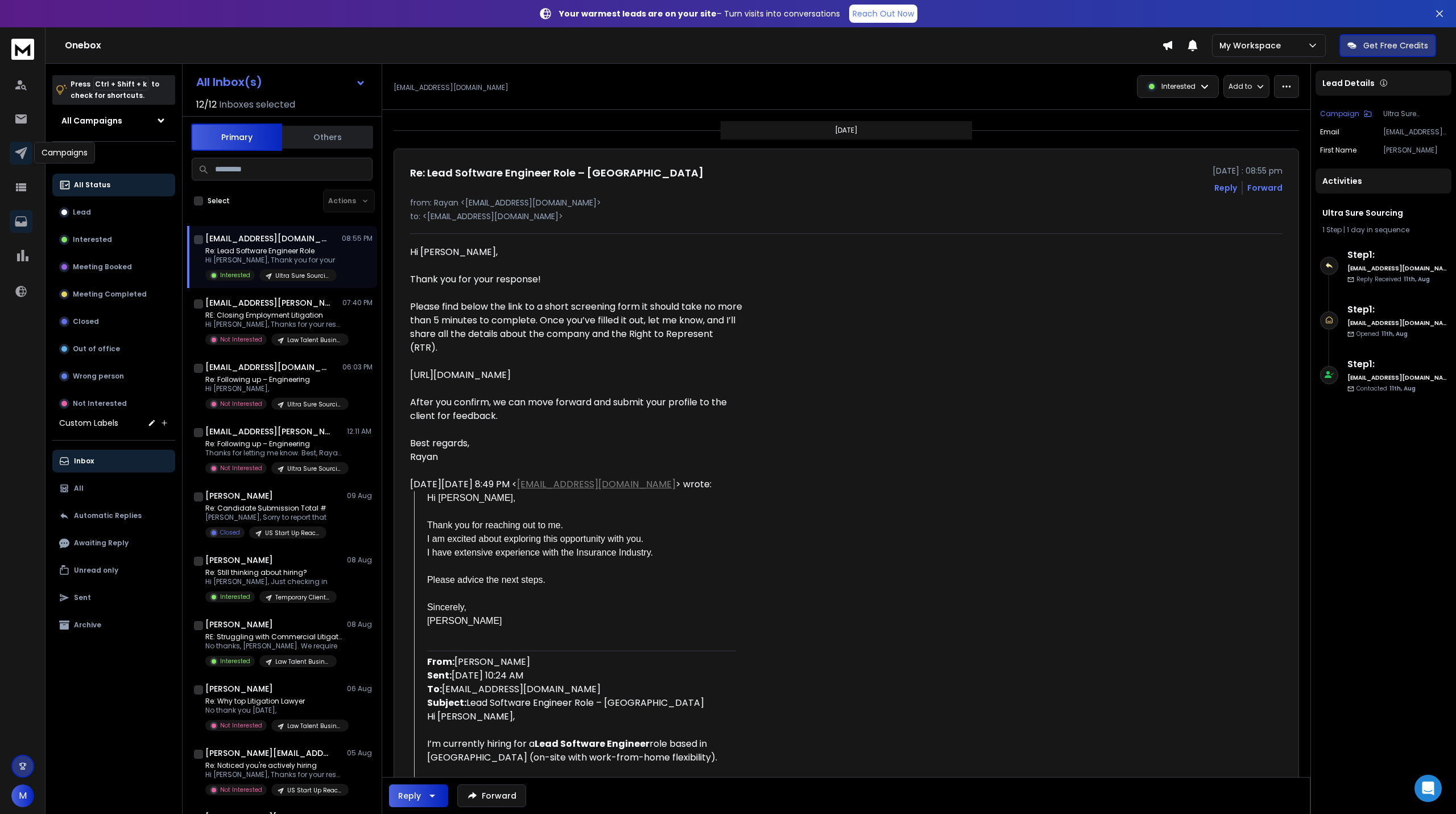
click at [25, 163] on link at bounding box center [21, 153] width 23 height 23
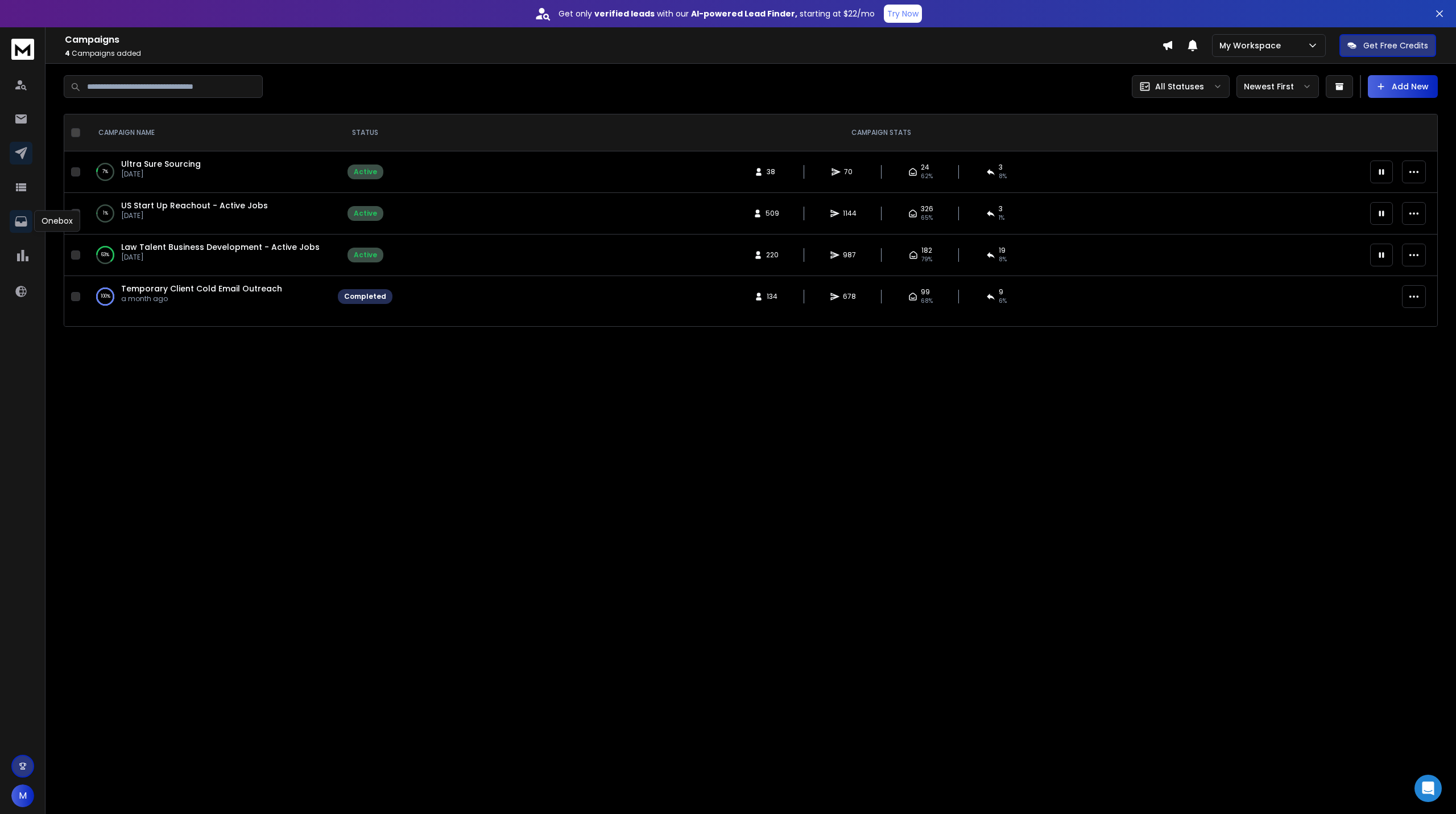
click at [14, 223] on icon at bounding box center [21, 220] width 13 height 13
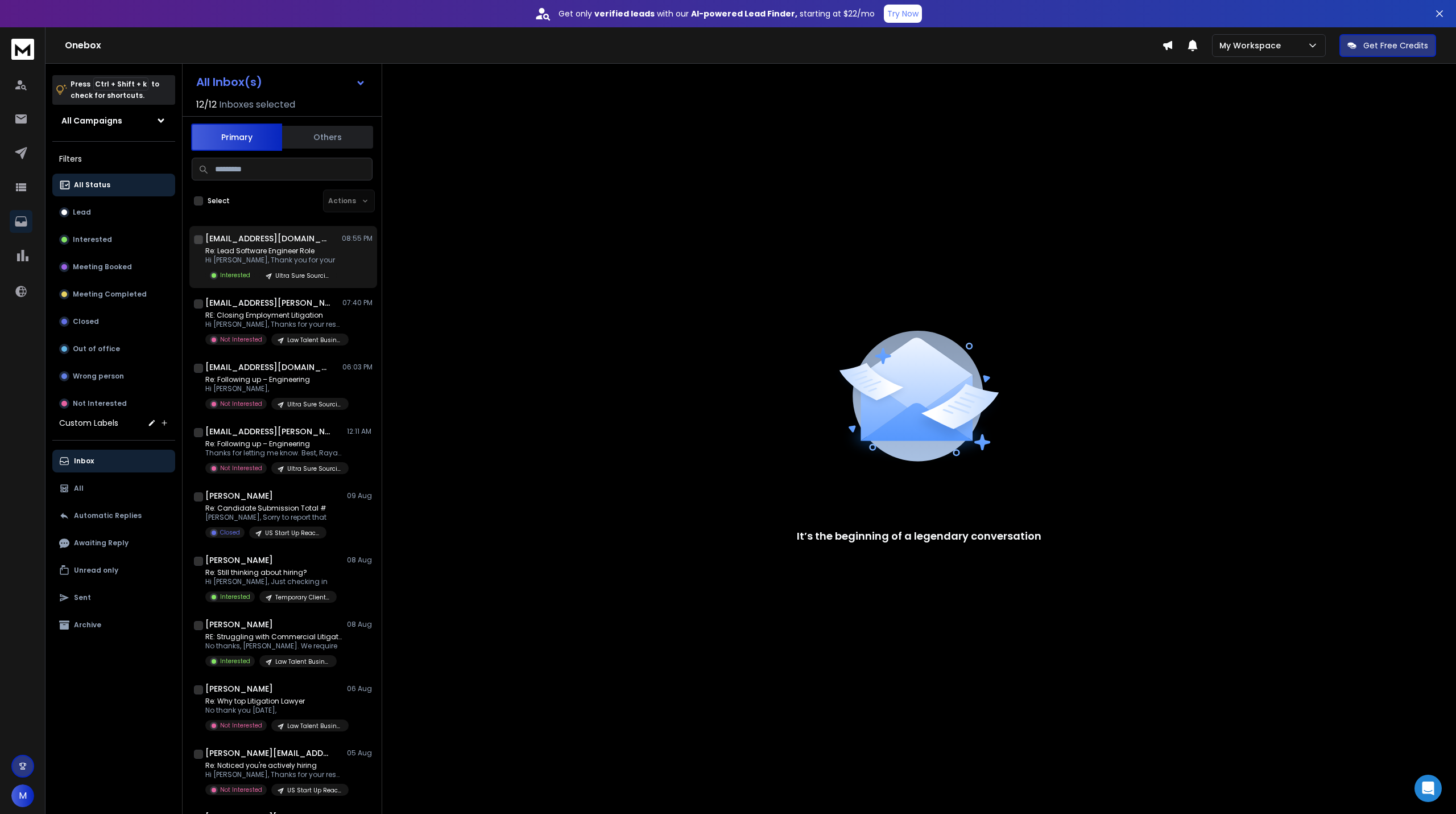
click at [273, 238] on h1 "[EMAIL_ADDRESS][DOMAIN_NAME]" at bounding box center [268, 238] width 125 height 11
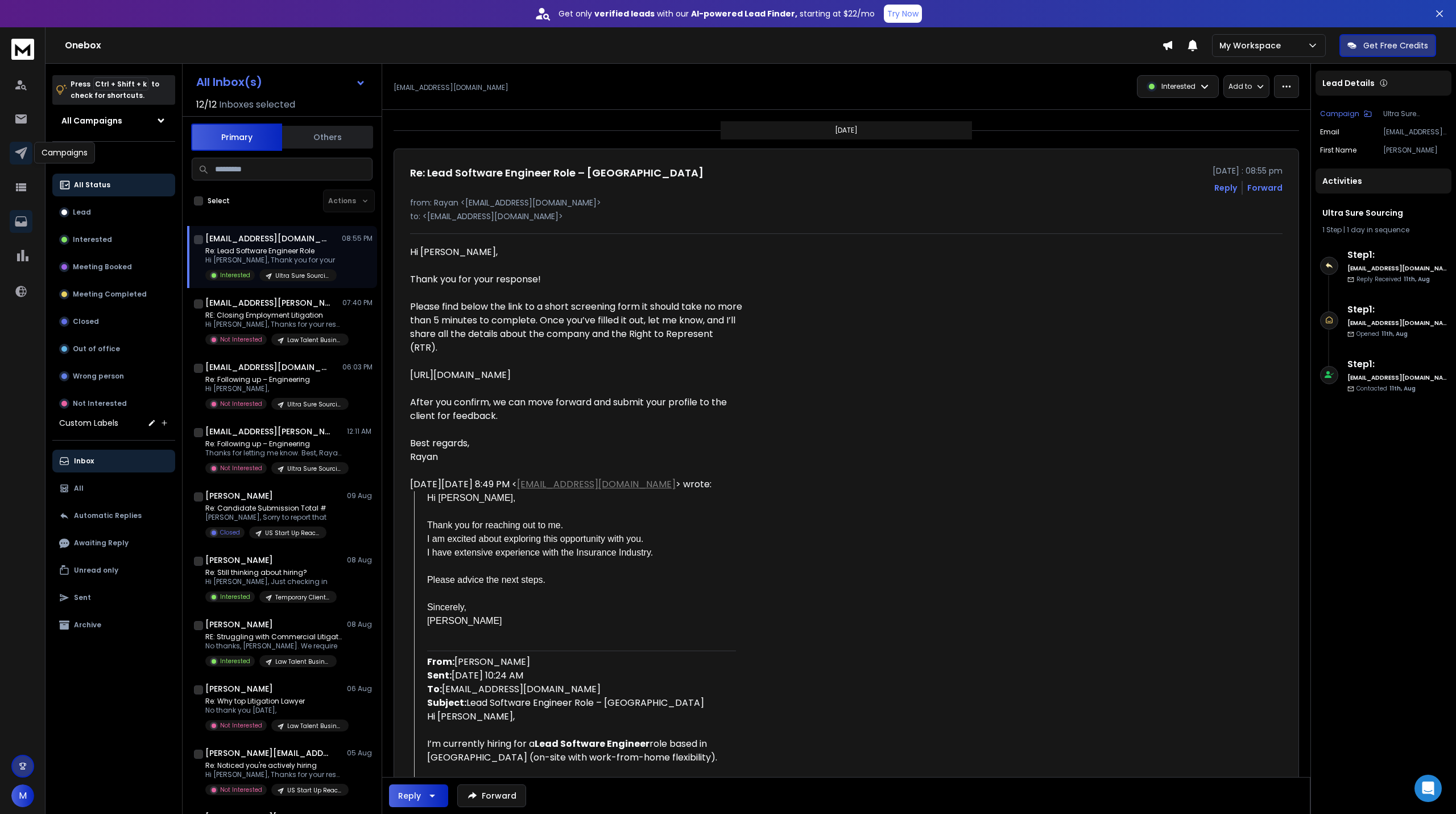
click at [21, 155] on icon at bounding box center [21, 153] width 12 height 12
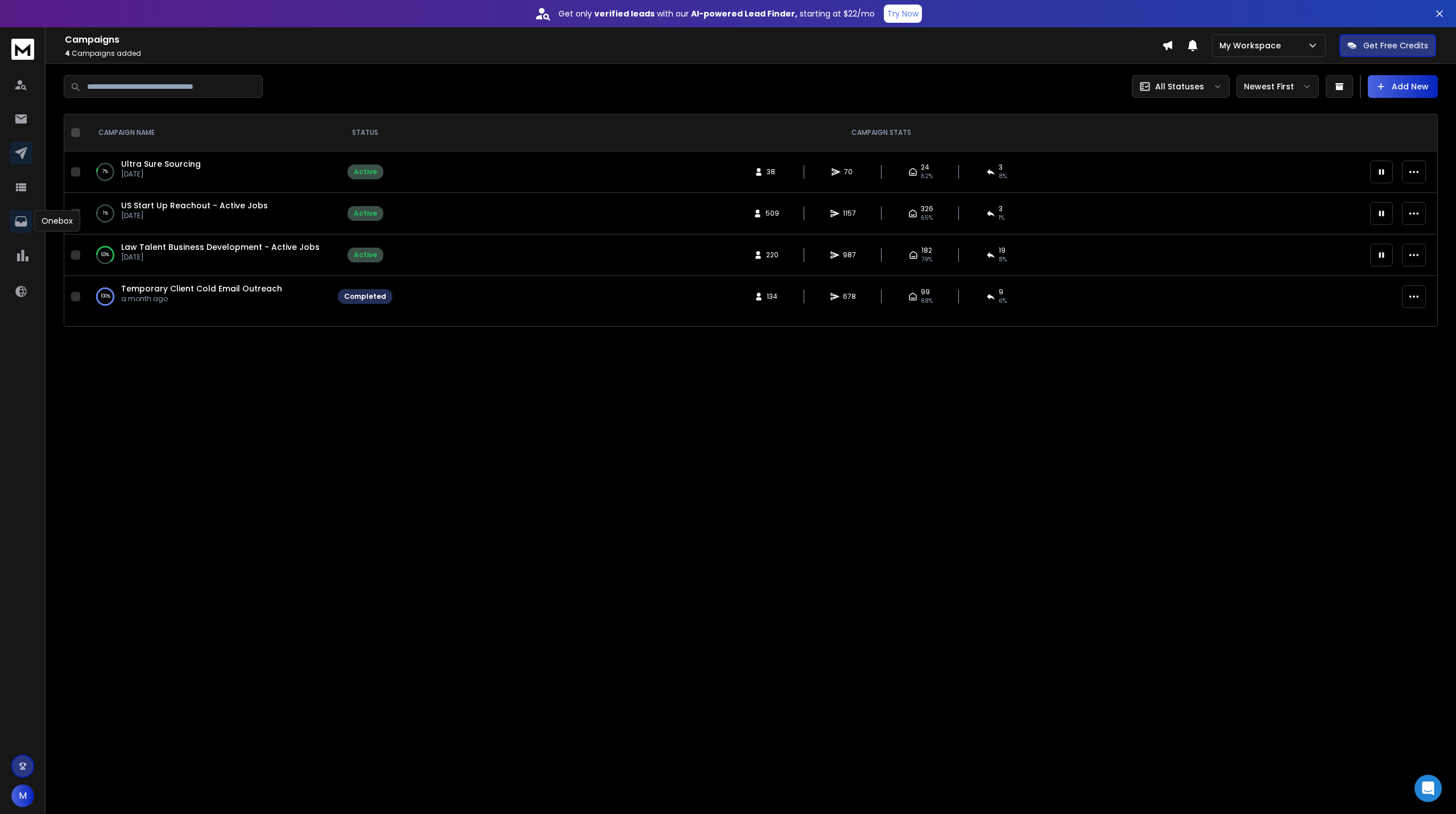
click at [14, 218] on icon at bounding box center [21, 220] width 13 height 13
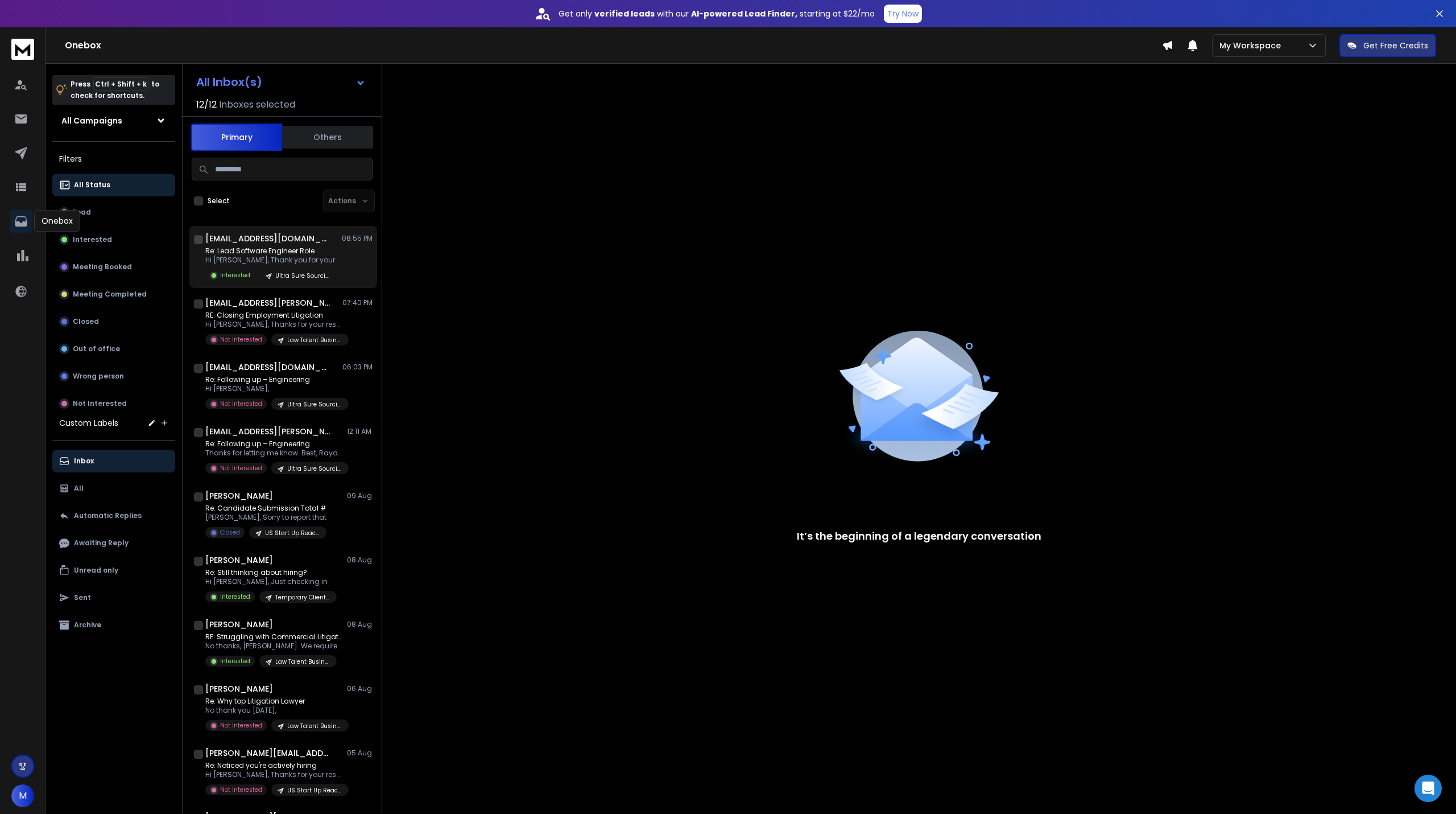
click at [253, 248] on p "Re: Lead Software Engineer Role" at bounding box center [271, 251] width 131 height 9
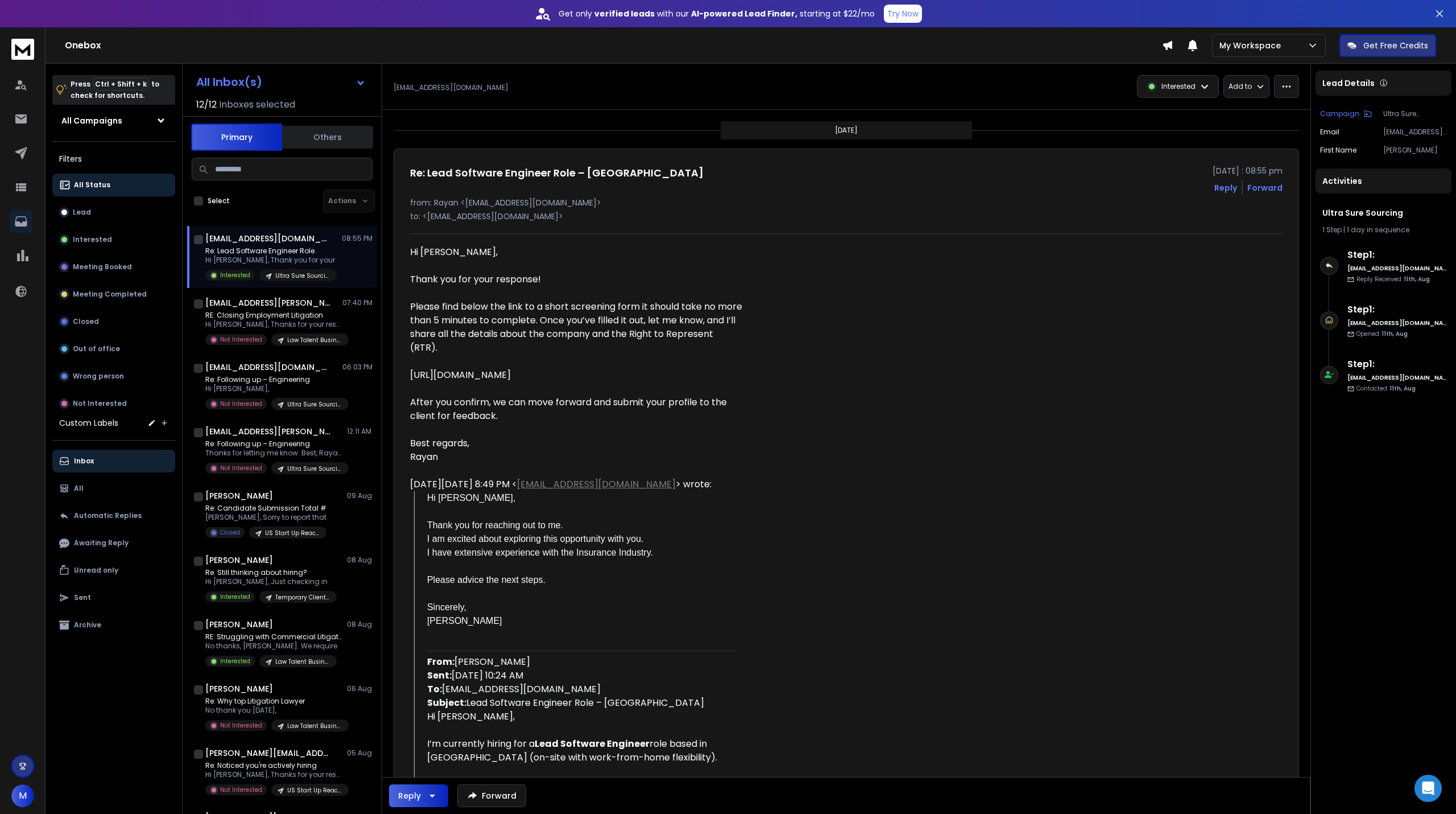
click at [409, 792] on div "Reply" at bounding box center [409, 795] width 23 height 11
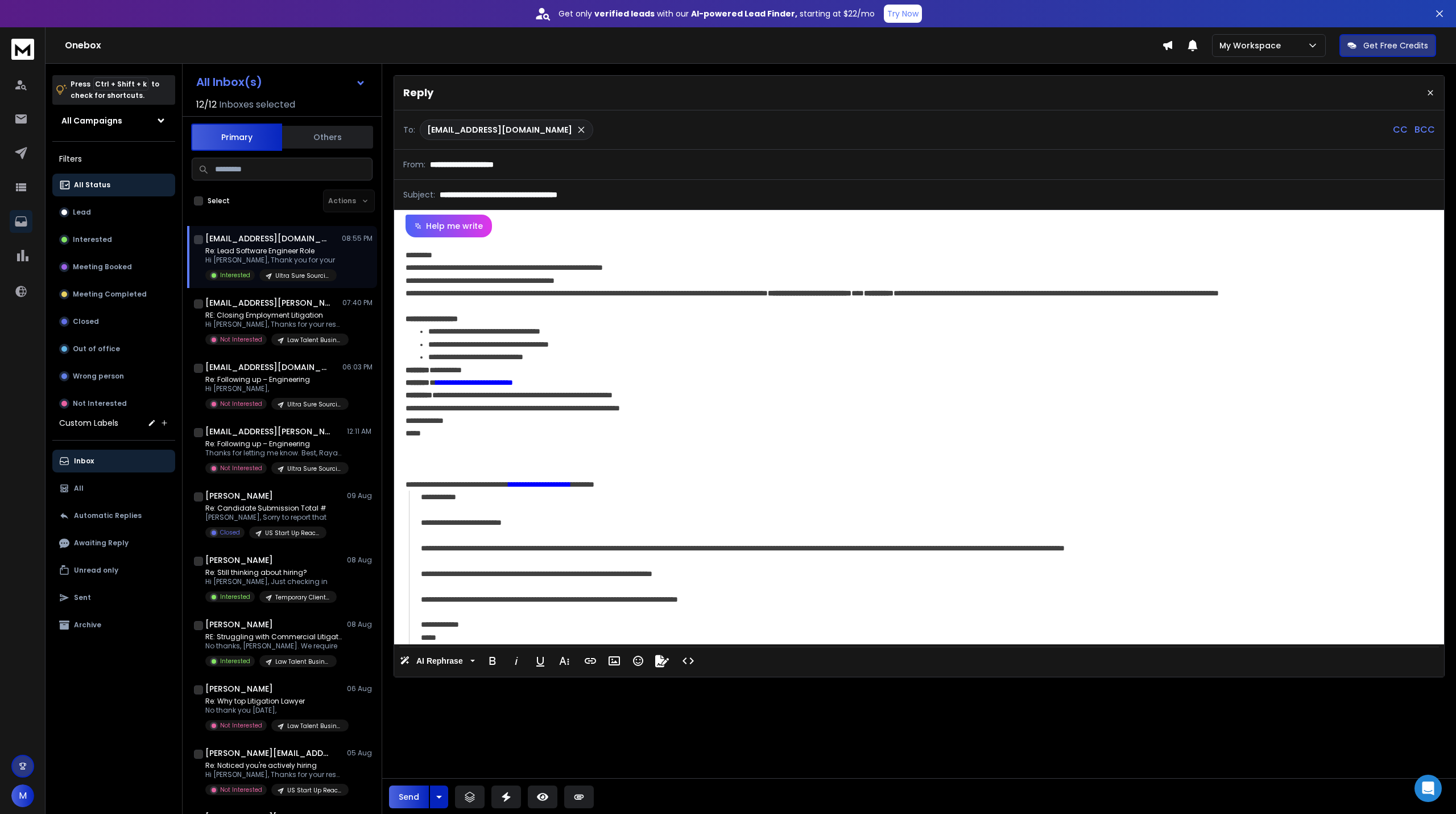
click at [501, 258] on p "*********" at bounding box center [912, 255] width 1013 height 13
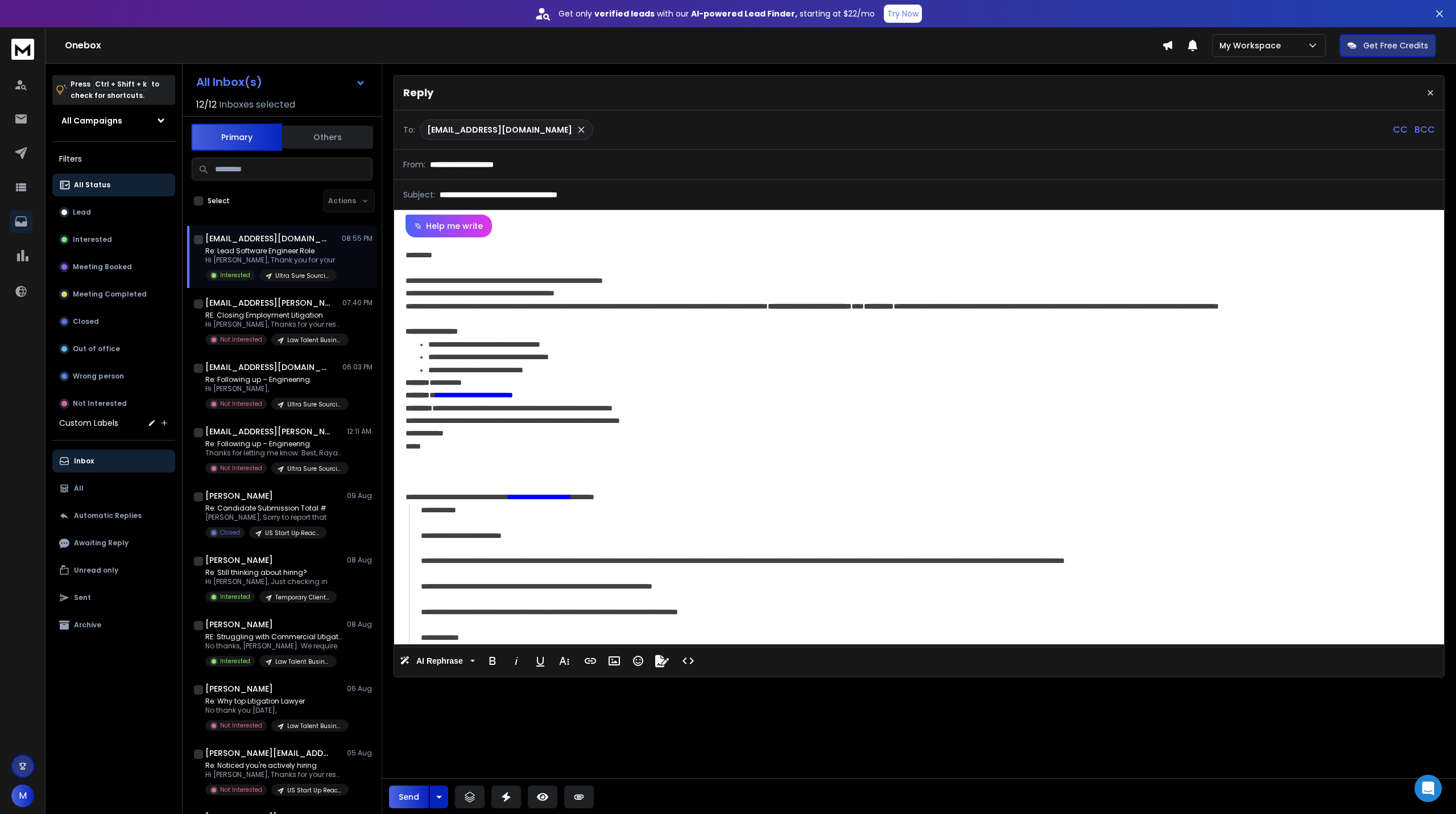
click at [651, 281] on p "**********" at bounding box center [912, 287] width 1013 height 25
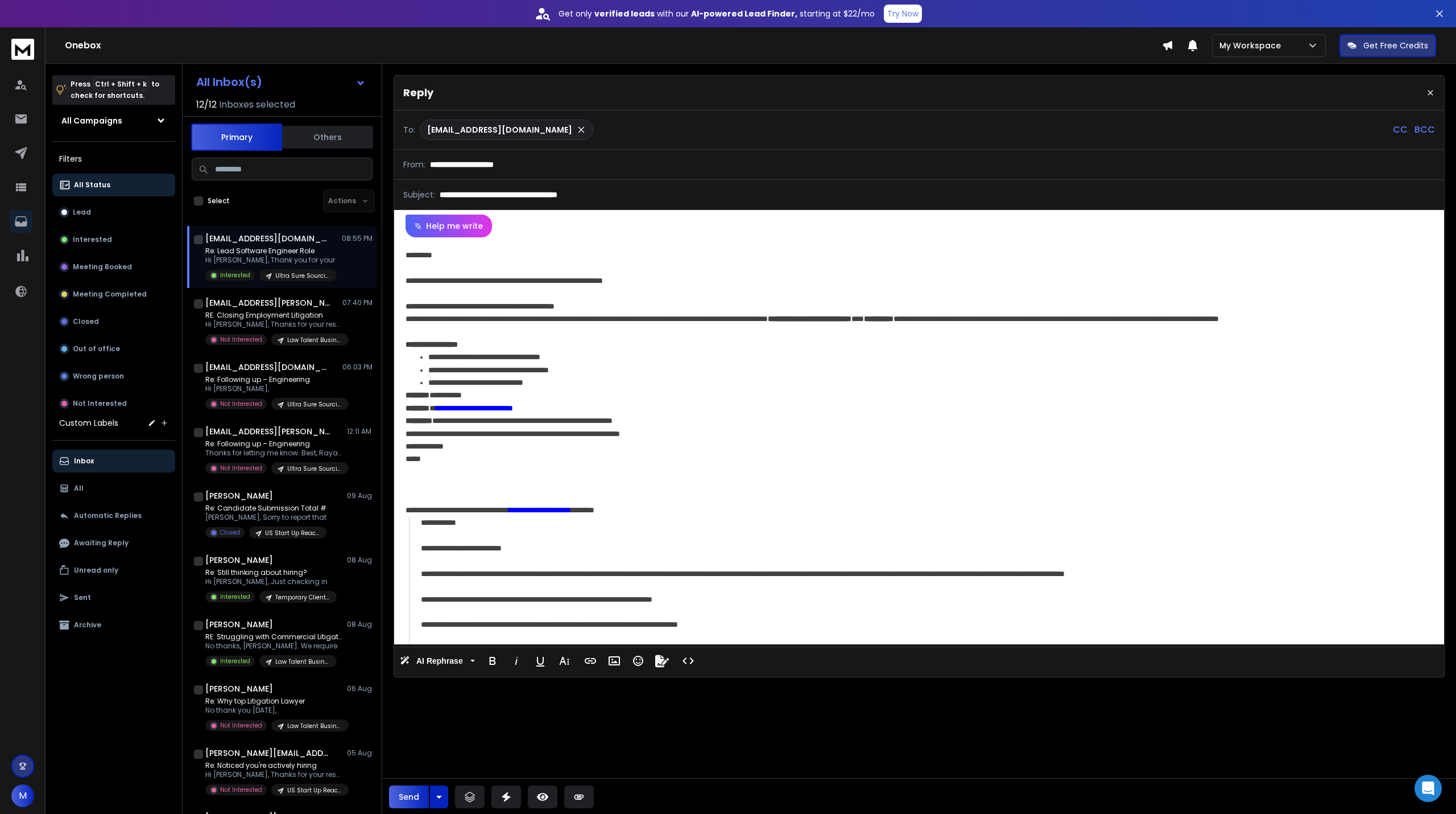
click at [594, 277] on p "**********" at bounding box center [912, 293] width 1013 height 38
click at [608, 303] on p "**********" at bounding box center [912, 293] width 1013 height 38
drag, startPoint x: 434, startPoint y: 306, endPoint x: 405, endPoint y: 303, distance: 29.2
click at [405, 303] on div "**********" at bounding box center [919, 440] width 1050 height 407
click at [457, 318] on p "**********" at bounding box center [912, 325] width 1013 height 25
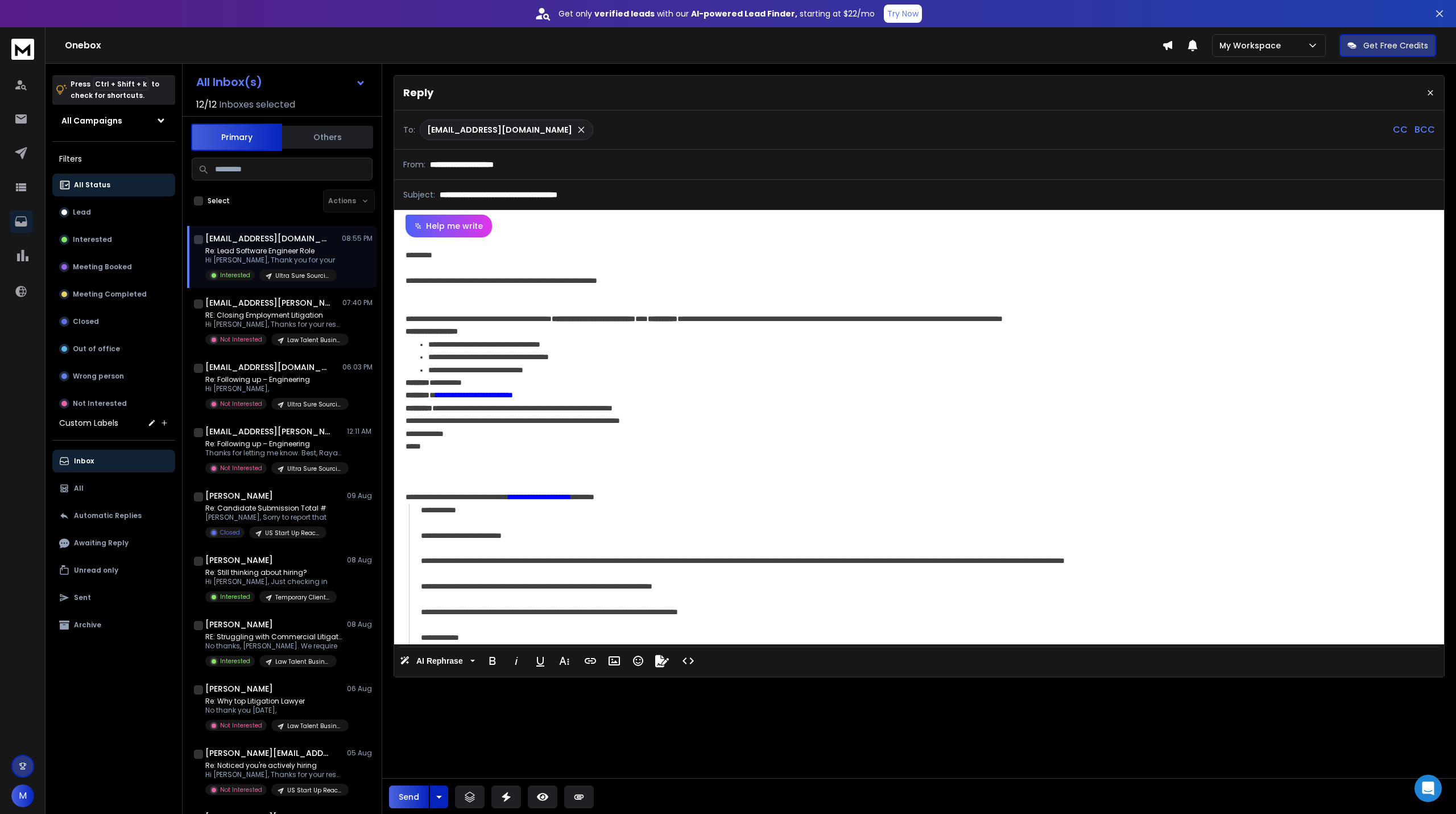
click at [1170, 319] on p "**********" at bounding box center [912, 318] width 1013 height 13
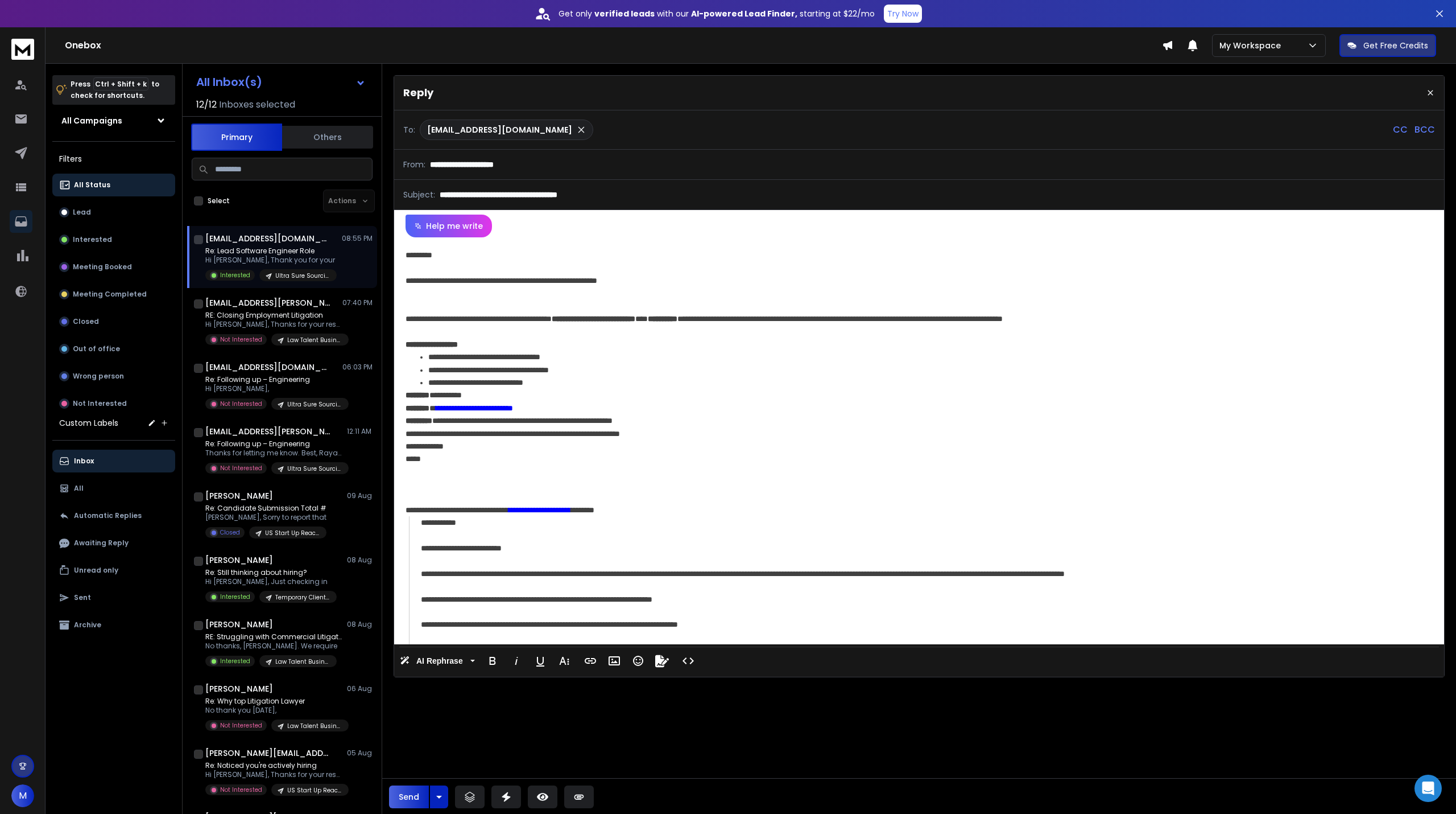
click at [636, 380] on p "**********" at bounding box center [923, 383] width 990 height 13
click at [408, 396] on strong "********" at bounding box center [417, 395] width 24 height 8
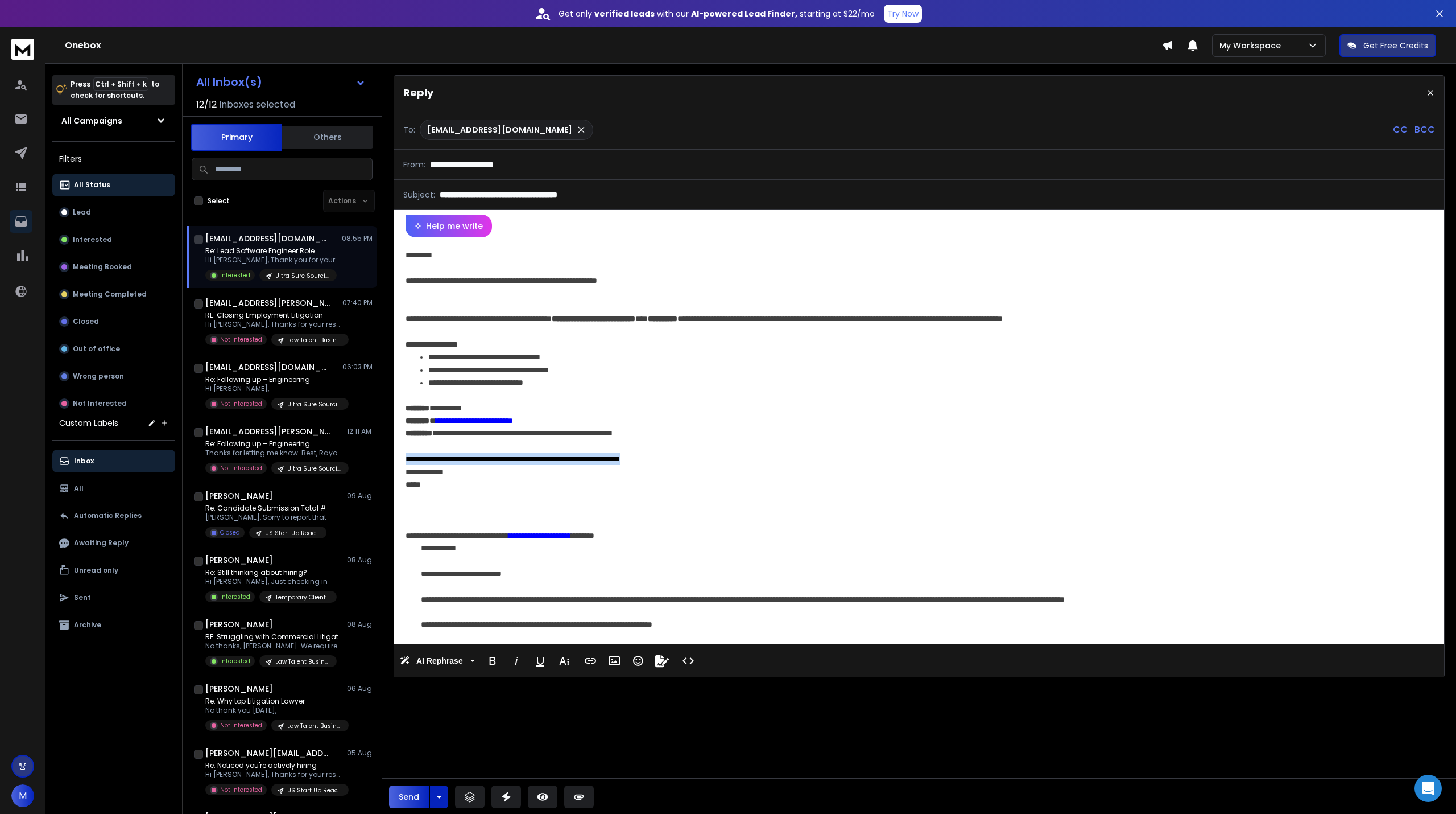
drag, startPoint x: 681, startPoint y: 456, endPoint x: 405, endPoint y: 460, distance: 276.0
click at [405, 460] on p "**********" at bounding box center [912, 453] width 1013 height 25
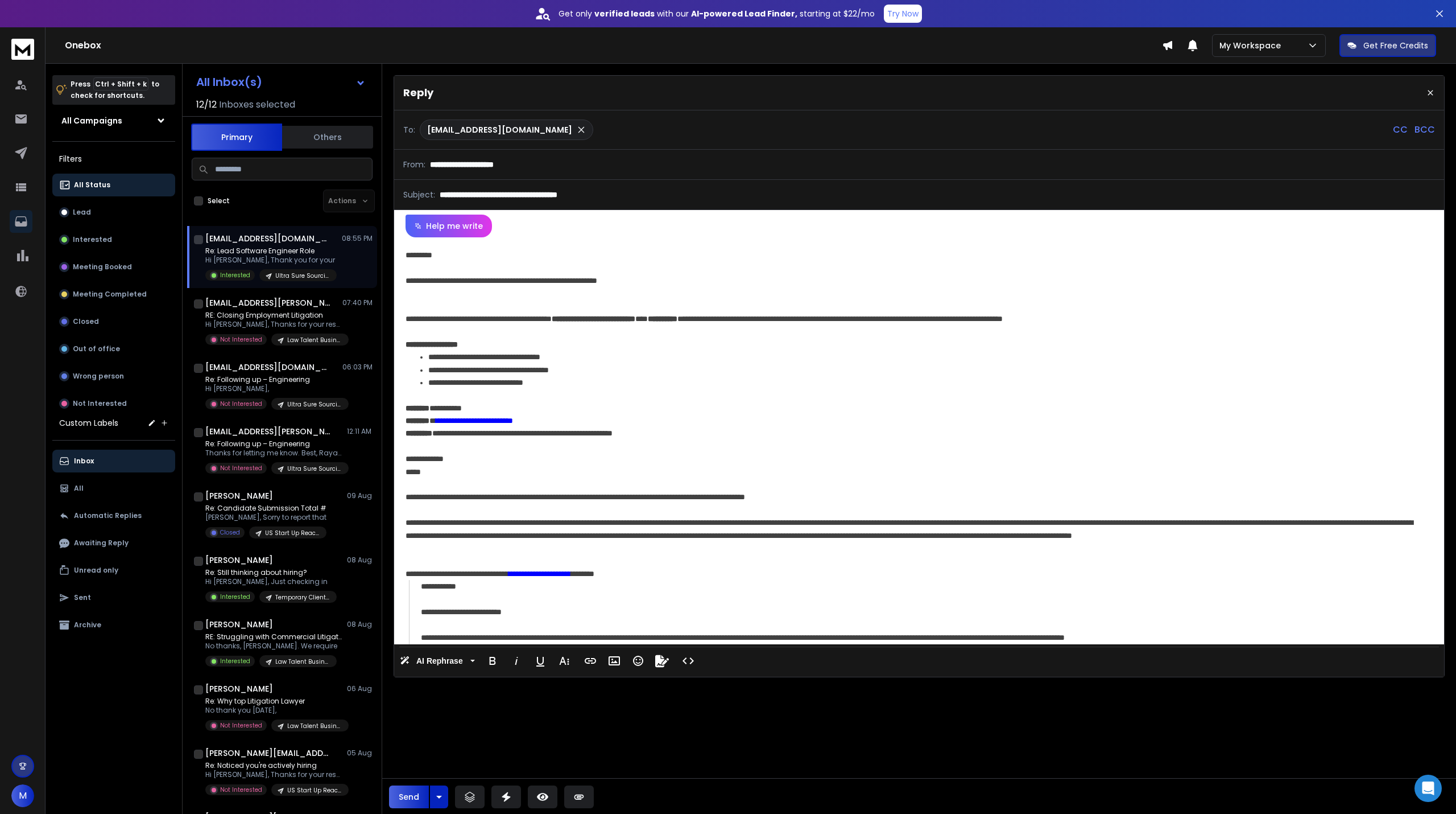
scroll to position [76, 0]
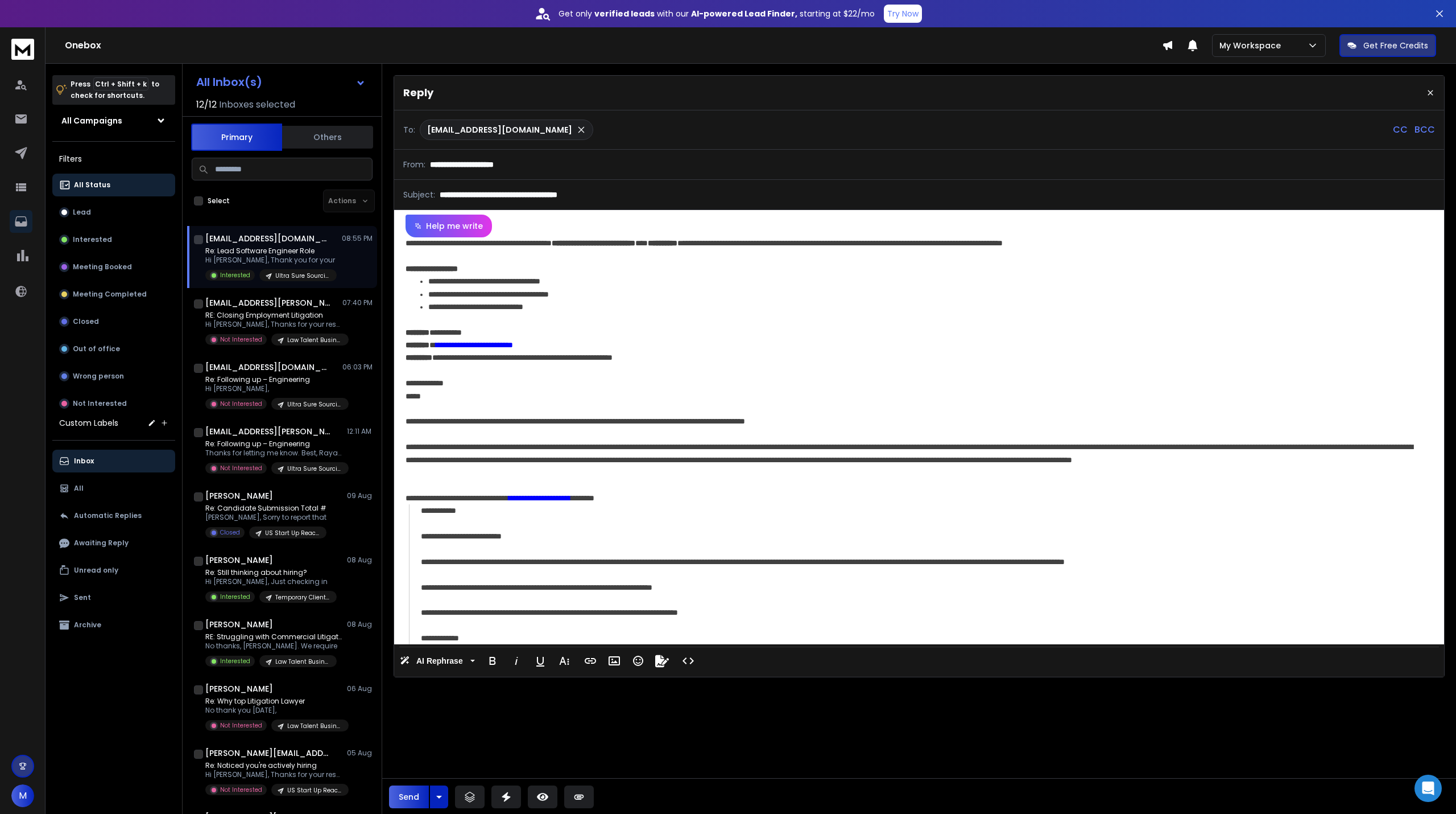
click at [596, 447] on div "**********" at bounding box center [912, 453] width 1013 height 51
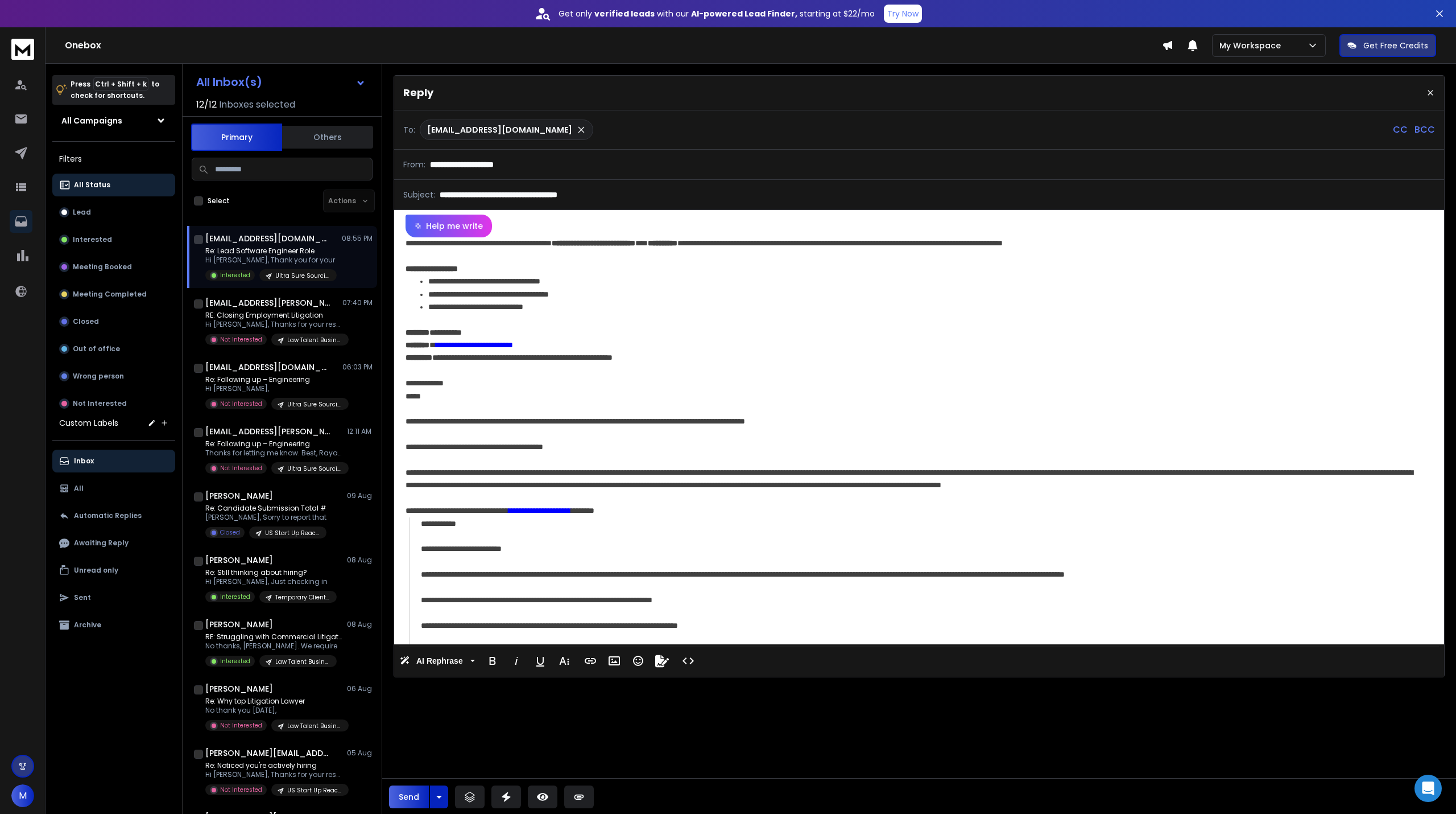
click at [634, 477] on div "**********" at bounding box center [912, 459] width 1013 height 64
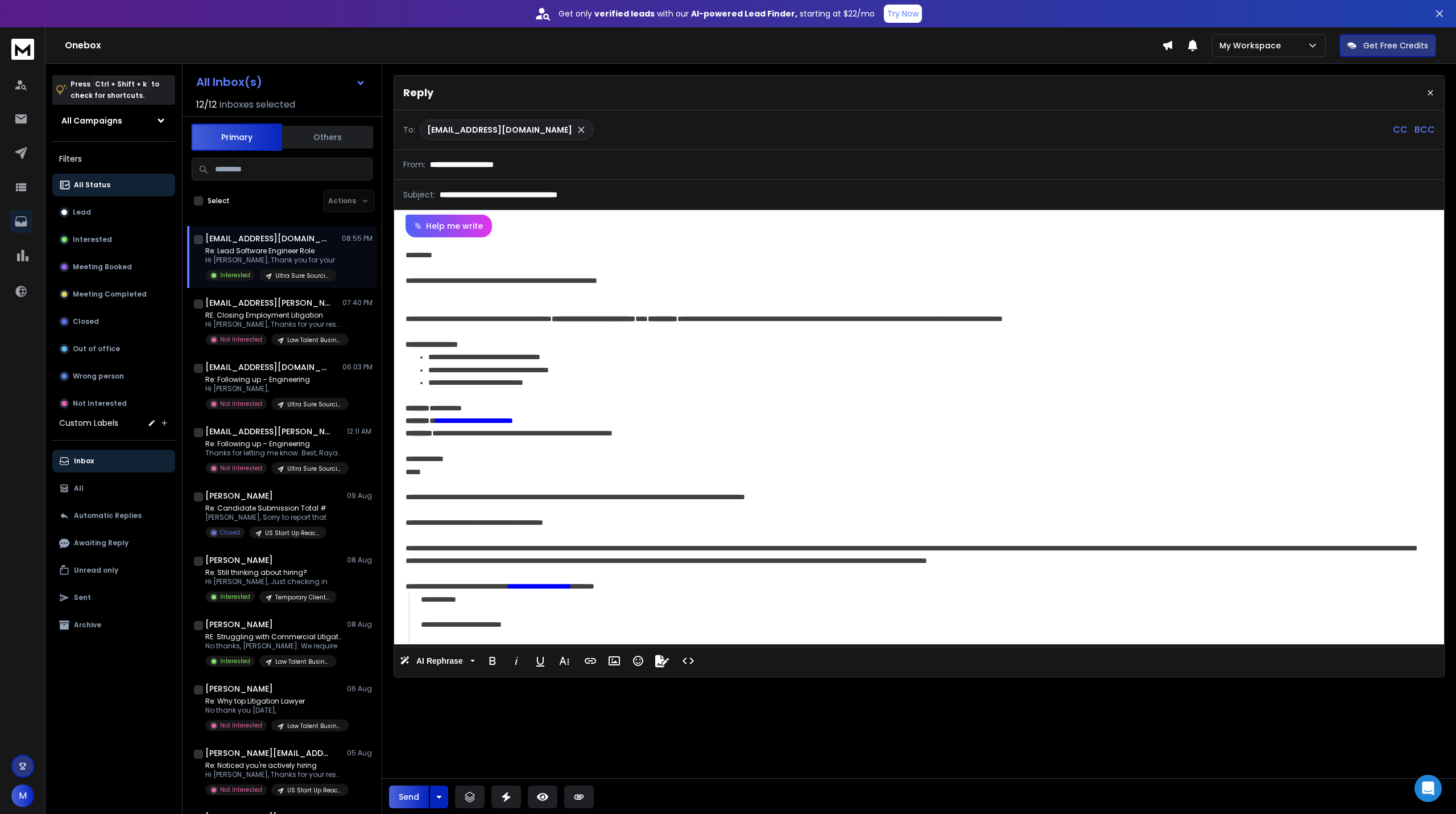
click at [429, 253] on p "*********" at bounding box center [912, 262] width 1013 height 25
click at [403, 799] on button "Send" at bounding box center [408, 797] width 40 height 23
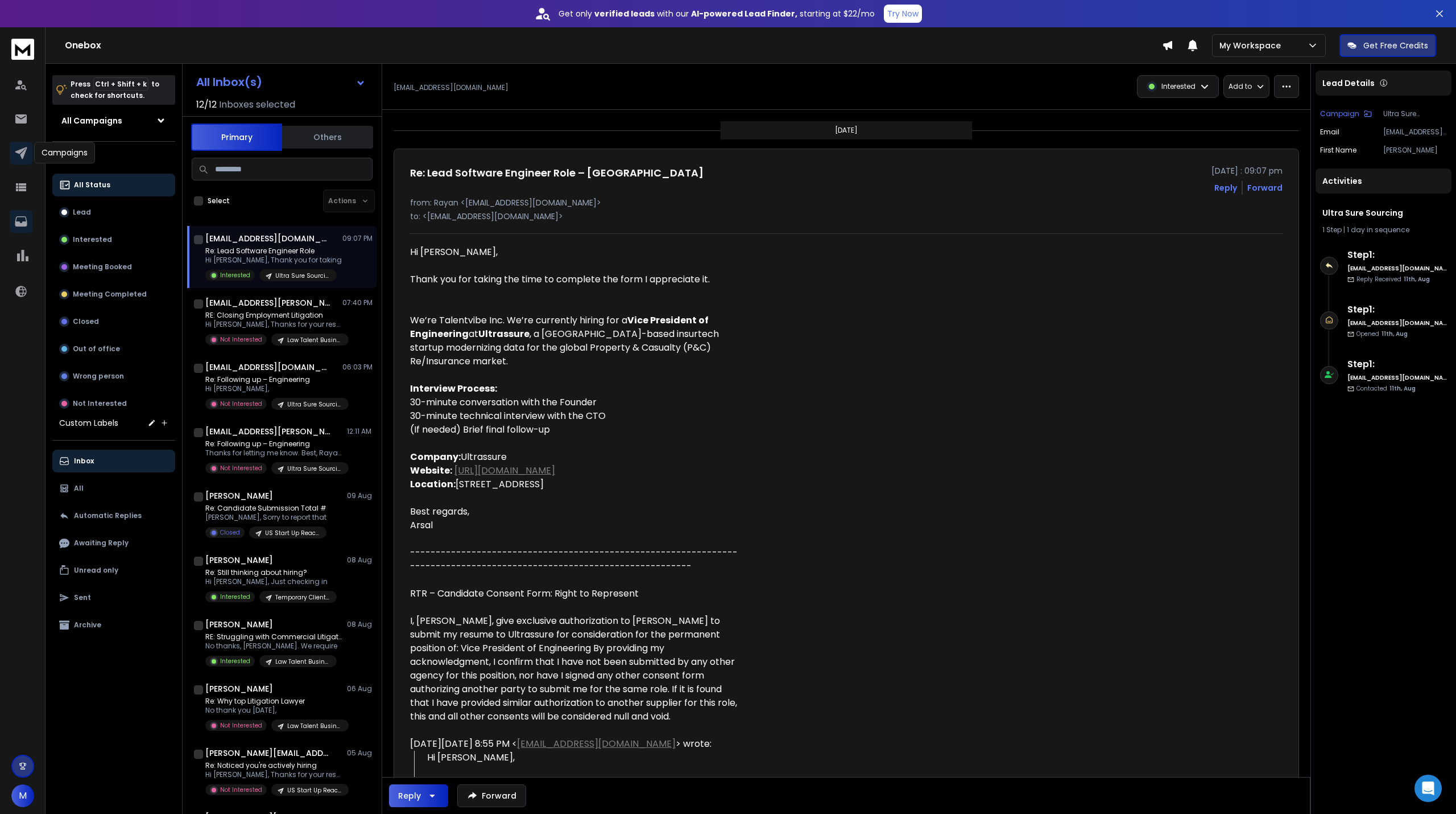
click at [18, 161] on link at bounding box center [21, 153] width 23 height 23
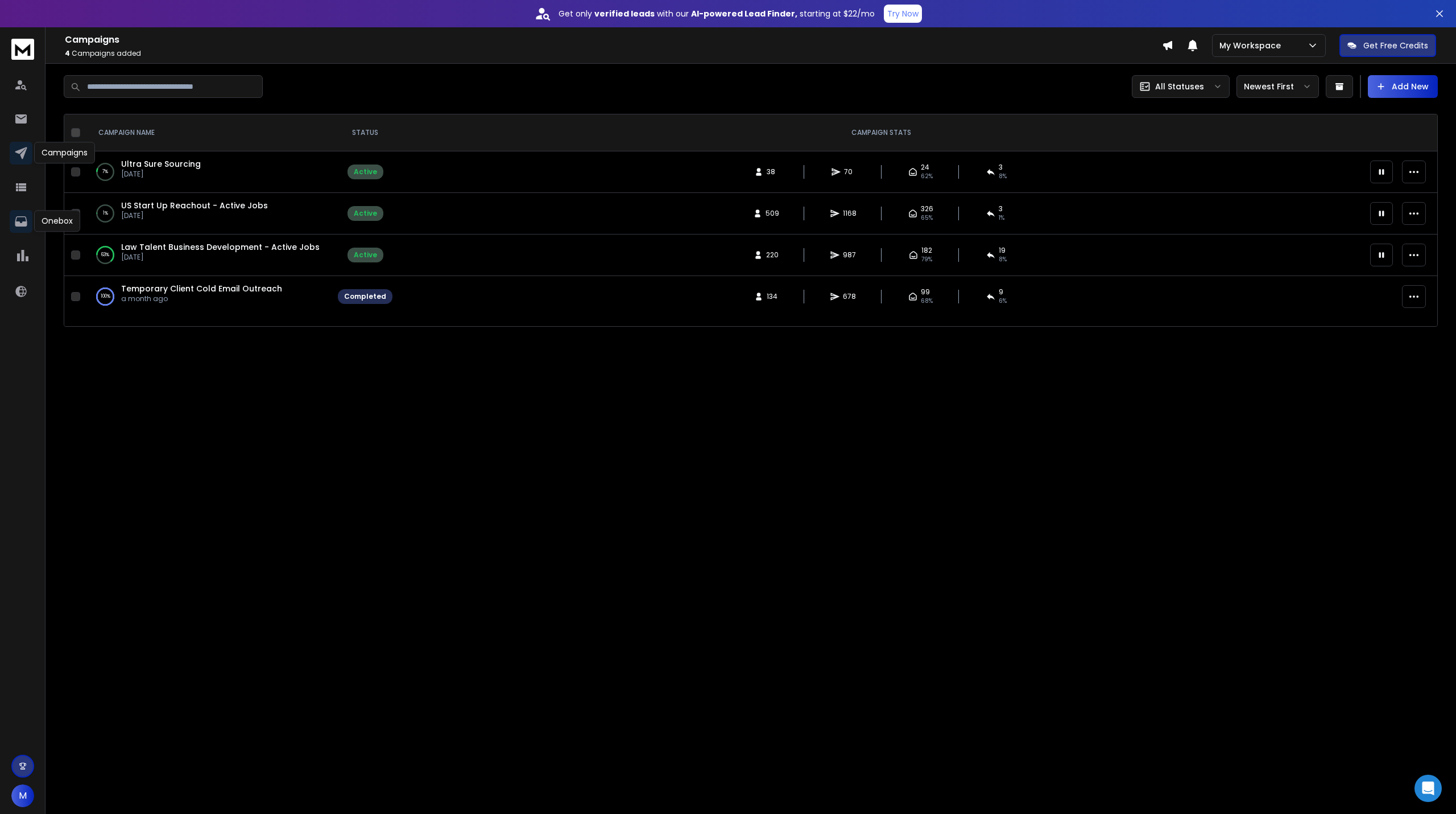
click at [24, 213] on link at bounding box center [21, 221] width 23 height 23
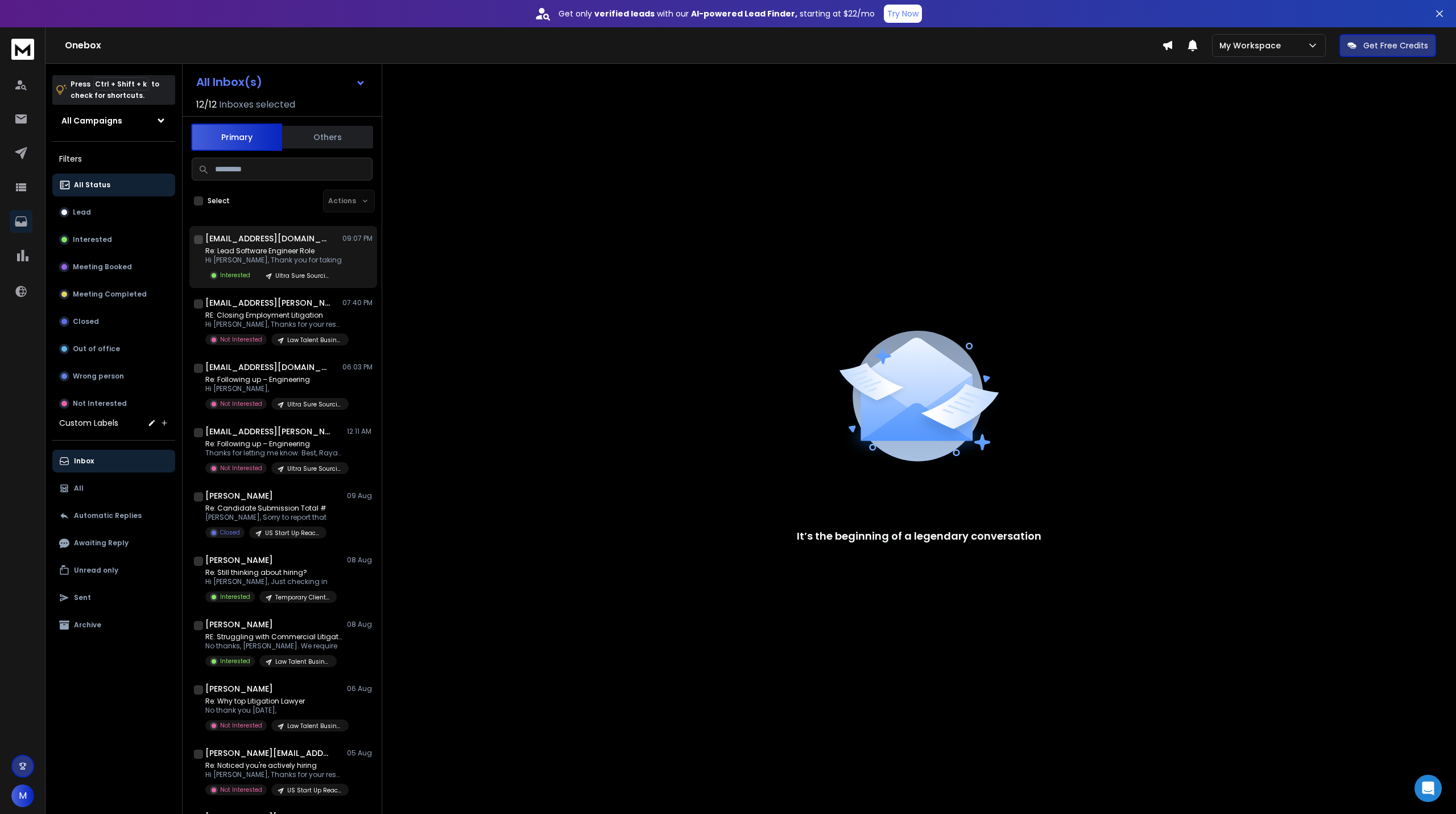
click at [289, 237] on h1 "[EMAIL_ADDRESS][DOMAIN_NAME]" at bounding box center [268, 238] width 125 height 11
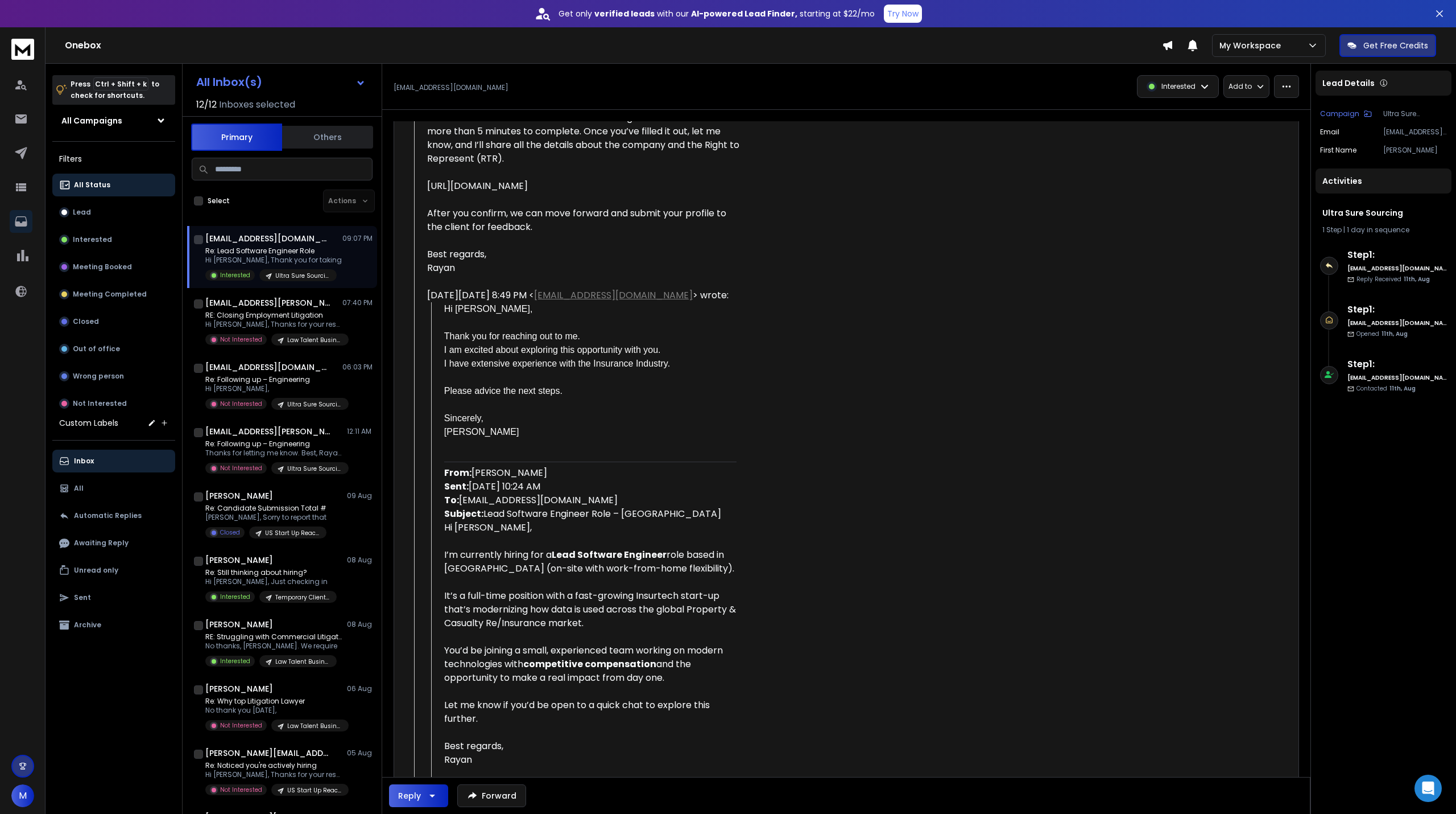
scroll to position [683, 0]
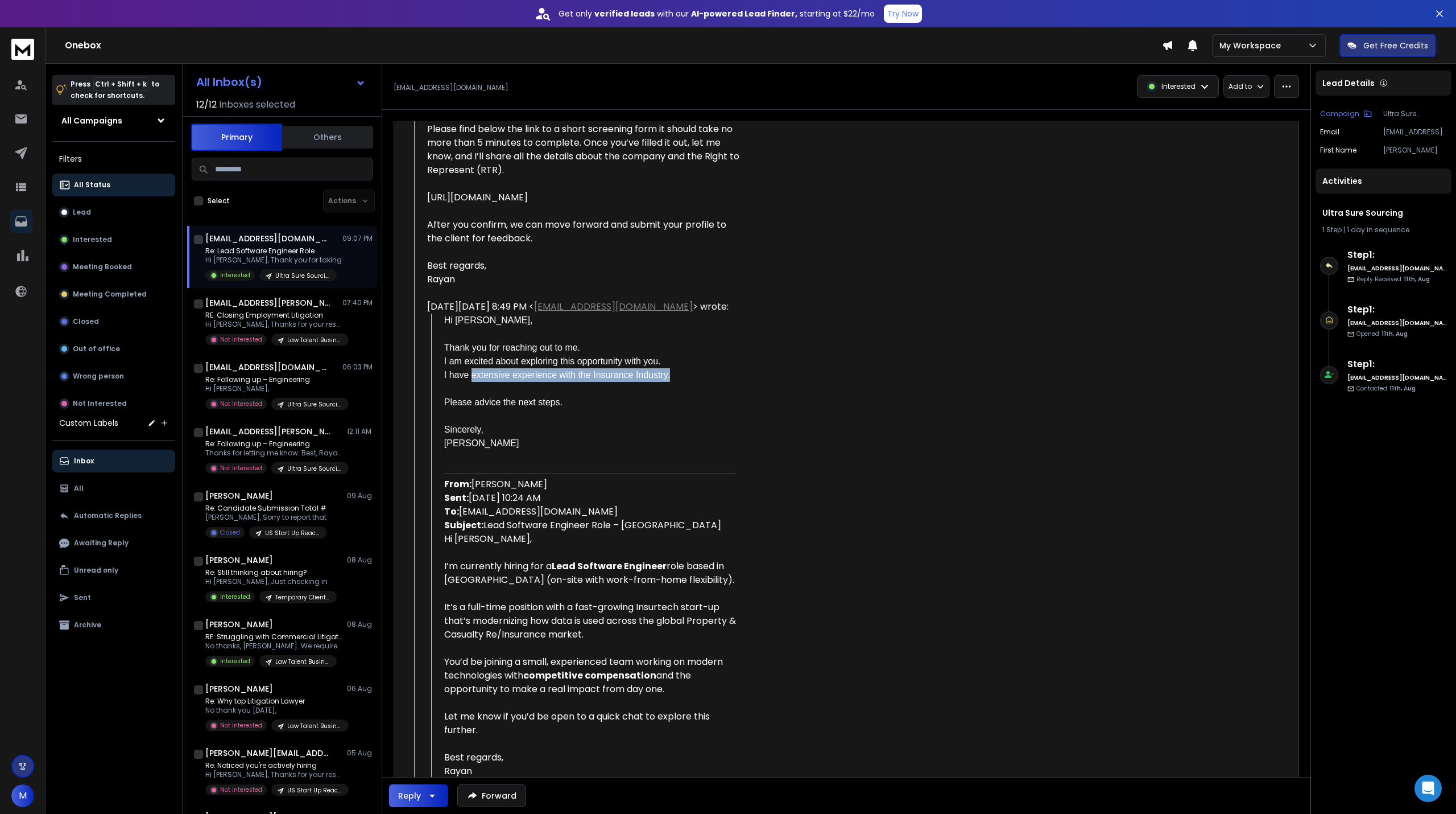
drag, startPoint x: 468, startPoint y: 390, endPoint x: 665, endPoint y: 390, distance: 197.0
click at [665, 382] on div "I have extensive experience with the Insurance Industry." at bounding box center [593, 375] width 298 height 13
copy div "extensive experience with the Insurance Industry."
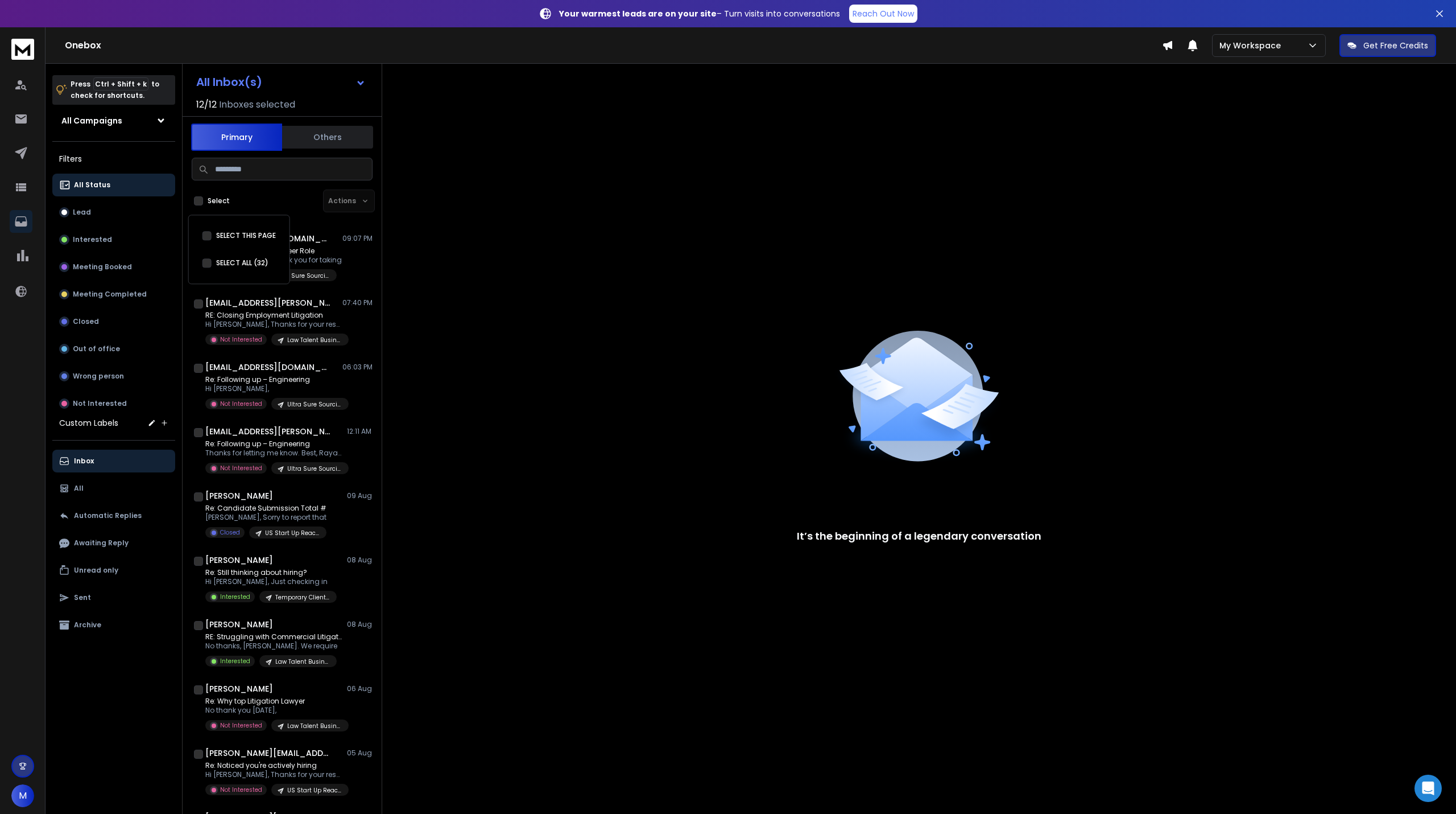
click at [258, 223] on div "SELECT THIS PAGE SELECT ALL (32)" at bounding box center [239, 249] width 87 height 59
click at [303, 233] on h1 "[EMAIL_ADDRESS][DOMAIN_NAME]" at bounding box center [268, 238] width 125 height 11
click at [17, 152] on icon at bounding box center [21, 153] width 12 height 12
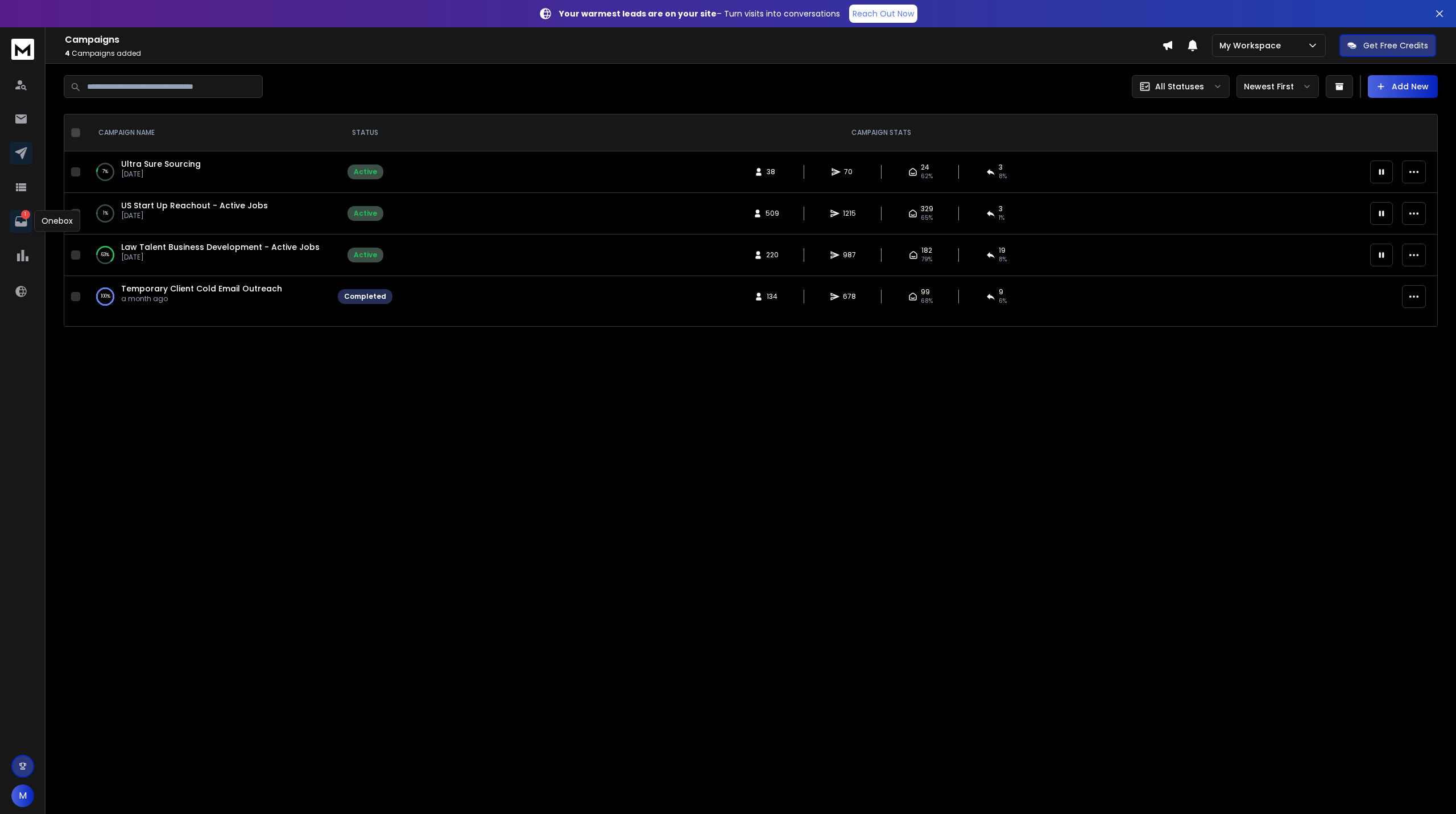
click at [12, 223] on link "1" at bounding box center [21, 221] width 23 height 23
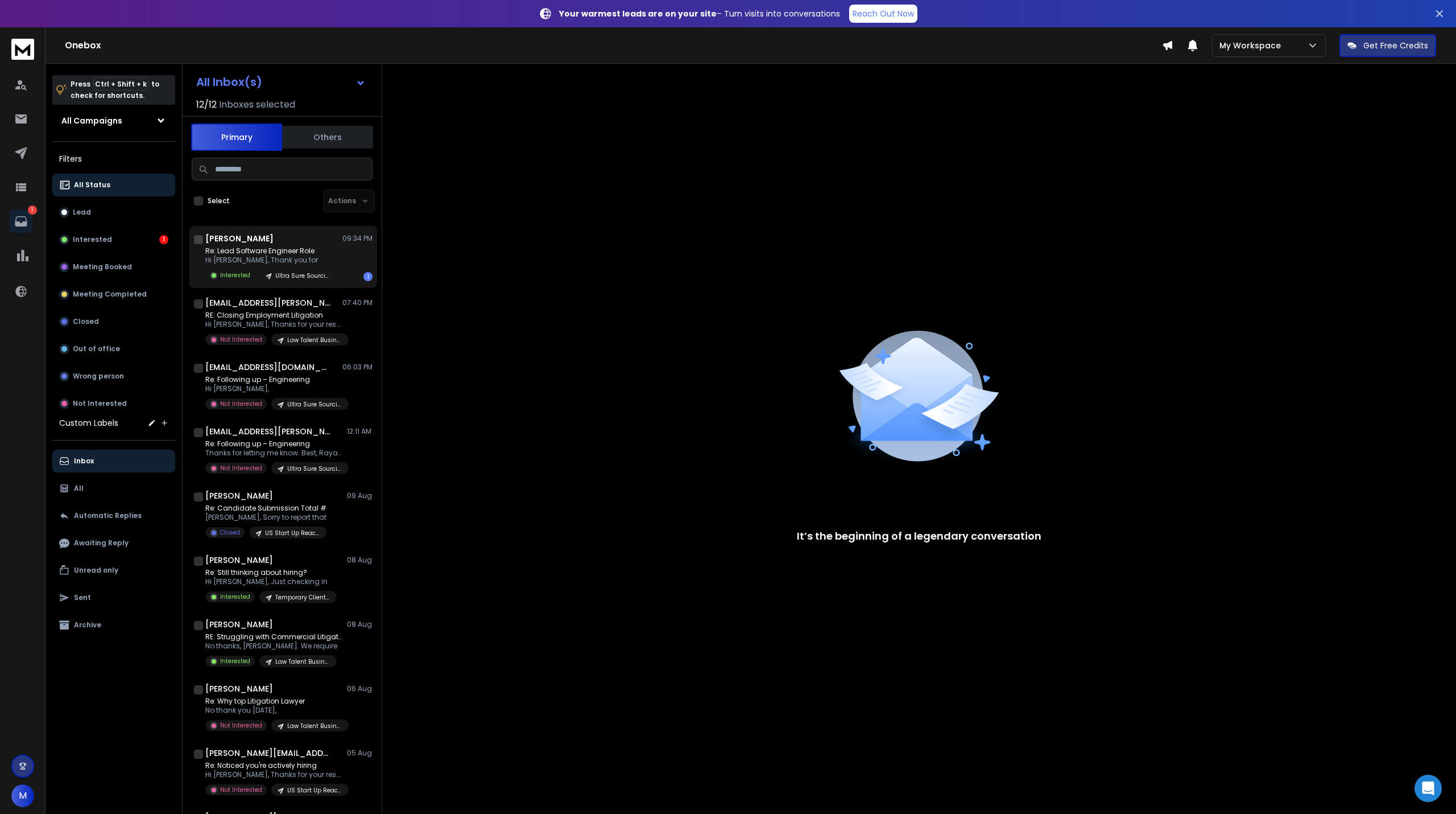
click at [249, 233] on h1 "[PERSON_NAME]" at bounding box center [239, 238] width 68 height 11
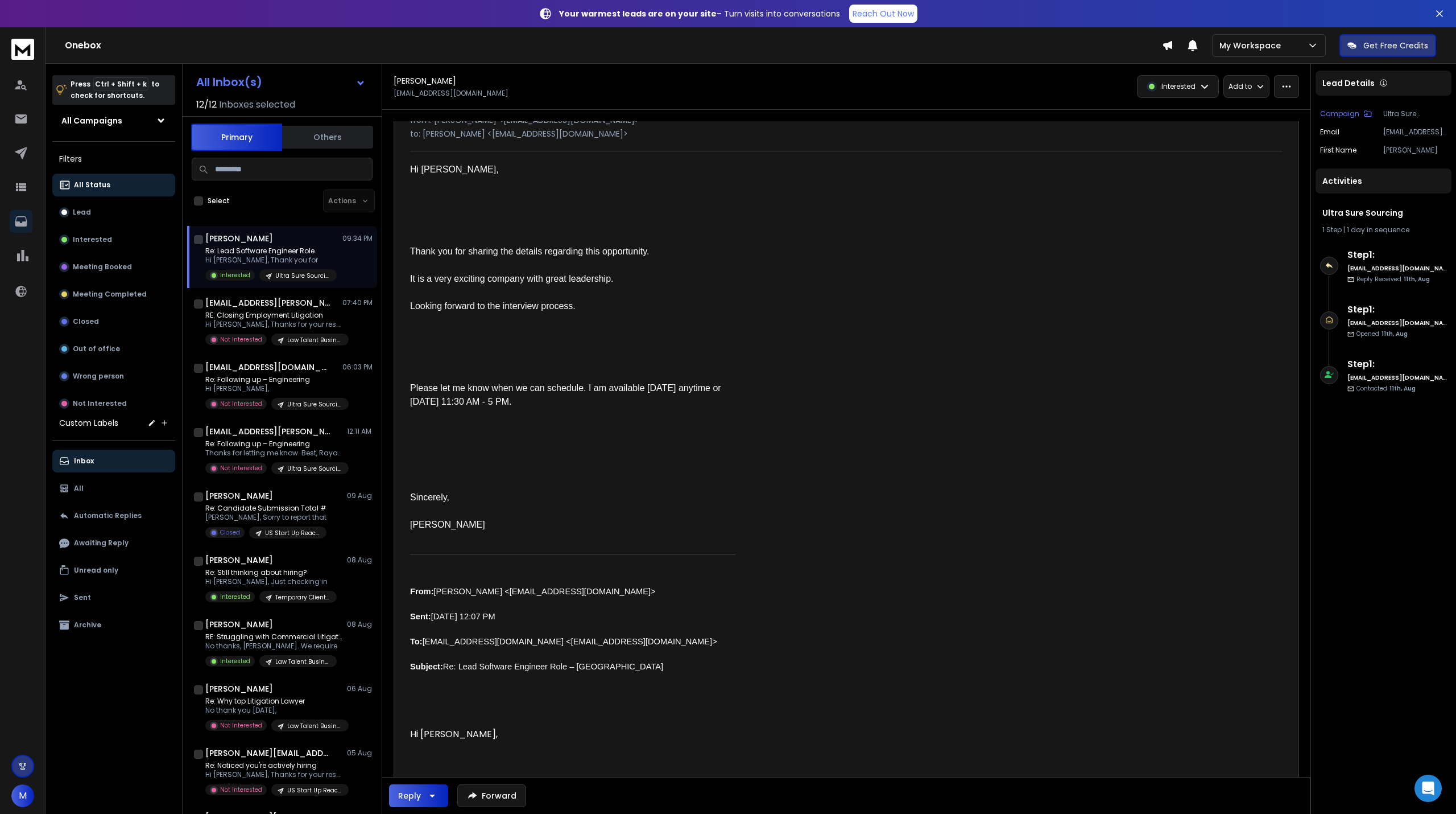
scroll to position [228, 0]
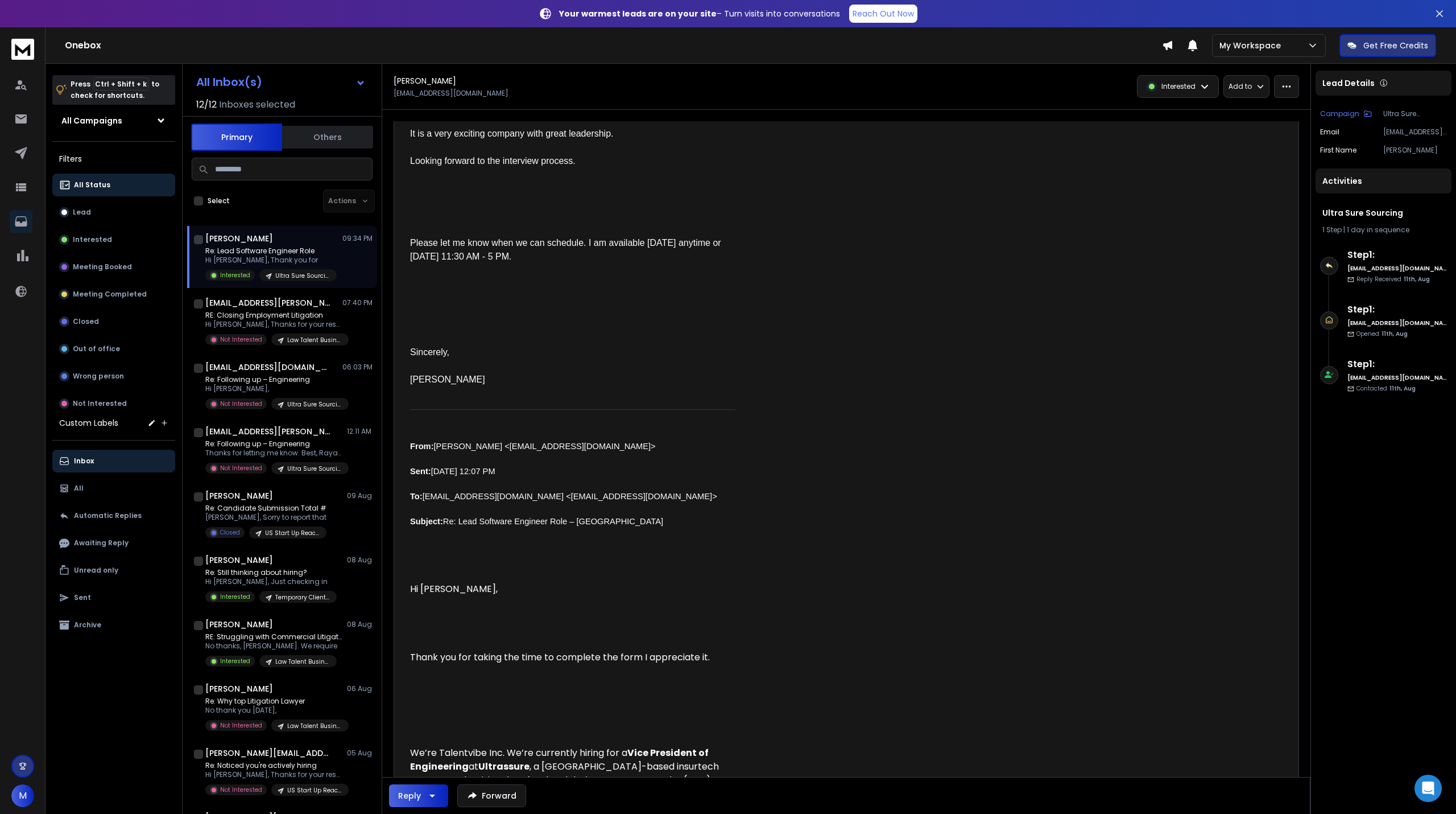
click at [411, 799] on div "Reply" at bounding box center [409, 795] width 23 height 11
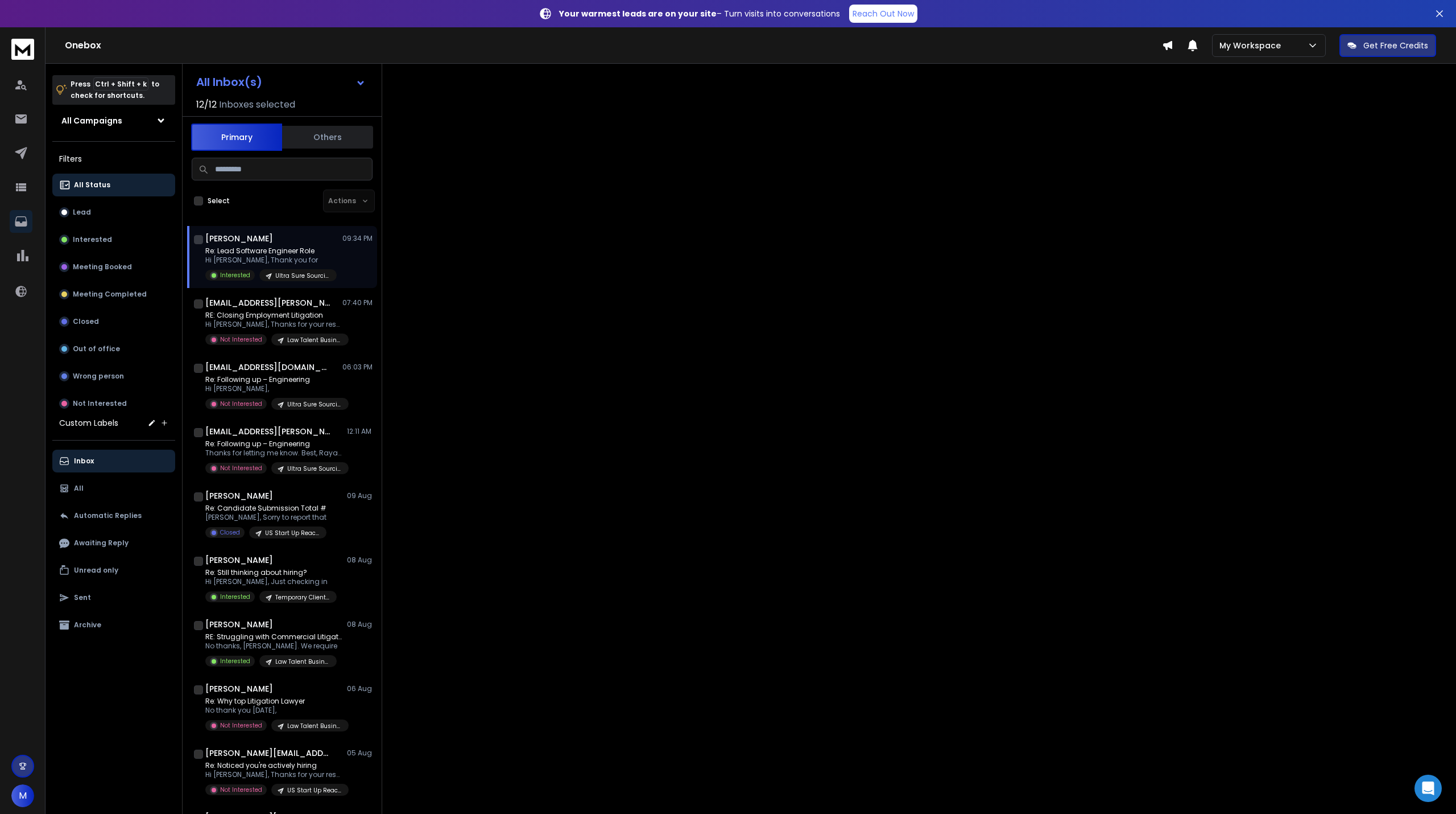
scroll to position [0, 0]
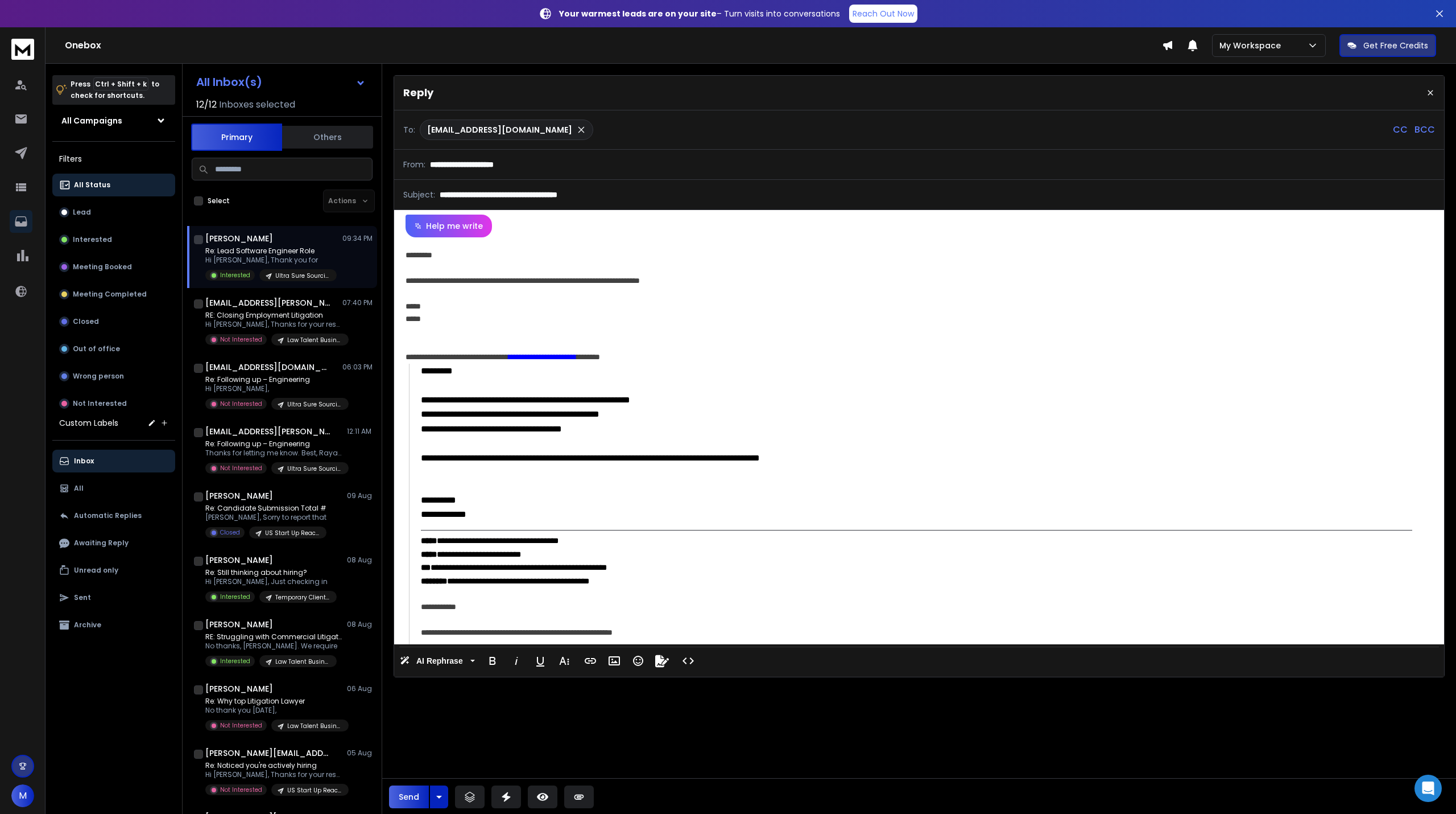
click at [683, 275] on div "**********" at bounding box center [912, 287] width 1013 height 76
click at [403, 801] on button "Send" at bounding box center [408, 797] width 40 height 23
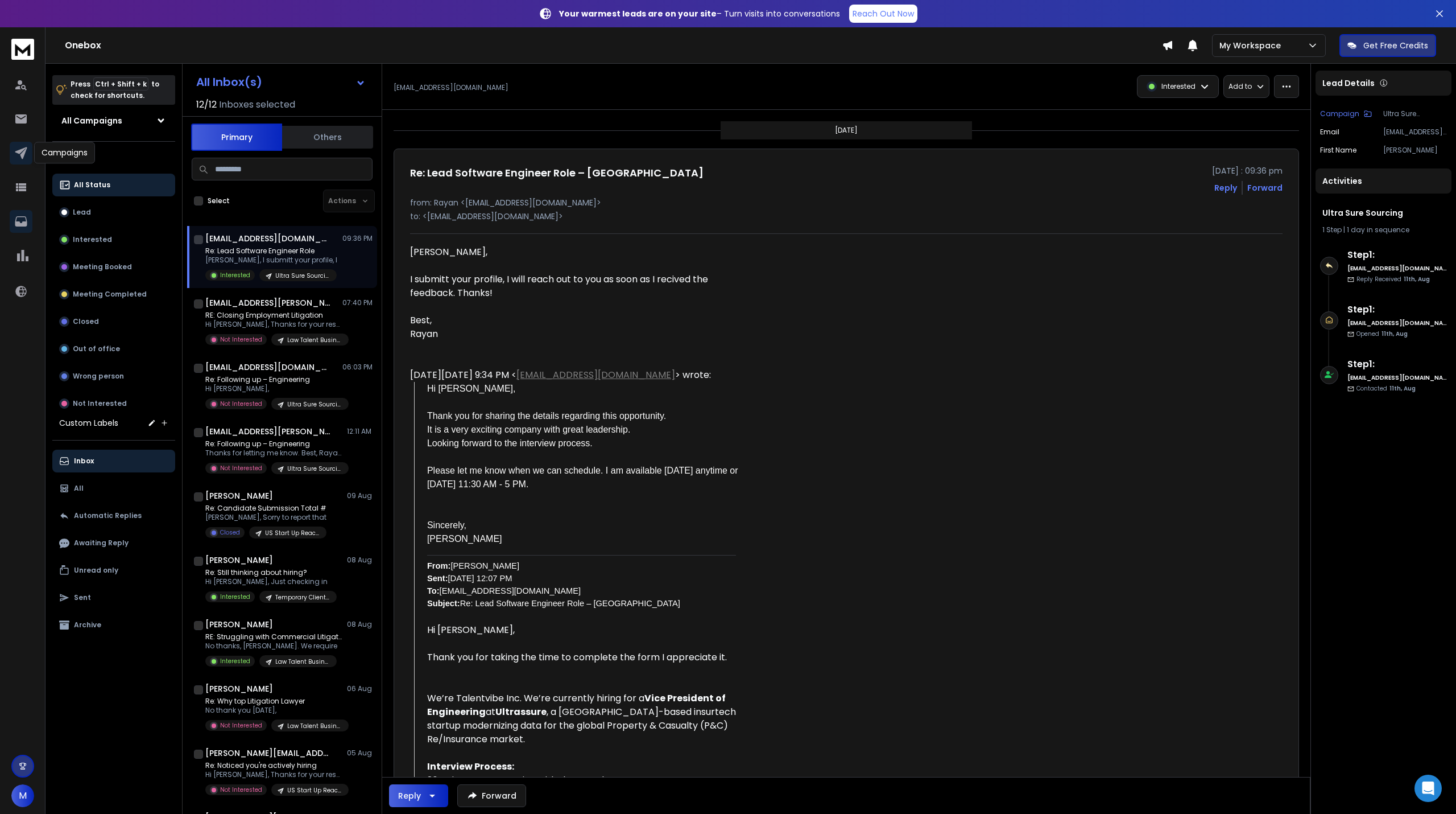
click at [18, 146] on icon at bounding box center [21, 153] width 13 height 13
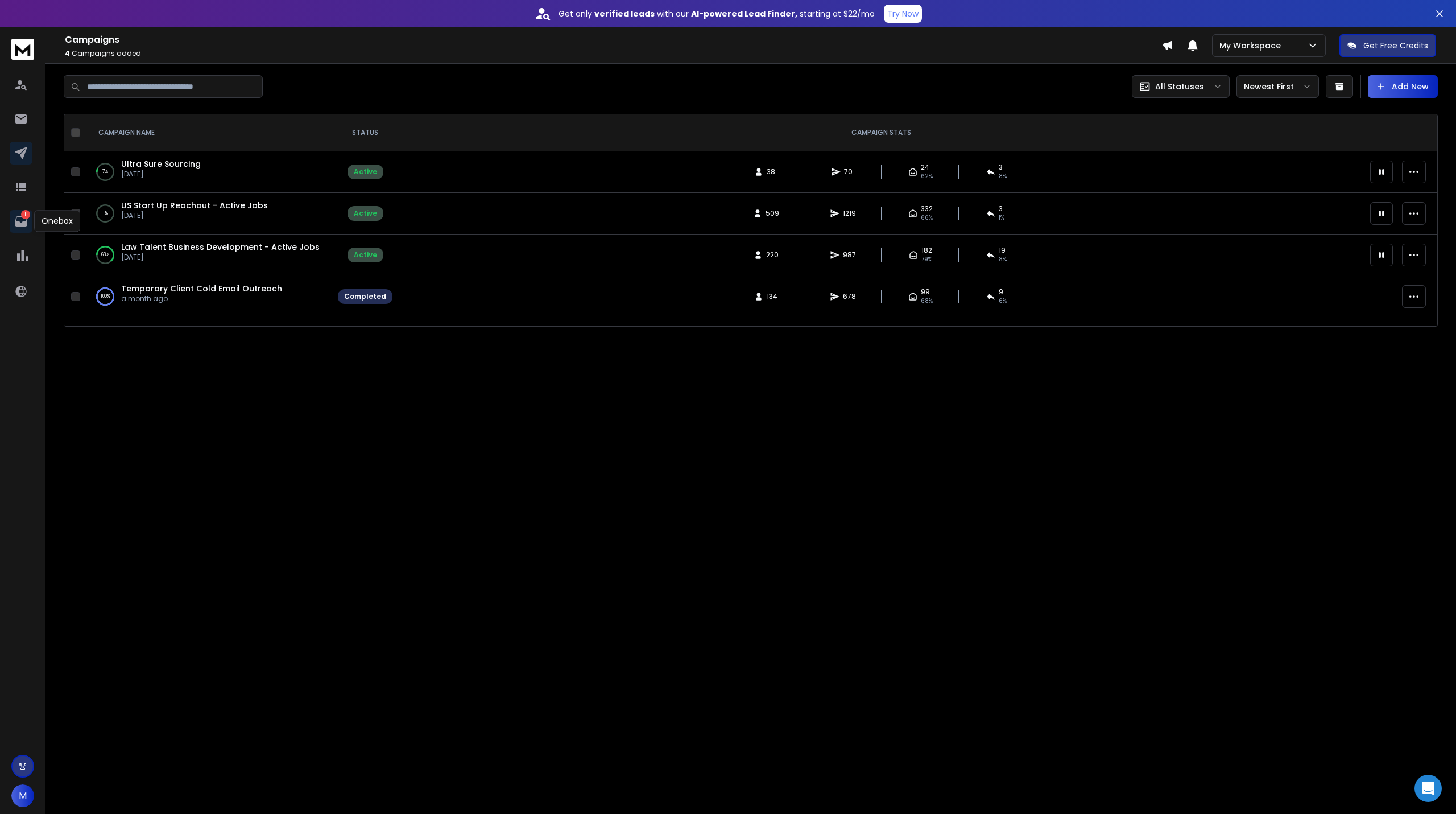
click at [28, 214] on p "1" at bounding box center [26, 215] width 9 height 9
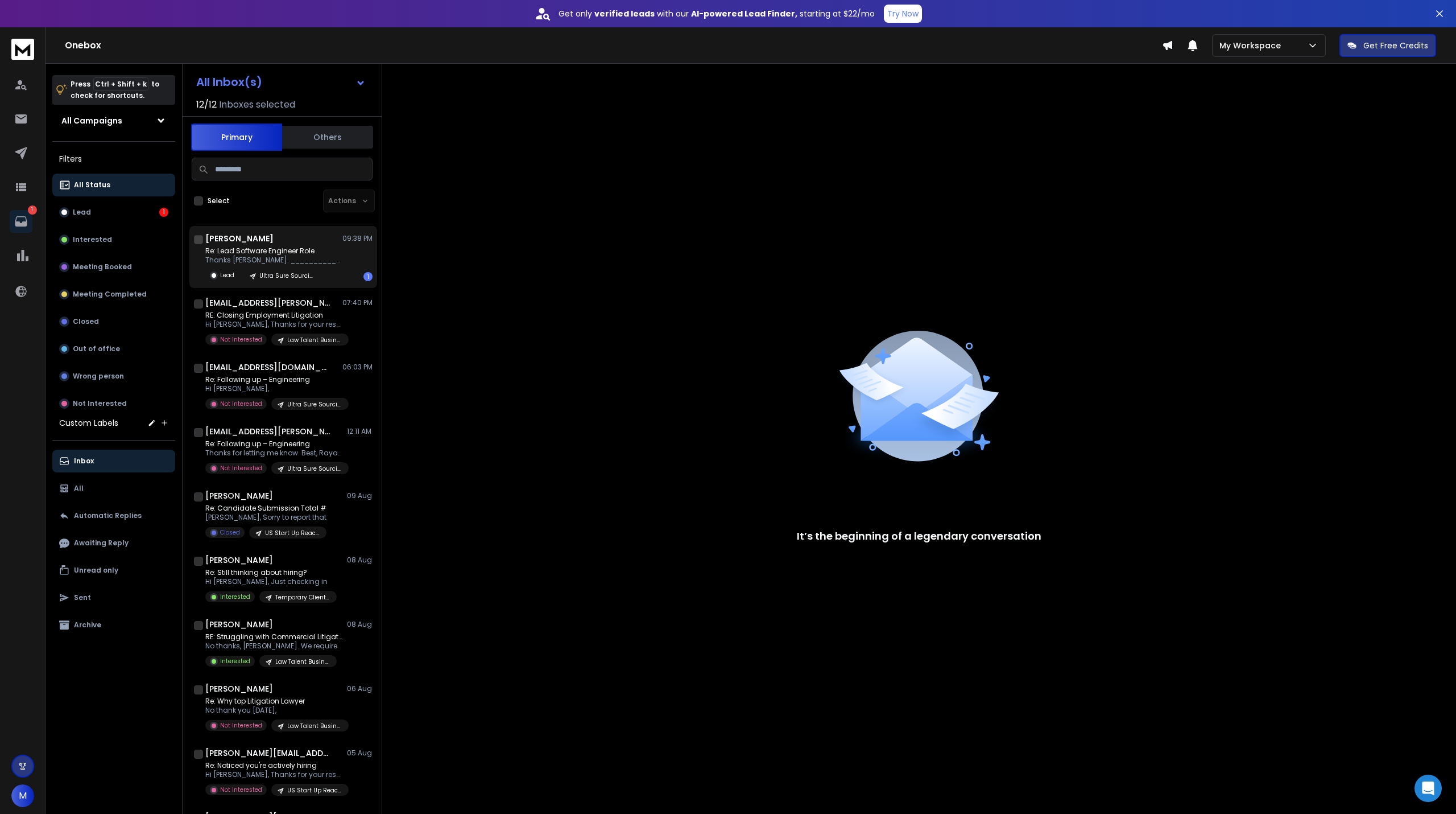
click at [254, 239] on h1 "[PERSON_NAME]" at bounding box center [239, 238] width 68 height 11
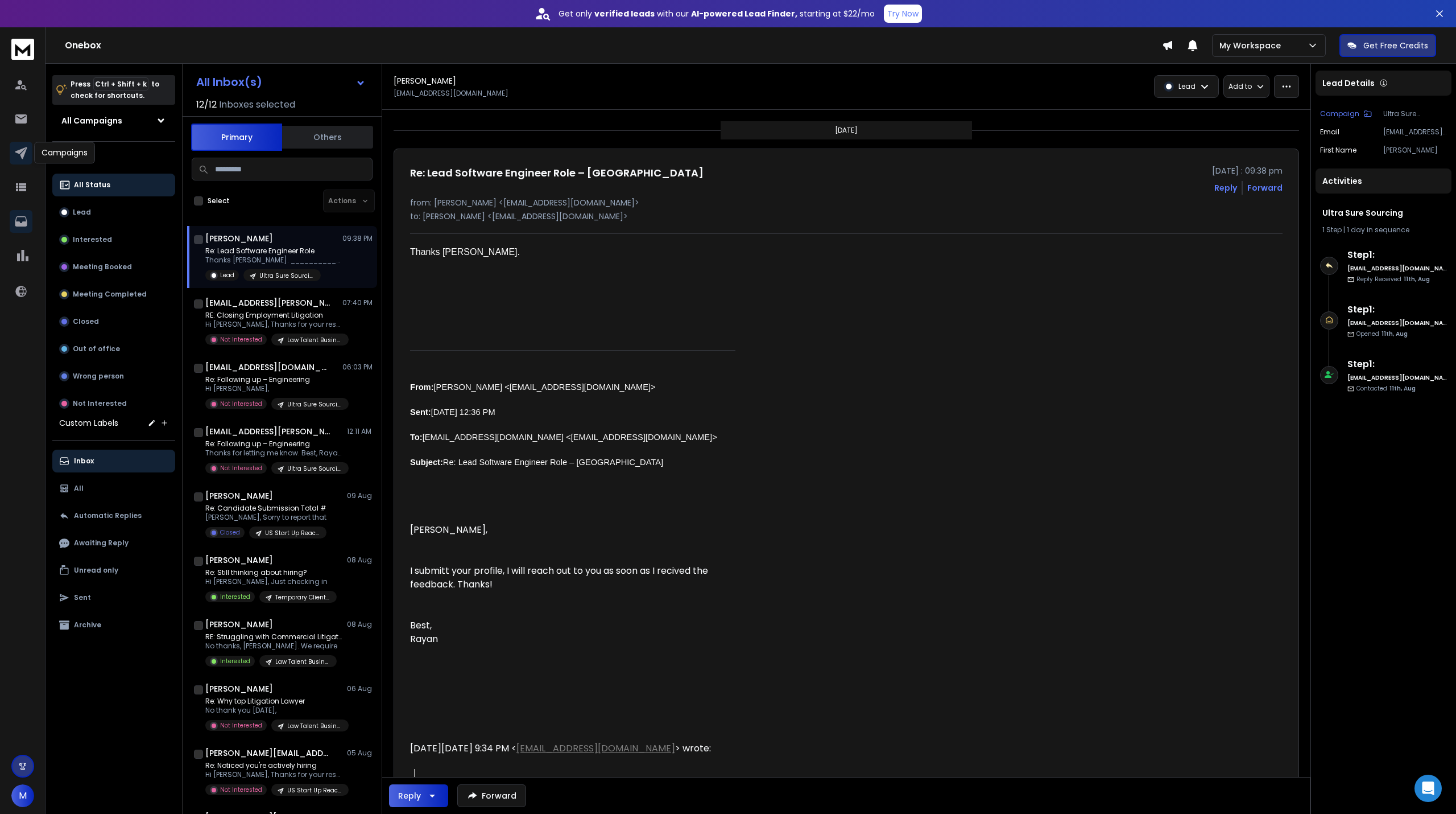
click at [23, 157] on icon at bounding box center [21, 153] width 12 height 12
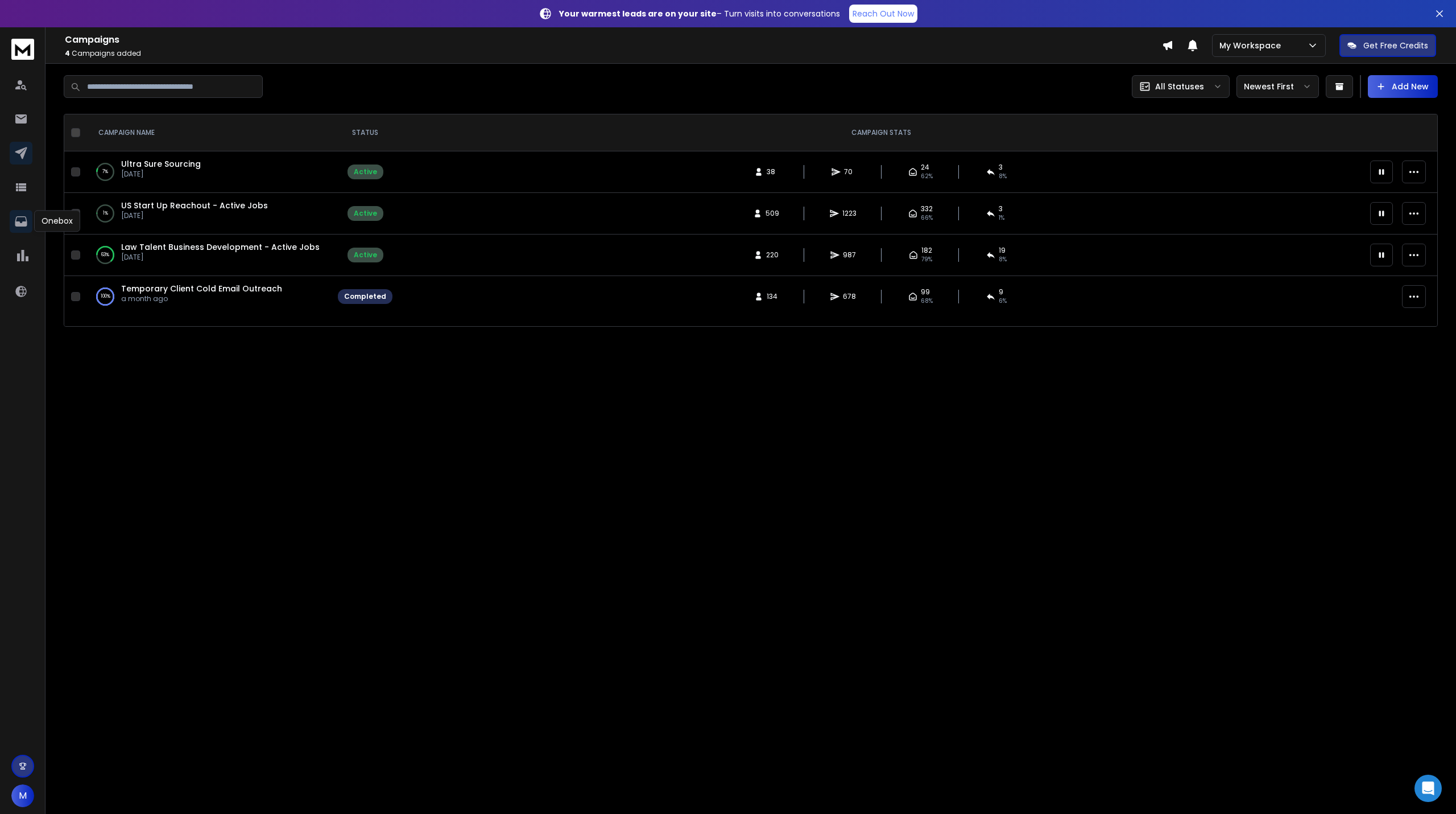
click at [14, 222] on icon at bounding box center [21, 220] width 13 height 13
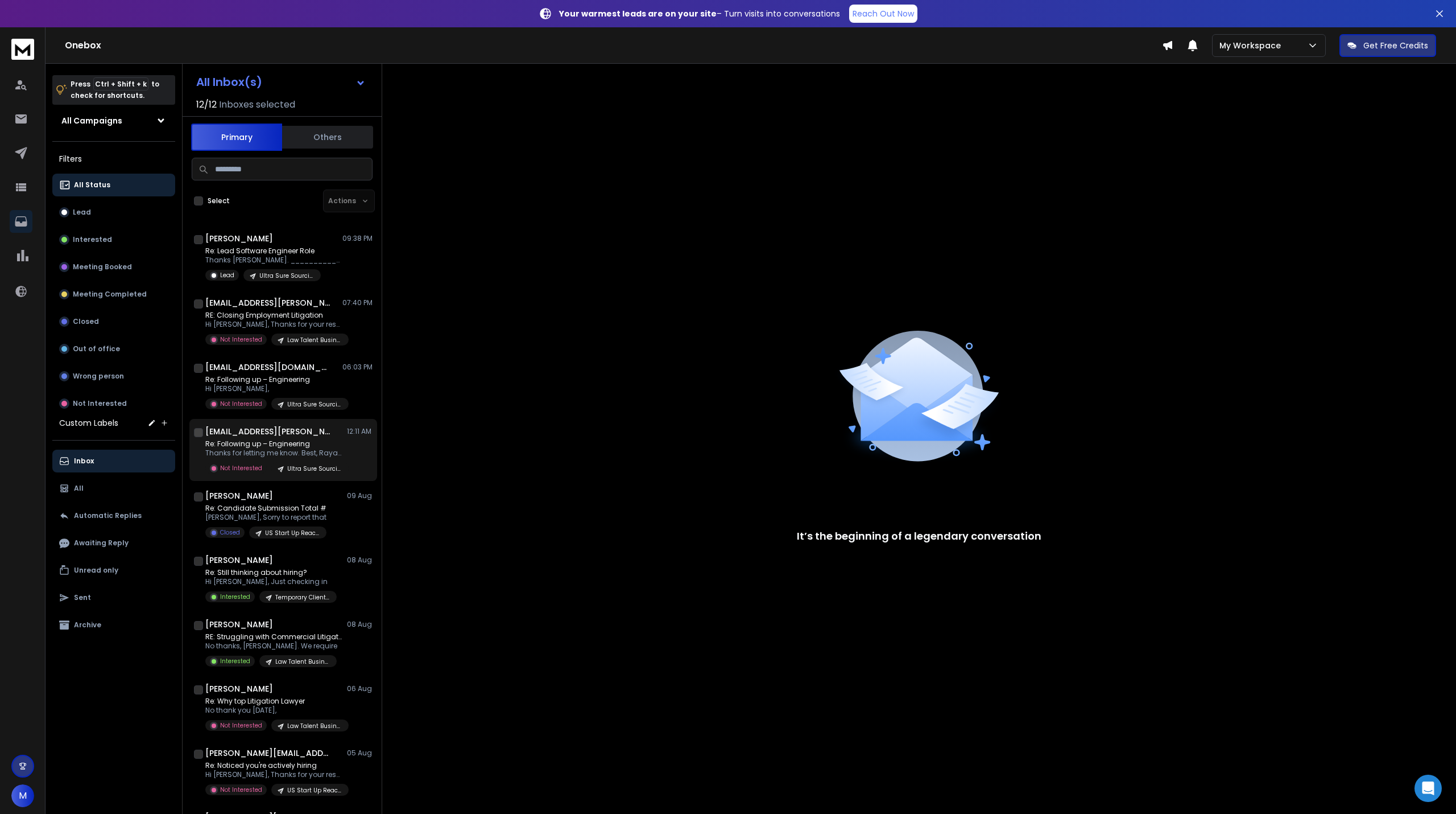
scroll to position [228, 0]
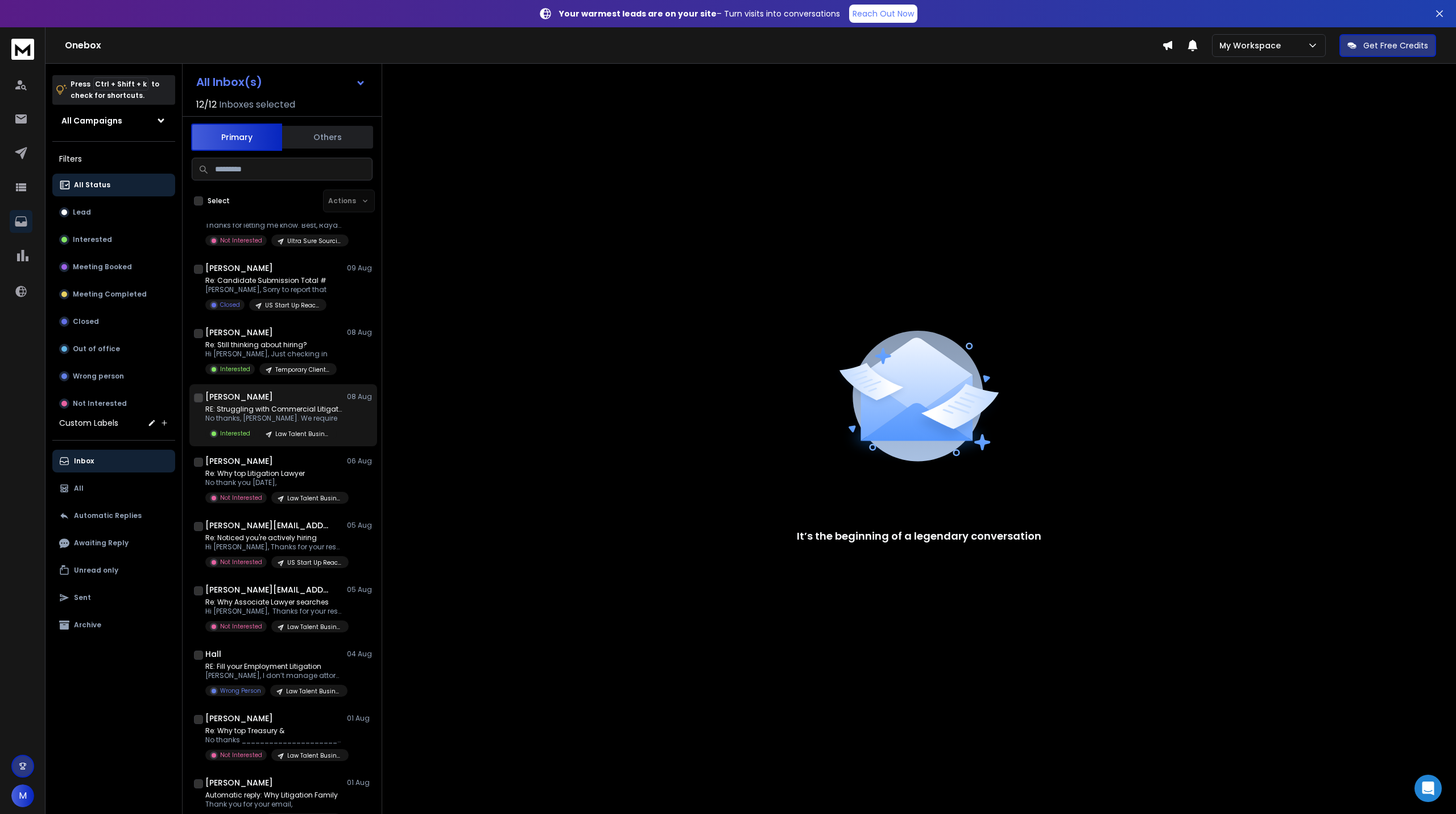
click at [276, 398] on div "[PERSON_NAME] [DATE]" at bounding box center [289, 397] width 167 height 11
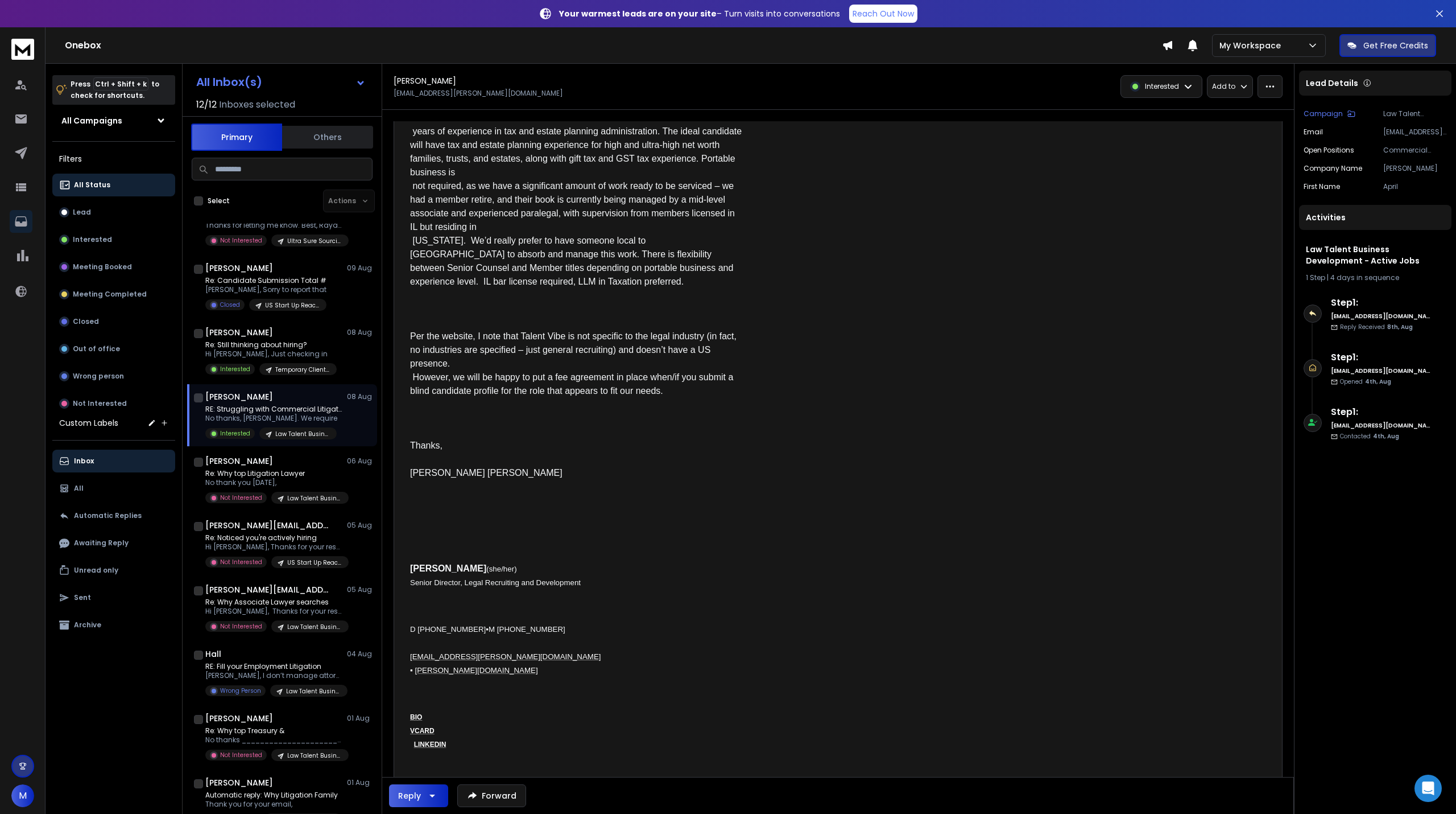
scroll to position [3414, 0]
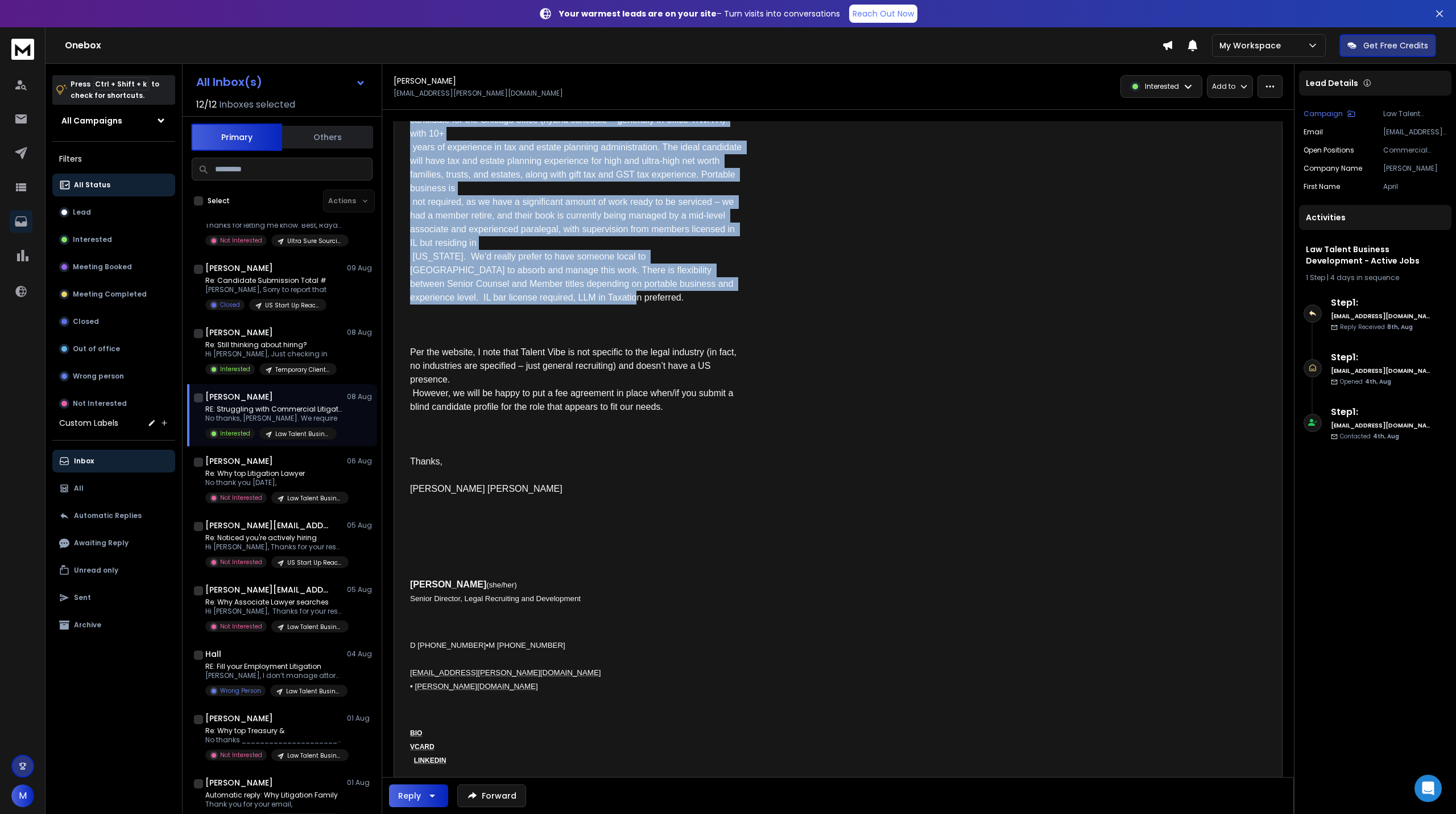
drag, startPoint x: 411, startPoint y: 189, endPoint x: 527, endPoint y: 380, distance: 223.5
click at [527, 304] on p "As to the tax & estate planning position, we are looking for a senior level att…" at bounding box center [576, 202] width 332 height 205
copy span "As to the tax & estate planning position, we are looking for a senior level att…"
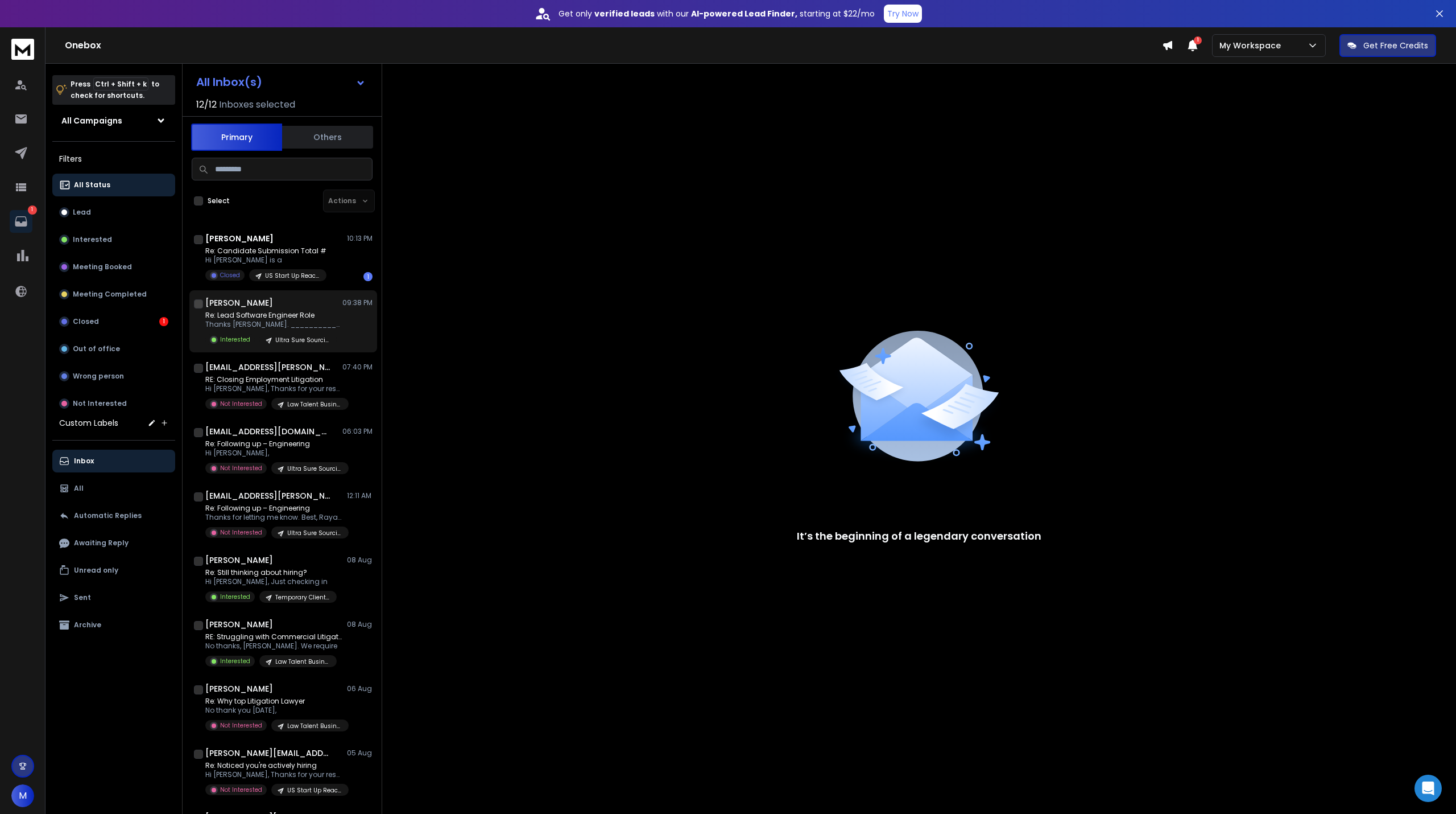
click at [269, 311] on p "Re: Lead Software Engineer Role" at bounding box center [273, 315] width 137 height 9
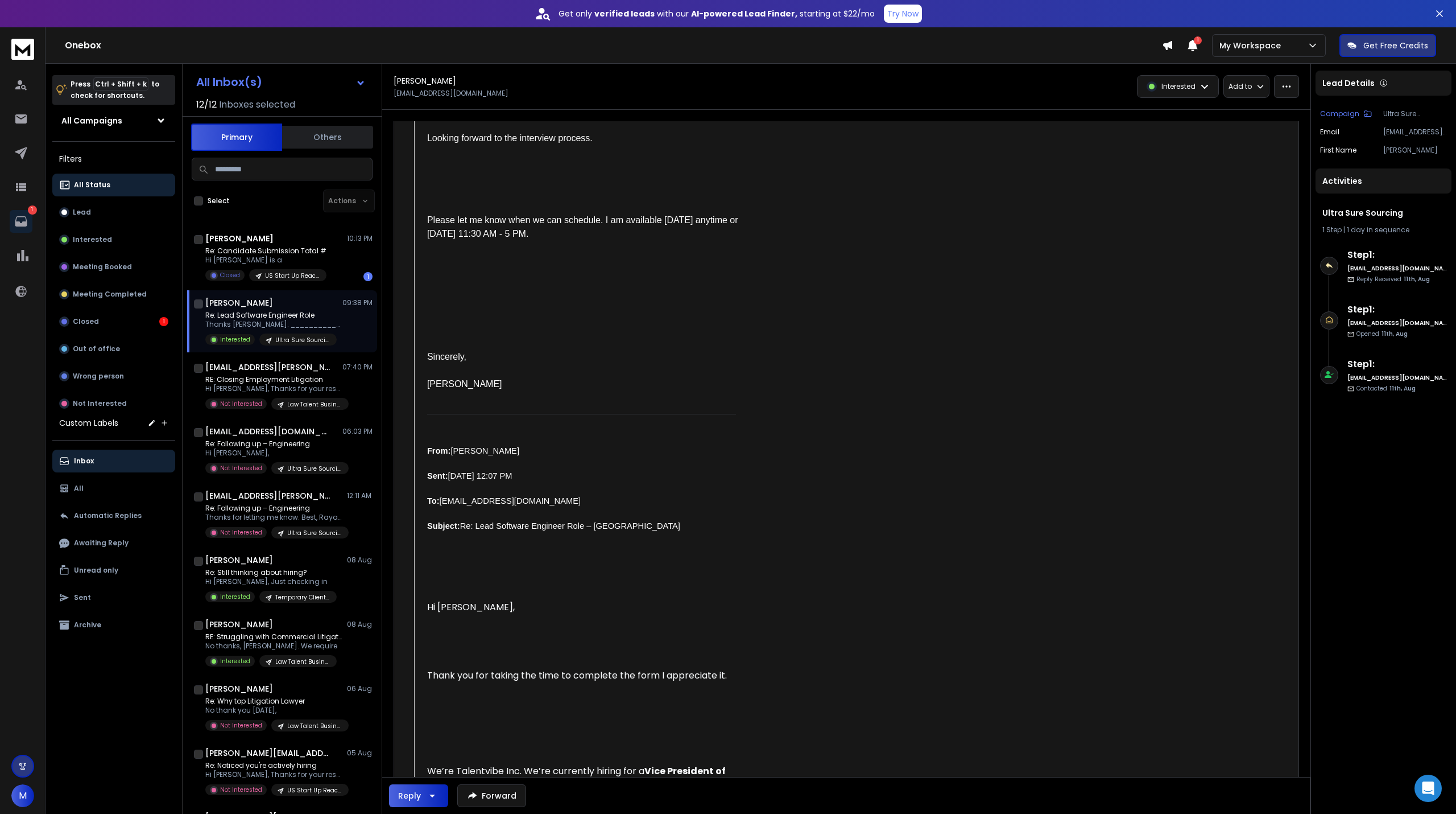
scroll to position [759, 0]
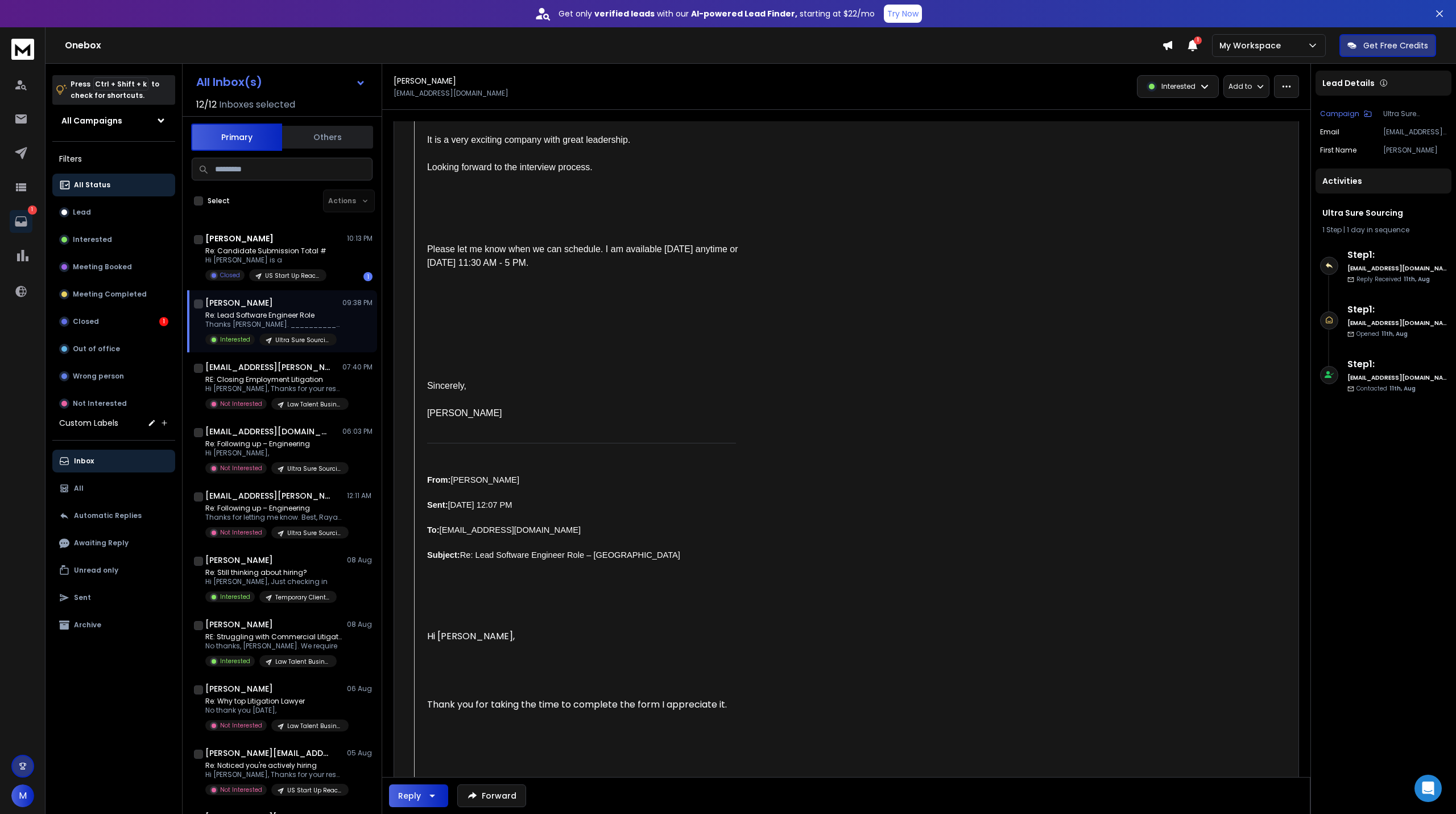
drag, startPoint x: 517, startPoint y: 390, endPoint x: 427, endPoint y: 383, distance: 90.3
click at [427, 269] on div "Please let me know when we can schedule. I am available tomorrow anytime or Fri…" at bounding box center [585, 256] width 315 height 28
copy div "Friday 11:30 AM - 5 PM."
click at [631, 269] on div "Please let me know when we can schedule. I am available tomorrow anytime or Fri…" at bounding box center [585, 256] width 315 height 28
drag, startPoint x: 588, startPoint y: 371, endPoint x: 611, endPoint y: 387, distance: 28.0
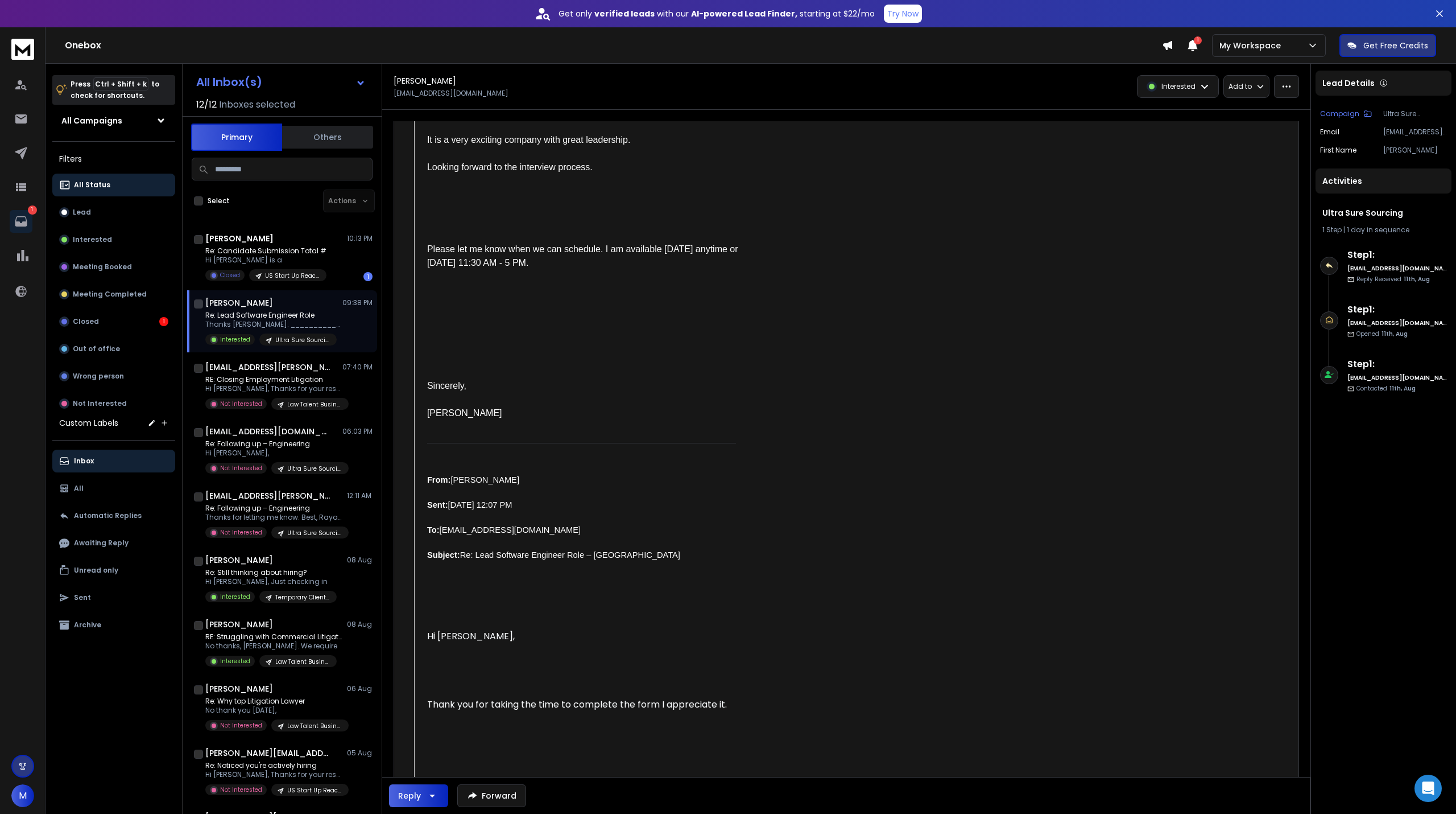
click at [611, 269] on div "Please let me know when we can schedule. I am available tomorrow anytime or Fri…" at bounding box center [585, 256] width 315 height 28
click at [256, 249] on p "Re: Candidate Submission Total #" at bounding box center [265, 251] width 121 height 9
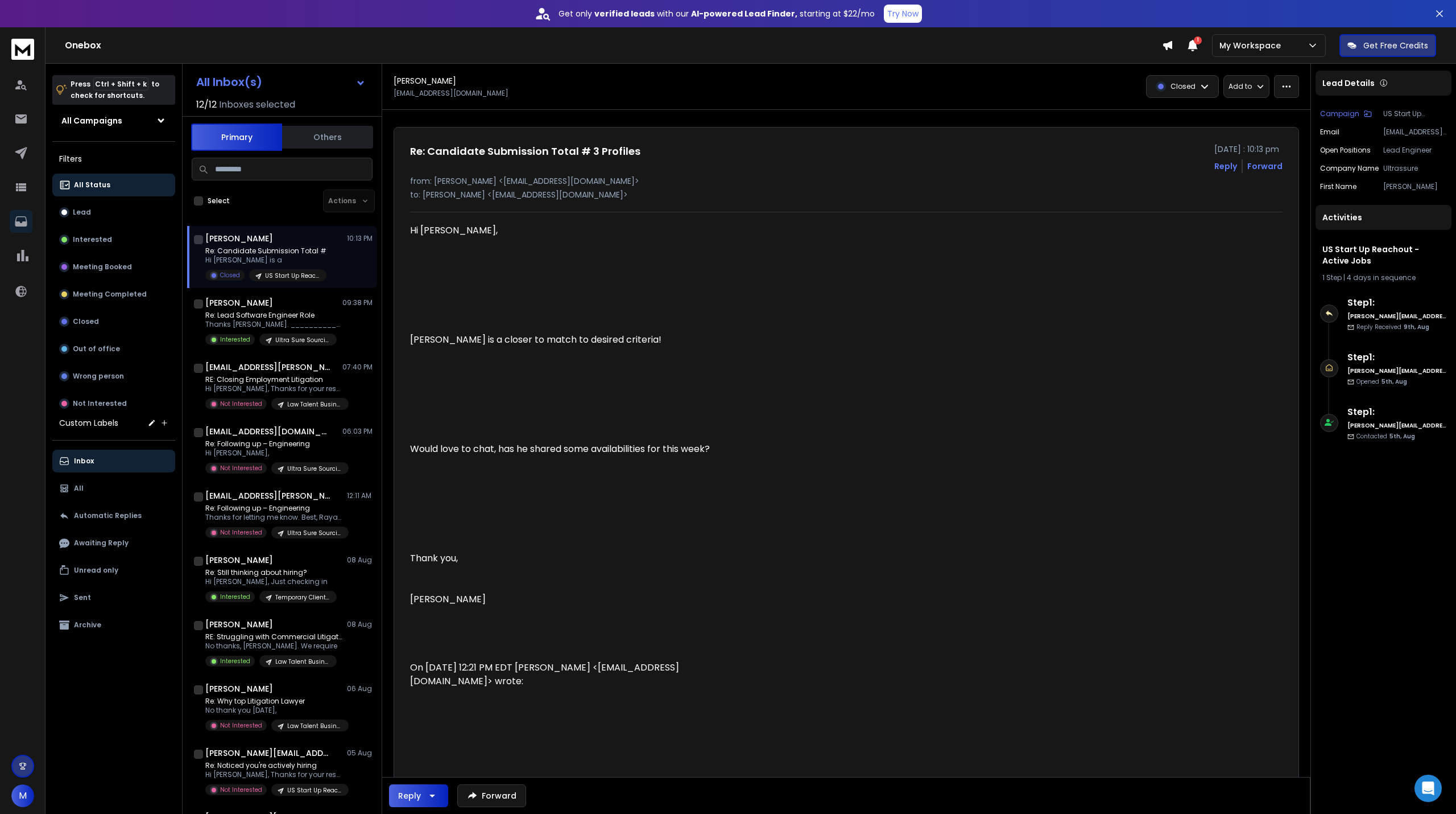
scroll to position [0, 0]
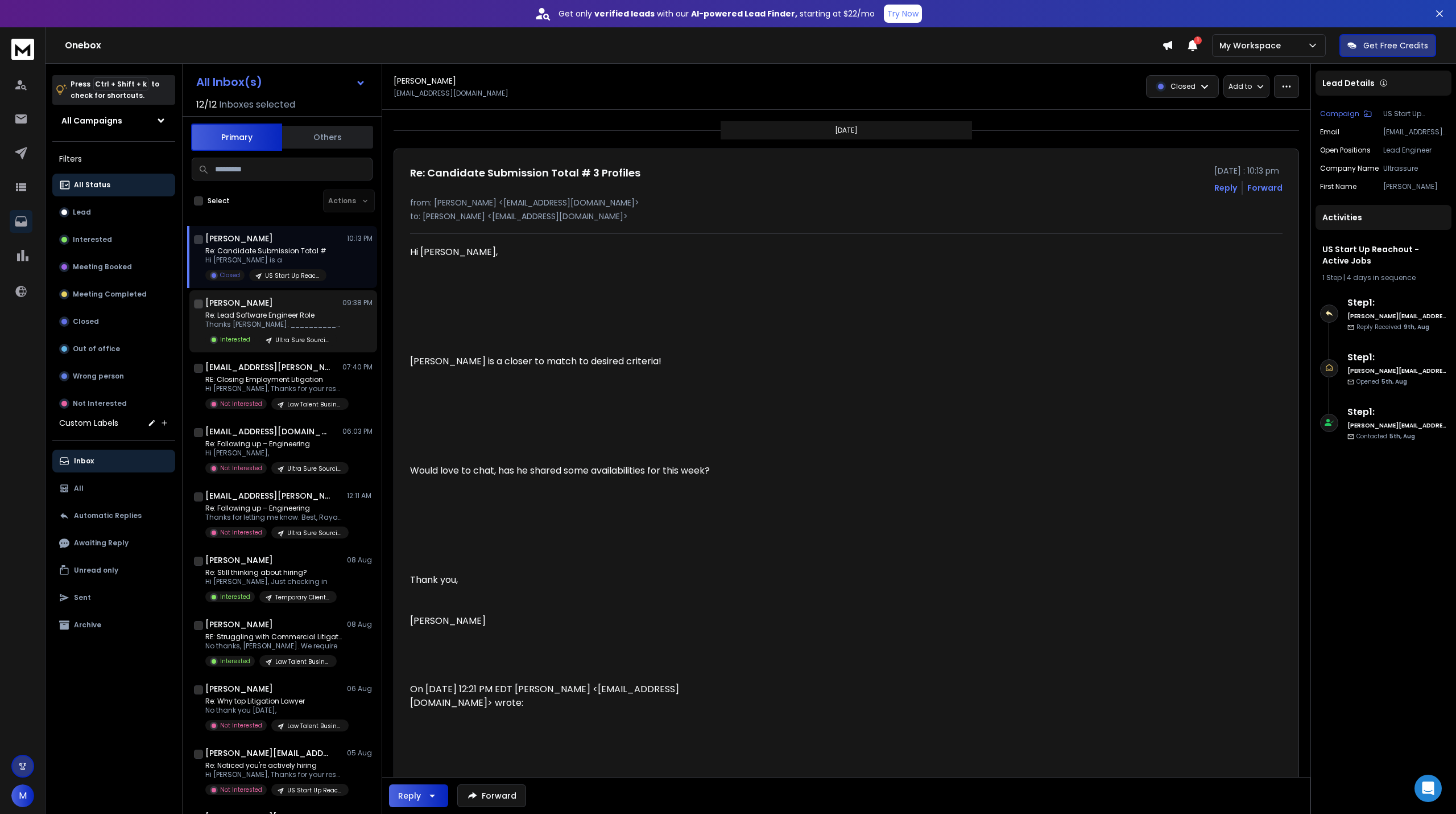
click at [273, 307] on div "jaspreet bala 09:38 PM" at bounding box center [289, 303] width 167 height 11
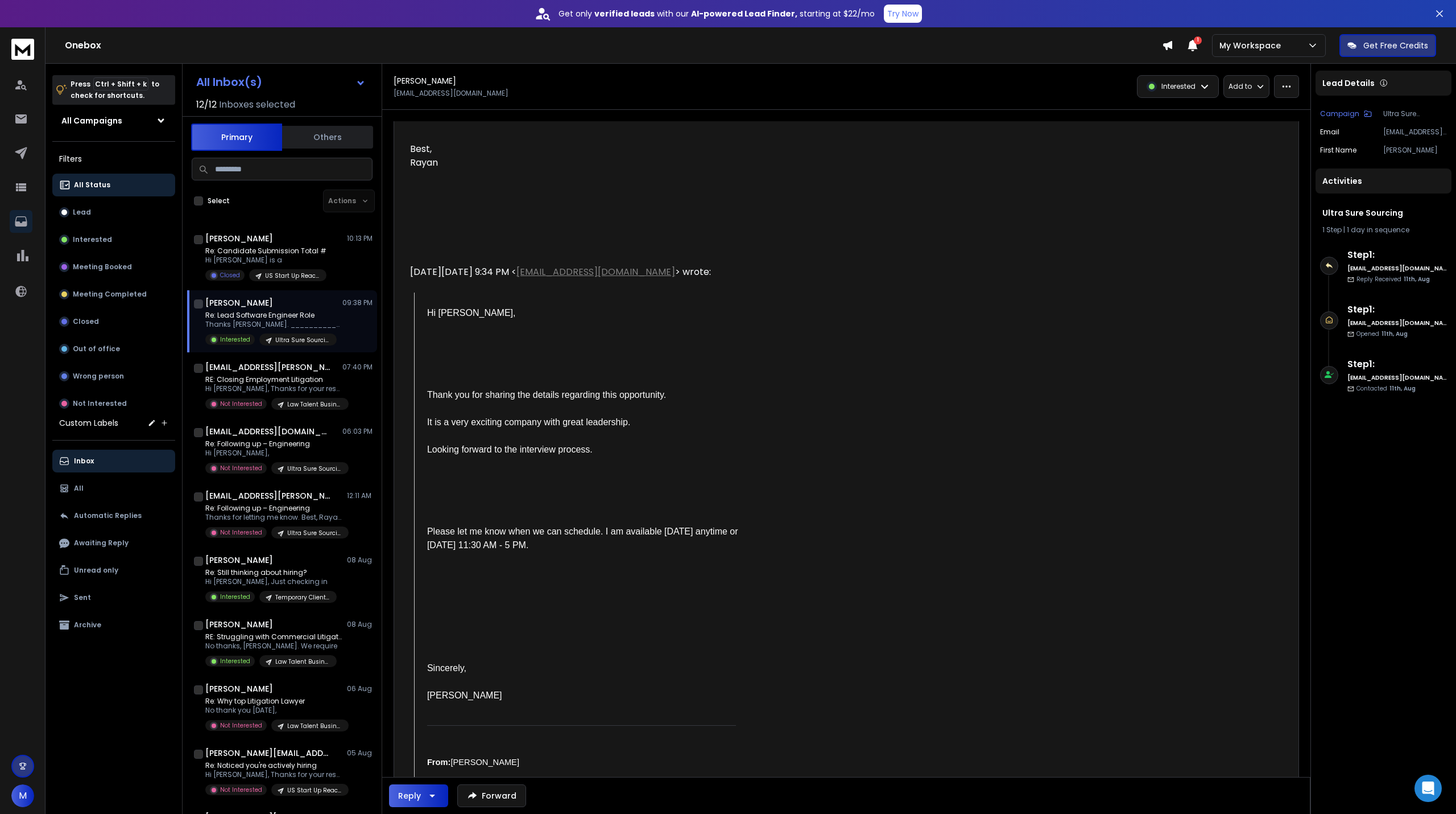
scroll to position [683, 0]
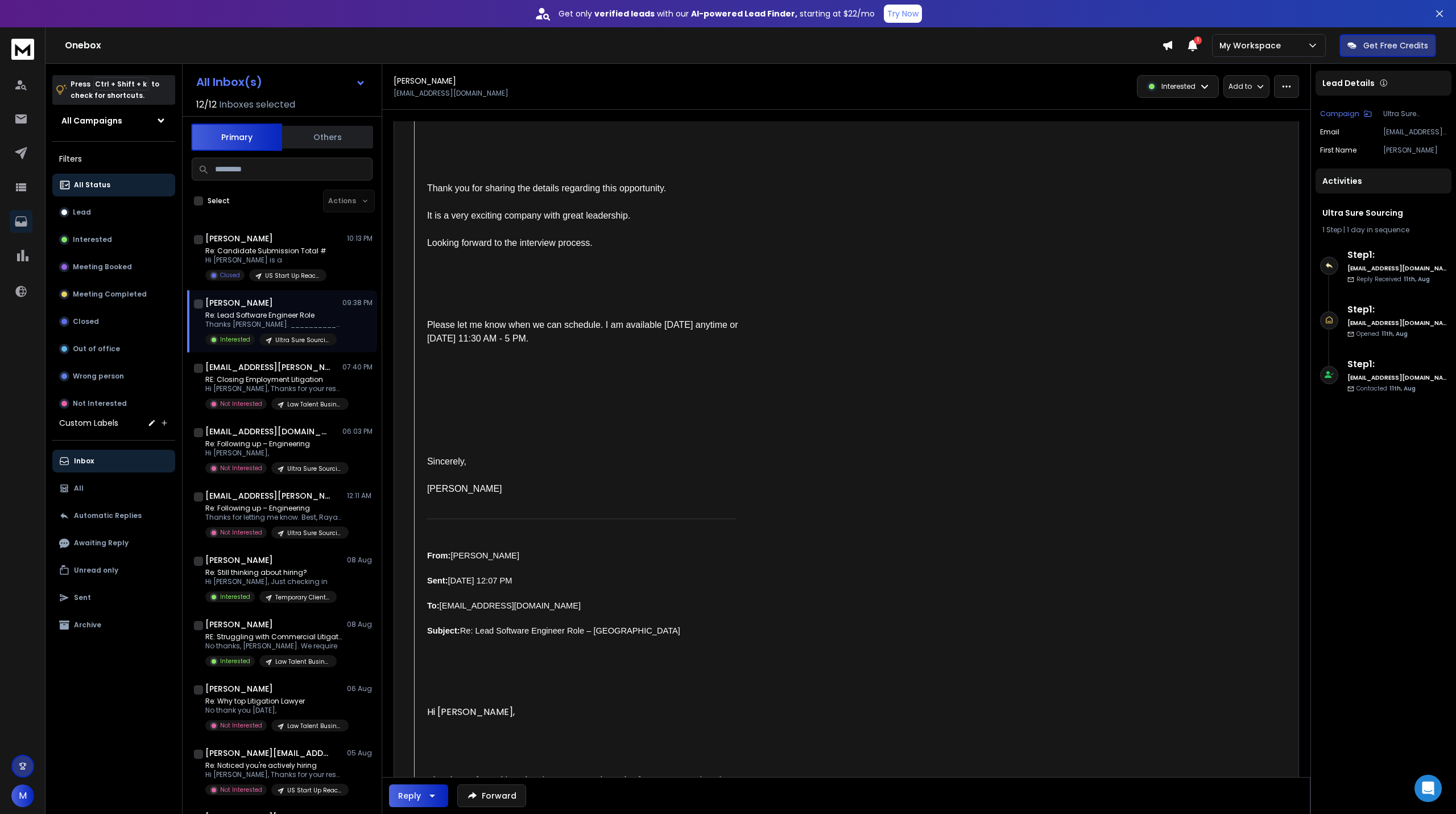
drag, startPoint x: 524, startPoint y: 458, endPoint x: 514, endPoint y: 458, distance: 10.0
click at [514, 345] on div "Please let me know when we can schedule. I am available tomorrow anytime or Fri…" at bounding box center [585, 331] width 315 height 28
click at [589, 345] on div "Please let me know when we can schedule. I am available tomorrow anytime or Fri…" at bounding box center [585, 331] width 315 height 28
drag, startPoint x: 607, startPoint y: 445, endPoint x: 706, endPoint y: 465, distance: 101.0
click at [706, 345] on div "Please let me know when we can schedule. I am available tomorrow anytime or Fri…" at bounding box center [585, 331] width 315 height 28
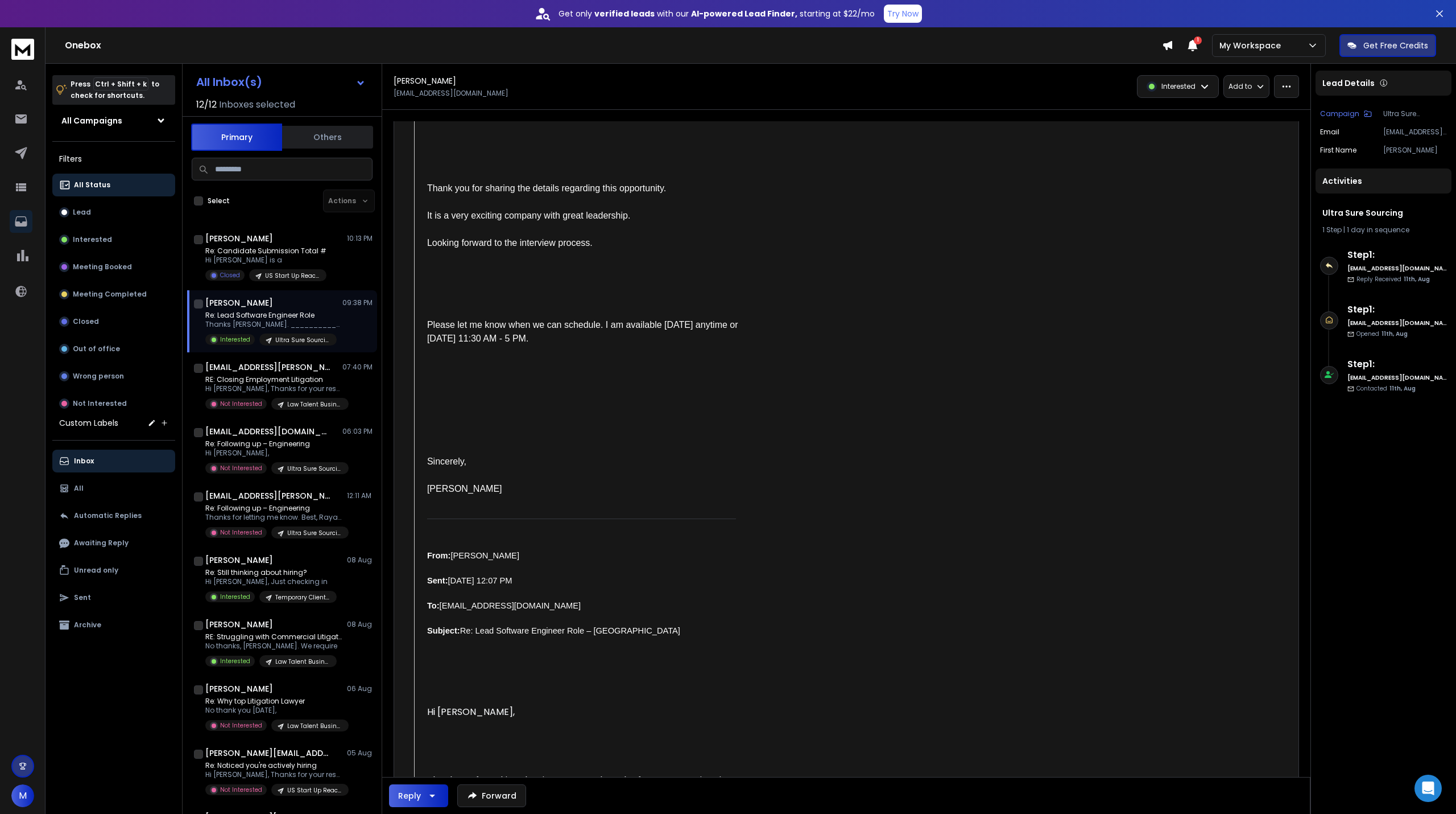
copy div "available tomorrow anytime or Friday 11:30 AM - 5 PM."
